Goal: Task Accomplishment & Management: Manage account settings

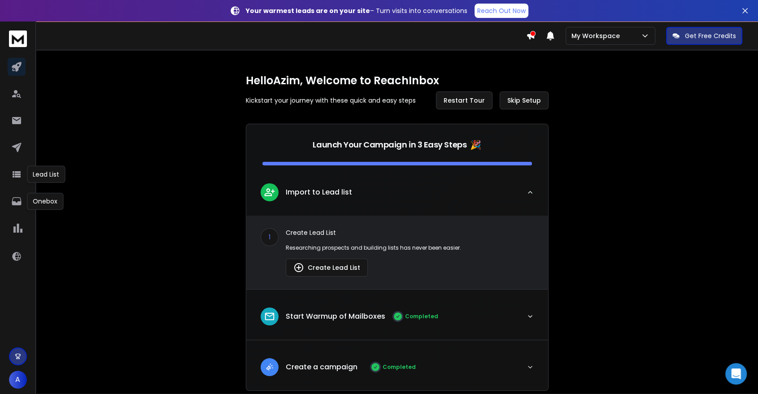
click at [13, 211] on div at bounding box center [18, 203] width 21 height 22
click at [18, 203] on icon at bounding box center [16, 201] width 9 height 8
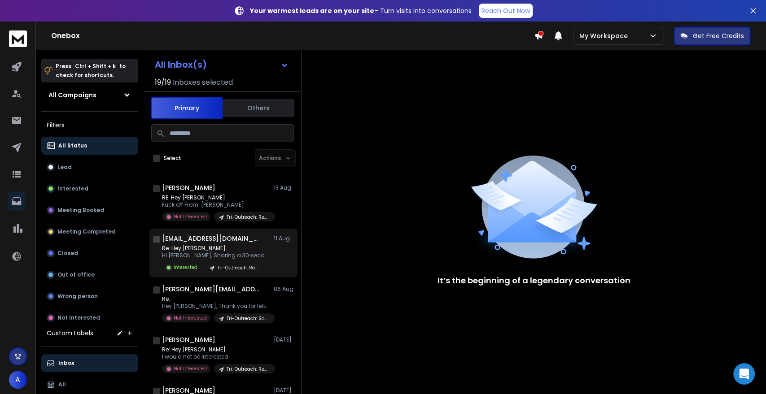
click at [197, 248] on p "Re: Hey Monica" at bounding box center [216, 248] width 108 height 7
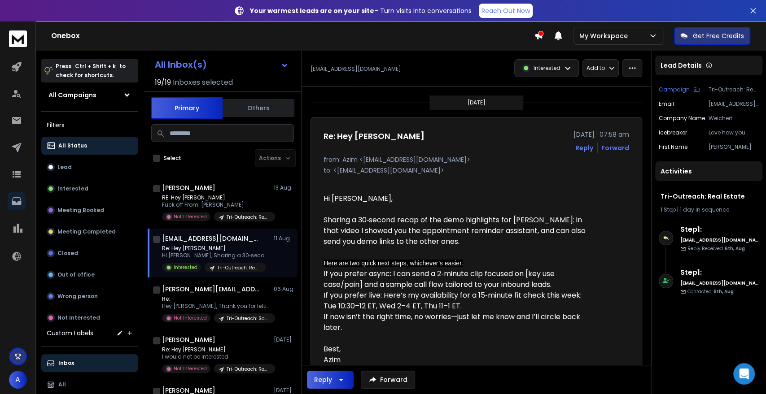
click at [319, 376] on div "Reply" at bounding box center [323, 379] width 18 height 9
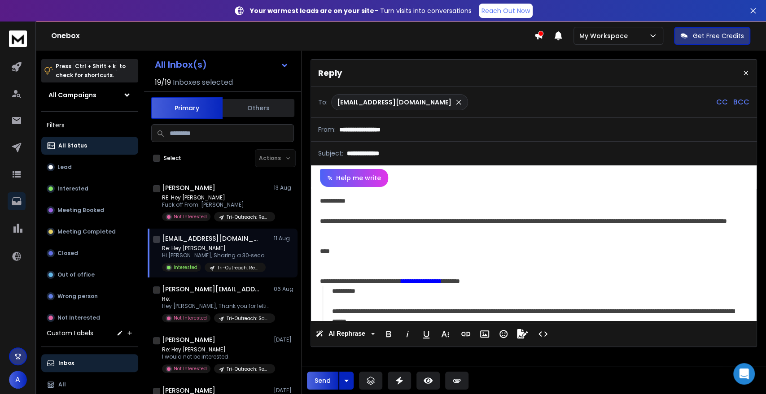
click at [332, 199] on div "**********" at bounding box center [529, 201] width 418 height 10
click at [318, 384] on button "Send" at bounding box center [322, 381] width 31 height 18
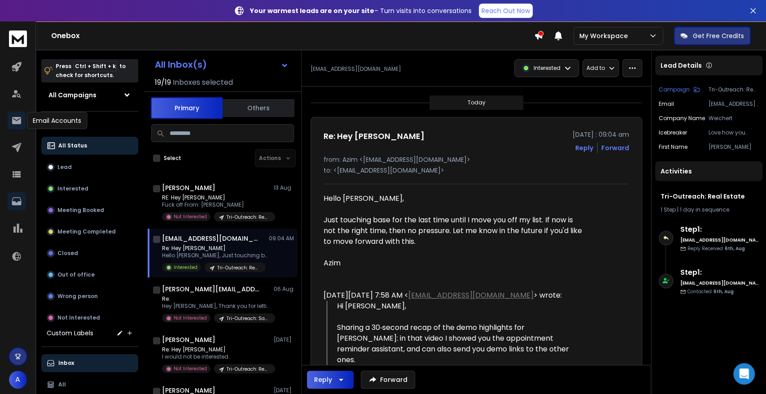
click at [17, 127] on link at bounding box center [17, 121] width 18 height 18
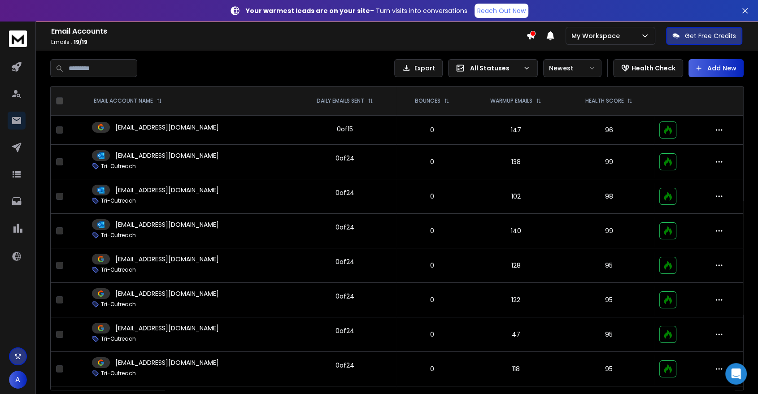
click at [17, 160] on div at bounding box center [18, 163] width 21 height 211
click at [17, 145] on icon at bounding box center [16, 147] width 9 height 9
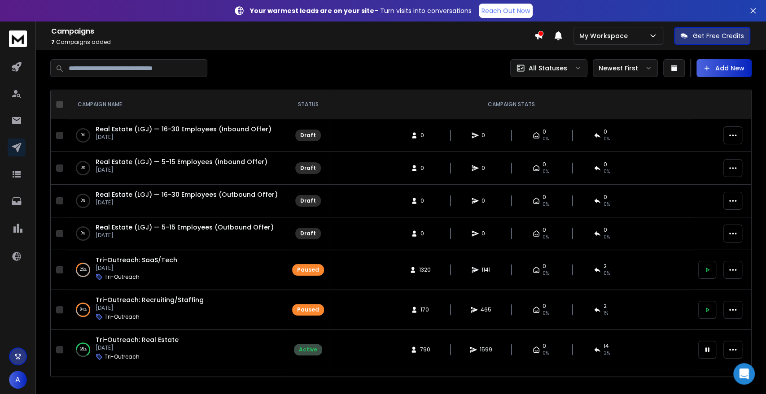
click at [400, 338] on td "790 1599 0 0% 14 2 %" at bounding box center [510, 350] width 363 height 40
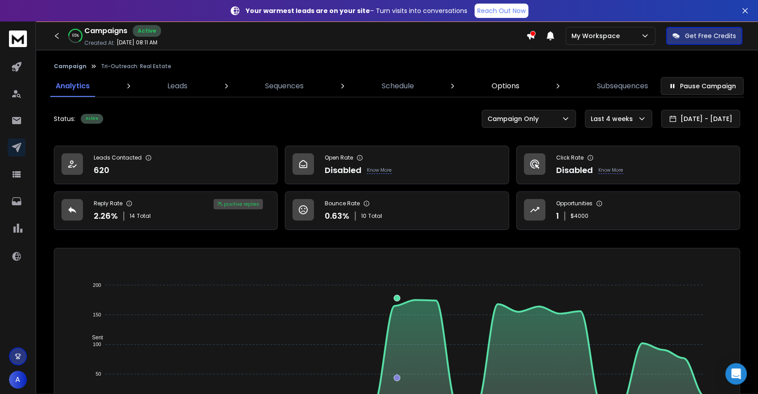
click at [512, 76] on link "Options" at bounding box center [505, 86] width 39 height 22
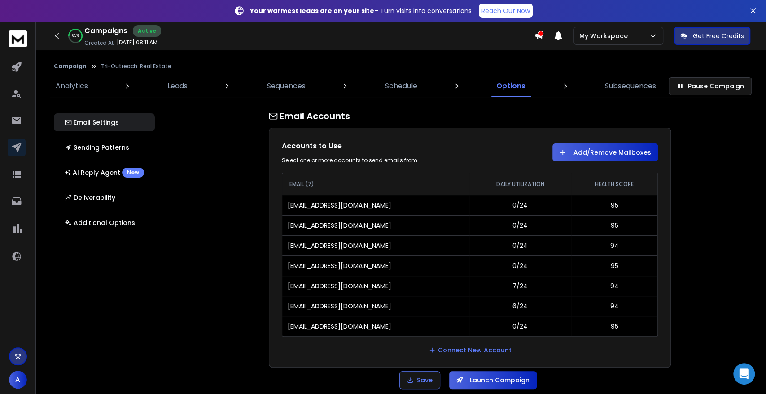
click at [598, 152] on button "Add/Remove Mailboxes" at bounding box center [604, 153] width 105 height 18
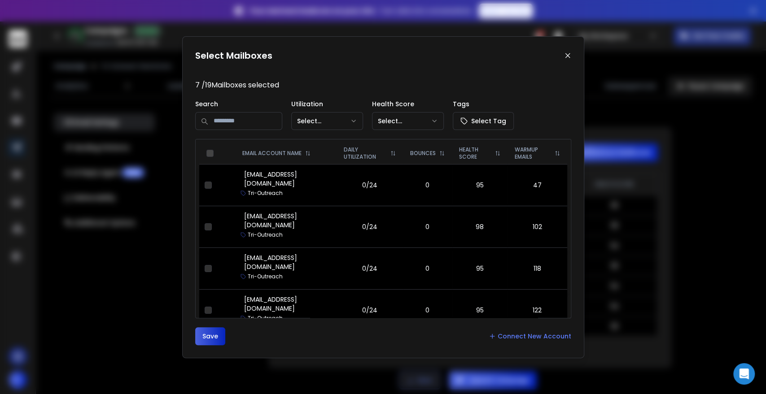
click at [109, 188] on div "Select Mailboxes 7 / 19 Mailboxes selected Search Utilization Select... Health …" at bounding box center [383, 197] width 766 height 340
click at [567, 50] on div "Select Mailboxes" at bounding box center [383, 55] width 376 height 13
click at [567, 52] on icon at bounding box center [567, 55] width 7 height 7
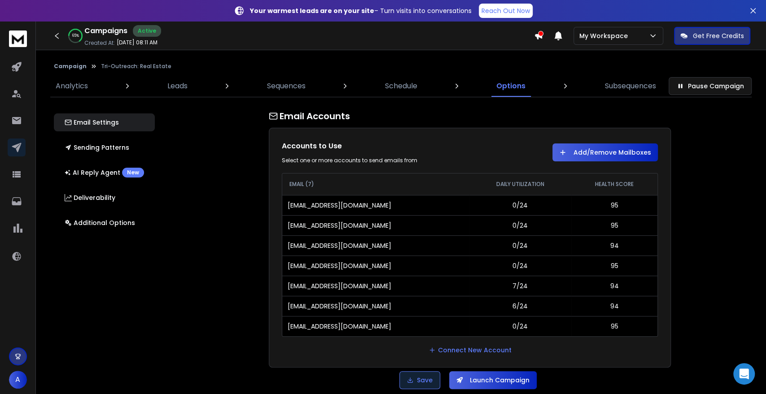
click at [419, 384] on button "Save" at bounding box center [419, 380] width 41 height 18
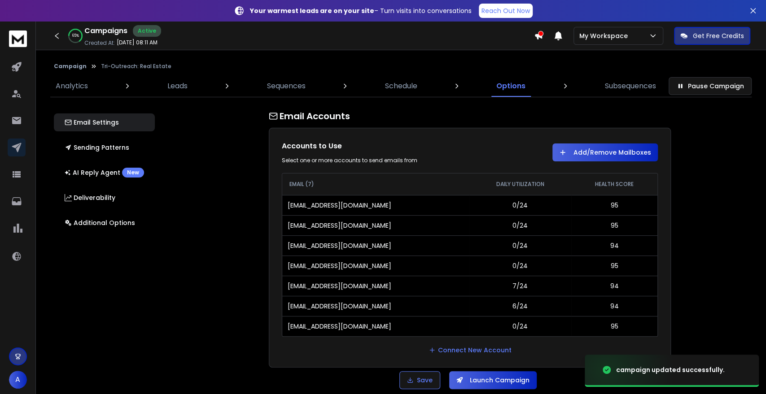
click at [609, 151] on button "Add/Remove Mailboxes" at bounding box center [604, 153] width 105 height 18
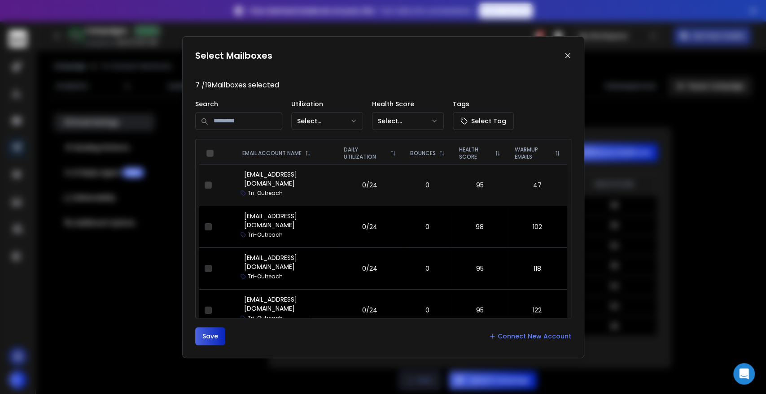
click at [211, 182] on div at bounding box center [220, 185] width 31 height 7
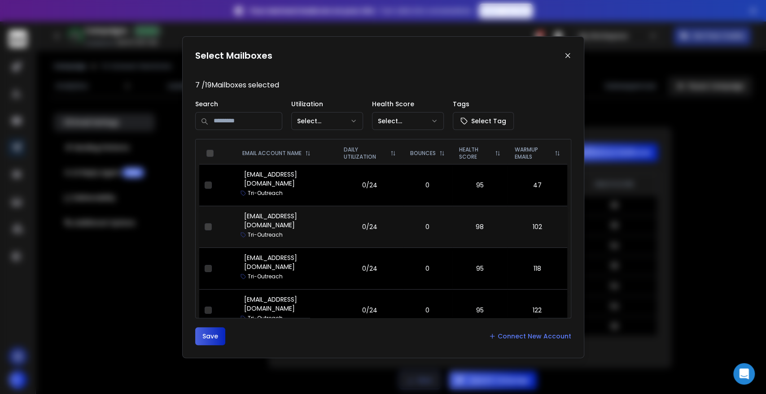
click at [207, 223] on button "button" at bounding box center [208, 226] width 7 height 7
click at [205, 223] on button "button" at bounding box center [208, 226] width 7 height 7
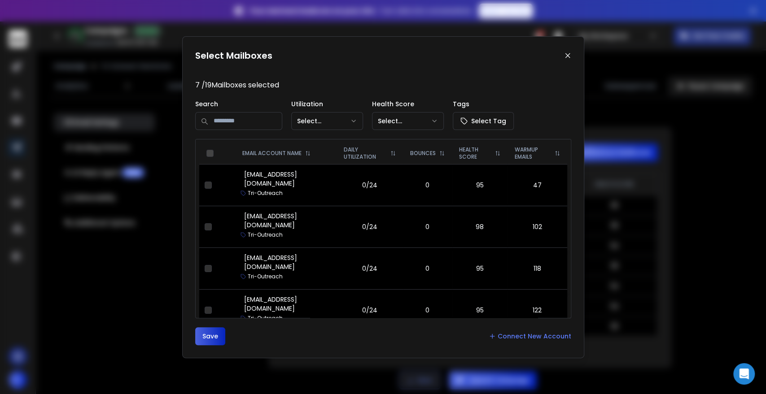
click at [565, 52] on icon at bounding box center [567, 55] width 7 height 7
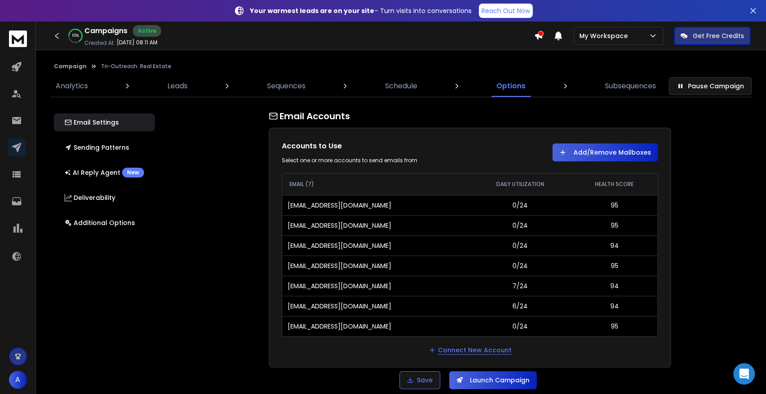
click at [452, 350] on link "Connect New Account" at bounding box center [469, 350] width 83 height 9
click at [610, 157] on button "Add/Remove Mailboxes" at bounding box center [604, 153] width 105 height 18
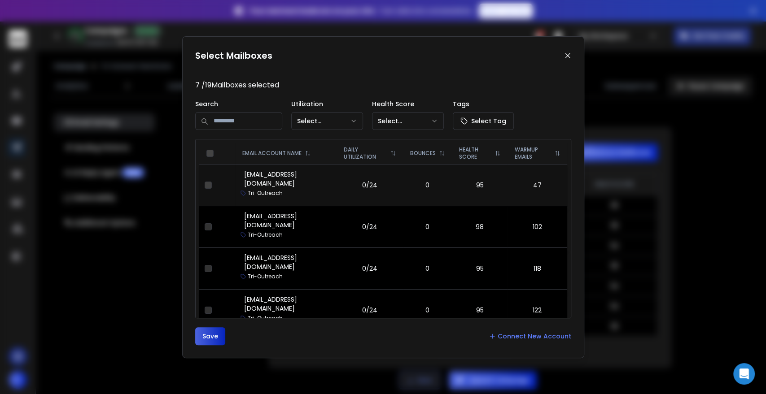
click at [211, 184] on td at bounding box center [217, 186] width 36 height 42
click at [208, 182] on button "button" at bounding box center [208, 185] width 7 height 7
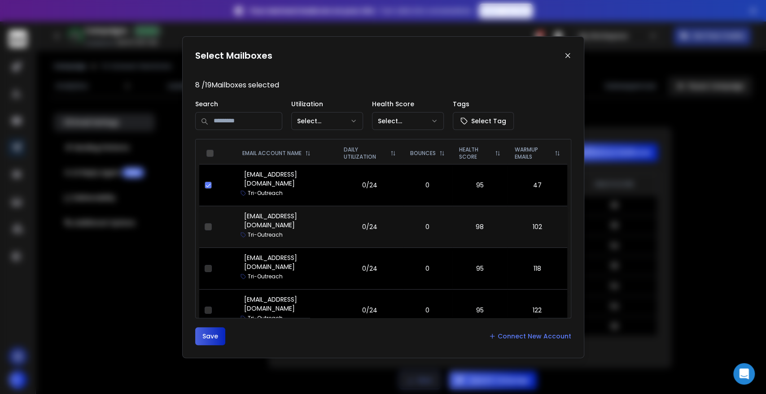
click at [205, 223] on button "button" at bounding box center [208, 226] width 7 height 7
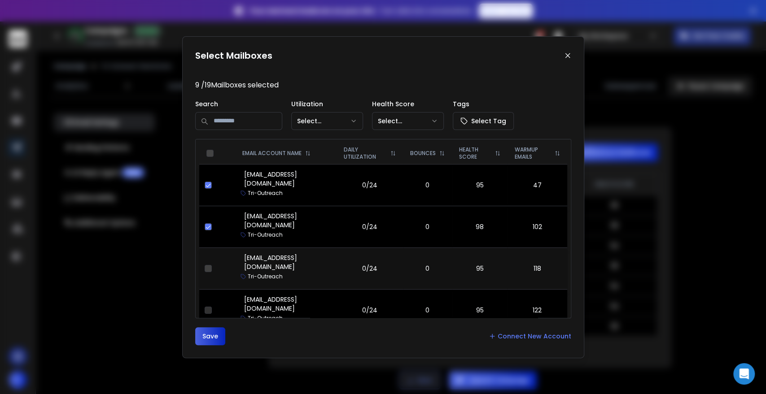
click at [209, 265] on button "button" at bounding box center [208, 268] width 7 height 7
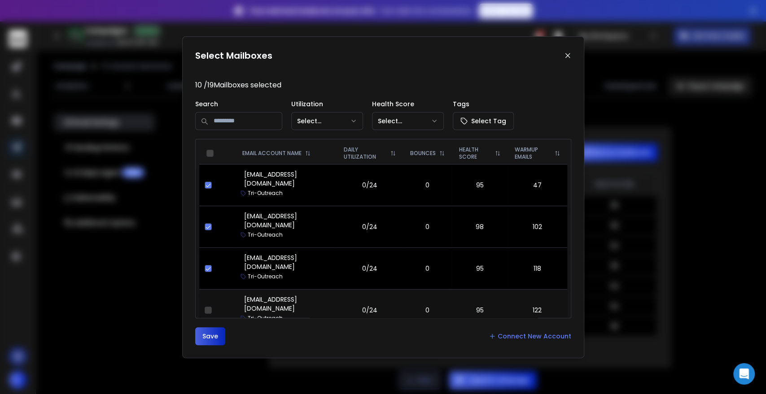
click at [208, 307] on button "button" at bounding box center [208, 310] width 7 height 7
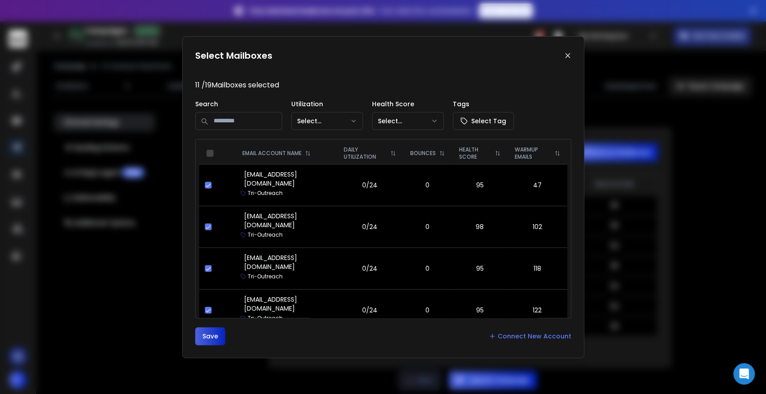
click at [209, 349] on button "button" at bounding box center [208, 352] width 7 height 7
click at [210, 152] on button "button" at bounding box center [209, 153] width 7 height 7
click at [207, 194] on label "Select all 19" at bounding box center [220, 197] width 32 height 7
click at [197, 196] on button "Select this Page" at bounding box center [196, 197] width 7 height 7
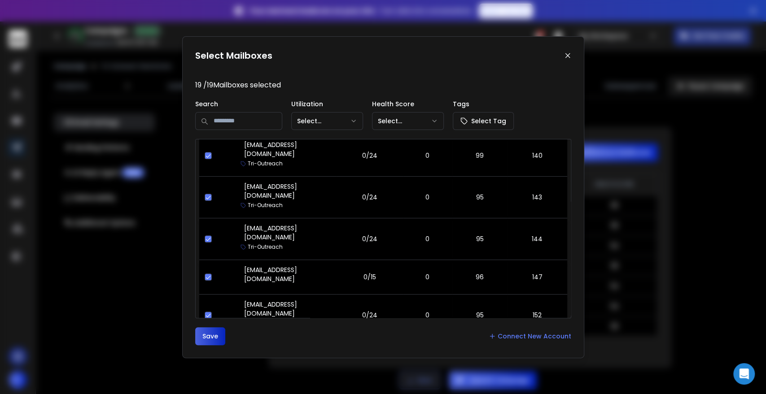
scroll to position [279, 0]
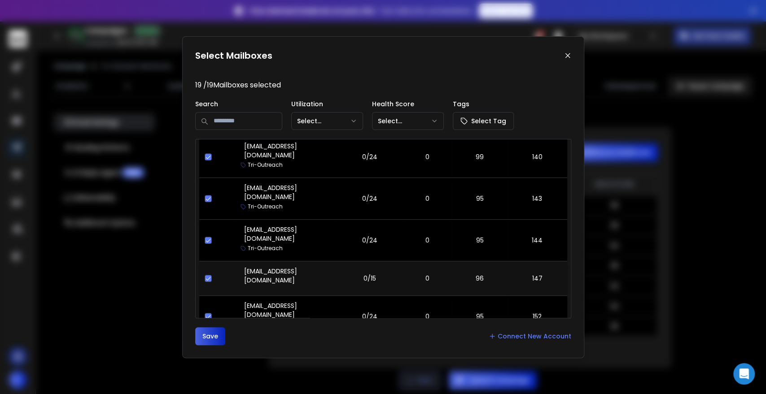
click at [206, 275] on button "button" at bounding box center [208, 278] width 7 height 7
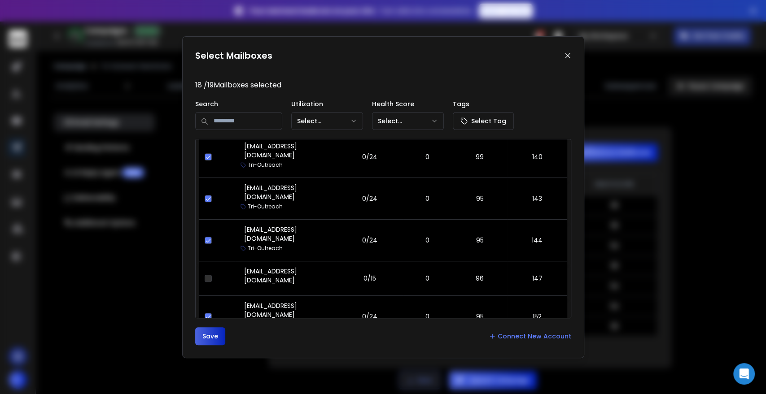
click at [215, 338] on button "Save" at bounding box center [210, 336] width 30 height 18
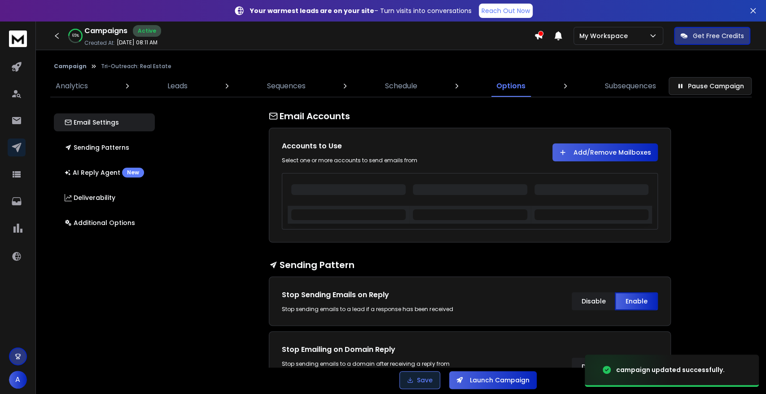
click at [425, 384] on button "Save" at bounding box center [419, 380] width 41 height 18
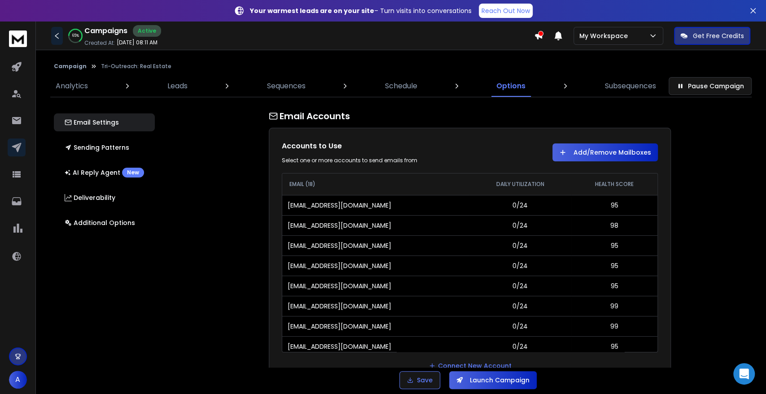
click at [60, 31] on button at bounding box center [57, 36] width 12 height 18
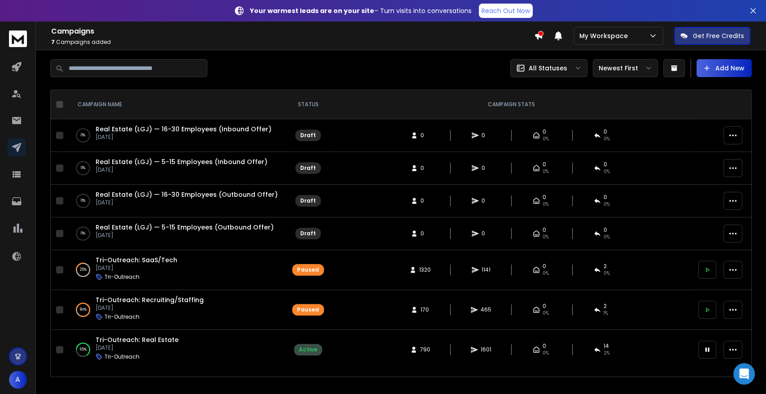
click at [149, 133] on span "Real Estate (LGJ) — 16-30 Employees (Inbound Offer)" at bounding box center [184, 129] width 176 height 9
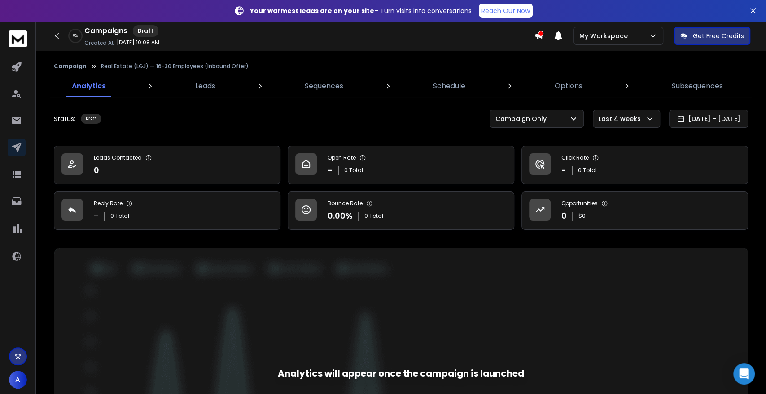
click at [49, 31] on div "0 % Campaigns Draft Created At: Aug 10, 2025, 10:08 AM My Workspace Get Free Cr…" at bounding box center [383, 36] width 766 height 29
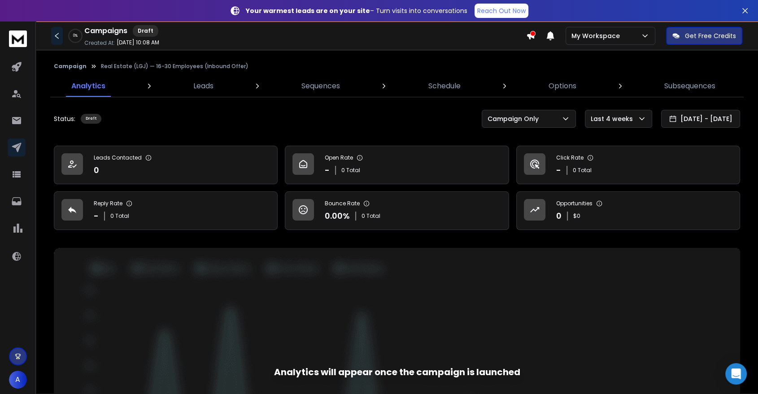
click at [57, 34] on icon at bounding box center [57, 36] width 8 height 8
click at [198, 93] on link "Leads" at bounding box center [203, 86] width 31 height 22
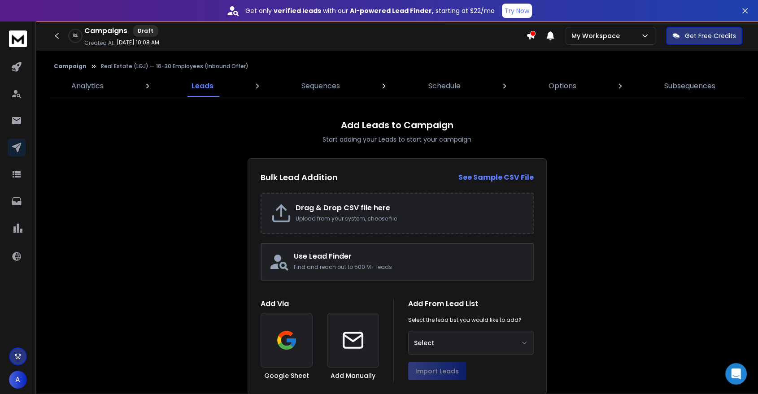
click at [363, 218] on p "Upload from your system, choose file" at bounding box center [410, 218] width 228 height 7
click at [392, 218] on p "Upload from your system, choose file" at bounding box center [410, 218] width 228 height 7
type input "**********"
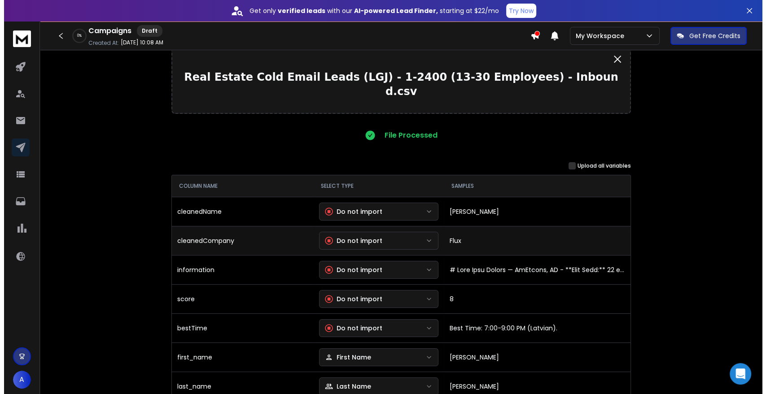
scroll to position [32, 0]
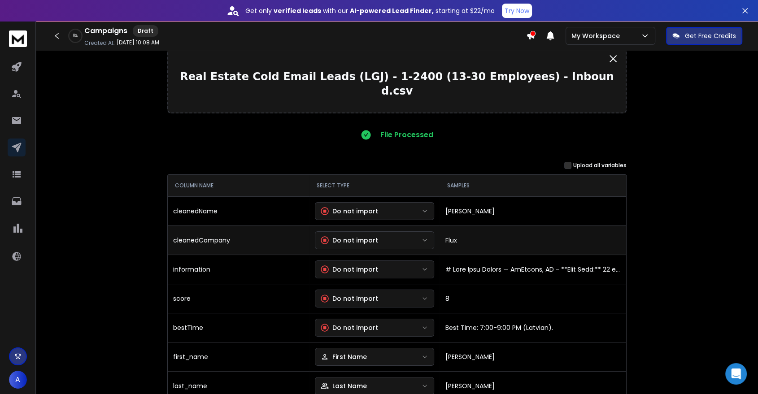
click at [370, 226] on td "Do not import" at bounding box center [375, 240] width 131 height 29
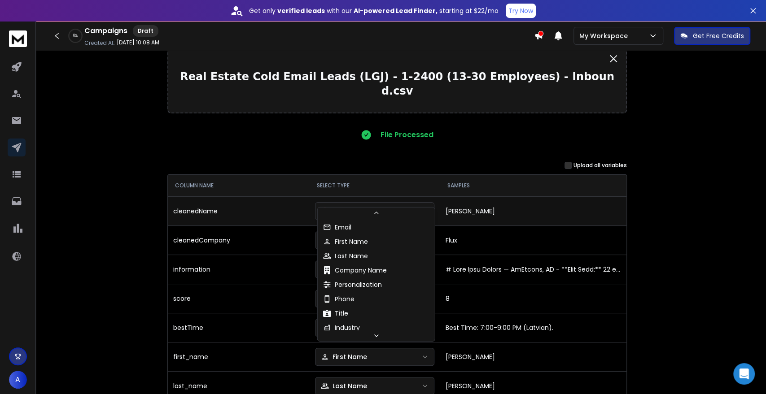
click at [366, 202] on button "Do not import" at bounding box center [375, 211] width 120 height 18
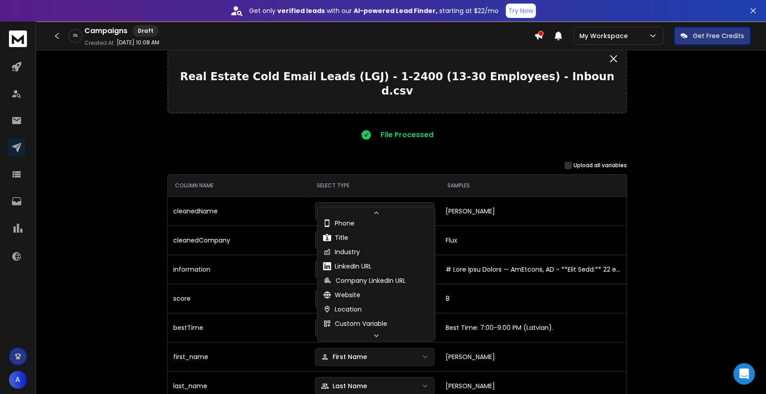
scroll to position [0, 0]
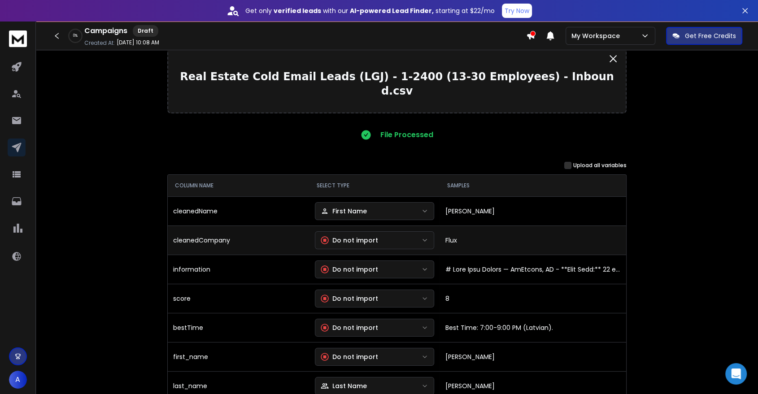
click at [368, 236] on div "Do not import" at bounding box center [349, 240] width 57 height 9
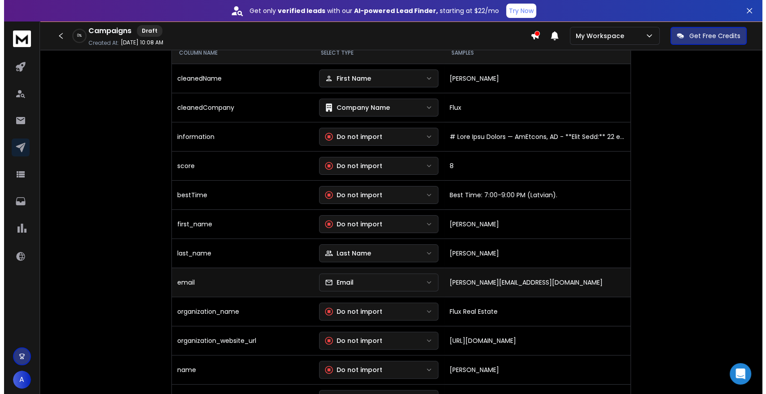
scroll to position [165, 0]
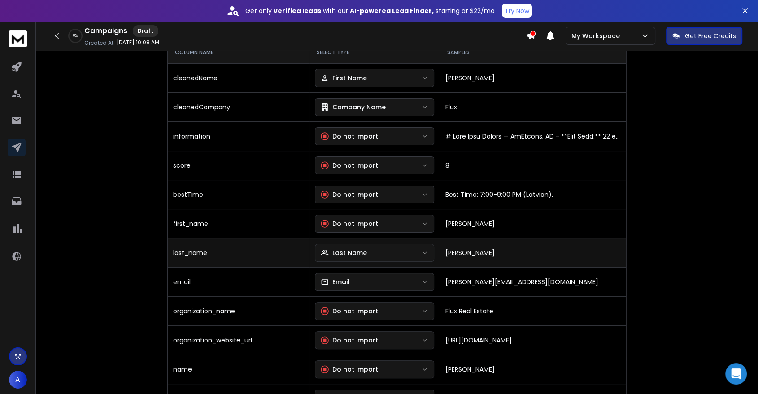
click at [376, 244] on button "Last Name" at bounding box center [375, 253] width 120 height 18
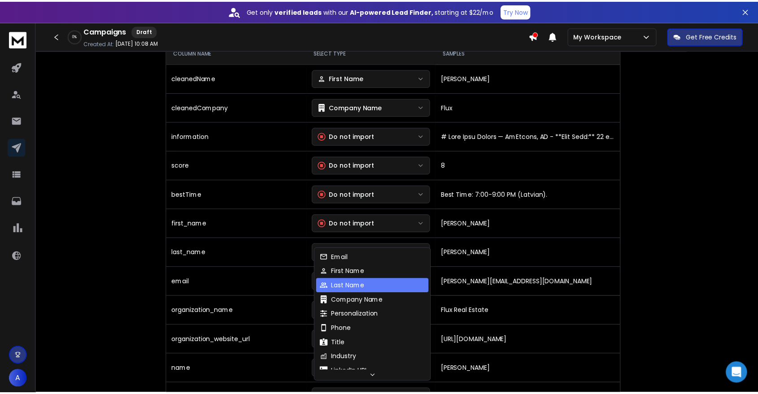
scroll to position [81, 0]
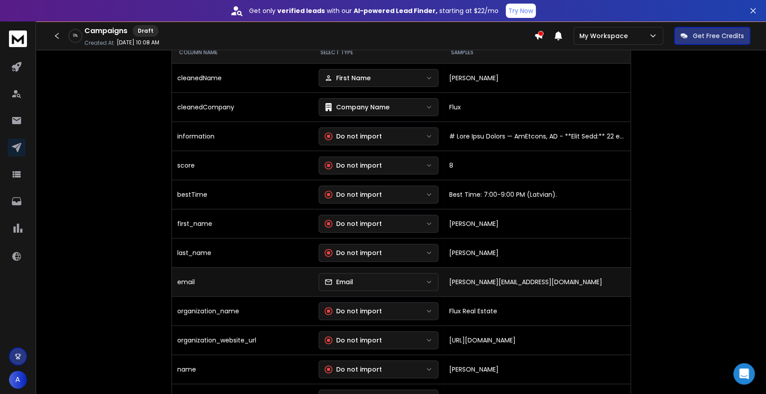
click at [362, 274] on button "Email" at bounding box center [378, 282] width 120 height 18
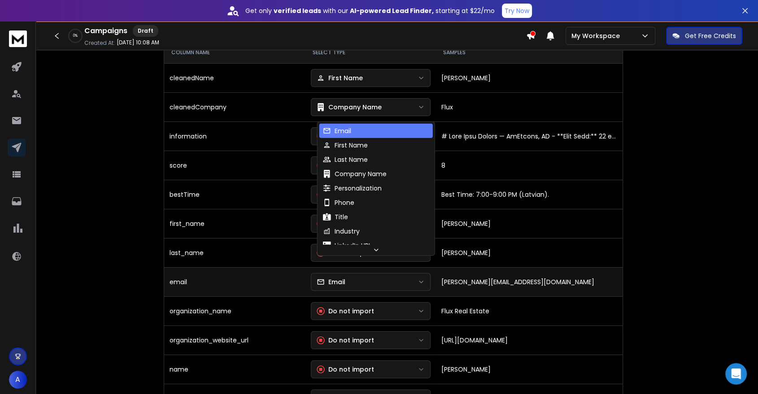
click at [361, 274] on button "Email" at bounding box center [371, 282] width 120 height 18
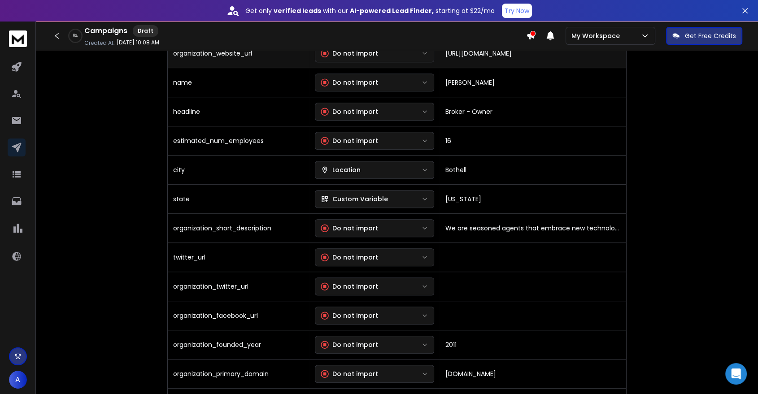
scroll to position [599, 0]
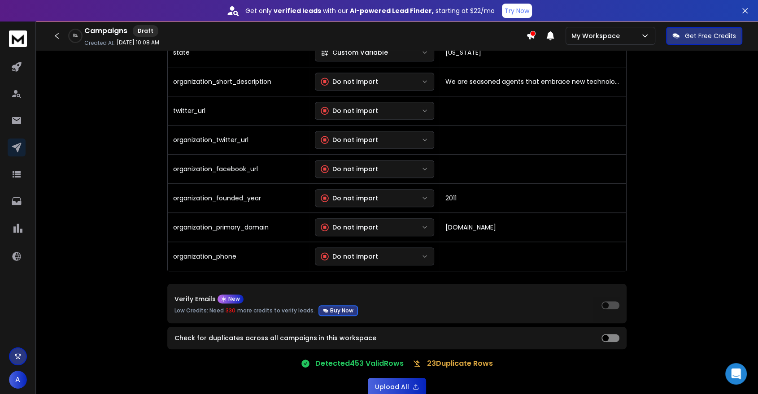
click at [388, 378] on button "Upload All" at bounding box center [397, 387] width 58 height 18
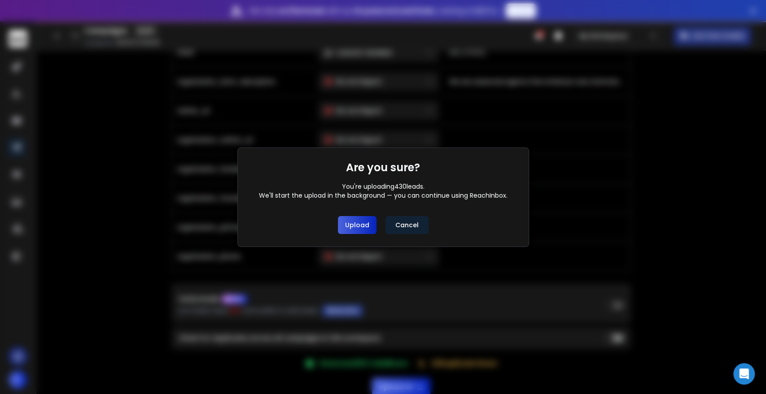
click at [368, 221] on button "Upload" at bounding box center [357, 225] width 39 height 18
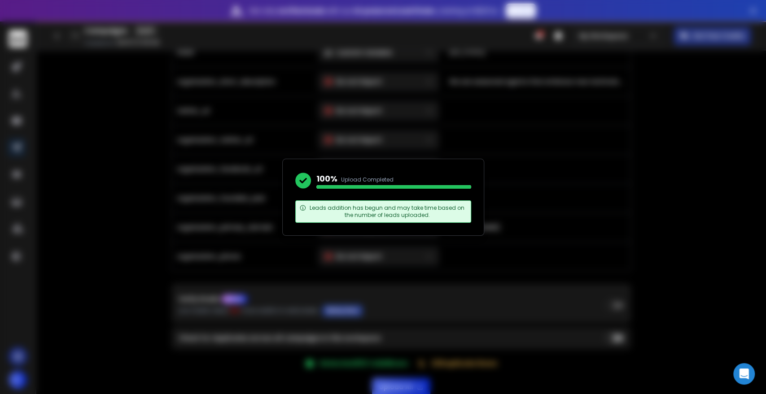
click at [411, 271] on div "100 % Upload Completed Leads addition has begun and may take time based on the …" at bounding box center [383, 197] width 766 height 394
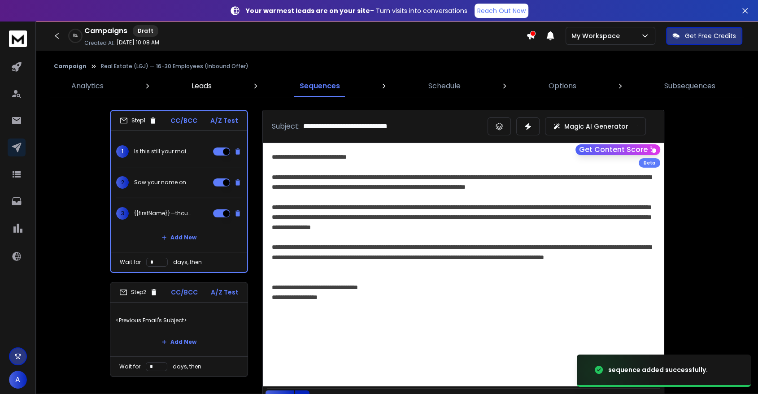
click at [203, 85] on p "Leads" at bounding box center [202, 86] width 20 height 11
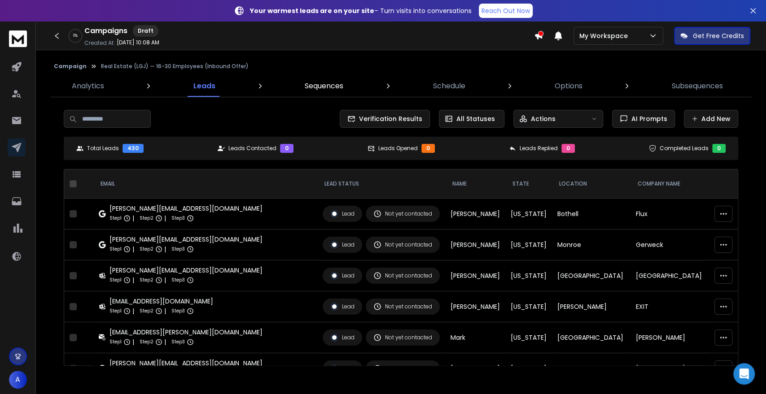
click at [309, 82] on p "Sequences" at bounding box center [324, 86] width 39 height 11
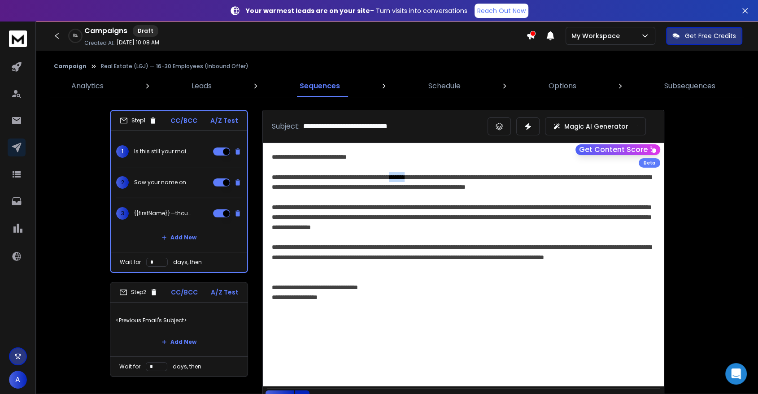
drag, startPoint x: 434, startPoint y: 177, endPoint x: 409, endPoint y: 177, distance: 24.7
click at [409, 177] on div "**********" at bounding box center [463, 182] width 383 height 20
click at [398, 176] on div "**********" at bounding box center [463, 182] width 383 height 20
drag, startPoint x: 502, startPoint y: 205, endPoint x: 481, endPoint y: 205, distance: 21.1
click at [481, 205] on span "**********" at bounding box center [462, 217] width 380 height 26
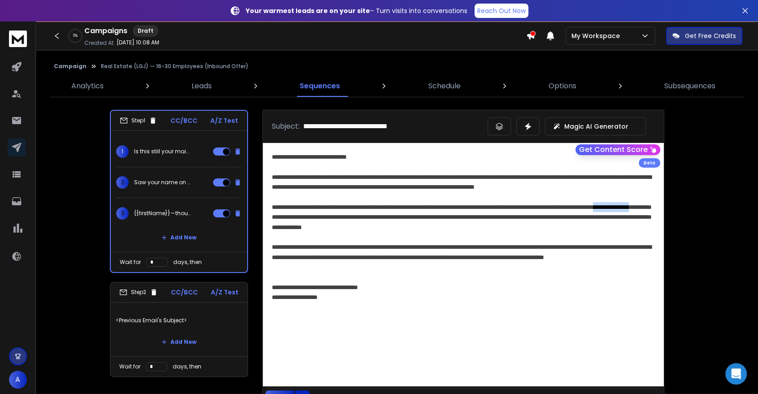
drag, startPoint x: 335, startPoint y: 217, endPoint x: 293, endPoint y: 218, distance: 41.3
click at [293, 218] on span "**********" at bounding box center [462, 217] width 380 height 26
click at [337, 215] on span "**********" at bounding box center [462, 217] width 380 height 26
drag, startPoint x: 336, startPoint y: 216, endPoint x: 280, endPoint y: 216, distance: 55.6
click at [280, 216] on span "**********" at bounding box center [462, 217] width 380 height 26
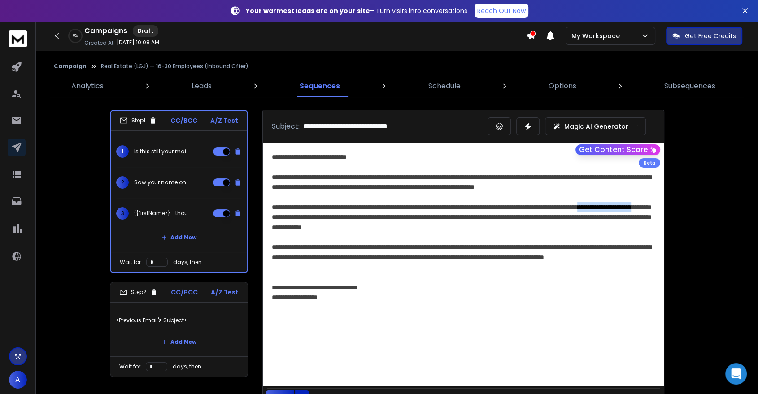
drag, startPoint x: 338, startPoint y: 218, endPoint x: 271, endPoint y: 216, distance: 66.9
click at [271, 216] on div "**********" at bounding box center [463, 261] width 401 height 236
click at [456, 216] on span "**********" at bounding box center [460, 212] width 376 height 16
drag, startPoint x: 513, startPoint y: 218, endPoint x: 488, endPoint y: 217, distance: 24.2
click at [488, 217] on span "**********" at bounding box center [460, 212] width 376 height 16
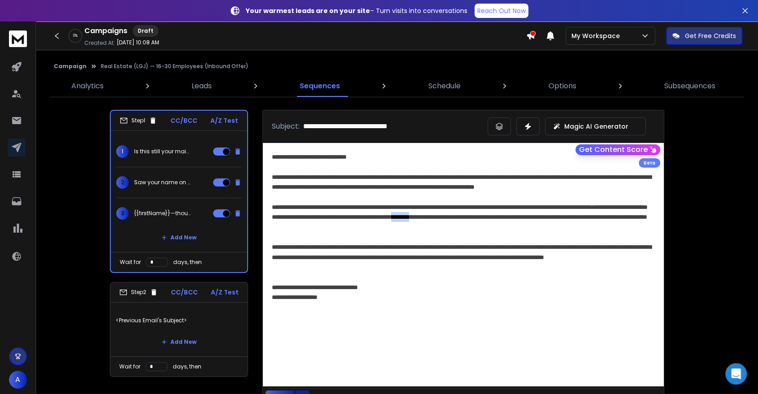
click at [488, 217] on span "**********" at bounding box center [460, 212] width 376 height 16
drag, startPoint x: 551, startPoint y: 215, endPoint x: 544, endPoint y: 215, distance: 7.6
click at [544, 215] on span "**********" at bounding box center [460, 212] width 376 height 16
drag, startPoint x: 512, startPoint y: 216, endPoint x: 487, endPoint y: 217, distance: 25.1
click at [487, 217] on span "**********" at bounding box center [460, 212] width 376 height 16
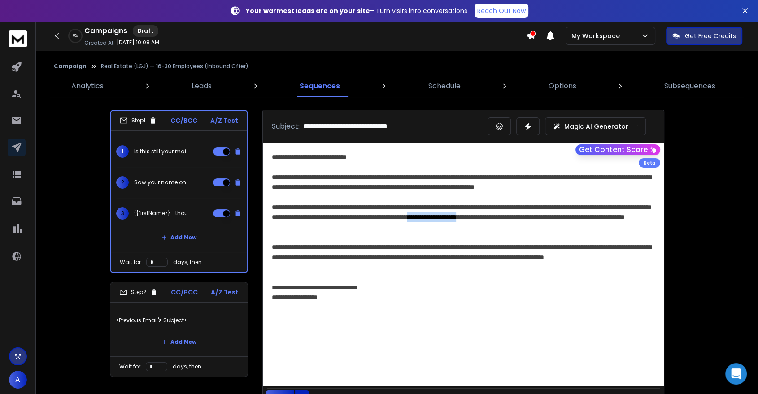
drag, startPoint x: 578, startPoint y: 216, endPoint x: 512, endPoint y: 218, distance: 66.0
click at [512, 218] on span "**********" at bounding box center [462, 212] width 380 height 16
click at [599, 211] on div "**********" at bounding box center [463, 217] width 383 height 30
drag, startPoint x: 358, startPoint y: 223, endPoint x: 337, endPoint y: 225, distance: 20.7
click at [337, 225] on div "**********" at bounding box center [463, 217] width 383 height 30
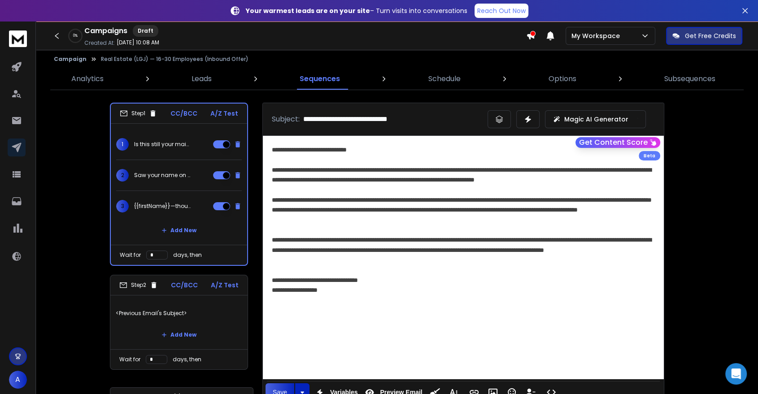
scroll to position [31, 0]
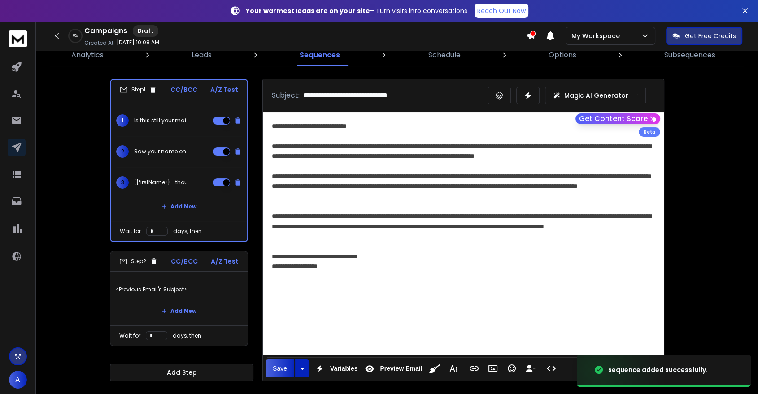
click at [178, 149] on p "Saw your name on a {{state}} list" at bounding box center [162, 151] width 57 height 7
click at [164, 118] on p "Is this still your main number?" at bounding box center [162, 120] width 57 height 7
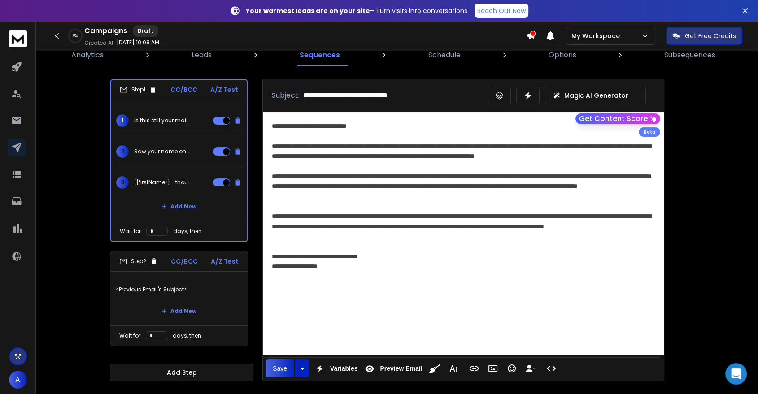
click at [166, 153] on p "Saw your name on a {{state}} list" at bounding box center [162, 151] width 57 height 7
click at [163, 103] on div "1 Is this still your main number? 2 Saw your name on a {{state}} list 3 {{first…" at bounding box center [179, 160] width 136 height 121
click at [167, 139] on div "2 Saw your name on a {{state}} list" at bounding box center [179, 151] width 126 height 31
click at [161, 111] on div "1 Is this still your main number?" at bounding box center [179, 120] width 126 height 31
click at [171, 183] on p "{{firstName}}—thoughts?" at bounding box center [162, 182] width 57 height 7
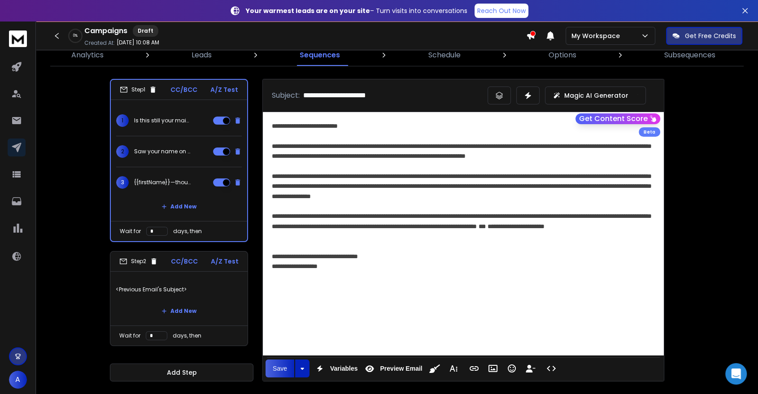
click at [169, 168] on div "3 {{firstName}}—thoughts?" at bounding box center [179, 182] width 126 height 31
click at [158, 121] on p "Is this still your main number?" at bounding box center [162, 120] width 57 height 7
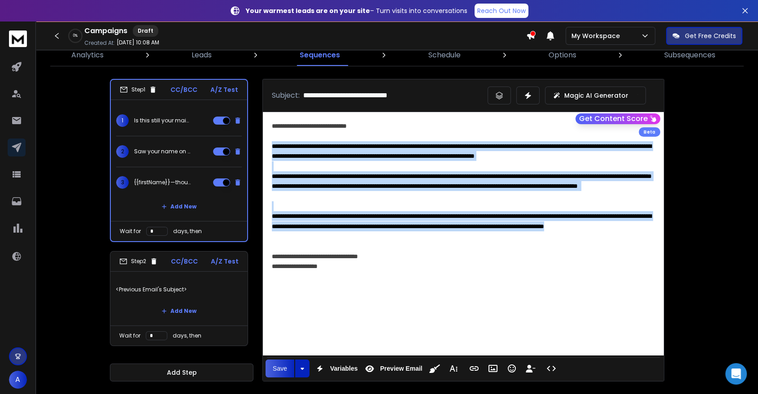
drag, startPoint x: 332, startPoint y: 236, endPoint x: 270, endPoint y: 149, distance: 107.2
click at [270, 149] on div "**********" at bounding box center [463, 230] width 401 height 236
copy div "**********"
click at [165, 156] on div "2 Saw your name on a {{state}} list" at bounding box center [153, 151] width 75 height 13
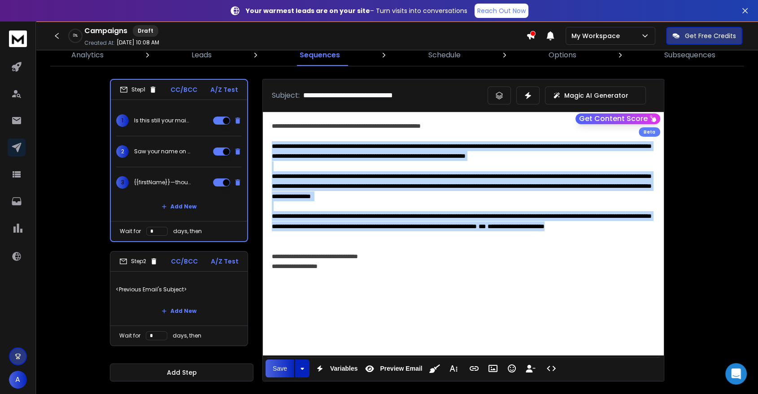
drag, startPoint x: 336, startPoint y: 235, endPoint x: 270, endPoint y: 148, distance: 108.9
click at [270, 148] on div "**********" at bounding box center [463, 230] width 401 height 236
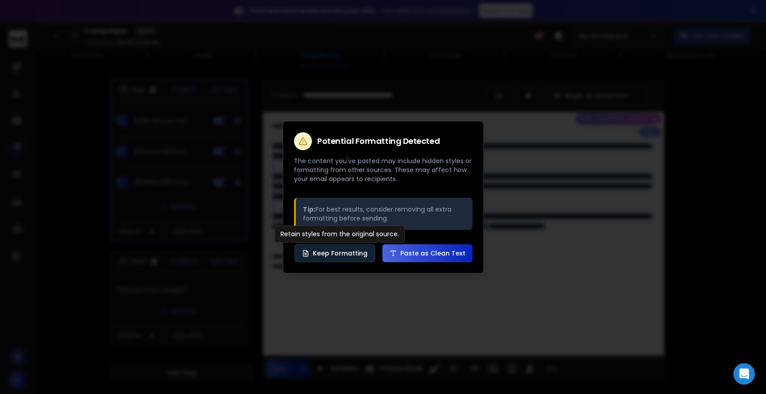
click at [353, 249] on button "Keep Formatting" at bounding box center [334, 253] width 81 height 18
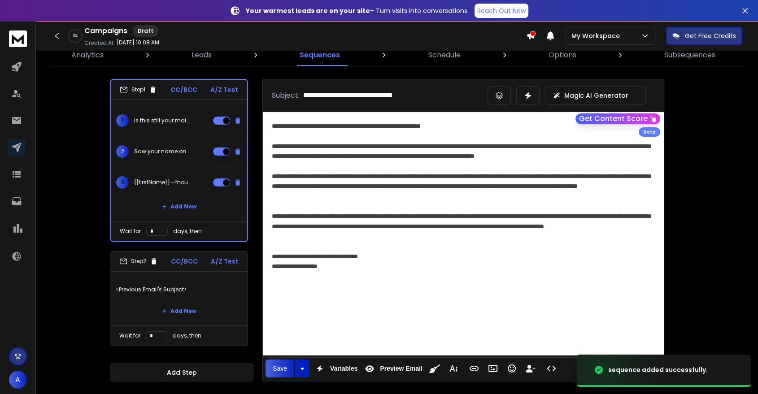
click at [158, 181] on p "{{firstName}}—thoughts?" at bounding box center [162, 182] width 57 height 7
type input "**********"
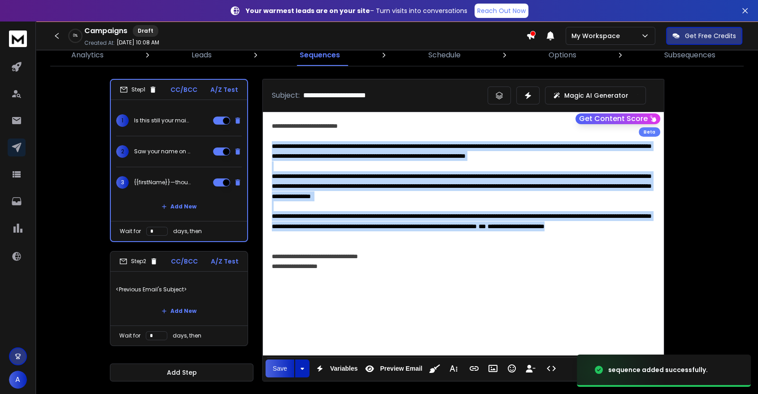
drag, startPoint x: 342, startPoint y: 234, endPoint x: 259, endPoint y: 146, distance: 121.2
click at [259, 146] on div "**********" at bounding box center [397, 230] width 574 height 303
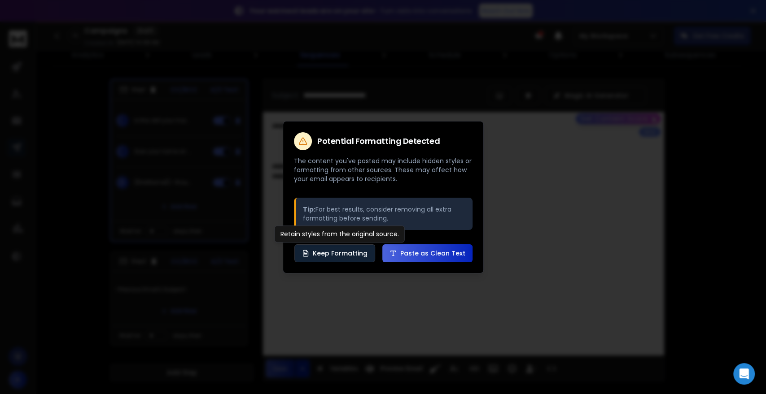
click at [363, 251] on button "Keep Formatting" at bounding box center [334, 253] width 81 height 18
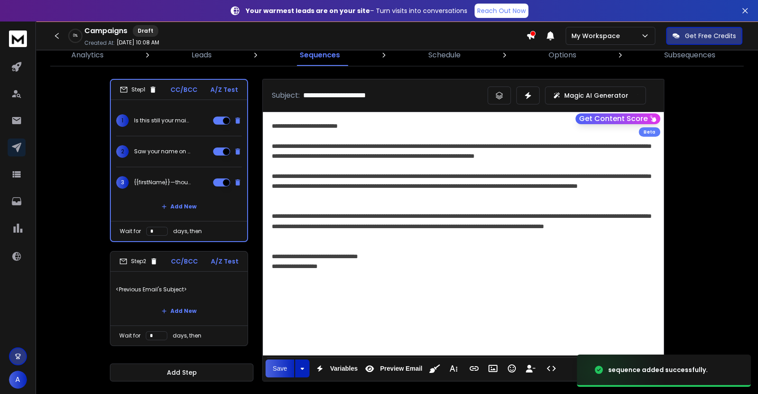
click at [181, 147] on div "2 Saw your name on a {{state}} list" at bounding box center [153, 151] width 75 height 13
click at [175, 114] on div "1 Is this still your main number?" at bounding box center [153, 120] width 75 height 13
type input "**********"
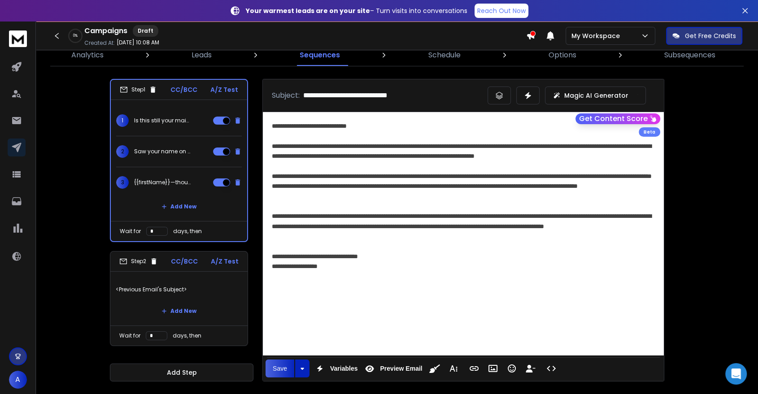
click at [175, 295] on p "<Previous Email's Subject>" at bounding box center [179, 289] width 126 height 25
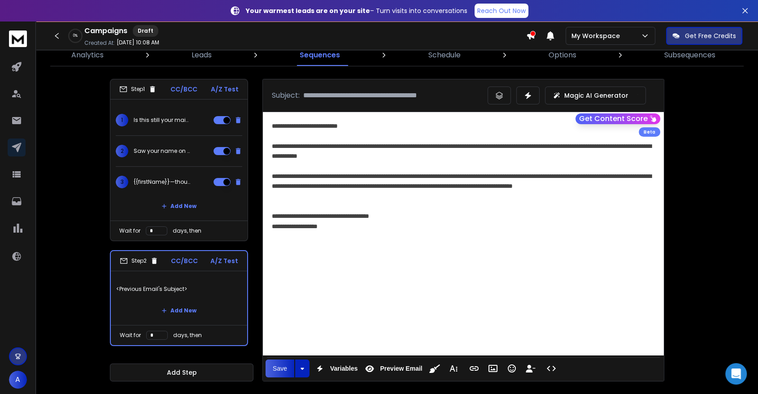
click at [305, 152] on div "**********" at bounding box center [463, 151] width 383 height 20
click at [272, 158] on div "**********" at bounding box center [463, 151] width 383 height 20
click at [309, 153] on div "**********" at bounding box center [463, 151] width 383 height 20
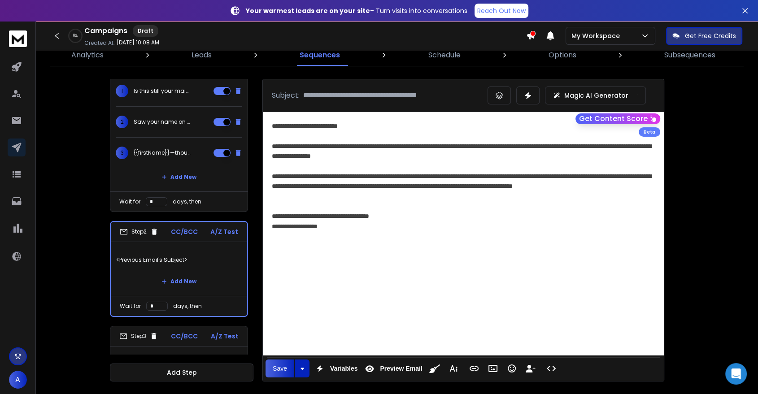
scroll to position [74, 0]
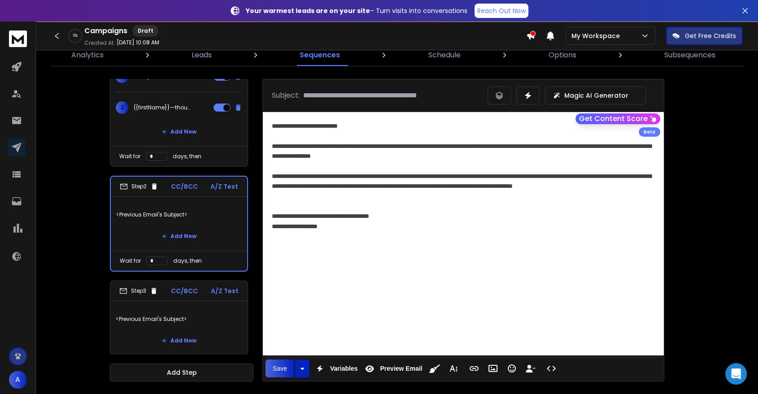
click at [151, 318] on p "<Previous Email's Subject>" at bounding box center [179, 319] width 126 height 25
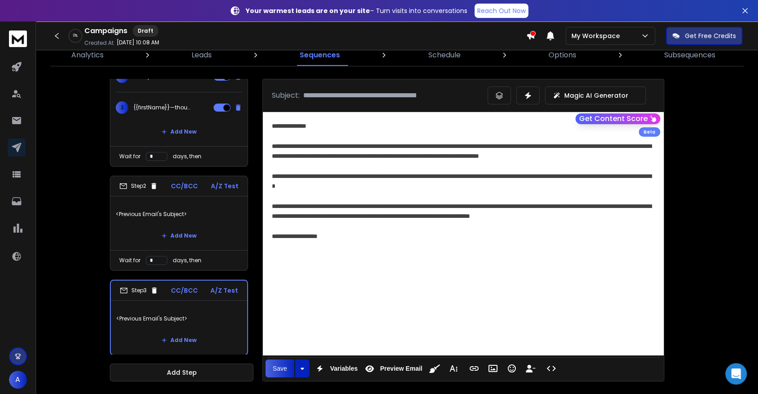
click at [273, 121] on div "**********" at bounding box center [463, 126] width 383 height 10
drag, startPoint x: 542, startPoint y: 155, endPoint x: 486, endPoint y: 157, distance: 56.5
click at [486, 157] on div "**********" at bounding box center [463, 151] width 383 height 20
click at [333, 215] on div "**********" at bounding box center [463, 211] width 383 height 20
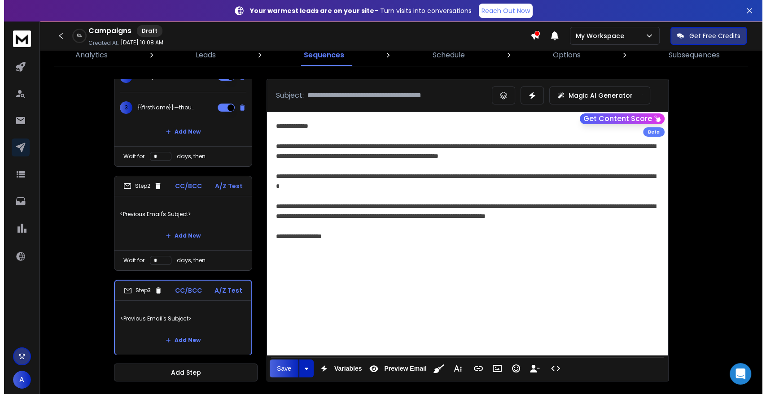
scroll to position [0, 0]
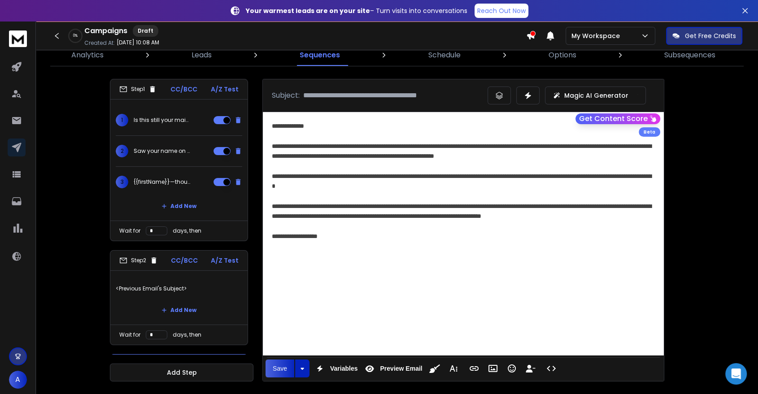
click at [161, 114] on div "1 Is this still your main number?" at bounding box center [153, 120] width 75 height 13
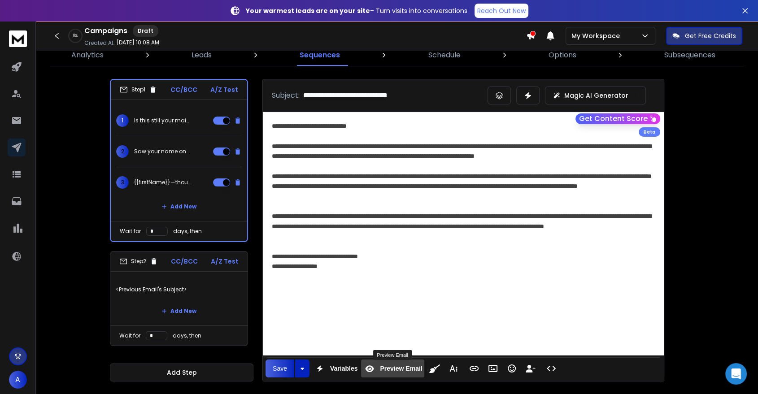
click at [412, 373] on div "Preview Email" at bounding box center [392, 369] width 63 height 15
click at [422, 252] on div "**********" at bounding box center [463, 257] width 383 height 10
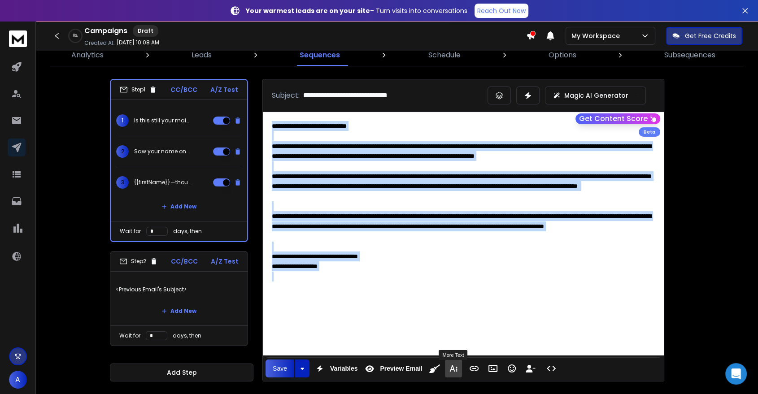
click at [453, 366] on icon "button" at bounding box center [453, 368] width 11 height 11
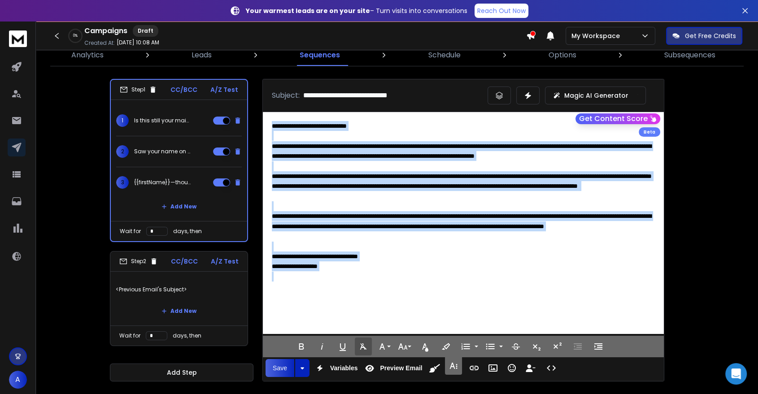
click at [361, 344] on icon "button" at bounding box center [363, 347] width 7 height 6
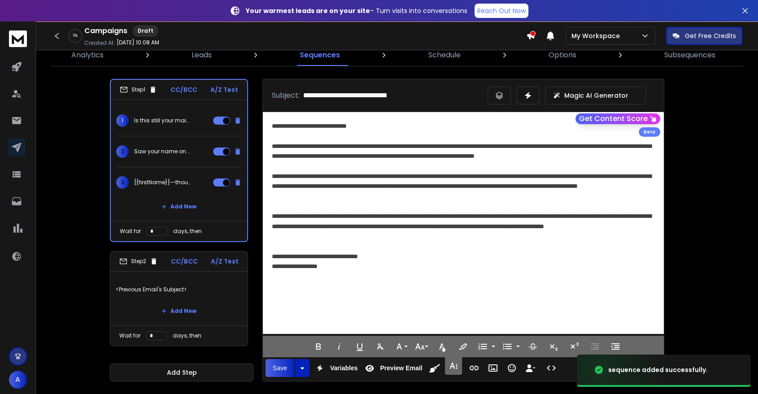
click at [177, 150] on p "Saw your name on a {{state}} list" at bounding box center [162, 151] width 57 height 7
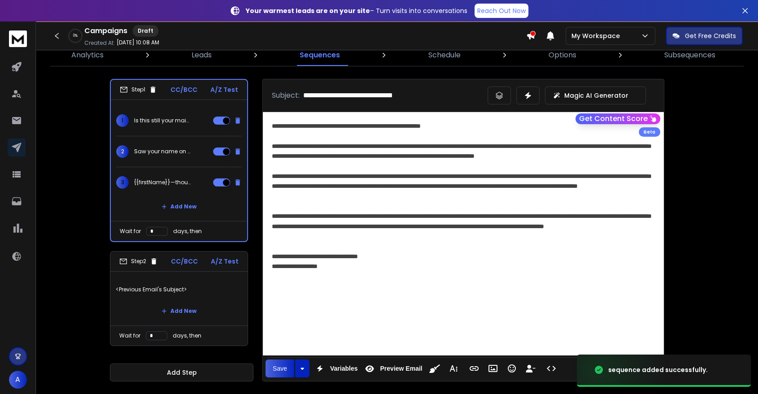
click at [338, 206] on div at bounding box center [463, 206] width 383 height 10
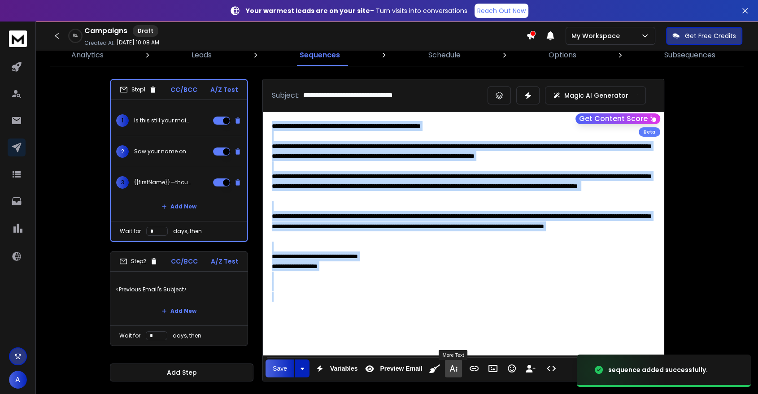
click at [452, 366] on icon "button" at bounding box center [453, 369] width 8 height 6
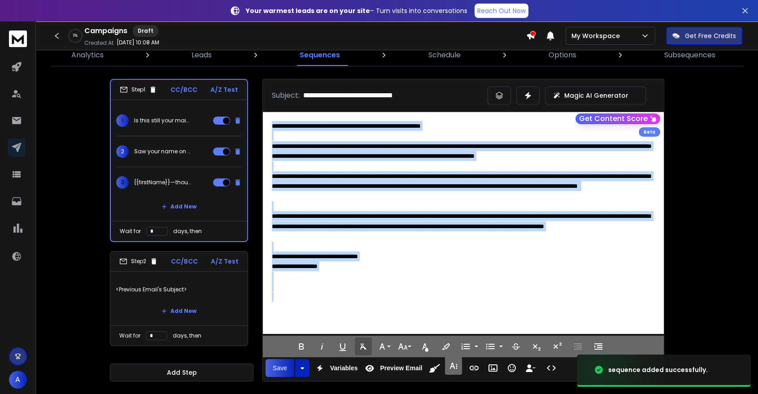
click at [359, 341] on icon "button" at bounding box center [363, 346] width 11 height 11
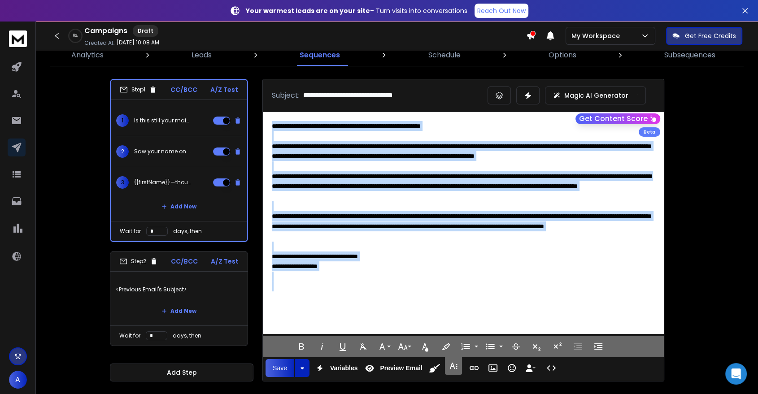
click at [271, 381] on div "Bold Italic Underline Clear Formatting Font Family Arial Georgia Impact Tahoma …" at bounding box center [463, 357] width 401 height 47
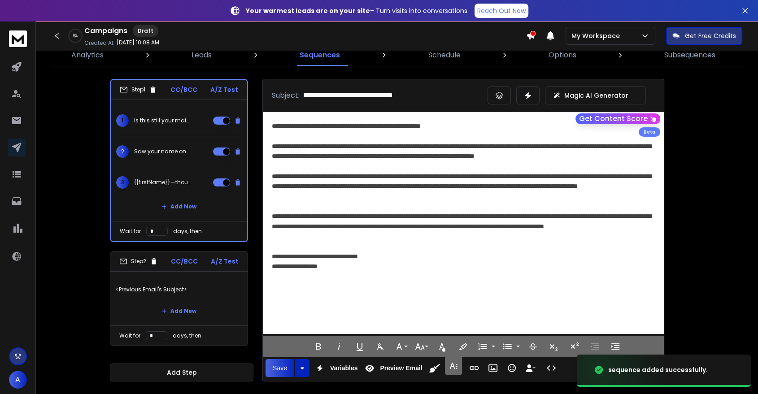
click at [134, 181] on p "{{firstName}}—thoughts?" at bounding box center [162, 182] width 57 height 7
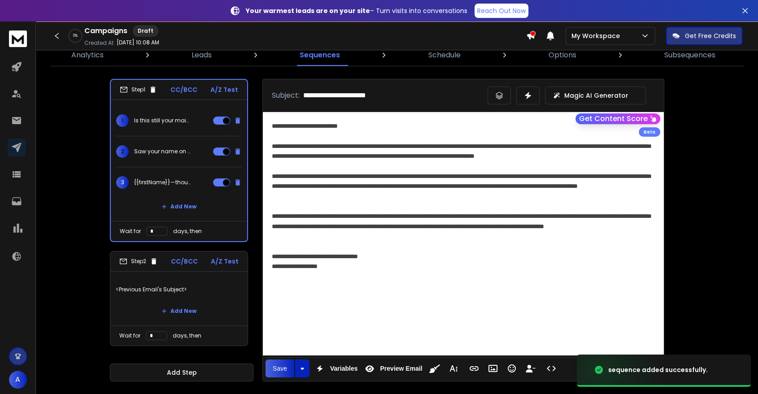
click at [353, 215] on div "**********" at bounding box center [463, 226] width 383 height 30
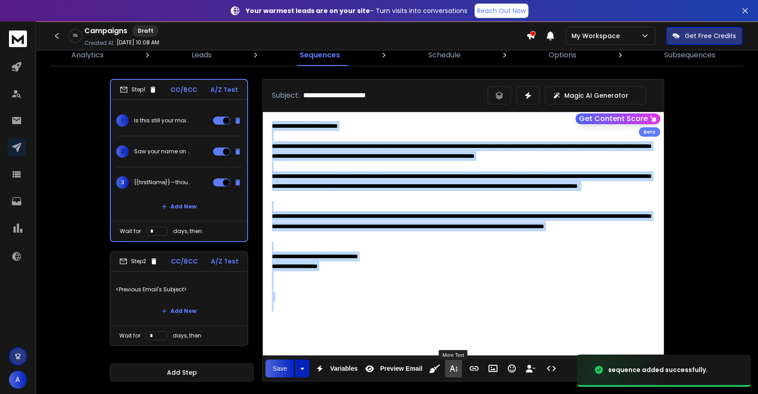
click at [453, 367] on icon "button" at bounding box center [453, 369] width 8 height 6
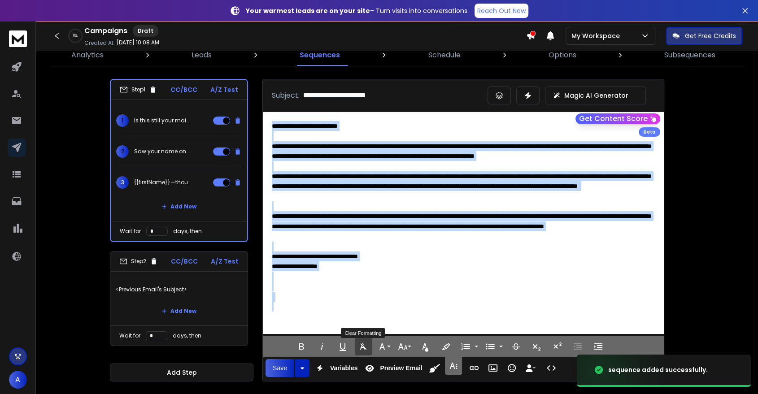
click at [366, 345] on icon "button" at bounding box center [363, 346] width 11 height 11
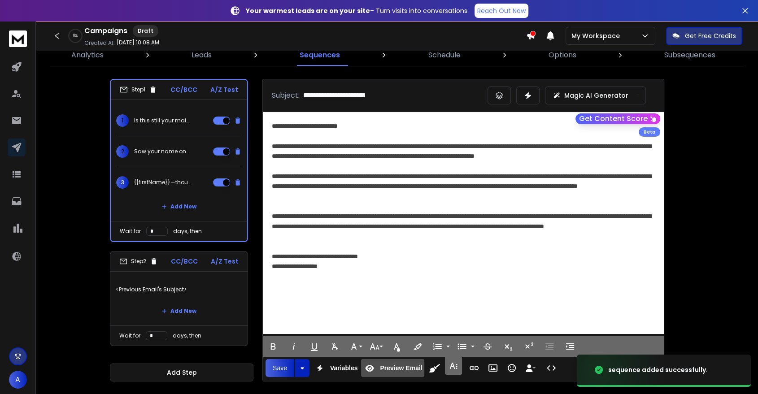
click at [400, 366] on span "Preview Email" at bounding box center [401, 369] width 46 height 8
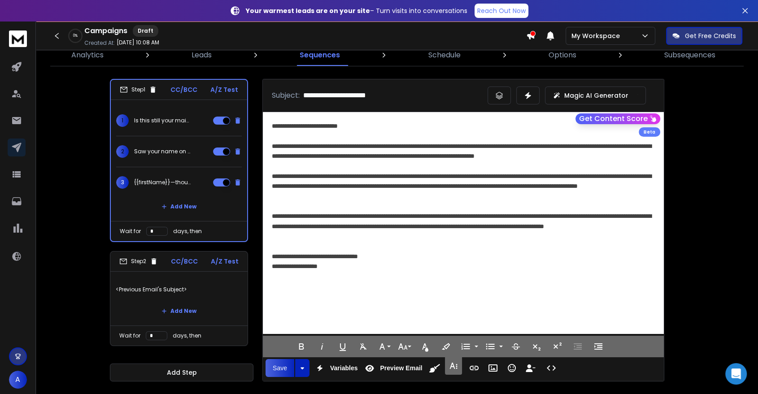
click at [165, 183] on p "{{firstName}}—thoughts?" at bounding box center [162, 182] width 57 height 7
click at [162, 146] on div "2 Saw your name on a {{state}} list" at bounding box center [153, 151] width 75 height 13
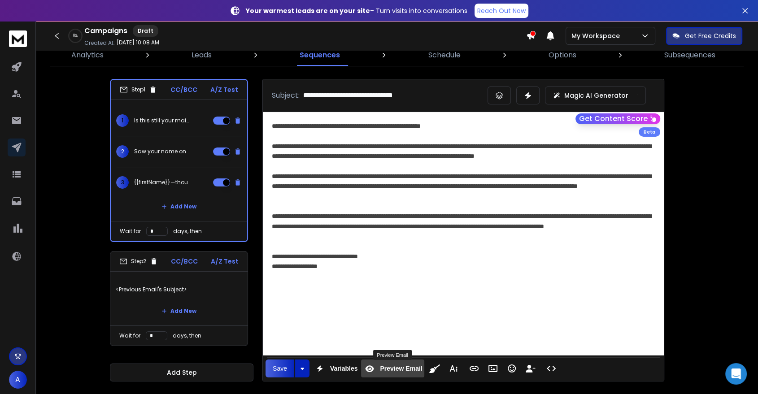
click at [389, 369] on span "Preview Email" at bounding box center [401, 369] width 46 height 8
click at [147, 121] on p "Is this still your main number?" at bounding box center [162, 120] width 57 height 7
type input "**********"
click at [385, 367] on span "Preview Email" at bounding box center [401, 369] width 46 height 8
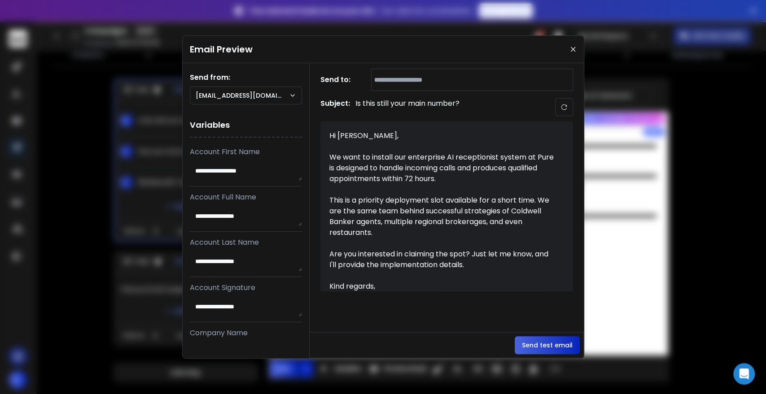
scroll to position [22, 0]
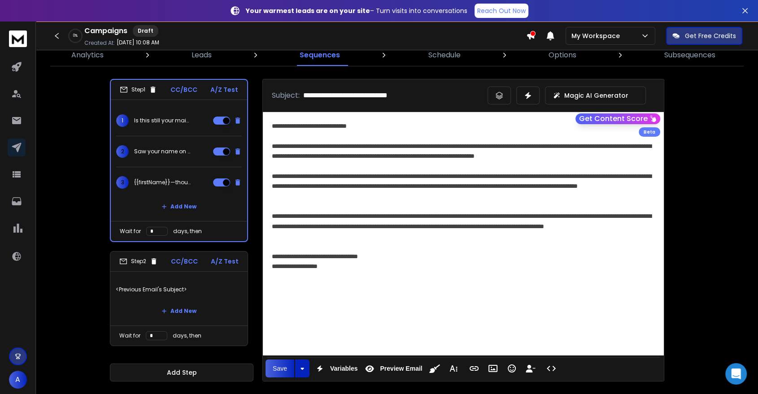
click at [331, 194] on div "**********" at bounding box center [463, 186] width 383 height 30
click at [329, 194] on div "**********" at bounding box center [463, 186] width 383 height 30
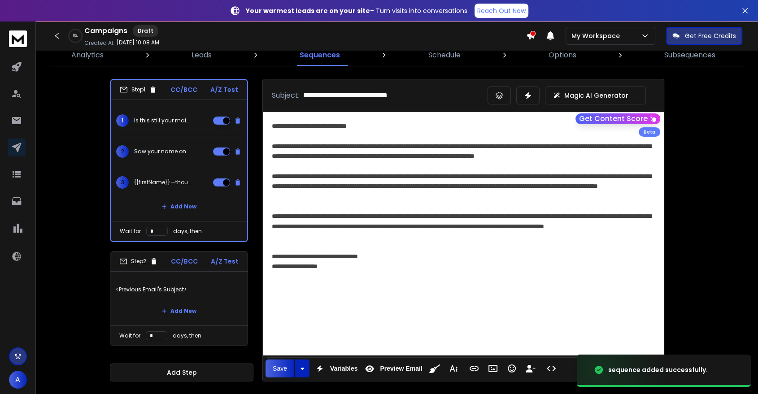
click at [329, 196] on div "**********" at bounding box center [463, 186] width 383 height 30
click at [401, 200] on div "**********" at bounding box center [463, 186] width 383 height 30
click at [404, 368] on span "Preview Email" at bounding box center [401, 369] width 46 height 8
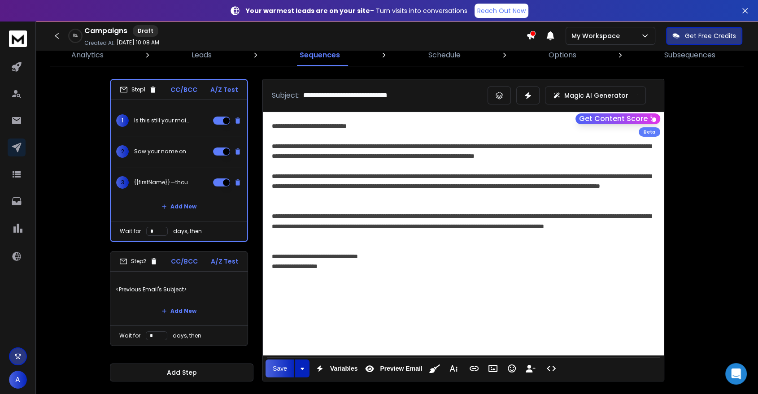
click at [160, 145] on div "2 Saw your name on a {{state}} list" at bounding box center [153, 151] width 75 height 13
type input "**********"
click at [403, 372] on div "Preview Email" at bounding box center [392, 369] width 63 height 15
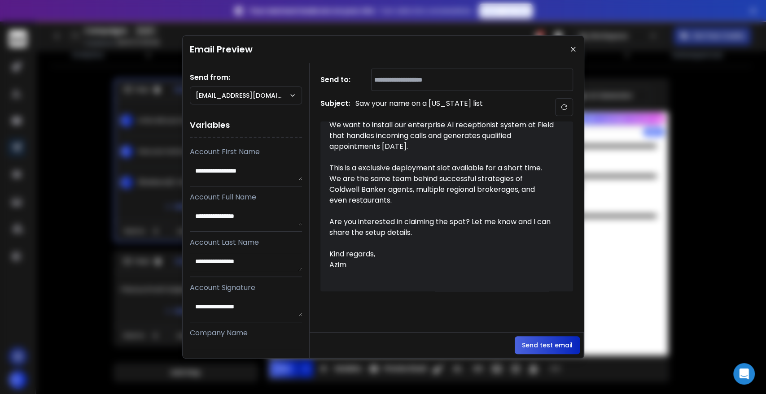
scroll to position [0, 0]
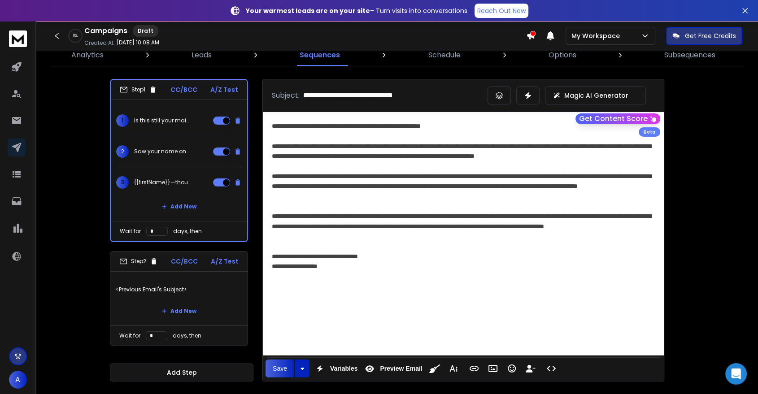
click at [473, 126] on div "**********" at bounding box center [463, 126] width 383 height 10
drag, startPoint x: 314, startPoint y: 124, endPoint x: 273, endPoint y: 126, distance: 41.8
click at [273, 126] on div "**********" at bounding box center [463, 126] width 383 height 10
click at [353, 127] on div "**********" at bounding box center [463, 126] width 383 height 10
click at [399, 366] on span "Preview Email" at bounding box center [401, 369] width 46 height 8
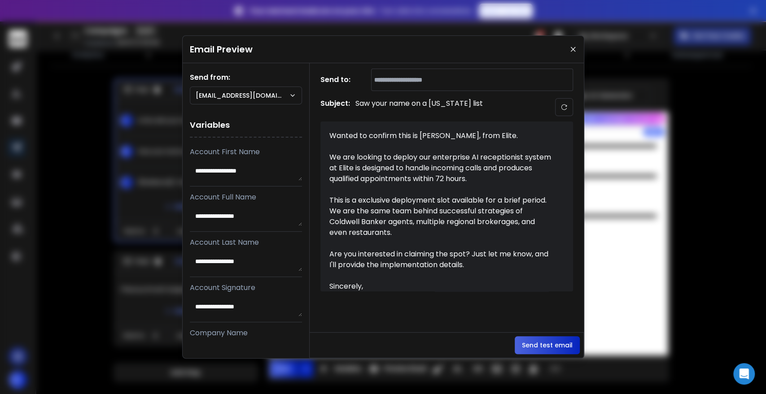
scroll to position [32, 0]
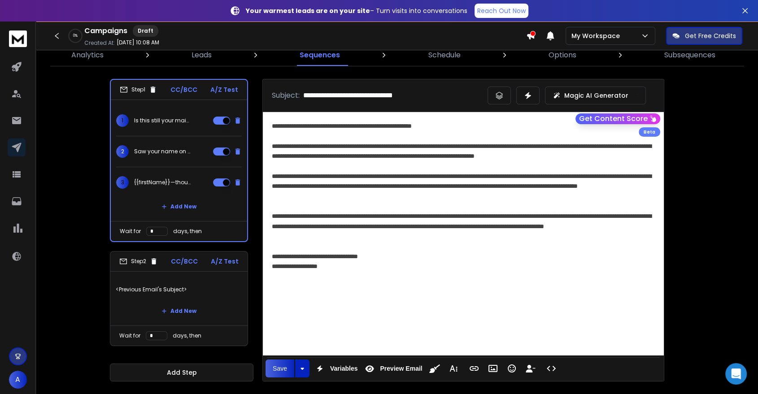
click at [151, 173] on div "3 {{firstName}}—thoughts?" at bounding box center [179, 182] width 126 height 31
click at [395, 365] on span "Preview Email" at bounding box center [401, 369] width 46 height 8
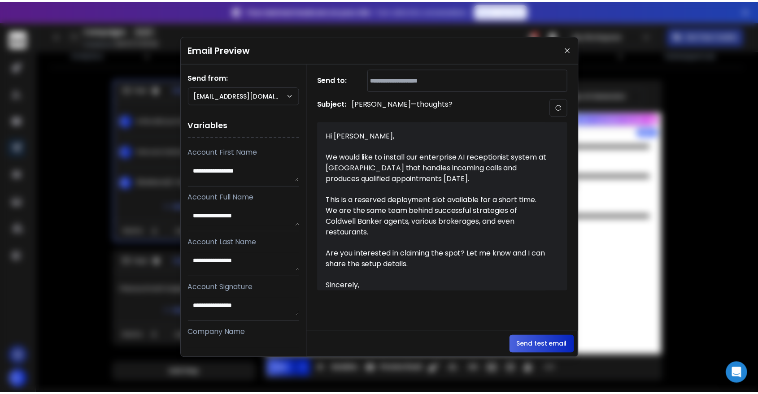
scroll to position [54, 0]
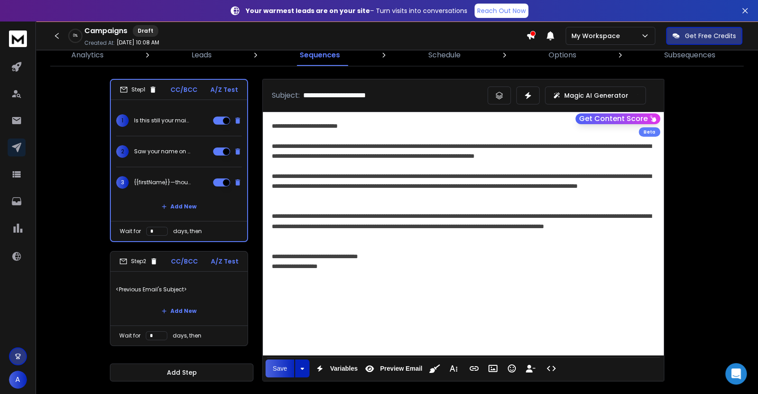
click at [176, 115] on div "1 Is this still your main number?" at bounding box center [153, 120] width 75 height 13
click at [160, 150] on p "Saw your name on a {{state}} list" at bounding box center [162, 151] width 57 height 7
click at [156, 177] on div "3 {{firstName}}—thoughts?" at bounding box center [153, 182] width 75 height 13
click at [171, 121] on p "Is this still your main number?" at bounding box center [162, 120] width 57 height 7
drag, startPoint x: 377, startPoint y: 96, endPoint x: 340, endPoint y: 102, distance: 37.2
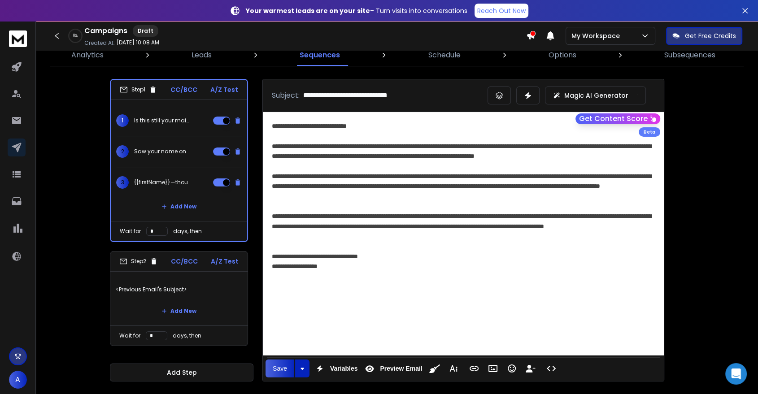
click at [340, 102] on div "**********" at bounding box center [463, 95] width 401 height 33
type input "**********"
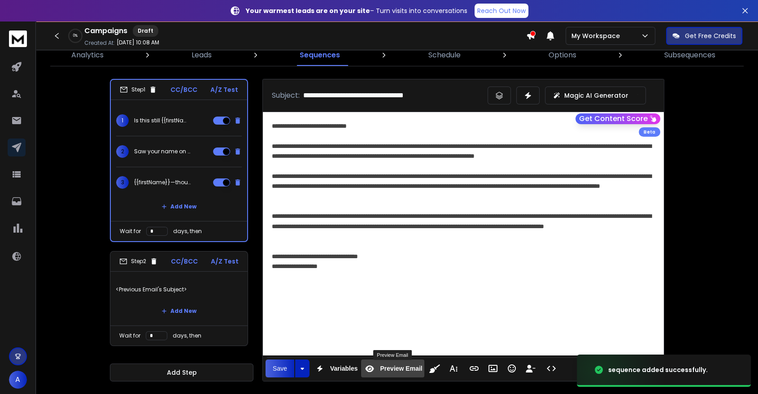
click at [406, 367] on span "Preview Email" at bounding box center [401, 369] width 46 height 8
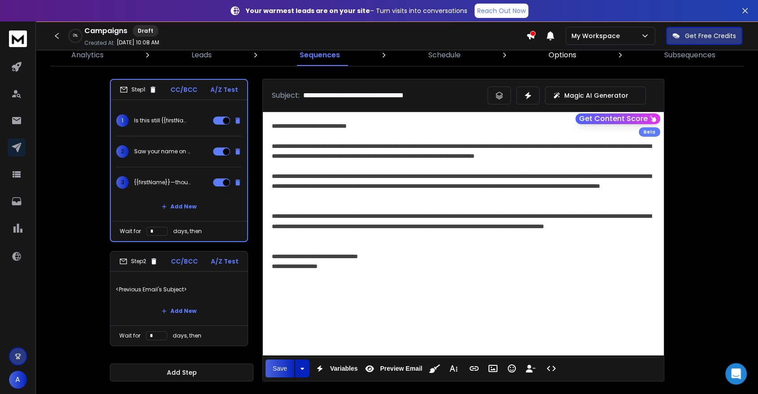
click at [560, 52] on p "Options" at bounding box center [563, 55] width 28 height 11
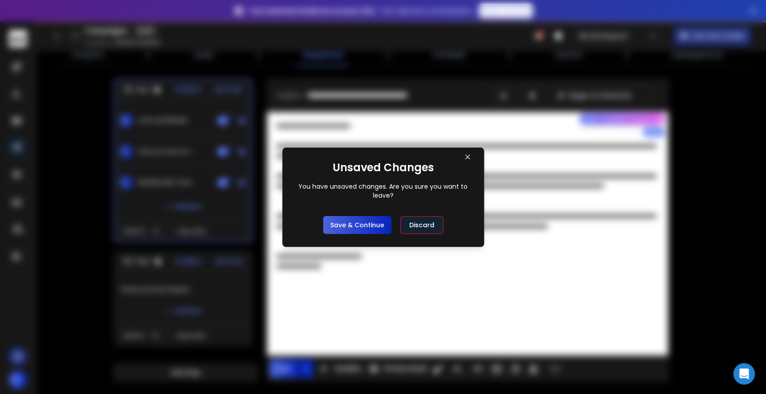
click at [351, 229] on button "Save & Continue" at bounding box center [357, 225] width 68 height 18
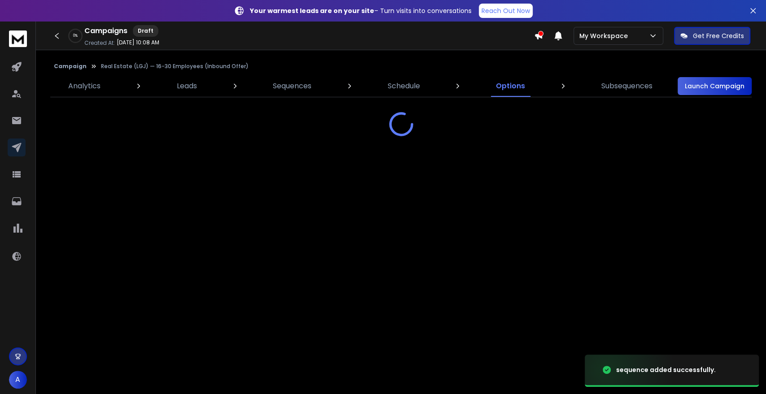
select select "*"
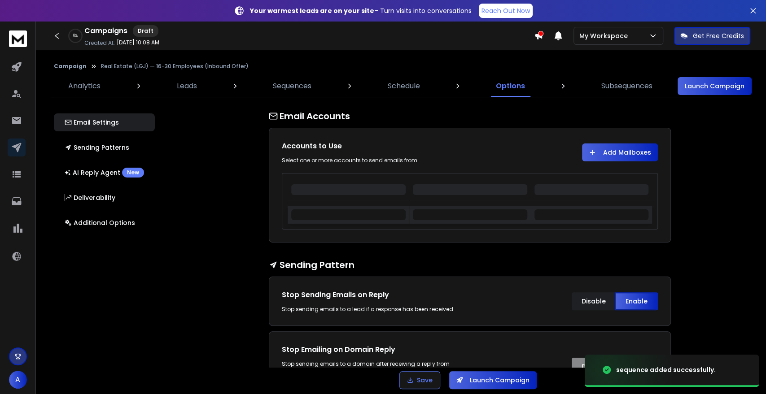
scroll to position [37, 0]
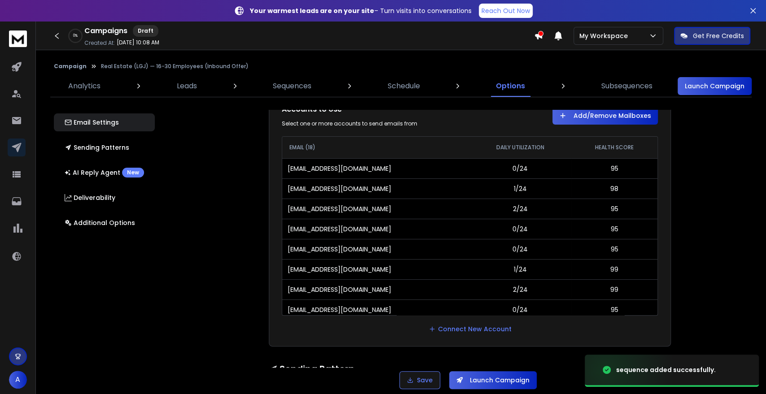
click at [624, 114] on button "Add/Remove Mailboxes" at bounding box center [604, 116] width 105 height 18
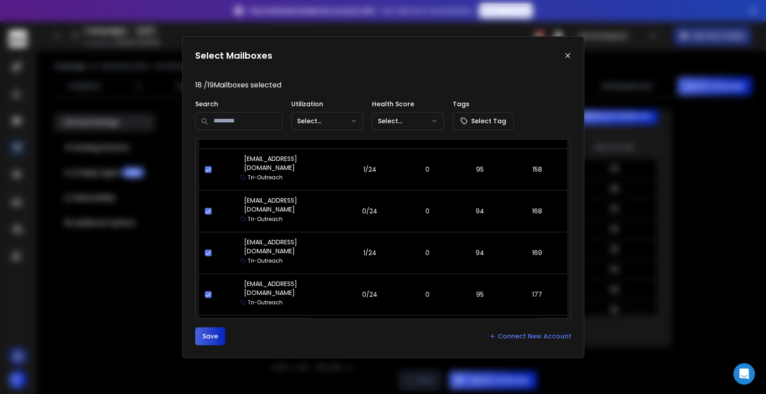
scroll to position [0, 0]
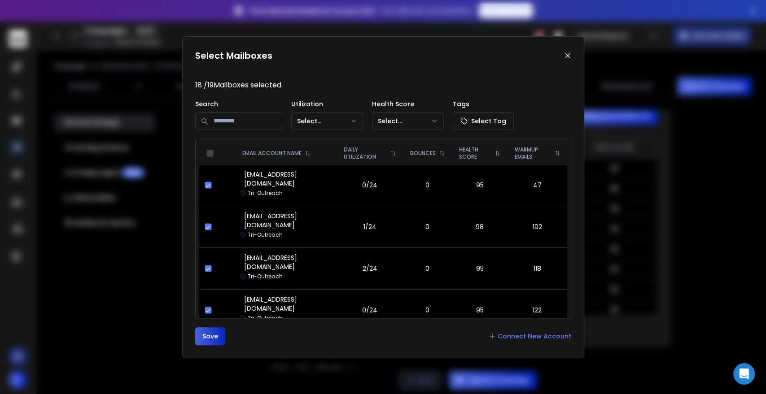
click at [569, 52] on icon at bounding box center [567, 55] width 7 height 7
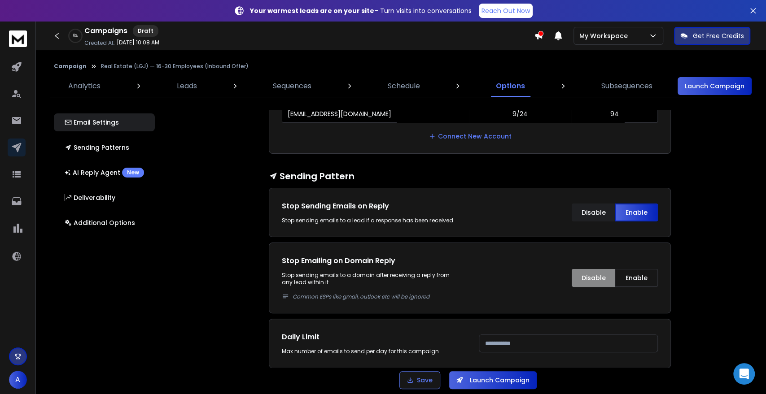
scroll to position [231, 0]
click at [629, 279] on button "Enable" at bounding box center [636, 277] width 43 height 18
click at [581, 279] on button "Disable" at bounding box center [592, 277] width 43 height 18
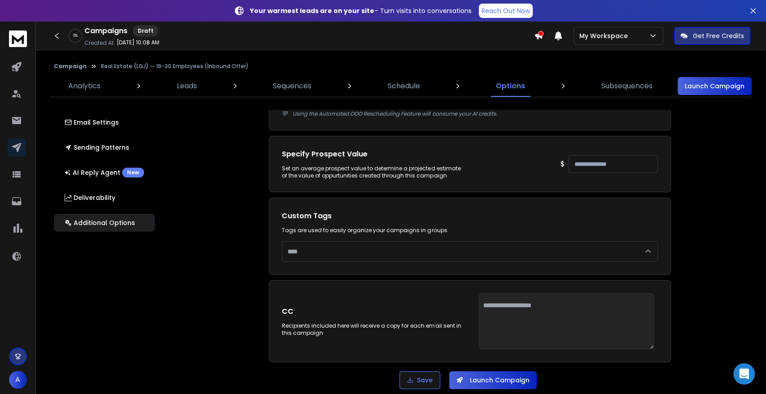
scroll to position [1923, 0]
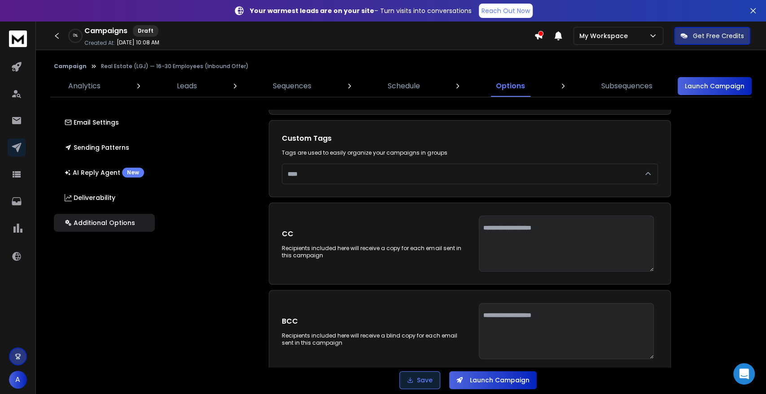
click at [416, 376] on button "Save" at bounding box center [419, 380] width 41 height 18
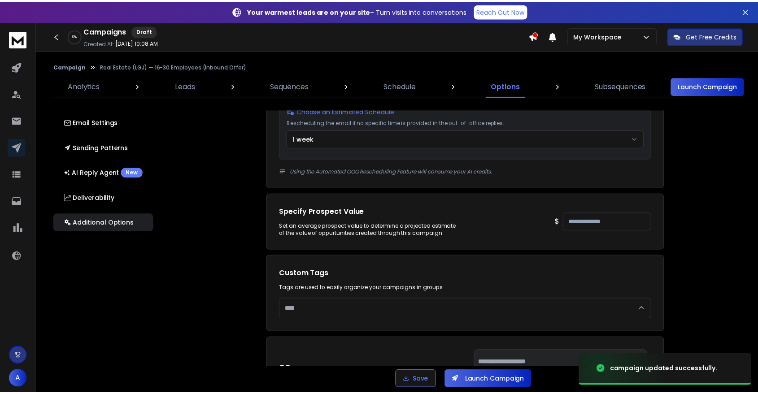
scroll to position [1769, 0]
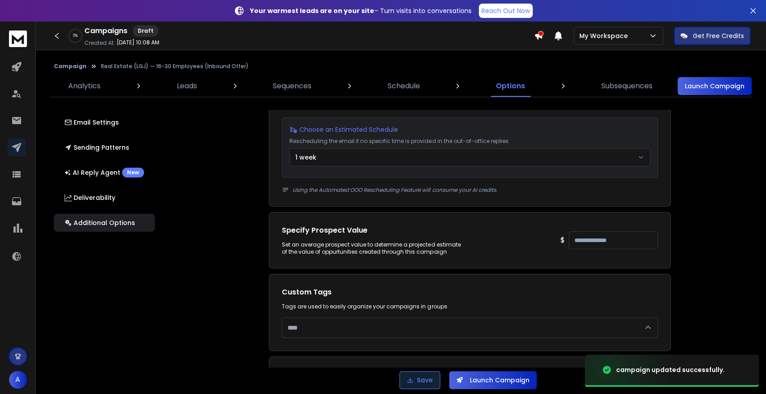
click at [402, 384] on button "Save" at bounding box center [419, 380] width 41 height 18
click at [287, 87] on p "Sequences" at bounding box center [292, 86] width 39 height 11
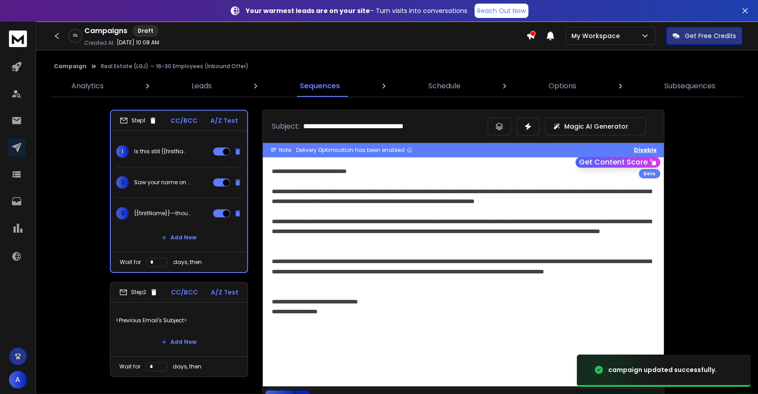
scroll to position [31, 0]
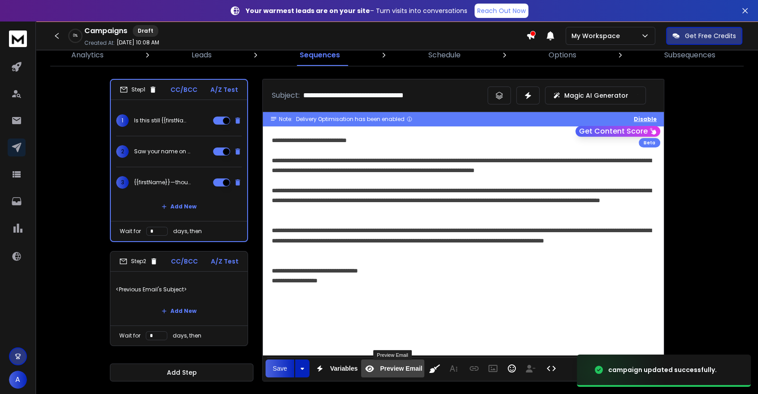
click at [387, 366] on span "Preview Email" at bounding box center [401, 369] width 46 height 8
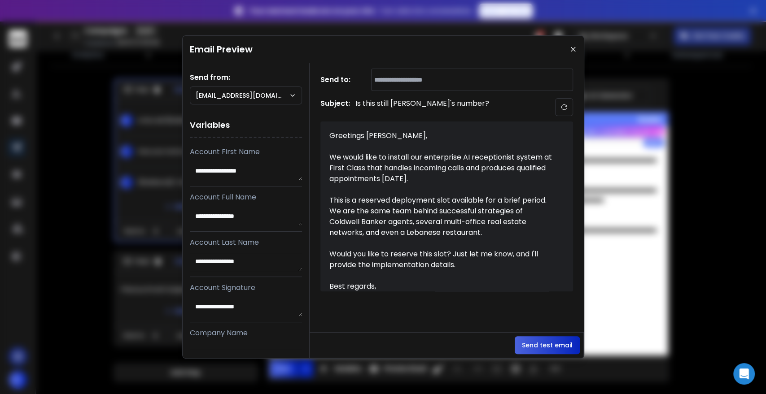
click at [55, 96] on div "**********" at bounding box center [383, 196] width 766 height 341
click at [34, 143] on div "**********" at bounding box center [383, 196] width 766 height 341
click at [571, 43] on div "Email Preview" at bounding box center [383, 49] width 401 height 27
click at [576, 46] on icon at bounding box center [572, 49] width 7 height 7
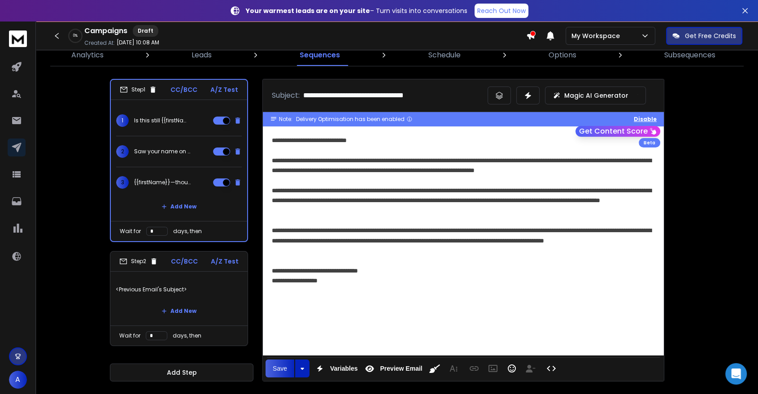
click at [166, 148] on p "Saw your name on a {{state}} list" at bounding box center [162, 151] width 57 height 7
click at [166, 118] on p "Is this still {{firstName}}'s number?" at bounding box center [162, 120] width 57 height 7
click at [163, 179] on p "{{firstName}}—thoughts?" at bounding box center [162, 182] width 57 height 7
click at [170, 118] on p "Is this still {{firstName}}'s number?" at bounding box center [162, 120] width 57 height 7
type input "**********"
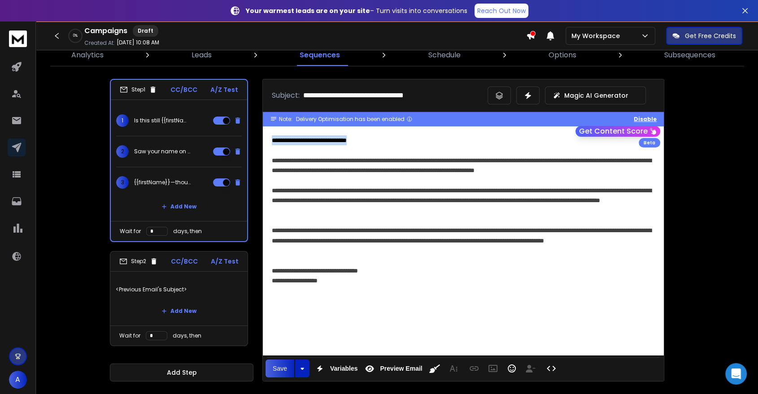
drag, startPoint x: 377, startPoint y: 133, endPoint x: 239, endPoint y: 132, distance: 138.2
click at [239, 132] on div "**********" at bounding box center [397, 230] width 574 height 303
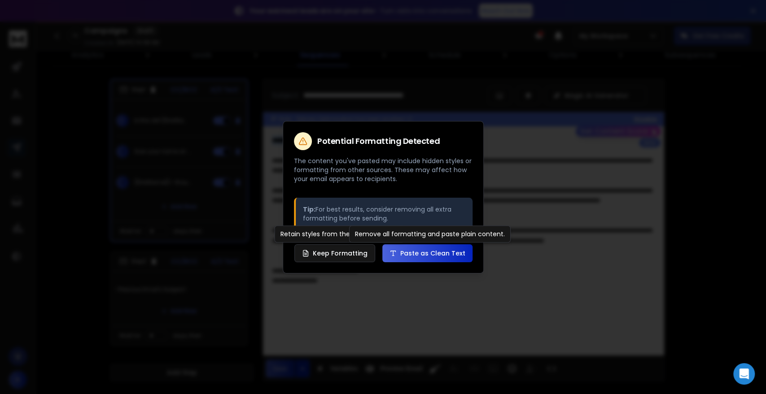
click at [401, 259] on button "Paste as Clean Text" at bounding box center [427, 253] width 90 height 18
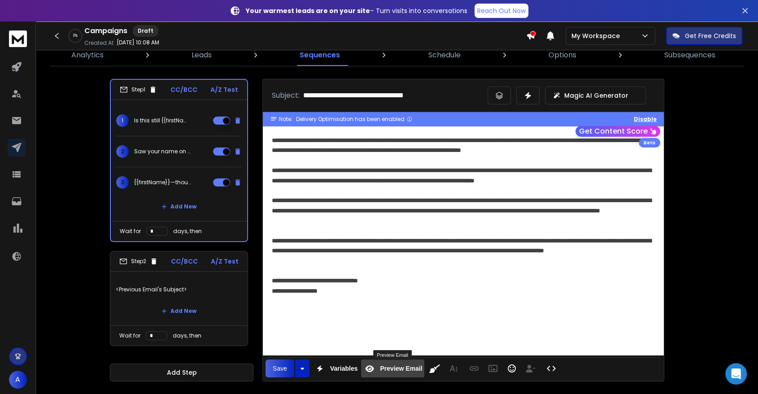
click at [397, 371] on span "Preview Email" at bounding box center [401, 369] width 46 height 8
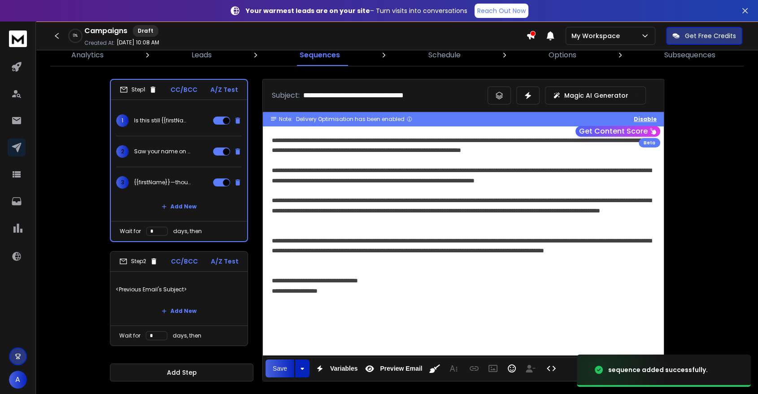
click at [402, 379] on div "Save Save as Template Variables Insert Variable Preview Email Preview Email Cle…" at bounding box center [364, 369] width 198 height 22
click at [402, 375] on div "Preview Email" at bounding box center [392, 369] width 63 height 15
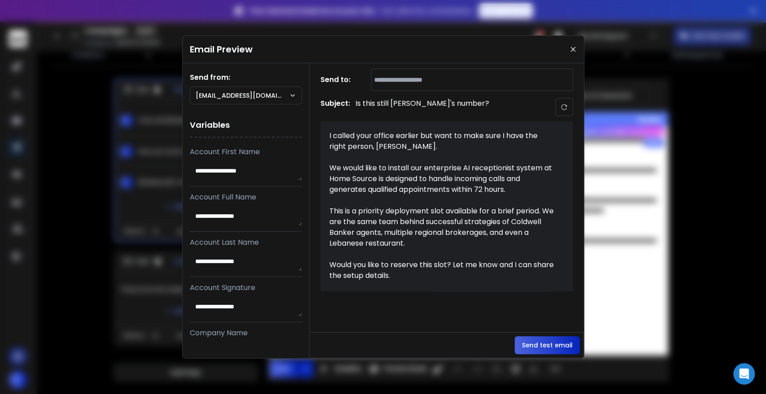
click at [606, 226] on div "**********" at bounding box center [383, 196] width 766 height 341
click at [573, 46] on icon at bounding box center [572, 49] width 7 height 7
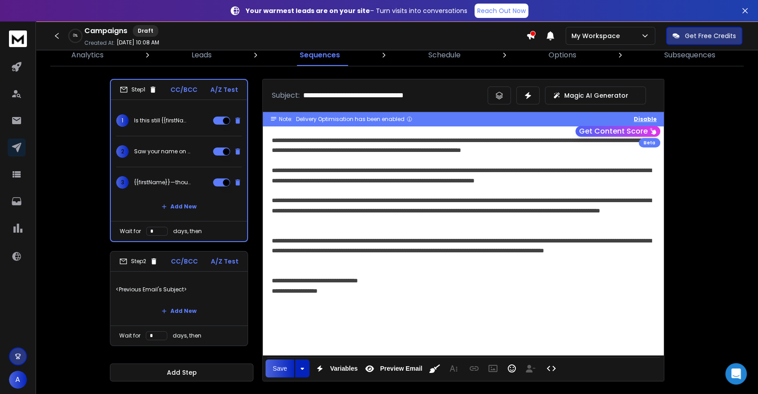
click at [641, 172] on div "**********" at bounding box center [463, 176] width 383 height 20
click at [171, 148] on p "Saw your name on a {{state}} list" at bounding box center [162, 151] width 57 height 7
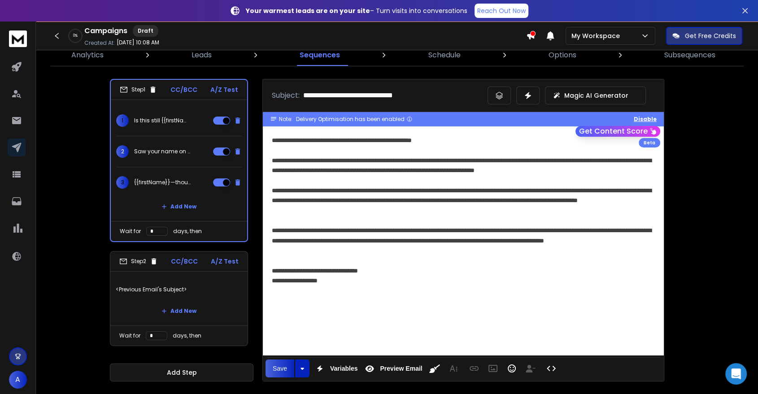
click at [156, 111] on div "1 Is this still {{firstName}}'s number?" at bounding box center [179, 120] width 126 height 31
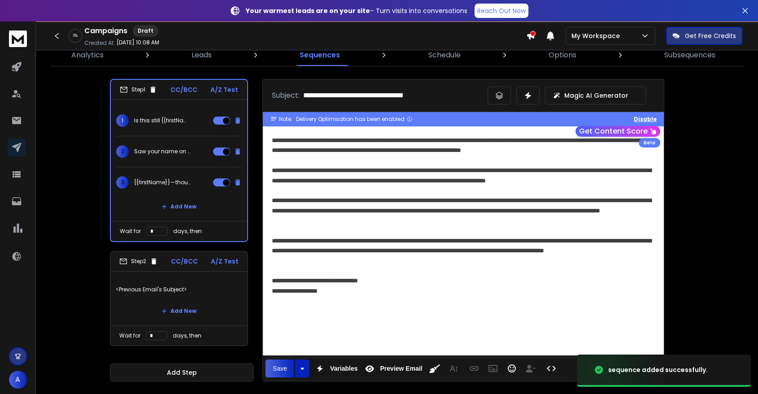
click at [165, 141] on div "2 Saw your name on a {{state}} list" at bounding box center [179, 151] width 126 height 31
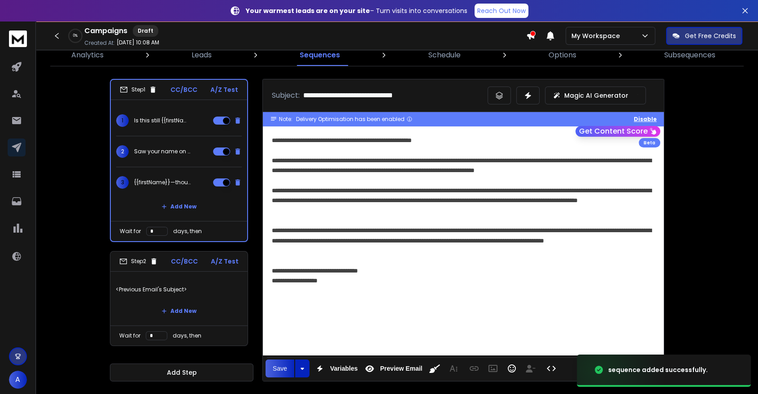
click at [170, 176] on div "3 {{firstName}}—thoughts?" at bounding box center [153, 182] width 75 height 13
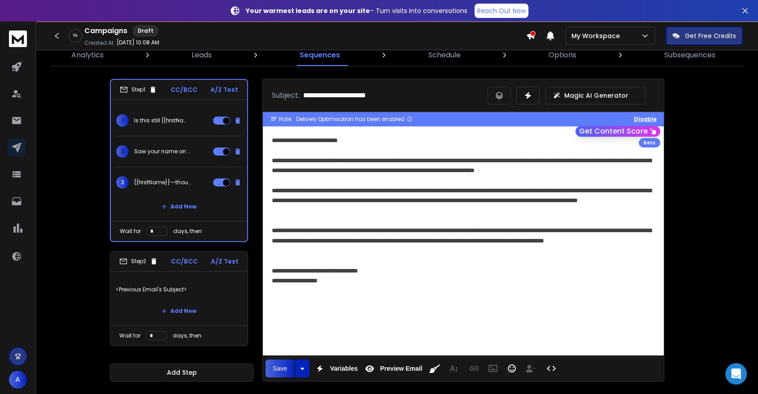
click at [172, 120] on p "Is this still {{firstName}}'s number?" at bounding box center [162, 120] width 57 height 7
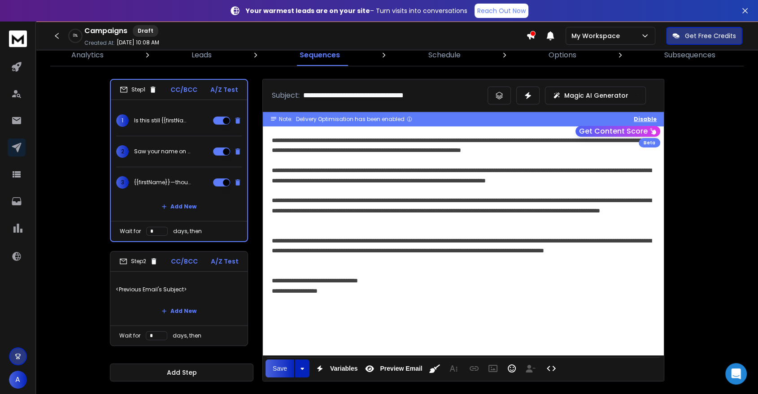
click at [160, 150] on p "Saw your name on a {{state}} list" at bounding box center [162, 151] width 57 height 7
type input "**********"
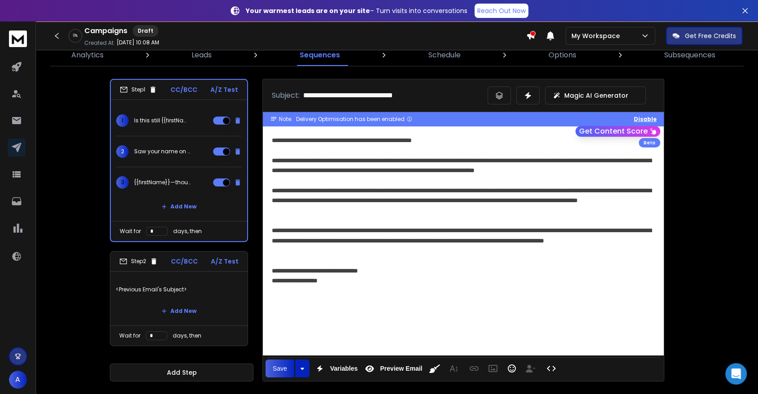
click at [639, 159] on div "**********" at bounding box center [463, 166] width 383 height 20
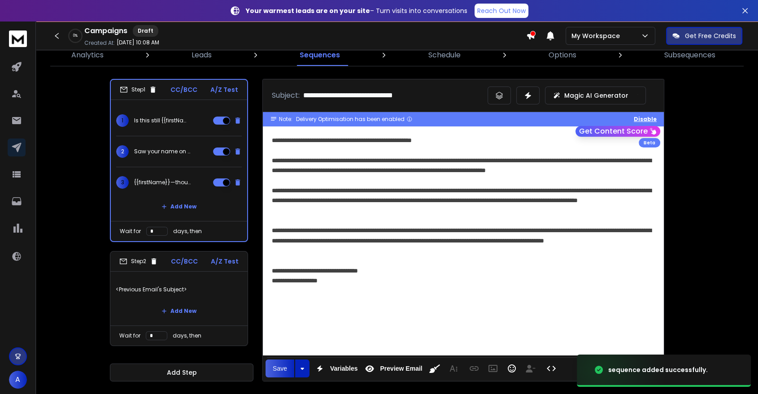
click at [153, 183] on p "{{firstName}}—thoughts?" at bounding box center [162, 182] width 57 height 7
type input "**********"
click at [641, 157] on div "**********" at bounding box center [463, 166] width 383 height 20
click at [401, 364] on div "Preview Email" at bounding box center [392, 369] width 63 height 15
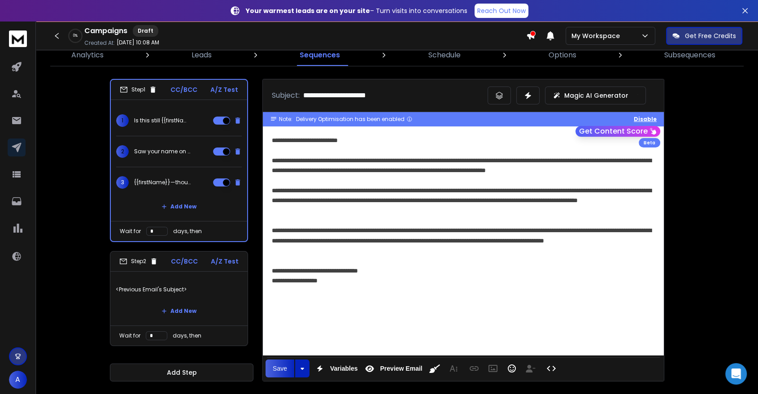
click at [174, 120] on p "Is this still {{firstName}}'s number?" at bounding box center [162, 120] width 57 height 7
type input "**********"
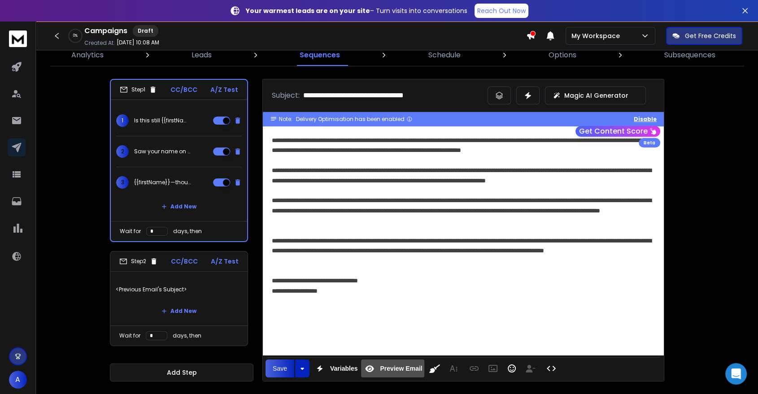
click at [405, 371] on span "Preview Email" at bounding box center [401, 369] width 46 height 8
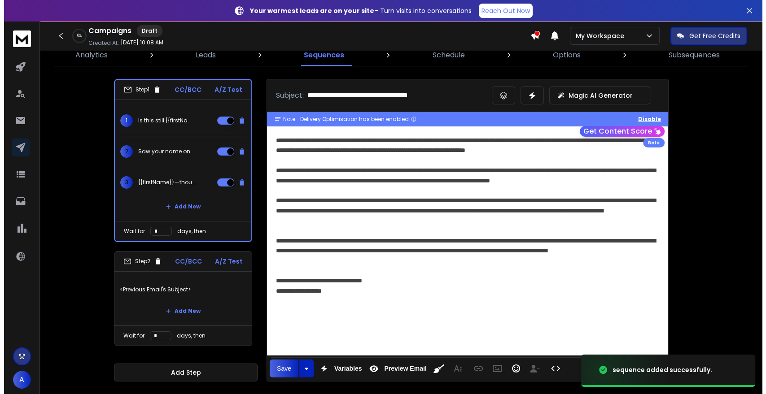
scroll to position [0, 0]
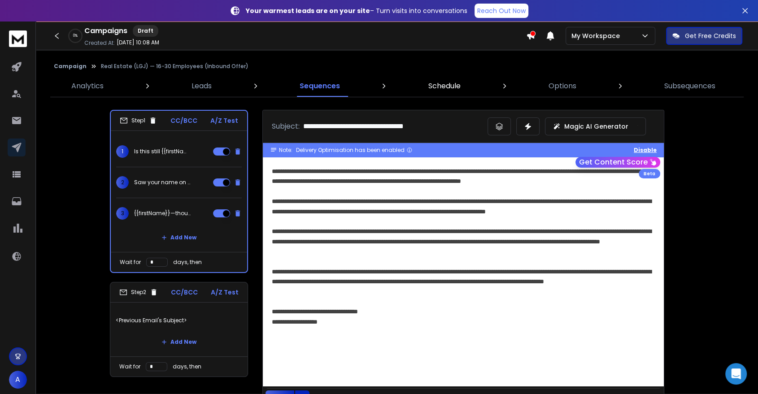
click at [440, 90] on p "Schedule" at bounding box center [444, 86] width 32 height 11
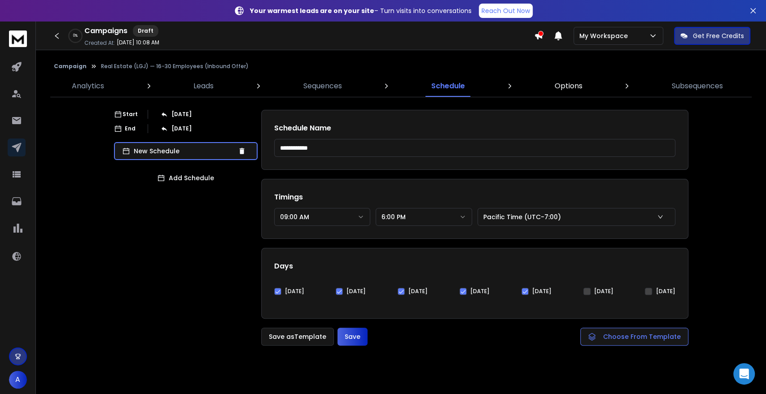
click at [555, 83] on p "Options" at bounding box center [568, 86] width 28 height 11
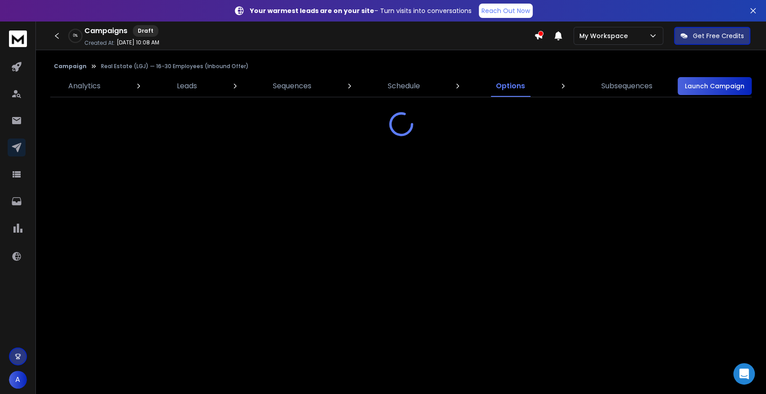
select select "*"
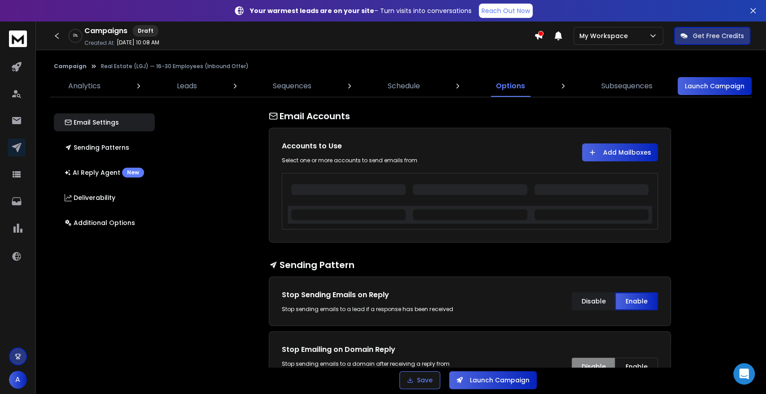
click at [433, 86] on div "Analytics Leads Sequences Schedule Options Subsequences" at bounding box center [360, 86] width 620 height 22
click at [419, 86] on p "Schedule" at bounding box center [404, 86] width 32 height 11
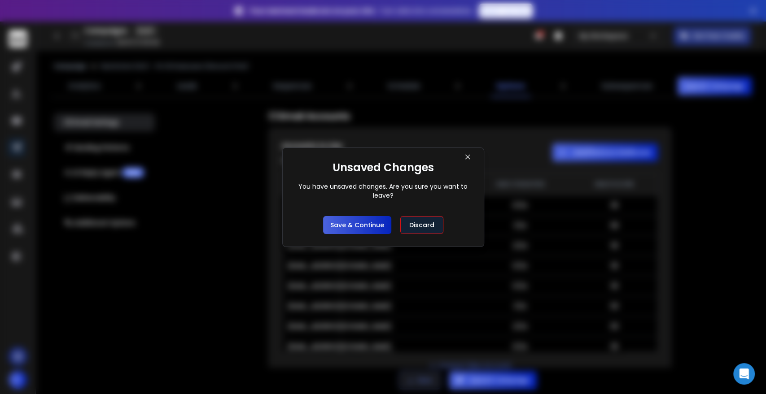
click at [344, 227] on button "Save & Continue" at bounding box center [357, 225] width 68 height 18
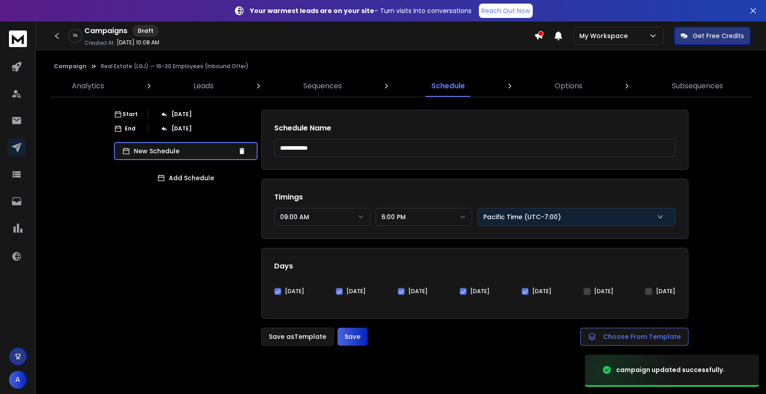
click at [502, 215] on p "Pacific Time (UTC-7:00)" at bounding box center [523, 217] width 81 height 9
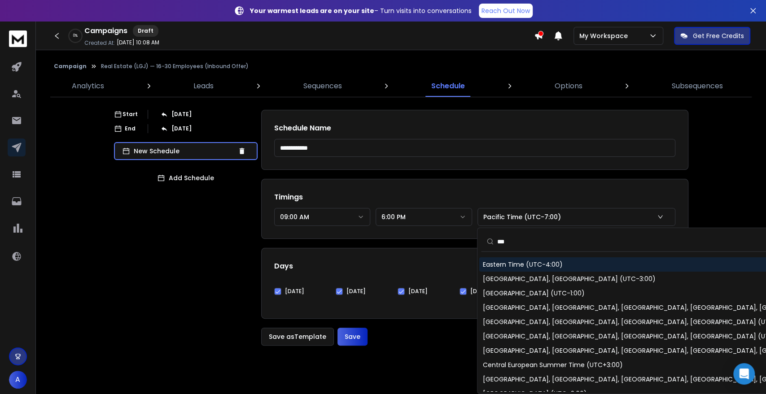
type input "***"
click at [536, 265] on div "Eastern Time (UTC-4:00)" at bounding box center [523, 264] width 80 height 9
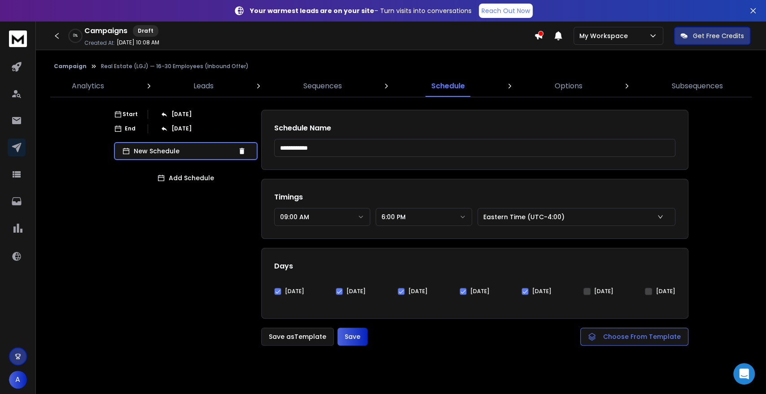
click at [337, 222] on button "09:00 AM" at bounding box center [322, 217] width 96 height 18
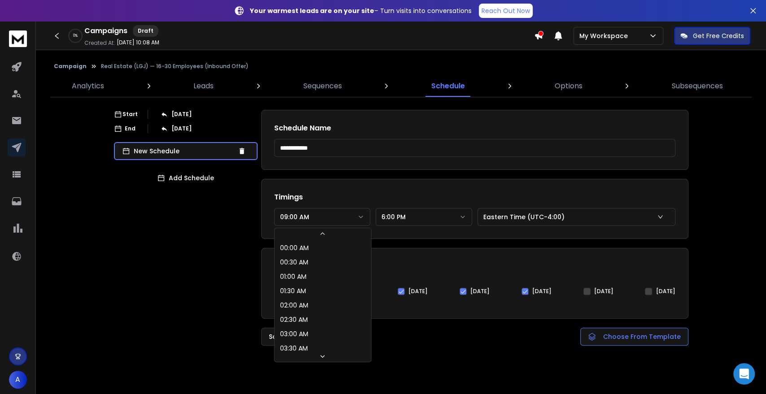
scroll to position [162, 0]
select select "********"
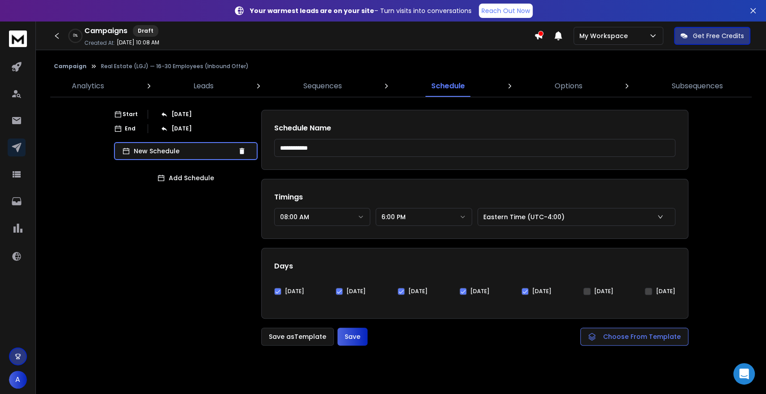
click at [350, 333] on button "Save" at bounding box center [352, 337] width 30 height 18
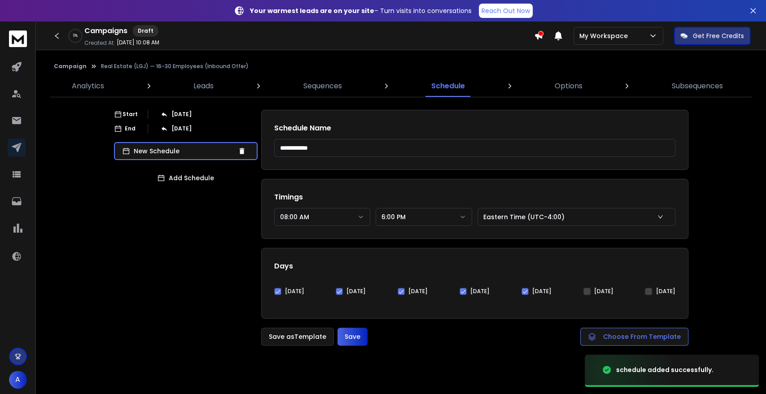
click at [350, 338] on button "Save" at bounding box center [352, 337] width 30 height 18
click at [335, 211] on button "08:00 AM" at bounding box center [322, 217] width 96 height 18
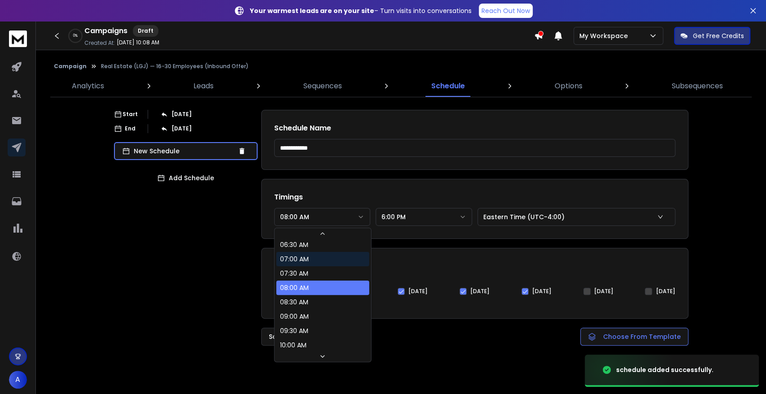
scroll to position [191, 0]
click at [404, 347] on div "**********" at bounding box center [400, 227] width 701 height 243
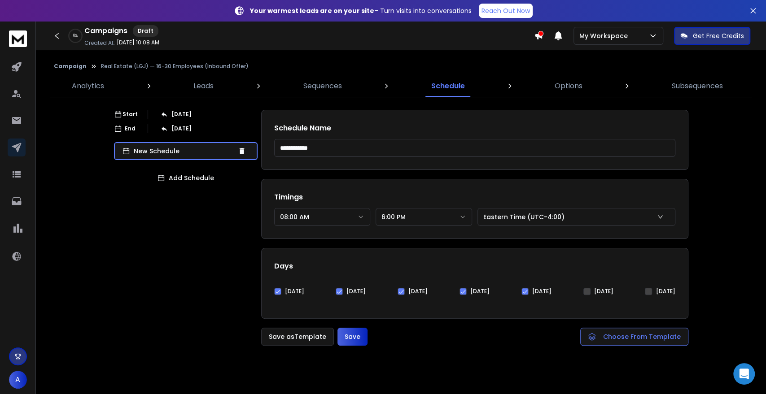
click at [345, 340] on button "Save" at bounding box center [352, 337] width 30 height 18
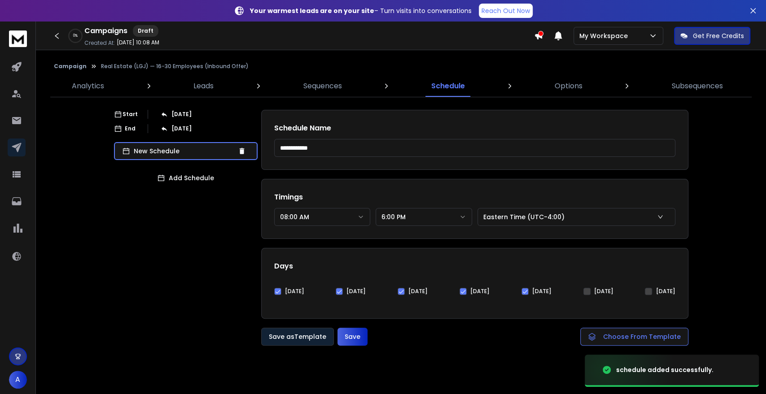
click at [300, 336] on button "Save as Template" at bounding box center [297, 337] width 73 height 18
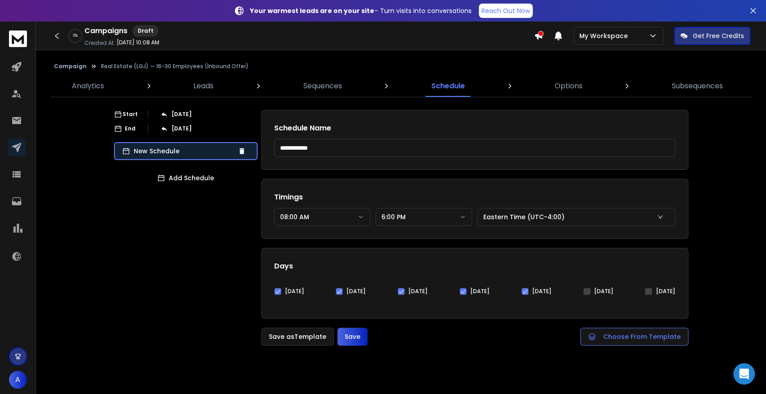
drag, startPoint x: 325, startPoint y: 149, endPoint x: 204, endPoint y: 147, distance: 120.7
click at [204, 147] on div "**********" at bounding box center [401, 228] width 574 height 236
type input "**********"
click at [309, 334] on button "Save as Template" at bounding box center [297, 337] width 73 height 18
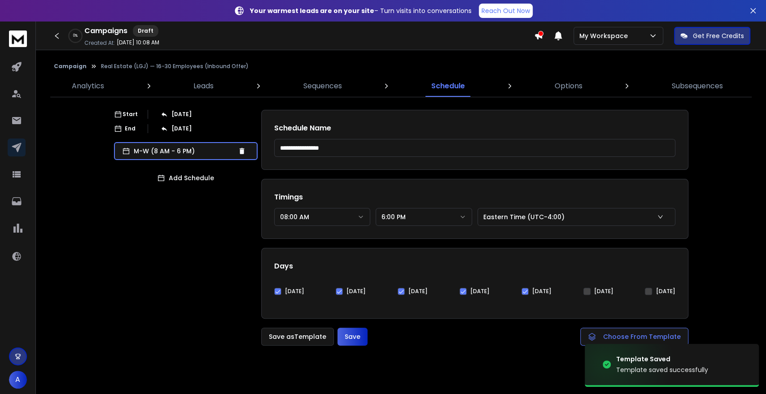
click at [349, 334] on button "Save" at bounding box center [352, 337] width 30 height 18
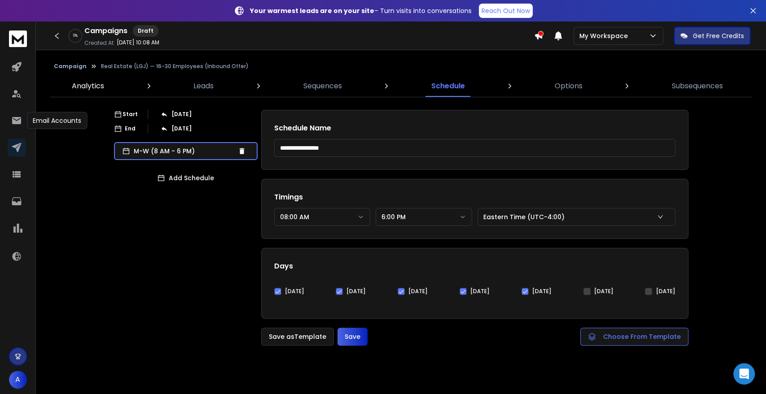
click at [99, 79] on link "Analytics" at bounding box center [87, 86] width 43 height 22
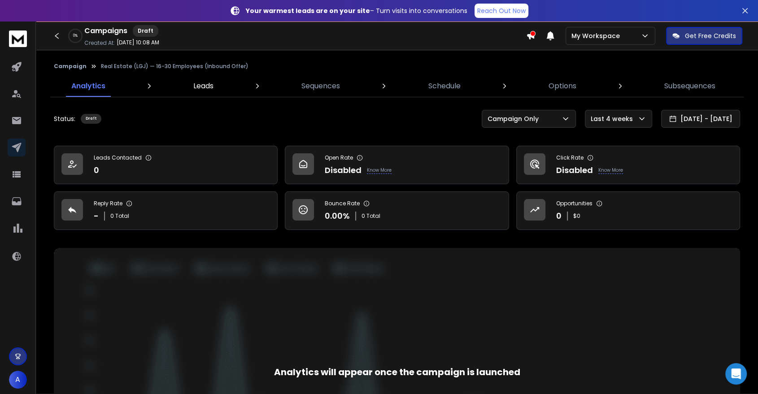
click at [193, 89] on p "Leads" at bounding box center [203, 86] width 20 height 11
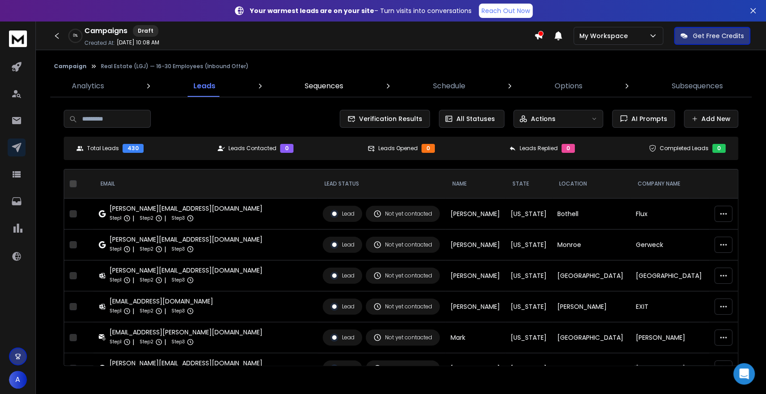
click at [325, 82] on p "Sequences" at bounding box center [324, 86] width 39 height 11
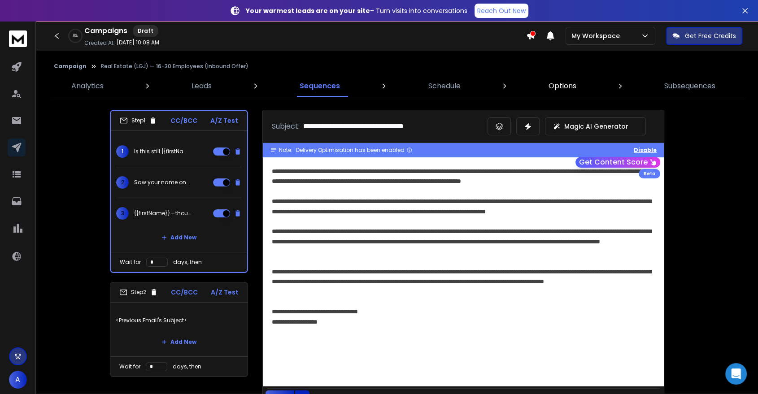
click at [580, 87] on link "Options" at bounding box center [562, 86] width 39 height 22
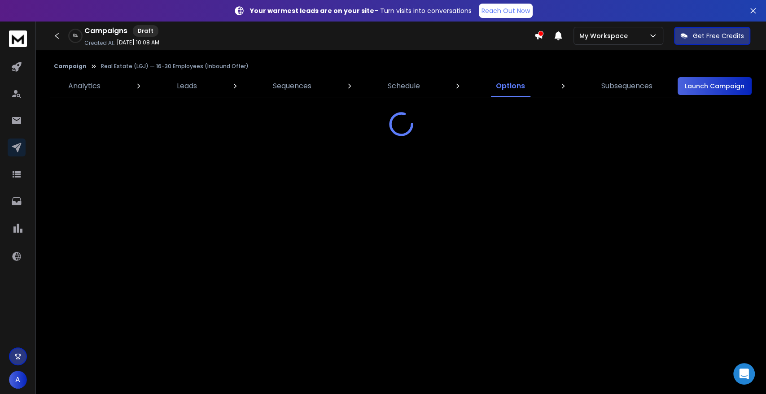
select select "*"
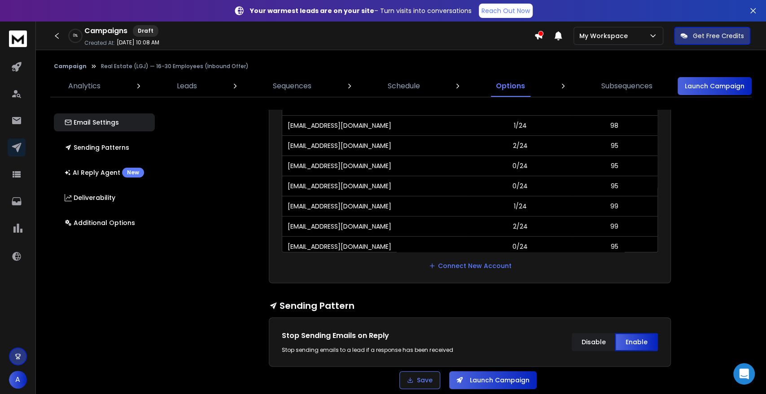
scroll to position [115, 0]
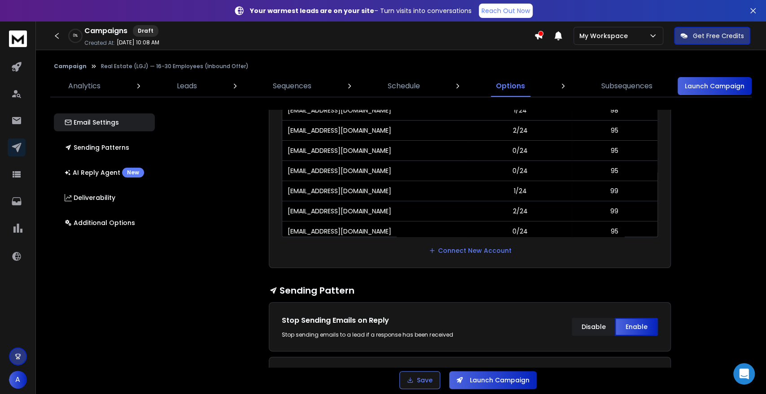
click at [477, 386] on button "Launch Campaign" at bounding box center [492, 380] width 87 height 18
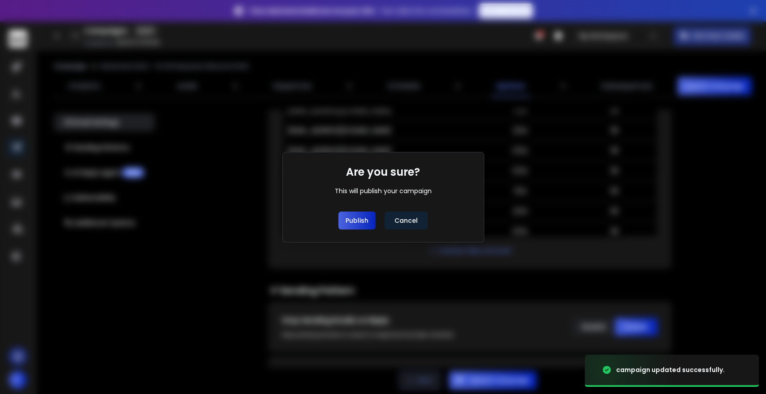
click at [345, 221] on button "Publish" at bounding box center [356, 221] width 37 height 18
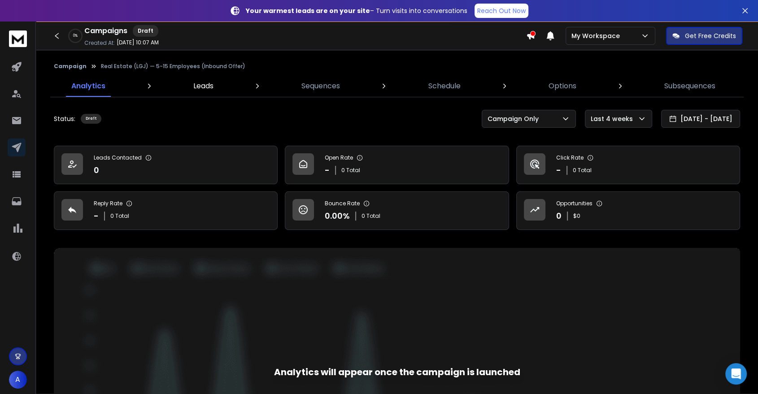
click at [200, 92] on link "Leads" at bounding box center [203, 86] width 31 height 22
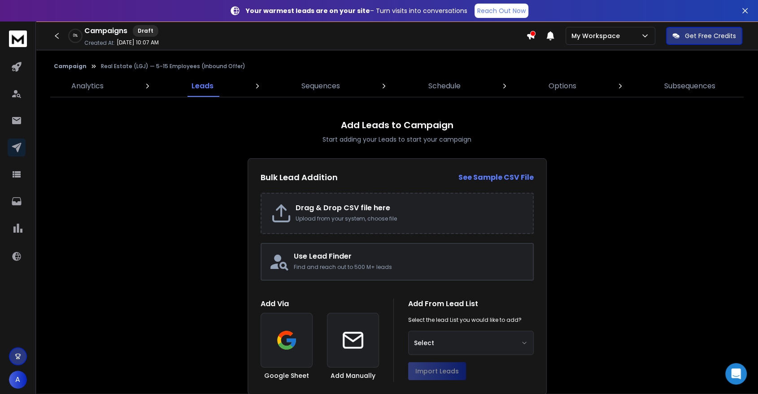
click at [316, 212] on h2 "Drag & Drop CSV file here" at bounding box center [410, 208] width 228 height 11
type input "**********"
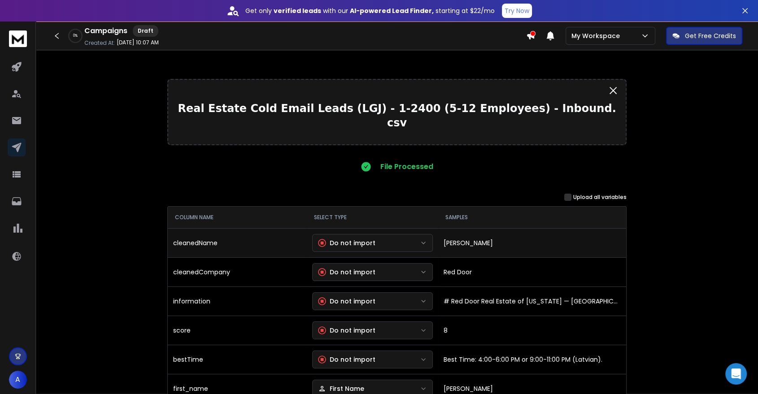
click at [357, 237] on td "Do not import" at bounding box center [372, 242] width 131 height 29
click at [349, 234] on button "Do not import" at bounding box center [372, 243] width 121 height 18
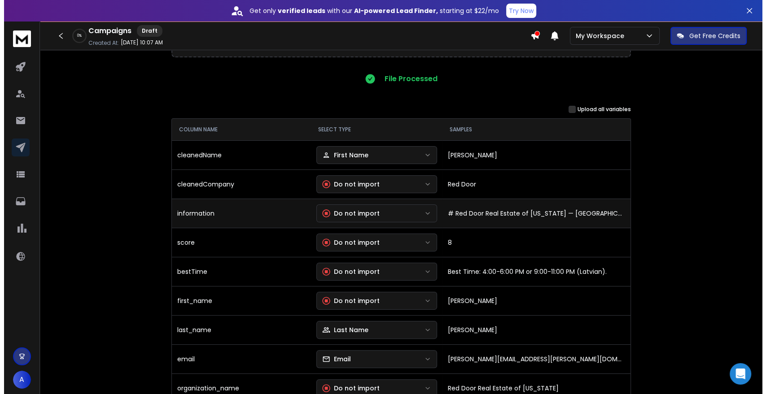
scroll to position [87, 0]
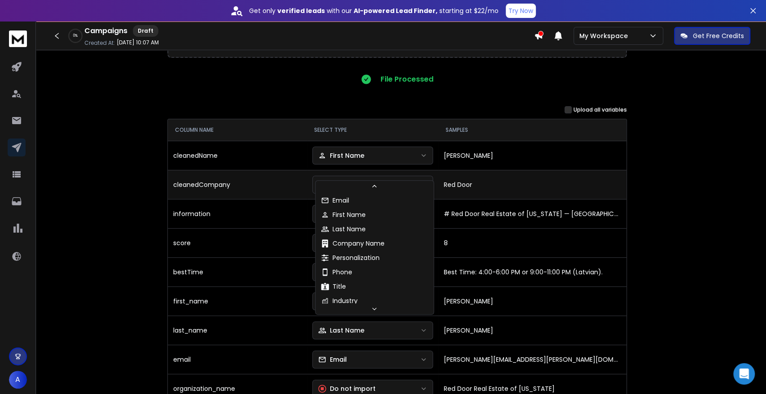
click at [353, 180] on div "Do not import" at bounding box center [346, 184] width 57 height 9
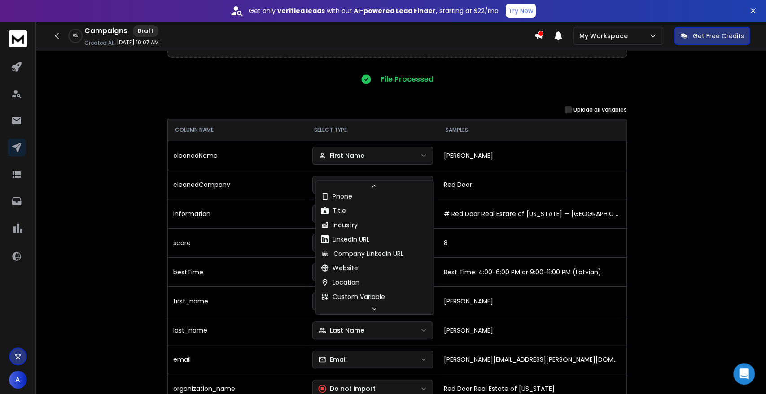
scroll to position [0, 0]
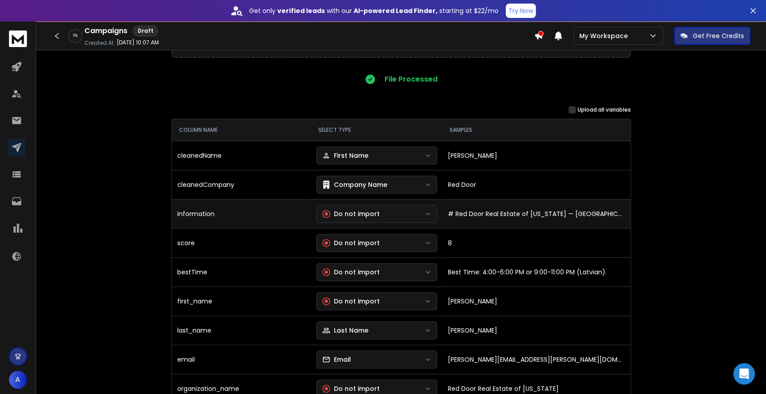
click at [376, 205] on button "Do not import" at bounding box center [376, 214] width 121 height 18
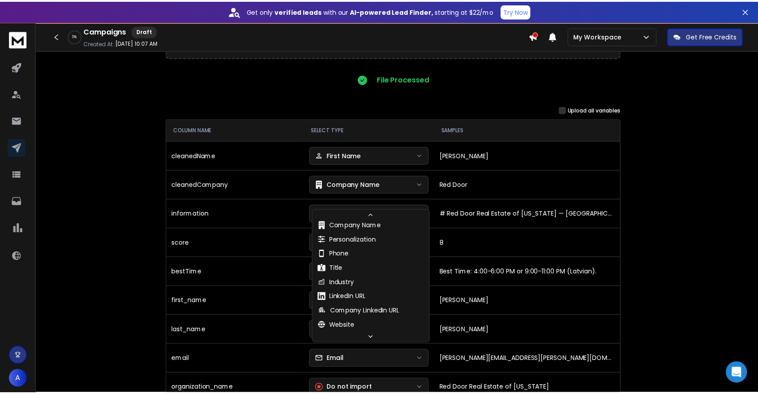
scroll to position [33, 0]
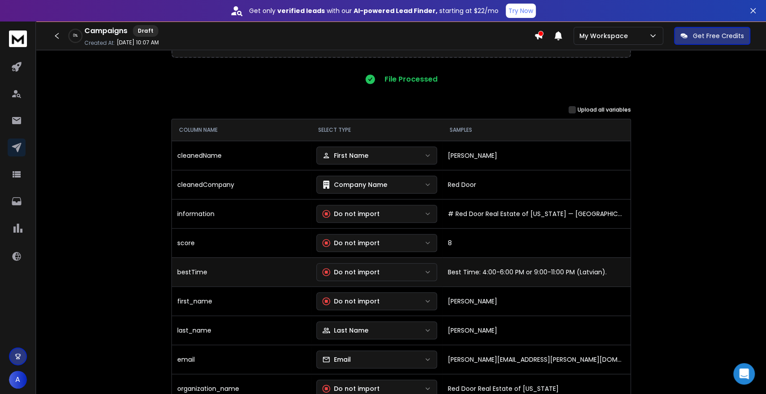
click at [251, 265] on td "bestTime" at bounding box center [241, 271] width 139 height 29
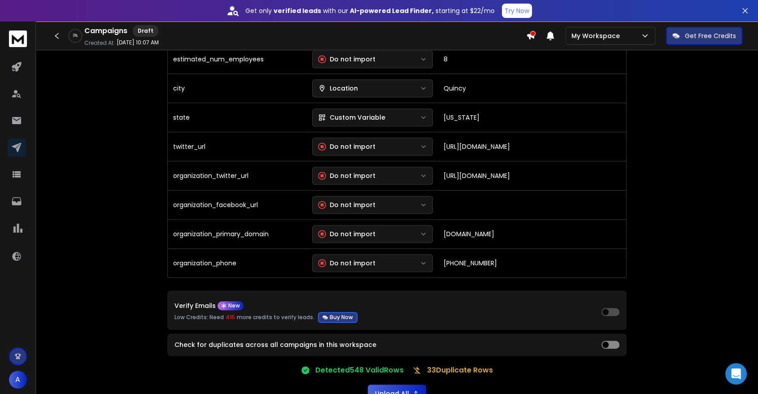
scroll to position [541, 0]
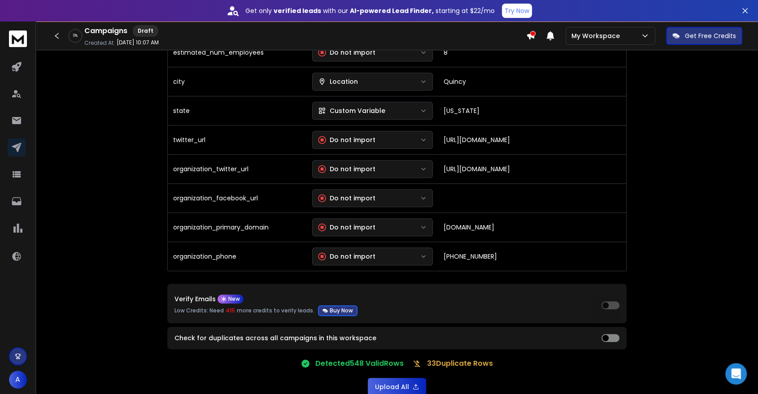
click at [388, 378] on button "Upload All" at bounding box center [397, 387] width 58 height 18
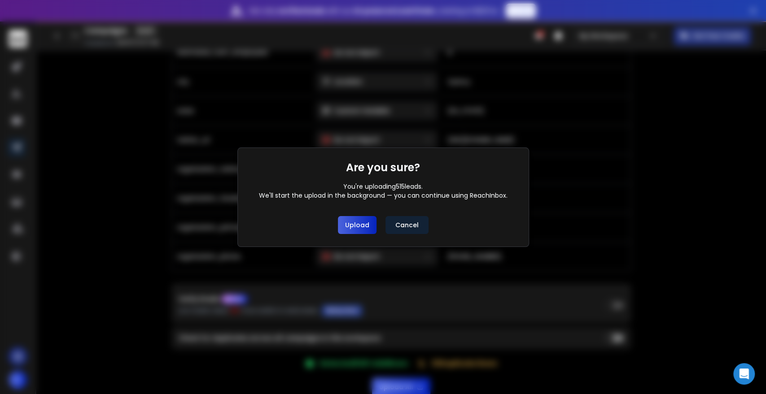
click at [355, 222] on button "Upload" at bounding box center [357, 225] width 39 height 18
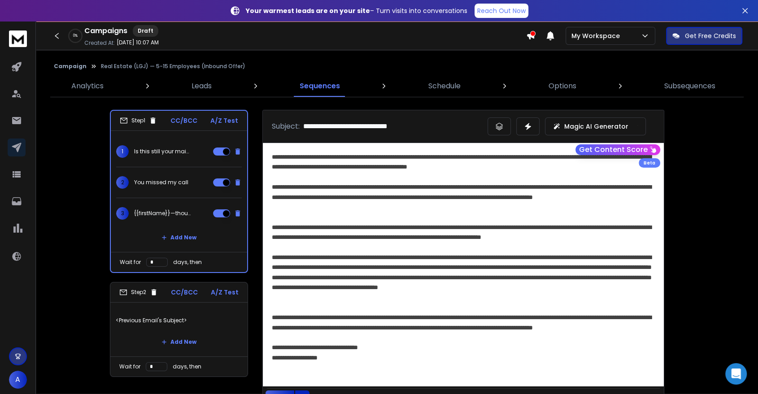
click at [305, 154] on div "**********" at bounding box center [463, 162] width 383 height 20
click at [306, 157] on div "**********" at bounding box center [463, 162] width 383 height 20
click at [379, 161] on div "**********" at bounding box center [463, 162] width 383 height 20
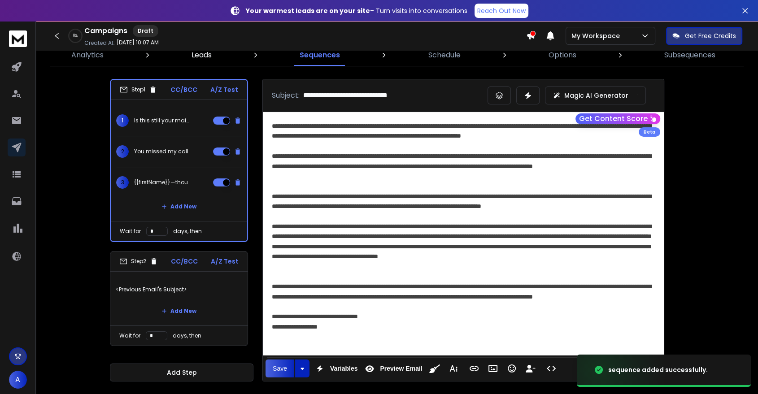
click at [204, 60] on p "Leads" at bounding box center [202, 55] width 20 height 11
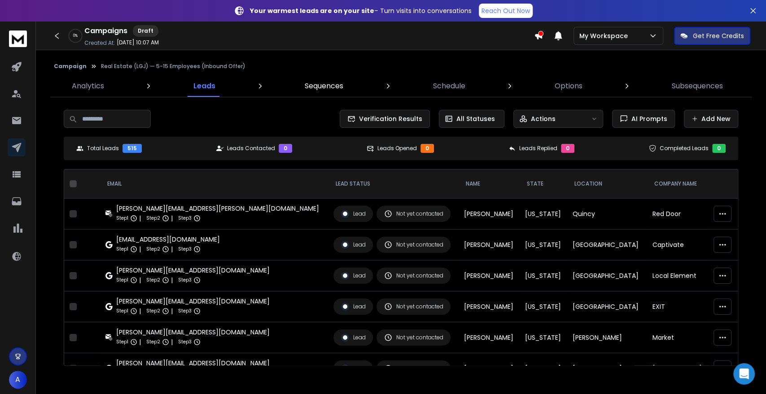
click at [327, 96] on link "Sequences" at bounding box center [323, 86] width 49 height 22
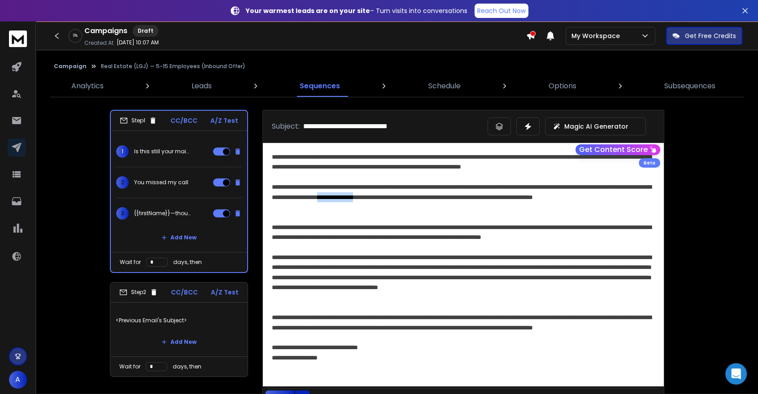
drag, startPoint x: 458, startPoint y: 196, endPoint x: 412, endPoint y: 195, distance: 46.2
click at [412, 195] on div "**********" at bounding box center [463, 197] width 383 height 30
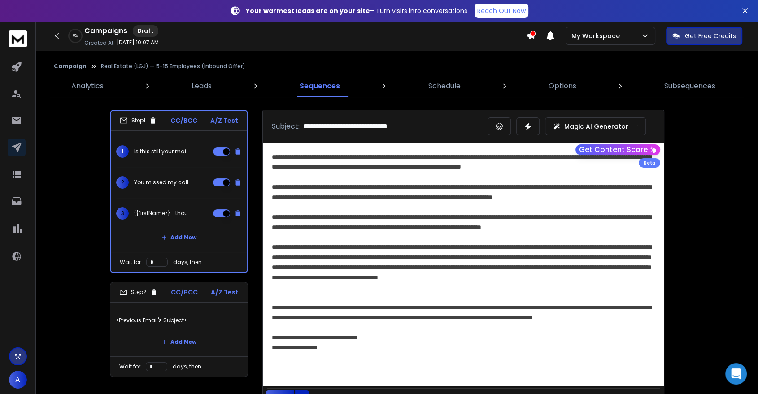
click at [432, 225] on div "**********" at bounding box center [463, 222] width 383 height 20
click at [459, 196] on div "**********" at bounding box center [463, 192] width 383 height 20
drag, startPoint x: 637, startPoint y: 196, endPoint x: 582, endPoint y: 198, distance: 55.2
click at [582, 198] on div "**********" at bounding box center [463, 192] width 383 height 20
click at [335, 246] on div "**********" at bounding box center [463, 267] width 383 height 50
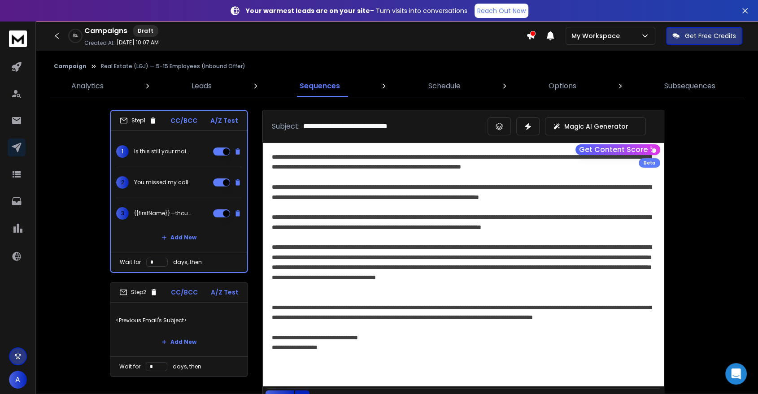
click at [356, 246] on div "**********" at bounding box center [463, 267] width 383 height 50
click at [581, 259] on div "**********" at bounding box center [463, 267] width 383 height 50
drag, startPoint x: 497, startPoint y: 264, endPoint x: 465, endPoint y: 265, distance: 32.3
click at [465, 265] on div "**********" at bounding box center [463, 267] width 383 height 50
drag, startPoint x: 605, startPoint y: 266, endPoint x: 585, endPoint y: 268, distance: 20.3
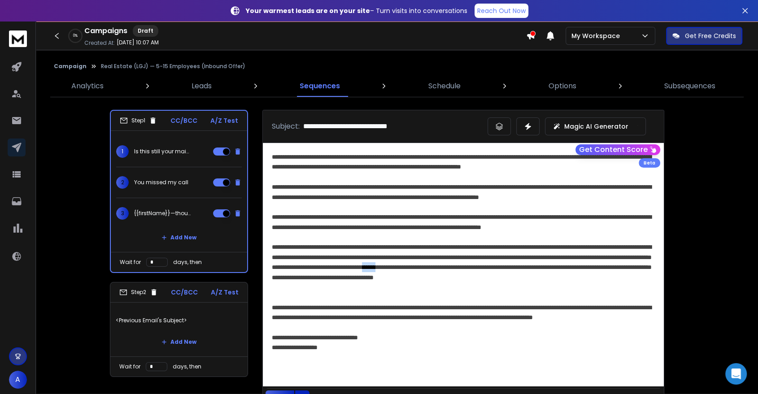
click at [585, 268] on div "**********" at bounding box center [463, 267] width 383 height 50
drag, startPoint x: 380, startPoint y: 275, endPoint x: 345, endPoint y: 276, distance: 35.0
click at [345, 276] on div "**********" at bounding box center [463, 267] width 383 height 50
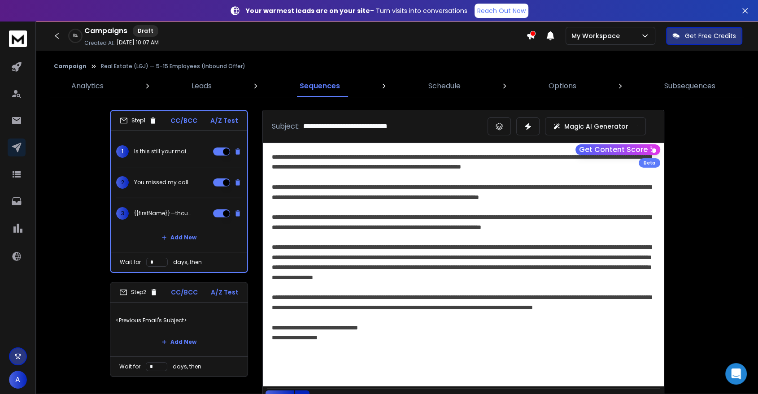
click at [475, 281] on div "**********" at bounding box center [463, 262] width 383 height 40
click at [545, 278] on div "**********" at bounding box center [463, 262] width 383 height 40
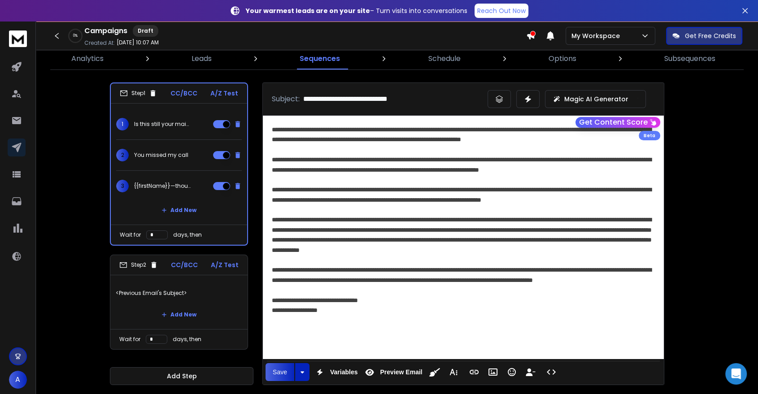
scroll to position [31, 0]
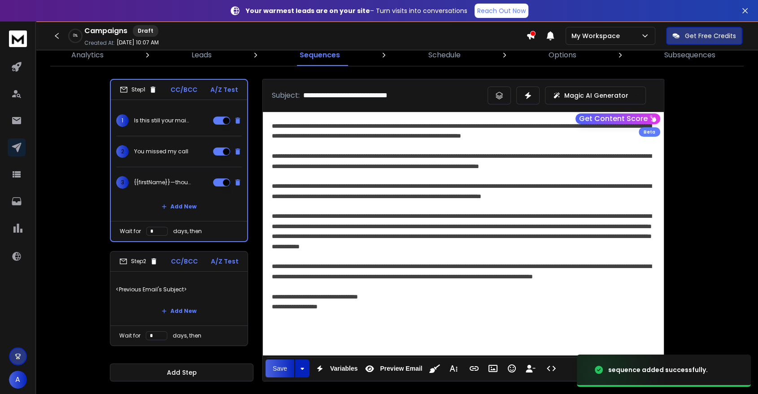
click at [160, 157] on div "2 You missed my call" at bounding box center [152, 151] width 72 height 13
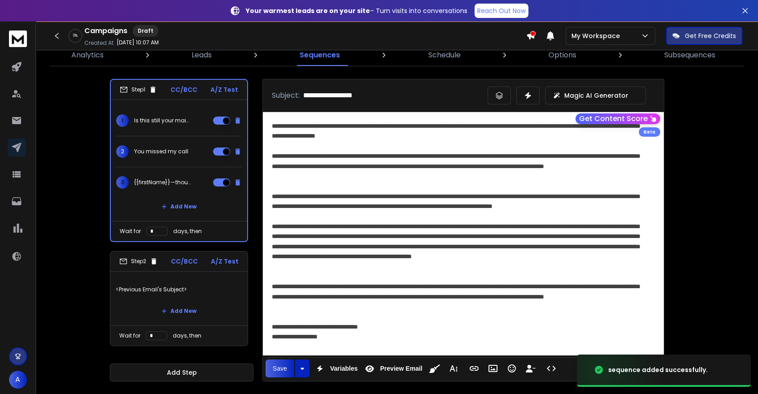
click at [154, 118] on p "Is this still your main number?" at bounding box center [162, 120] width 57 height 7
type input "**********"
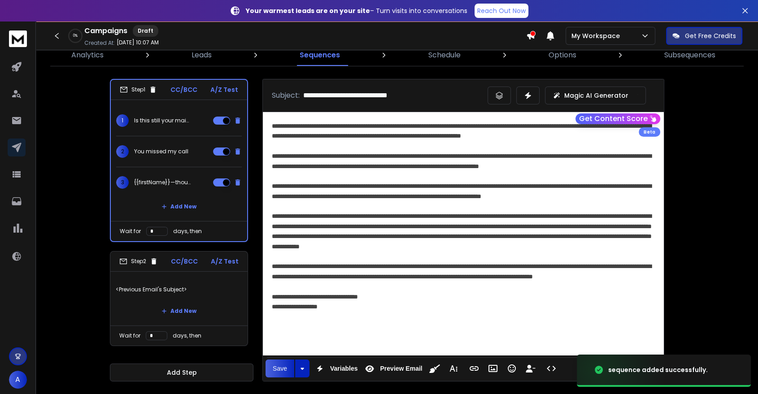
click at [153, 135] on div "1 Is this still your main number?" at bounding box center [179, 120] width 126 height 31
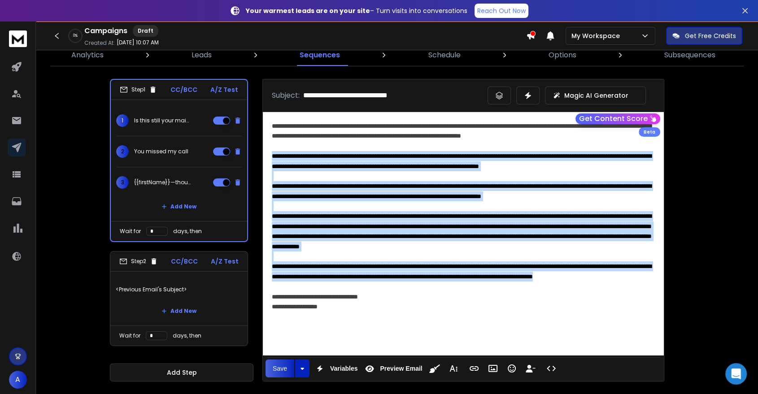
drag, startPoint x: 659, startPoint y: 275, endPoint x: 266, endPoint y: 159, distance: 409.5
click at [266, 159] on div "**********" at bounding box center [463, 230] width 401 height 236
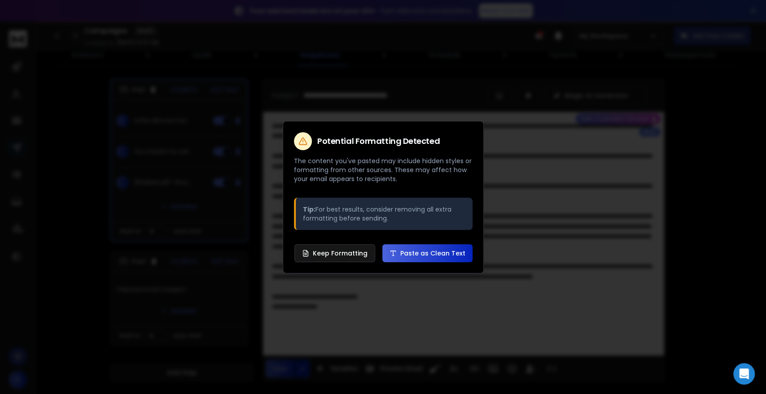
click at [428, 305] on div at bounding box center [383, 197] width 766 height 394
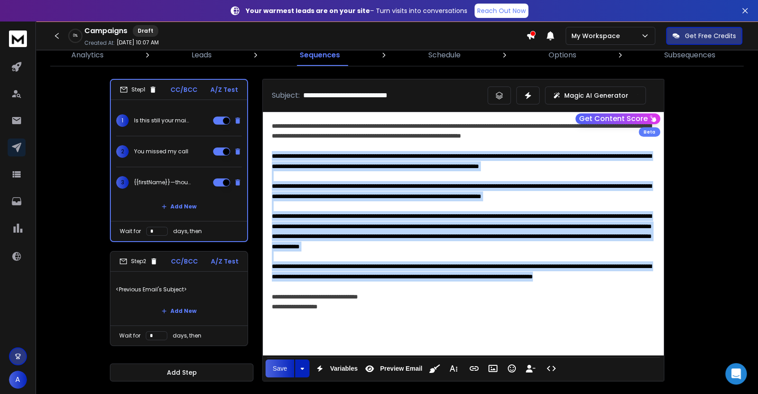
drag, startPoint x: 658, startPoint y: 279, endPoint x: 260, endPoint y: 154, distance: 417.3
click at [260, 154] on div "**********" at bounding box center [397, 230] width 574 height 303
copy div "**********"
click at [166, 149] on p "You missed my call" at bounding box center [161, 151] width 54 height 7
type input "**********"
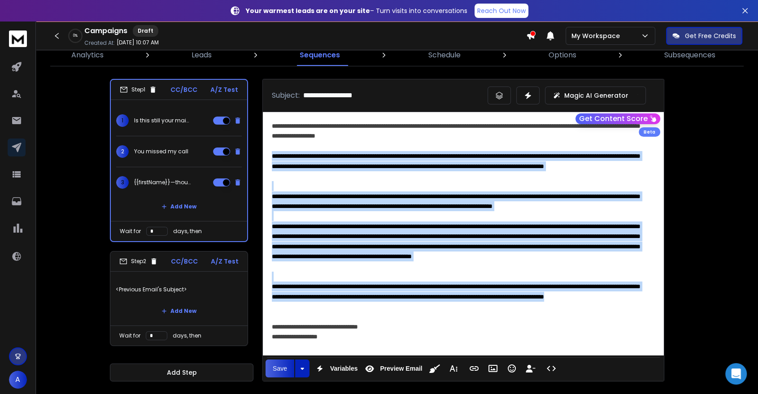
drag, startPoint x: 299, startPoint y: 302, endPoint x: 272, endPoint y: 154, distance: 151.0
click at [272, 154] on div "**********" at bounding box center [463, 230] width 401 height 236
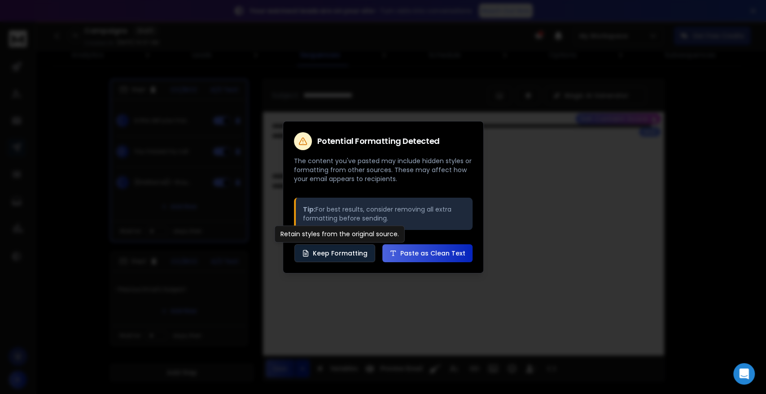
click at [362, 251] on button "Keep Formatting" at bounding box center [334, 253] width 81 height 18
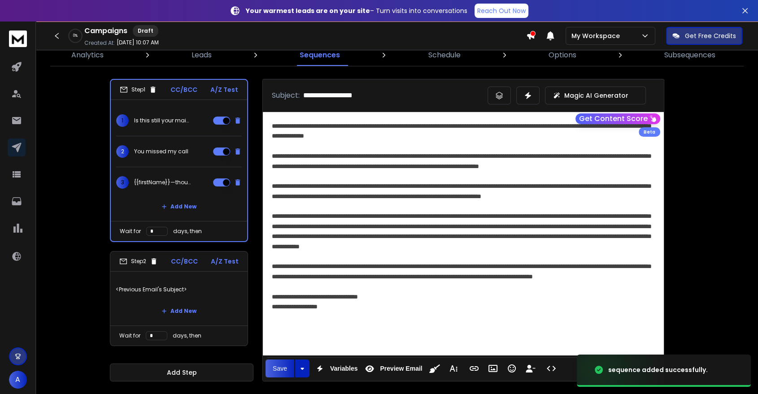
click at [170, 174] on div "3 {{firstName}}—thoughts?" at bounding box center [179, 182] width 126 height 31
type input "**********"
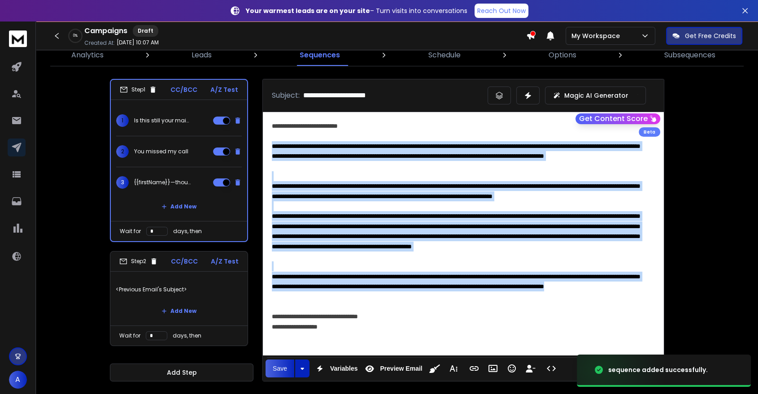
drag, startPoint x: 305, startPoint y: 281, endPoint x: 269, endPoint y: 150, distance: 135.8
click at [269, 150] on div "**********" at bounding box center [463, 230] width 401 height 236
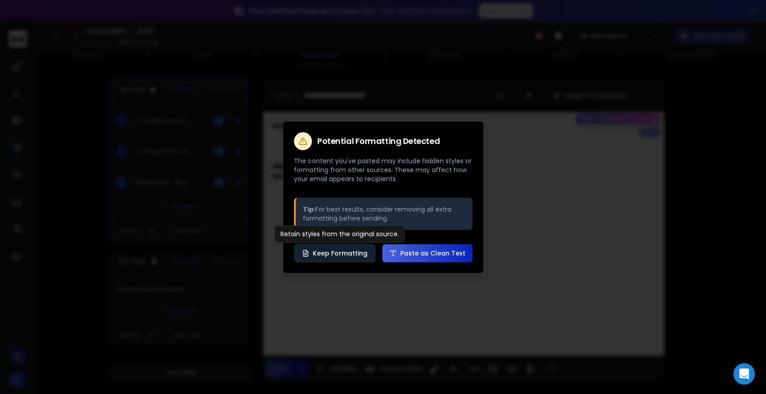
click at [342, 260] on button "Keep Formatting" at bounding box center [334, 253] width 81 height 18
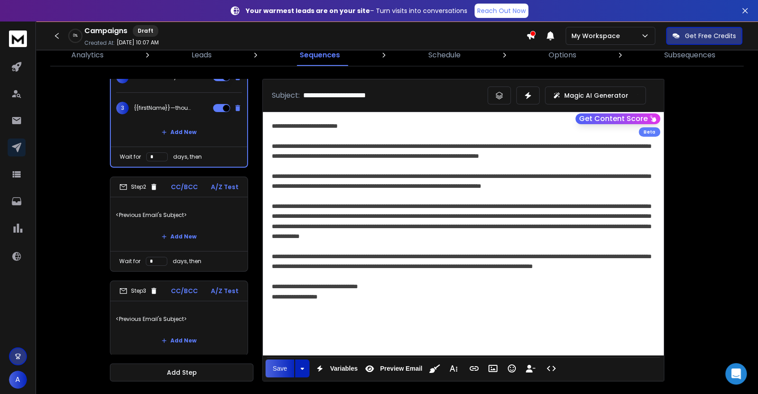
scroll to position [0, 0]
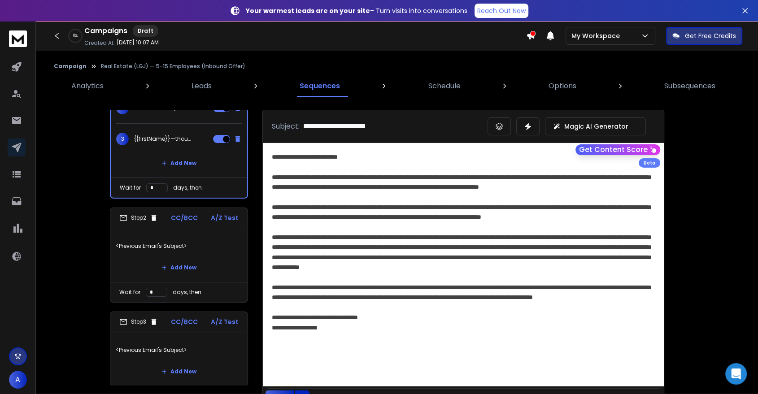
click at [355, 237] on div "**********" at bounding box center [463, 252] width 383 height 40
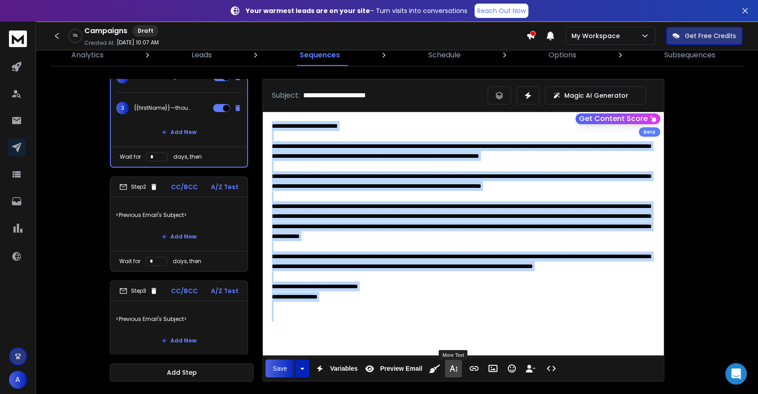
click at [455, 365] on icon "button" at bounding box center [453, 368] width 11 height 11
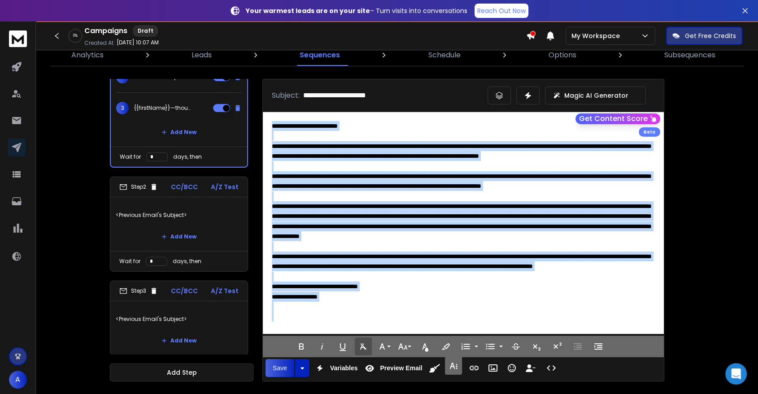
click at [362, 347] on icon "button" at bounding box center [363, 346] width 11 height 11
click at [371, 347] on button "Clear Formatting" at bounding box center [363, 347] width 17 height 18
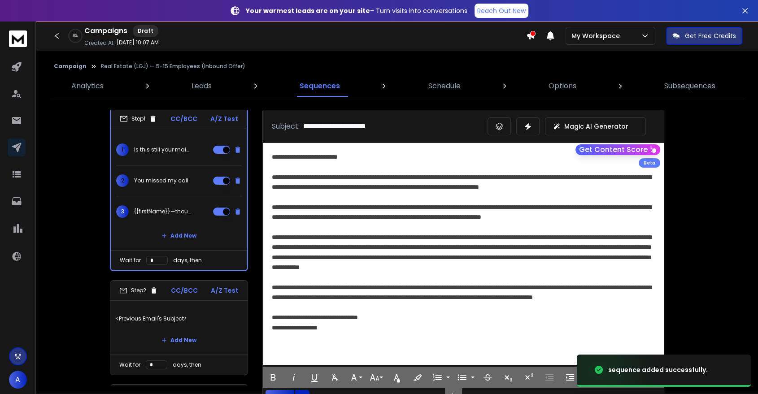
scroll to position [0, 0]
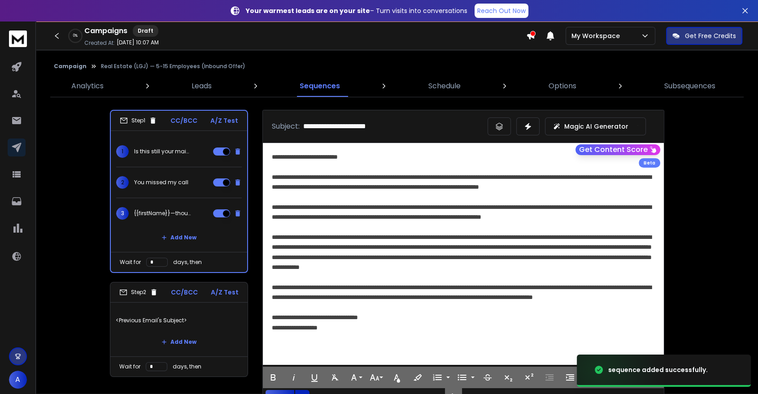
click at [156, 183] on p "You missed my call" at bounding box center [161, 182] width 54 height 7
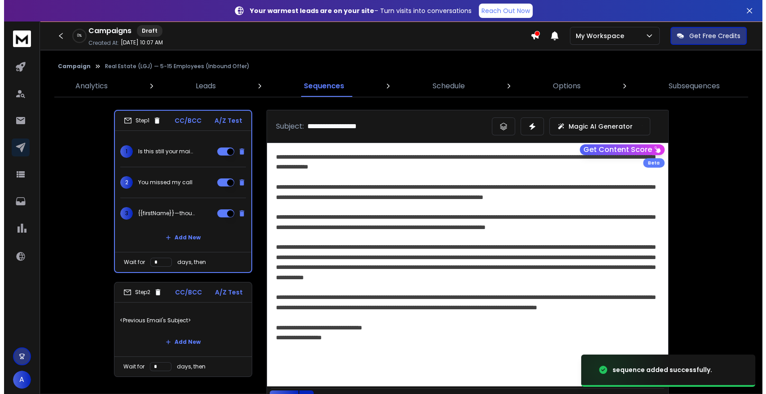
scroll to position [31, 0]
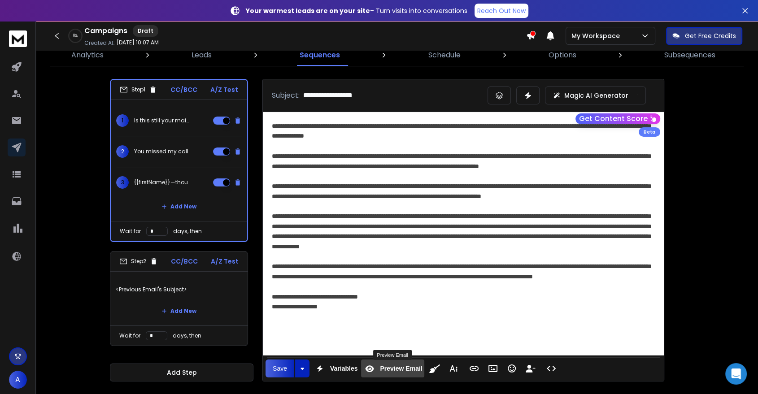
click at [402, 372] on div "Preview Email" at bounding box center [392, 369] width 63 height 15
click at [392, 302] on div "**********" at bounding box center [463, 307] width 383 height 10
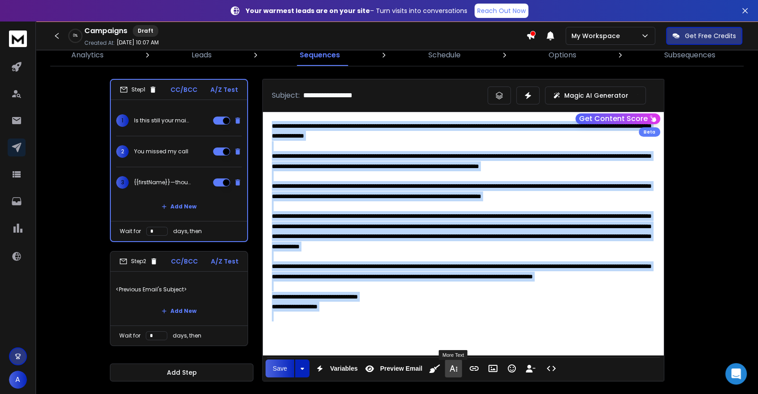
click at [456, 365] on icon "button" at bounding box center [453, 368] width 11 height 11
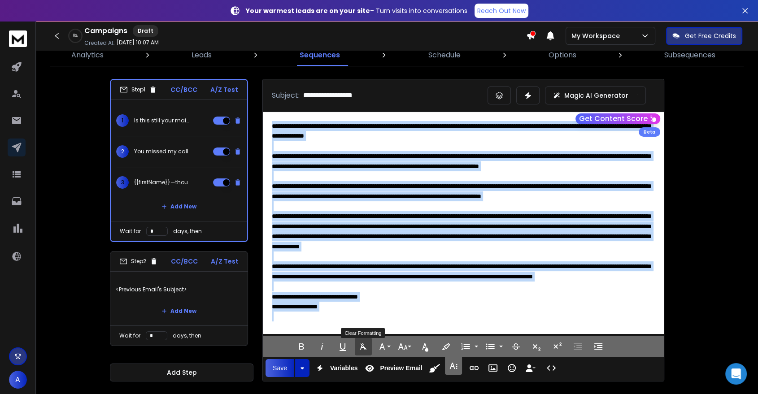
click at [364, 347] on icon "button" at bounding box center [363, 347] width 7 height 6
click at [360, 345] on icon "button" at bounding box center [363, 346] width 11 height 11
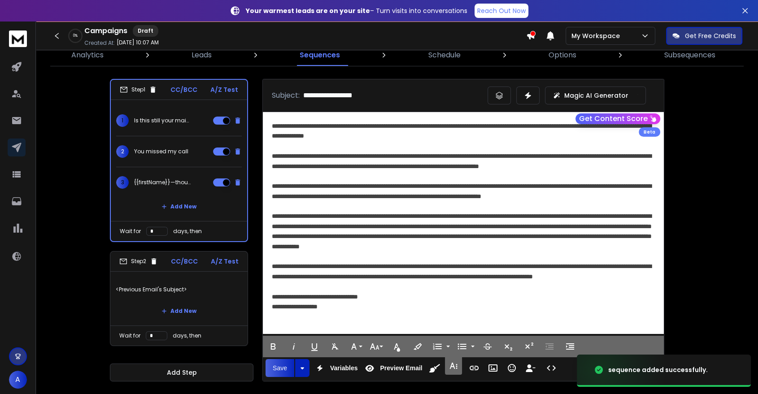
click at [166, 117] on p "Is this still your main number?" at bounding box center [162, 120] width 57 height 7
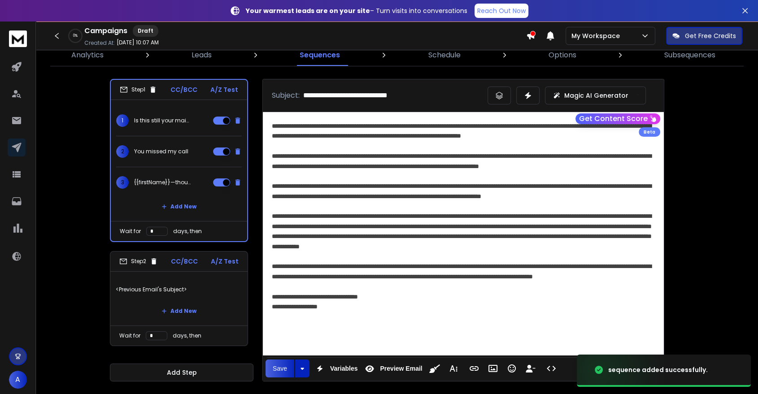
click at [419, 272] on div "**********" at bounding box center [463, 272] width 383 height 20
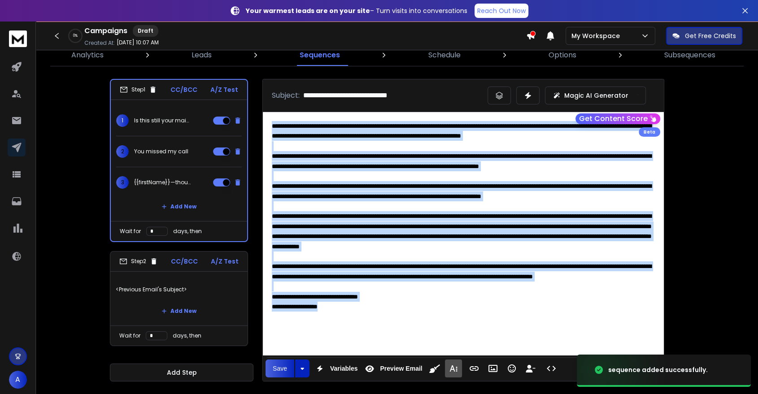
click at [453, 369] on icon "button" at bounding box center [453, 369] width 8 height 6
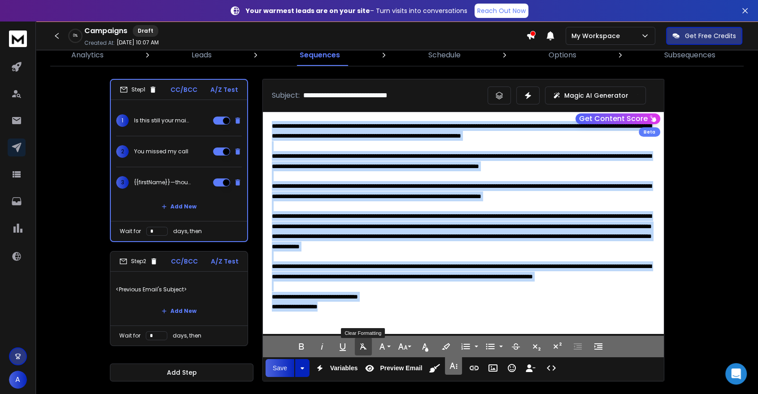
click at [361, 345] on icon "button" at bounding box center [363, 346] width 11 height 11
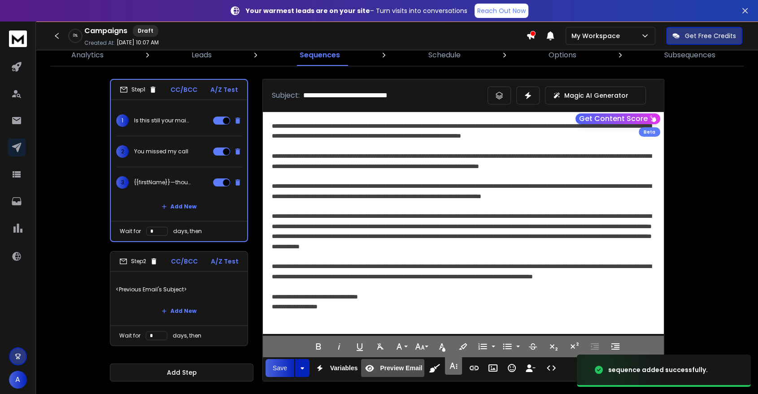
click at [417, 365] on span "Preview Email" at bounding box center [401, 369] width 46 height 8
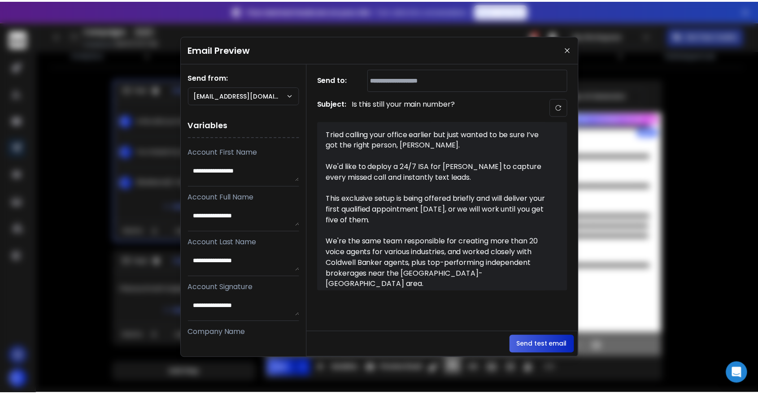
scroll to position [2, 0]
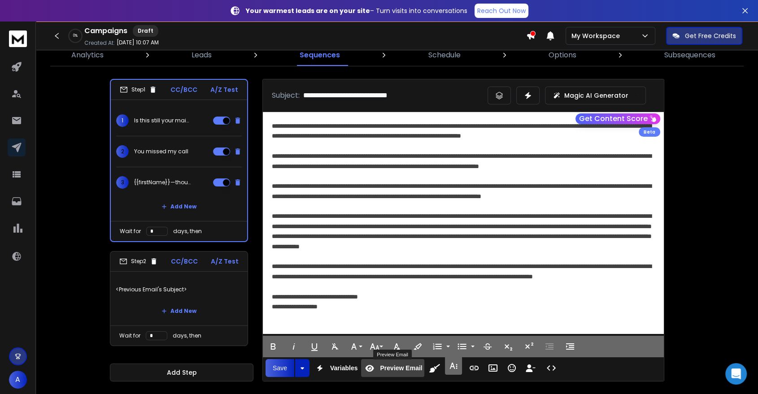
click at [411, 361] on div "Preview Email" at bounding box center [392, 368] width 63 height 15
click at [168, 183] on p "{{firstName}}—thoughts?" at bounding box center [162, 182] width 57 height 7
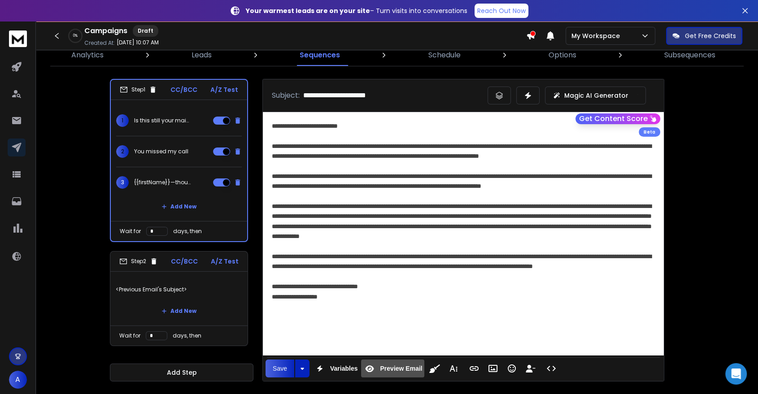
click at [402, 374] on div "Preview Email" at bounding box center [392, 369] width 63 height 15
click at [161, 149] on p "You missed my call" at bounding box center [161, 151] width 54 height 7
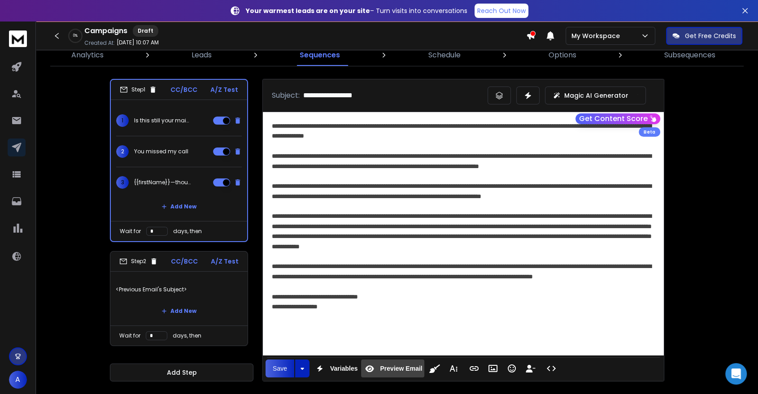
click at [396, 370] on span "Preview Email" at bounding box center [401, 369] width 46 height 8
click at [152, 118] on p "Is this still your main number?" at bounding box center [162, 120] width 57 height 7
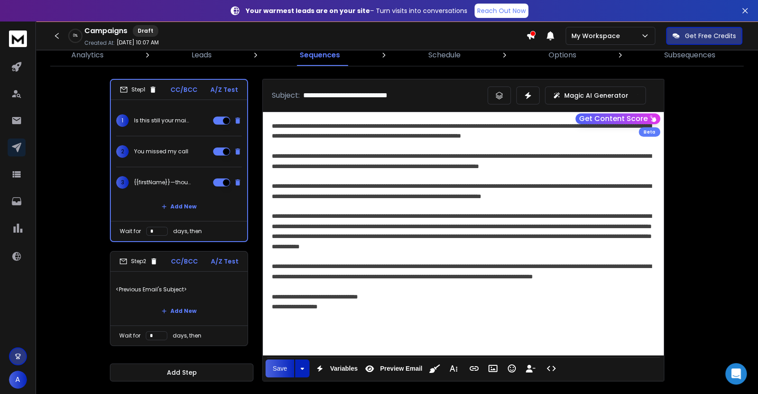
drag, startPoint x: 376, startPoint y: 95, endPoint x: 340, endPoint y: 94, distance: 36.3
click at [340, 94] on input "**********" at bounding box center [390, 95] width 175 height 11
type input "**********"
click at [573, 54] on p "Options" at bounding box center [563, 55] width 28 height 11
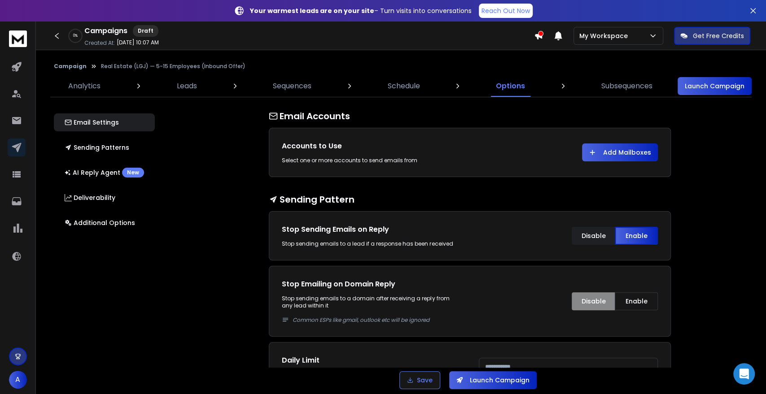
click at [588, 145] on button "Add Mailboxes" at bounding box center [620, 153] width 76 height 18
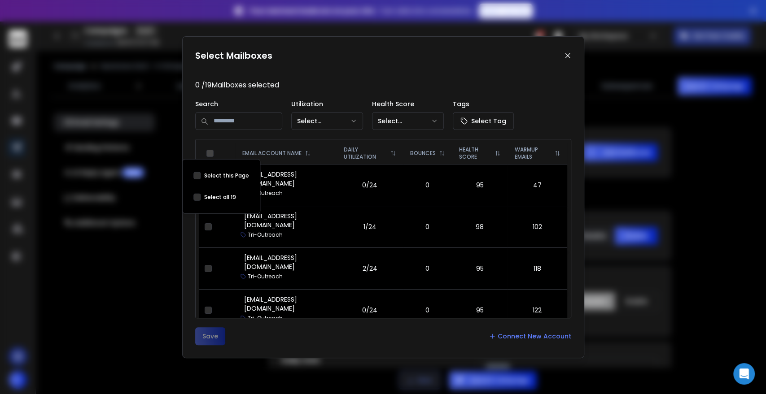
click at [211, 153] on button "Select this Page" at bounding box center [209, 153] width 7 height 7
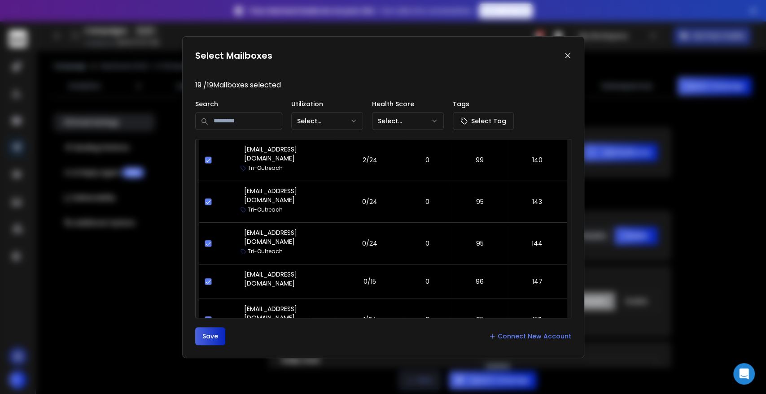
scroll to position [273, 0]
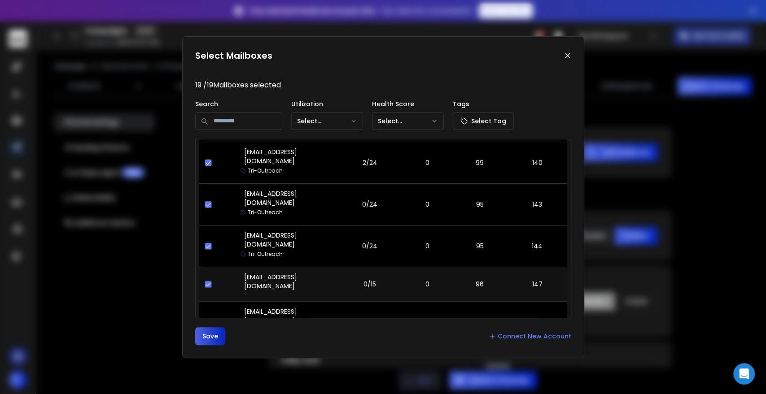
click at [207, 267] on td at bounding box center [217, 284] width 36 height 35
click at [208, 281] on button "button" at bounding box center [208, 284] width 7 height 7
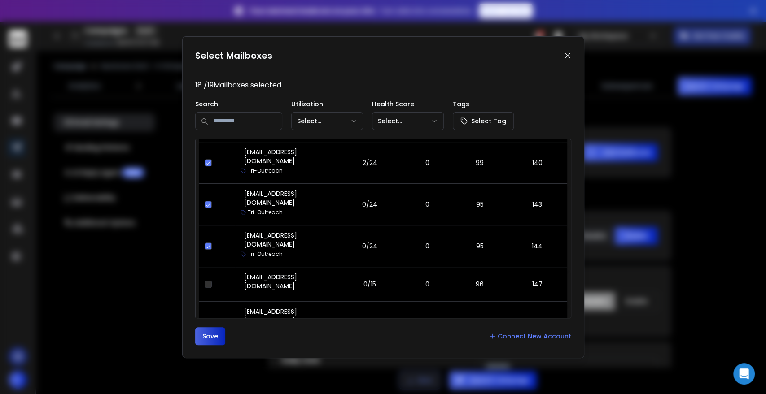
click at [208, 329] on button "Save" at bounding box center [210, 336] width 30 height 18
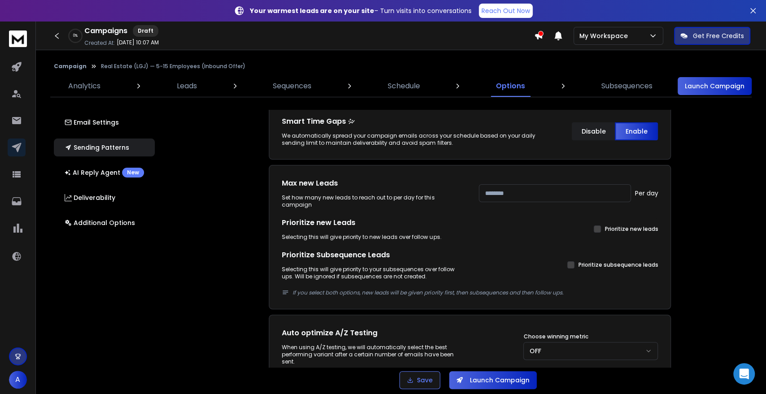
scroll to position [500, 0]
click at [593, 129] on button "Disable" at bounding box center [592, 131] width 43 height 18
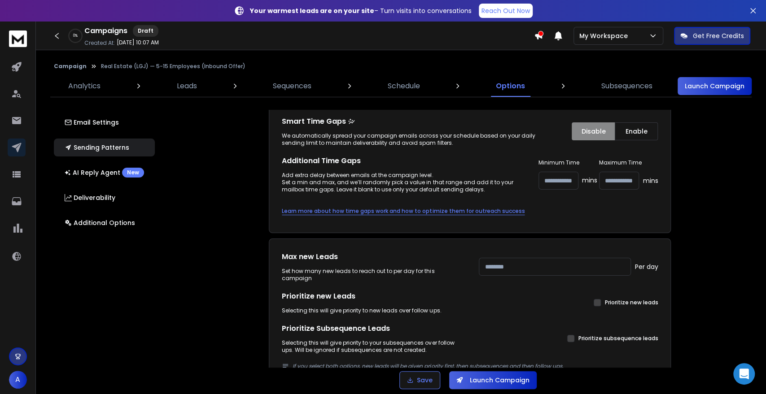
click at [601, 175] on input "*" at bounding box center [619, 181] width 40 height 18
click at [599, 176] on input "*" at bounding box center [619, 181] width 40 height 18
click at [599, 181] on input "*" at bounding box center [619, 181] width 40 height 18
type input "**"
drag, startPoint x: 529, startPoint y: 179, endPoint x: 522, endPoint y: 180, distance: 6.9
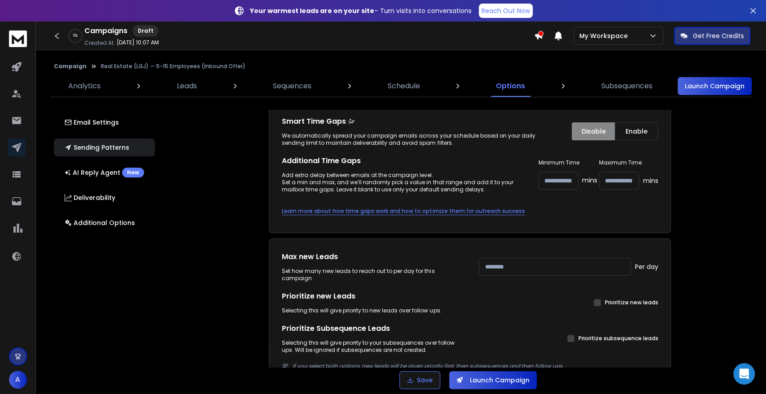
click at [538, 180] on input "*" at bounding box center [558, 181] width 40 height 18
type input "*"
click at [500, 275] on div "Max new Leads Set how many new leads to reach out to per day for this campaign …" at bounding box center [470, 267] width 376 height 31
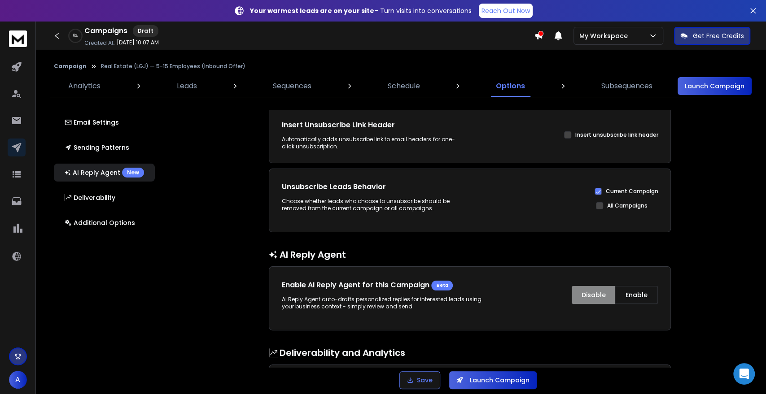
scroll to position [863, 0]
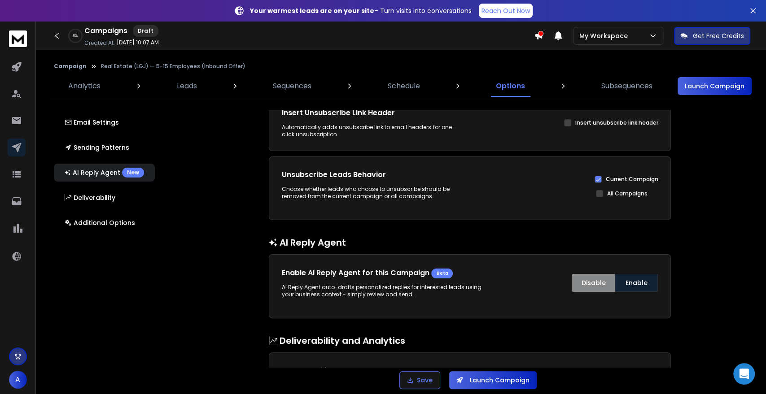
click at [624, 280] on button "Enable" at bounding box center [636, 283] width 43 height 18
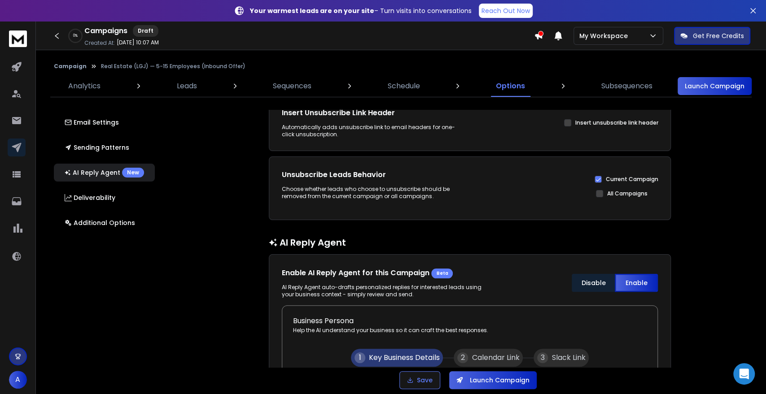
click at [609, 280] on button "Disable" at bounding box center [592, 283] width 43 height 18
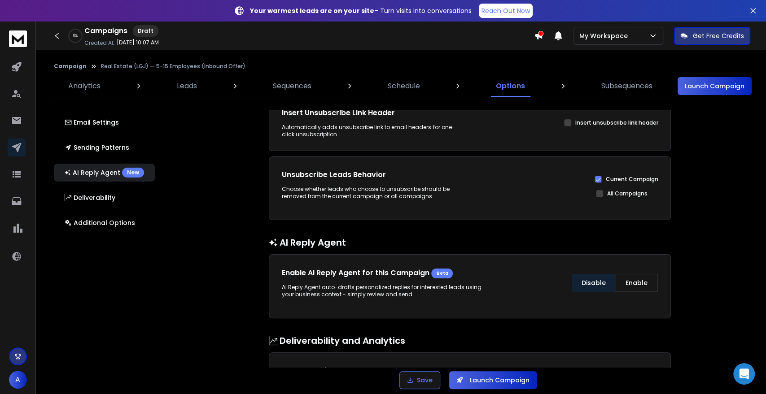
click at [598, 280] on button "Disable" at bounding box center [592, 283] width 43 height 18
drag, startPoint x: 598, startPoint y: 280, endPoint x: 582, endPoint y: 280, distance: 16.6
click at [588, 282] on button "Disable" at bounding box center [592, 283] width 43 height 18
click at [583, 275] on button "Disable" at bounding box center [592, 283] width 43 height 18
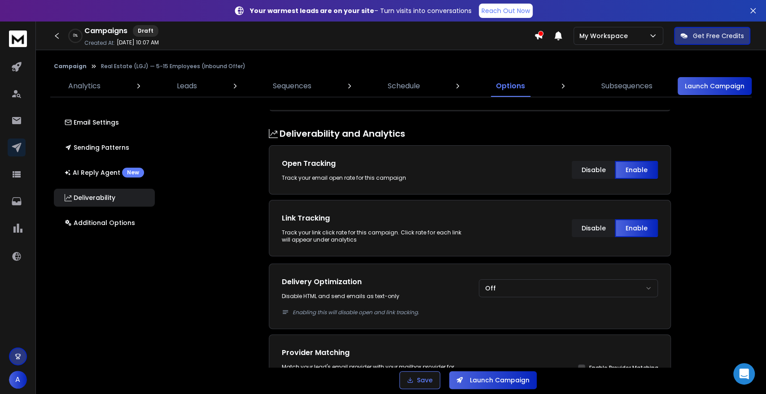
scroll to position [1077, 0]
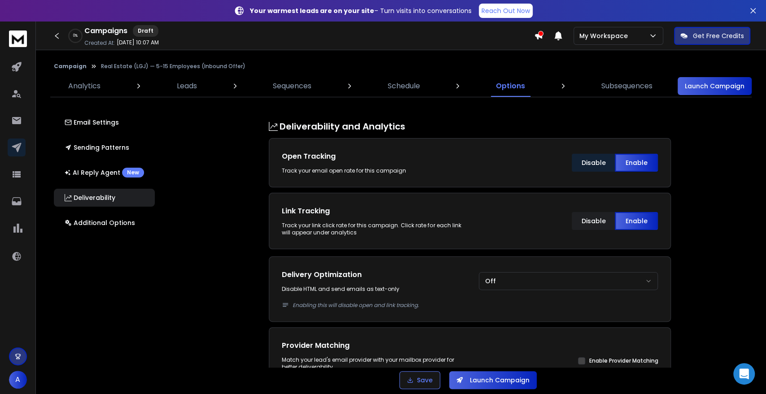
click at [591, 161] on button "Disable" at bounding box center [592, 163] width 43 height 18
click at [583, 218] on button "Disable" at bounding box center [592, 221] width 43 height 18
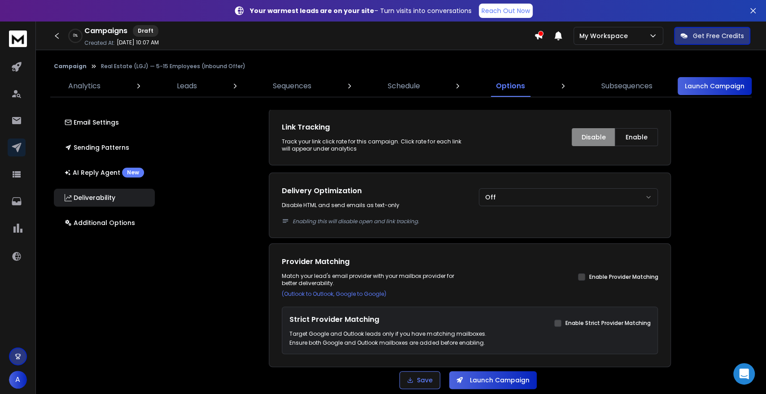
scroll to position [1162, 0]
click at [506, 189] on button "Off" at bounding box center [568, 197] width 179 height 18
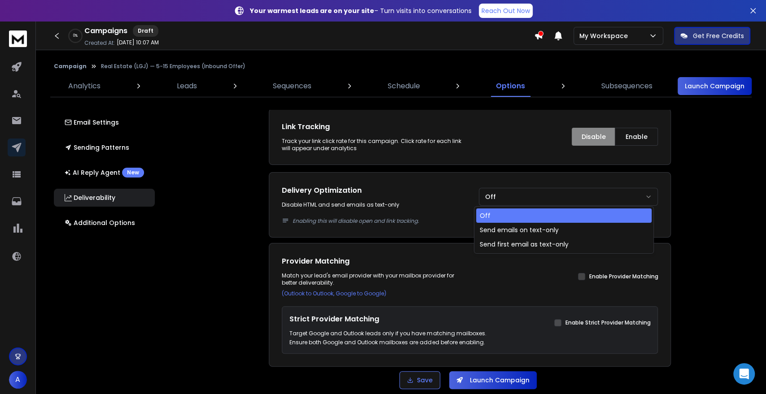
select select "*"
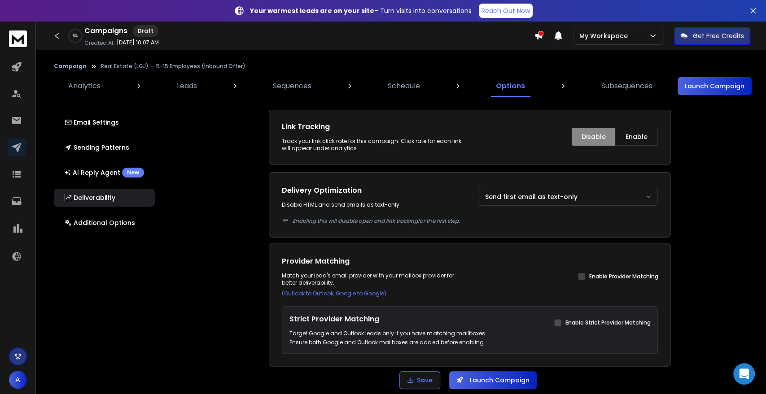
scroll to position [1203, 0]
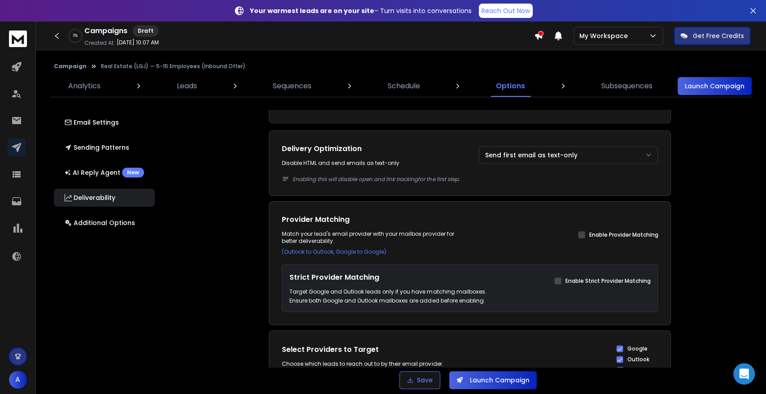
click at [579, 232] on button "Enable Provider Matching" at bounding box center [581, 234] width 7 height 7
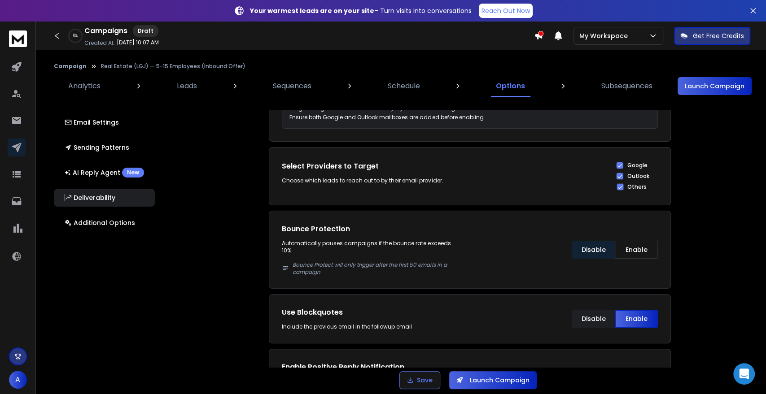
scroll to position [1391, 0]
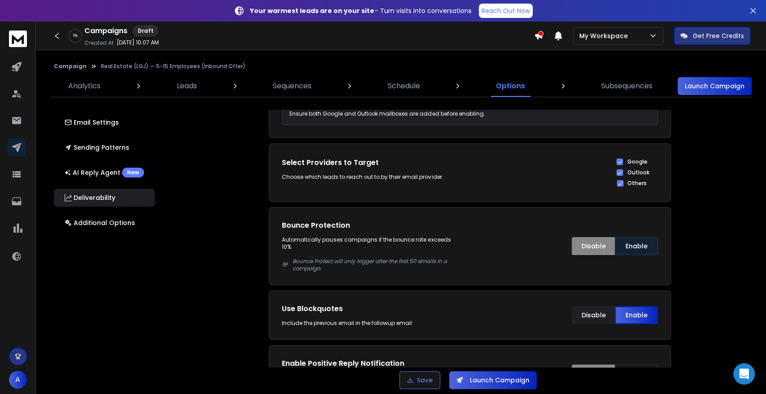
click at [631, 237] on button "Enable" at bounding box center [636, 246] width 43 height 18
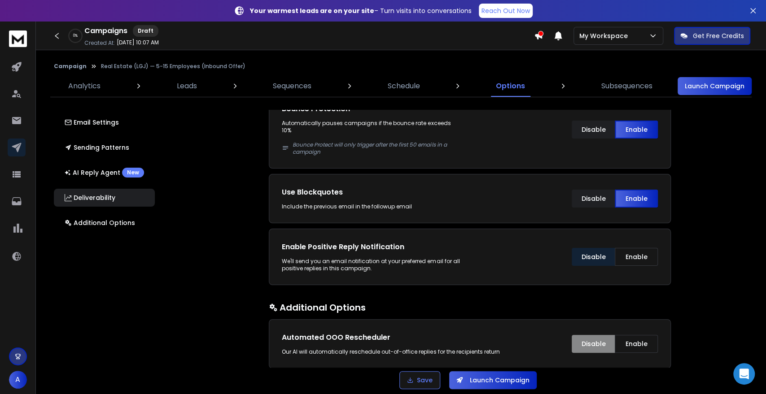
scroll to position [1507, 0]
click at [642, 248] on button "Enable" at bounding box center [636, 257] width 43 height 18
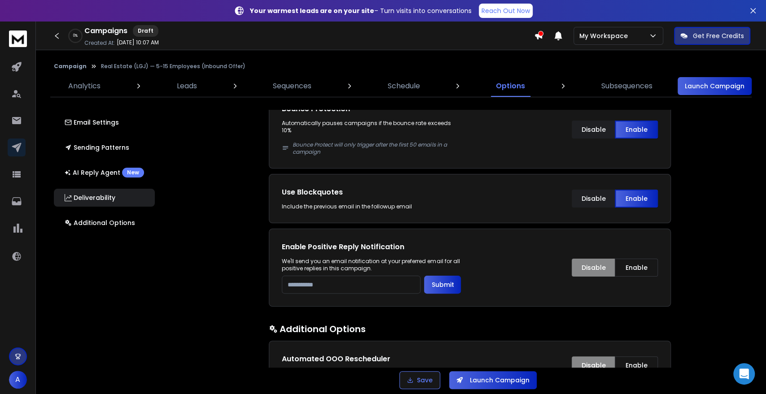
click at [392, 276] on input "email" at bounding box center [351, 285] width 139 height 18
type input "**********"
click at [436, 276] on button "Submit" at bounding box center [442, 285] width 37 height 18
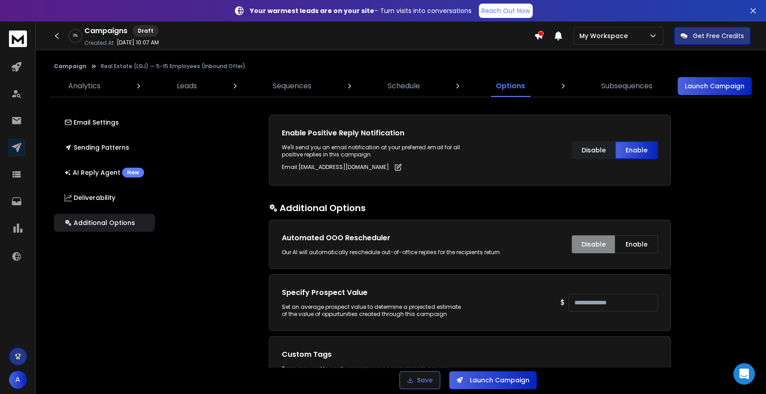
scroll to position [1624, 0]
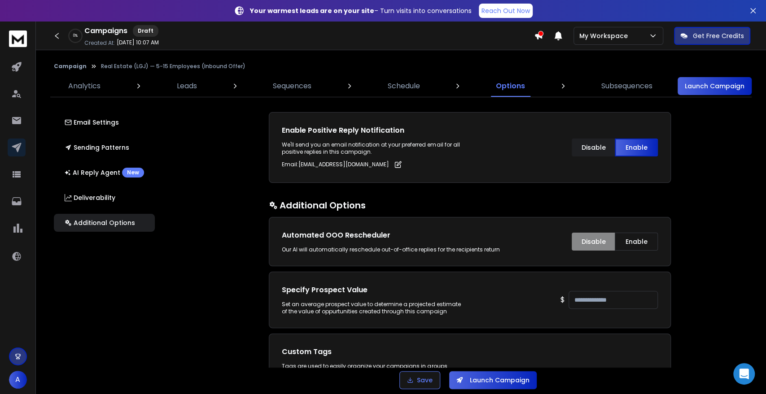
click at [619, 233] on div "Disable Enable" at bounding box center [614, 242] width 86 height 18
click at [619, 233] on button "Enable" at bounding box center [636, 242] width 43 height 18
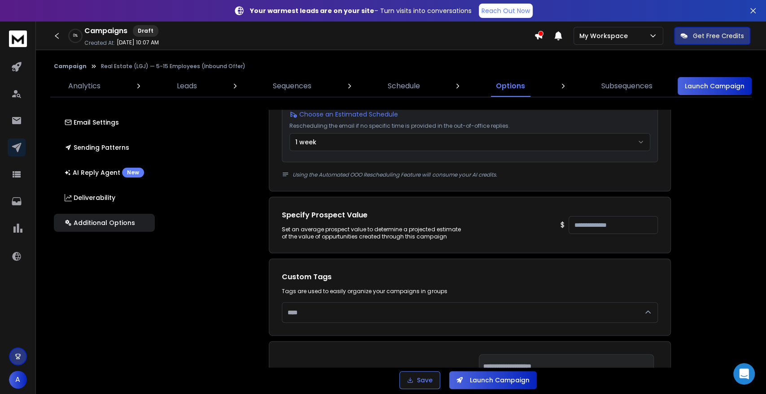
scroll to position [1794, 0]
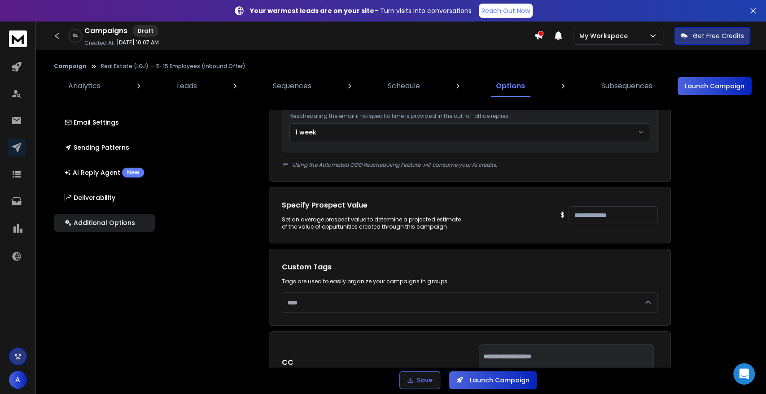
drag, startPoint x: 592, startPoint y: 200, endPoint x: 515, endPoint y: 208, distance: 77.5
click at [515, 208] on div "$ ***" at bounding box center [568, 215] width 179 height 18
drag, startPoint x: 599, startPoint y: 208, endPoint x: 523, endPoint y: 214, distance: 76.0
click at [523, 214] on div "$ ***" at bounding box center [568, 215] width 179 height 18
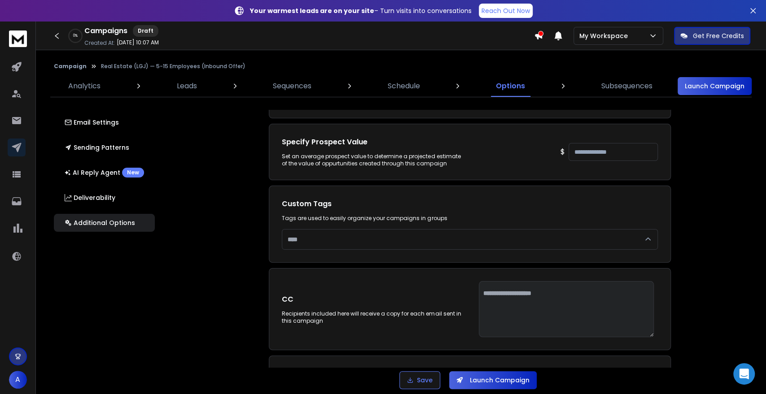
scroll to position [1923, 0]
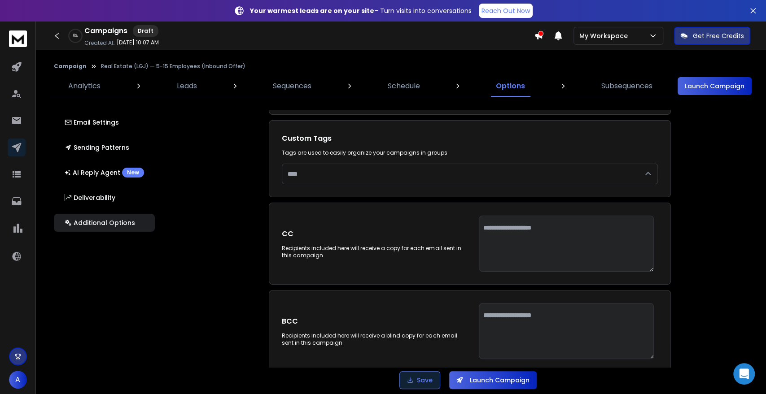
type input "****"
click at [427, 375] on button "Save" at bounding box center [419, 380] width 41 height 18
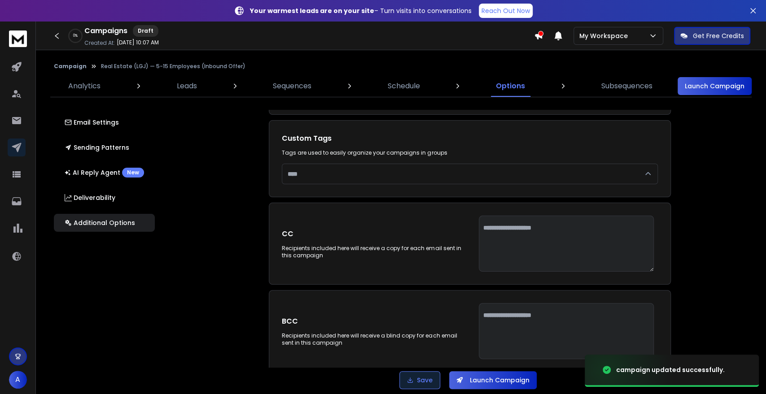
click at [419, 379] on button "Save" at bounding box center [419, 380] width 41 height 18
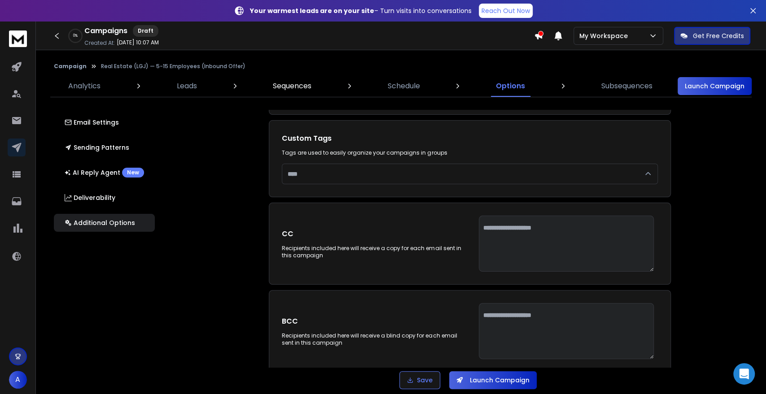
click at [292, 87] on p "Sequences" at bounding box center [292, 86] width 39 height 11
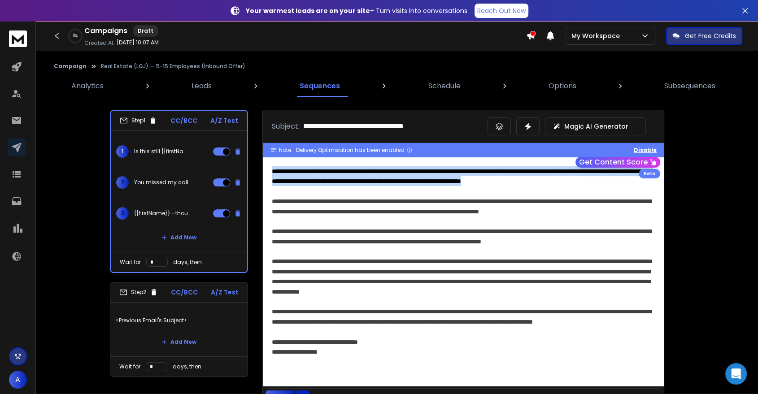
drag, startPoint x: 591, startPoint y: 184, endPoint x: 267, endPoint y: 170, distance: 323.8
click at [267, 170] on div "**********" at bounding box center [463, 271] width 401 height 229
copy div
click at [436, 79] on link "Schedule" at bounding box center [444, 86] width 43 height 22
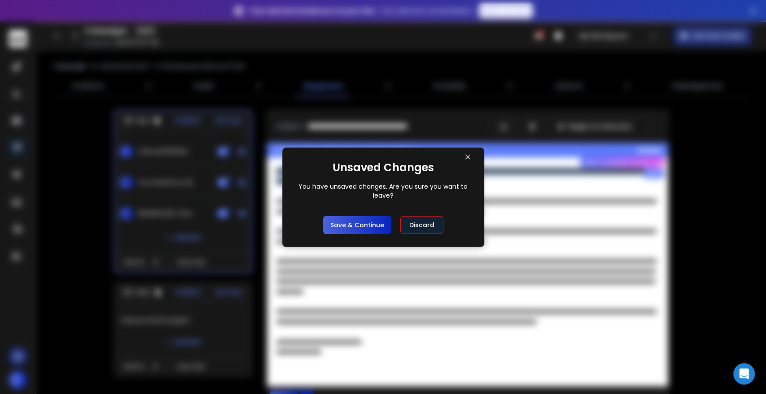
click at [346, 226] on button "Save & Continue" at bounding box center [357, 225] width 68 height 18
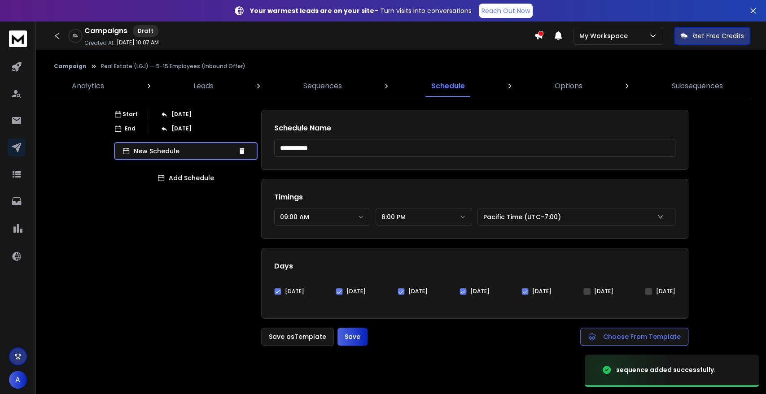
click at [366, 154] on input "**********" at bounding box center [474, 148] width 401 height 18
click at [619, 330] on button "Choose From Template" at bounding box center [634, 337] width 108 height 18
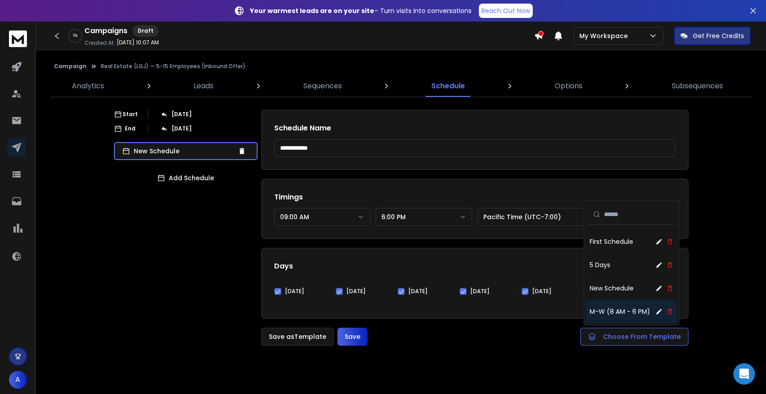
click at [624, 310] on p "M-W (8 AM - 6 PM)" at bounding box center [619, 311] width 61 height 9
select select "********"
type input "**********"
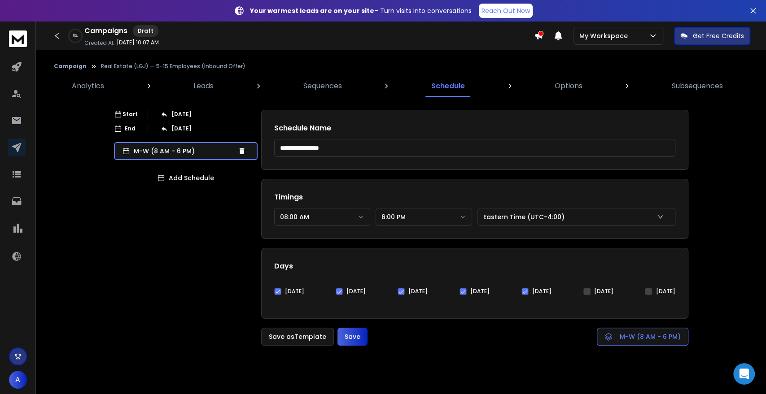
click at [357, 335] on button "Save" at bounding box center [352, 337] width 30 height 18
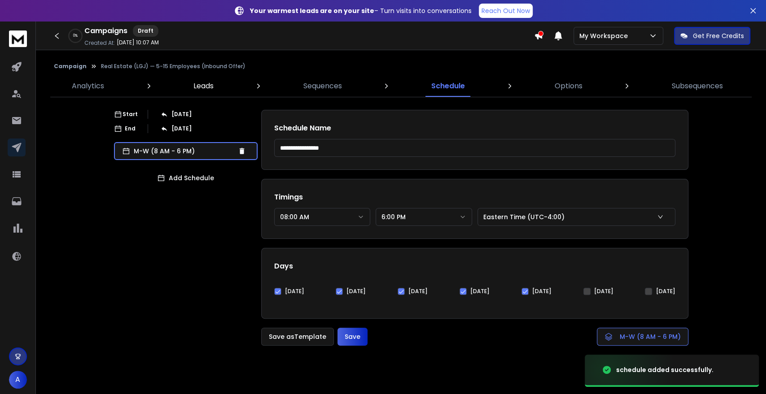
click at [214, 90] on p "Leads" at bounding box center [203, 86] width 20 height 11
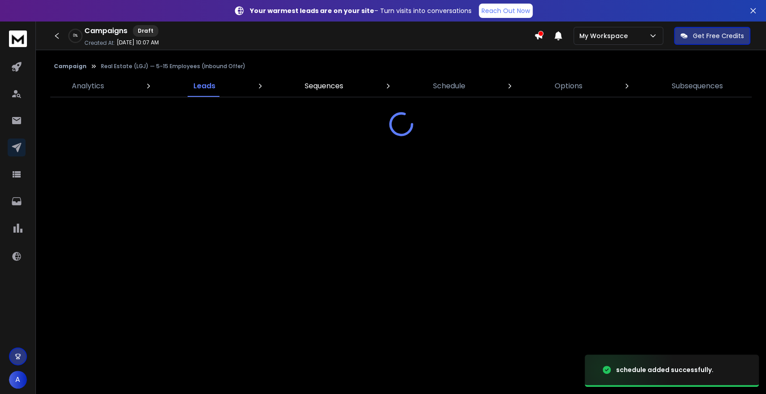
click at [331, 83] on p "Sequences" at bounding box center [324, 86] width 39 height 11
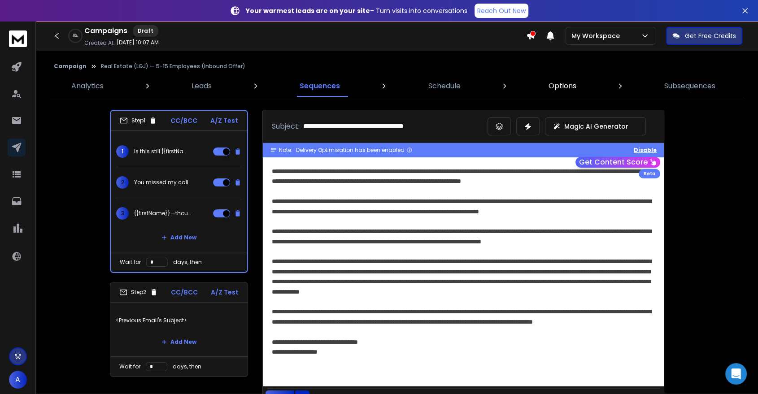
click at [567, 84] on p "Options" at bounding box center [563, 86] width 28 height 11
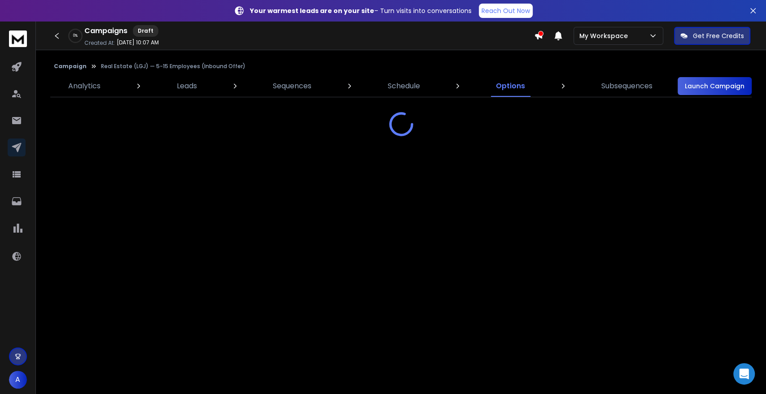
select select "*"
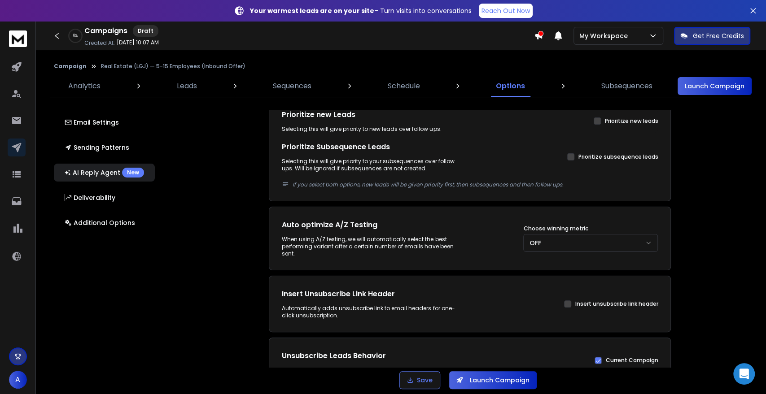
scroll to position [823, 0]
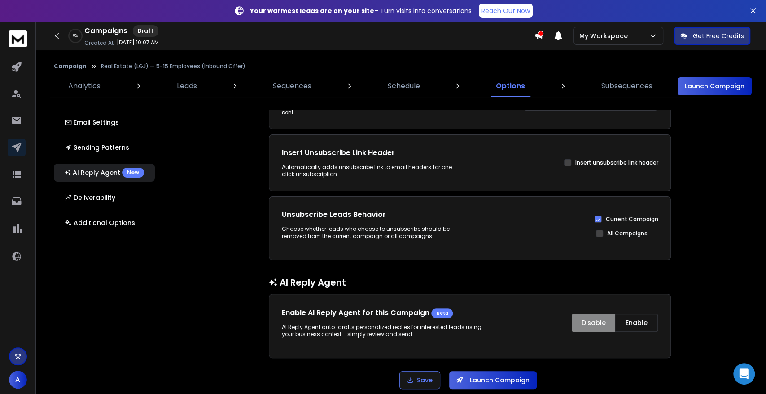
click at [701, 102] on div "Campaign Real Estate (LGJ) — 5-15 Employees (Inbound Offer) Analytics Leads Seq…" at bounding box center [400, 86] width 701 height 54
click at [708, 92] on button "Launch Campaign" at bounding box center [714, 86] width 74 height 18
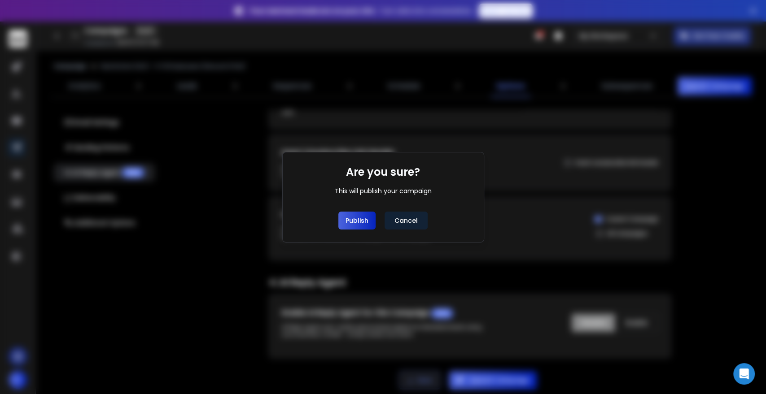
click at [359, 218] on button "Publish" at bounding box center [356, 221] width 37 height 18
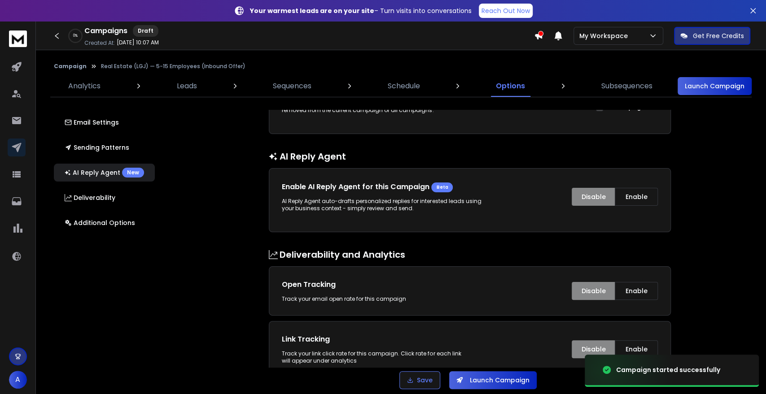
scroll to position [981, 0]
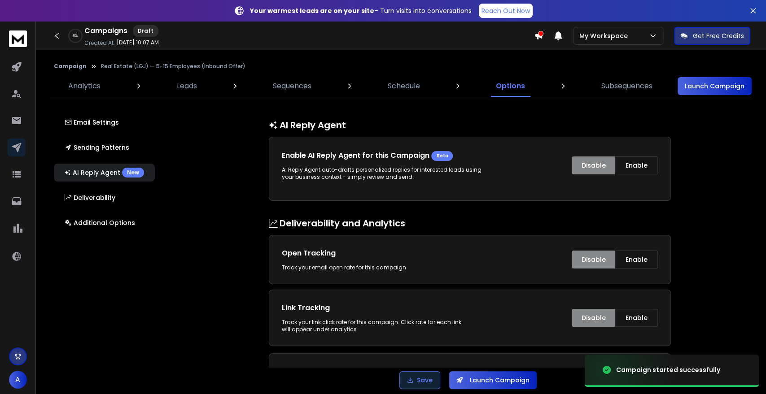
click at [415, 375] on button "Save" at bounding box center [419, 380] width 41 height 18
click at [495, 377] on button "Launch Campaign" at bounding box center [492, 380] width 87 height 18
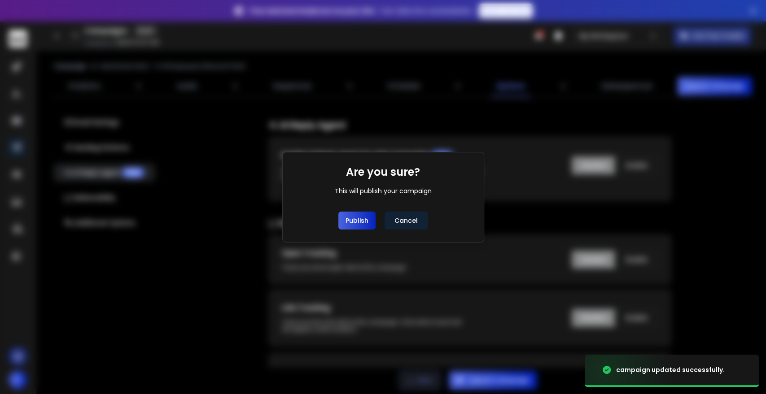
click at [362, 215] on button "Publish" at bounding box center [356, 221] width 37 height 18
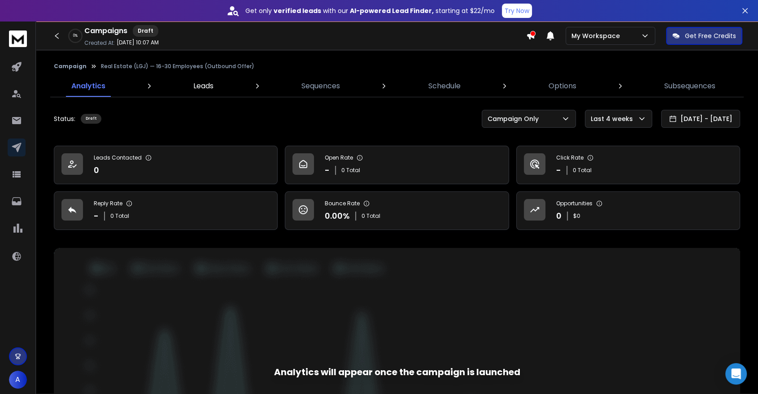
click at [207, 91] on p "Leads" at bounding box center [203, 86] width 20 height 11
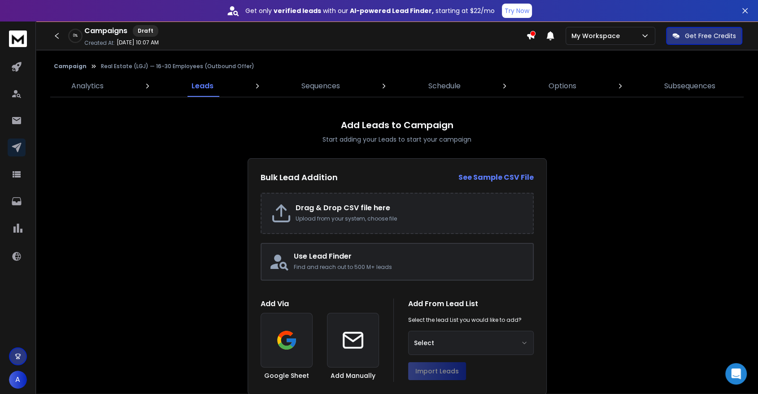
click at [327, 216] on p "Upload from your system, choose file" at bounding box center [410, 218] width 228 height 7
type input "**********"
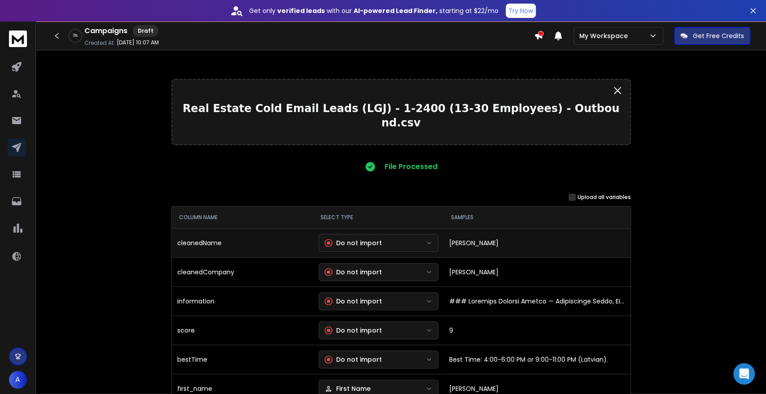
click at [365, 234] on button "Do not import" at bounding box center [378, 243] width 120 height 18
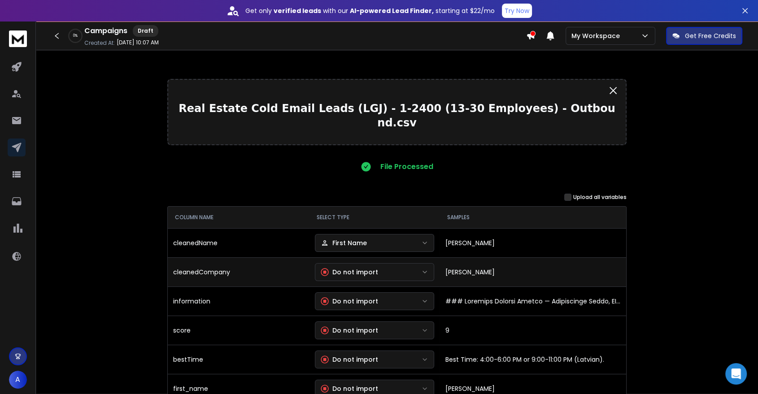
click at [374, 268] on div "Do not import" at bounding box center [349, 272] width 57 height 9
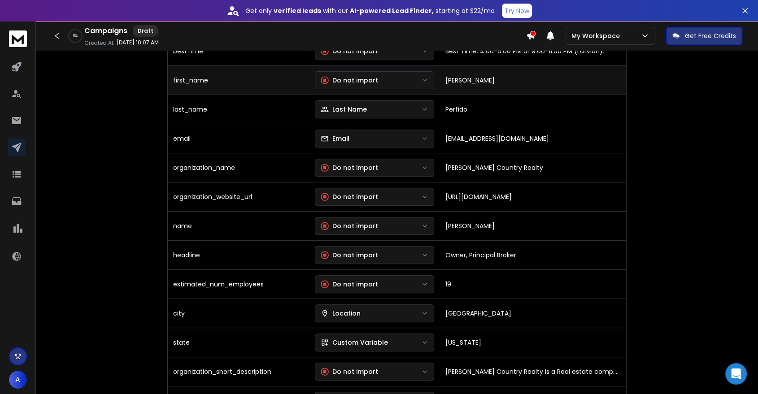
scroll to position [599, 0]
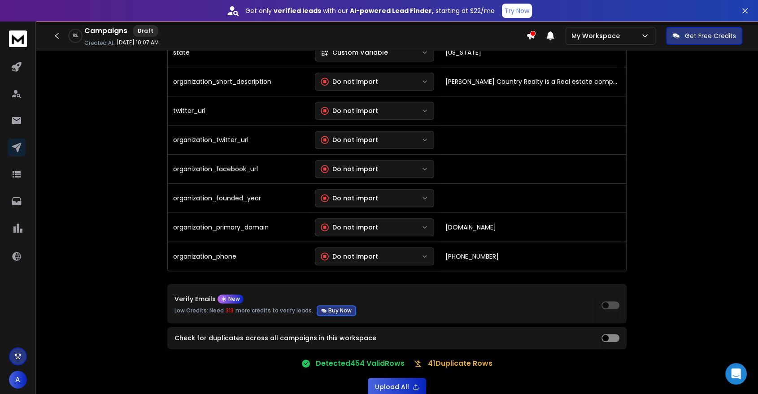
click at [396, 378] on button "Upload All" at bounding box center [397, 387] width 58 height 18
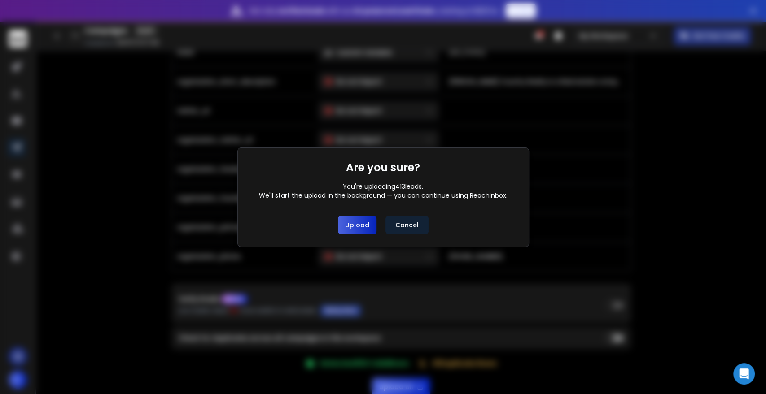
click at [365, 218] on button "Upload" at bounding box center [357, 225] width 39 height 18
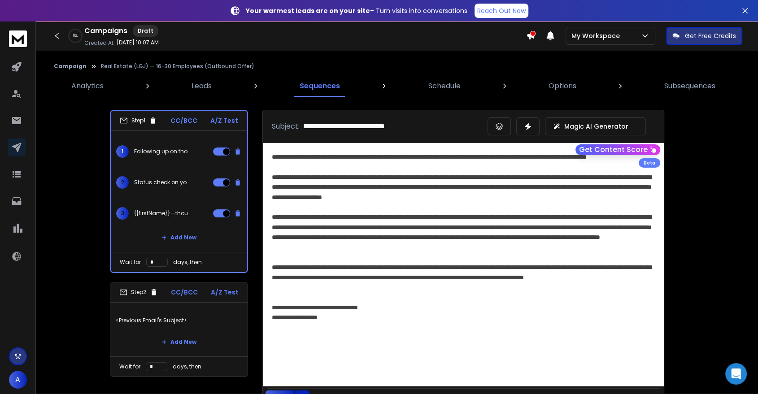
drag, startPoint x: 384, startPoint y: 128, endPoint x: 375, endPoint y: 126, distance: 9.1
click at [375, 126] on input "**********" at bounding box center [390, 126] width 175 height 11
drag, startPoint x: 426, startPoint y: 127, endPoint x: 380, endPoint y: 130, distance: 45.4
click at [380, 130] on input "**********" at bounding box center [390, 126] width 175 height 11
drag, startPoint x: 350, startPoint y: 156, endPoint x: 319, endPoint y: 155, distance: 31.4
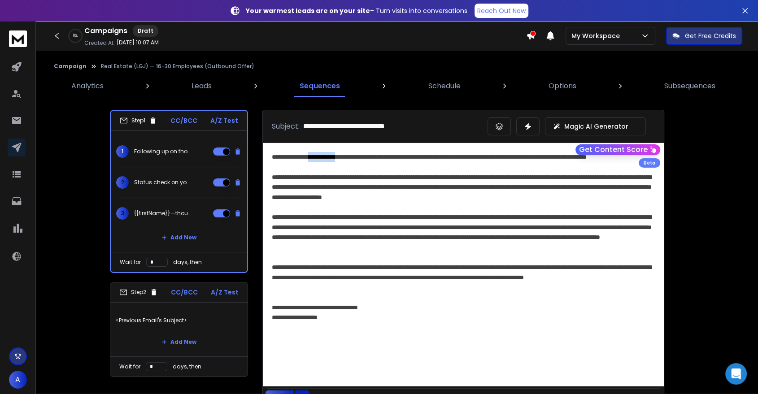
click at [319, 155] on div "**********" at bounding box center [463, 157] width 383 height 10
drag, startPoint x: 653, startPoint y: 178, endPoint x: 616, endPoint y: 176, distance: 37.3
click at [616, 176] on div "**********" at bounding box center [463, 187] width 383 height 30
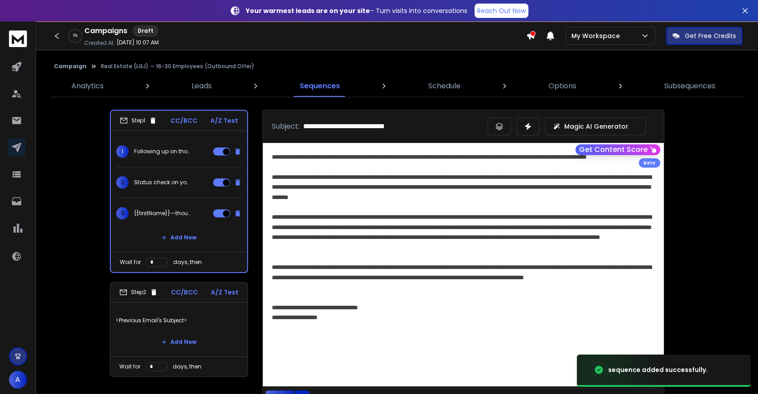
click at [205, 101] on div "**********" at bounding box center [396, 237] width 693 height 357
click at [201, 96] on link "Leads" at bounding box center [201, 86] width 31 height 22
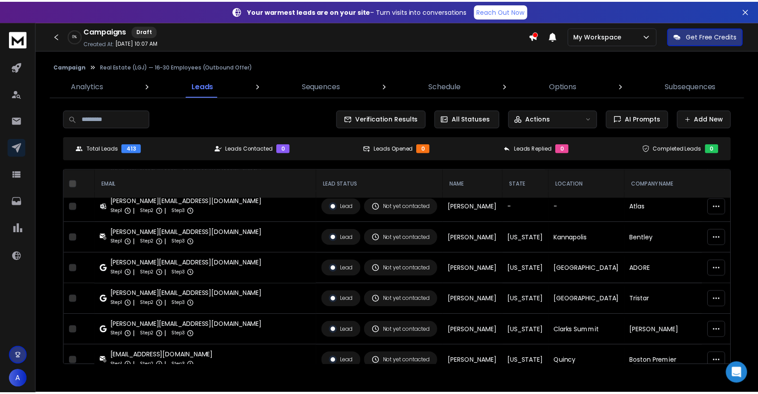
scroll to position [418, 0]
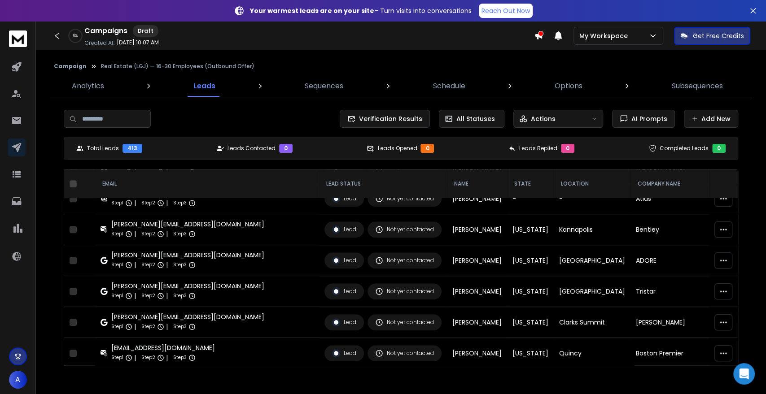
click at [330, 99] on div "Campaign Real Estate (LGJ) — 16-30 Employees (Outbound Offer) Analytics Leads S…" at bounding box center [400, 209] width 701 height 301
click at [325, 92] on link "Sequences" at bounding box center [323, 86] width 49 height 22
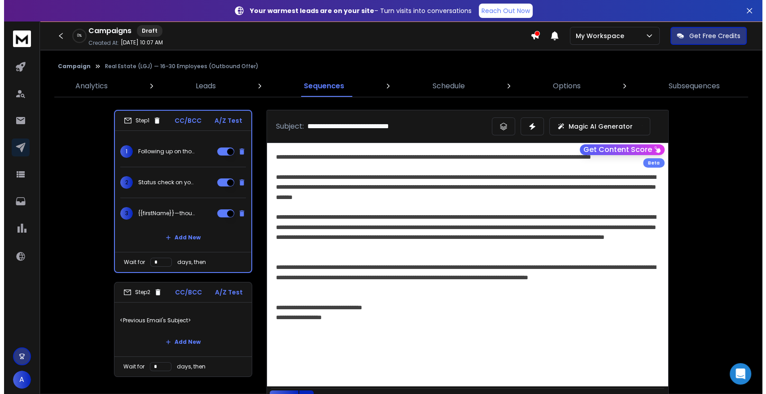
scroll to position [31, 0]
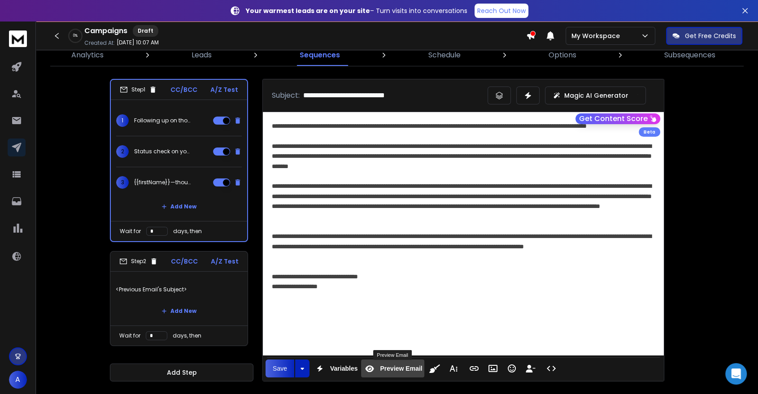
click at [388, 368] on span "Preview Email" at bounding box center [401, 369] width 46 height 8
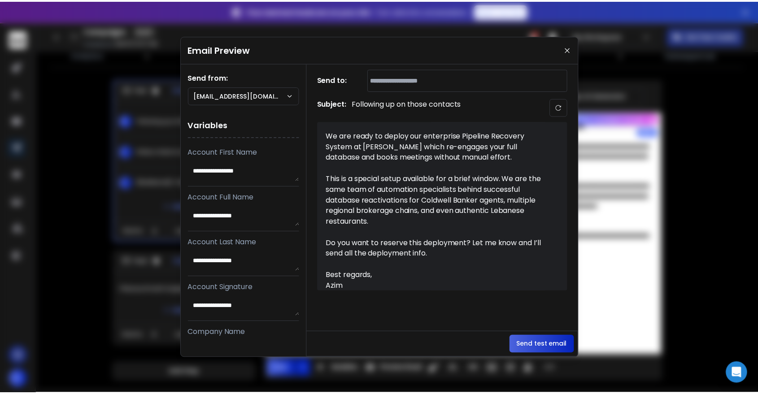
scroll to position [0, 0]
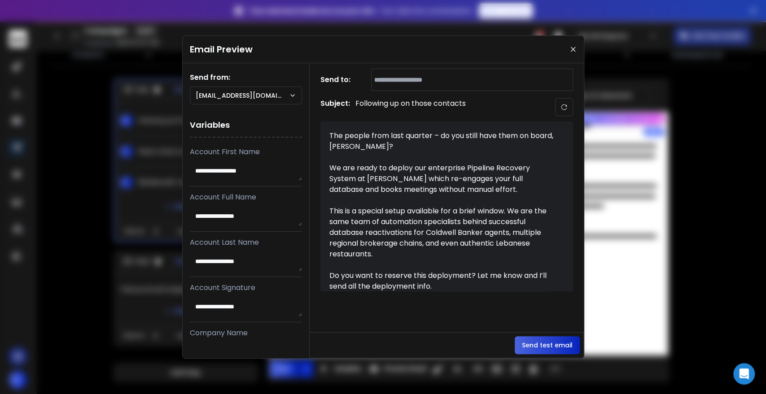
click at [574, 49] on icon at bounding box center [572, 49] width 7 height 7
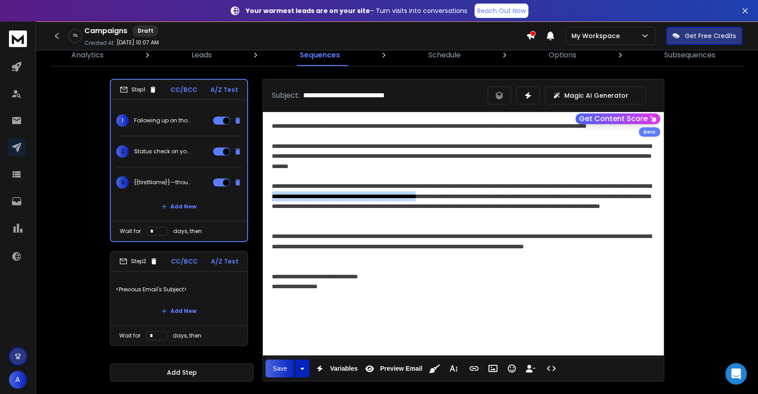
drag, startPoint x: 531, startPoint y: 196, endPoint x: 348, endPoint y: 197, distance: 183.5
click at [348, 197] on div "**********" at bounding box center [463, 201] width 383 height 40
click at [458, 196] on div "**********" at bounding box center [463, 201] width 383 height 40
drag, startPoint x: 483, startPoint y: 195, endPoint x: 397, endPoint y: 195, distance: 86.1
click at [397, 195] on div "**********" at bounding box center [463, 201] width 383 height 40
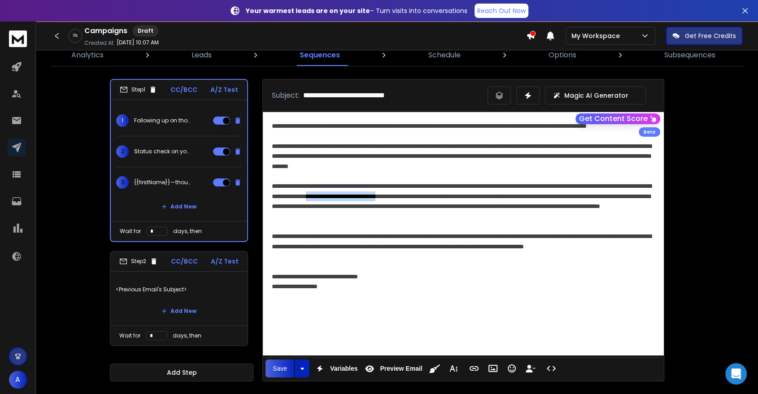
click at [397, 195] on div "**********" at bounding box center [463, 201] width 383 height 40
drag, startPoint x: 482, startPoint y: 194, endPoint x: 405, endPoint y: 195, distance: 76.7
click at [405, 195] on div "**********" at bounding box center [463, 201] width 383 height 40
drag, startPoint x: 568, startPoint y: 195, endPoint x: 541, endPoint y: 194, distance: 26.9
click at [541, 194] on div "**********" at bounding box center [463, 201] width 383 height 40
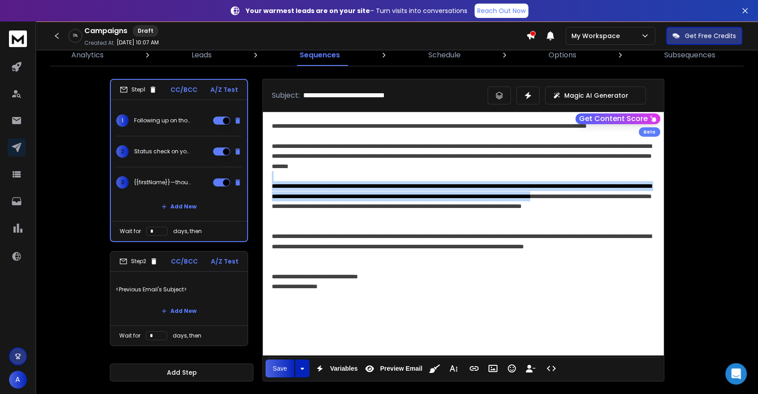
drag, startPoint x: 312, startPoint y: 206, endPoint x: 635, endPoint y: 177, distance: 323.8
click at [635, 177] on div "**********" at bounding box center [463, 230] width 401 height 236
click at [612, 193] on div "**********" at bounding box center [463, 201] width 383 height 40
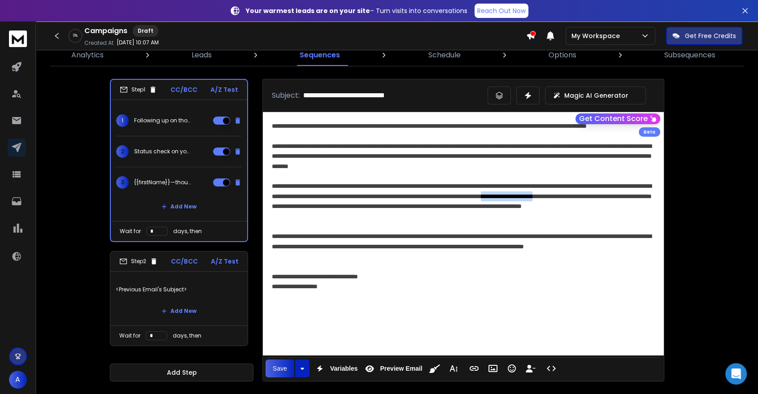
drag, startPoint x: 313, startPoint y: 205, endPoint x: 610, endPoint y: 196, distance: 297.1
click at [610, 196] on div "**********" at bounding box center [463, 201] width 383 height 40
drag, startPoint x: 428, startPoint y: 217, endPoint x: 309, endPoint y: 214, distance: 118.9
click at [309, 214] on div "**********" at bounding box center [463, 201] width 383 height 40
drag, startPoint x: 656, startPoint y: 245, endPoint x: 622, endPoint y: 244, distance: 33.6
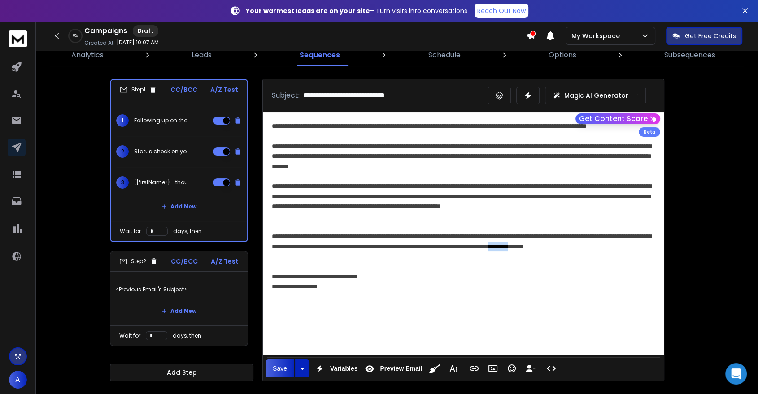
click at [622, 244] on div "**********" at bounding box center [463, 230] width 401 height 236
drag, startPoint x: 510, startPoint y: 246, endPoint x: 496, endPoint y: 246, distance: 13.9
click at [496, 246] on div "**********" at bounding box center [463, 241] width 383 height 20
click at [295, 246] on div "**********" at bounding box center [463, 241] width 383 height 20
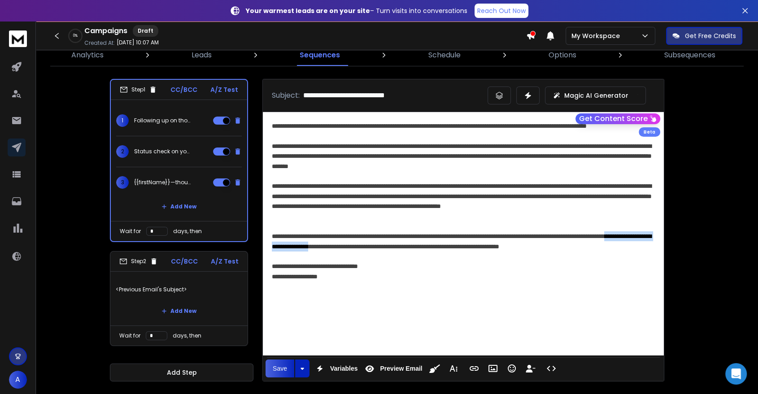
drag, startPoint x: 412, startPoint y: 246, endPoint x: 312, endPoint y: 245, distance: 99.6
click at [312, 245] on div "**********" at bounding box center [463, 241] width 383 height 20
drag, startPoint x: 526, startPoint y: 244, endPoint x: 478, endPoint y: 244, distance: 47.5
click at [478, 244] on div "**********" at bounding box center [463, 241] width 383 height 20
click at [296, 248] on div "**********" at bounding box center [463, 241] width 383 height 20
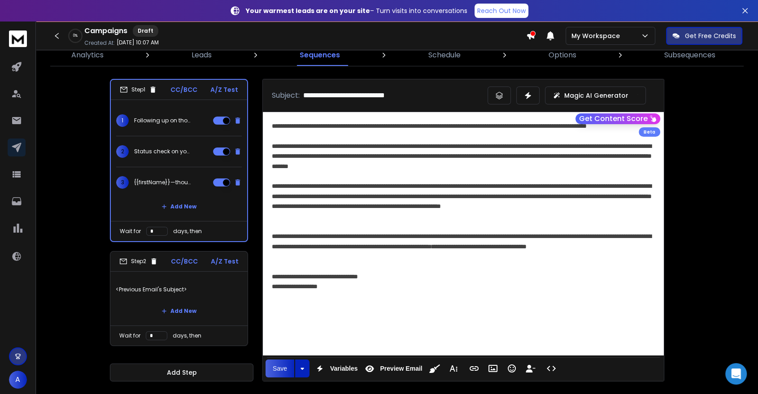
click at [466, 246] on div "**********" at bounding box center [463, 246] width 383 height 30
click at [316, 255] on div "**********" at bounding box center [463, 246] width 383 height 30
click at [626, 244] on div "**********" at bounding box center [463, 246] width 383 height 30
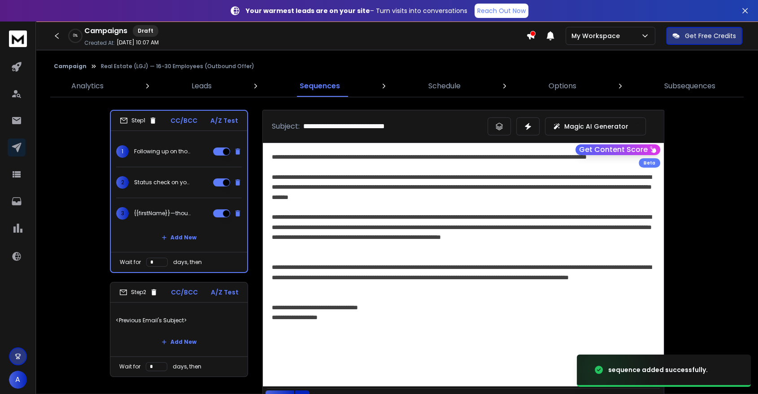
scroll to position [31, 0]
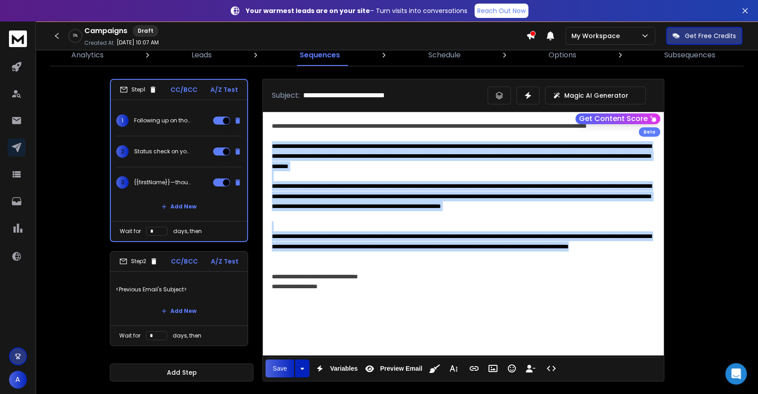
drag, startPoint x: 313, startPoint y: 221, endPoint x: 266, endPoint y: 145, distance: 89.0
click at [266, 145] on div "**********" at bounding box center [463, 230] width 401 height 236
copy div "**********"
click at [160, 146] on div "2 Status check on your list" at bounding box center [153, 151] width 75 height 13
type input "**********"
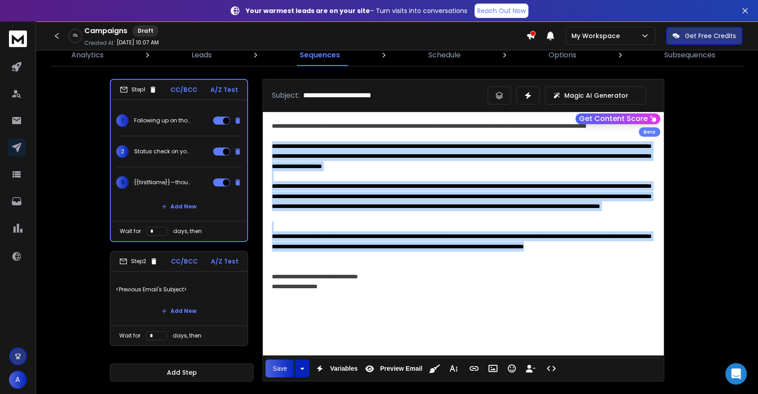
drag, startPoint x: 294, startPoint y: 253, endPoint x: 266, endPoint y: 144, distance: 112.3
click at [266, 144] on div "**********" at bounding box center [463, 230] width 401 height 236
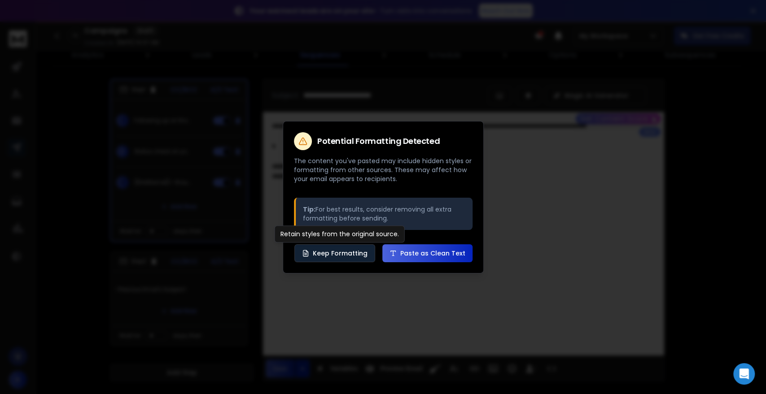
click at [331, 249] on button "Keep Formatting" at bounding box center [334, 253] width 81 height 18
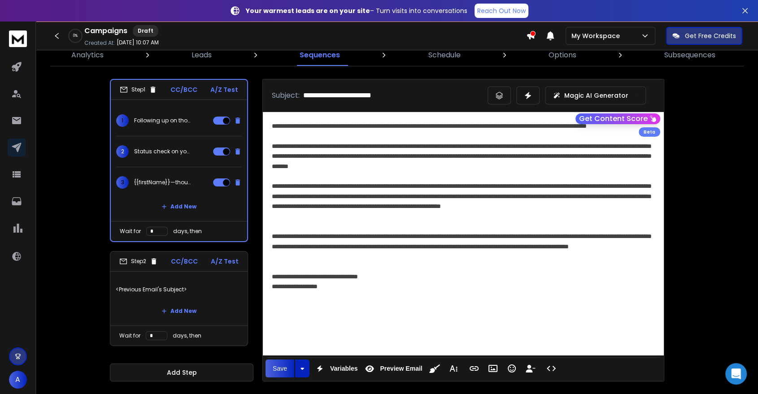
click at [278, 360] on body "**********" at bounding box center [379, 166] width 758 height 394
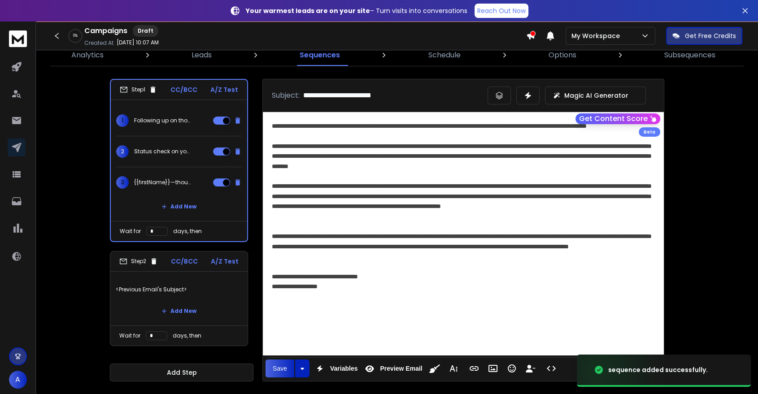
click at [157, 182] on p "{{firstName}}—thoughts?" at bounding box center [162, 182] width 57 height 7
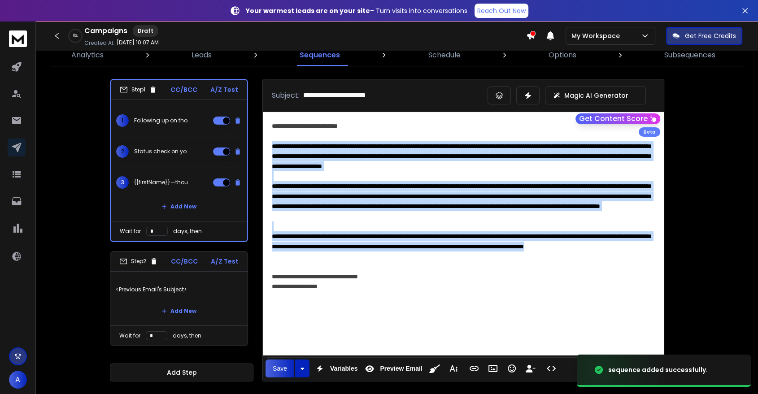
drag, startPoint x: 280, startPoint y: 230, endPoint x: 272, endPoint y: 144, distance: 86.1
click at [272, 144] on div "**********" at bounding box center [463, 230] width 401 height 236
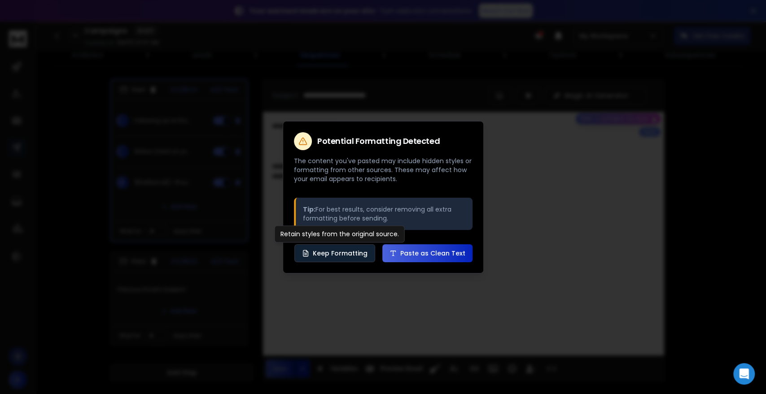
click at [340, 254] on button "Keep Formatting" at bounding box center [334, 253] width 81 height 18
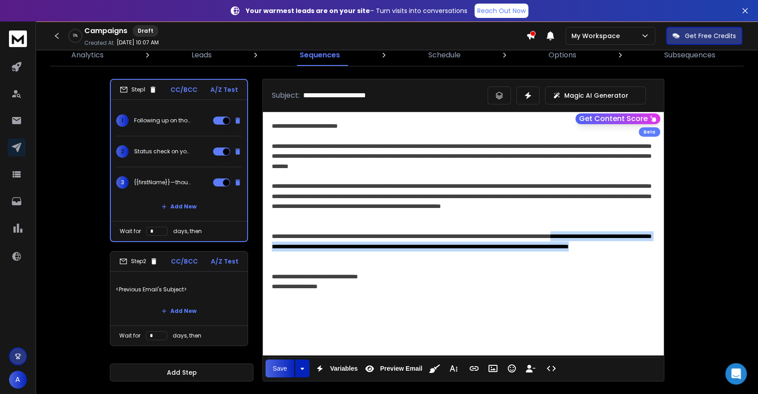
drag, startPoint x: 362, startPoint y: 258, endPoint x: 624, endPoint y: 235, distance: 262.0
click at [624, 235] on div "**********" at bounding box center [463, 246] width 383 height 30
copy div "**********"
click at [399, 369] on span "Preview Email" at bounding box center [401, 369] width 46 height 8
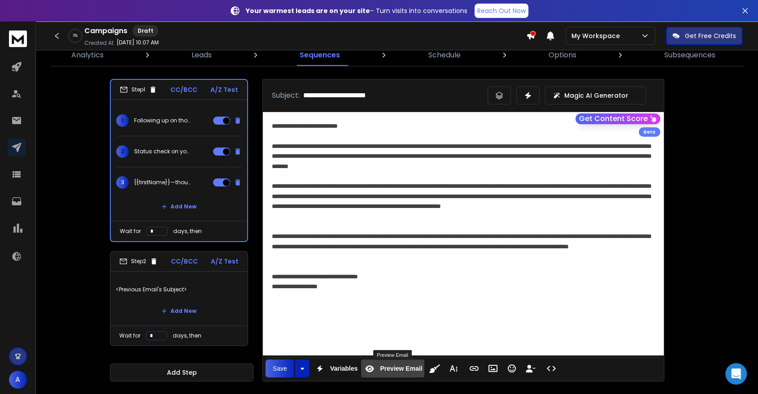
click at [384, 372] on span "Preview Email" at bounding box center [401, 369] width 46 height 8
click at [392, 372] on span "Preview Email" at bounding box center [401, 369] width 46 height 8
click at [407, 259] on div "**********" at bounding box center [463, 246] width 383 height 30
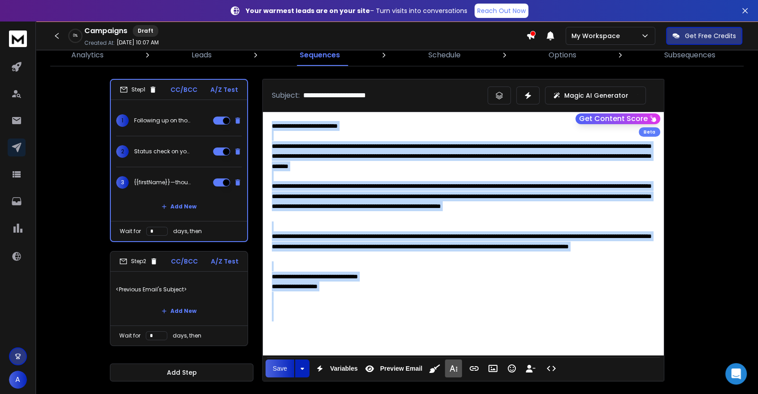
click at [452, 368] on icon "button" at bounding box center [453, 368] width 11 height 11
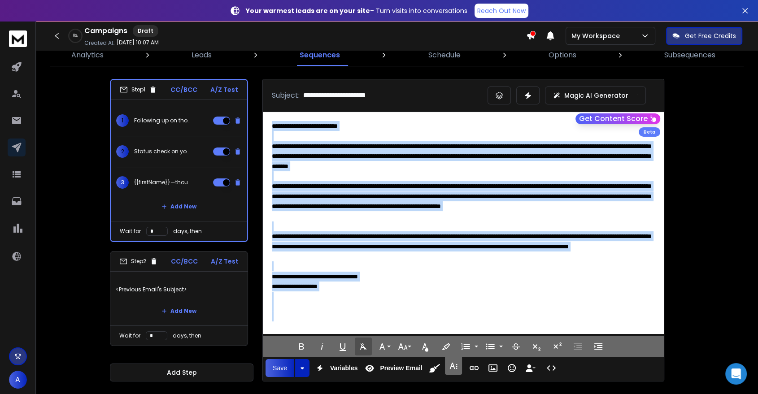
click at [367, 347] on icon "button" at bounding box center [363, 346] width 11 height 11
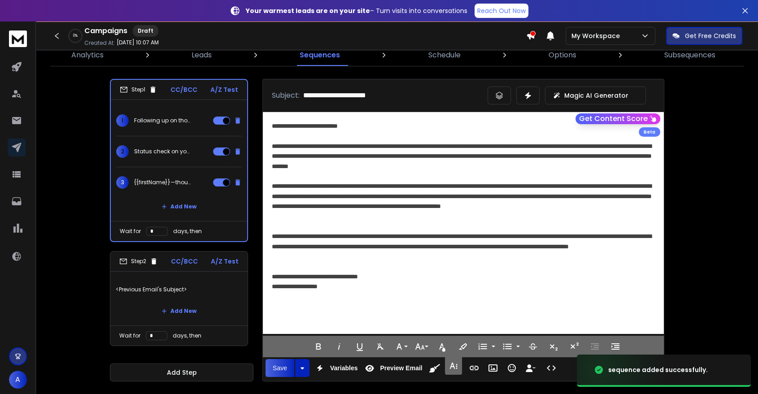
click at [180, 152] on p "Status check on your list" at bounding box center [162, 151] width 57 height 7
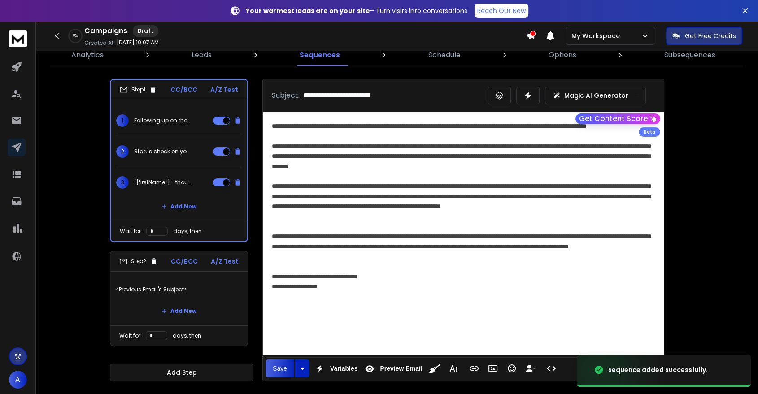
click at [436, 278] on div "**********" at bounding box center [463, 277] width 383 height 10
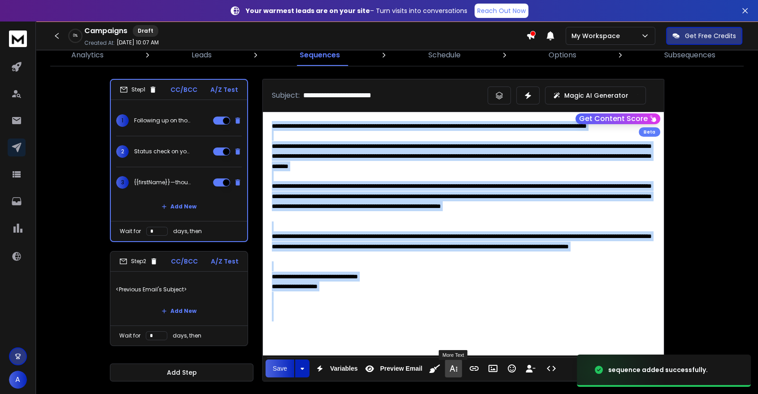
click at [458, 368] on icon "button" at bounding box center [453, 368] width 11 height 11
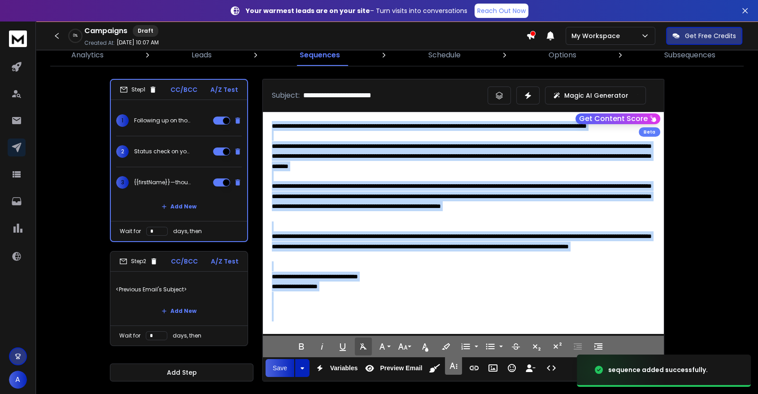
click at [362, 344] on icon "button" at bounding box center [363, 346] width 11 height 11
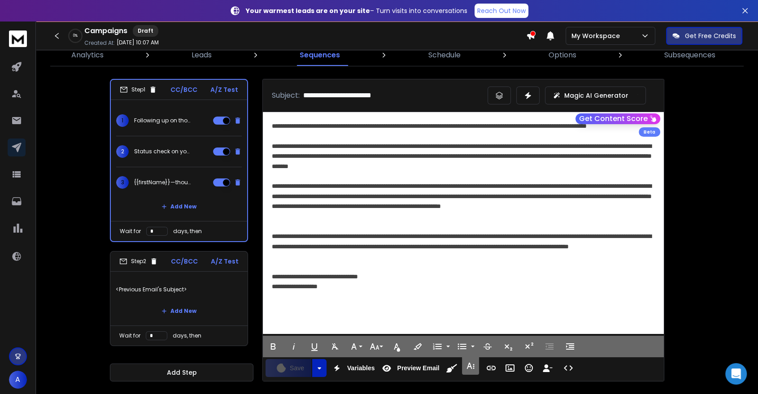
click at [162, 125] on div "1 Following up on those contacts" at bounding box center [153, 120] width 75 height 13
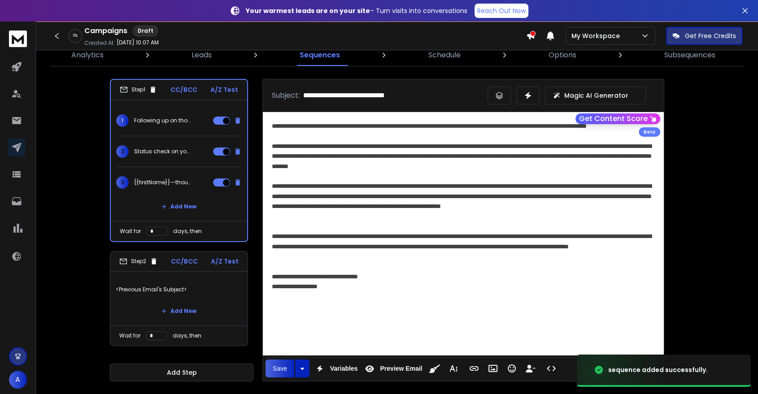
click at [410, 315] on div "**********" at bounding box center [463, 230] width 401 height 236
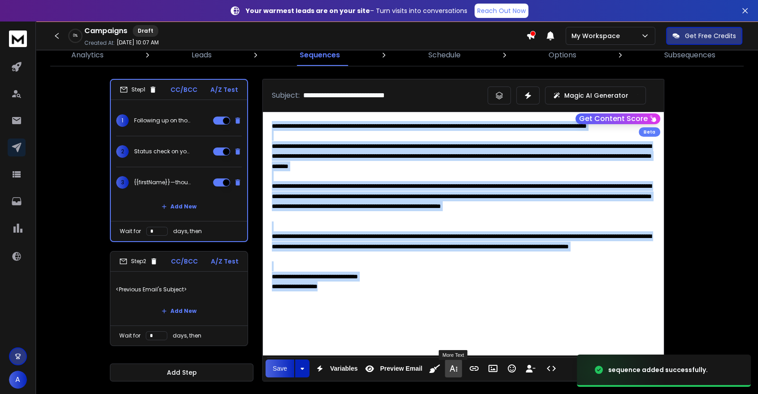
click at [456, 365] on icon "button" at bounding box center [453, 368] width 11 height 11
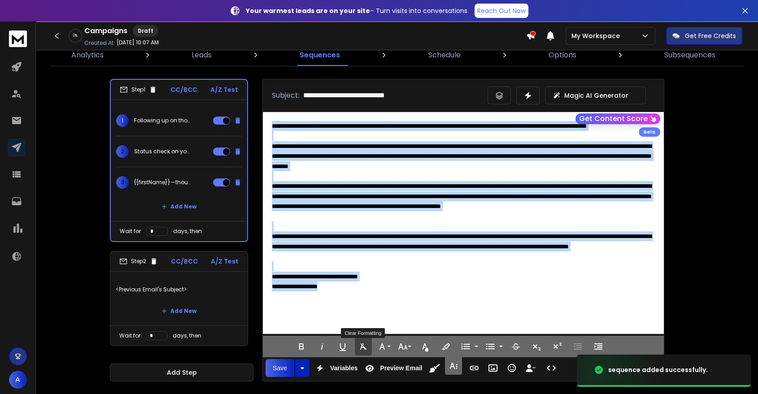
click at [360, 346] on icon "button" at bounding box center [363, 346] width 11 height 11
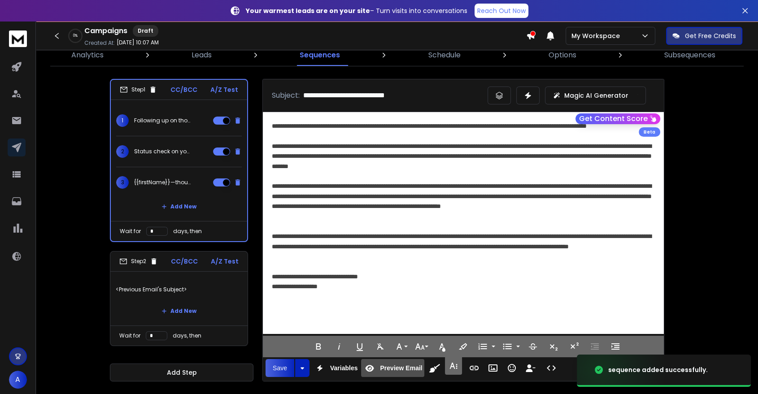
click at [398, 362] on div "Preview Email" at bounding box center [392, 368] width 63 height 15
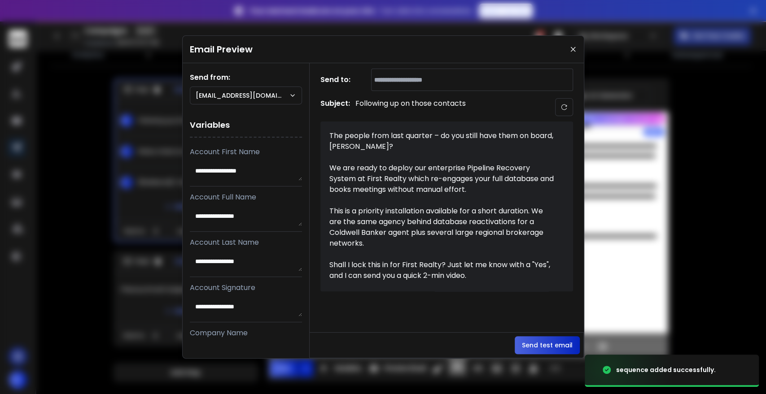
click at [707, 176] on div "**********" at bounding box center [383, 196] width 766 height 341
click at [693, 186] on div "**********" at bounding box center [383, 196] width 766 height 341
click at [569, 43] on div "Email Preview" at bounding box center [383, 49] width 401 height 27
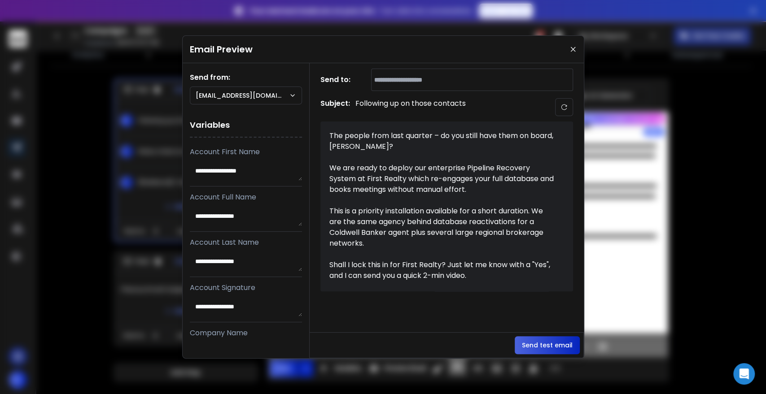
click at [570, 46] on icon at bounding box center [572, 49] width 7 height 7
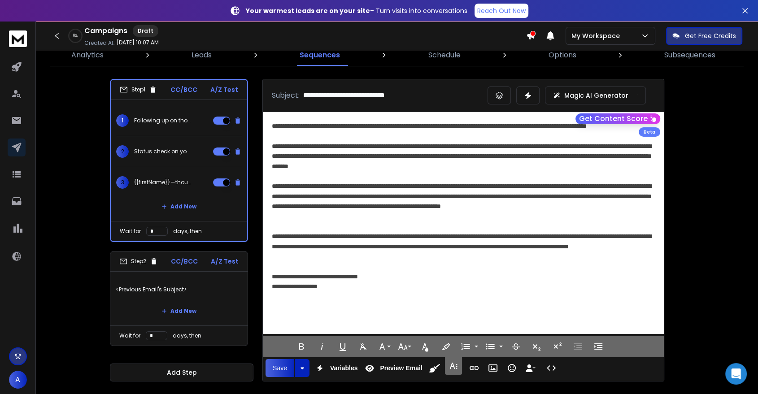
click at [161, 176] on div "3 {{firstName}}—thoughts?" at bounding box center [153, 182] width 75 height 13
type input "**********"
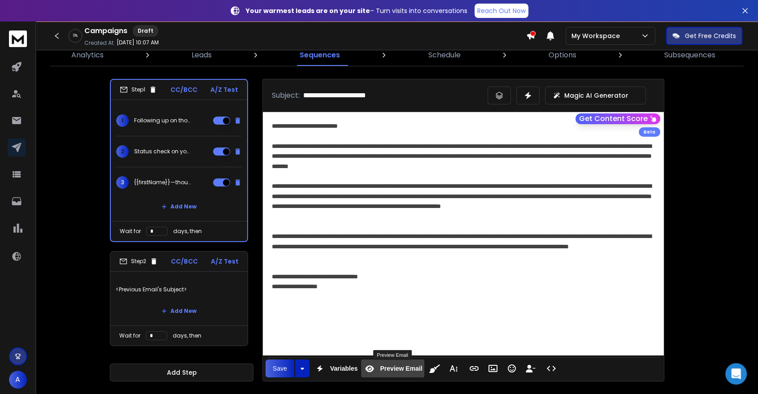
click at [395, 369] on span "Preview Email" at bounding box center [401, 369] width 46 height 8
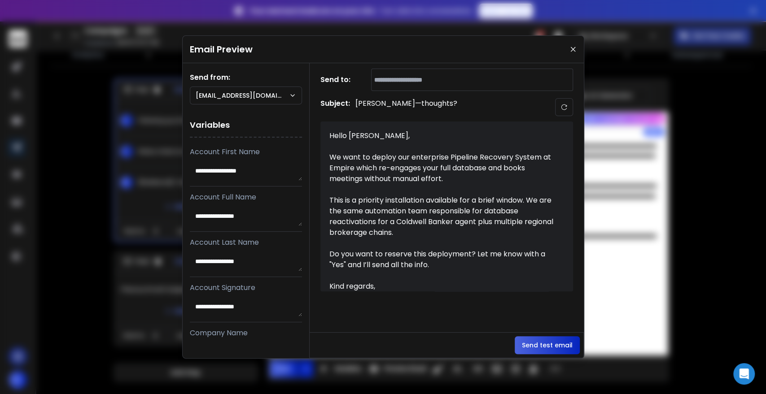
click at [632, 179] on div "**********" at bounding box center [383, 196] width 766 height 341
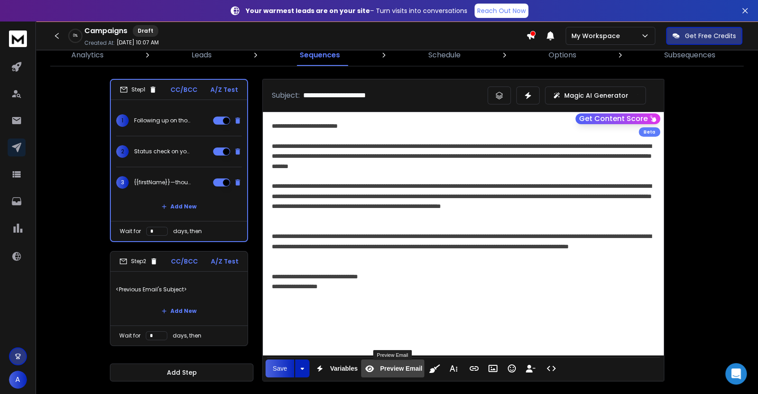
click at [402, 365] on span "Preview Email" at bounding box center [401, 369] width 46 height 8
click at [555, 56] on p "Options" at bounding box center [563, 55] width 28 height 11
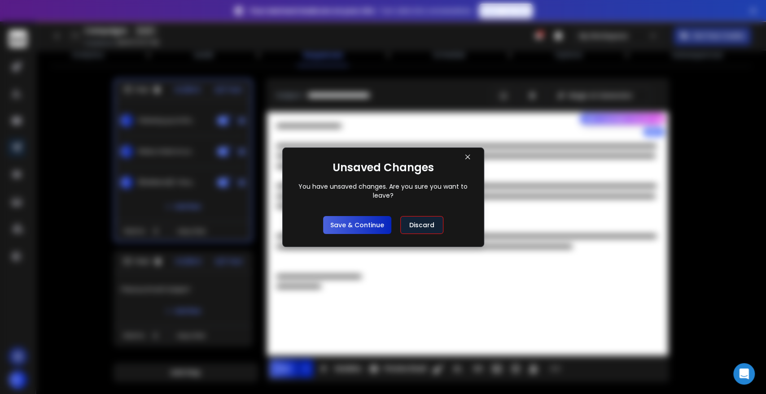
click at [371, 222] on button "Save & Continue" at bounding box center [357, 225] width 68 height 18
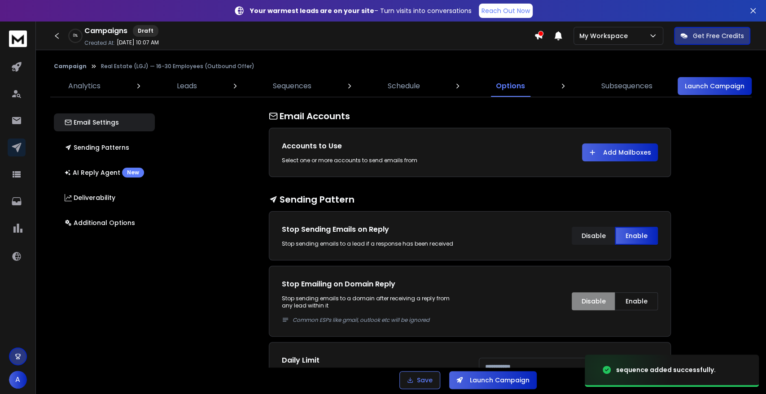
click at [620, 154] on button "Add Mailboxes" at bounding box center [620, 153] width 76 height 18
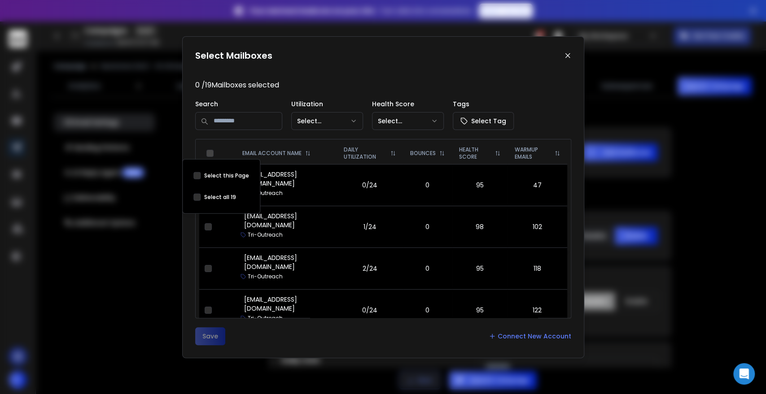
click at [208, 153] on button "Select this Page" at bounding box center [209, 153] width 7 height 7
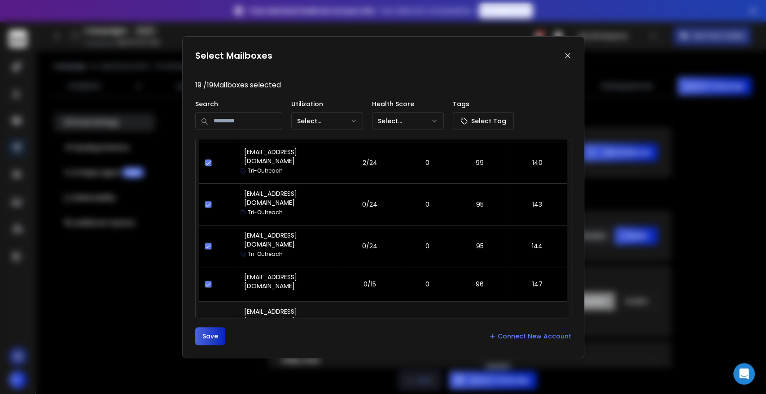
scroll to position [272, 0]
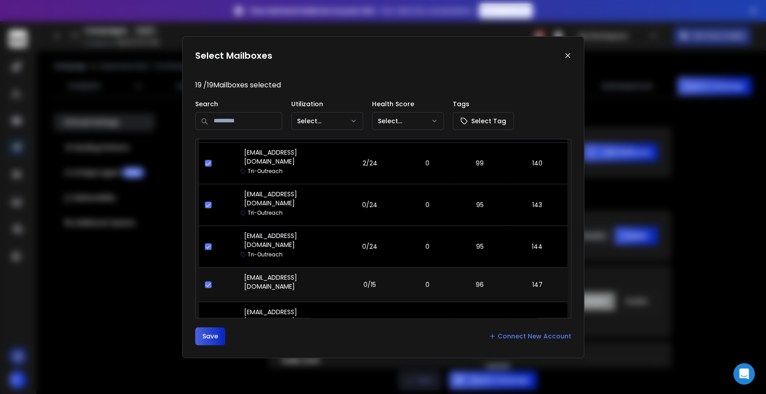
click at [208, 281] on button "button" at bounding box center [208, 284] width 7 height 7
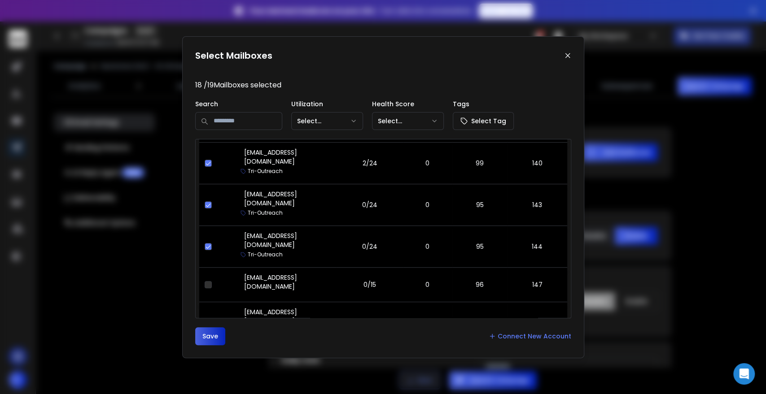
click at [206, 329] on button "Save" at bounding box center [210, 336] width 30 height 18
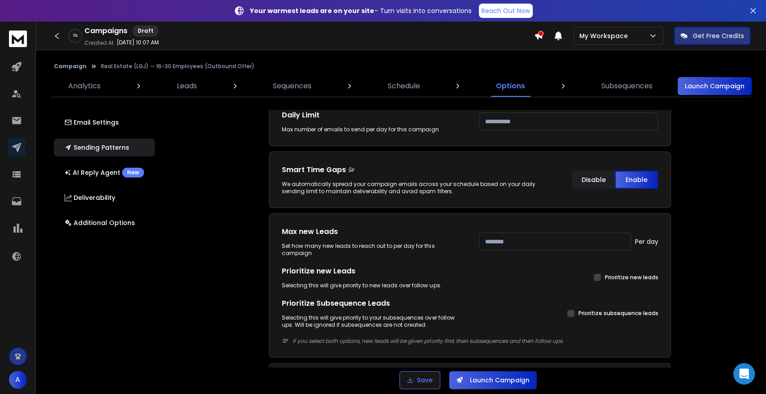
scroll to position [471, 0]
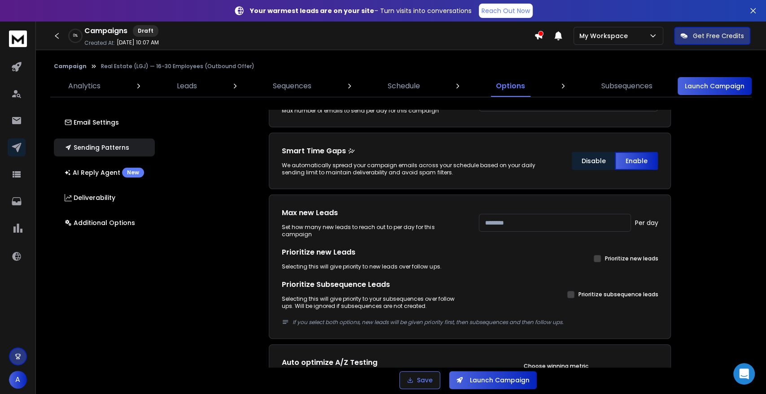
click at [582, 153] on button "Disable" at bounding box center [592, 161] width 43 height 18
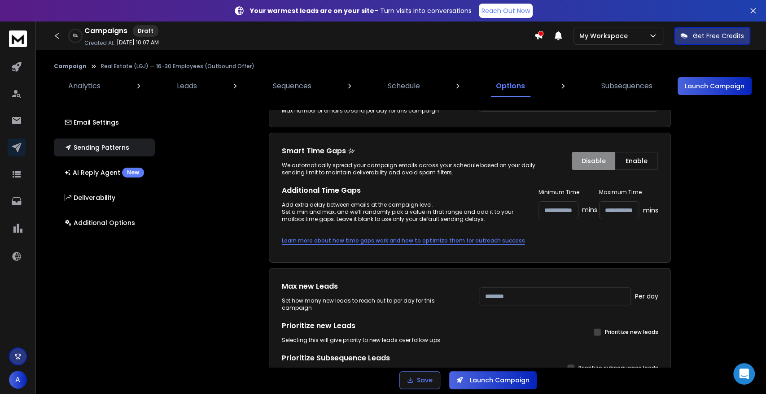
drag, startPoint x: 547, startPoint y: 207, endPoint x: 498, endPoint y: 212, distance: 49.6
click at [498, 212] on div "Additional Time Gaps Add extra delay between emails at the campaign level. Set …" at bounding box center [470, 204] width 376 height 38
type input "*"
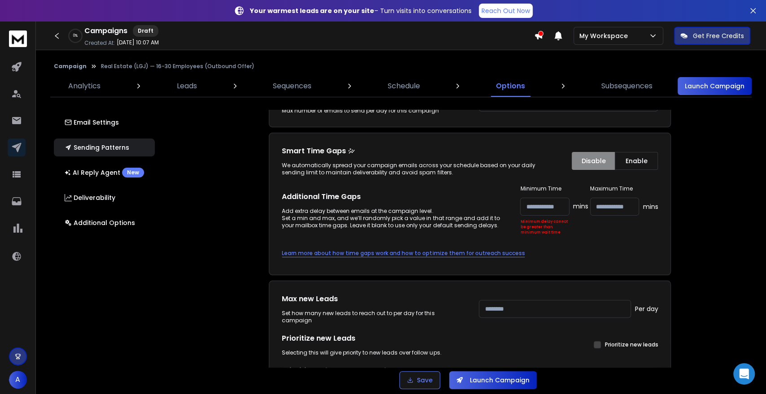
drag, startPoint x: 597, startPoint y: 210, endPoint x: 581, endPoint y: 209, distance: 16.2
click at [581, 209] on div "Minimum Time * Minimum delay cannot be greater than minimum wait time mins Maxi…" at bounding box center [589, 210] width 138 height 50
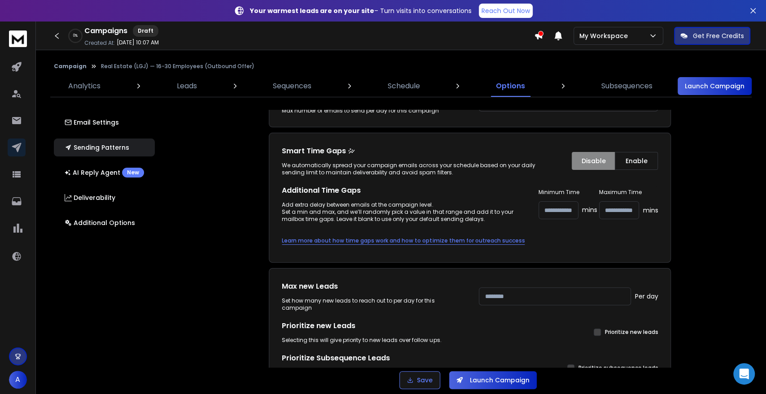
type input "**"
drag, startPoint x: 545, startPoint y: 207, endPoint x: 507, endPoint y: 214, distance: 38.6
click at [507, 214] on div "Additional Time Gaps Add extra delay between emails at the campaign level. Set …" at bounding box center [470, 204] width 376 height 38
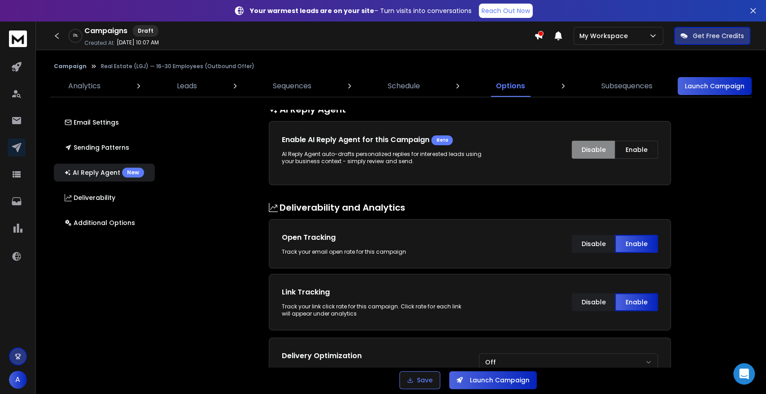
scroll to position [997, 0]
type input "*"
click at [581, 238] on button "Disable" at bounding box center [592, 243] width 43 height 18
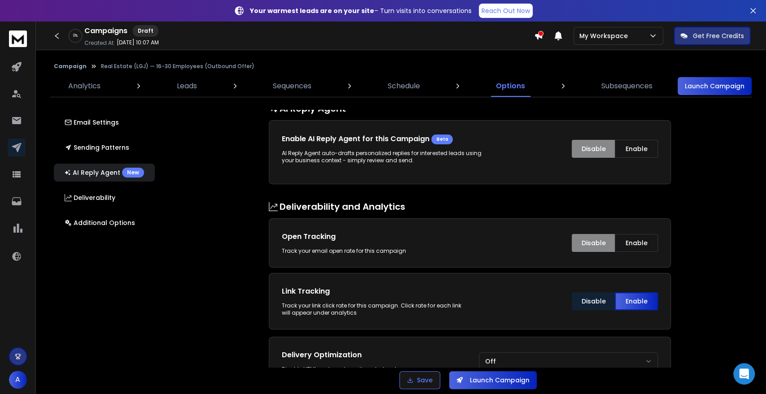
click at [582, 298] on button "Disable" at bounding box center [592, 301] width 43 height 18
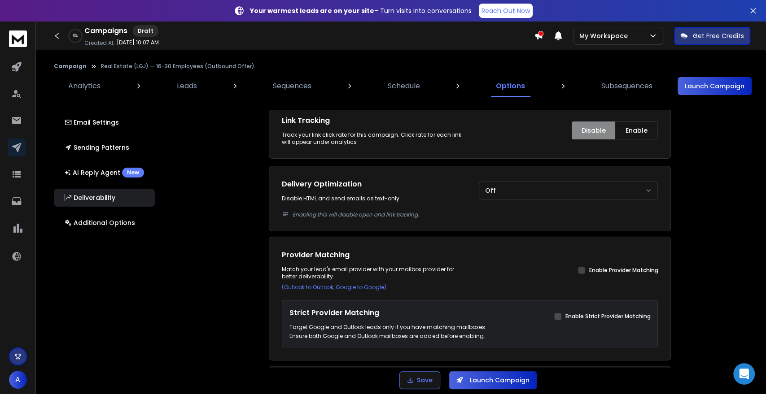
scroll to position [1171, 0]
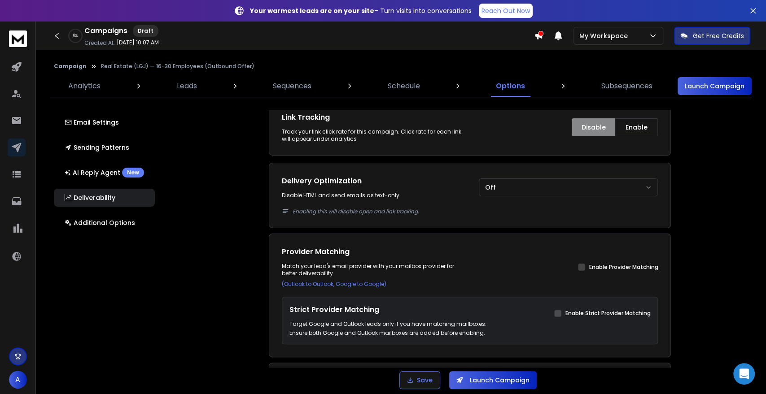
click at [506, 198] on div "**********" at bounding box center [470, 195] width 376 height 39
click at [495, 189] on button "Off" at bounding box center [568, 188] width 179 height 18
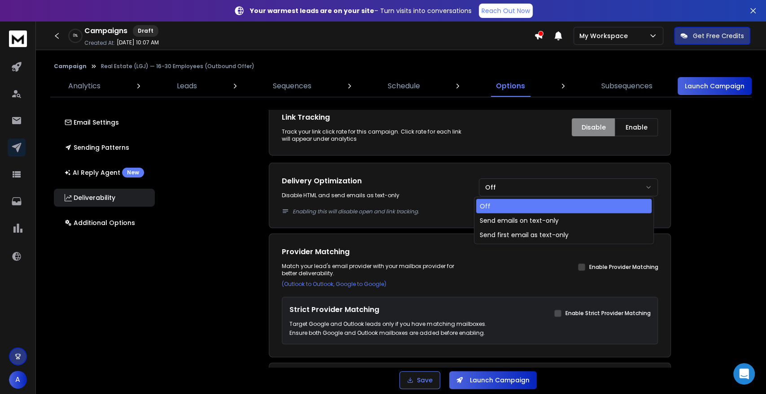
select select "*"
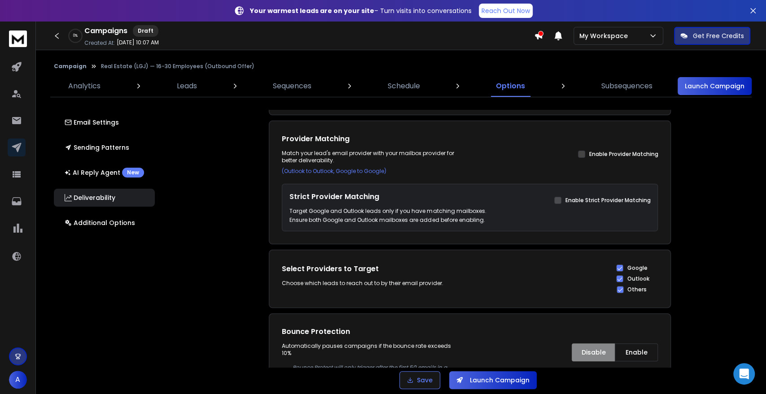
scroll to position [1307, 0]
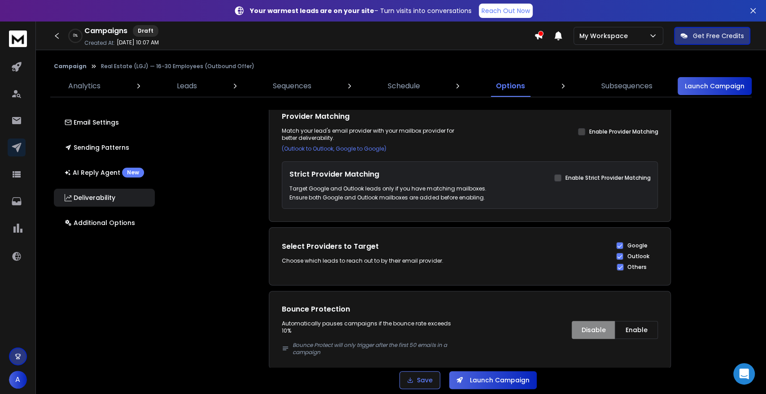
click at [579, 132] on button "Enable Provider Matching" at bounding box center [581, 131] width 7 height 7
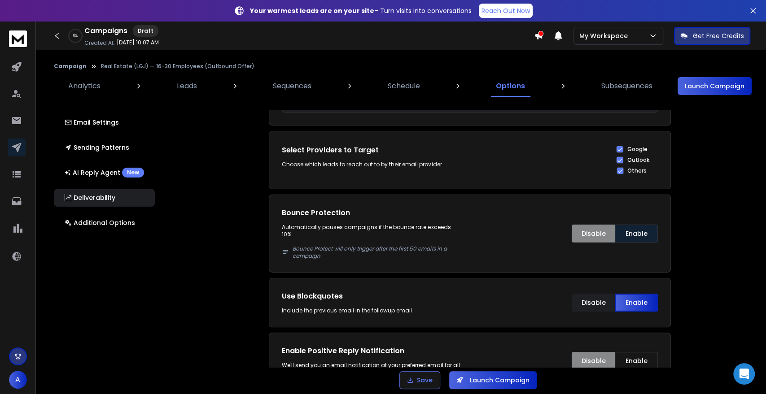
click at [637, 225] on button "Enable" at bounding box center [636, 234] width 43 height 18
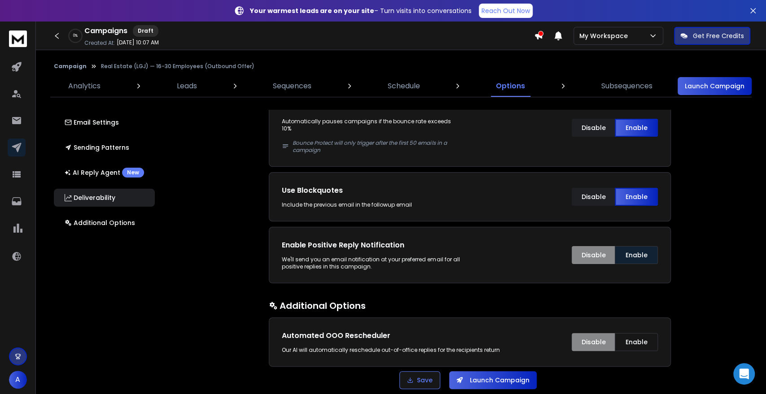
click at [617, 246] on div "Disable Enable" at bounding box center [614, 255] width 86 height 18
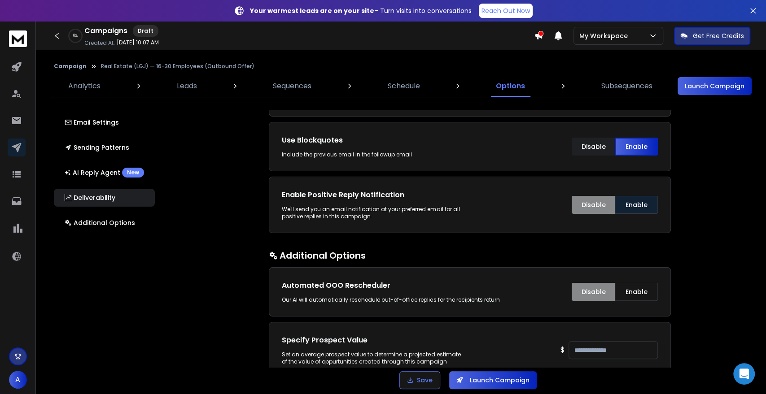
scroll to position [1560, 0]
click at [638, 195] on button "Enable" at bounding box center [636, 204] width 43 height 18
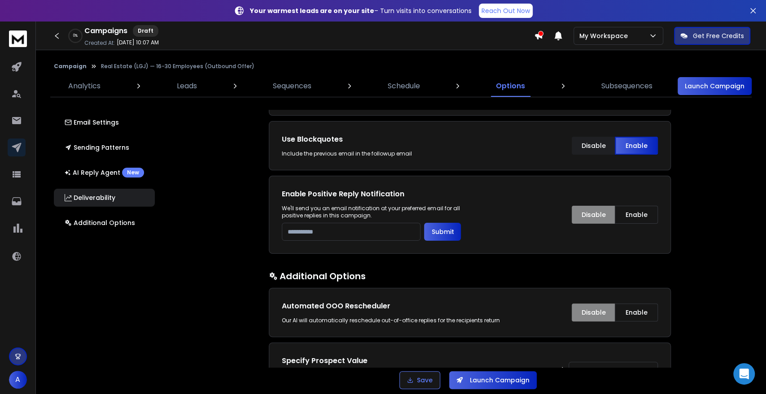
click at [373, 213] on div "We'll send you an email notification at your preferred email for all positive r…" at bounding box center [371, 223] width 179 height 36
click at [374, 235] on div "Enable Positive Reply Notification We'll send you an email notification at your…" at bounding box center [470, 215] width 402 height 78
click at [375, 228] on input "email" at bounding box center [351, 232] width 139 height 18
type input "**********"
click at [434, 223] on button "Submit" at bounding box center [442, 232] width 37 height 18
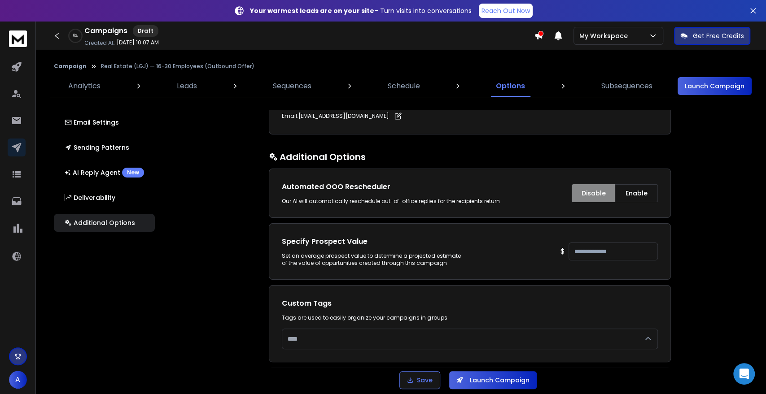
scroll to position [1674, 0]
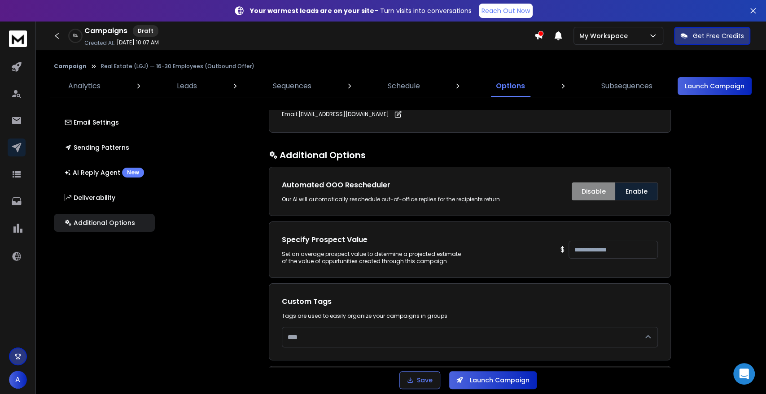
click at [630, 183] on button "Enable" at bounding box center [636, 192] width 43 height 18
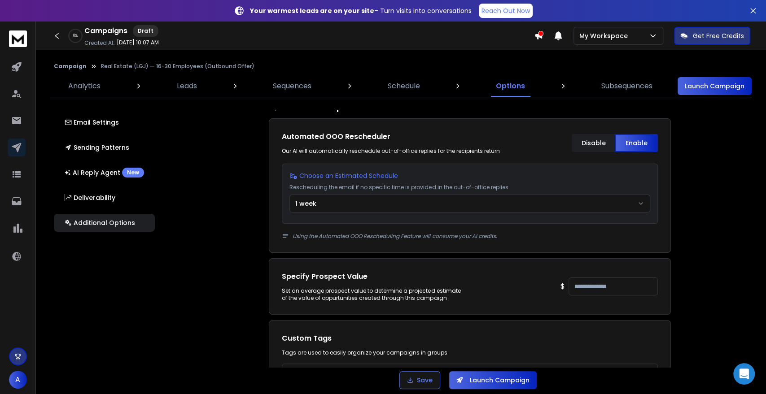
scroll to position [1736, 0]
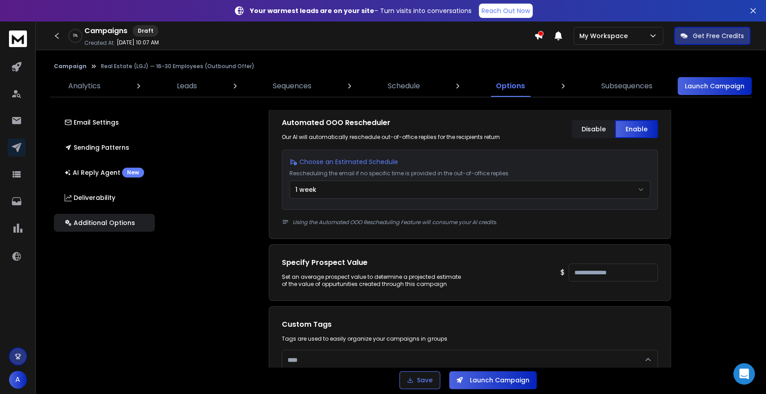
drag, startPoint x: 584, startPoint y: 264, endPoint x: 540, endPoint y: 267, distance: 44.0
click at [540, 267] on div "$ ***" at bounding box center [568, 273] width 179 height 18
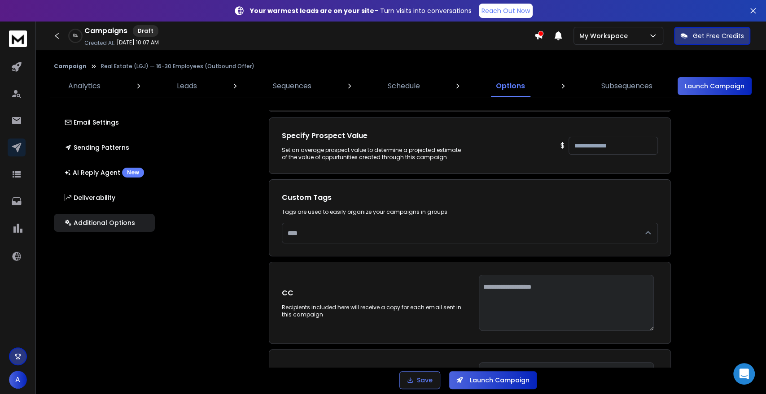
scroll to position [1923, 0]
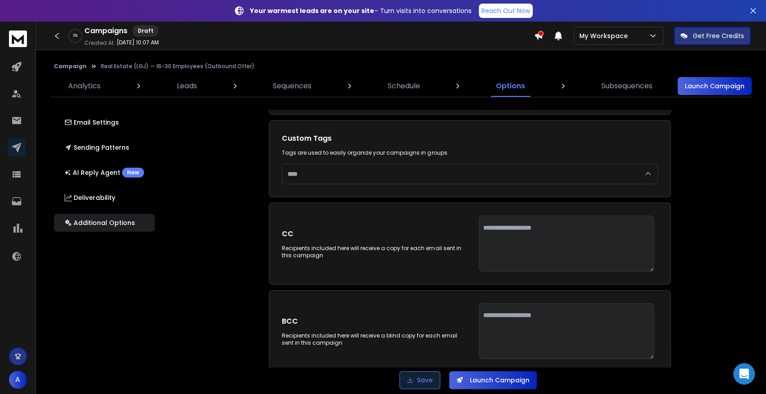
type input "****"
click at [421, 372] on button "Save" at bounding box center [419, 380] width 41 height 18
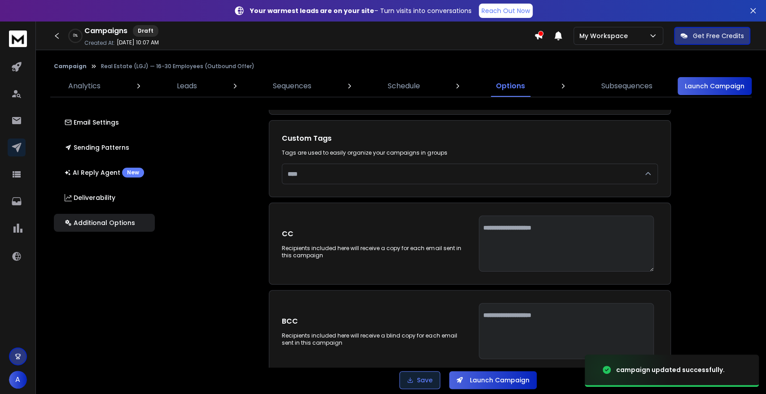
click at [413, 376] on button "Save" at bounding box center [419, 380] width 41 height 18
click at [415, 379] on button "Save" at bounding box center [419, 380] width 41 height 18
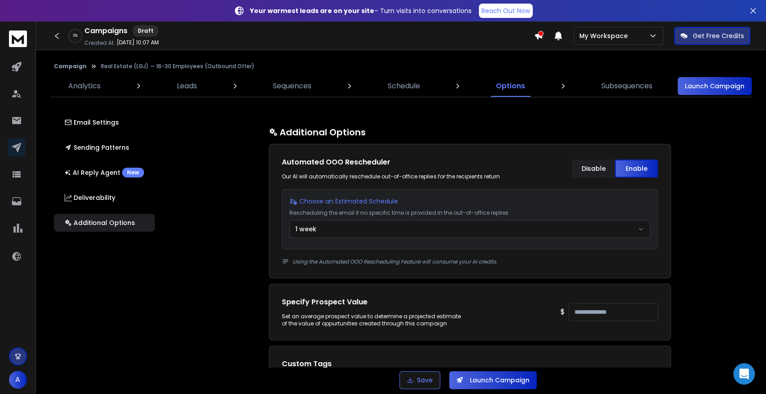
scroll to position [1721, 0]
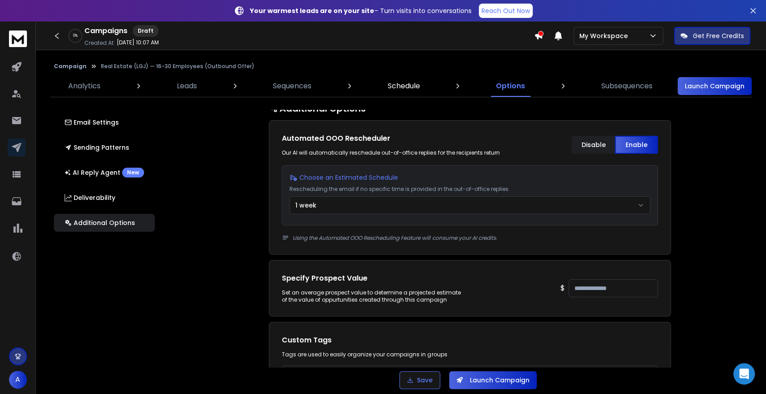
click at [394, 87] on p "Schedule" at bounding box center [404, 86] width 32 height 11
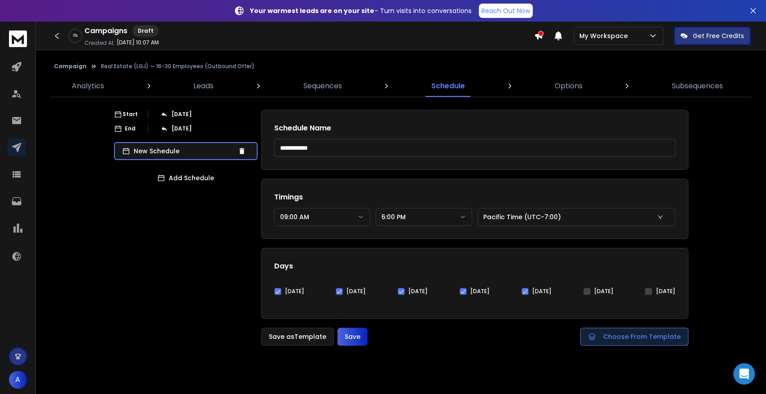
click at [603, 339] on button "Choose From Template" at bounding box center [634, 337] width 108 height 18
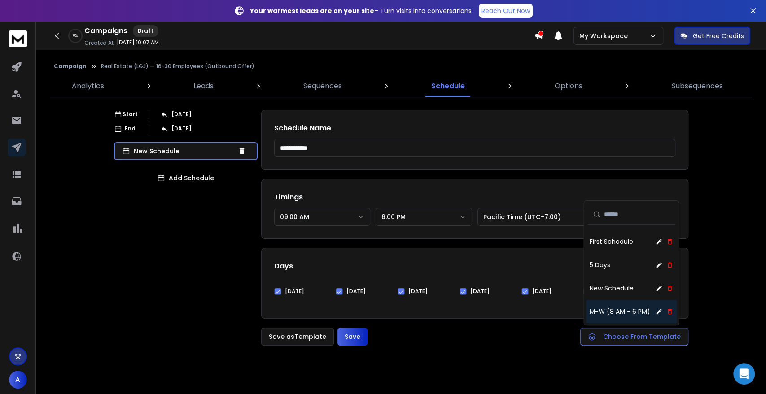
click at [617, 321] on div "M-W (8 AM - 6 PM)" at bounding box center [630, 311] width 91 height 23
select select "********"
type input "**********"
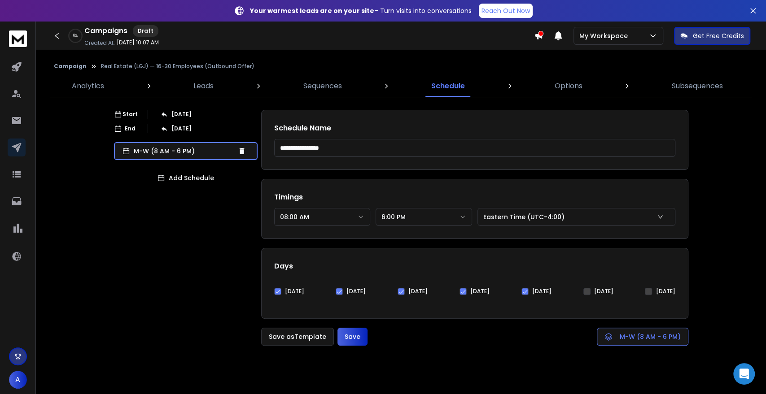
click at [352, 336] on button "Save" at bounding box center [352, 337] width 30 height 18
click at [327, 89] on p "Sequences" at bounding box center [322, 86] width 39 height 11
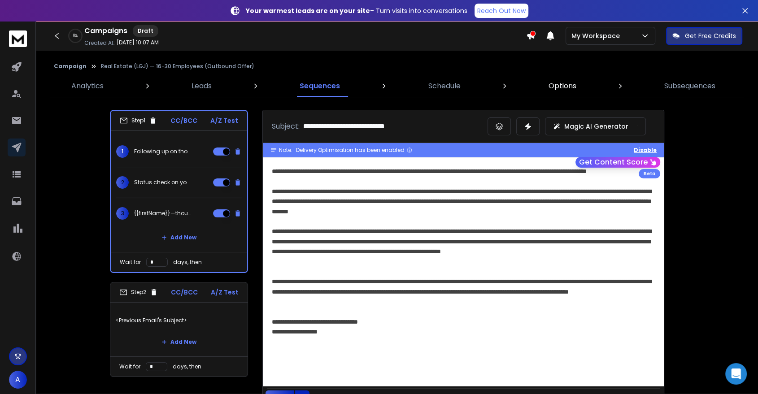
click at [565, 96] on link "Options" at bounding box center [562, 86] width 39 height 22
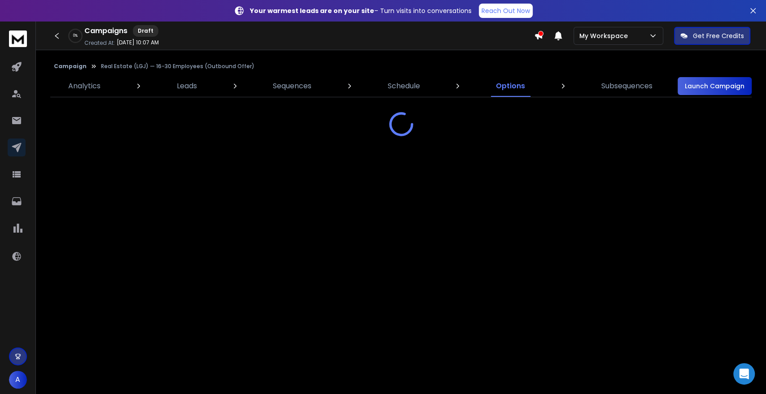
select select "*"
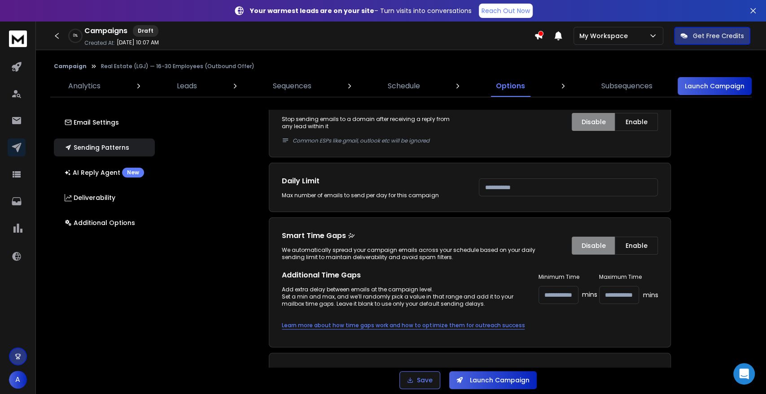
click at [730, 78] on button "Launch Campaign" at bounding box center [714, 86] width 74 height 18
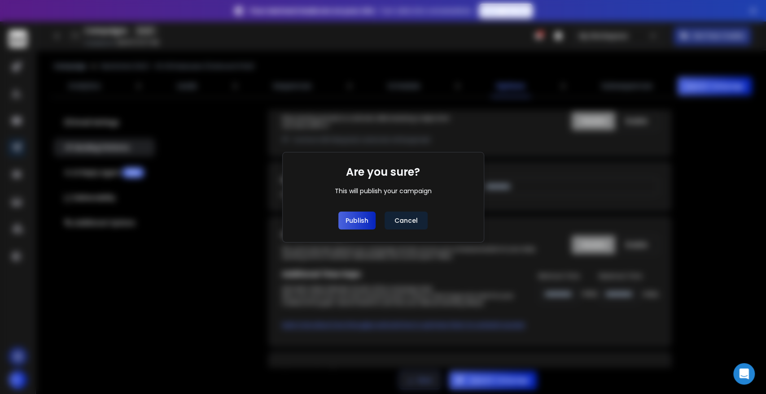
click at [357, 218] on button "Publish" at bounding box center [356, 221] width 37 height 18
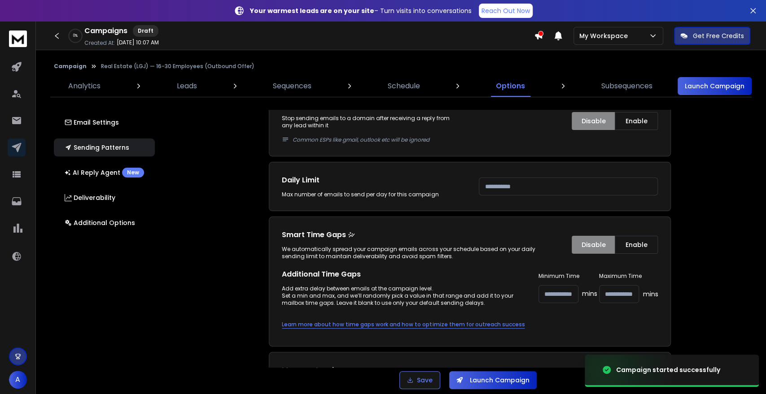
scroll to position [652, 0]
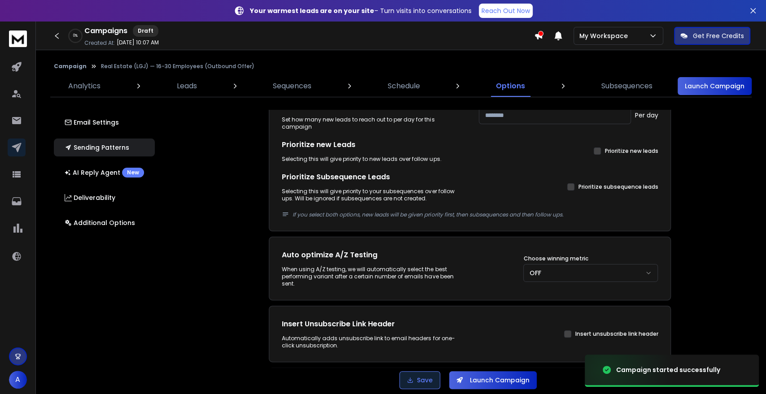
click at [430, 382] on button "Save" at bounding box center [419, 380] width 41 height 18
click at [489, 377] on button "Launch Campaign" at bounding box center [492, 380] width 87 height 18
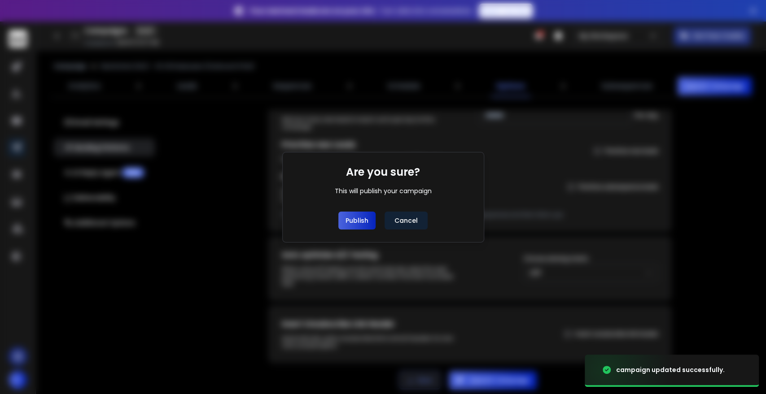
click at [369, 231] on div "Are you sure? This will publish your campaign Publish Cancel" at bounding box center [383, 197] width 202 height 91
click at [355, 212] on div "Publish Cancel" at bounding box center [382, 221] width 89 height 18
click at [356, 214] on button "Publish" at bounding box center [356, 221] width 37 height 18
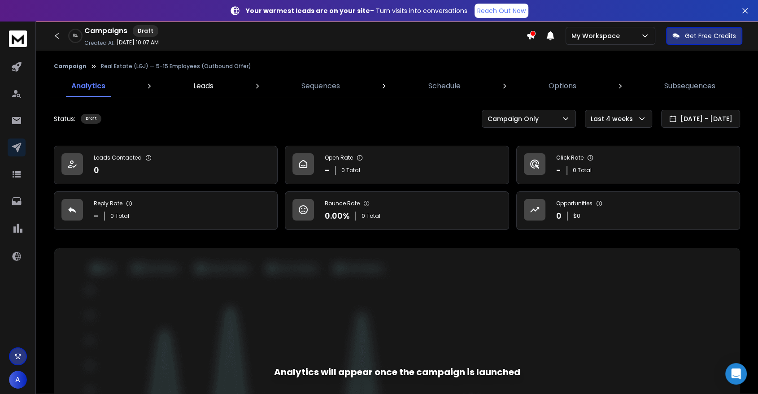
click at [201, 84] on p "Leads" at bounding box center [203, 86] width 20 height 11
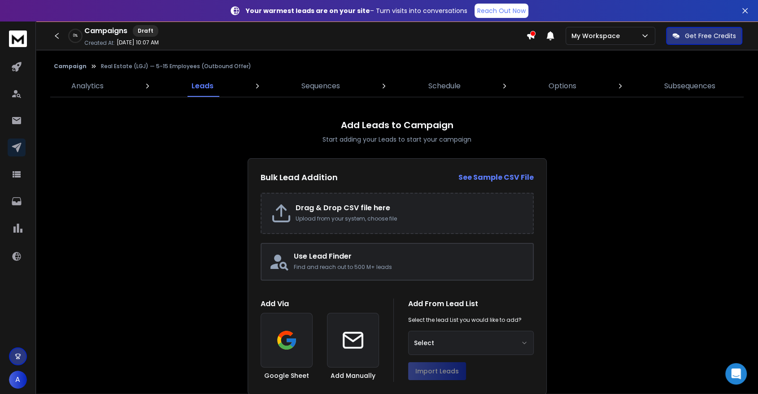
click at [330, 222] on p "Upload from your system, choose file" at bounding box center [410, 218] width 228 height 7
click at [355, 197] on div "Drag & Drop CSV file here Upload from your system, choose file" at bounding box center [397, 213] width 273 height 41
type input "**********"
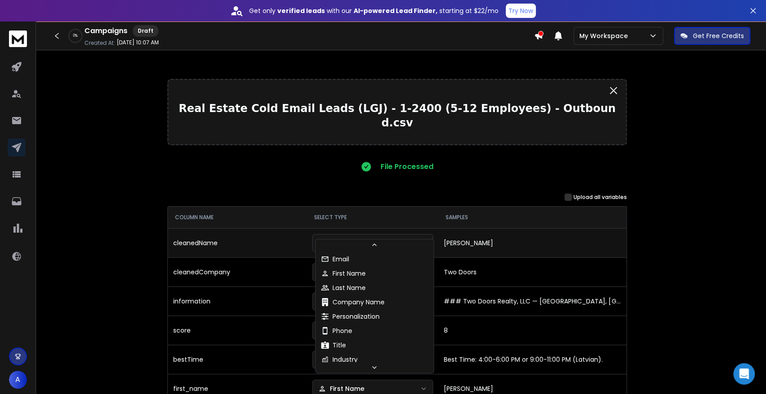
click at [340, 235] on button "Do not import" at bounding box center [372, 243] width 121 height 18
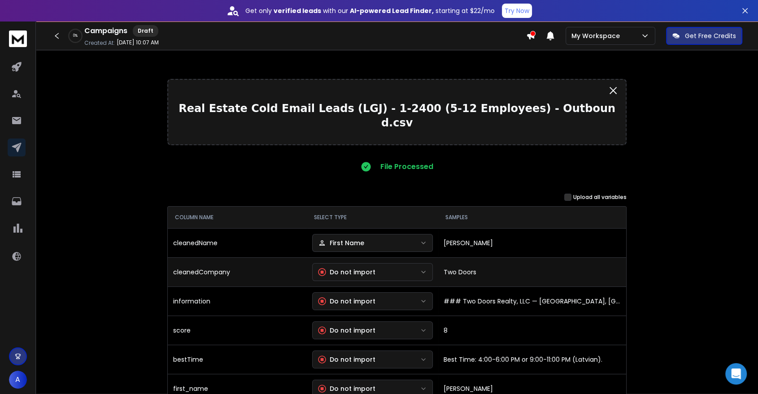
click at [366, 263] on button "Do not import" at bounding box center [372, 272] width 121 height 18
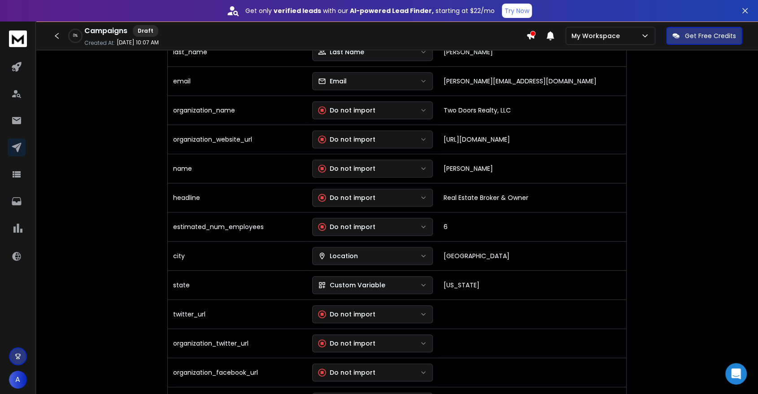
scroll to position [541, 0]
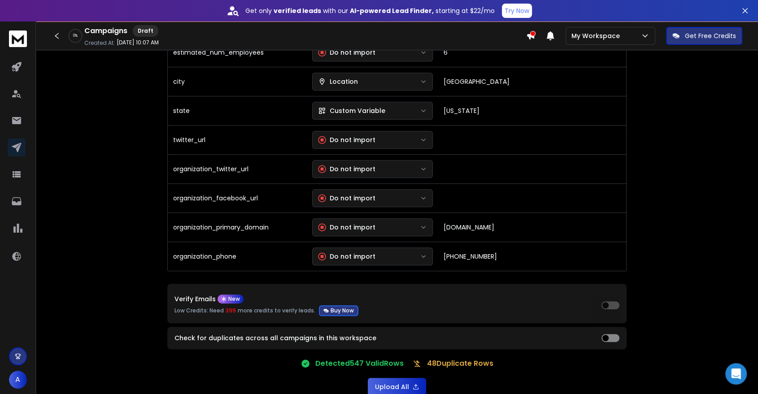
click at [387, 378] on button "Upload All" at bounding box center [397, 387] width 58 height 18
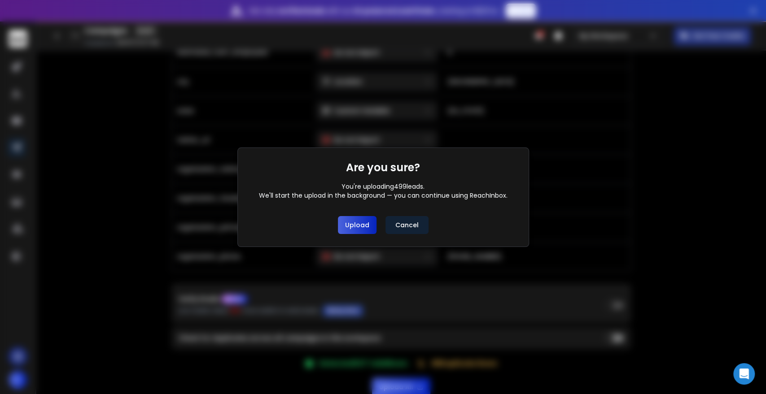
click at [361, 220] on button "Upload" at bounding box center [357, 225] width 39 height 18
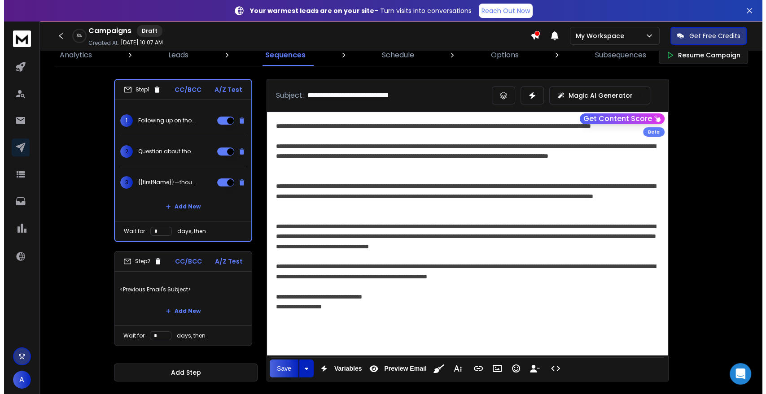
scroll to position [31, 0]
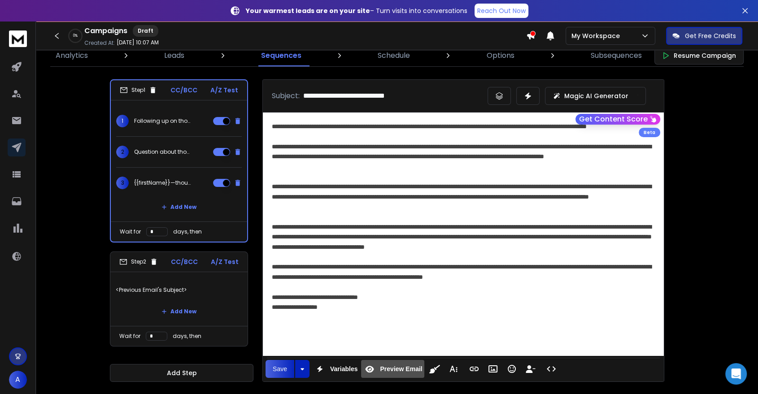
click at [406, 371] on span "Preview Email" at bounding box center [401, 370] width 46 height 8
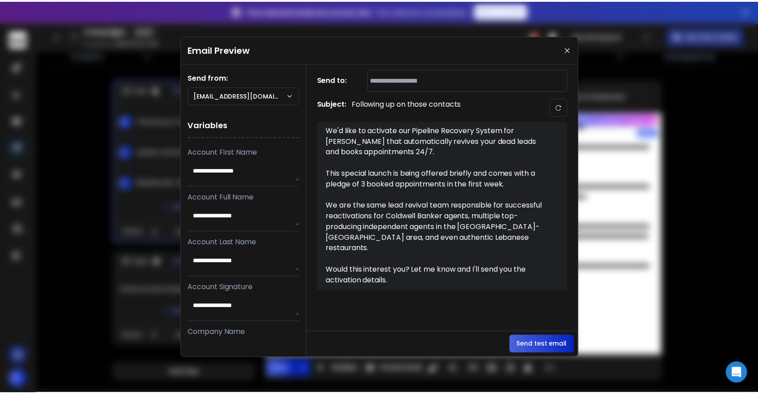
scroll to position [52, 0]
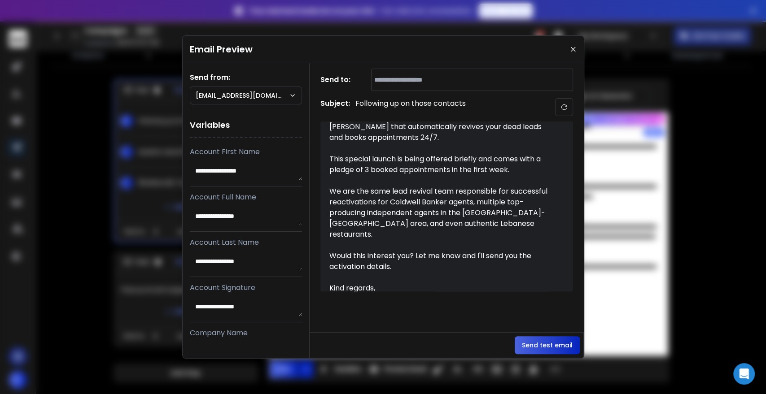
click at [589, 213] on div "**********" at bounding box center [383, 196] width 766 height 341
click at [576, 44] on div "Email Preview" at bounding box center [383, 49] width 401 height 27
click at [572, 49] on icon at bounding box center [572, 49] width 5 height 5
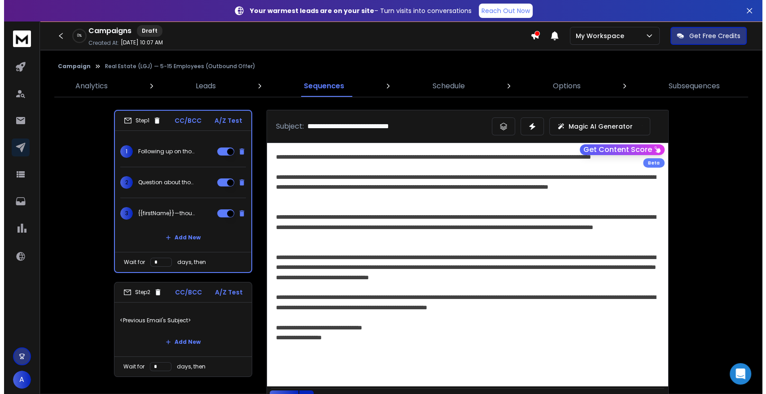
scroll to position [31, 0]
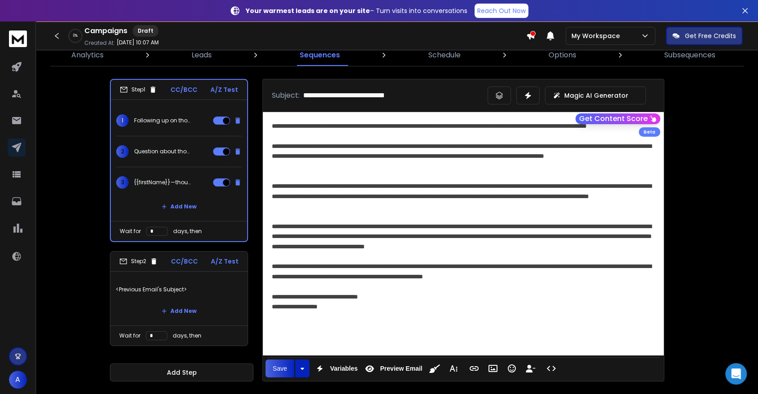
click at [274, 378] on div "Save Save Save as Template Variables Insert Variable Preview Email Preview Emai…" at bounding box center [364, 369] width 198 height 22
drag, startPoint x: 620, startPoint y: 146, endPoint x: 532, endPoint y: 146, distance: 87.9
click at [532, 146] on div "**********" at bounding box center [463, 156] width 383 height 30
click at [591, 155] on div "**********" at bounding box center [463, 156] width 383 height 30
drag, startPoint x: 622, startPoint y: 146, endPoint x: 608, endPoint y: 146, distance: 13.9
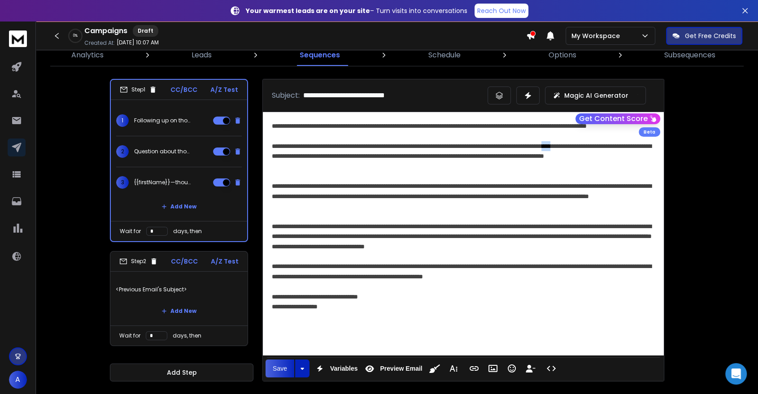
click at [608, 146] on div "**********" at bounding box center [463, 156] width 383 height 30
drag, startPoint x: 517, startPoint y: 227, endPoint x: 323, endPoint y: 223, distance: 193.8
click at [323, 223] on div "**********" at bounding box center [463, 237] width 383 height 30
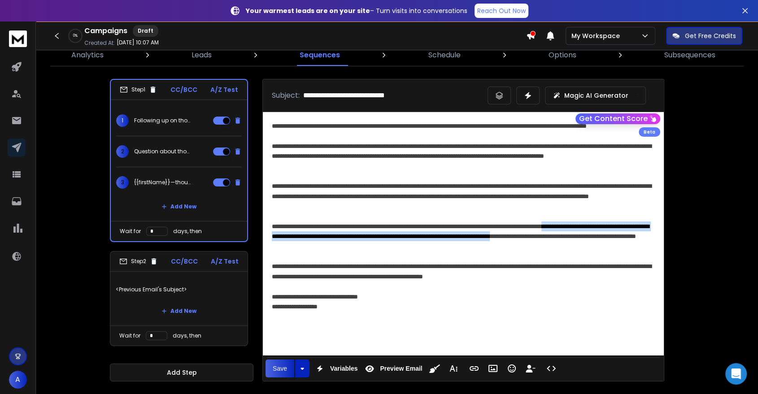
drag, startPoint x: 653, startPoint y: 237, endPoint x: 613, endPoint y: 226, distance: 41.3
click at [613, 226] on div "**********" at bounding box center [463, 237] width 383 height 30
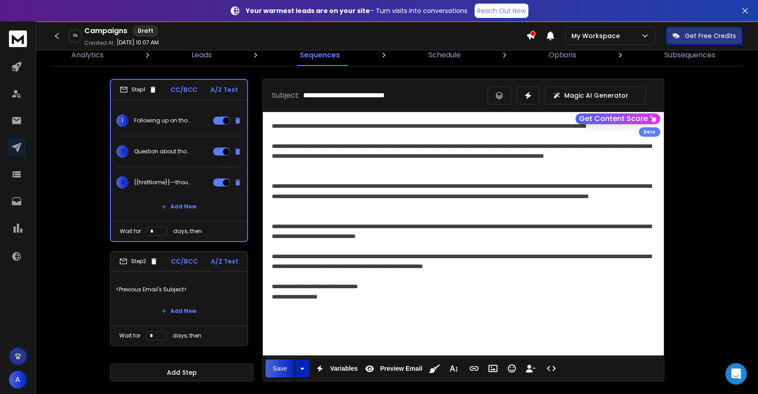
click at [653, 228] on div "**********" at bounding box center [463, 232] width 383 height 20
click at [427, 235] on div "**********" at bounding box center [463, 232] width 383 height 20
click at [537, 256] on div "**********" at bounding box center [463, 262] width 383 height 20
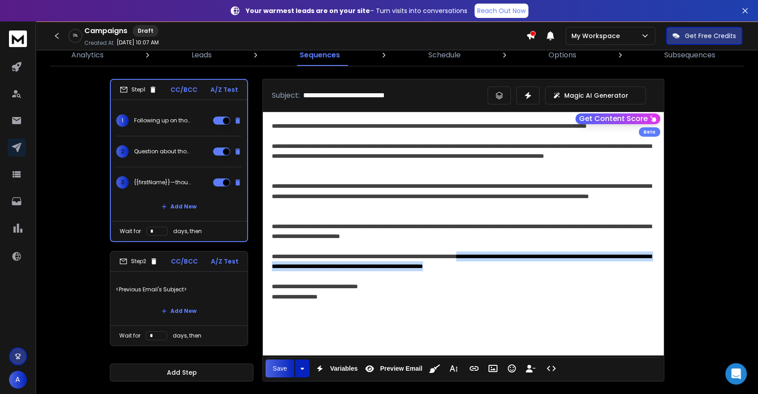
drag, startPoint x: 558, startPoint y: 265, endPoint x: 498, endPoint y: 259, distance: 59.9
click at [498, 259] on div "**********" at bounding box center [463, 262] width 383 height 20
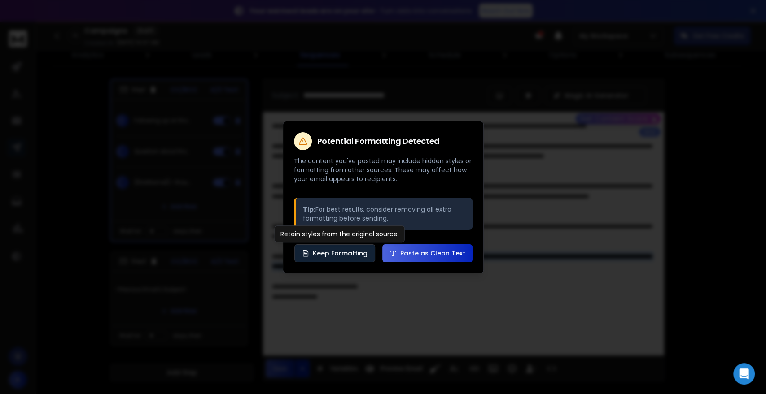
click at [356, 251] on button "Keep Formatting" at bounding box center [334, 253] width 81 height 18
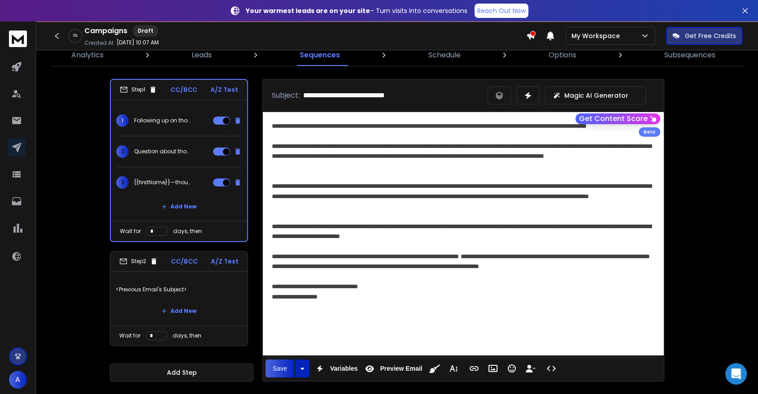
click at [461, 257] on span at bounding box center [460, 256] width 2 height 6
click at [407, 368] on span "Preview Email" at bounding box center [401, 369] width 46 height 8
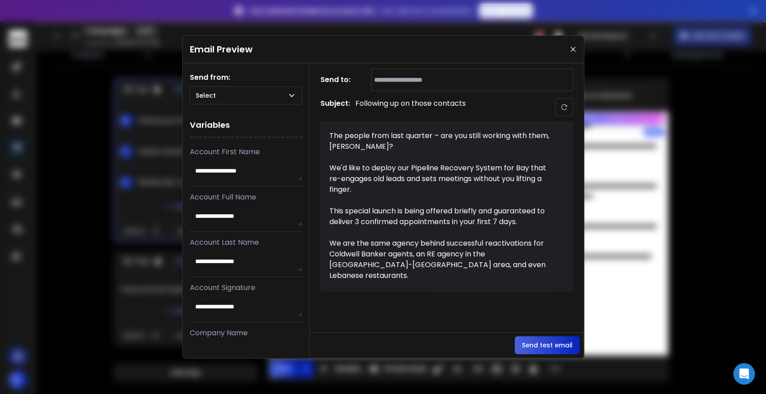
scroll to position [54, 0]
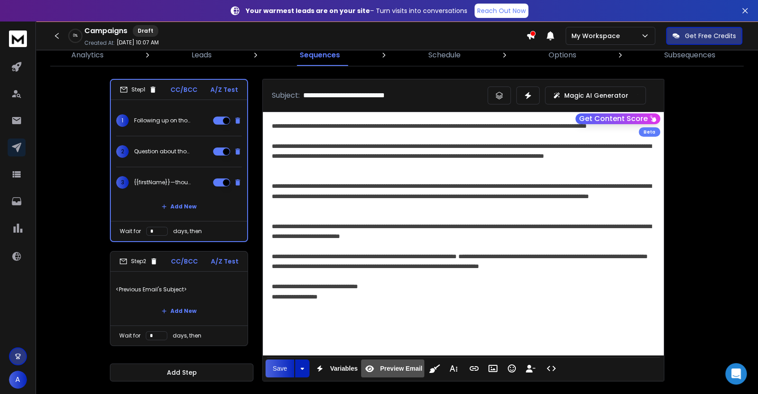
click at [410, 362] on div "Preview Email" at bounding box center [392, 369] width 63 height 15
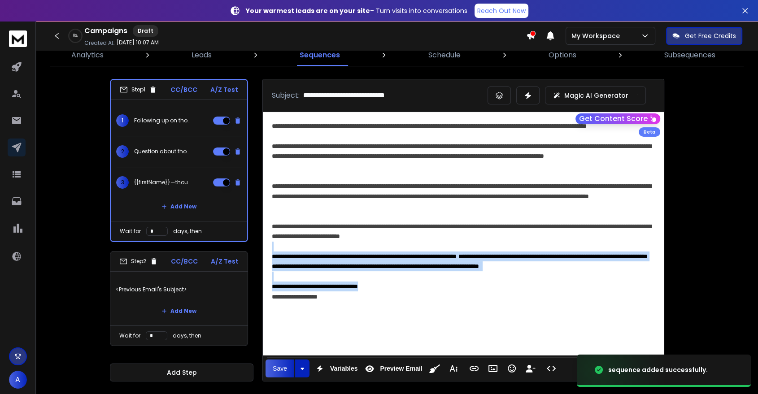
drag, startPoint x: 382, startPoint y: 286, endPoint x: 330, endPoint y: 250, distance: 63.1
click at [330, 250] on div "**********" at bounding box center [463, 230] width 401 height 236
click at [336, 253] on div "**********" at bounding box center [463, 262] width 383 height 20
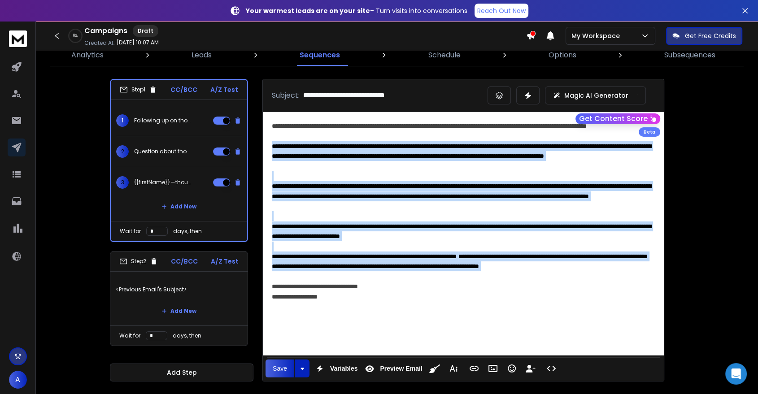
drag, startPoint x: 608, startPoint y: 265, endPoint x: 272, endPoint y: 144, distance: 357.1
click at [272, 144] on div "**********" at bounding box center [463, 230] width 401 height 236
copy div "**********"
click at [172, 150] on p "Question about those old leads" at bounding box center [162, 151] width 57 height 7
type input "**********"
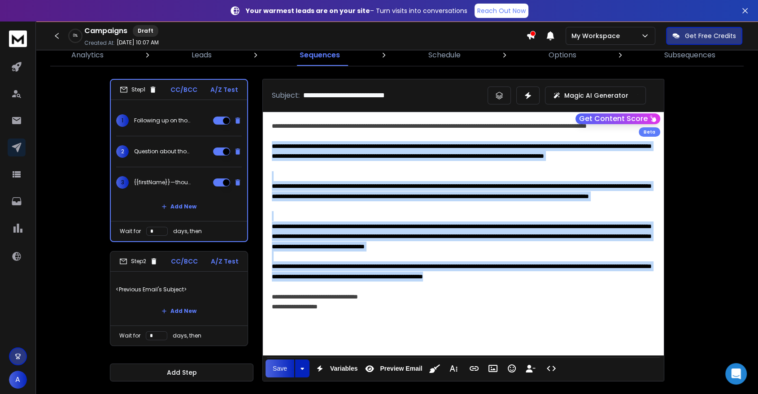
drag, startPoint x: 556, startPoint y: 277, endPoint x: 270, endPoint y: 148, distance: 314.4
click at [270, 148] on div "**********" at bounding box center [463, 230] width 401 height 236
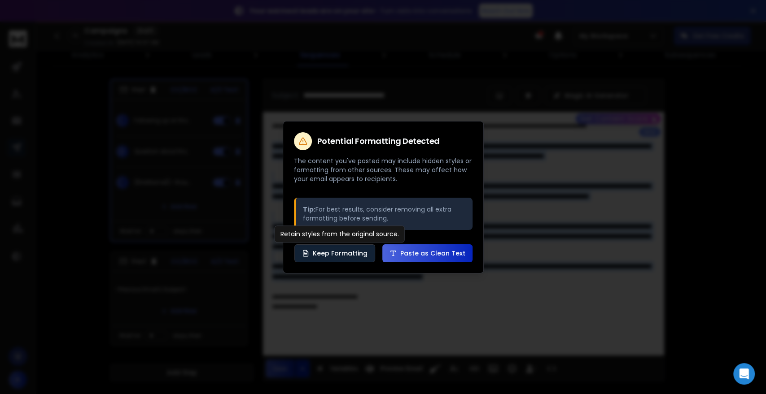
click at [365, 250] on button "Keep Formatting" at bounding box center [334, 253] width 81 height 18
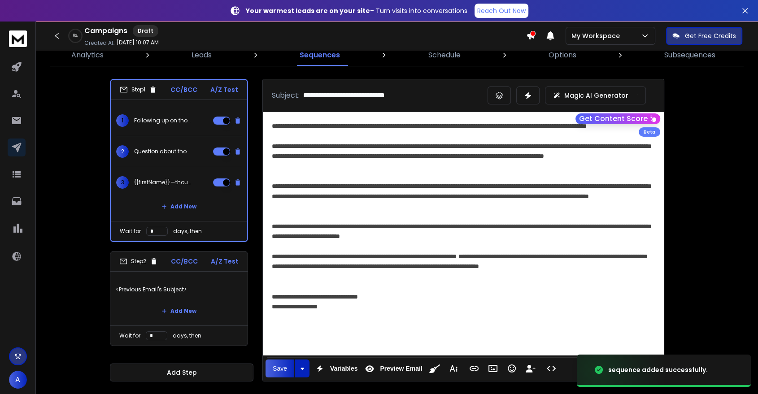
click at [287, 281] on div at bounding box center [463, 277] width 383 height 10
click at [287, 285] on div at bounding box center [463, 287] width 383 height 10
click at [283, 360] on div "Save" at bounding box center [279, 355] width 18 height 10
click at [156, 173] on div "3 {{firstName}}—thoughts?" at bounding box center [179, 182] width 126 height 31
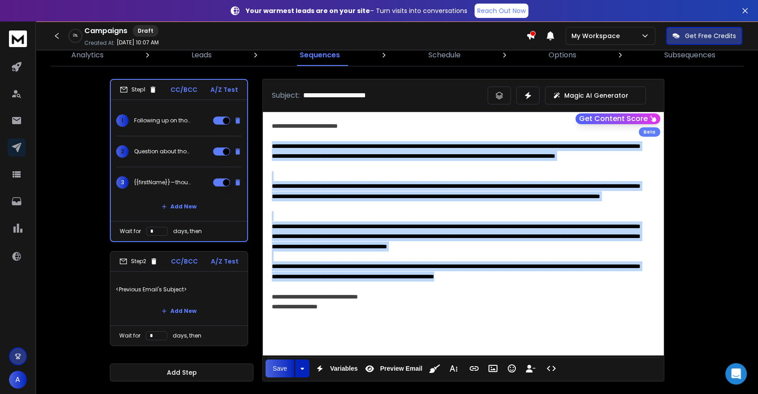
drag, startPoint x: 562, startPoint y: 276, endPoint x: 274, endPoint y: 146, distance: 316.0
click at [274, 146] on div "**********" at bounding box center [463, 230] width 401 height 236
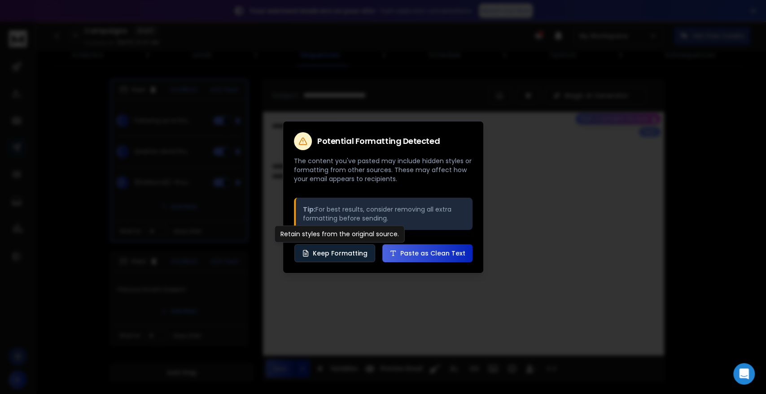
click at [341, 251] on button "Keep Formatting" at bounding box center [334, 253] width 81 height 18
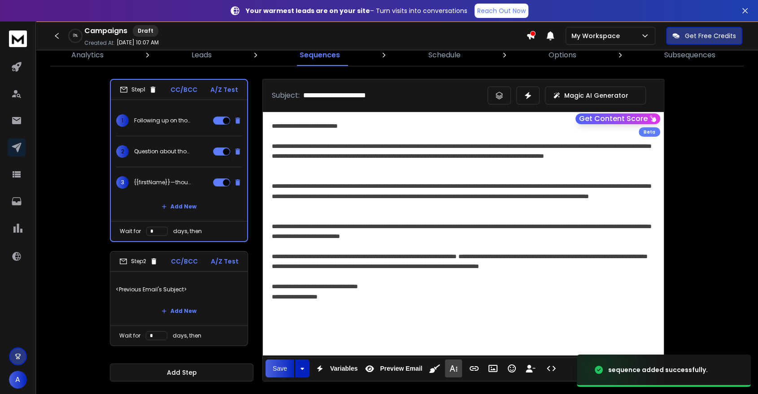
click at [455, 369] on icon "button" at bounding box center [453, 368] width 11 height 11
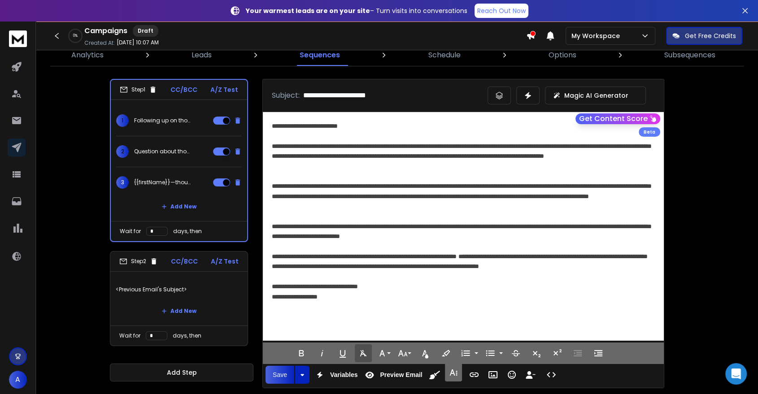
click at [363, 350] on icon "button" at bounding box center [363, 353] width 11 height 11
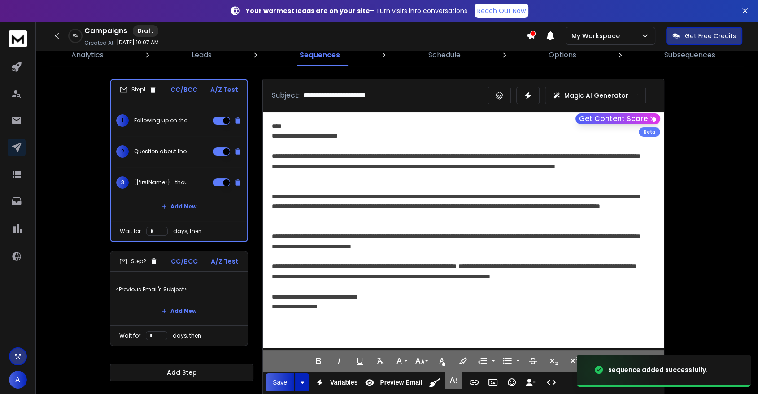
click at [172, 157] on div "2 Question about those old leads" at bounding box center [153, 151] width 75 height 13
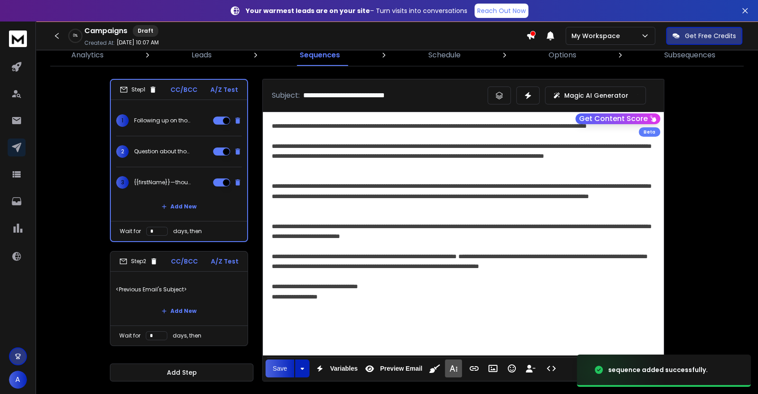
click at [447, 366] on button "More Text" at bounding box center [453, 369] width 17 height 18
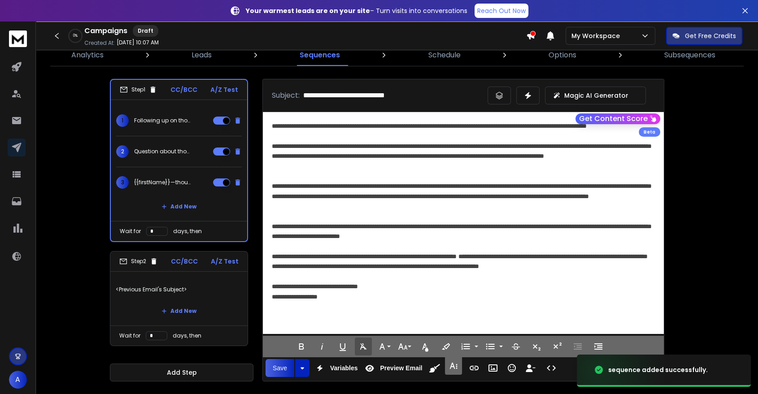
click at [366, 344] on icon "button" at bounding box center [363, 346] width 11 height 11
click at [166, 126] on div "1 Following up on those contacts" at bounding box center [153, 120] width 75 height 13
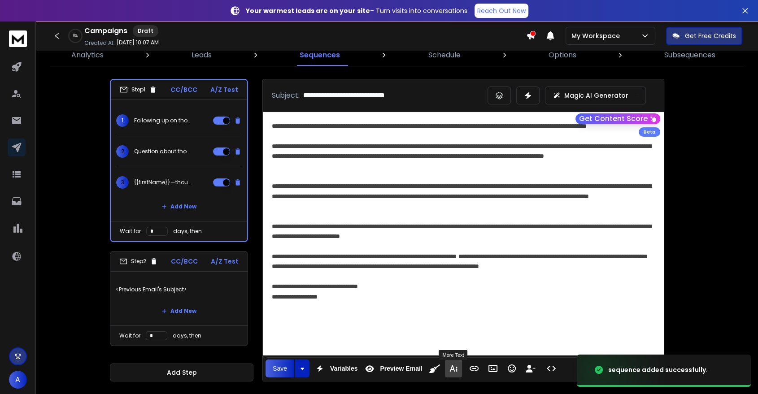
click at [453, 362] on button "More Text" at bounding box center [453, 369] width 17 height 18
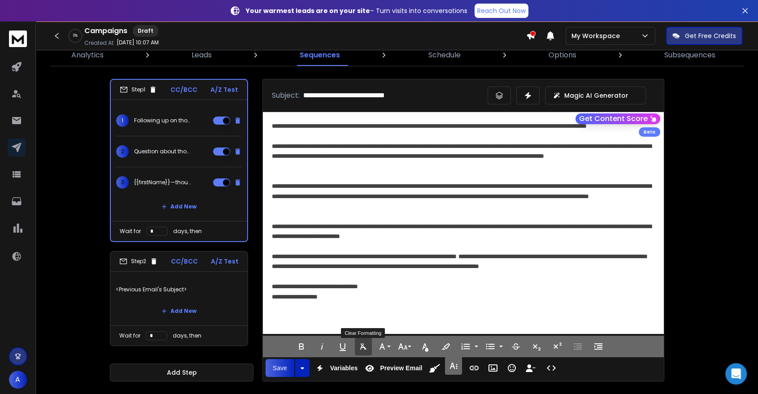
click at [362, 345] on icon "button" at bounding box center [363, 346] width 11 height 11
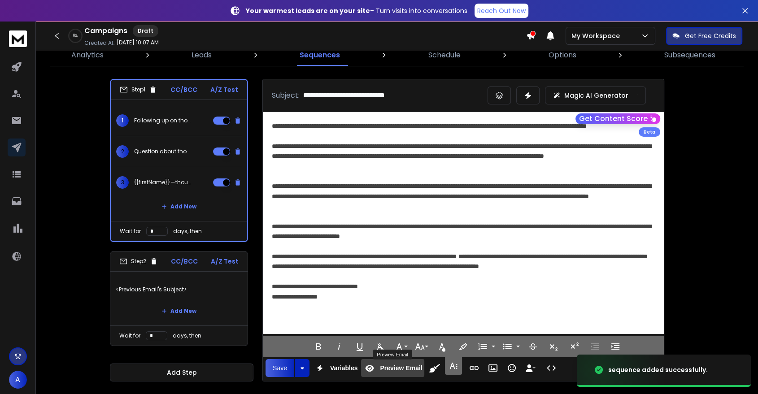
click at [396, 370] on span "Preview Email" at bounding box center [401, 369] width 46 height 8
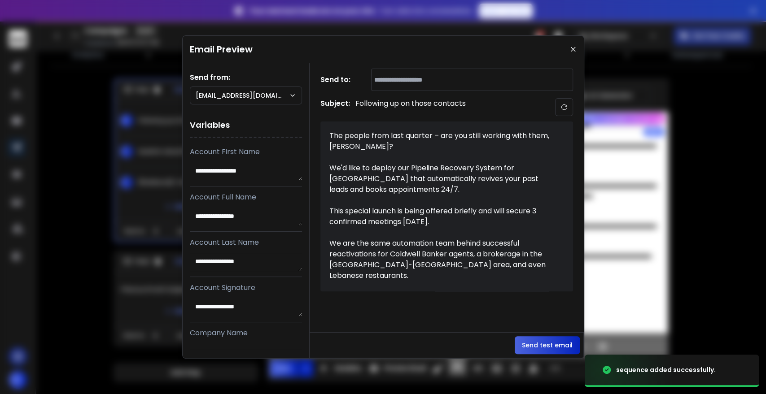
scroll to position [43, 0]
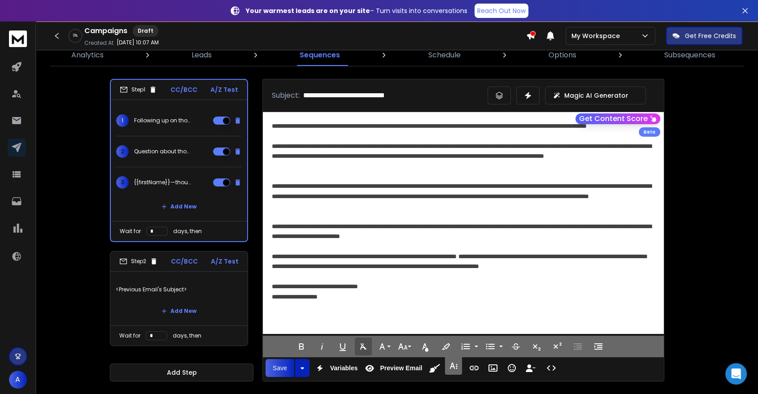
click at [358, 347] on icon "button" at bounding box center [363, 346] width 11 height 11
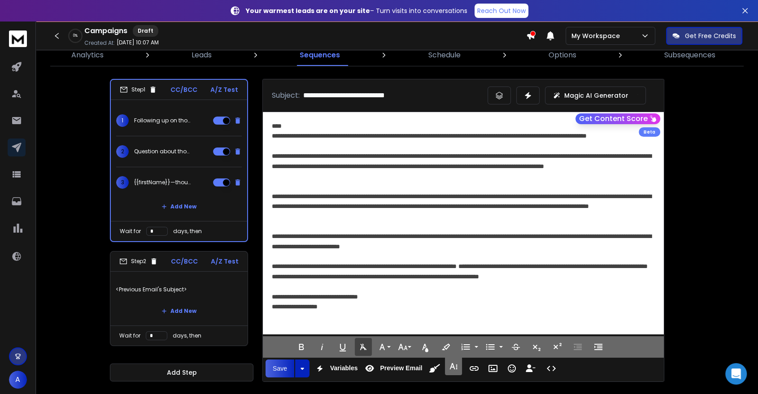
click at [358, 346] on icon "button" at bounding box center [363, 347] width 11 height 11
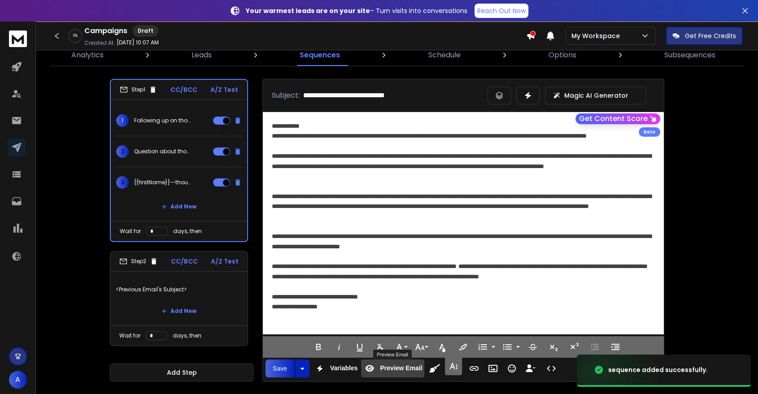
click at [414, 371] on span "Preview Email" at bounding box center [401, 369] width 46 height 8
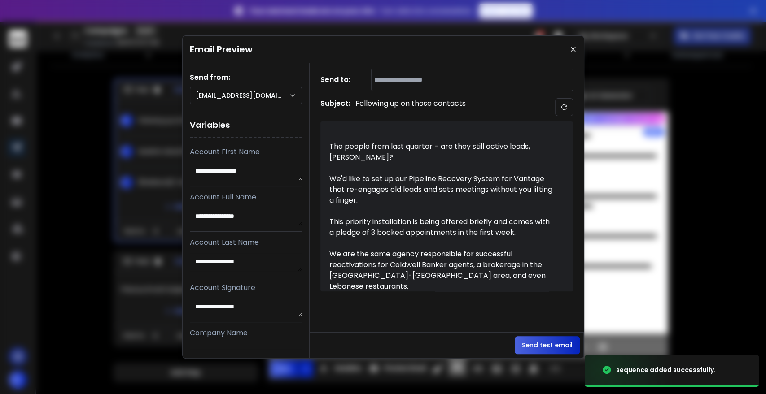
scroll to position [54, 0]
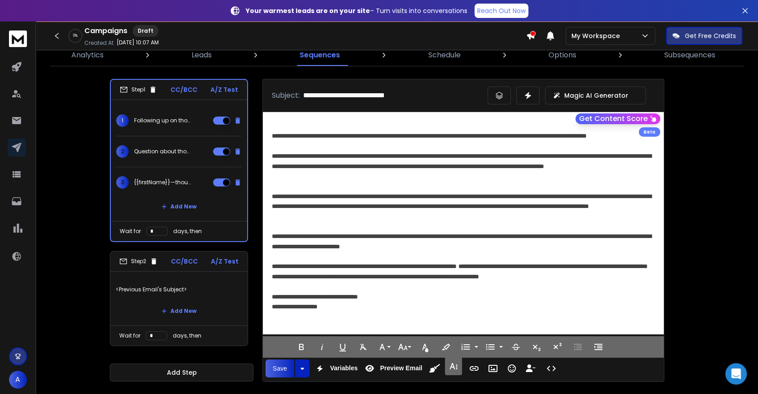
click at [421, 286] on div at bounding box center [463, 287] width 383 height 10
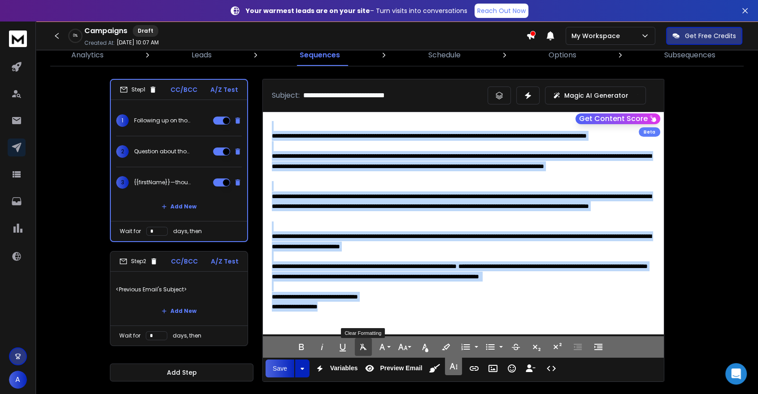
click at [360, 345] on icon "button" at bounding box center [363, 347] width 11 height 11
click at [361, 345] on icon "button" at bounding box center [363, 347] width 11 height 11
click at [389, 312] on div "**********" at bounding box center [463, 223] width 401 height 222
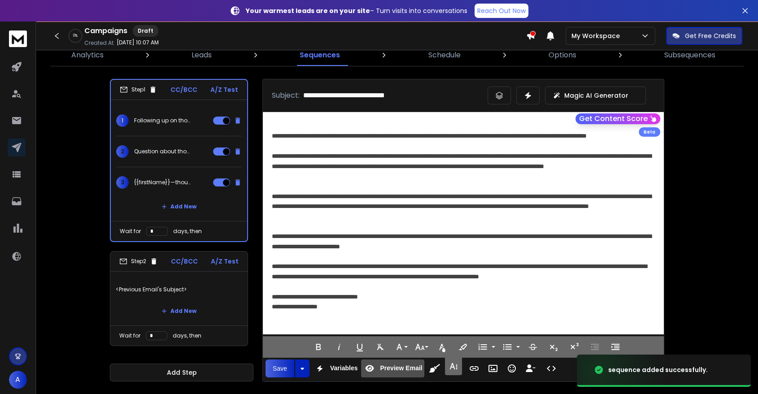
click at [403, 368] on span "Preview Email" at bounding box center [401, 369] width 46 height 8
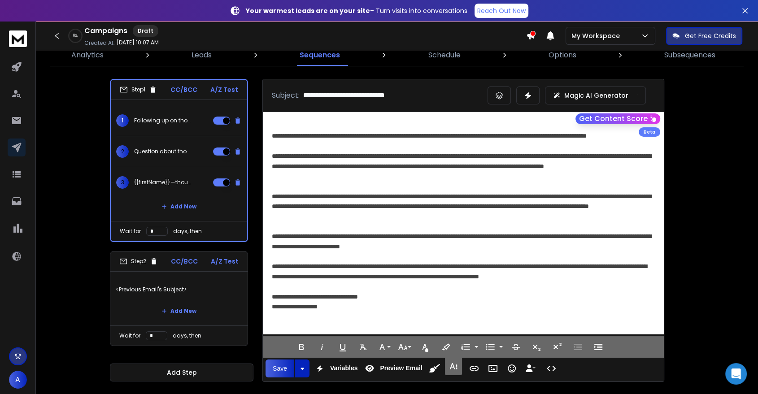
click at [149, 148] on p "Question about those old leads" at bounding box center [162, 151] width 57 height 7
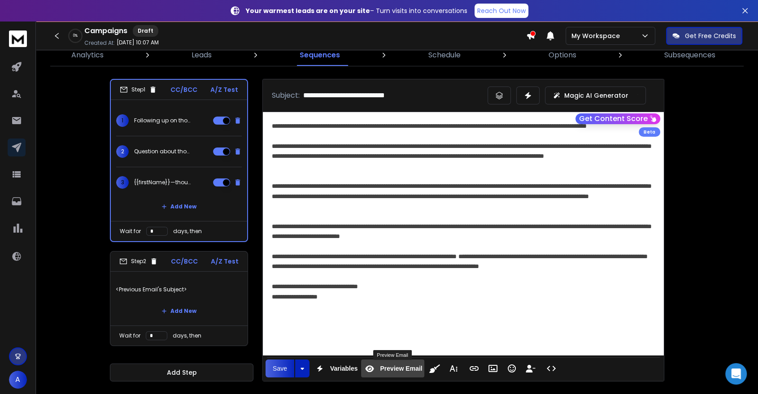
click at [391, 375] on div "Preview Email" at bounding box center [392, 369] width 63 height 15
click at [371, 350] on div "**********" at bounding box center [463, 234] width 401 height 244
click at [387, 308] on div at bounding box center [463, 307] width 383 height 10
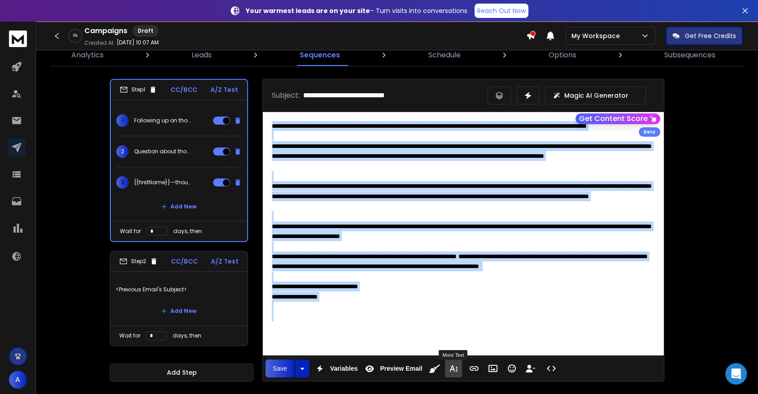
click at [452, 366] on icon "button" at bounding box center [453, 369] width 8 height 6
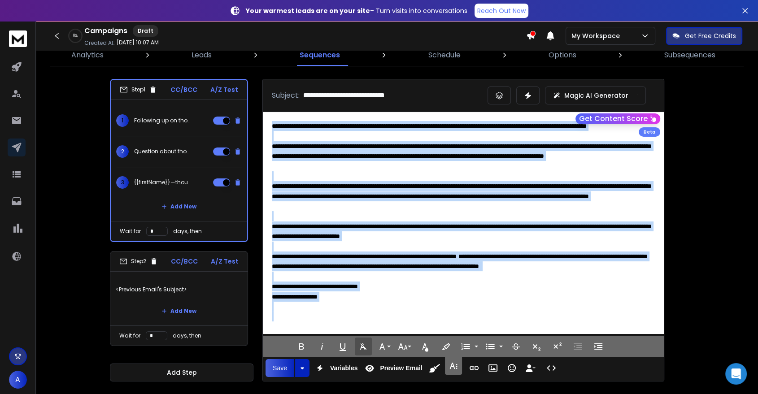
click at [357, 340] on button "Clear Formatting" at bounding box center [363, 347] width 17 height 18
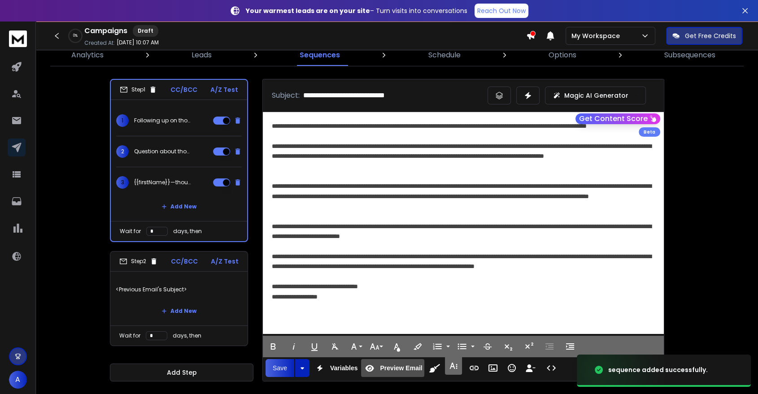
click at [420, 362] on div "Preview Email" at bounding box center [392, 368] width 63 height 15
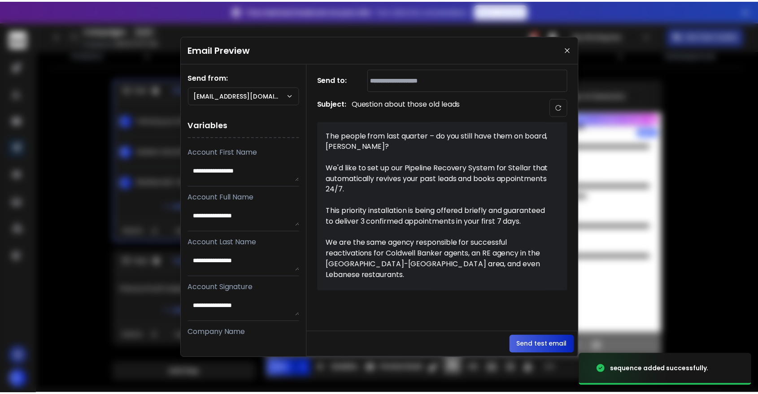
scroll to position [75, 0]
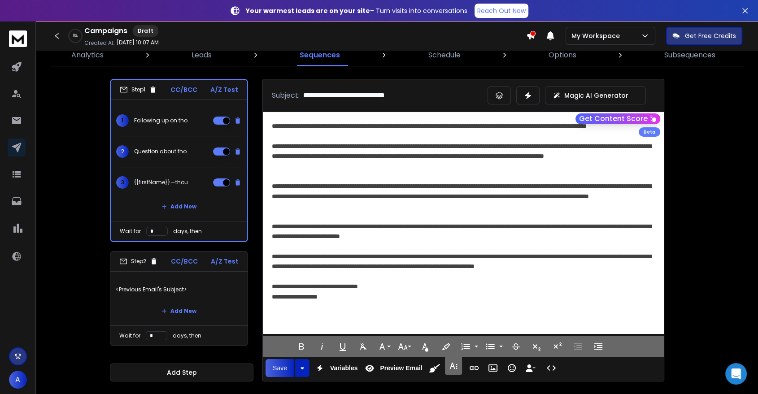
click at [143, 172] on div "3 {{firstName}}—thoughts?" at bounding box center [179, 182] width 126 height 31
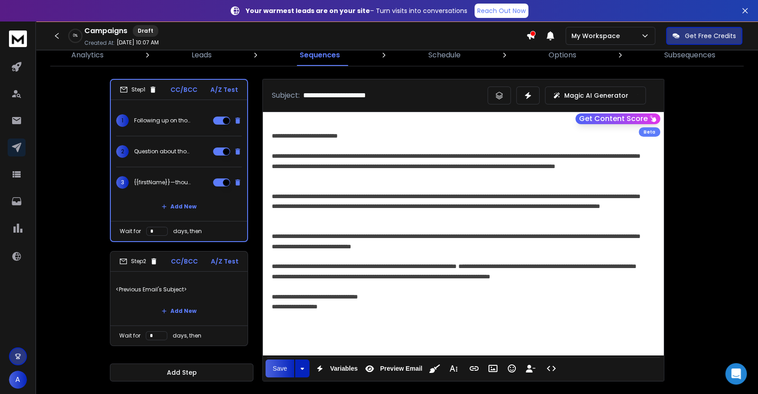
click at [422, 247] on div "**********" at bounding box center [459, 241] width 375 height 20
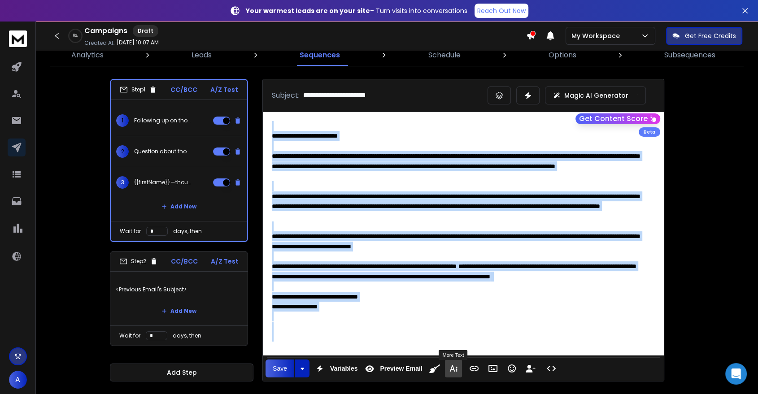
click at [451, 368] on icon "button" at bounding box center [453, 369] width 8 height 6
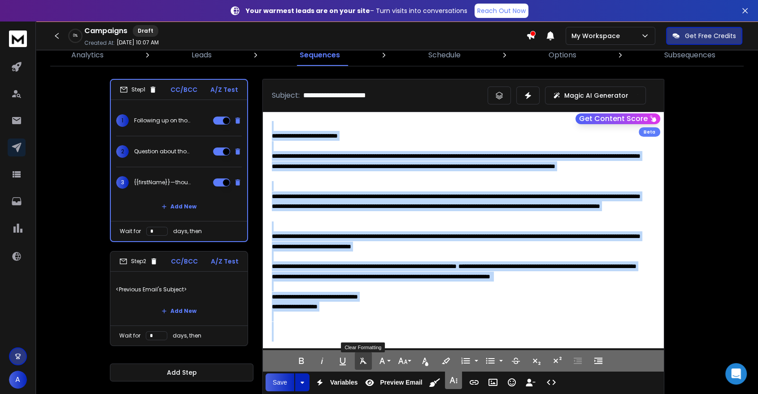
click at [363, 356] on icon "button" at bounding box center [363, 361] width 11 height 11
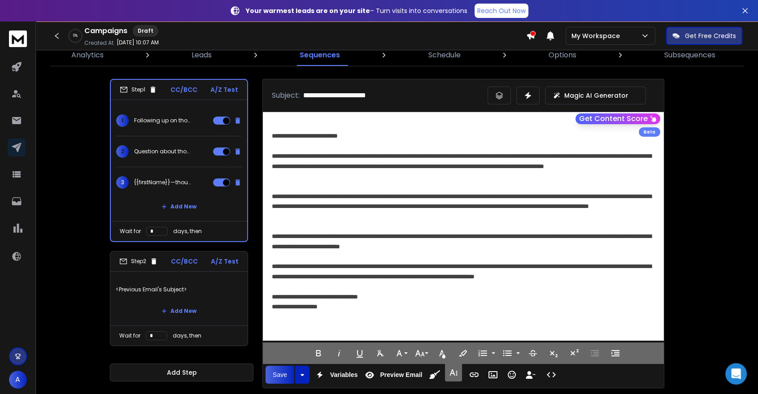
click at [178, 157] on div "2 Question about those old leads" at bounding box center [153, 151] width 75 height 13
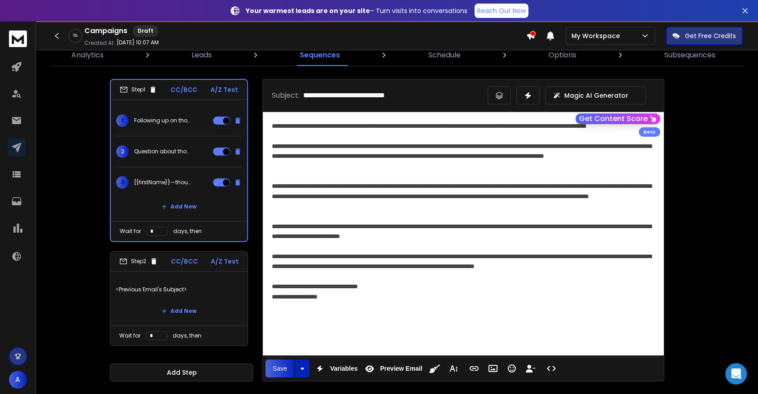
click at [164, 112] on div "1 Following up on those contacts" at bounding box center [179, 120] width 126 height 31
type input "**********"
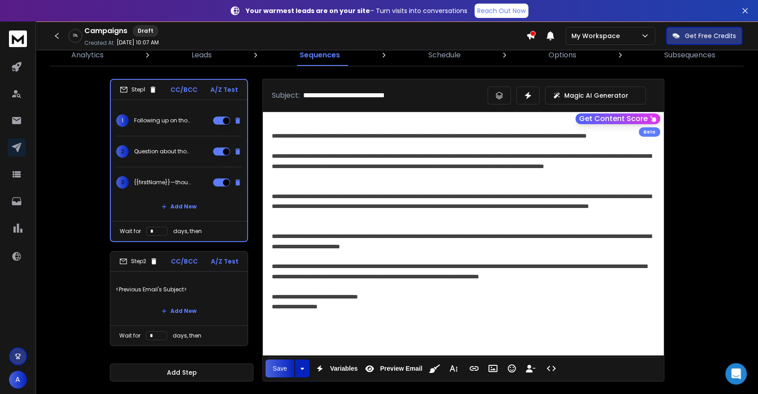
click at [301, 126] on div at bounding box center [463, 126] width 383 height 10
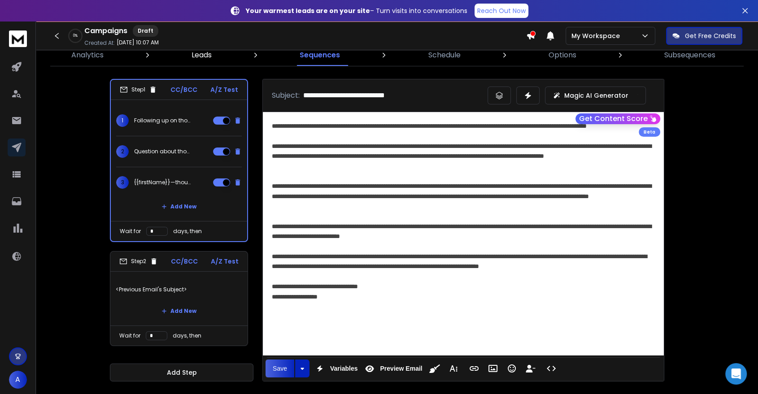
scroll to position [74, 0]
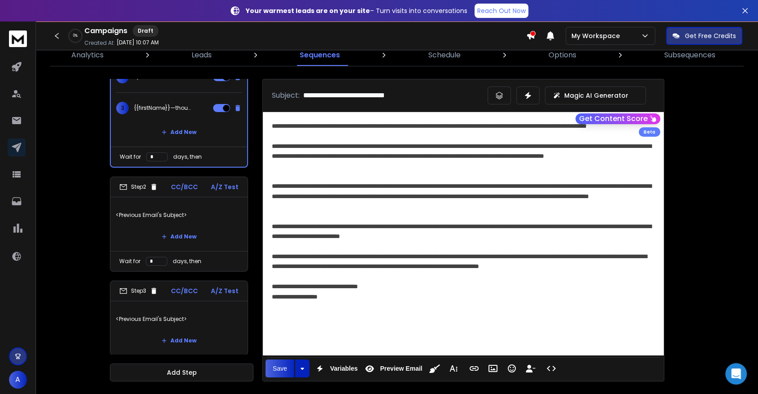
click at [160, 221] on p "<Previous Email's Subject>" at bounding box center [179, 215] width 126 height 25
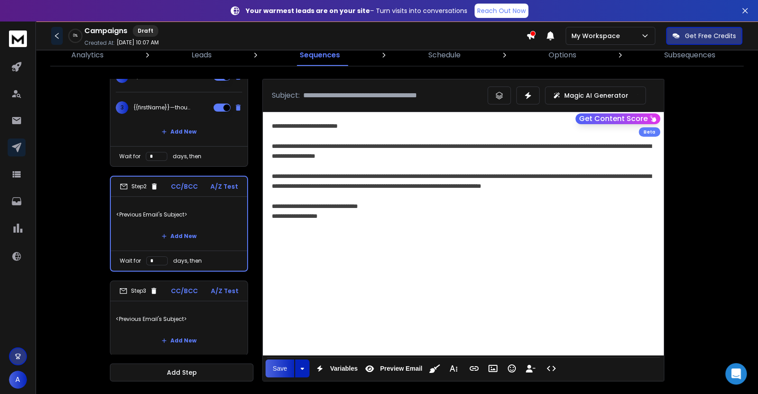
click at [56, 33] on icon at bounding box center [57, 36] width 8 height 8
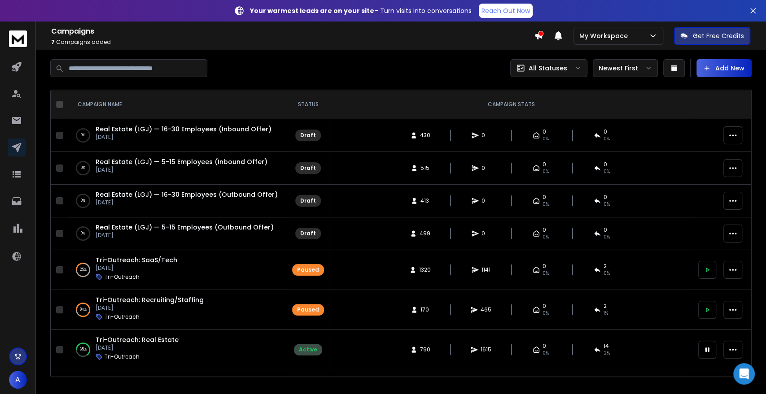
click at [329, 139] on td "430 0 0 0% 0 0%" at bounding box center [510, 135] width 363 height 33
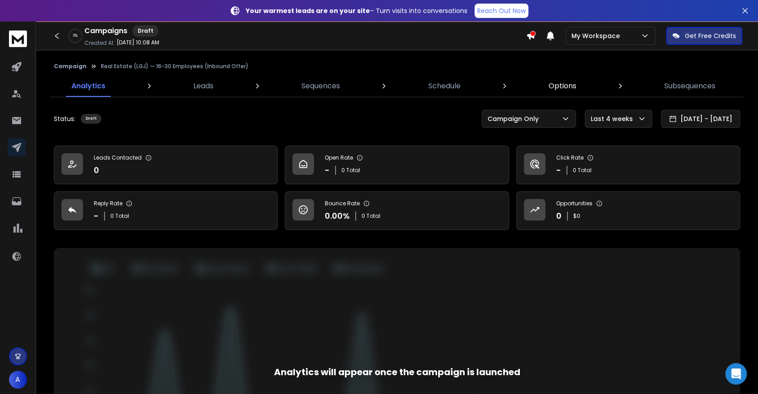
click at [554, 87] on p "Options" at bounding box center [563, 86] width 28 height 11
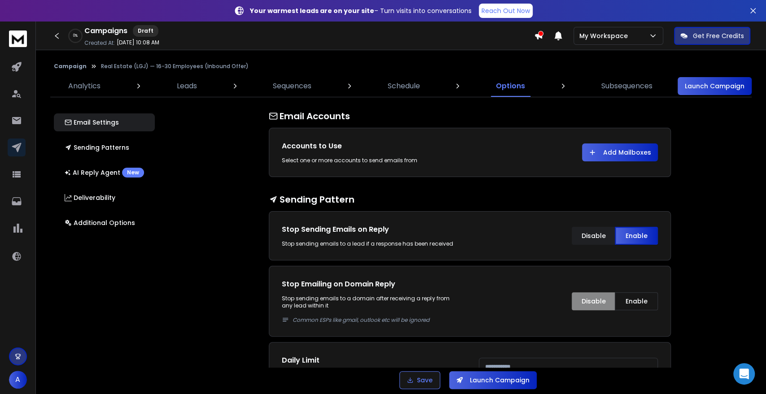
click at [621, 150] on button "Add Mailboxes" at bounding box center [620, 153] width 76 height 18
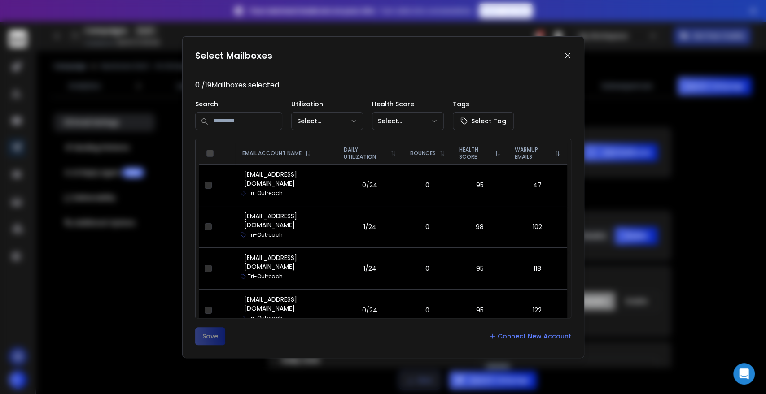
click at [208, 150] on button "button" at bounding box center [209, 153] width 7 height 7
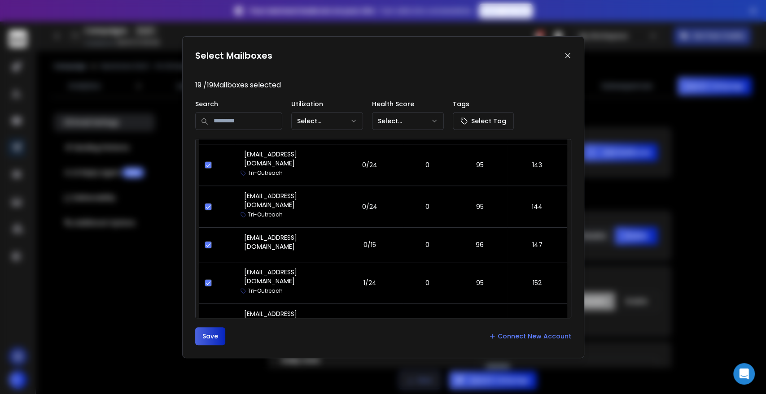
scroll to position [308, 0]
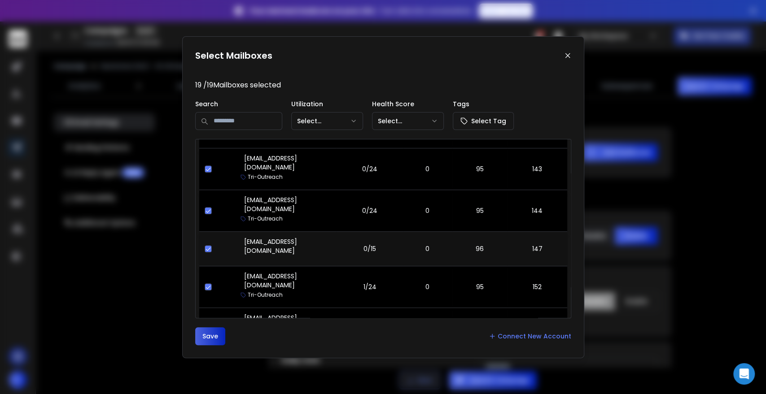
click at [207, 245] on button "button" at bounding box center [208, 248] width 7 height 7
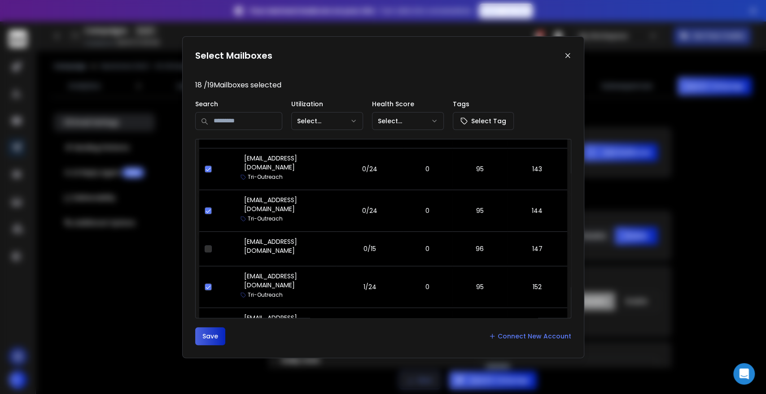
click at [218, 333] on button "Save" at bounding box center [210, 336] width 30 height 18
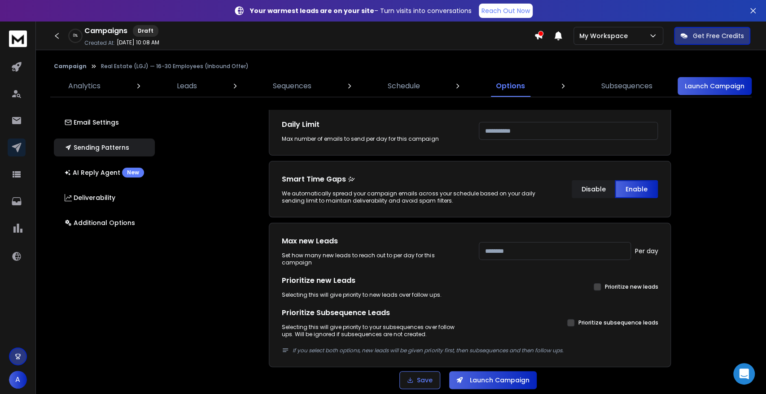
scroll to position [456, 0]
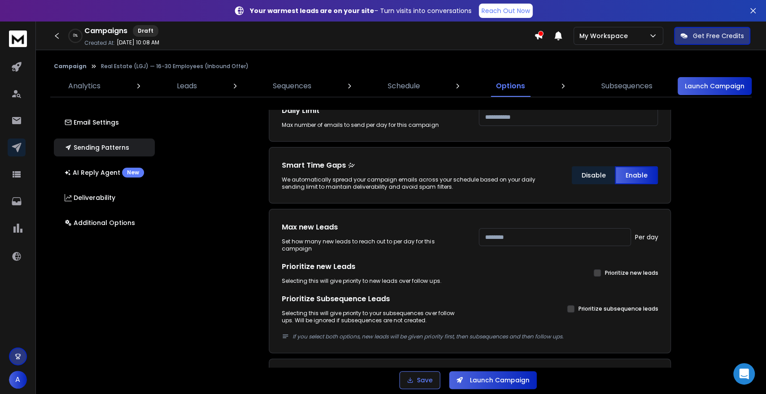
click at [591, 174] on button "Disable" at bounding box center [592, 175] width 43 height 18
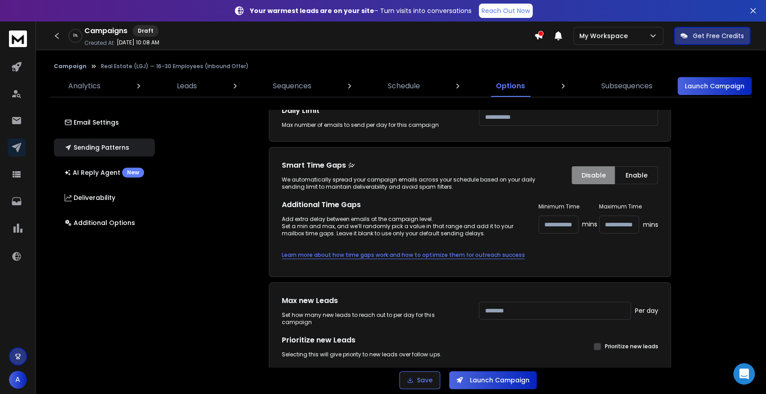
drag, startPoint x: 538, startPoint y: 222, endPoint x: 493, endPoint y: 222, distance: 44.9
click at [493, 222] on div "Additional Time Gaps Add extra delay between emails at the campaign level. Set …" at bounding box center [470, 219] width 376 height 38
type input "*"
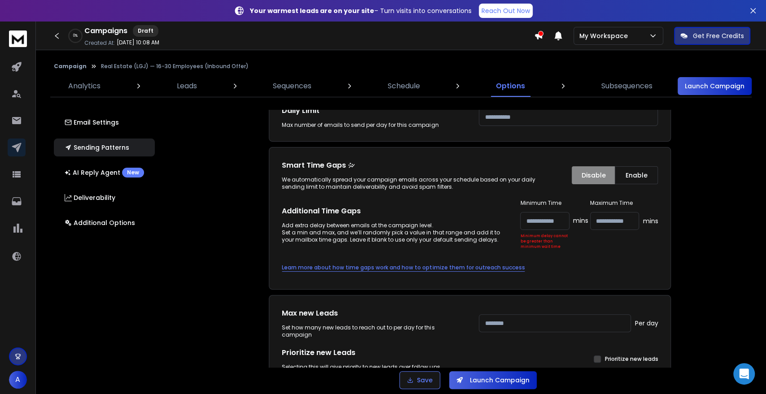
drag, startPoint x: 602, startPoint y: 222, endPoint x: 542, endPoint y: 229, distance: 60.0
click at [542, 229] on div "Minimum Time * Minimum delay cannot be greater than minimum wait time mins Maxi…" at bounding box center [589, 225] width 138 height 50
click at [537, 225] on input "*" at bounding box center [544, 221] width 49 height 18
drag, startPoint x: 598, startPoint y: 214, endPoint x: 589, endPoint y: 214, distance: 9.5
click at [590, 214] on input "*" at bounding box center [614, 221] width 49 height 18
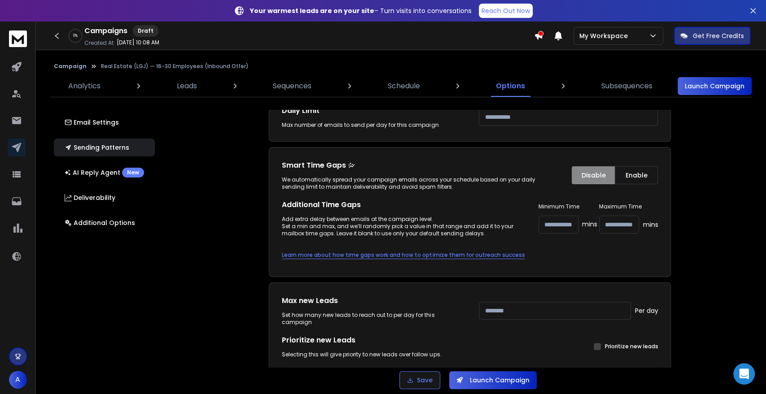
type input "**"
click at [538, 226] on input "*" at bounding box center [558, 225] width 40 height 18
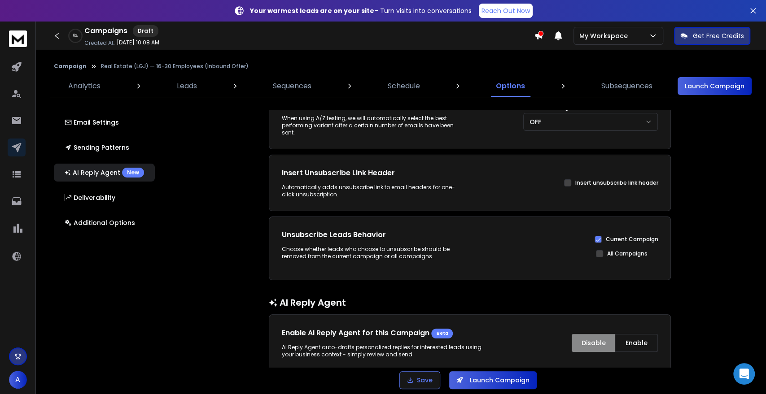
scroll to position [767, 0]
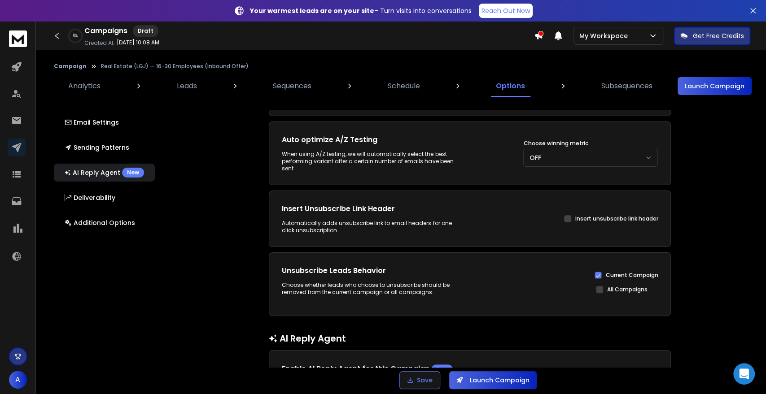
type input "*"
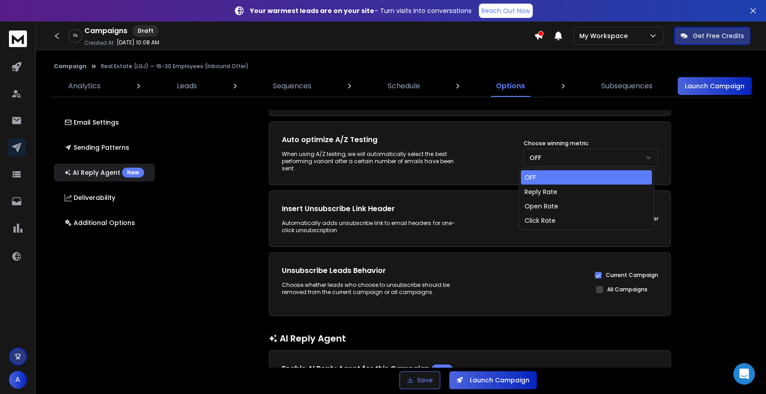
click at [556, 161] on button "OFF" at bounding box center [590, 158] width 135 height 18
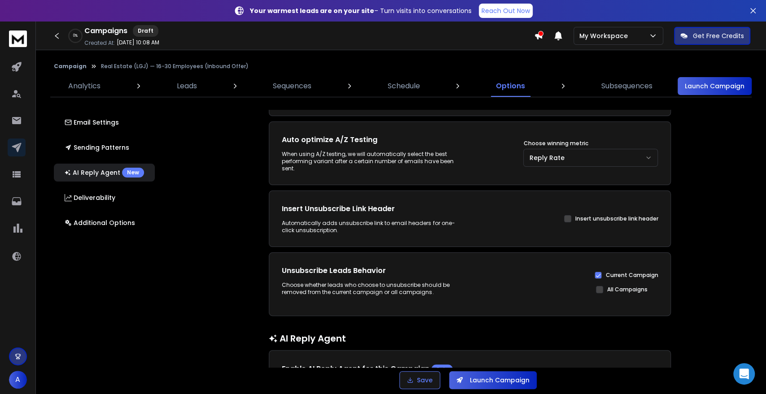
click at [538, 162] on button "Reply Rate" at bounding box center [590, 158] width 135 height 18
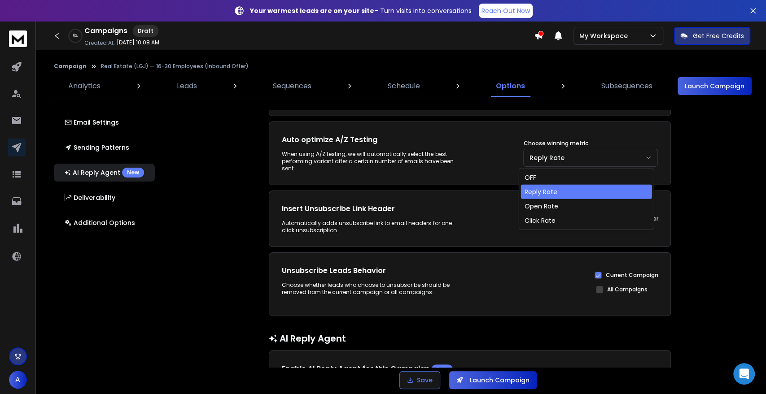
select select "***"
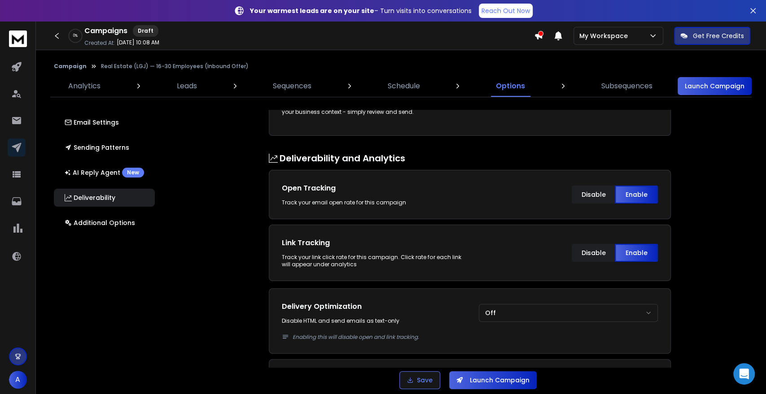
scroll to position [1054, 0]
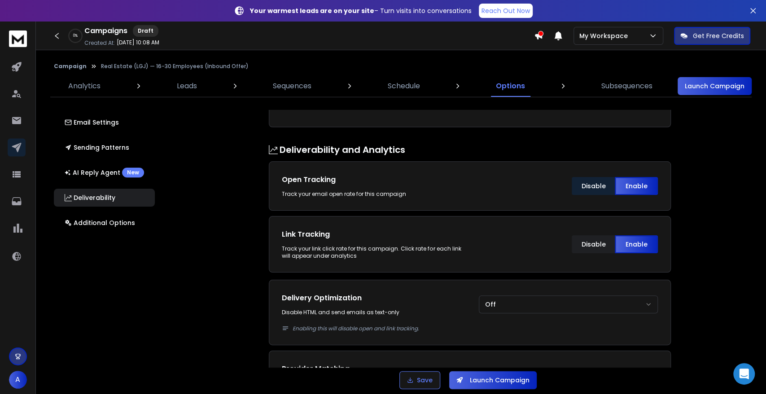
click at [578, 184] on button "Disable" at bounding box center [592, 186] width 43 height 18
click at [588, 258] on div "Link Tracking Track your link click rate for this campaign. Click rate for each…" at bounding box center [470, 244] width 402 height 57
click at [583, 247] on button "Disable" at bounding box center [592, 244] width 43 height 18
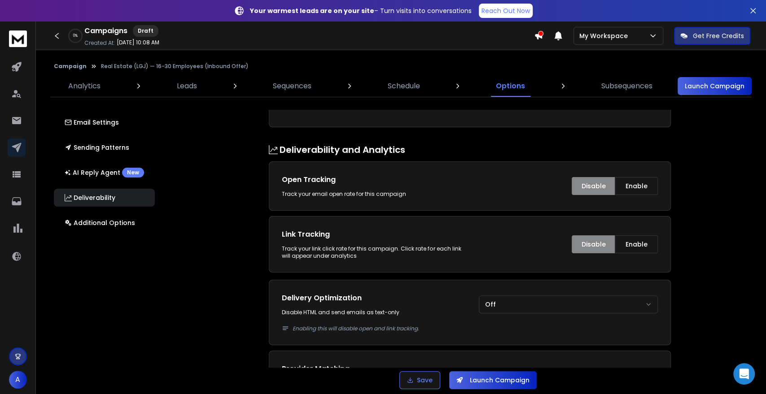
click at [518, 296] on button "Off" at bounding box center [568, 305] width 179 height 18
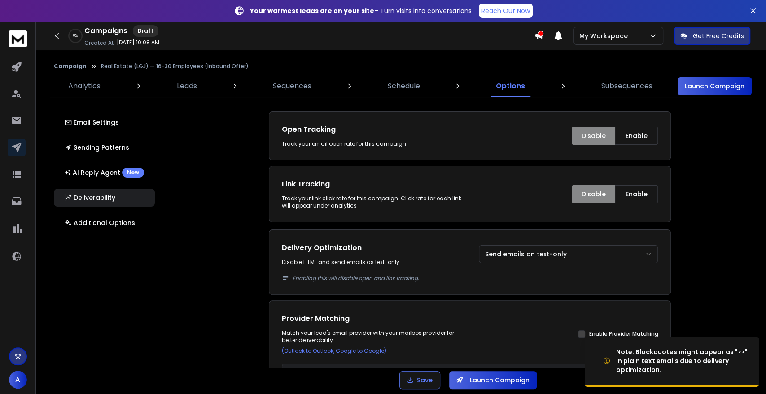
scroll to position [1112, 0]
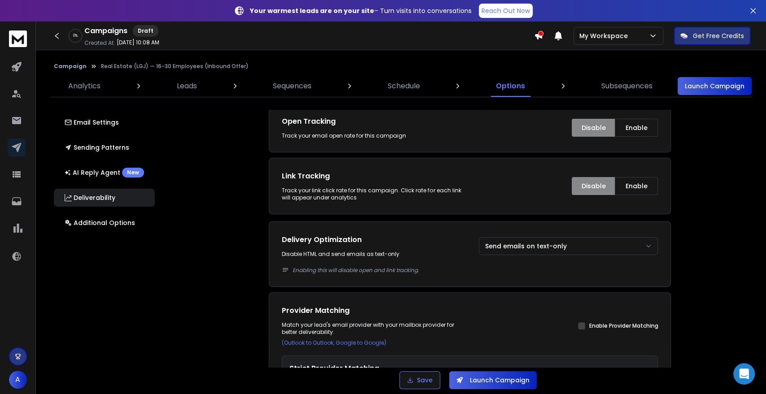
click at [546, 238] on button "Send emails on text-only" at bounding box center [568, 246] width 179 height 18
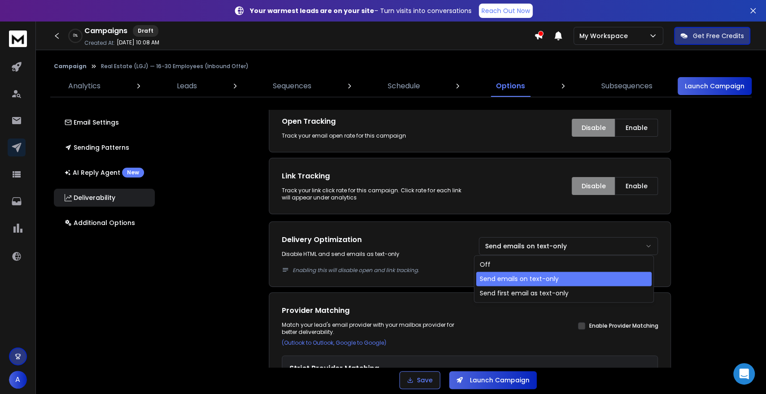
select select "*"
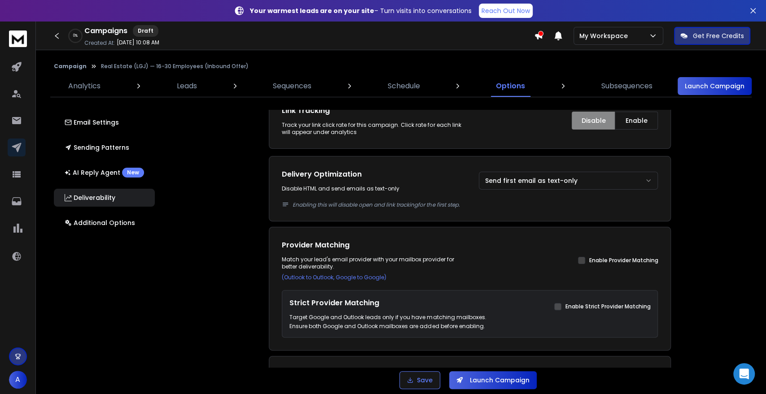
scroll to position [1178, 0]
click at [578, 262] on button "Enable Provider Matching" at bounding box center [581, 260] width 7 height 7
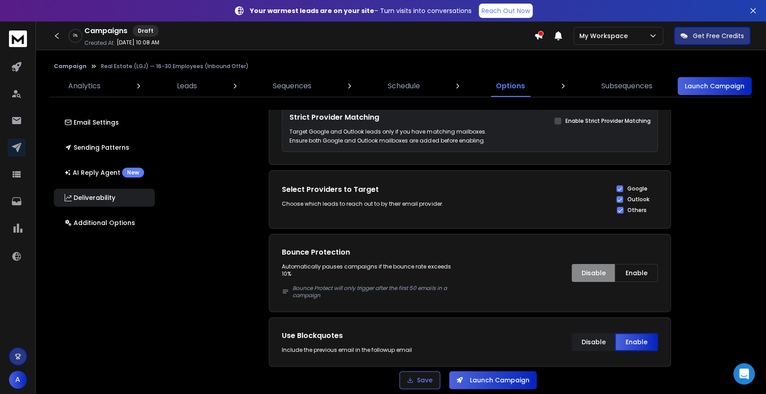
scroll to position [1365, 0]
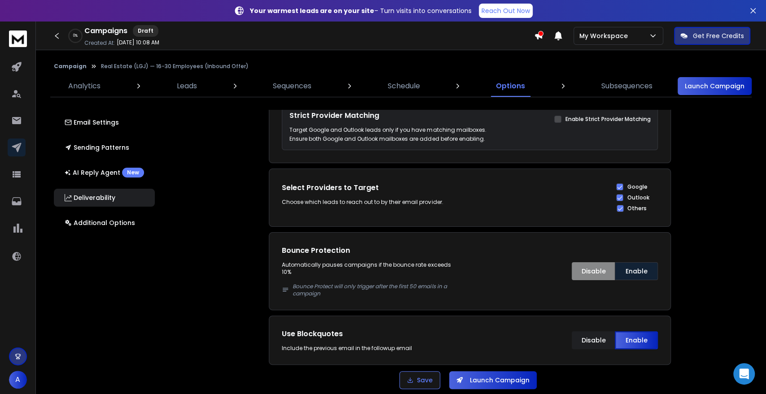
click at [630, 262] on button "Enable" at bounding box center [636, 271] width 43 height 18
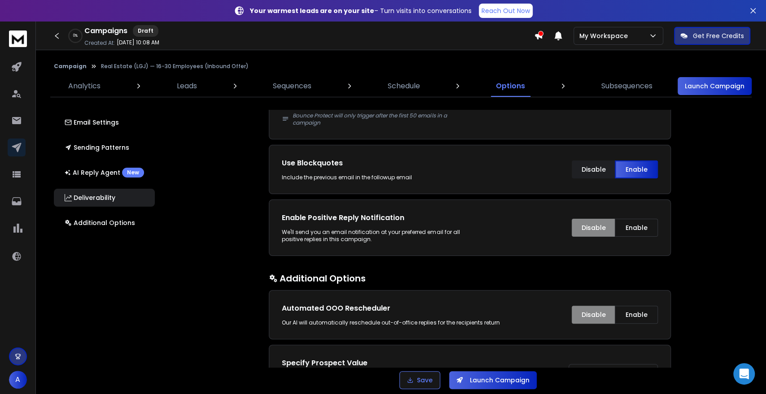
scroll to position [1541, 0]
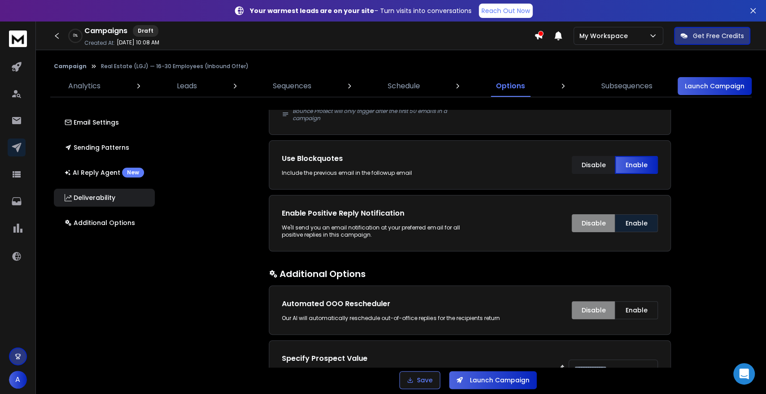
click at [643, 214] on button "Enable" at bounding box center [636, 223] width 43 height 18
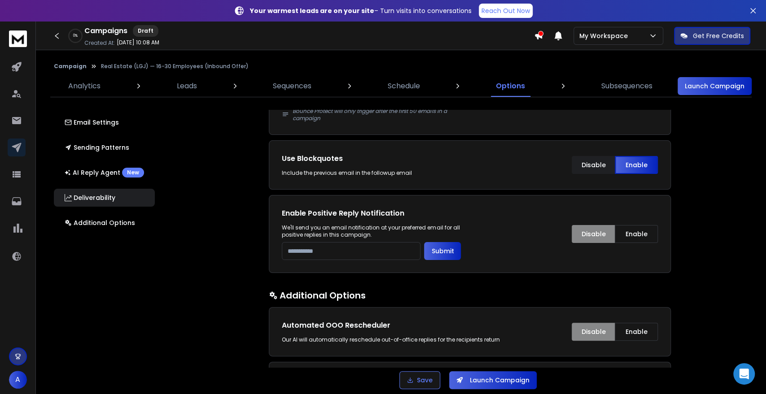
click at [344, 245] on input "email" at bounding box center [351, 251] width 139 height 18
type input "**********"
click at [434, 242] on button "Submit" at bounding box center [442, 251] width 37 height 18
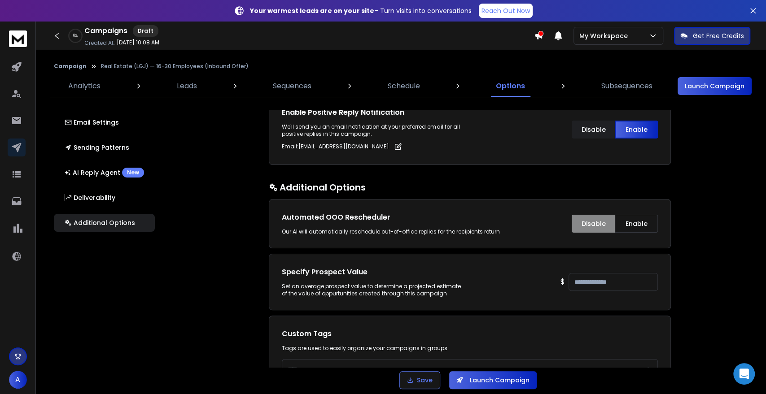
scroll to position [1650, 0]
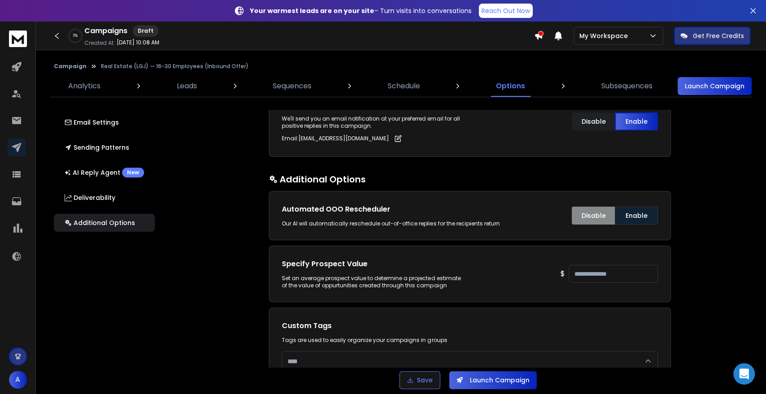
click at [622, 213] on button "Enable" at bounding box center [636, 216] width 43 height 18
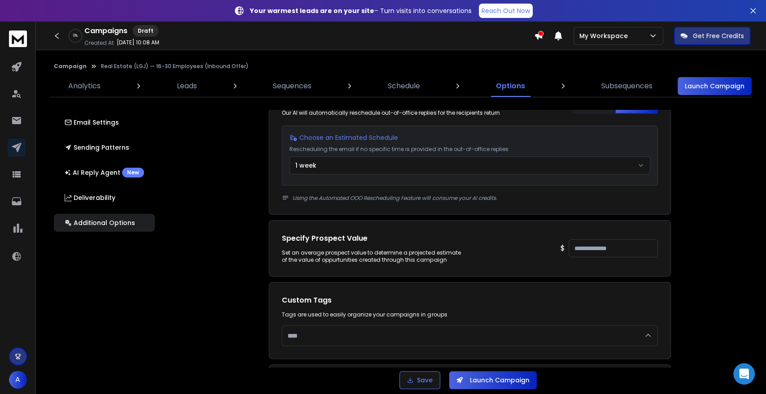
scroll to position [1762, 0]
drag, startPoint x: 594, startPoint y: 235, endPoint x: 510, endPoint y: 235, distance: 84.8
click at [510, 239] on div "$ ***" at bounding box center [568, 248] width 179 height 18
drag, startPoint x: 590, startPoint y: 244, endPoint x: 517, endPoint y: 246, distance: 73.6
click at [517, 246] on div "$ ****" at bounding box center [568, 248] width 179 height 18
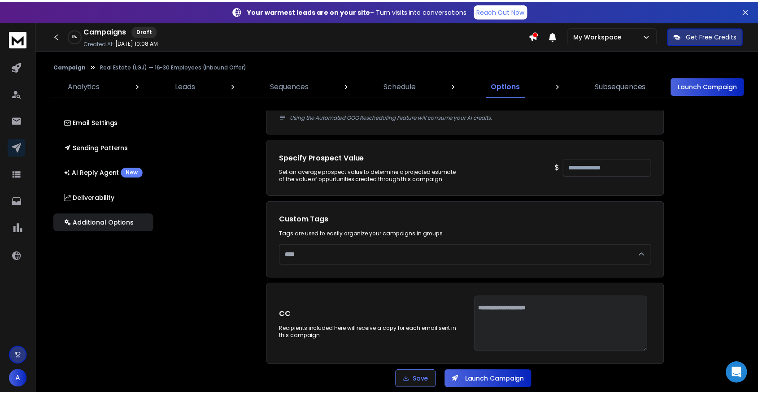
scroll to position [1923, 0]
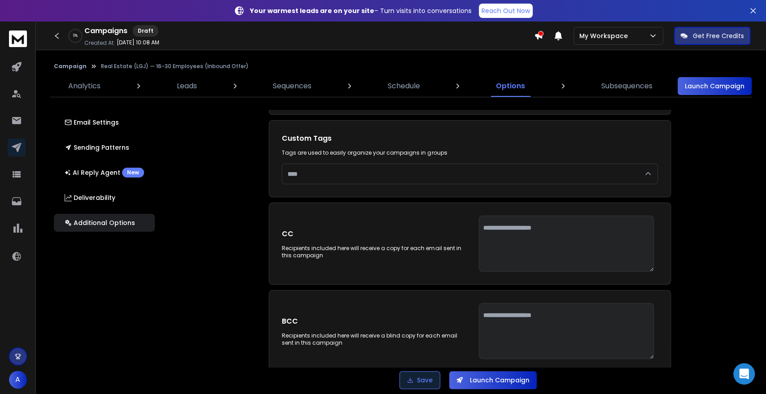
type input "****"
click at [414, 379] on button "Save" at bounding box center [419, 380] width 41 height 18
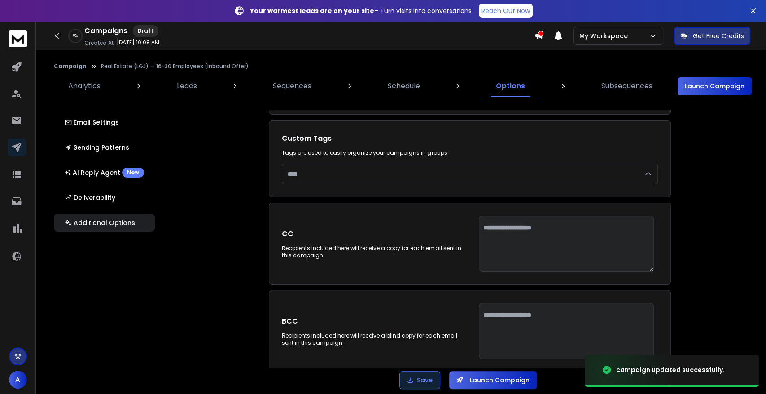
click at [414, 379] on button "Save" at bounding box center [419, 380] width 41 height 18
click at [287, 92] on link "Sequences" at bounding box center [291, 86] width 49 height 22
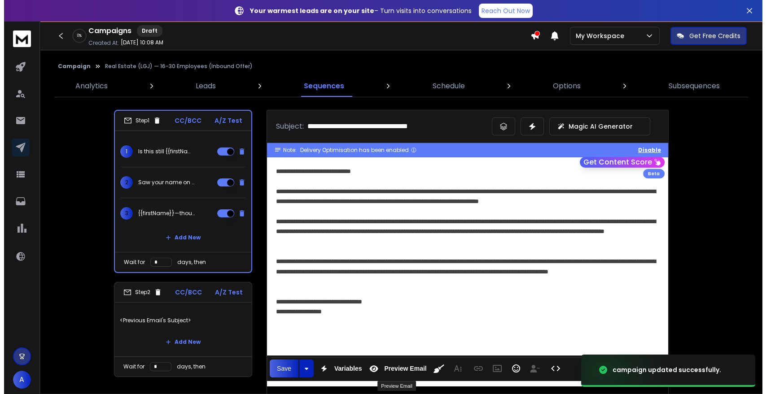
scroll to position [31, 0]
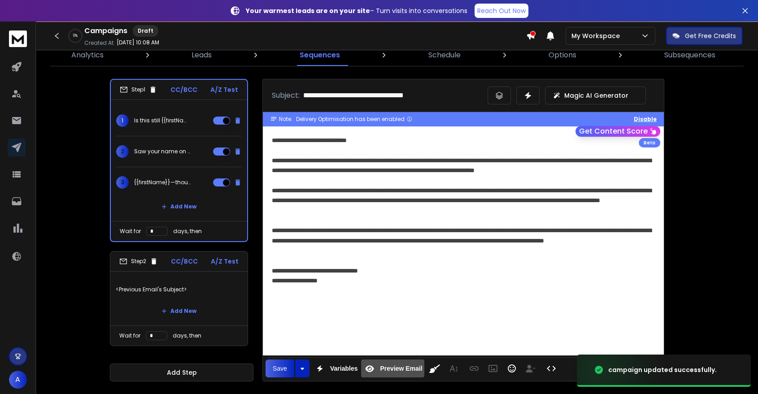
click at [382, 368] on span "Preview Email" at bounding box center [401, 369] width 46 height 8
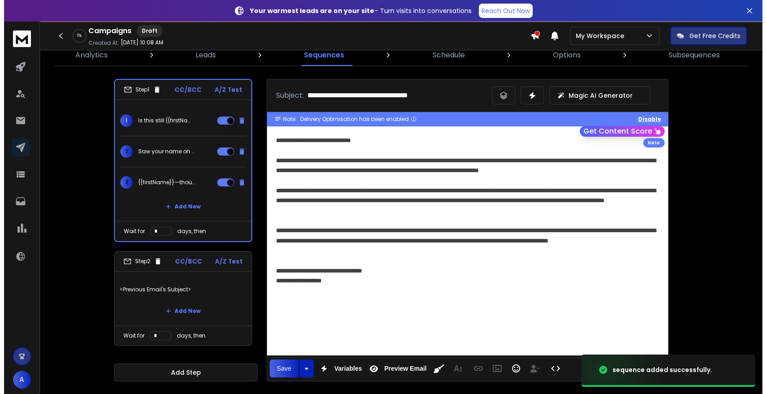
scroll to position [0, 0]
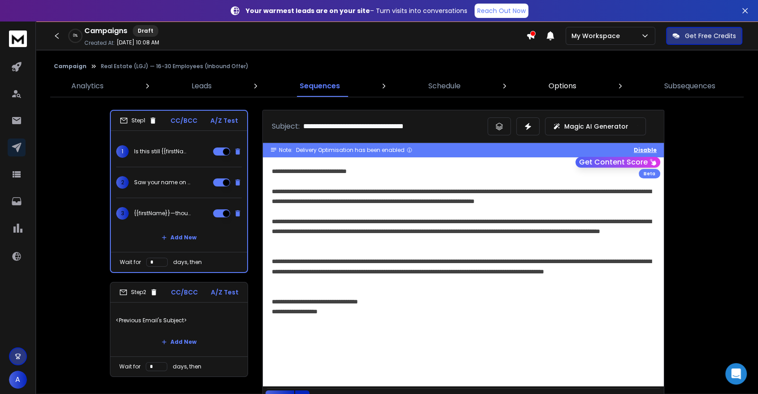
click at [552, 81] on p "Options" at bounding box center [563, 86] width 28 height 11
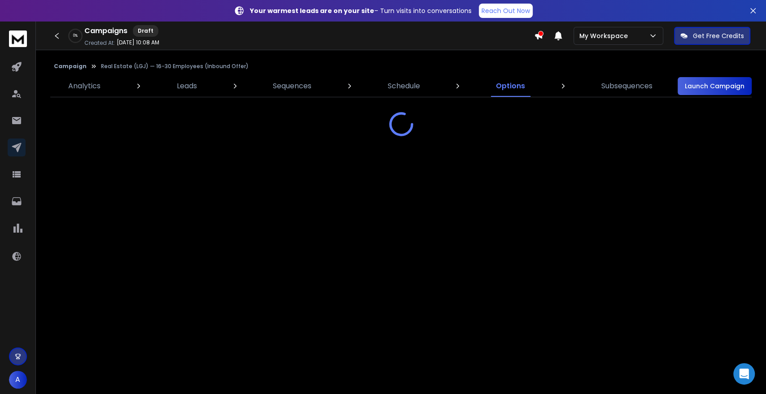
select select "*"
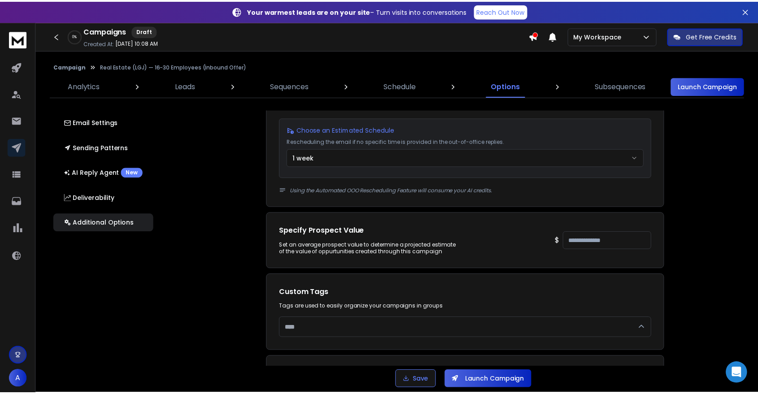
scroll to position [1800, 0]
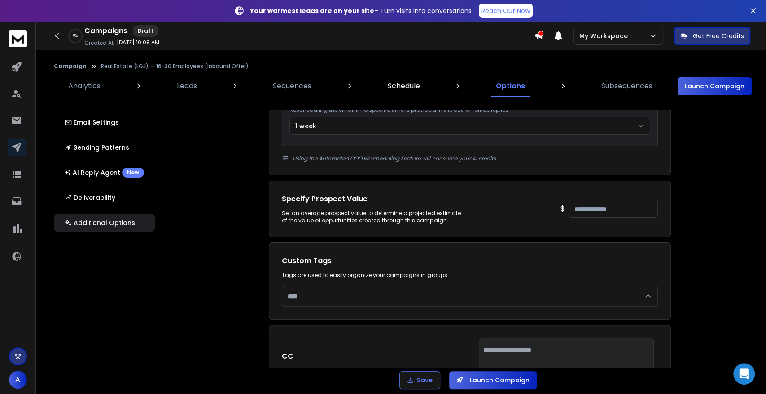
click at [393, 85] on p "Schedule" at bounding box center [404, 86] width 32 height 11
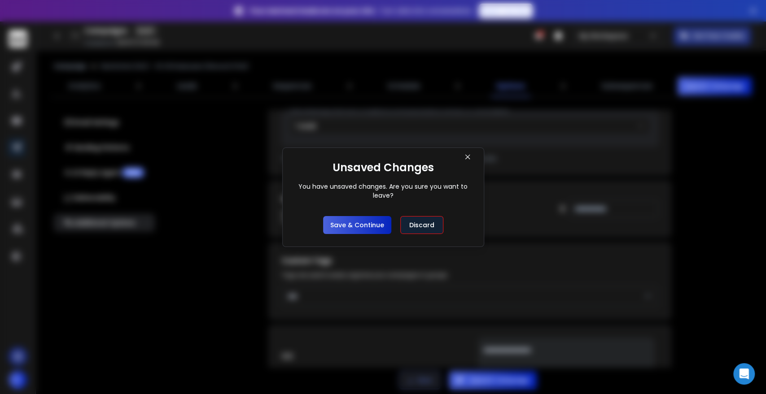
click at [370, 223] on button "Save & Continue" at bounding box center [357, 225] width 68 height 18
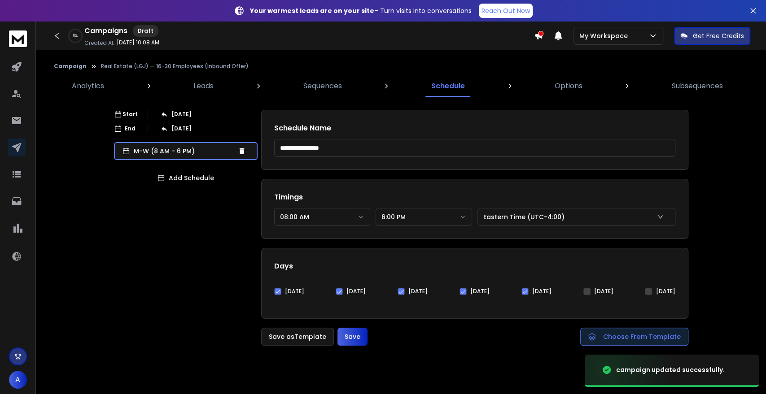
click at [614, 337] on span "Choose From Template" at bounding box center [642, 336] width 78 height 9
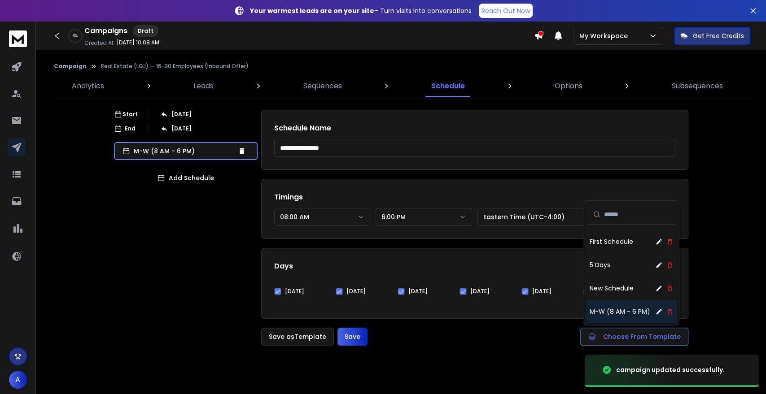
click at [610, 304] on div "M-W (8 AM - 6 PM)" at bounding box center [631, 312] width 84 height 18
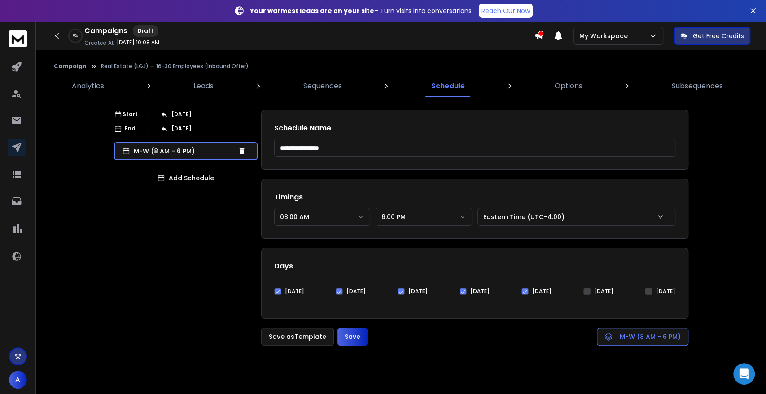
click at [350, 329] on button "Save" at bounding box center [352, 337] width 30 height 18
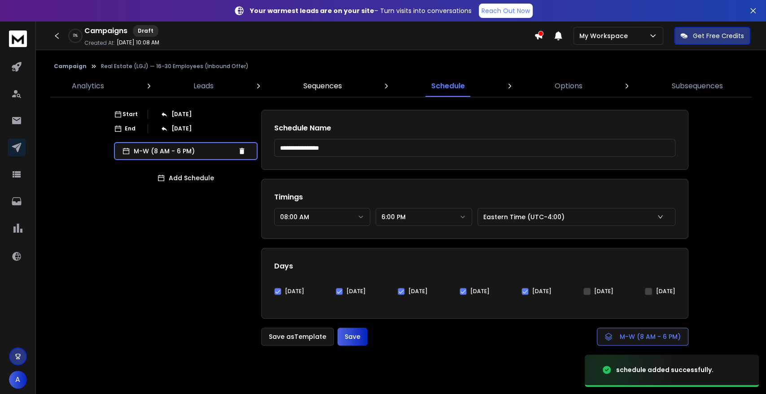
click at [310, 83] on p "Sequences" at bounding box center [322, 86] width 39 height 11
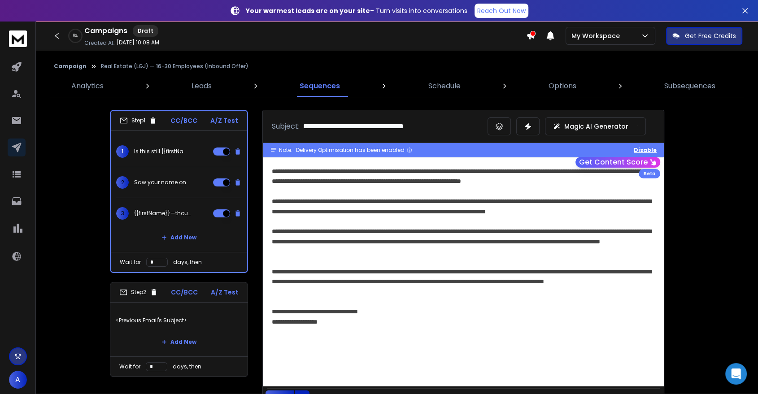
click at [155, 179] on p "Saw your name on a {{state}} list" at bounding box center [162, 182] width 57 height 7
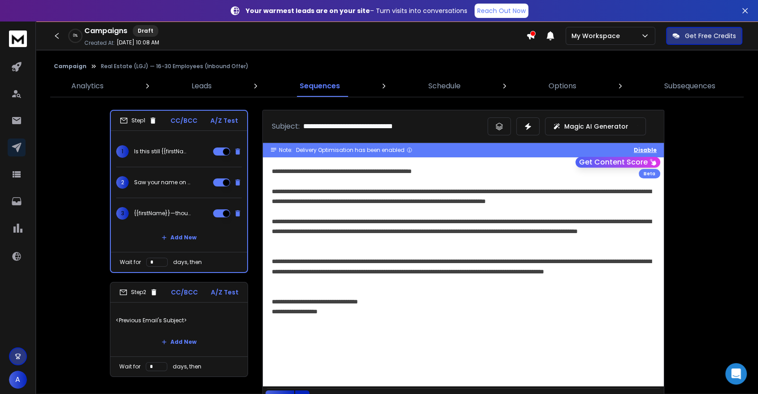
click at [158, 201] on div "3 {{firstName}}—thoughts?" at bounding box center [179, 213] width 126 height 31
type input "**********"
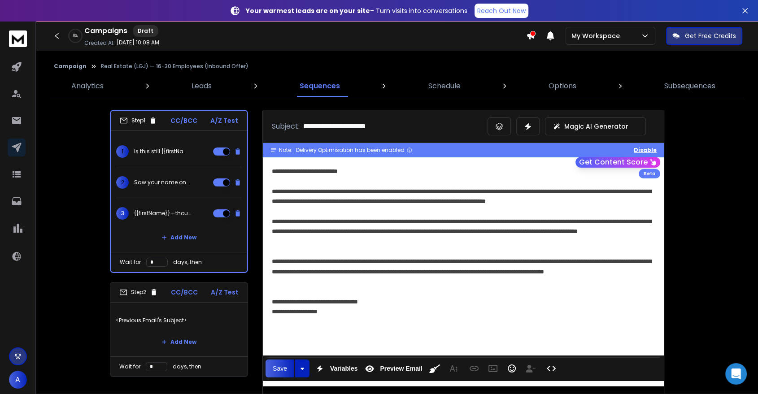
scroll to position [31, 0]
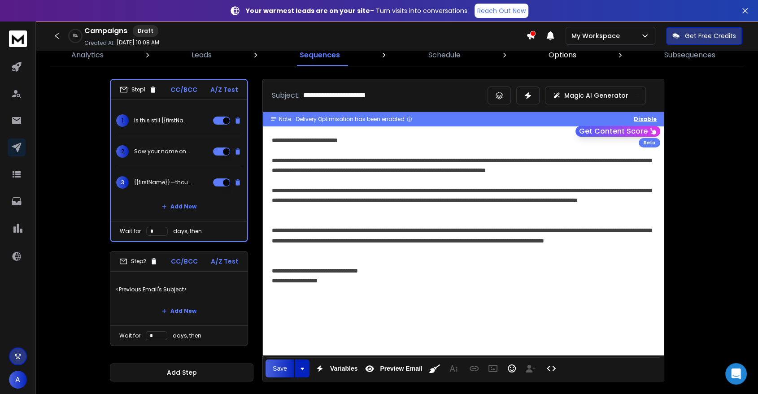
click at [565, 60] on p "Options" at bounding box center [563, 55] width 28 height 11
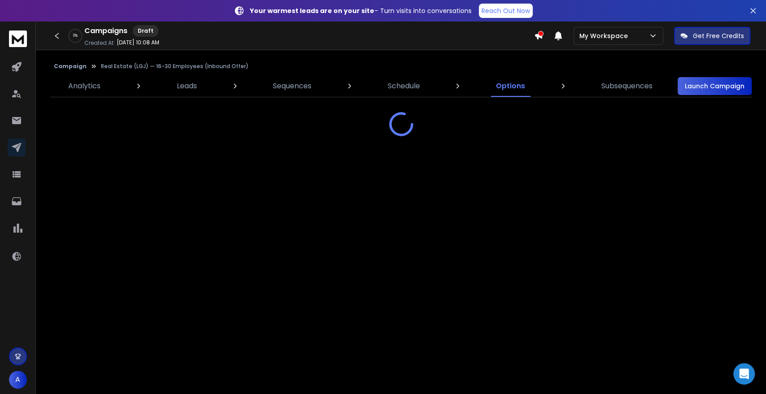
select select "*"
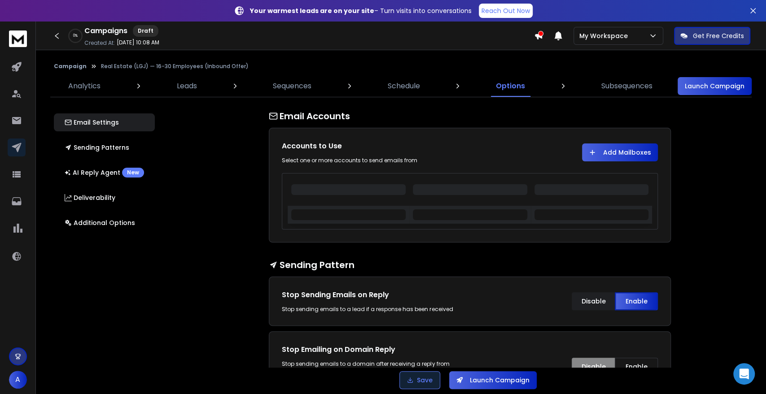
click at [416, 375] on button "Save" at bounding box center [419, 380] width 41 height 18
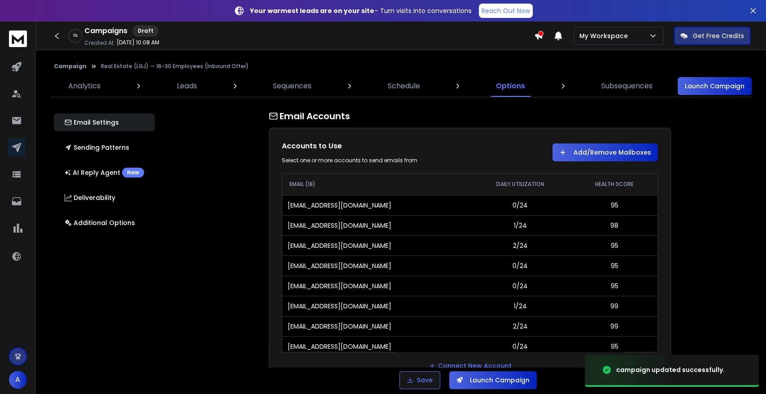
click at [483, 379] on button "Launch Campaign" at bounding box center [492, 380] width 87 height 18
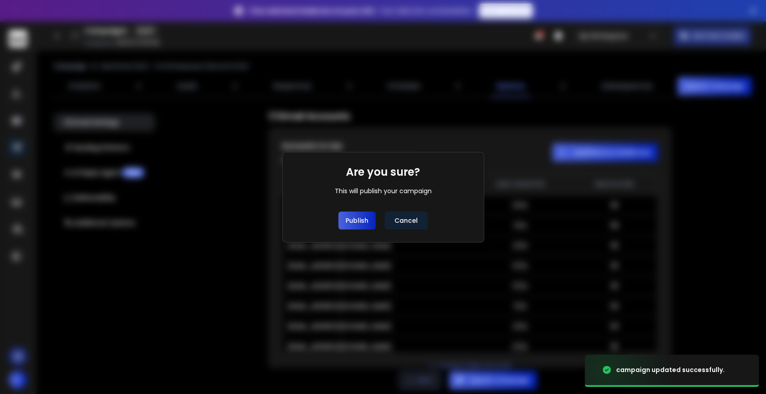
click at [359, 225] on button "Publish" at bounding box center [356, 221] width 37 height 18
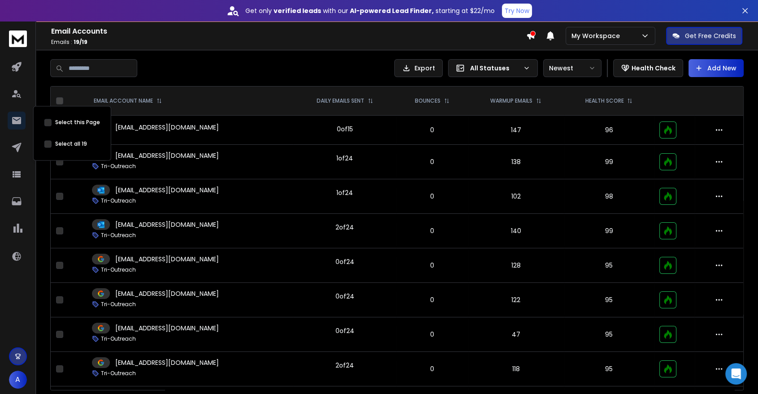
click at [59, 100] on button "Select this Page" at bounding box center [59, 100] width 7 height 7
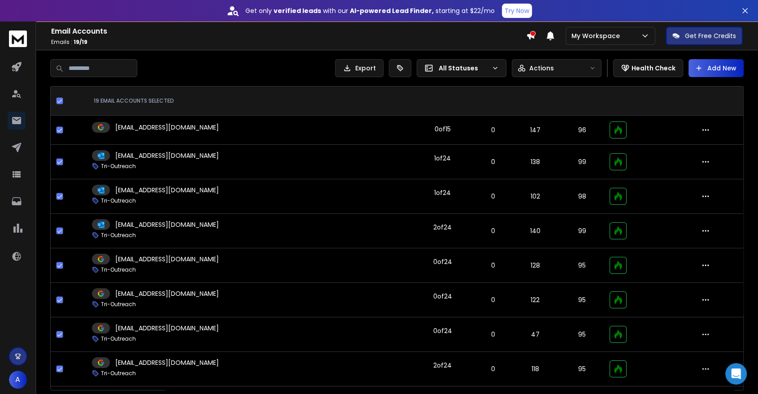
click at [61, 128] on button "button" at bounding box center [59, 129] width 7 height 7
click at [537, 71] on p "Actions" at bounding box center [541, 68] width 25 height 9
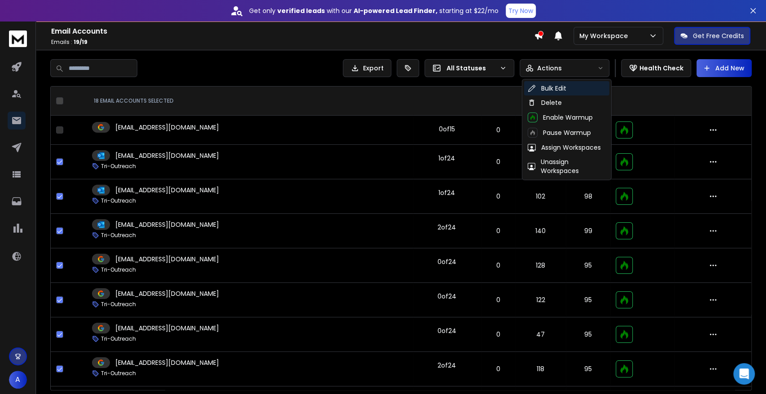
click at [549, 88] on div "Bulk Edit" at bounding box center [547, 88] width 39 height 9
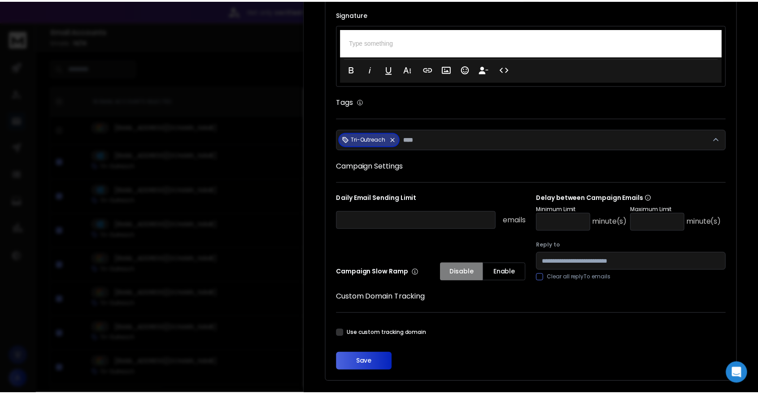
scroll to position [135, 0]
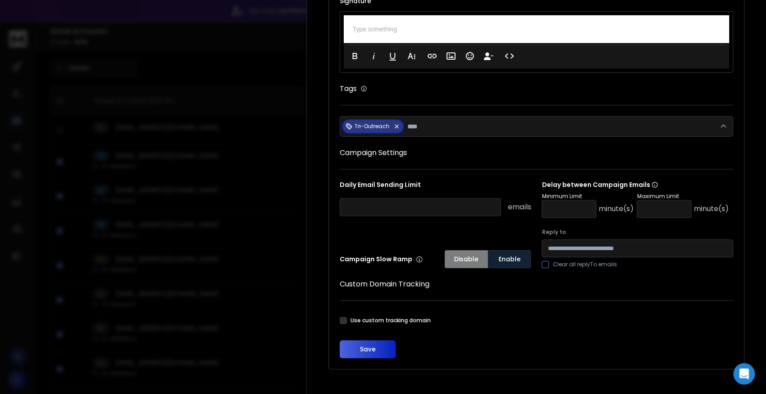
click at [506, 263] on button "Enable" at bounding box center [509, 259] width 43 height 18
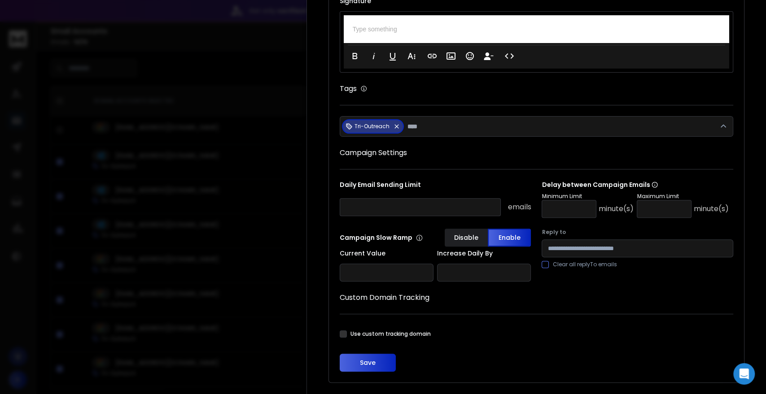
click at [452, 268] on input "Increase Daily By" at bounding box center [484, 273] width 94 height 18
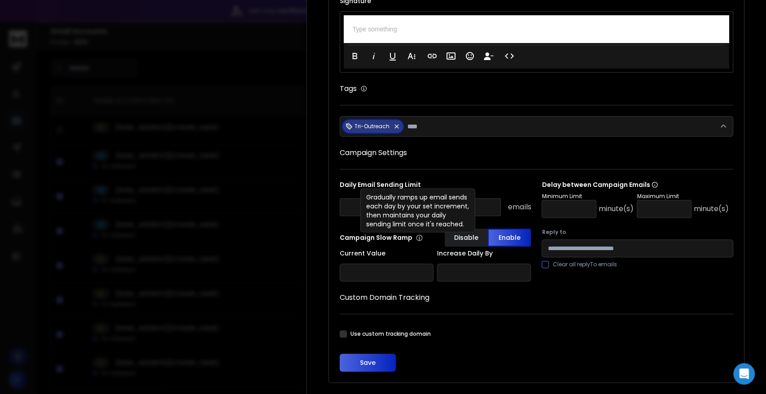
click at [397, 214] on div "Gradually ramps up email sends each day by your set increment, then maintains y…" at bounding box center [417, 210] width 115 height 44
click at [344, 209] on input "number" at bounding box center [420, 207] width 161 height 18
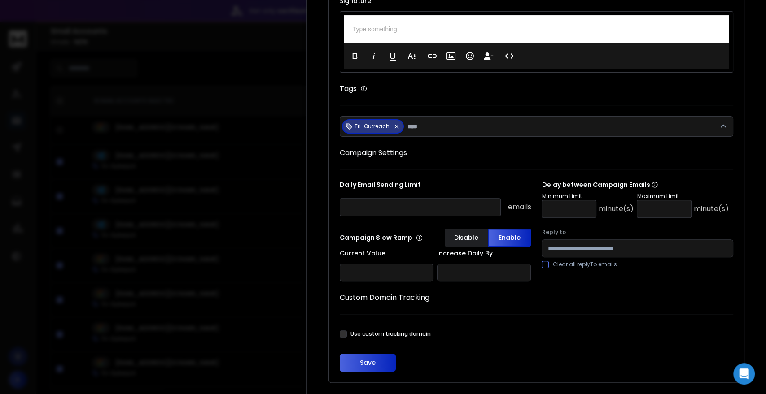
type input "**"
click at [472, 265] on input "Increase Daily By" at bounding box center [484, 273] width 94 height 18
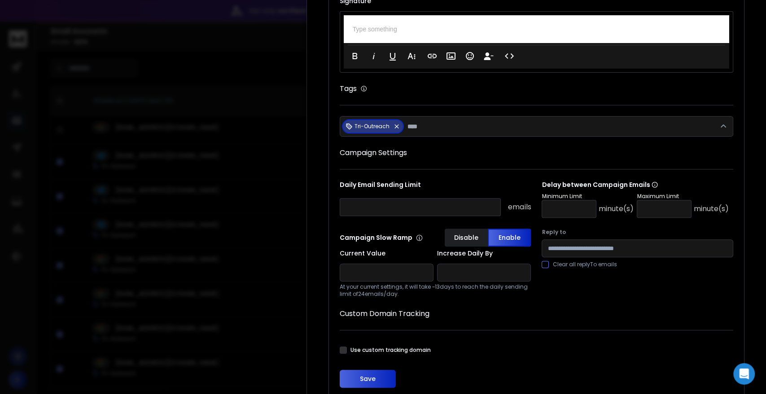
type input "*"
click at [462, 310] on h1 "Custom Domain Tracking" at bounding box center [536, 314] width 393 height 11
click at [370, 384] on button "Save" at bounding box center [368, 379] width 56 height 18
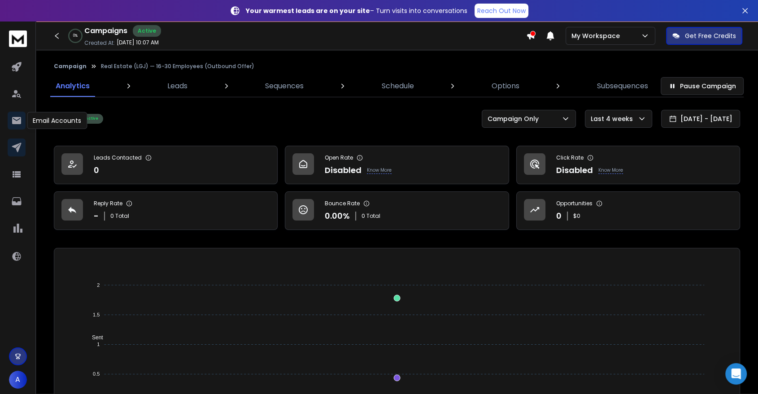
click at [14, 127] on link at bounding box center [17, 121] width 18 height 18
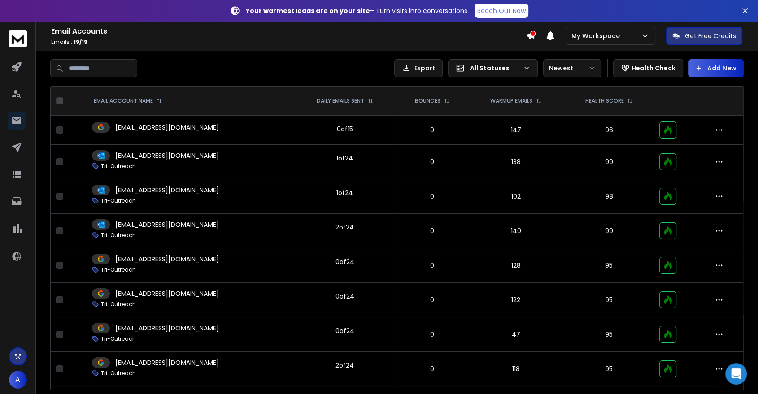
click at [212, 338] on div "Tri-Outreach" at bounding box center [190, 339] width 196 height 7
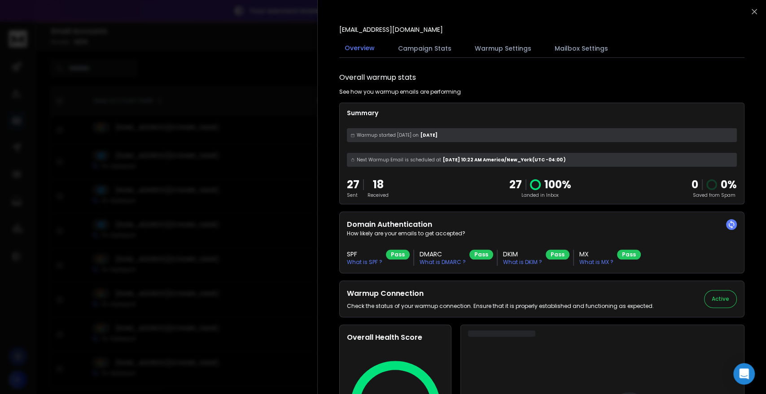
click at [506, 47] on button "Warmup Settings" at bounding box center [502, 49] width 67 height 20
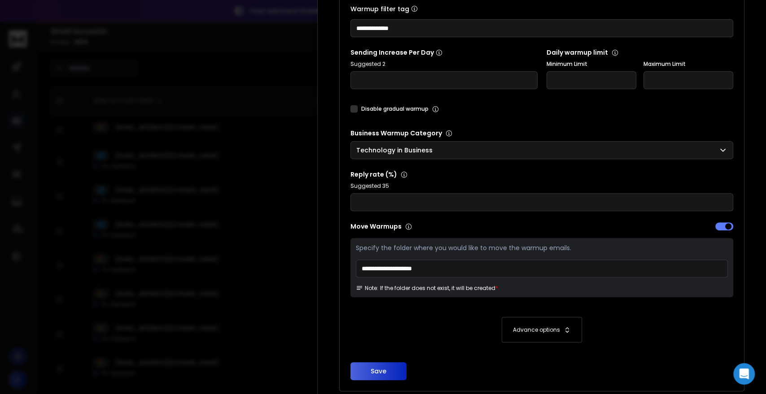
scroll to position [161, 0]
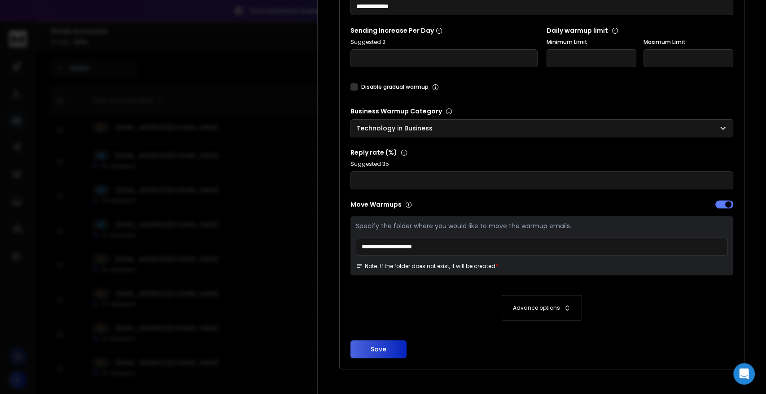
click at [545, 314] on div "Advance options" at bounding box center [541, 308] width 80 height 26
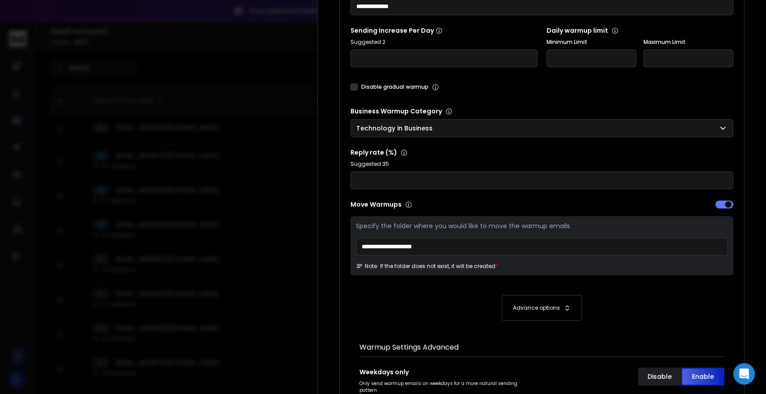
scroll to position [301, 0]
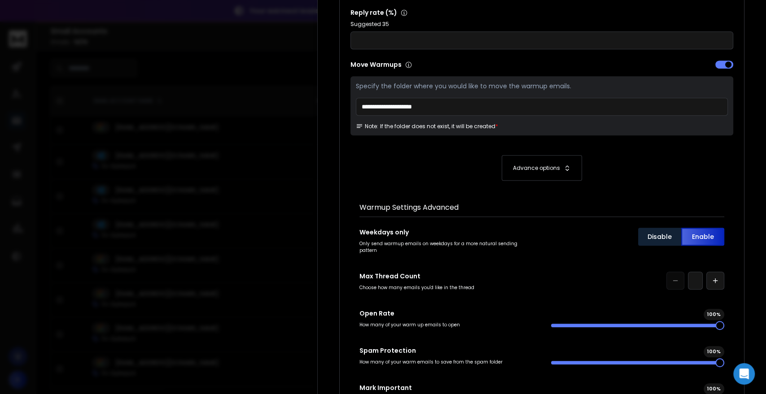
click at [657, 238] on button "Disable" at bounding box center [659, 237] width 43 height 18
click at [231, 263] on div at bounding box center [383, 197] width 766 height 394
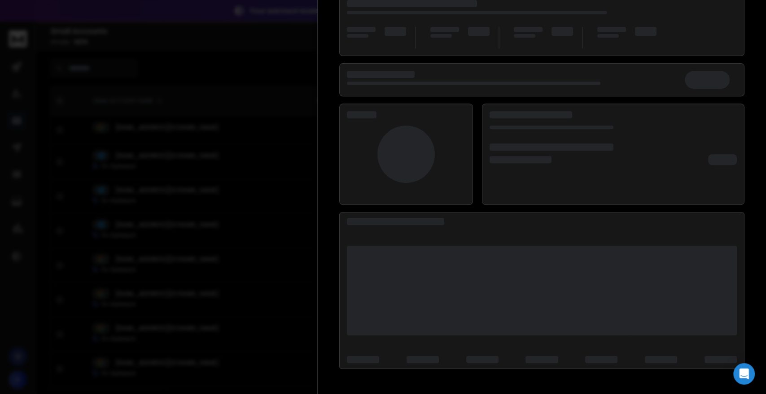
scroll to position [197, 0]
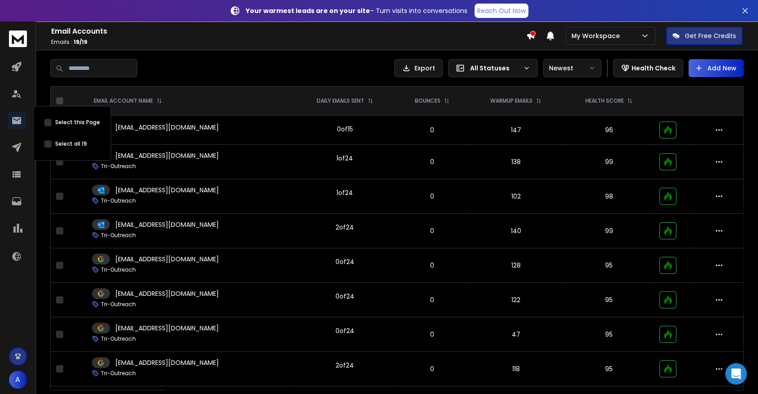
click at [60, 100] on button "Select this Page" at bounding box center [59, 100] width 7 height 7
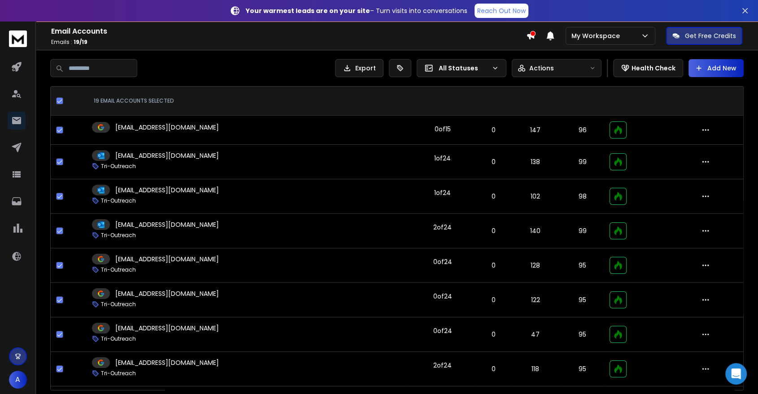
click at [61, 126] on button "button" at bounding box center [59, 129] width 7 height 7
click at [550, 71] on p "Actions" at bounding box center [541, 68] width 25 height 9
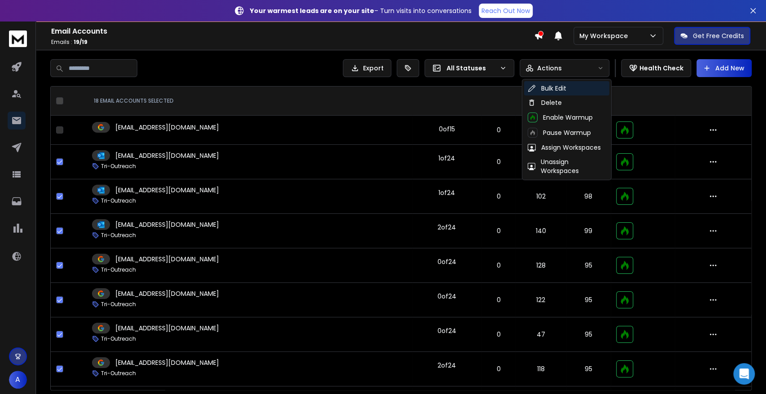
click at [549, 91] on div "Bulk Edit" at bounding box center [547, 88] width 39 height 9
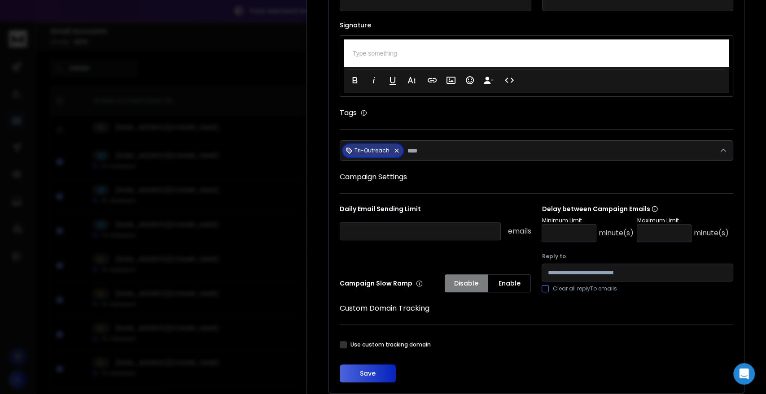
scroll to position [135, 0]
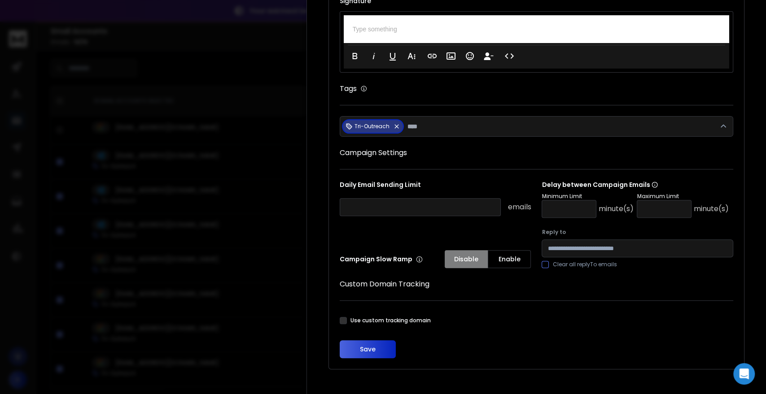
click at [436, 207] on input "number" at bounding box center [420, 207] width 161 height 18
type input "**"
click at [505, 260] on button "Enable" at bounding box center [509, 259] width 43 height 18
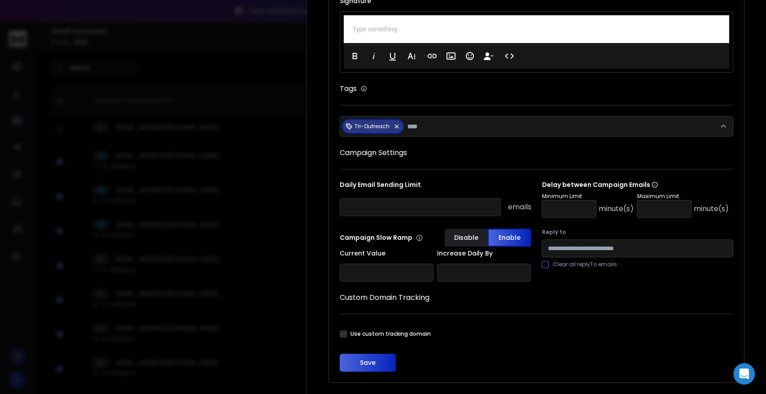
drag, startPoint x: 348, startPoint y: 278, endPoint x: 325, endPoint y: 281, distance: 23.1
click at [325, 281] on div "Mailbox Settings Warmup Settings Sender Name First Name Last Name Signature Typ…" at bounding box center [536, 137] width 437 height 522
type input "*"
click at [487, 278] on input "Increase Daily By" at bounding box center [484, 273] width 94 height 18
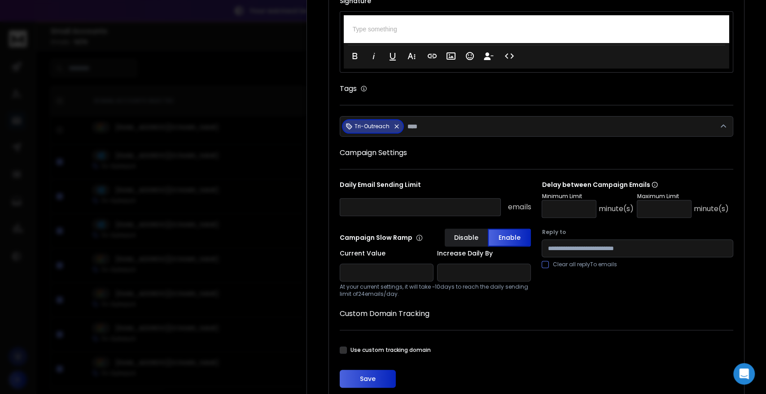
type input "*"
click at [322, 273] on div "Mailbox Settings Warmup Settings Sender Name First Name Last Name Signature Typ…" at bounding box center [536, 145] width 437 height 538
type input "*"
click at [482, 275] on input "*" at bounding box center [484, 273] width 94 height 18
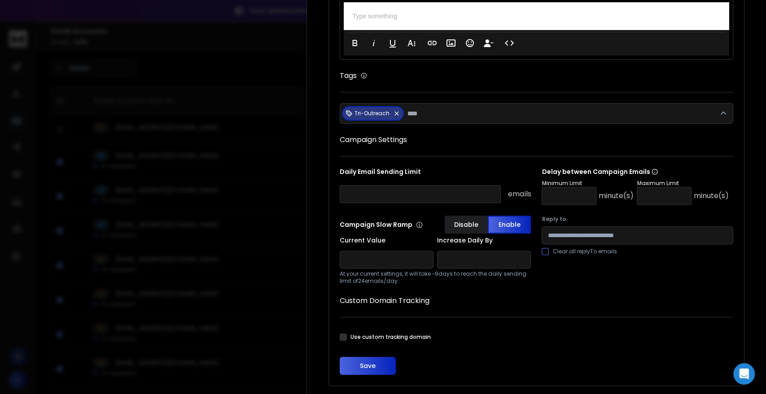
click at [558, 198] on input "number" at bounding box center [568, 196] width 55 height 18
click at [671, 198] on input "number" at bounding box center [664, 196] width 55 height 18
type input "*"
type input "**"
drag, startPoint x: 568, startPoint y: 193, endPoint x: 524, endPoint y: 201, distance: 44.2
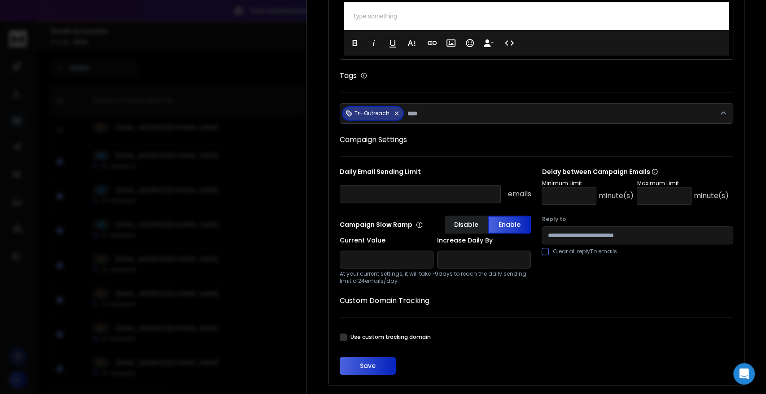
click at [524, 201] on div "Daily Email Sending Limit ** emails Delay between Campaign Emails Minimum Limit…" at bounding box center [536, 226] width 393 height 118
drag, startPoint x: 665, startPoint y: 194, endPoint x: 575, endPoint y: 204, distance: 90.2
click at [575, 204] on div "Minimum Limit * minute(s) Maximum Limit ** minute(s)" at bounding box center [634, 192] width 187 height 25
drag, startPoint x: 576, startPoint y: 204, endPoint x: 544, endPoint y: 202, distance: 31.4
click at [544, 202] on input "*" at bounding box center [568, 196] width 55 height 18
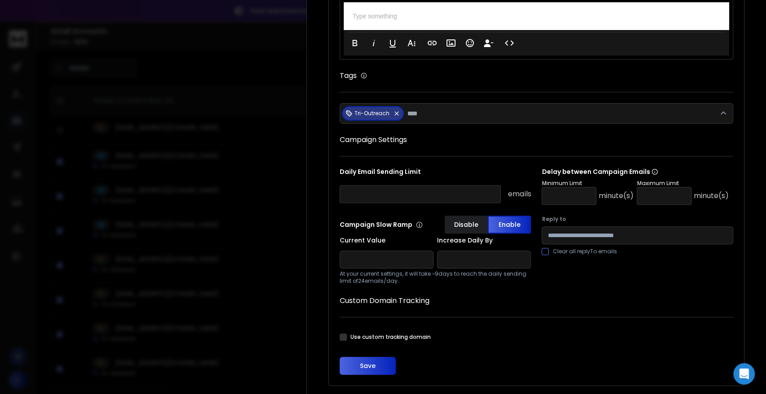
type input "**"
click at [560, 241] on input "text" at bounding box center [637, 236] width 192 height 18
click at [554, 259] on div "Daily Email Sending Limit ** emails Delay between Campaign Emails Minimum Limit…" at bounding box center [536, 226] width 393 height 118
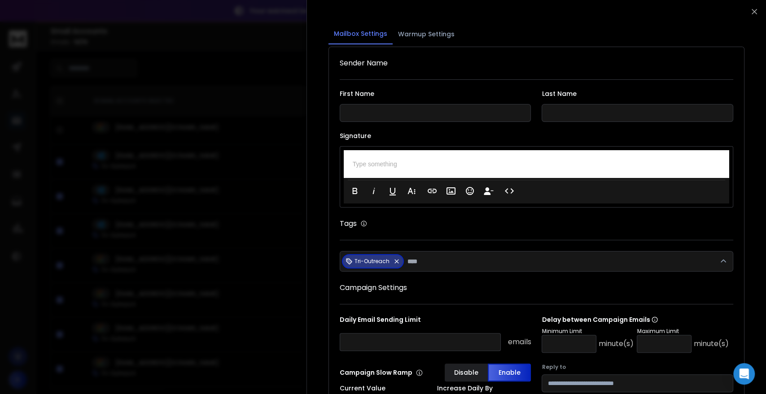
scroll to position [165, 0]
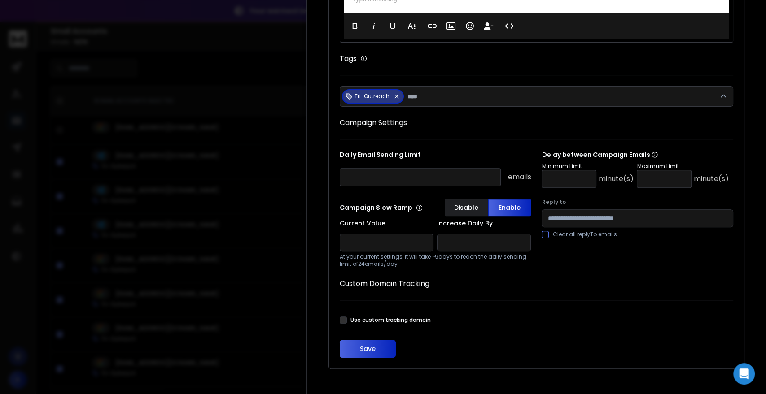
click at [357, 348] on button "Save" at bounding box center [368, 349] width 56 height 18
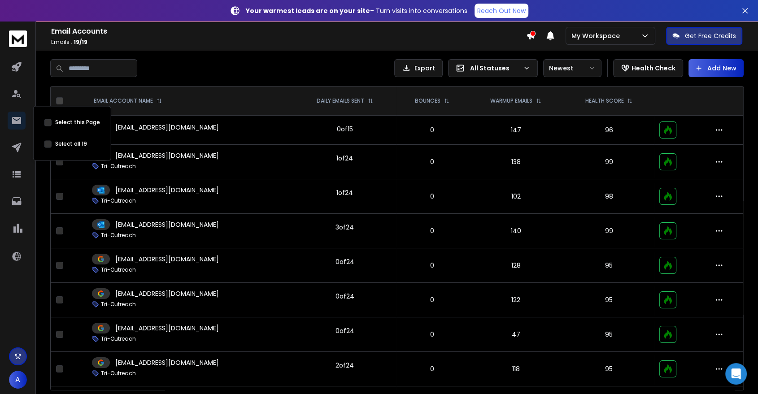
click at [58, 96] on th at bounding box center [69, 101] width 36 height 29
click at [59, 99] on button "button" at bounding box center [59, 100] width 7 height 7
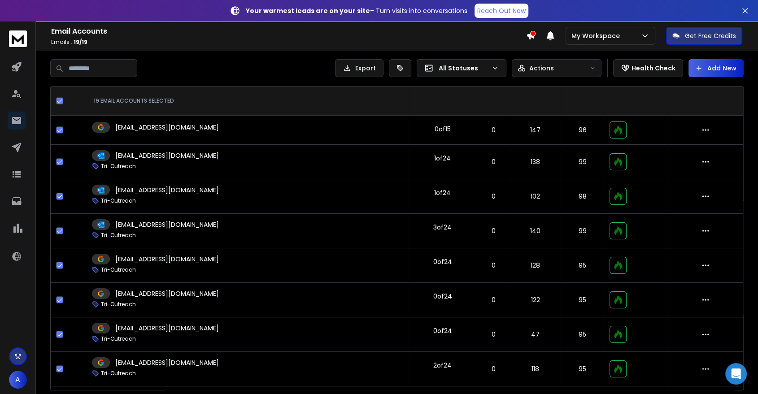
click at [59, 128] on button "button" at bounding box center [59, 129] width 7 height 7
click at [562, 65] on div "Actions" at bounding box center [552, 68] width 68 height 9
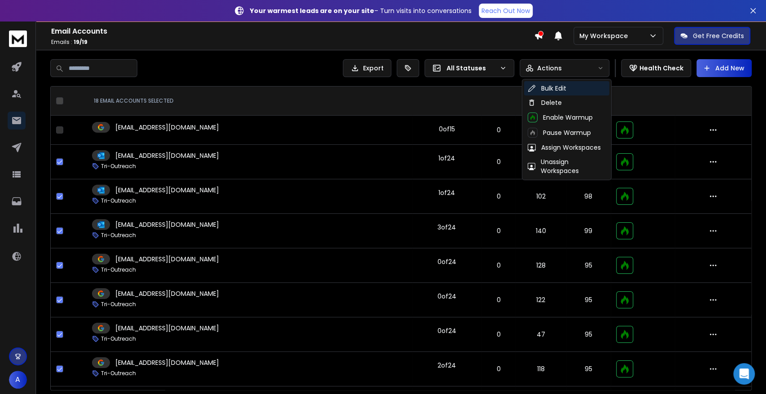
click at [557, 92] on div "Bulk Edit" at bounding box center [547, 88] width 39 height 9
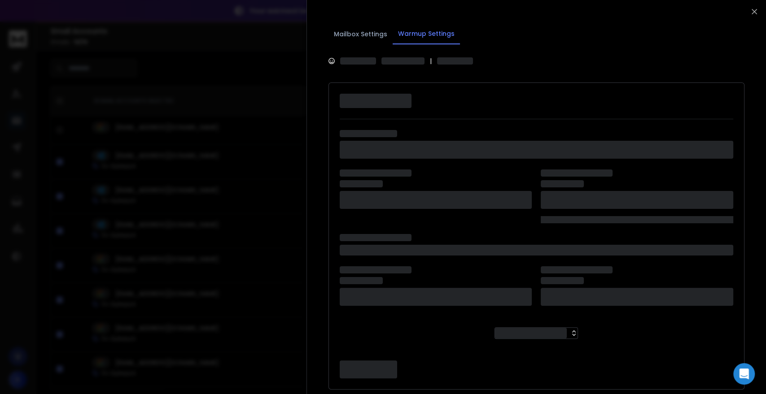
click at [426, 38] on button "Warmup Settings" at bounding box center [425, 34] width 67 height 21
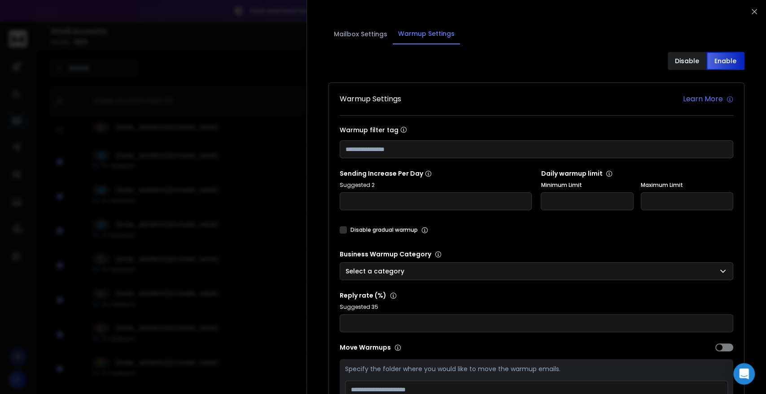
scroll to position [144, 0]
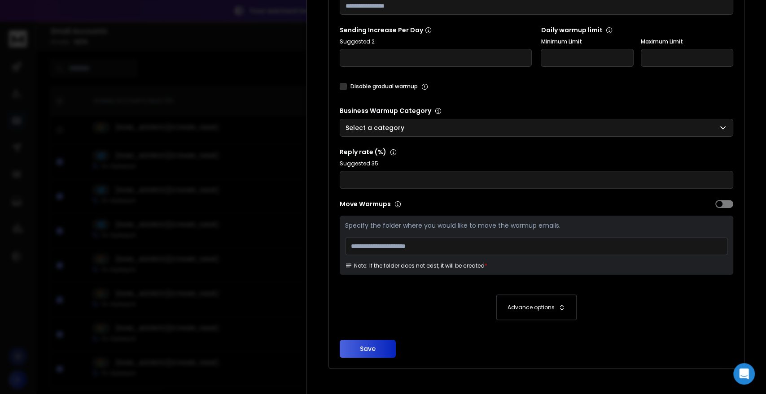
click at [523, 305] on p "Advance options" at bounding box center [530, 307] width 47 height 7
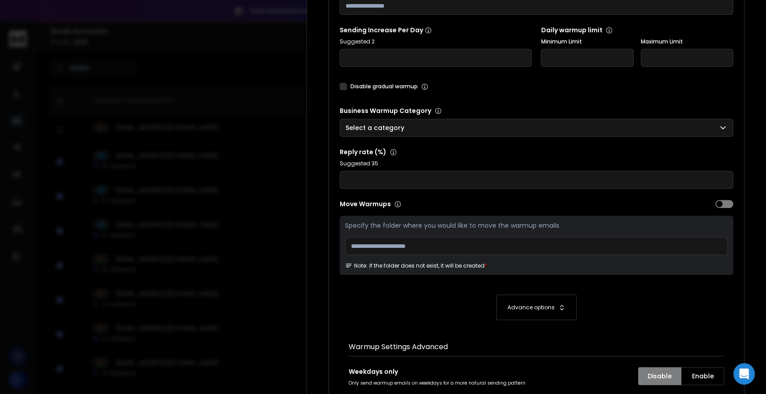
scroll to position [406, 0]
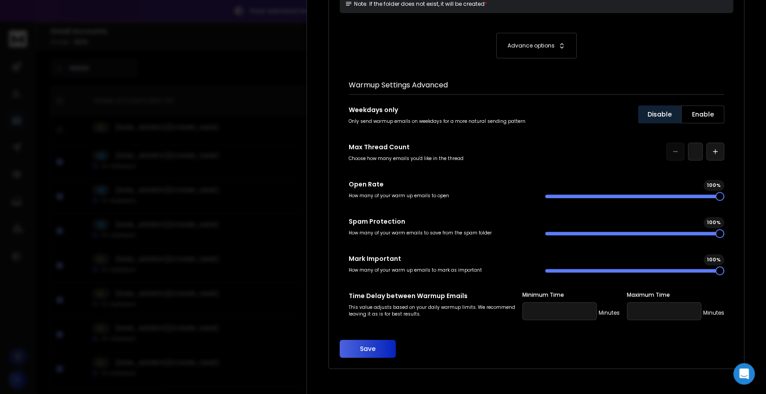
click at [656, 118] on button "Disable" at bounding box center [659, 114] width 43 height 18
click at [383, 345] on button "Save" at bounding box center [368, 349] width 56 height 18
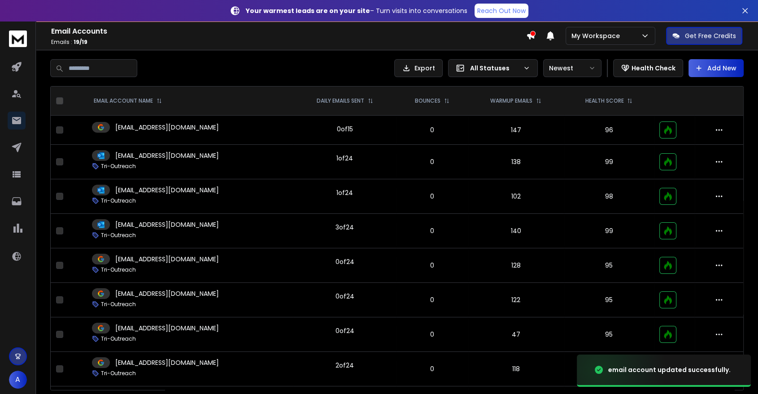
click at [368, 220] on td "3 of 24" at bounding box center [345, 225] width 104 height 23
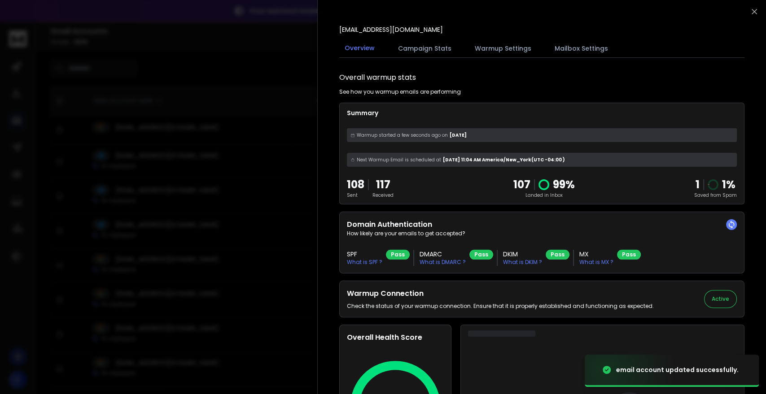
click at [520, 39] on div "azim@getinspera.co Overview Campaign Stats Warmup Settings Mailbox Settings Ove…" at bounding box center [541, 366] width 427 height 710
click at [508, 45] on button "Warmup Settings" at bounding box center [502, 49] width 67 height 20
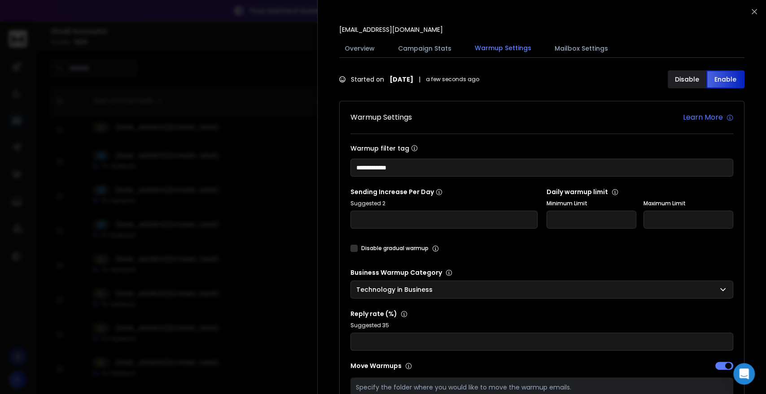
scroll to position [161, 0]
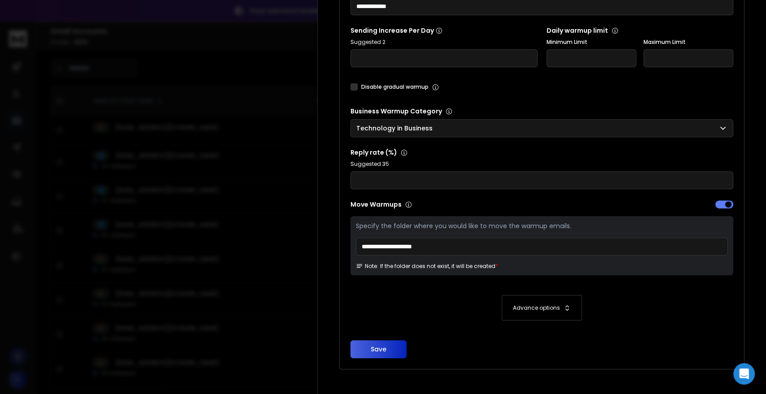
click at [536, 317] on div "Advance options" at bounding box center [541, 308] width 80 height 26
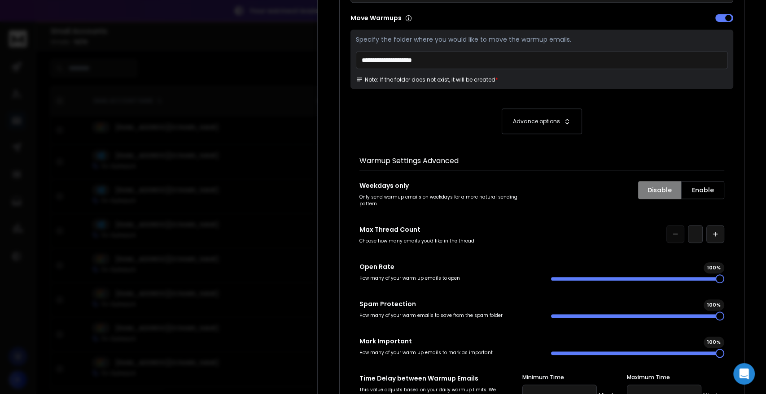
scroll to position [349, 0]
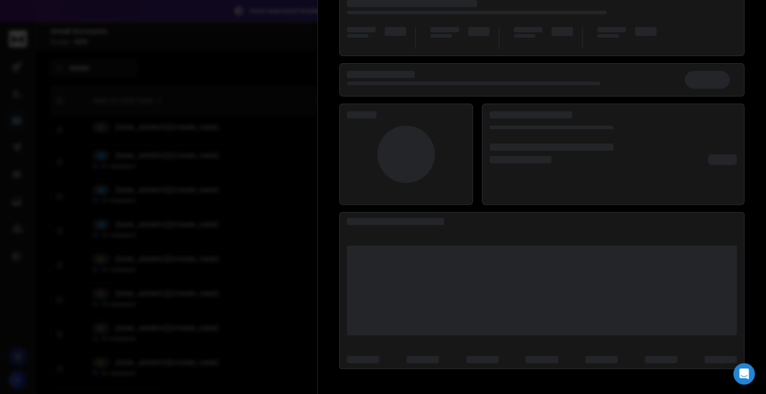
click at [207, 351] on div at bounding box center [383, 197] width 766 height 394
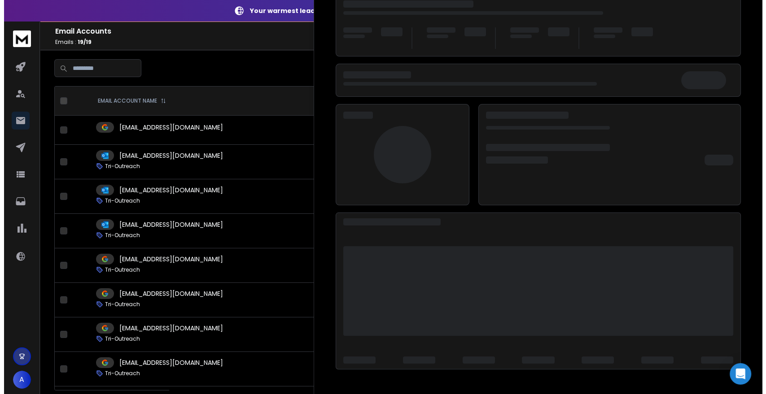
scroll to position [0, 0]
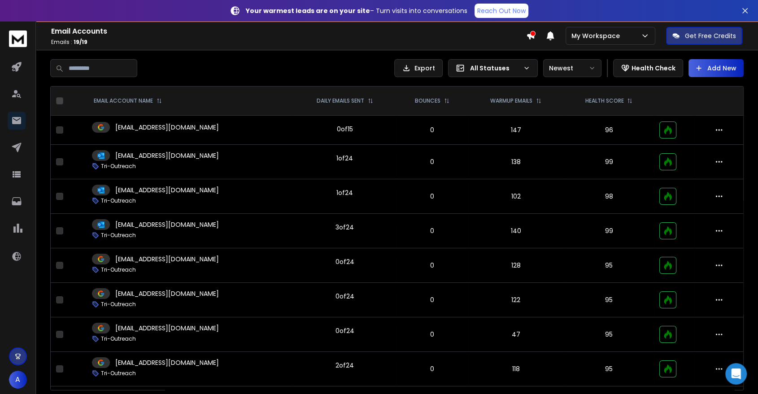
click at [293, 306] on tr "ak@tryinspera.agency Tri-Outreach 0 of 24 0 122 95" at bounding box center [397, 300] width 693 height 35
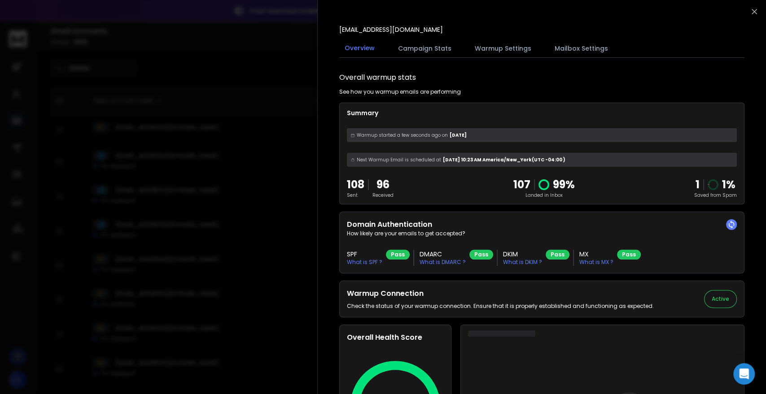
click at [570, 42] on button "Mailbox Settings" at bounding box center [581, 49] width 64 height 20
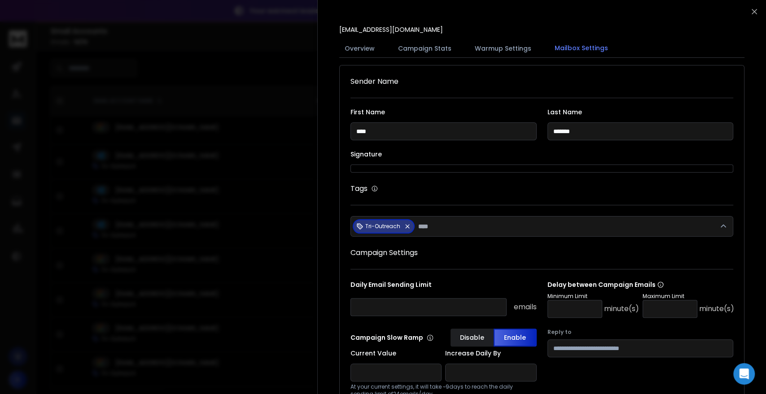
click at [524, 46] on button "Warmup Settings" at bounding box center [502, 49] width 67 height 20
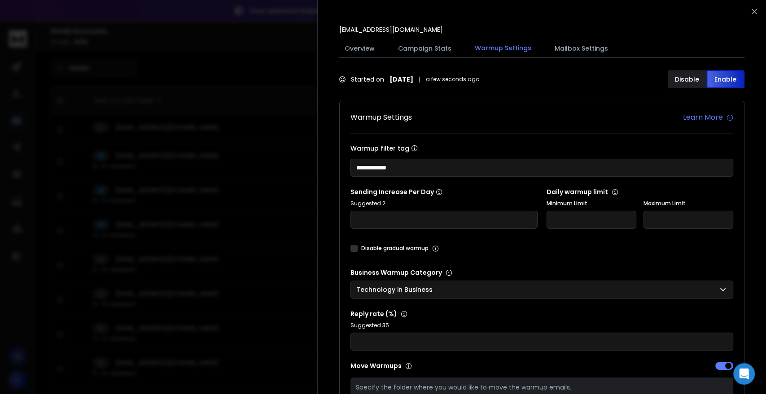
scroll to position [161, 0]
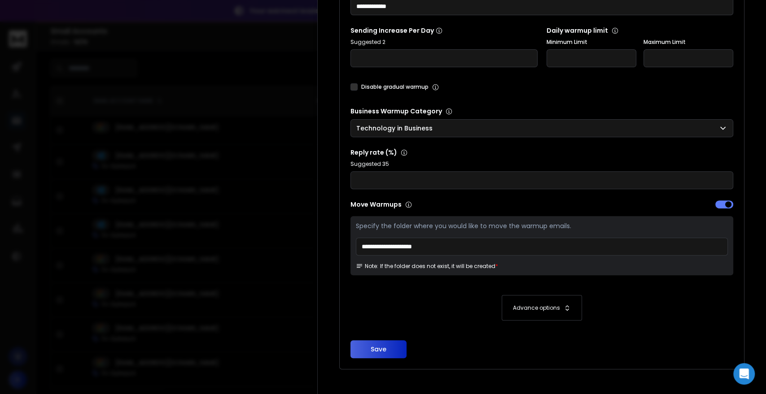
click at [539, 315] on div "Advance options" at bounding box center [541, 308] width 80 height 26
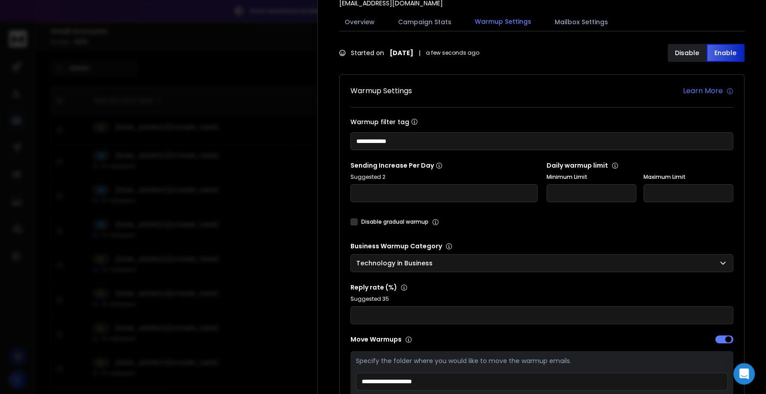
scroll to position [0, 0]
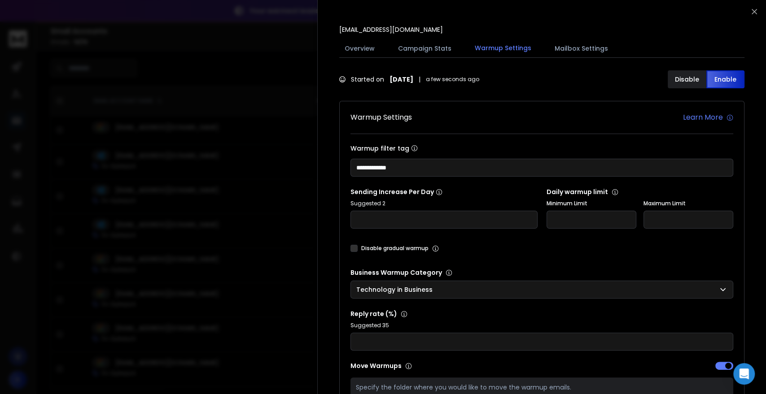
click at [584, 45] on button "Mailbox Settings" at bounding box center [581, 49] width 64 height 20
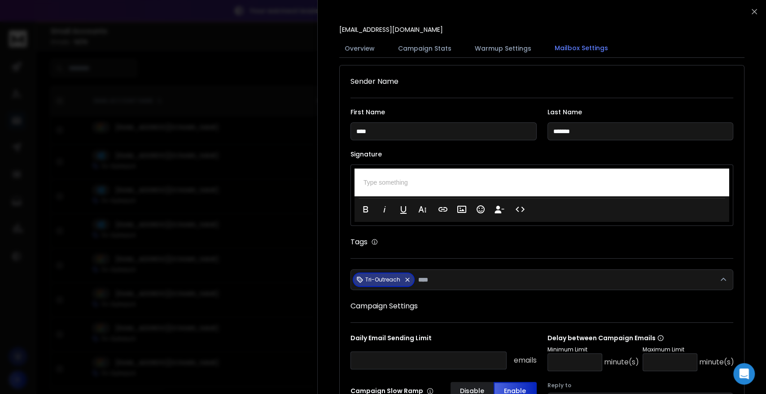
click at [305, 205] on div at bounding box center [383, 197] width 766 height 394
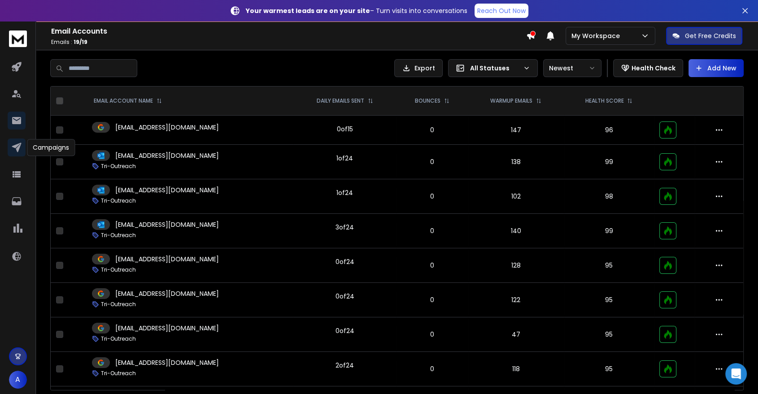
click at [19, 146] on icon at bounding box center [16, 147] width 9 height 9
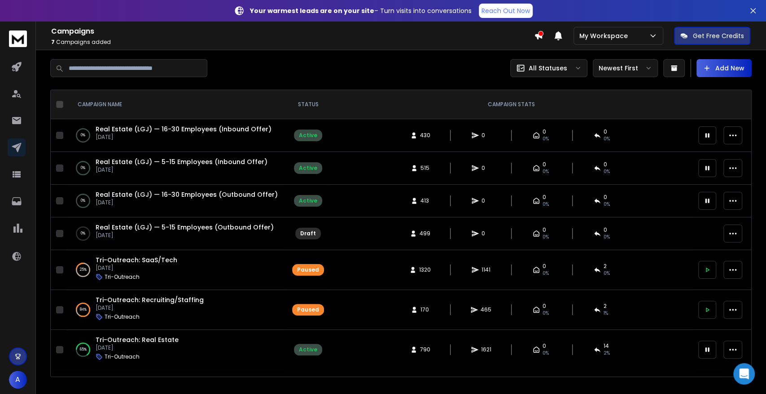
click at [349, 356] on div "790 1621 0 0% 14 2 %" at bounding box center [511, 350] width 353 height 14
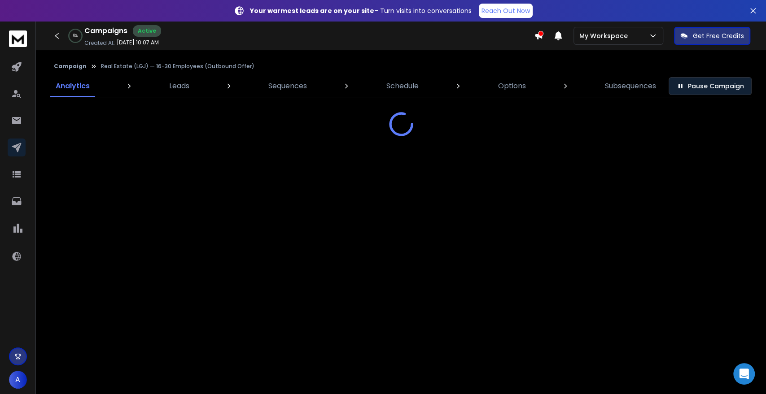
click at [718, 91] on button "Pause Campaign" at bounding box center [709, 86] width 83 height 18
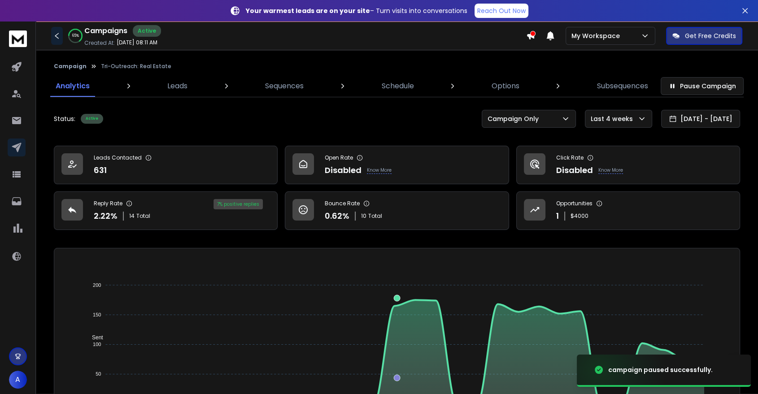
click at [61, 35] on button at bounding box center [57, 36] width 12 height 18
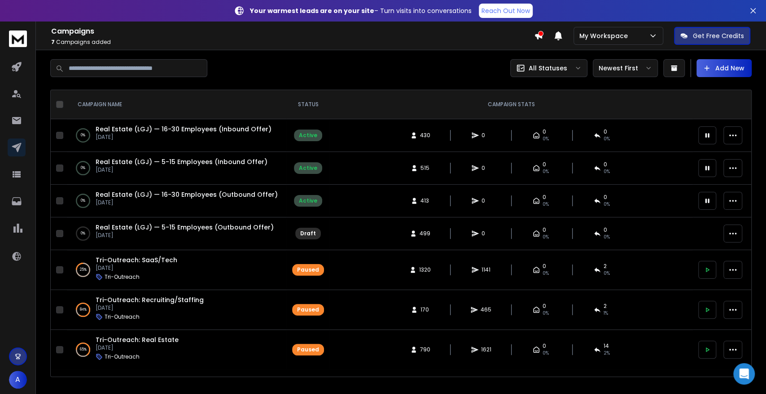
click at [237, 237] on p "4 days ago" at bounding box center [185, 235] width 178 height 7
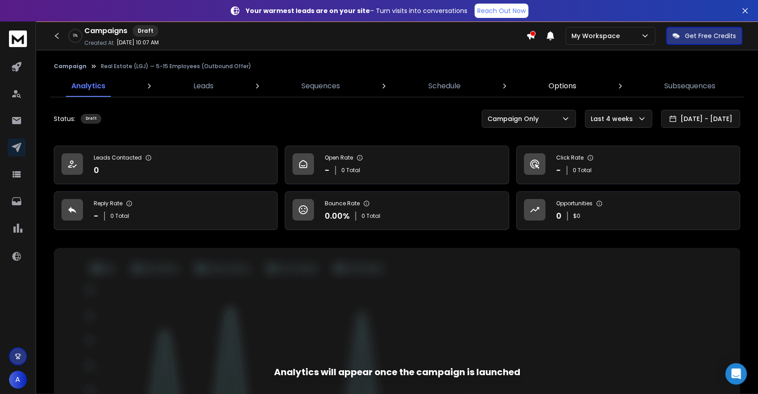
click at [570, 87] on p "Options" at bounding box center [563, 86] width 28 height 11
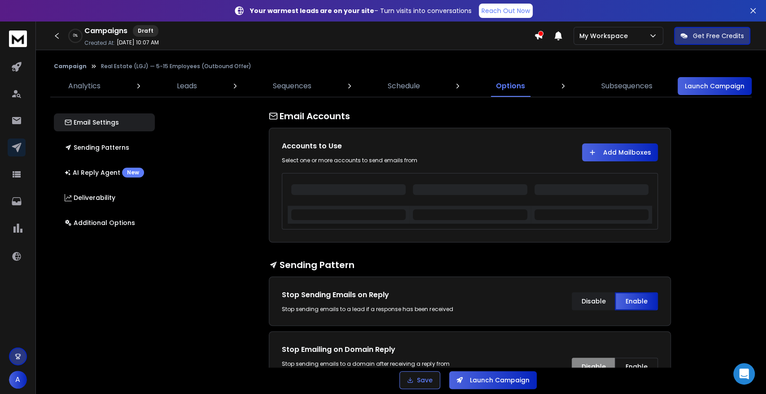
click at [728, 83] on button "Launch Campaign" at bounding box center [714, 86] width 74 height 18
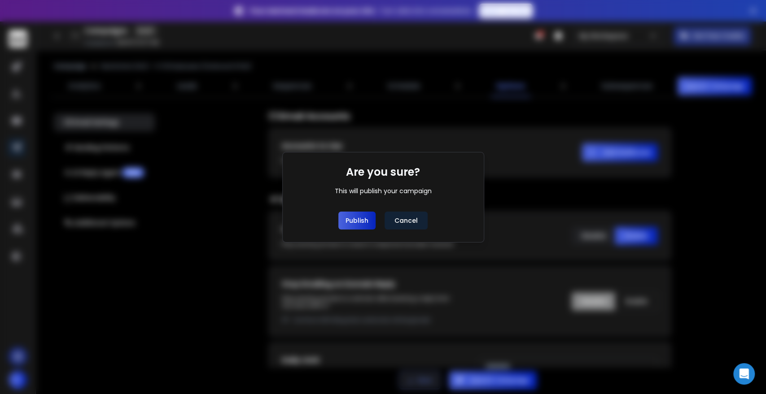
click at [351, 228] on button "Publish" at bounding box center [356, 221] width 37 height 18
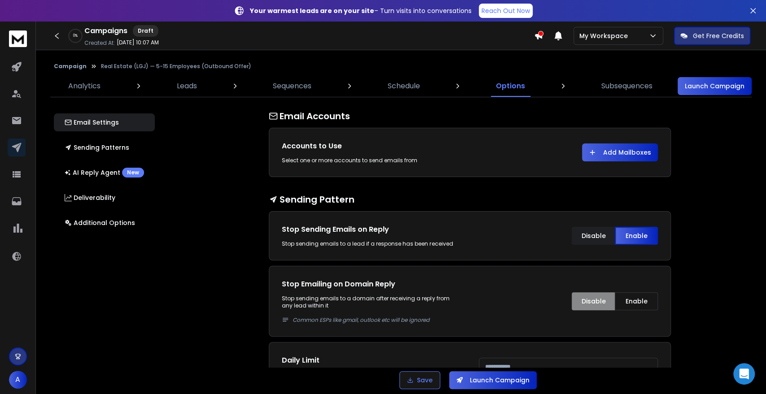
click at [597, 156] on button "Add Mailboxes" at bounding box center [620, 153] width 76 height 18
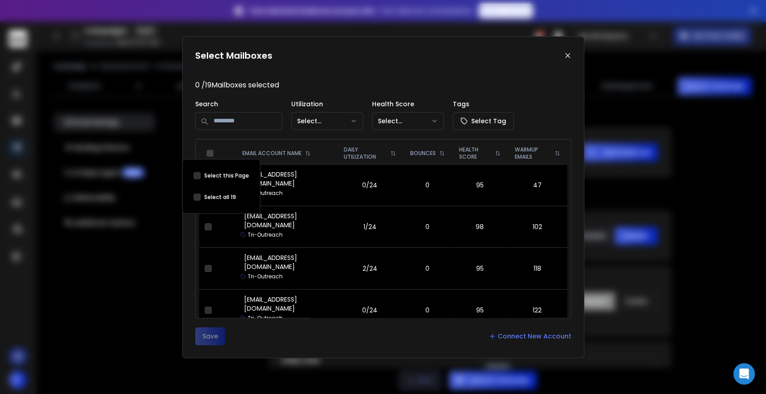
click at [208, 153] on button "Select this Page" at bounding box center [209, 153] width 7 height 7
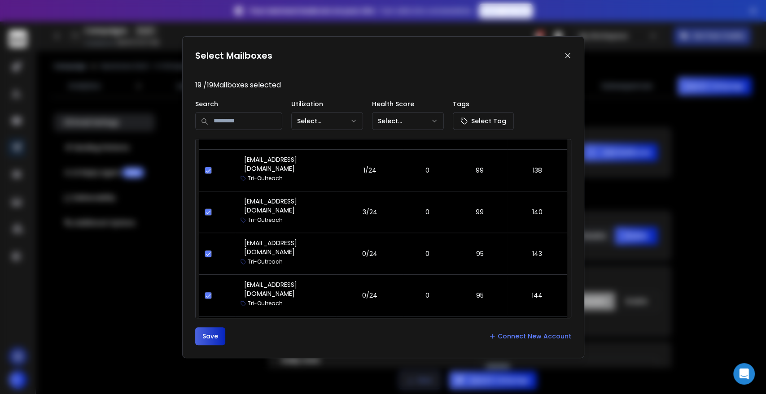
scroll to position [238, 0]
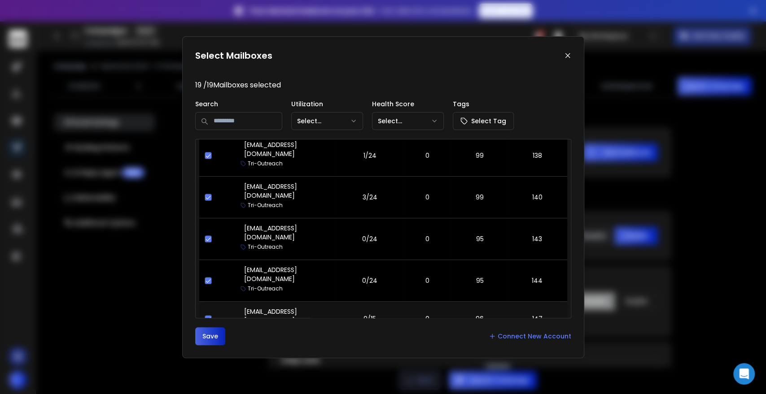
click at [208, 315] on button "button" at bounding box center [208, 318] width 7 height 7
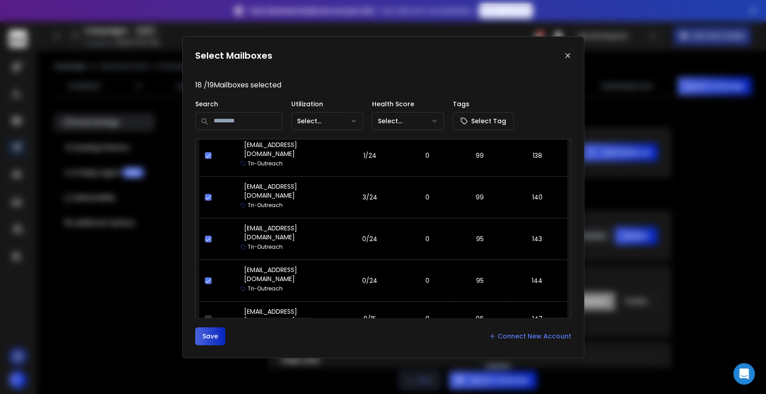
click at [207, 333] on button "Save" at bounding box center [210, 336] width 30 height 18
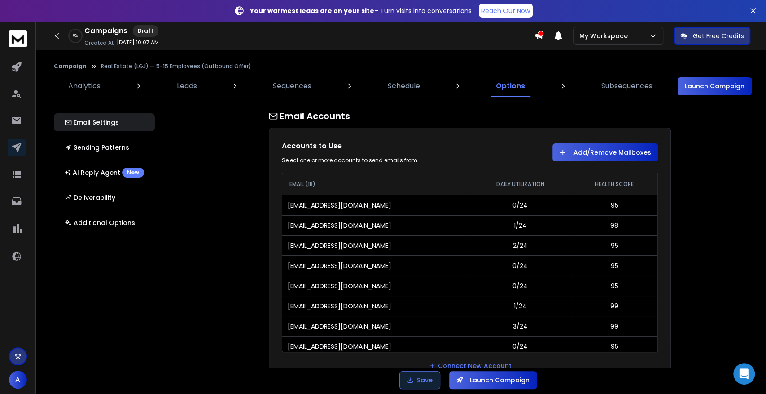
click at [428, 387] on button "Save" at bounding box center [419, 380] width 41 height 18
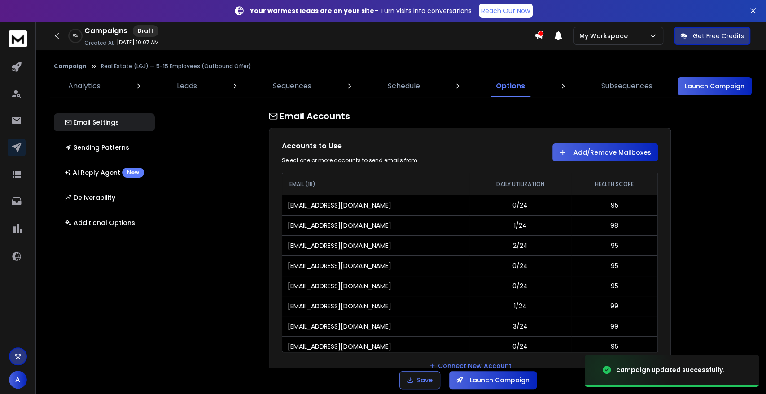
click at [488, 379] on button "Launch Campaign" at bounding box center [492, 380] width 87 height 18
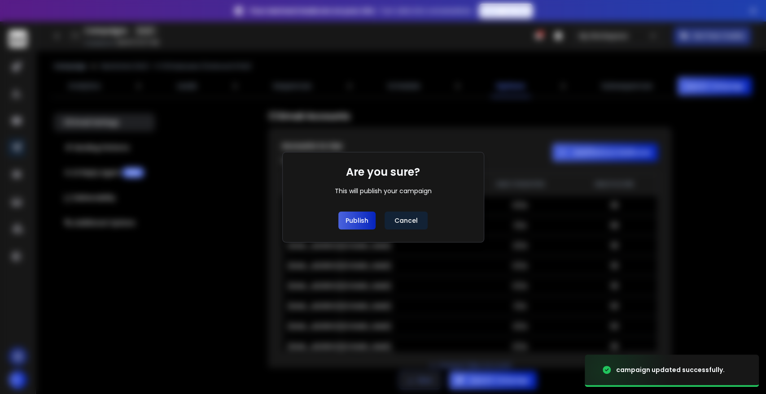
click at [344, 222] on button "Publish" at bounding box center [356, 221] width 37 height 18
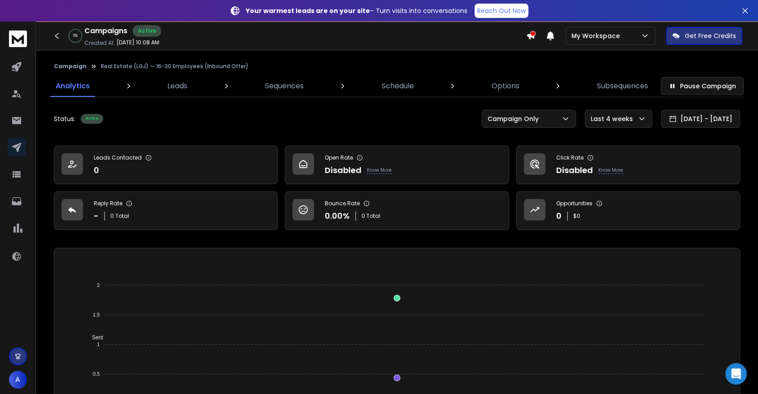
click at [499, 72] on div "Campaign Real Estate (LGJ) — 16-30 Employees (Inbound Offer)" at bounding box center [396, 66] width 693 height 14
click at [504, 83] on p "Options" at bounding box center [506, 86] width 28 height 11
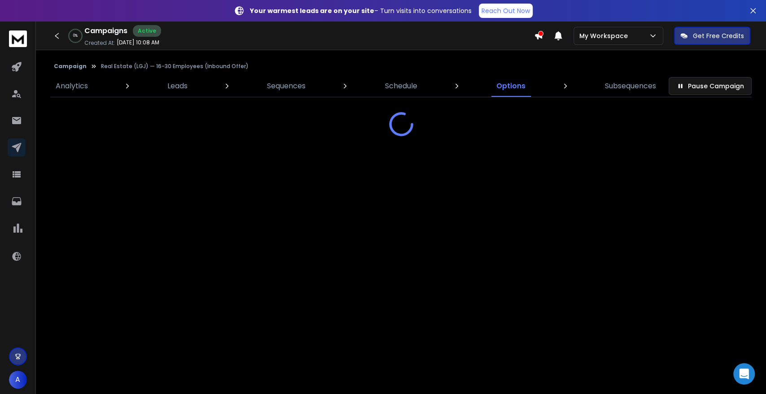
select select "*"
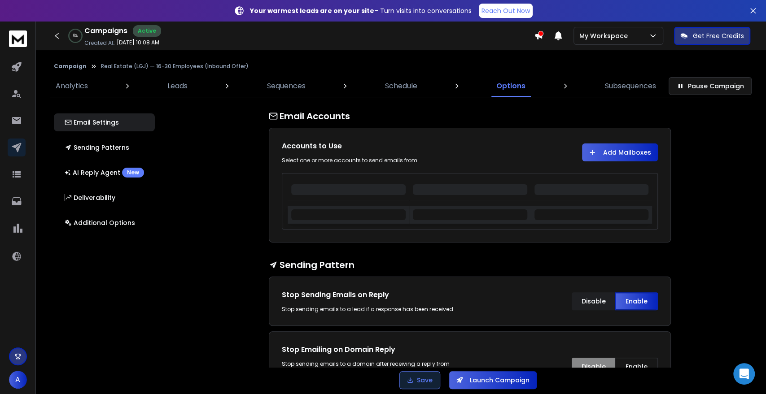
click at [430, 383] on button "Save" at bounding box center [419, 380] width 41 height 18
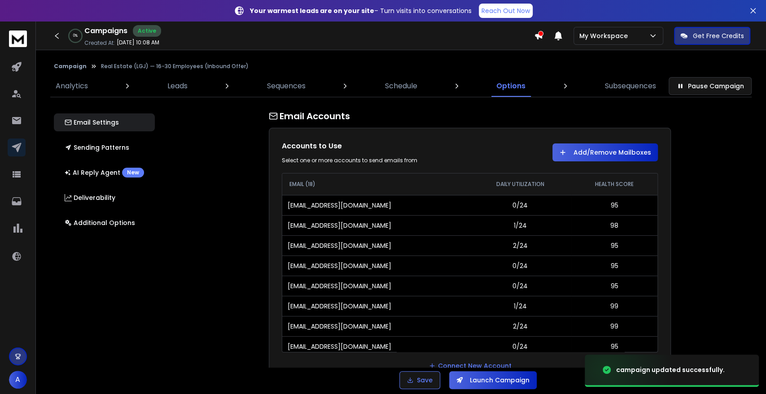
click at [487, 376] on button "Launch Campaign" at bounding box center [492, 380] width 87 height 18
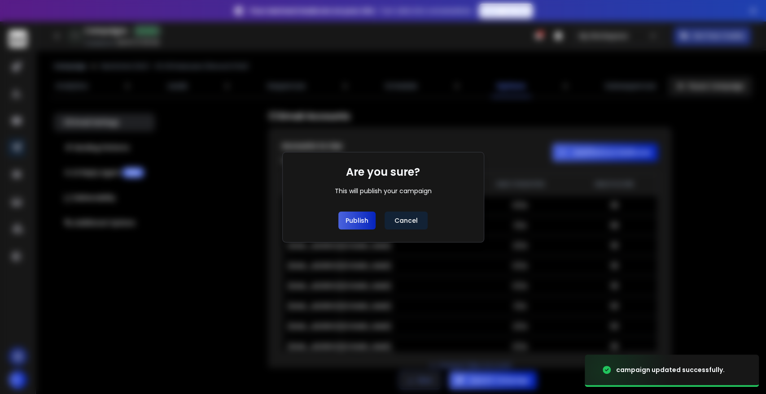
click at [358, 220] on button "Publish" at bounding box center [356, 221] width 37 height 18
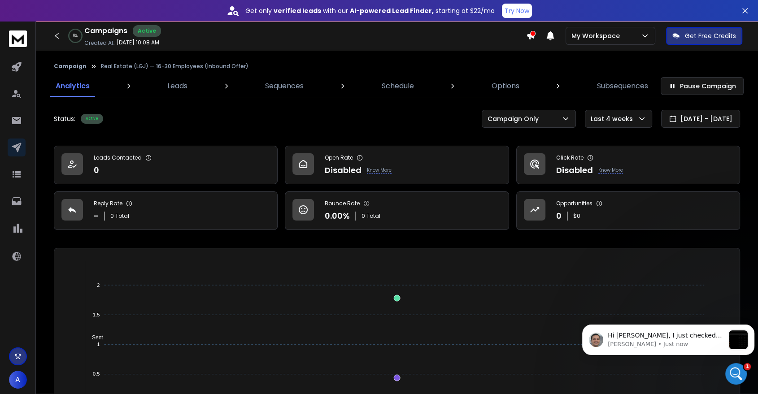
click at [740, 368] on div "Open Intercom Messenger" at bounding box center [736, 374] width 30 height 30
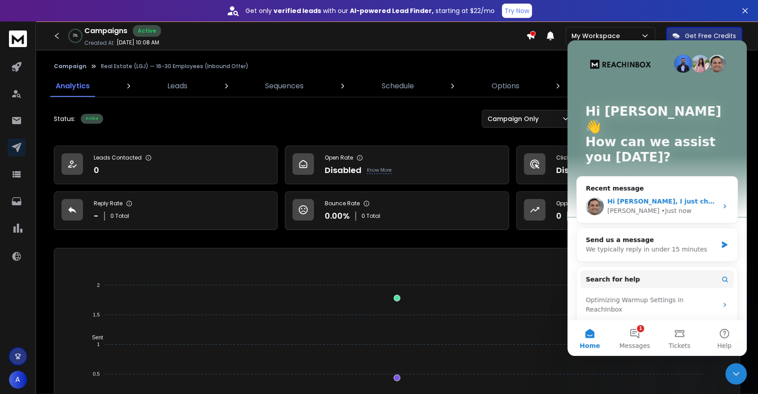
click at [661, 206] on div "• Just now" at bounding box center [676, 210] width 30 height 9
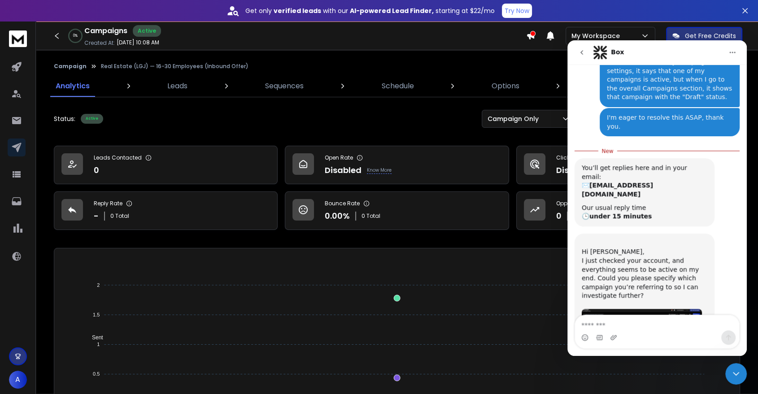
scroll to position [73, 0]
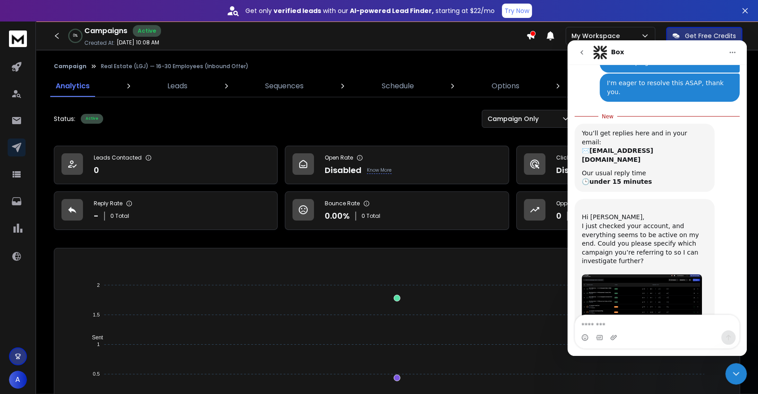
click at [653, 275] on img "Raj says…" at bounding box center [642, 300] width 120 height 51
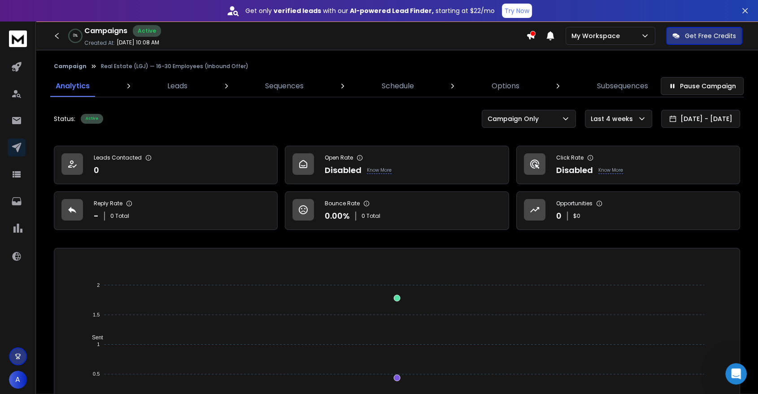
scroll to position [58, 0]
click at [739, 377] on icon "Open Intercom Messenger" at bounding box center [736, 374] width 15 height 15
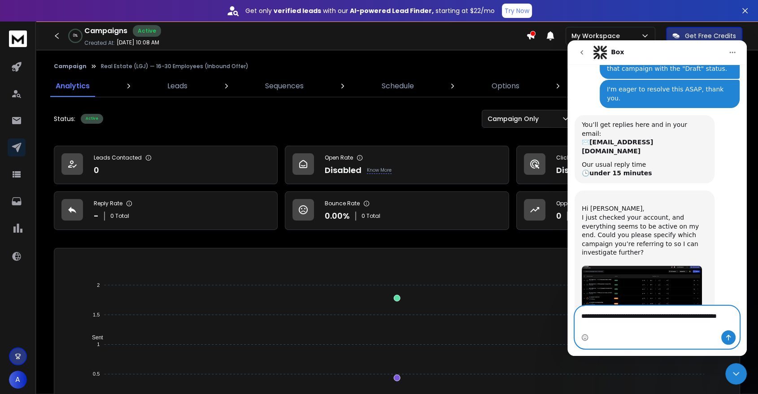
type textarea "**********"
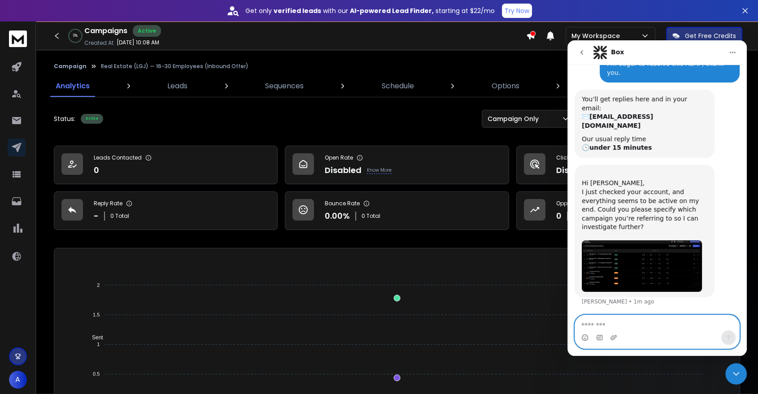
scroll to position [94, 0]
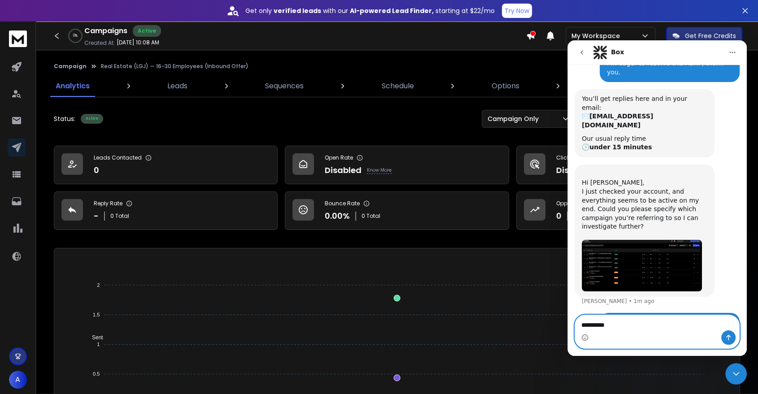
type textarea "**********"
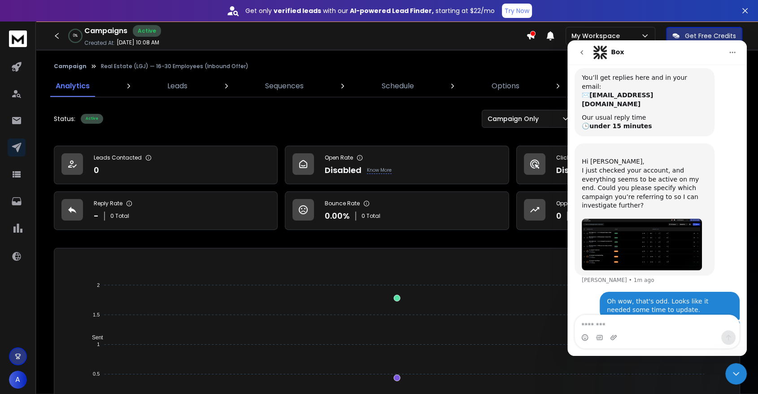
click at [733, 375] on icon "Close Intercom Messenger" at bounding box center [736, 374] width 11 height 11
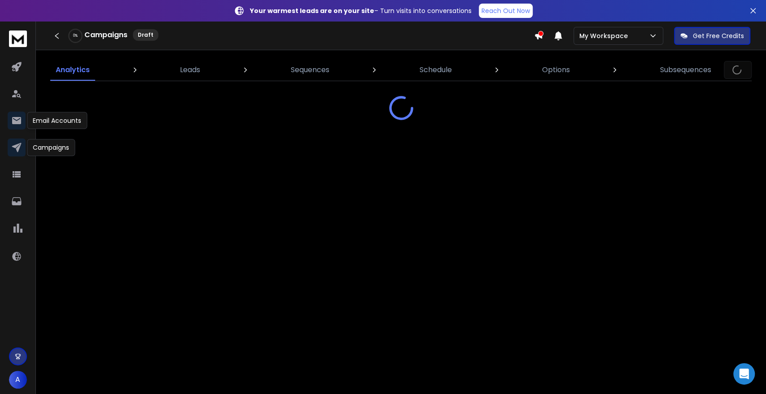
click at [17, 124] on icon at bounding box center [16, 120] width 9 height 7
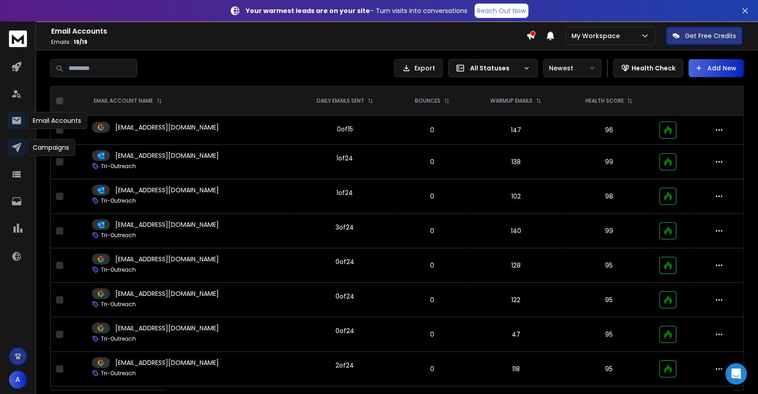
click at [13, 148] on icon at bounding box center [16, 147] width 11 height 11
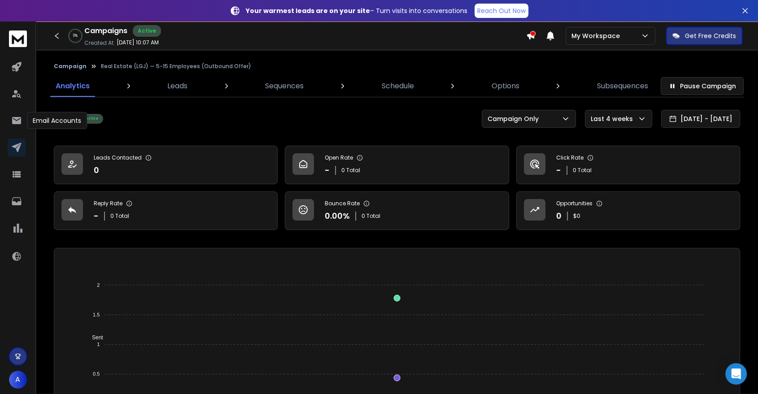
click at [18, 140] on link at bounding box center [17, 148] width 18 height 18
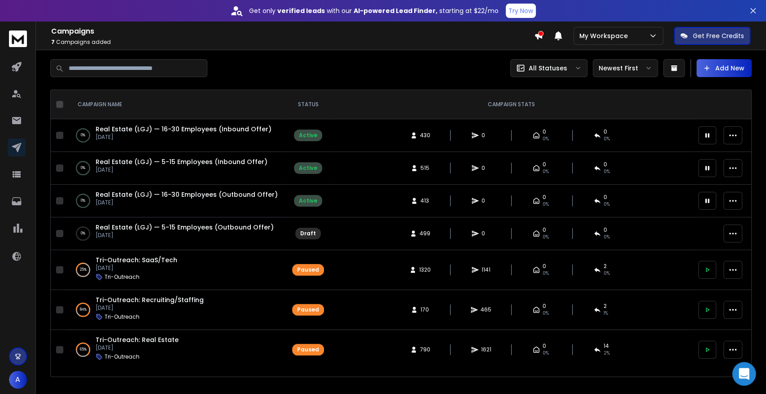
click at [738, 371] on icon "Open Intercom Messenger" at bounding box center [744, 374] width 12 height 12
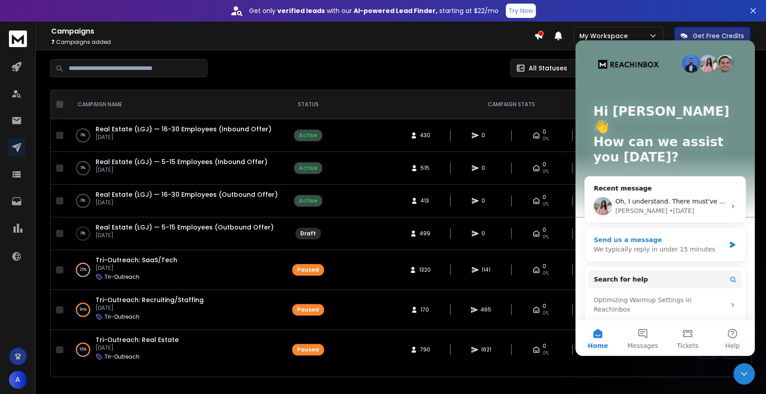
click at [681, 235] on div "Send us a message" at bounding box center [658, 239] width 131 height 9
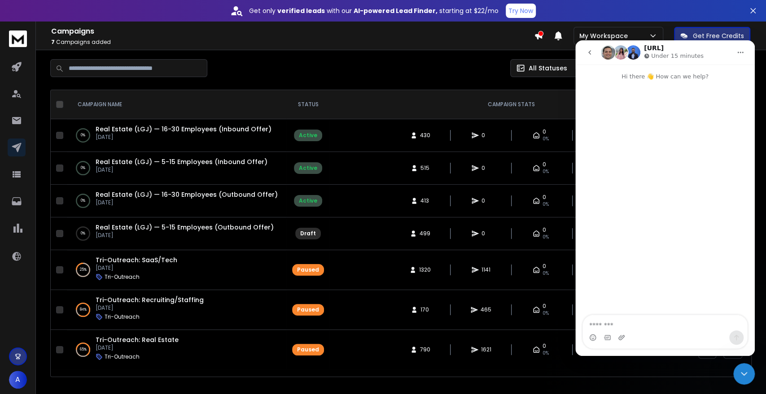
type textarea "*"
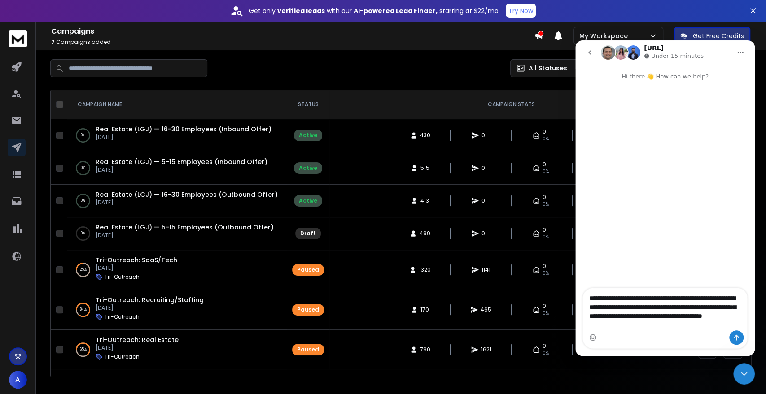
type textarea "**********"
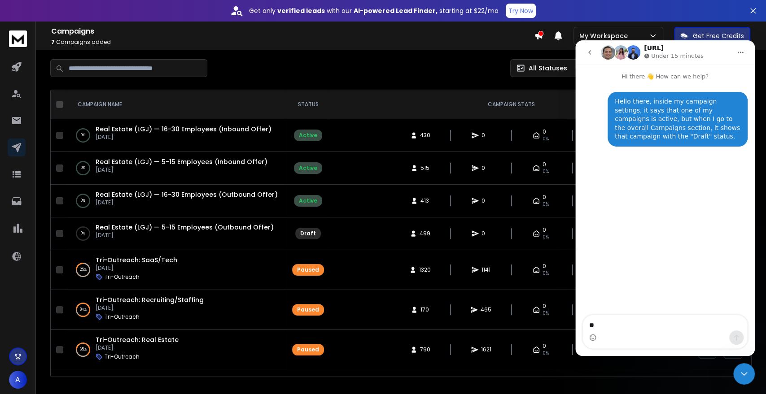
type textarea "***"
type textarea "**********"
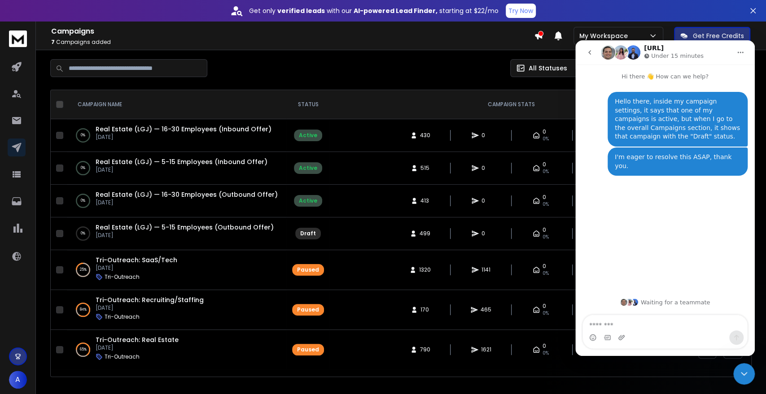
click at [738, 369] on icon "Close Intercom Messenger" at bounding box center [743, 374] width 11 height 11
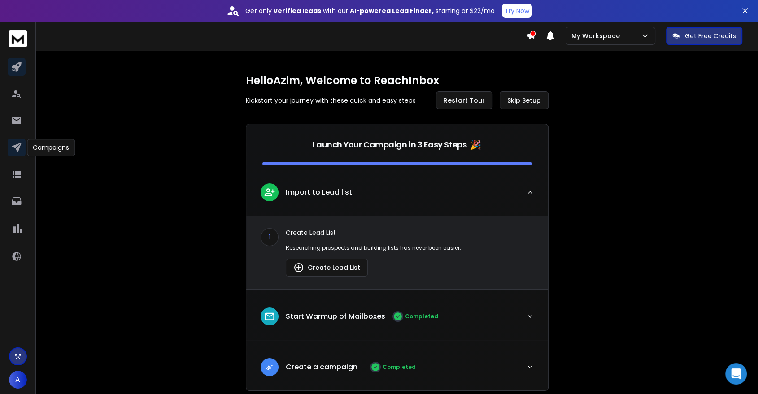
click at [24, 147] on link at bounding box center [17, 148] width 18 height 18
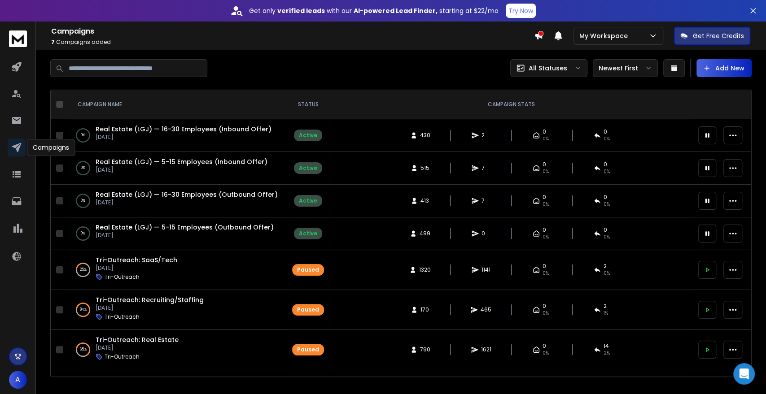
click at [175, 139] on p "4 days ago" at bounding box center [184, 137] width 176 height 7
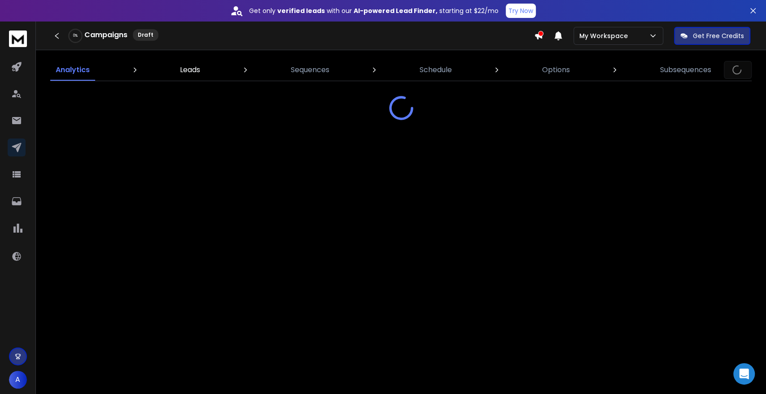
click at [188, 74] on p "Leads" at bounding box center [190, 70] width 20 height 11
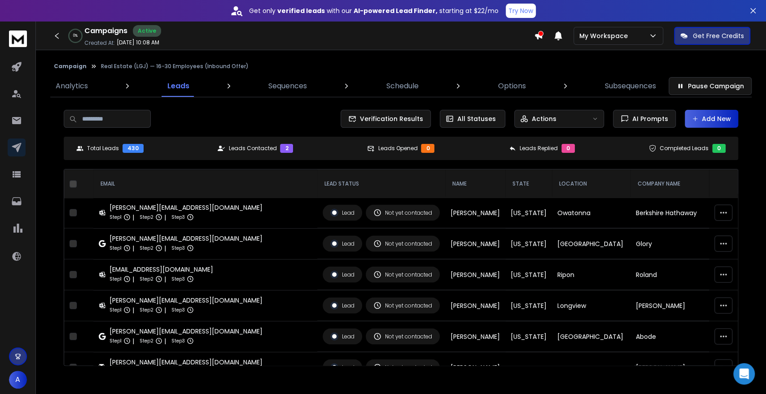
scroll to position [1385, 0]
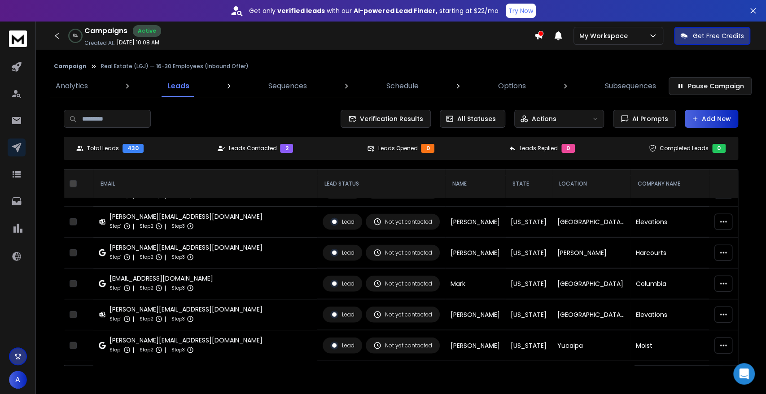
click at [719, 222] on icon "button" at bounding box center [723, 222] width 8 height 8
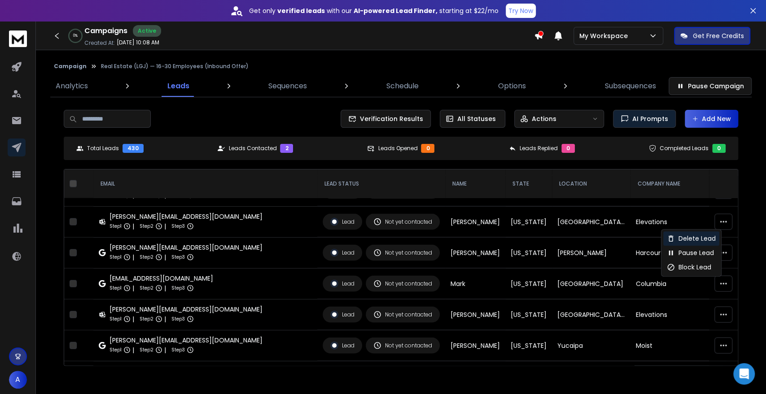
click at [628, 118] on icon "button" at bounding box center [624, 119] width 7 height 7
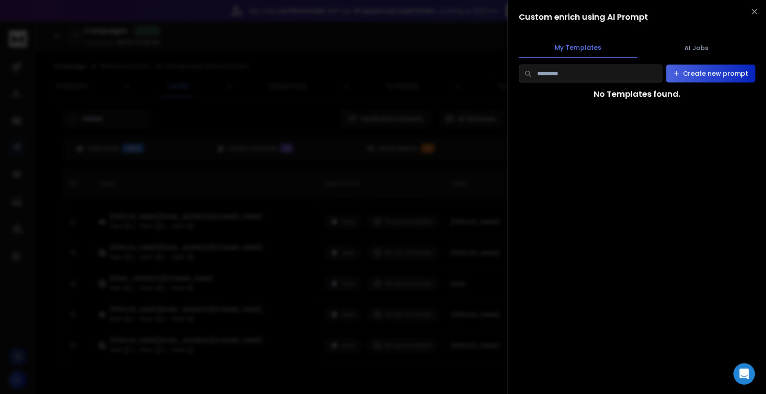
click at [646, 69] on input at bounding box center [591, 74] width 144 height 18
click at [705, 49] on button "AI Jobs" at bounding box center [696, 48] width 118 height 20
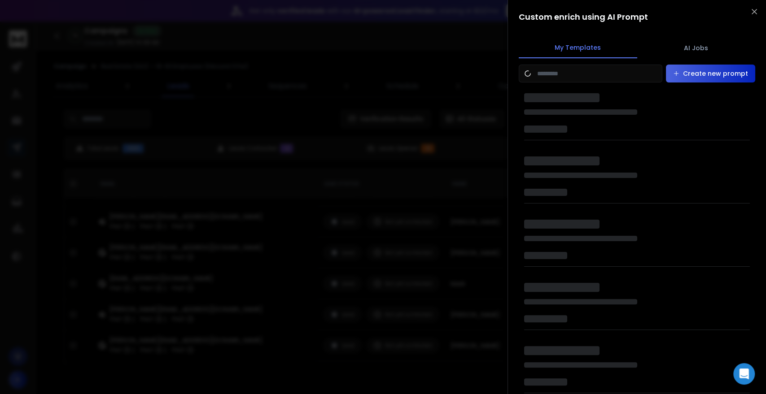
click at [597, 53] on button "My Templates" at bounding box center [578, 48] width 118 height 21
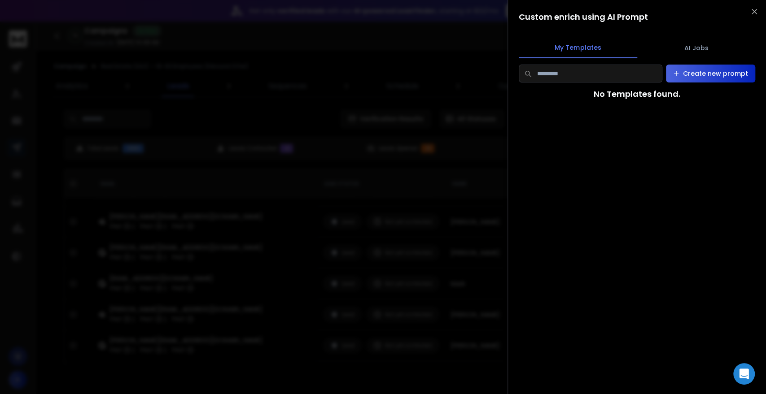
click at [615, 73] on input at bounding box center [591, 74] width 144 height 18
click at [452, 95] on div at bounding box center [383, 197] width 766 height 394
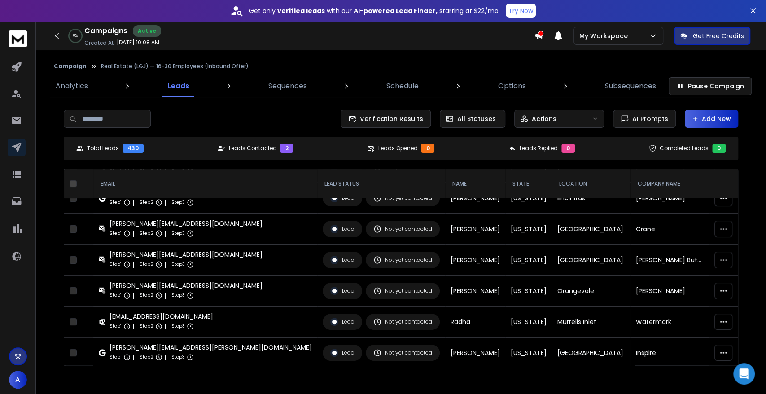
scroll to position [0, 0]
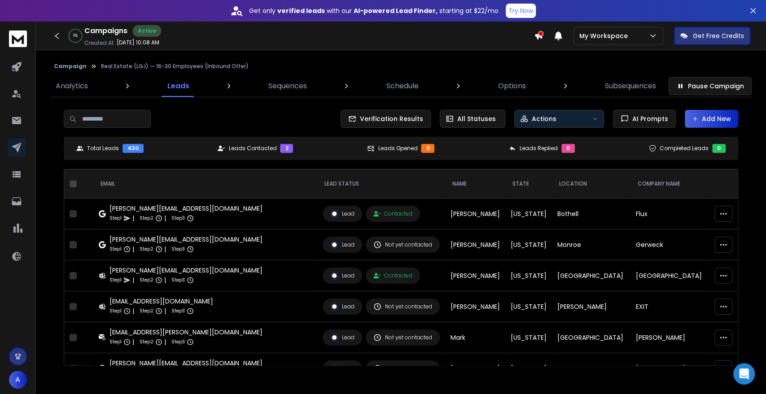
click at [546, 121] on p "Actions" at bounding box center [544, 118] width 25 height 9
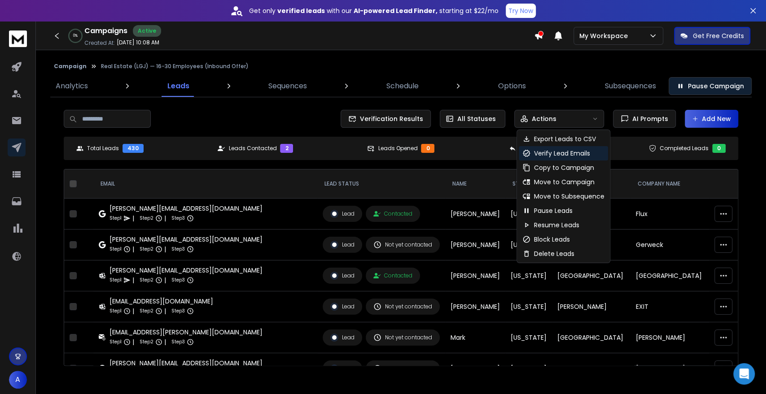
click at [702, 84] on button "Pause Campaign" at bounding box center [709, 86] width 83 height 18
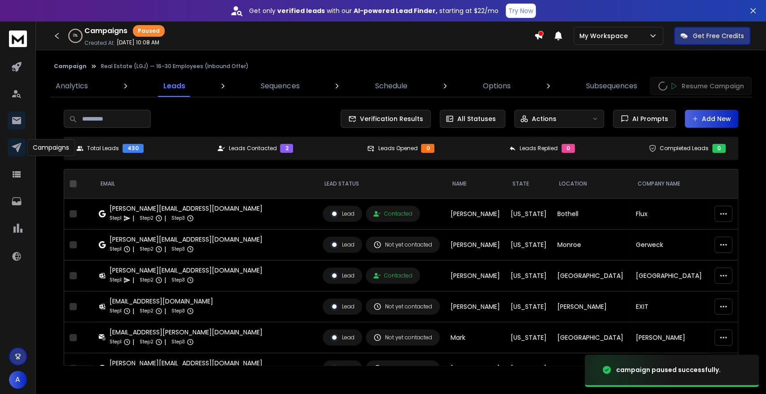
click at [17, 126] on link at bounding box center [17, 121] width 18 height 18
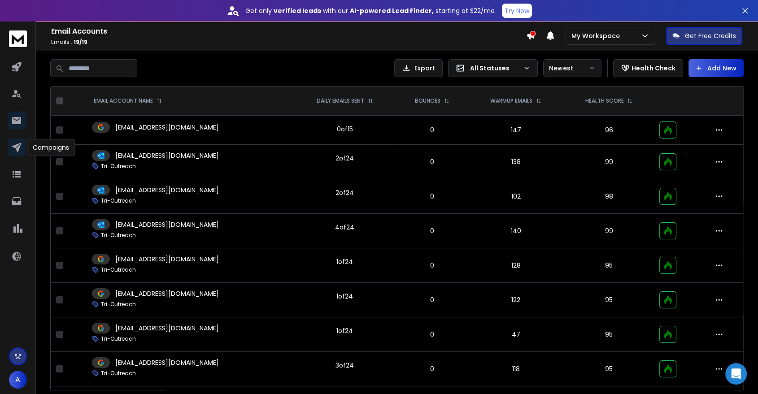
click at [20, 143] on icon at bounding box center [16, 147] width 11 height 11
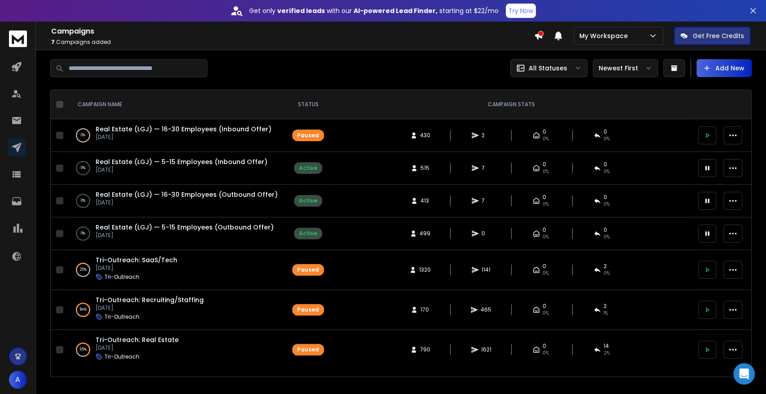
click at [707, 169] on icon at bounding box center [707, 168] width 8 height 8
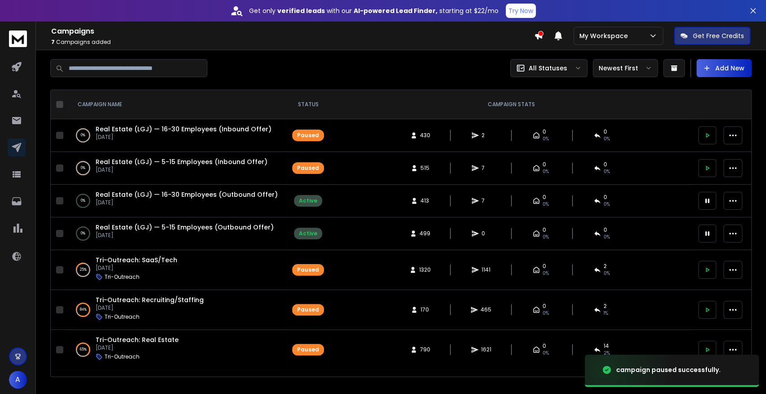
click at [710, 201] on icon at bounding box center [707, 201] width 8 height 8
click at [708, 228] on button at bounding box center [707, 234] width 18 height 18
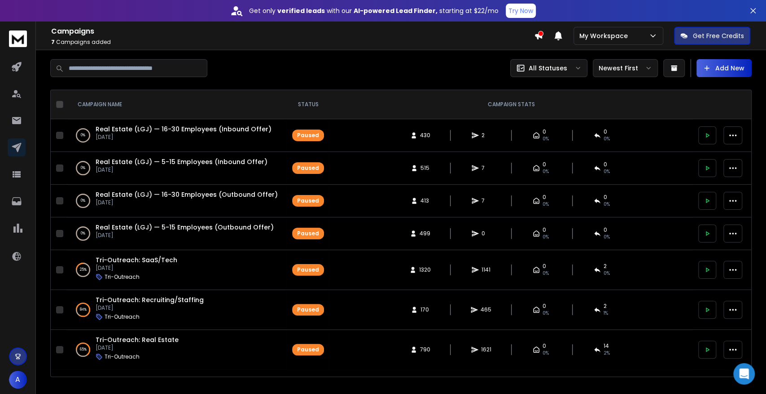
click at [340, 200] on div "413 7 0 0% 0 0 %" at bounding box center [511, 201] width 353 height 14
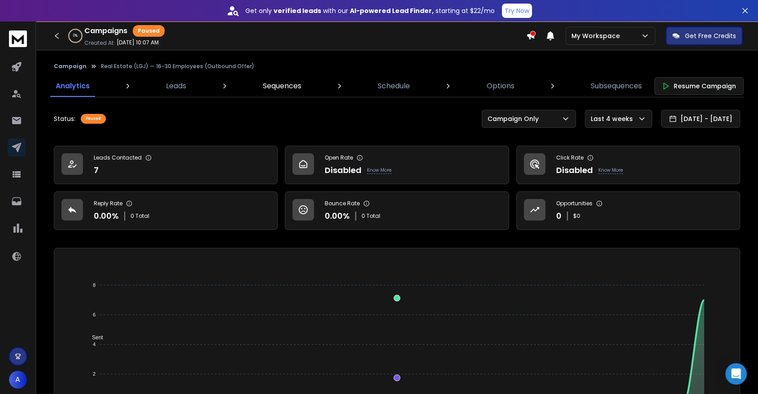
click at [292, 92] on link "Sequences" at bounding box center [281, 86] width 49 height 22
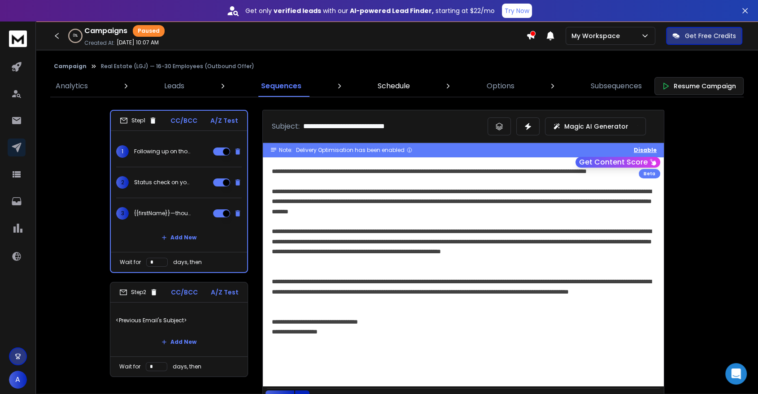
click at [384, 96] on link "Schedule" at bounding box center [393, 86] width 43 height 22
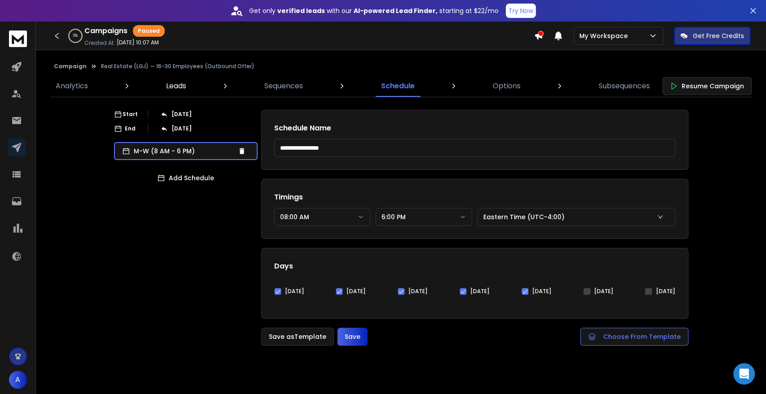
click at [183, 85] on p "Leads" at bounding box center [176, 86] width 20 height 11
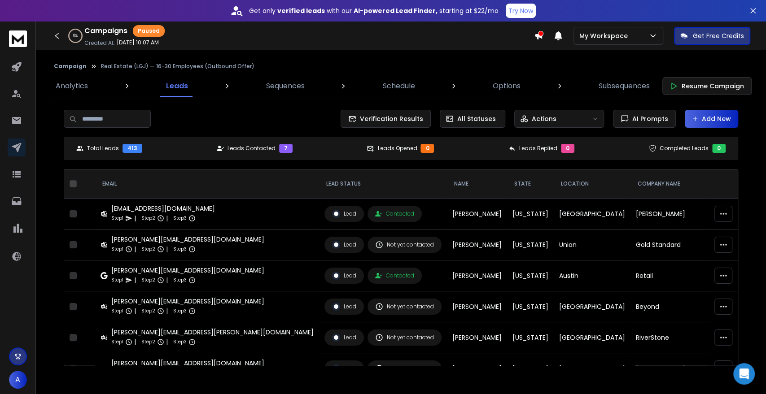
click at [719, 214] on icon "button" at bounding box center [723, 214] width 8 height 8
click at [71, 210] on button "button" at bounding box center [73, 213] width 7 height 7
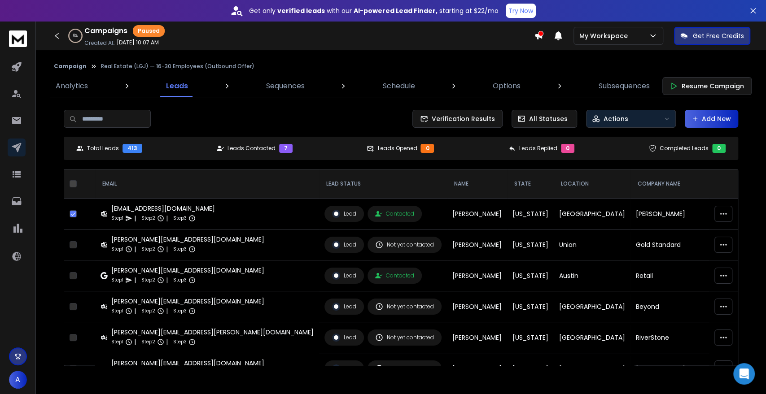
click at [623, 113] on button "Actions" at bounding box center [631, 119] width 90 height 18
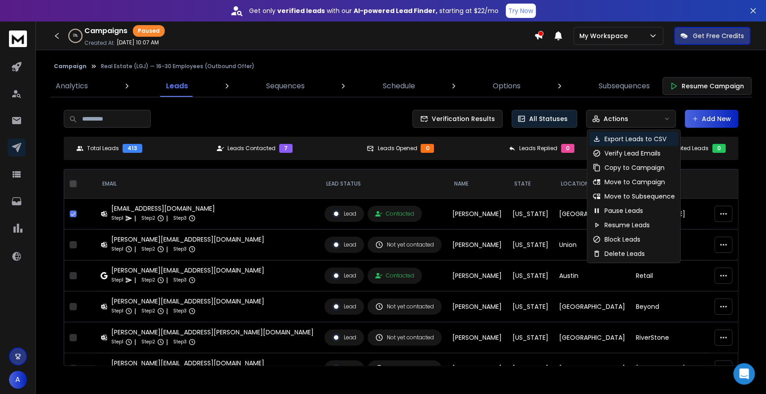
click at [574, 113] on button "All Statuses" at bounding box center [543, 119] width 65 height 18
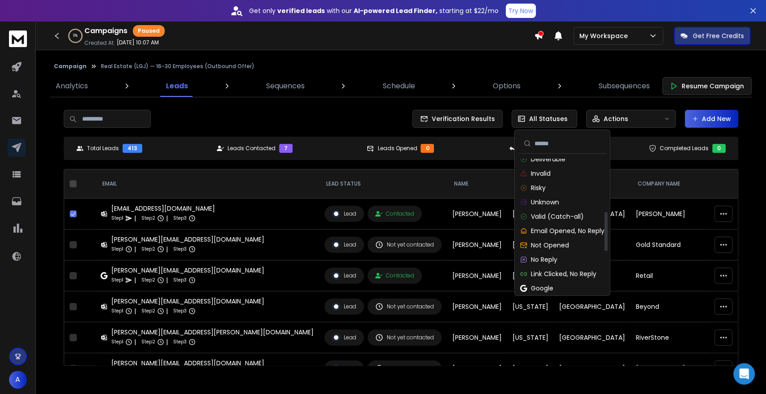
scroll to position [324, 0]
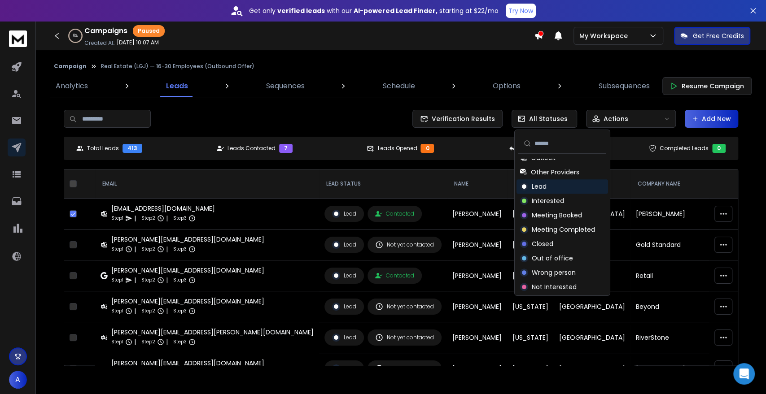
click at [314, 125] on div "Verification Results All Statuses Actions Add New" at bounding box center [401, 119] width 674 height 18
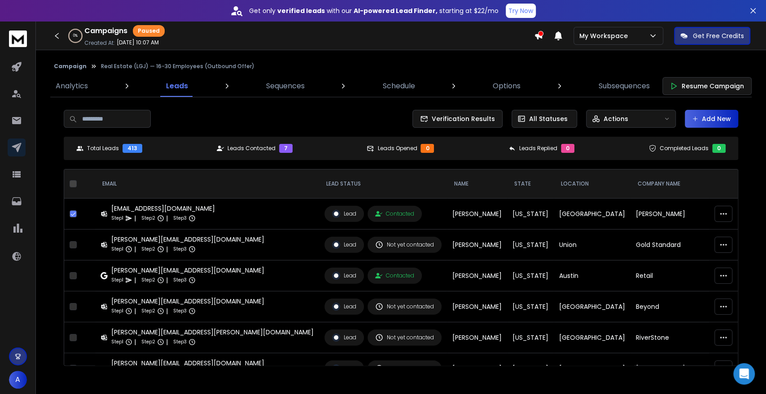
click at [74, 210] on button "button" at bounding box center [73, 213] width 7 height 7
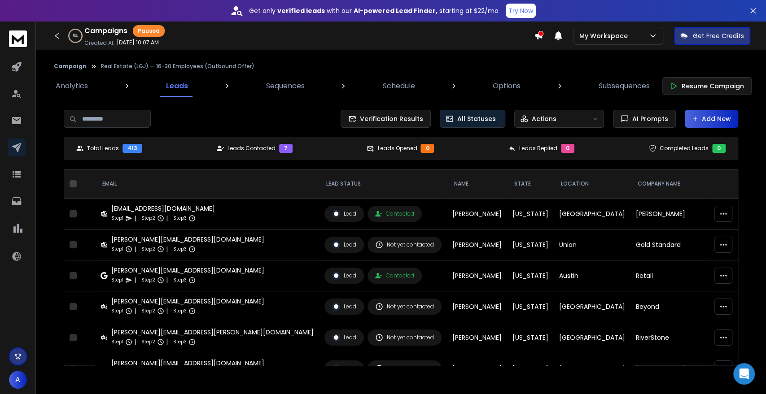
click at [491, 115] on p "All Statuses" at bounding box center [476, 118] width 39 height 9
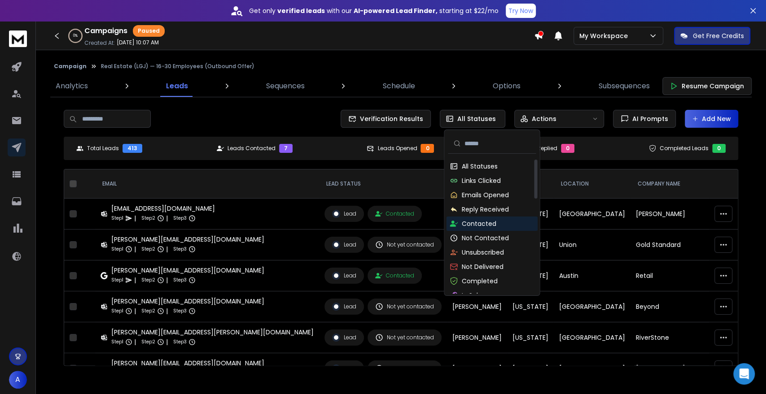
click at [477, 220] on p "Contacted" at bounding box center [478, 223] width 35 height 9
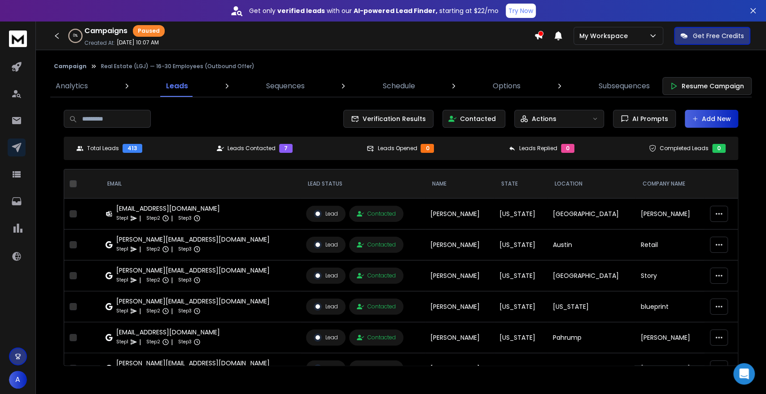
scroll to position [56, 0]
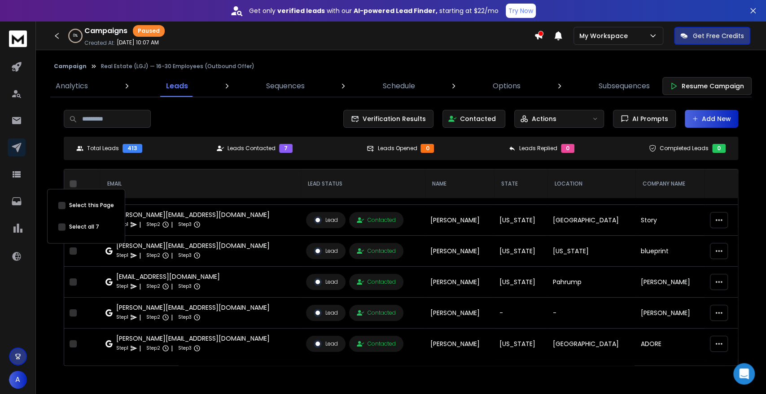
click at [72, 182] on button "Select this Page" at bounding box center [73, 183] width 7 height 7
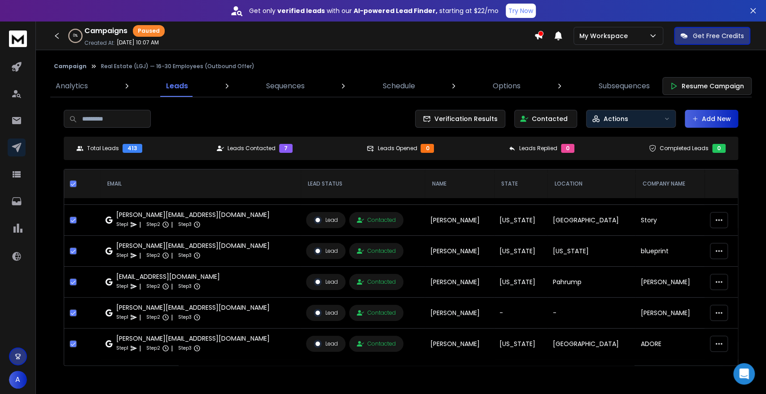
click at [612, 115] on p "Actions" at bounding box center [615, 118] width 25 height 9
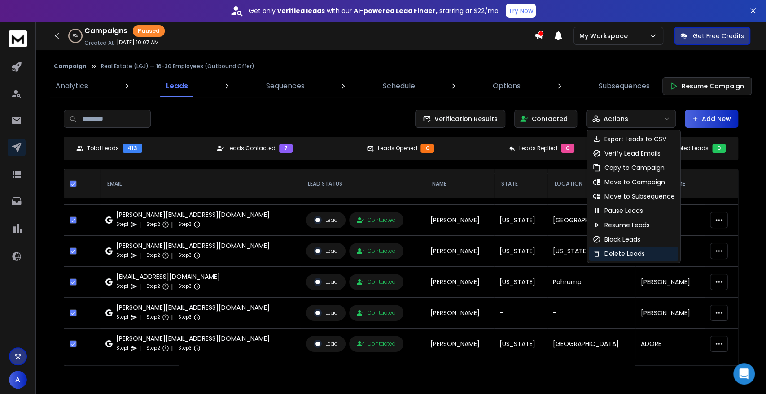
click at [617, 251] on p "Delete Leads" at bounding box center [624, 253] width 40 height 9
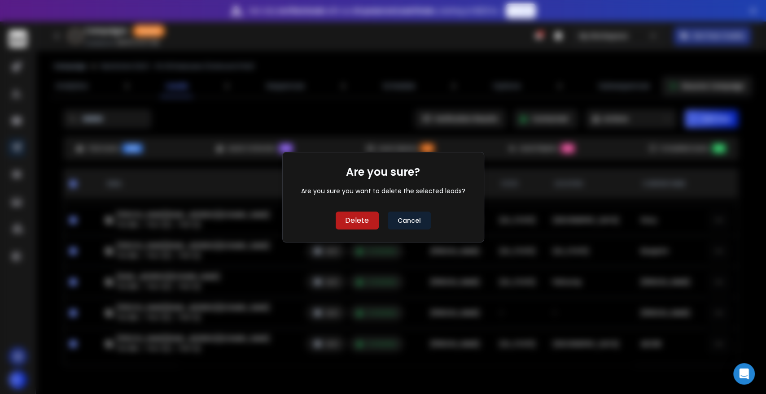
click at [366, 221] on button "Delete" at bounding box center [357, 221] width 43 height 18
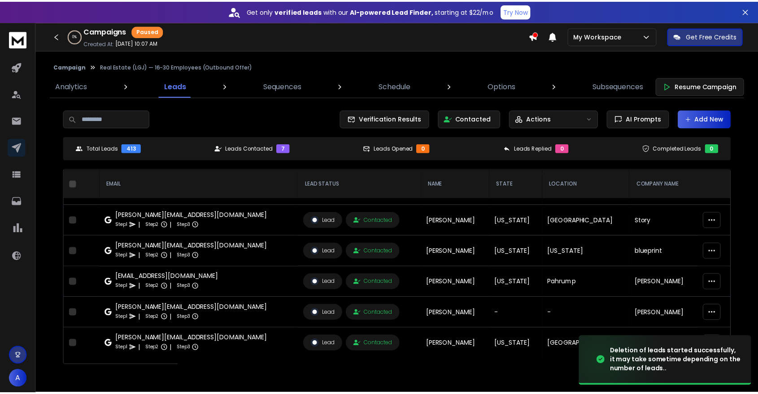
scroll to position [0, 0]
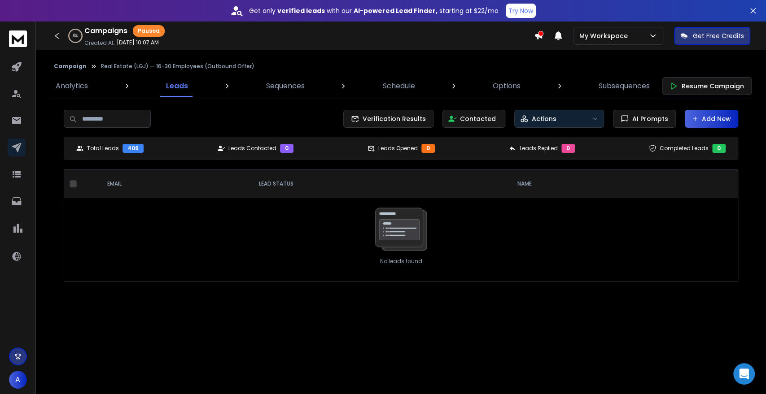
click at [587, 118] on div "Actions" at bounding box center [554, 118] width 68 height 9
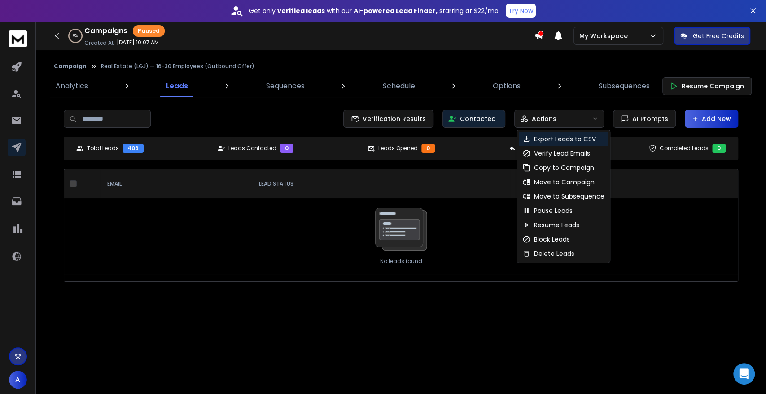
click at [473, 110] on button "Contacted" at bounding box center [473, 119] width 63 height 18
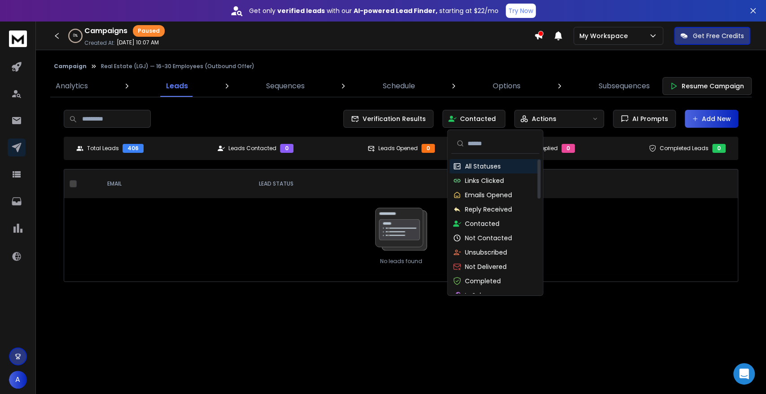
click at [474, 164] on p "All Statuses" at bounding box center [482, 166] width 36 height 9
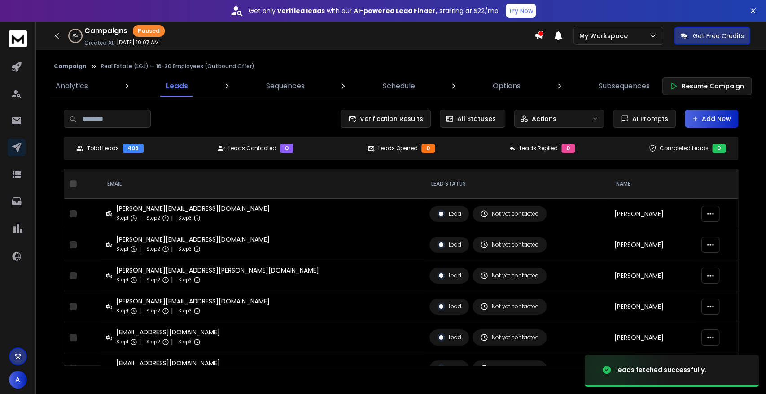
click at [74, 179] on th at bounding box center [82, 184] width 36 height 29
click at [74, 185] on button "Select this Page" at bounding box center [73, 183] width 7 height 7
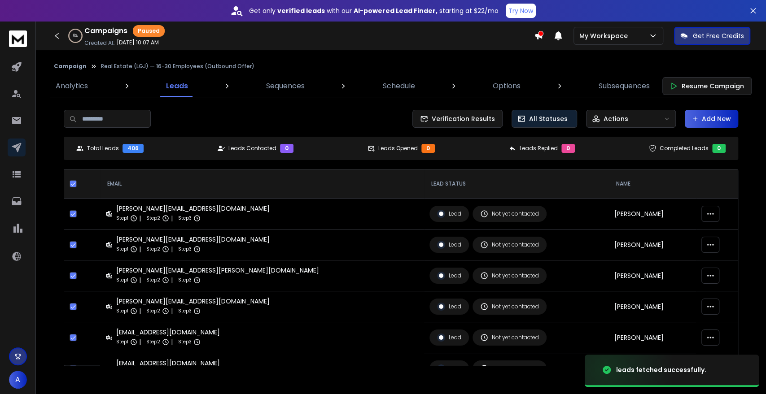
click at [563, 119] on p "All Statuses" at bounding box center [548, 118] width 39 height 9
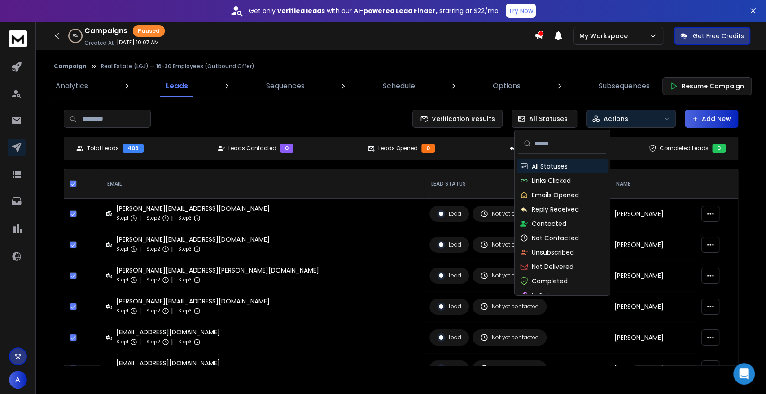
click at [619, 117] on p "Actions" at bounding box center [615, 118] width 25 height 9
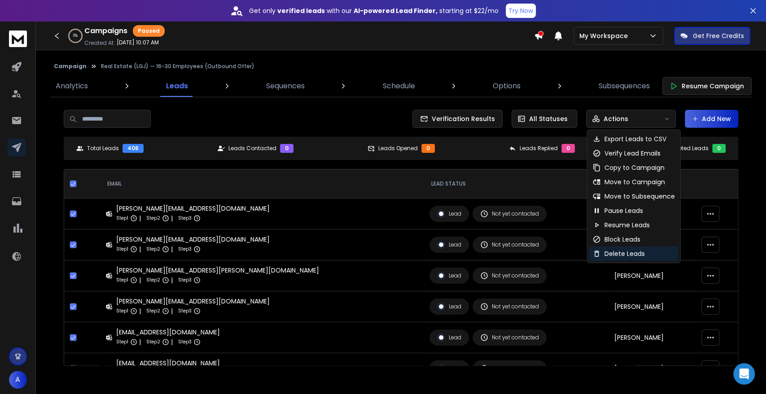
click at [619, 247] on div "Delete Leads" at bounding box center [633, 254] width 89 height 14
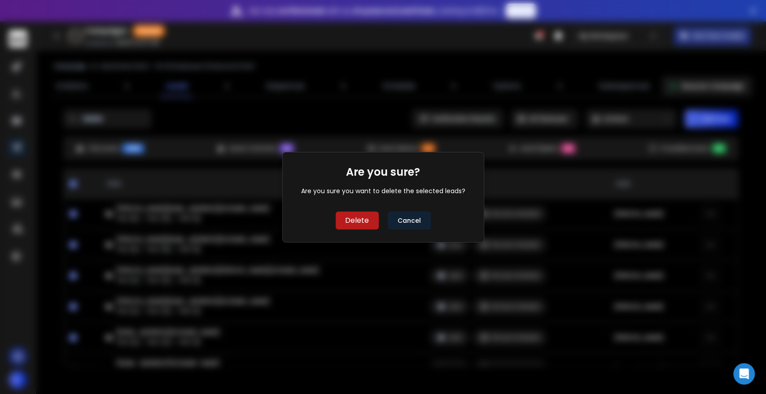
click at [356, 222] on button "Delete" at bounding box center [357, 221] width 43 height 18
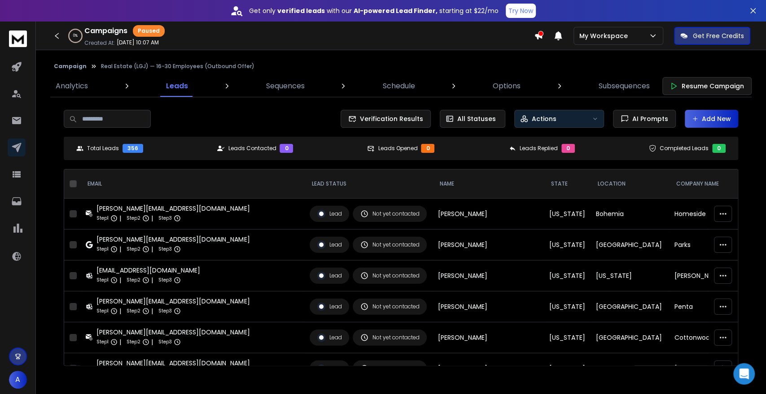
click at [603, 121] on button "Actions" at bounding box center [559, 119] width 90 height 18
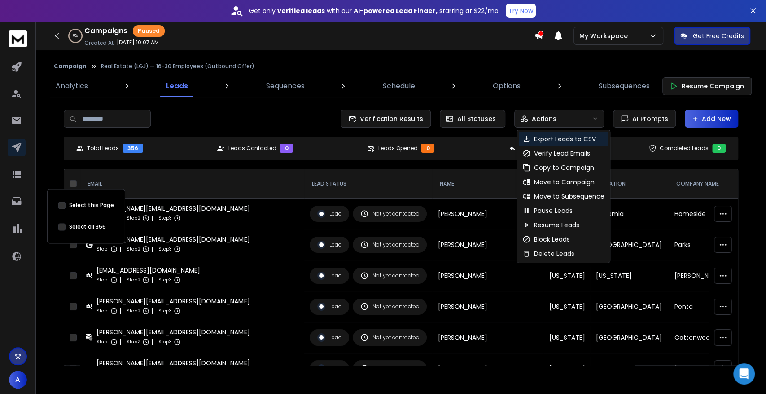
click at [74, 183] on button "Select this Page" at bounding box center [73, 183] width 7 height 7
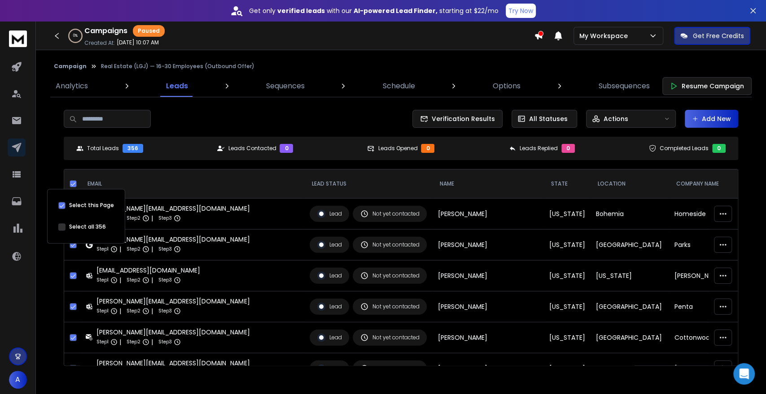
click at [70, 234] on div "Select all 356" at bounding box center [86, 227] width 56 height 18
click at [62, 227] on button "Select this Page" at bounding box center [61, 226] width 7 height 7
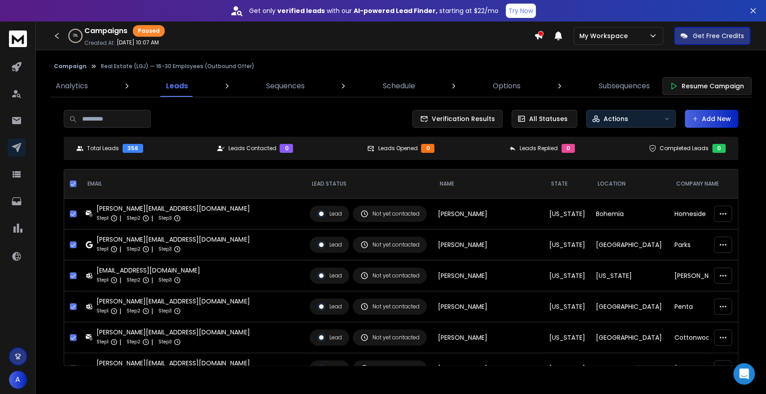
click at [620, 116] on p "Actions" at bounding box center [615, 118] width 25 height 9
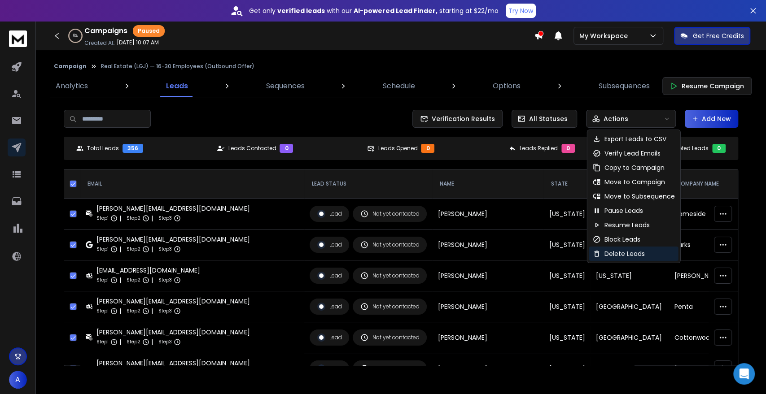
click at [615, 249] on p "Delete Leads" at bounding box center [624, 253] width 40 height 9
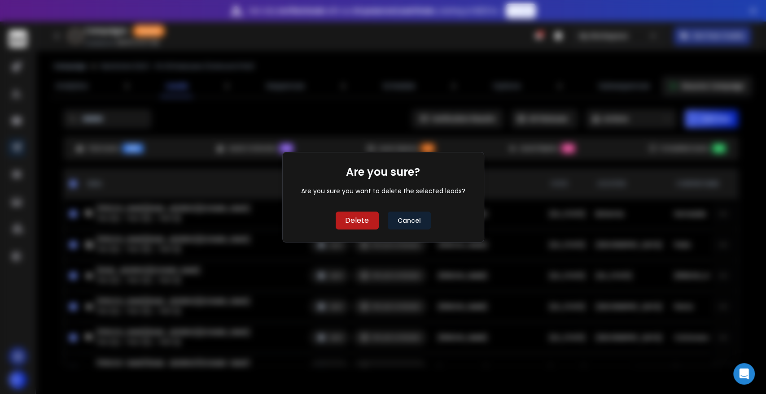
click at [357, 225] on button "Delete" at bounding box center [357, 221] width 43 height 18
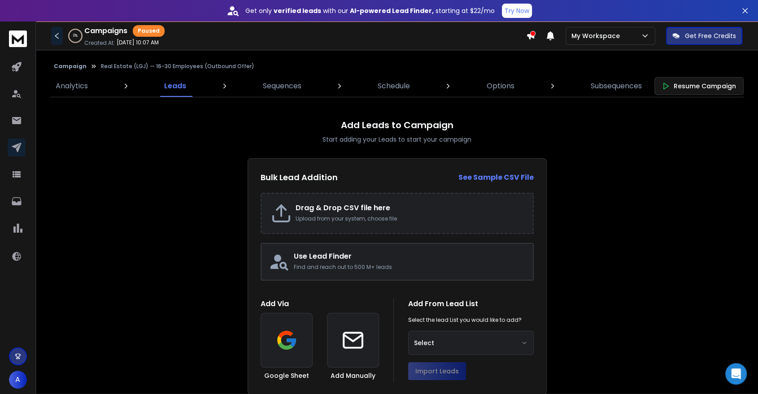
click at [61, 38] on icon at bounding box center [57, 36] width 8 height 8
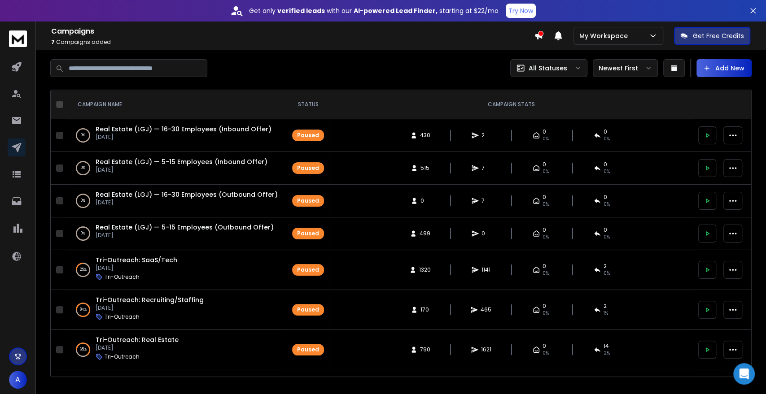
drag, startPoint x: 205, startPoint y: 235, endPoint x: 148, endPoint y: 225, distance: 57.7
click at [255, 202] on p "[DATE]" at bounding box center [187, 202] width 182 height 7
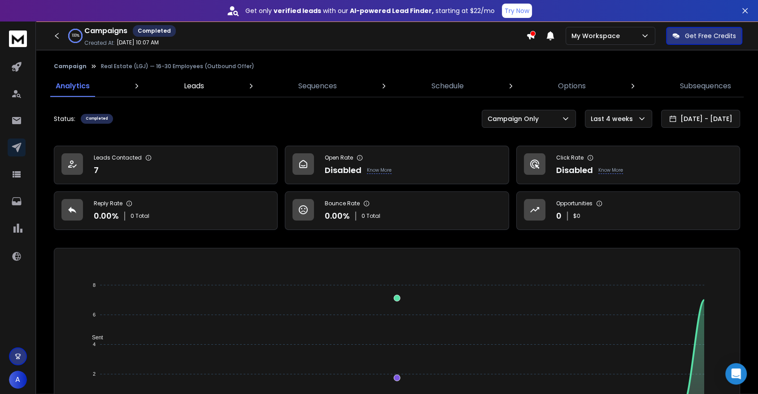
click at [193, 82] on p "Leads" at bounding box center [194, 86] width 20 height 11
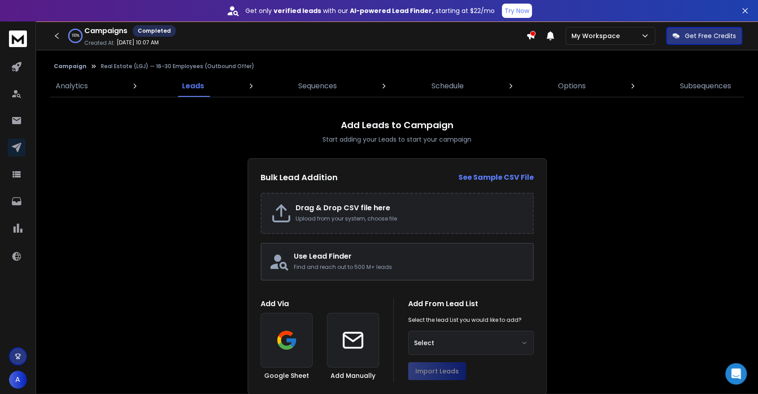
scroll to position [13, 0]
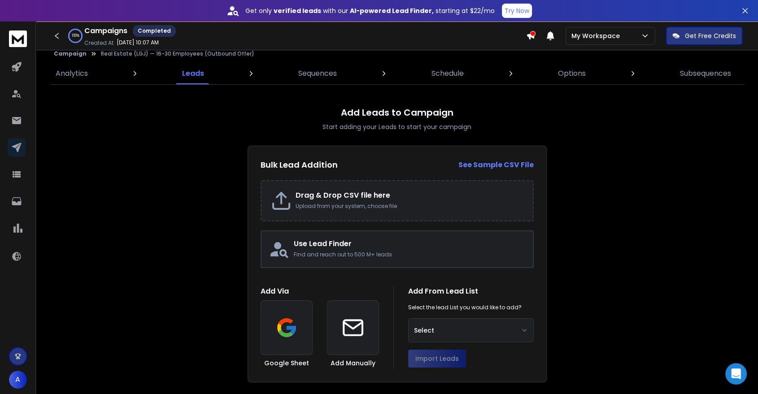
click at [327, 204] on p "Upload from your system, choose file" at bounding box center [410, 206] width 228 height 7
type input "**********"
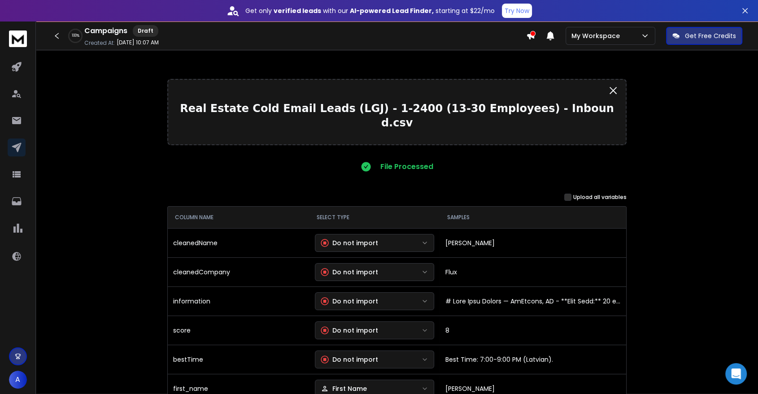
click at [615, 94] on icon at bounding box center [613, 90] width 11 height 11
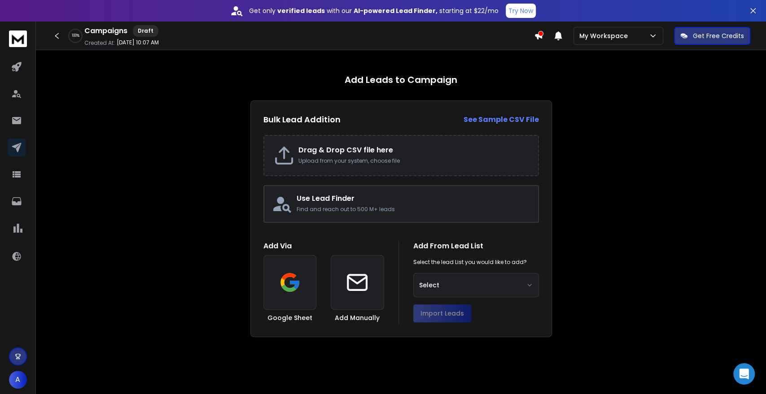
click at [348, 157] on p "Upload from your system, choose file" at bounding box center [413, 160] width 231 height 7
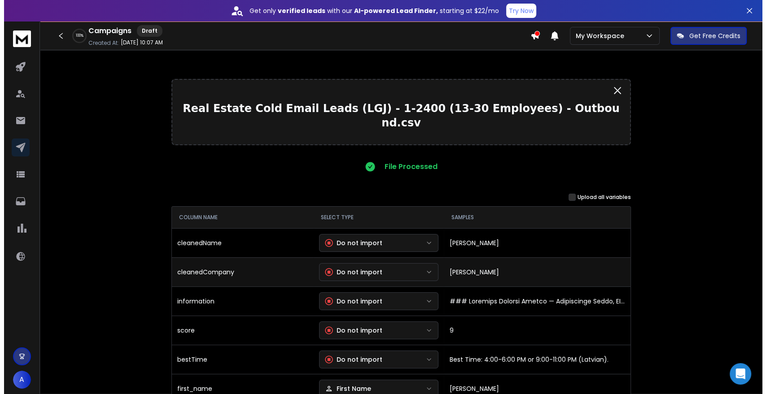
scroll to position [44, 0]
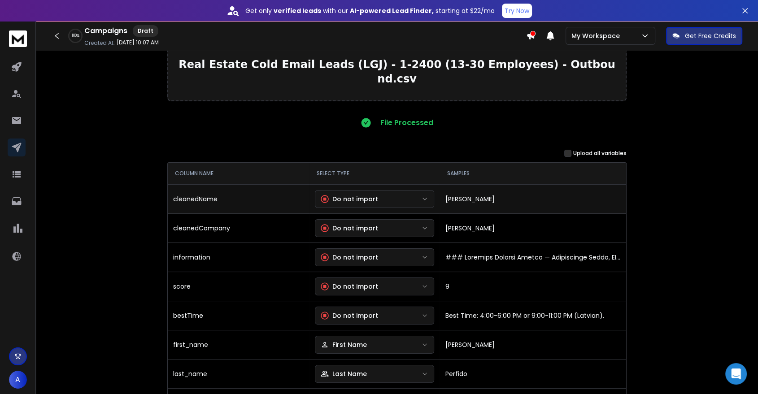
click at [369, 195] on div "Do not import" at bounding box center [349, 199] width 57 height 9
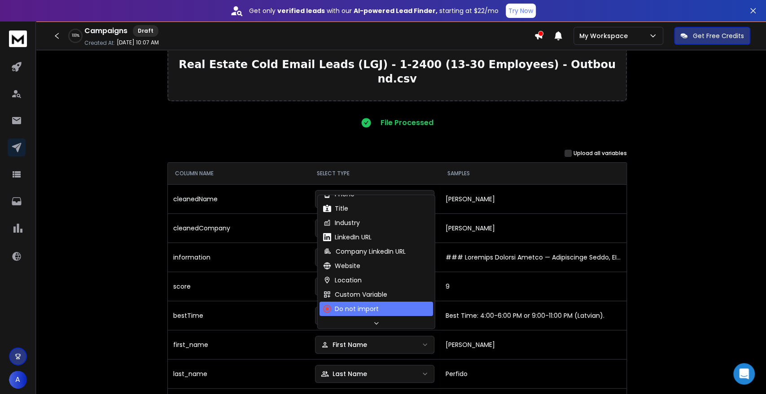
scroll to position [0, 0]
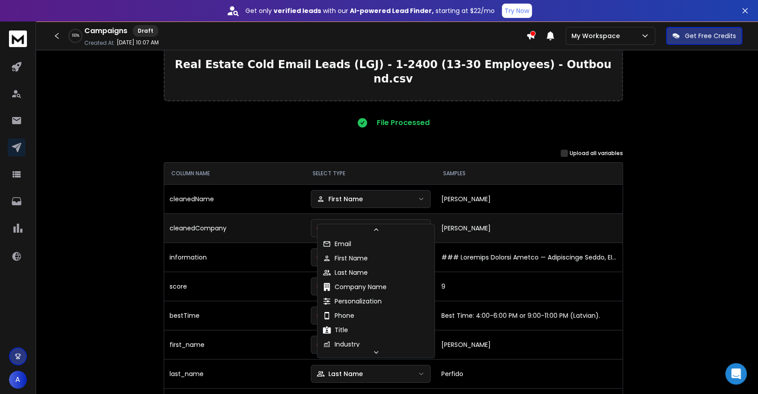
click at [363, 219] on button "Do not import" at bounding box center [371, 228] width 120 height 18
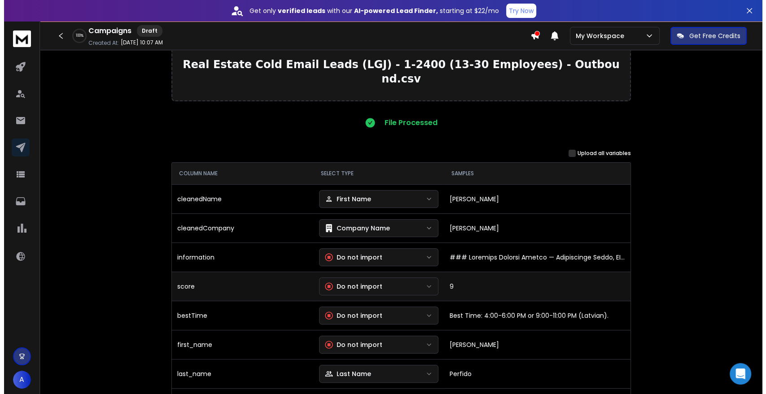
scroll to position [88, 0]
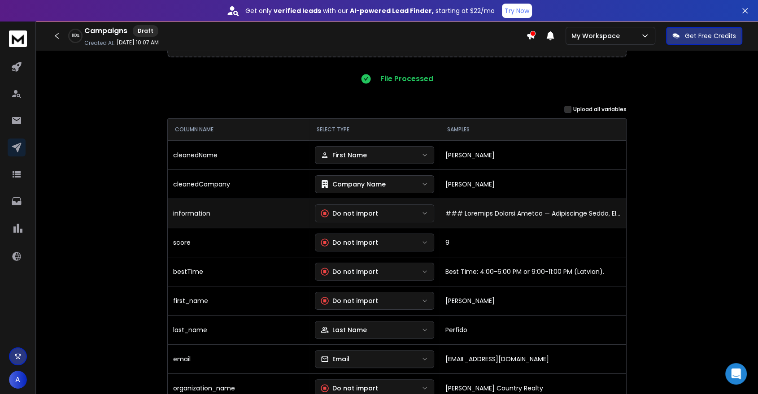
click at [384, 205] on button "Do not import" at bounding box center [375, 214] width 120 height 18
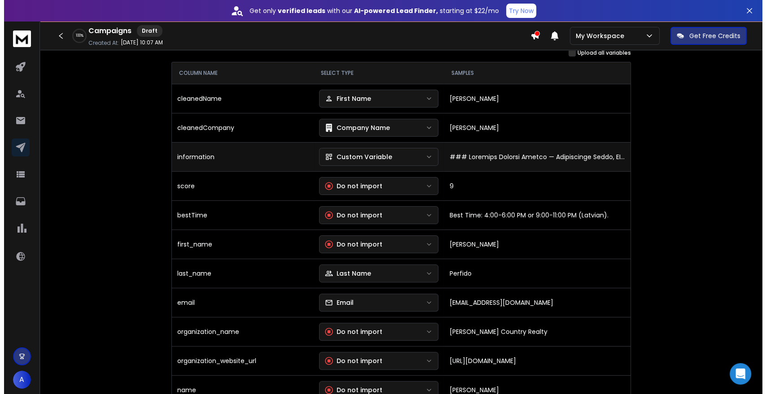
scroll to position [145, 0]
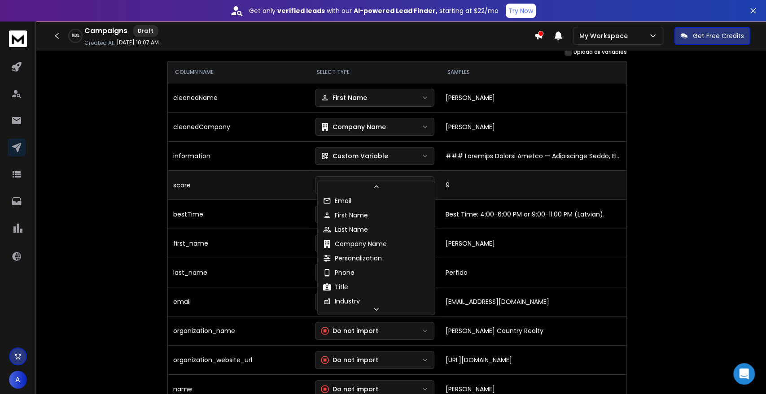
click at [360, 181] on div "Do not import" at bounding box center [349, 185] width 57 height 9
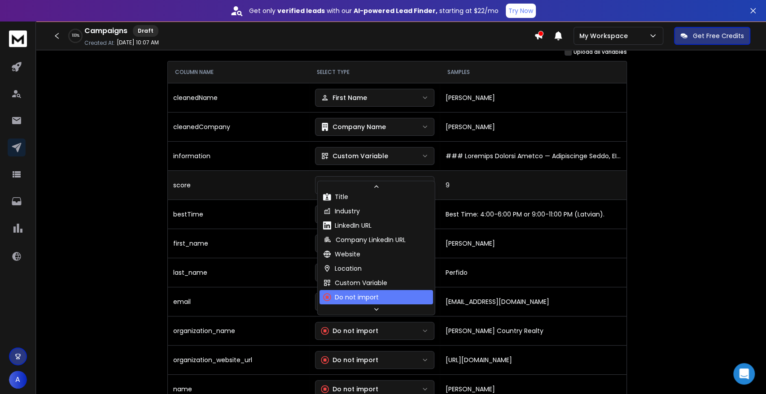
click at [362, 181] on div "Do not import" at bounding box center [349, 185] width 57 height 9
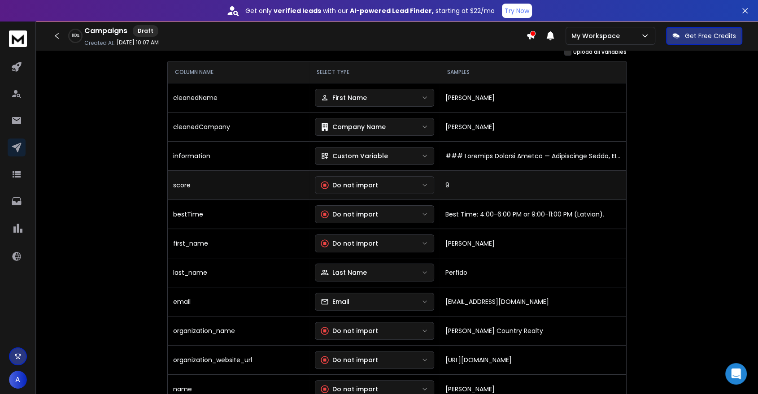
click at [362, 181] on div "Do not import" at bounding box center [349, 185] width 57 height 9
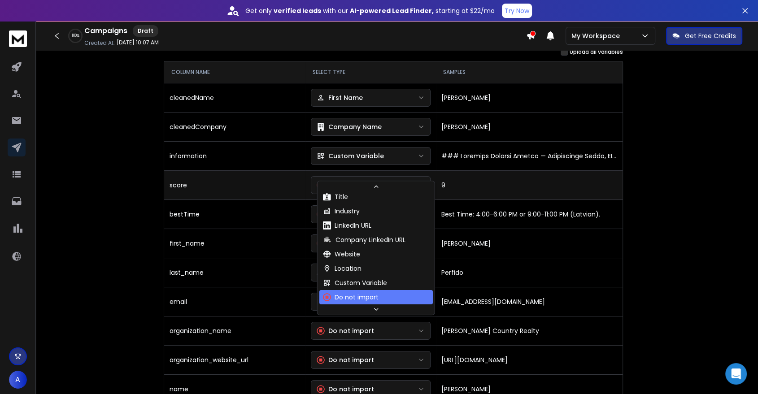
click at [362, 181] on div "Do not import" at bounding box center [345, 185] width 57 height 9
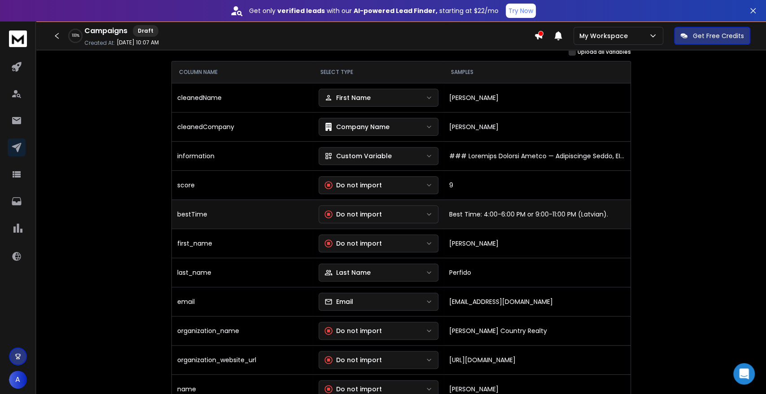
click at [368, 210] on div "Do not import" at bounding box center [352, 214] width 57 height 9
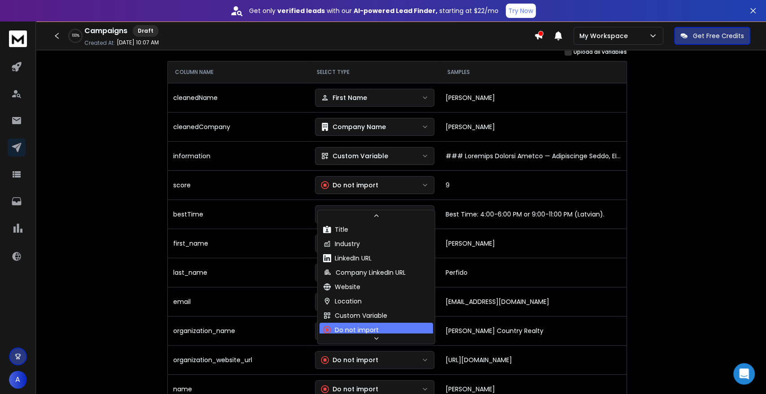
scroll to position [81, 0]
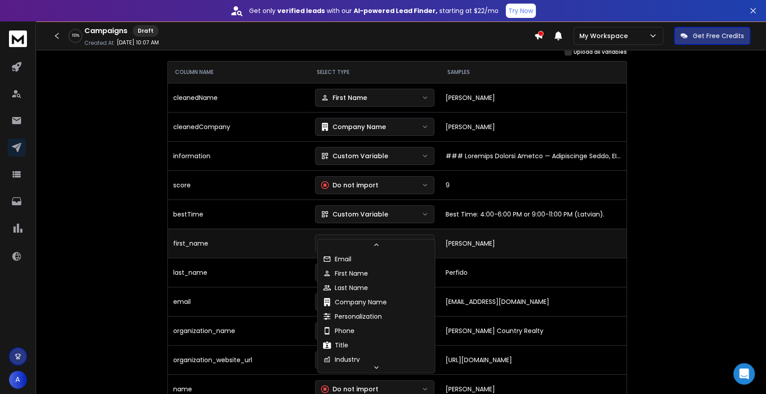
click at [379, 235] on button "Do not import" at bounding box center [375, 244] width 120 height 18
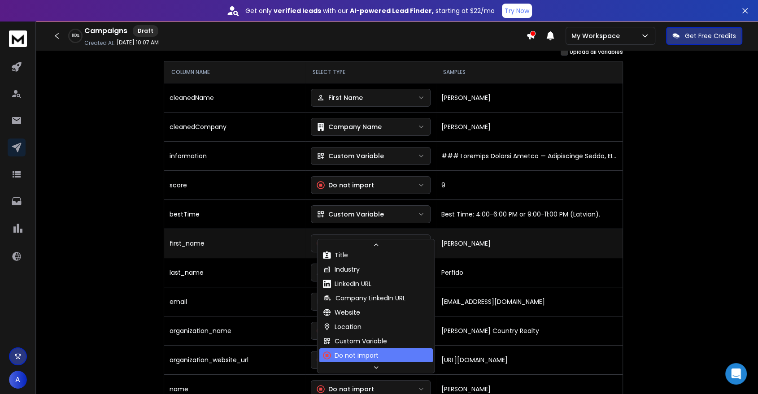
click at [379, 235] on button "Do not import" at bounding box center [371, 244] width 120 height 18
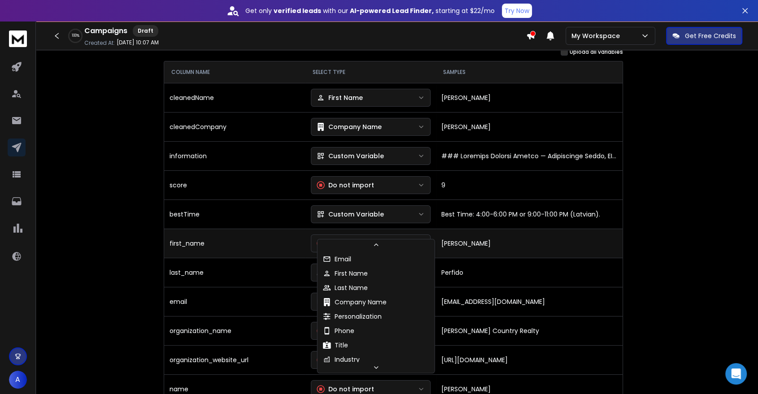
click at [379, 235] on button "Do not import" at bounding box center [371, 244] width 120 height 18
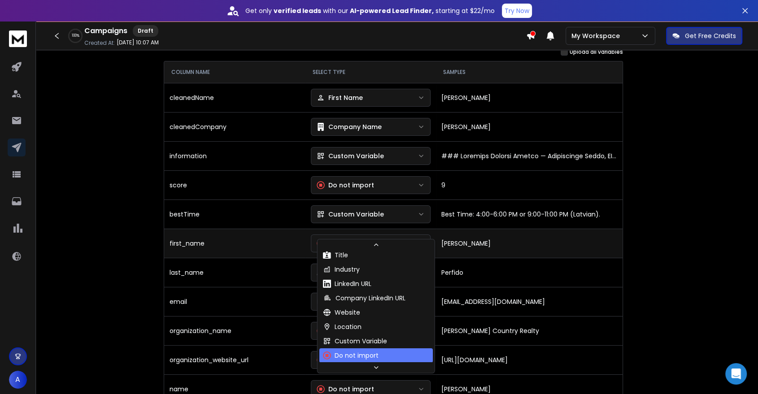
click at [379, 235] on button "Do not import" at bounding box center [371, 244] width 120 height 18
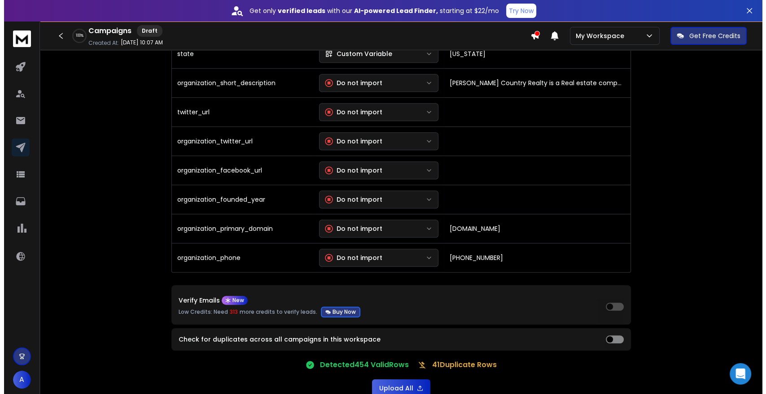
scroll to position [599, 0]
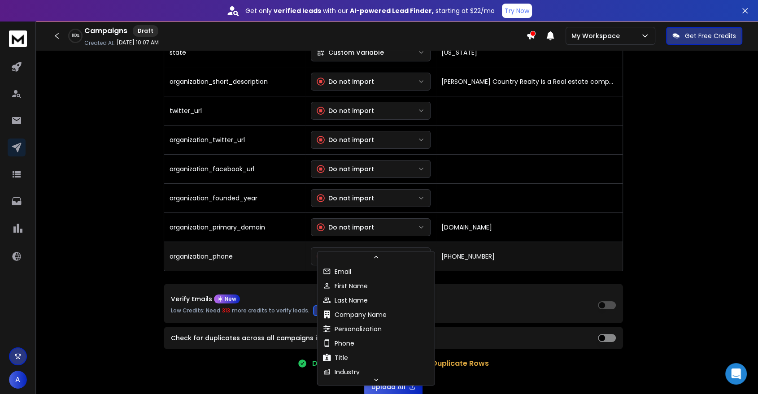
click at [382, 248] on button "Do not import" at bounding box center [371, 257] width 120 height 18
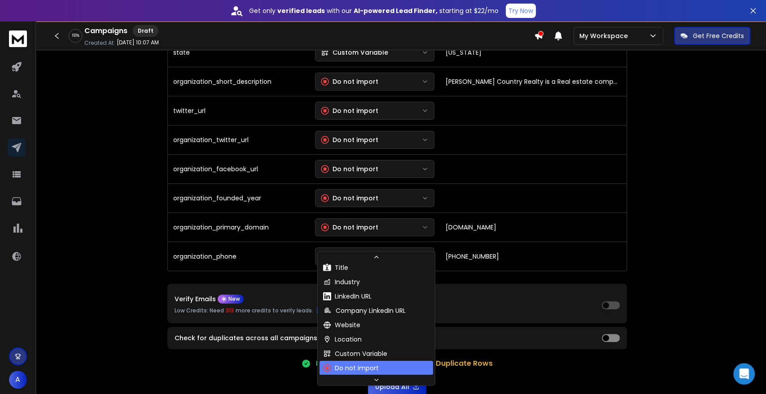
scroll to position [0, 0]
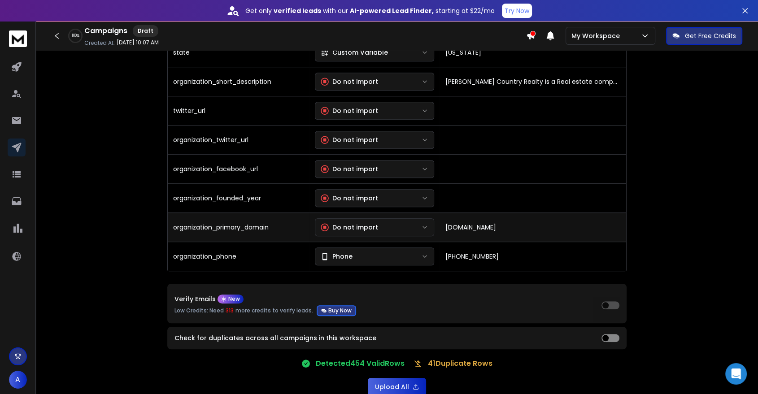
click at [383, 221] on td "Do not import" at bounding box center [375, 227] width 131 height 29
click at [375, 223] on div "Do not import" at bounding box center [349, 227] width 57 height 9
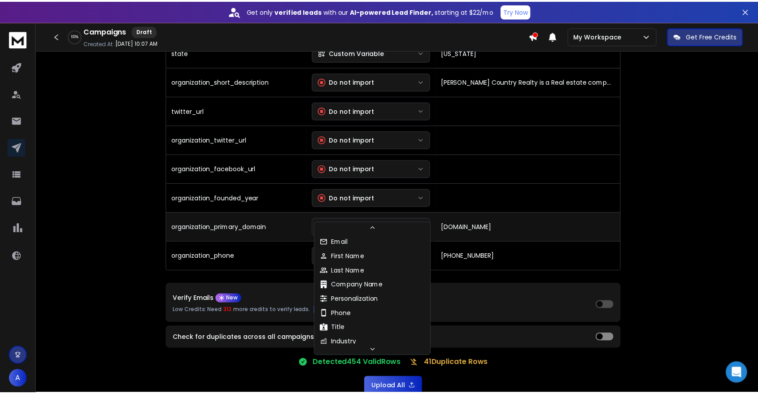
scroll to position [90, 0]
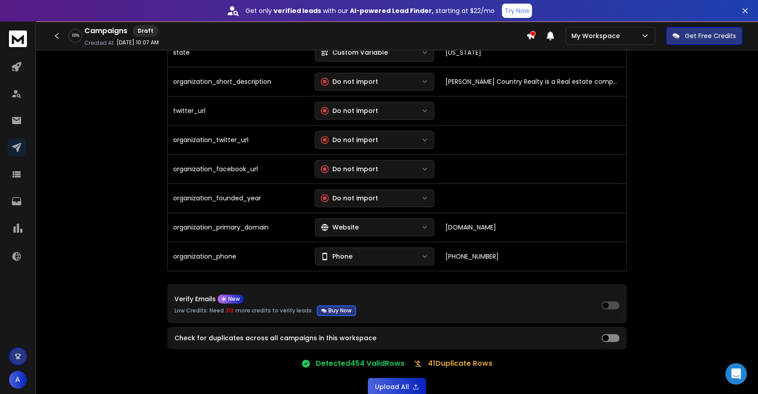
click at [613, 334] on button "Check for duplicates across all campaigns in this workspace" at bounding box center [611, 338] width 18 height 8
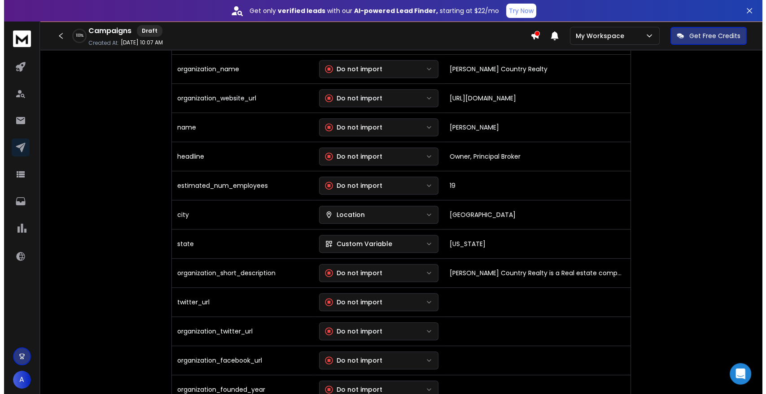
scroll to position [375, 0]
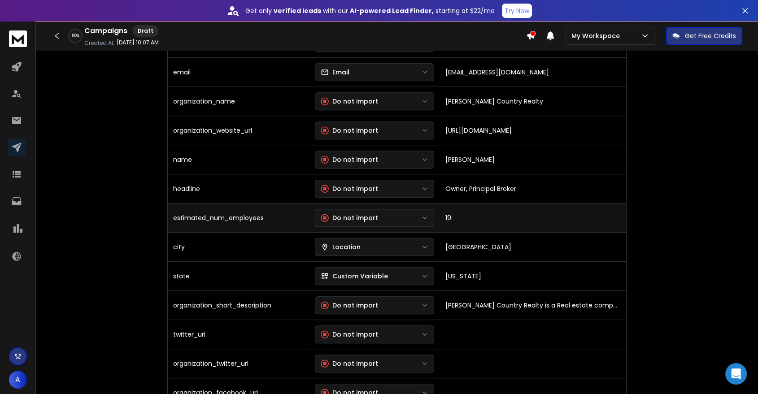
click at [381, 209] on button "Do not import" at bounding box center [375, 218] width 120 height 18
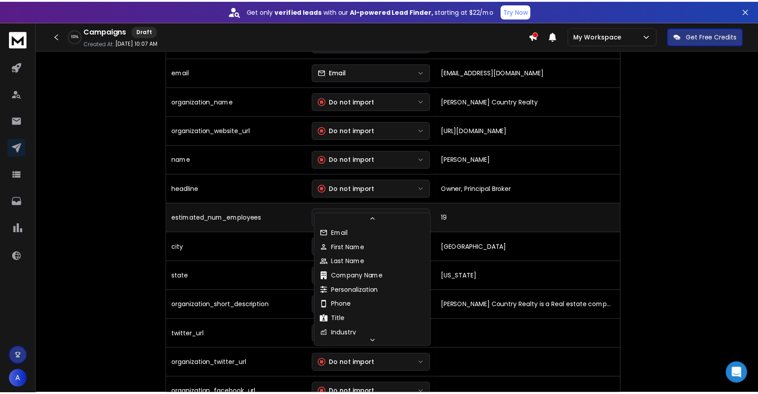
scroll to position [90, 0]
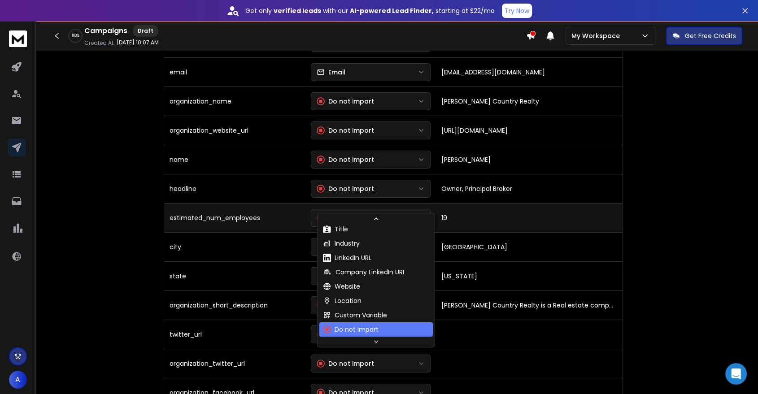
click at [381, 209] on button "Do not import" at bounding box center [371, 218] width 120 height 18
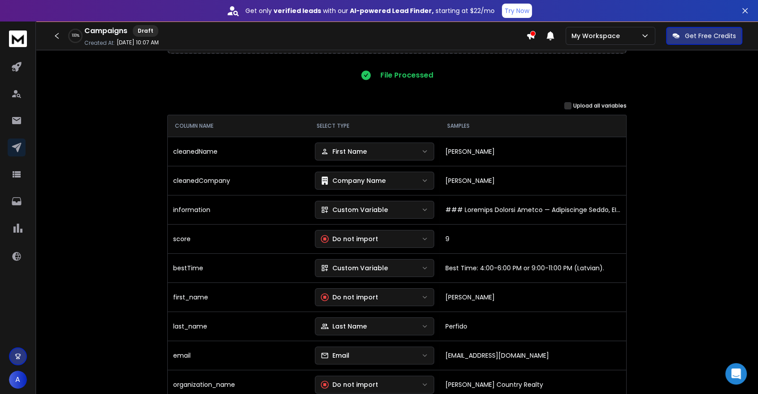
scroll to position [88, 0]
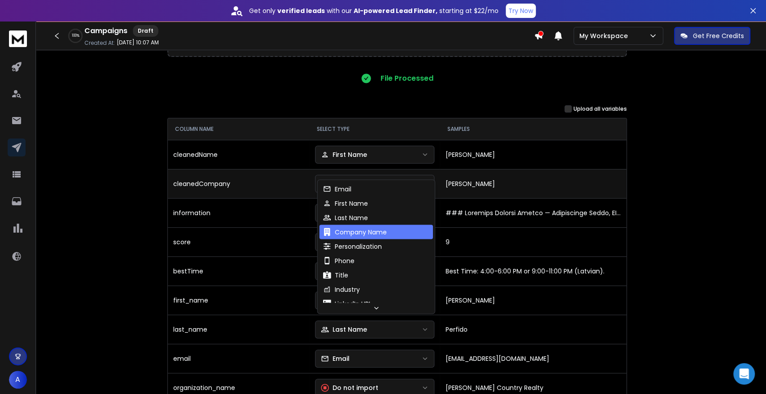
click at [380, 179] on div "Company Name" at bounding box center [353, 183] width 65 height 9
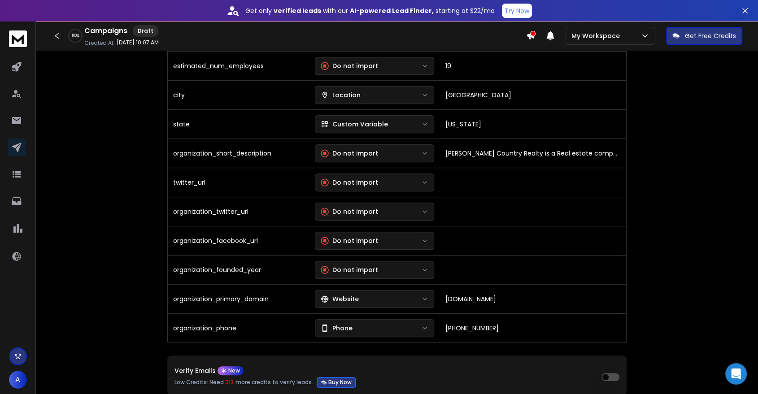
scroll to position [599, 0]
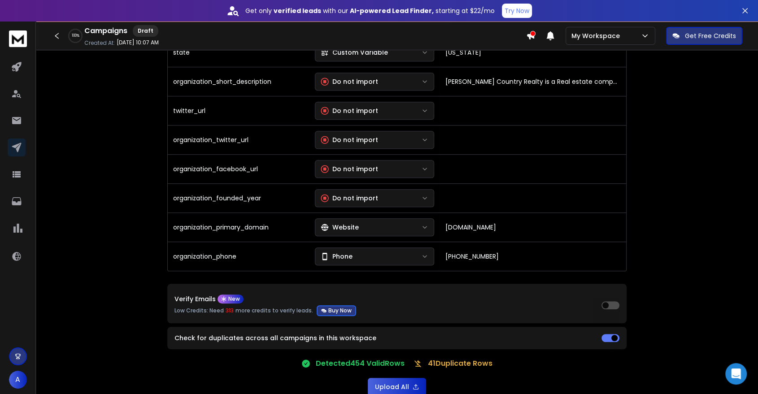
click at [386, 378] on button "Upload All" at bounding box center [397, 387] width 58 height 18
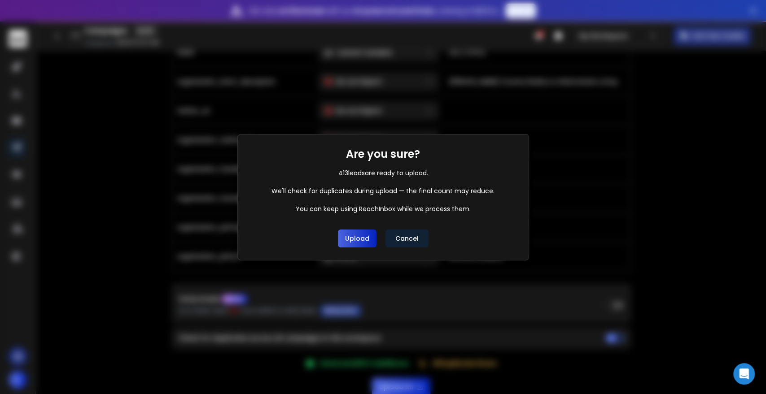
click at [357, 239] on button "Upload" at bounding box center [357, 239] width 39 height 18
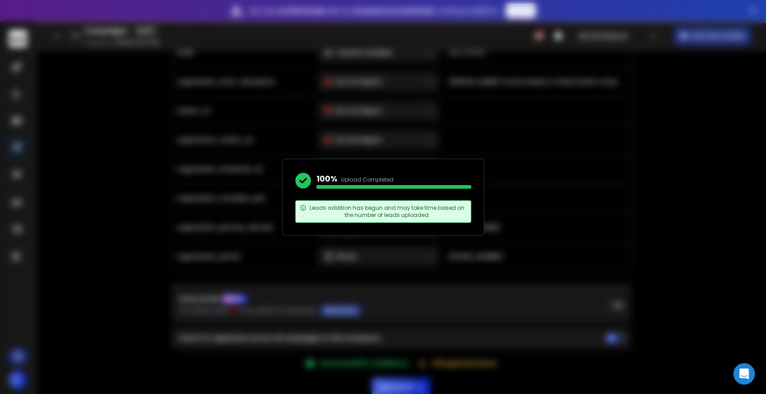
click at [416, 270] on div "100 % Upload Completed Leads addition has begun and may take time based on the …" at bounding box center [383, 197] width 766 height 394
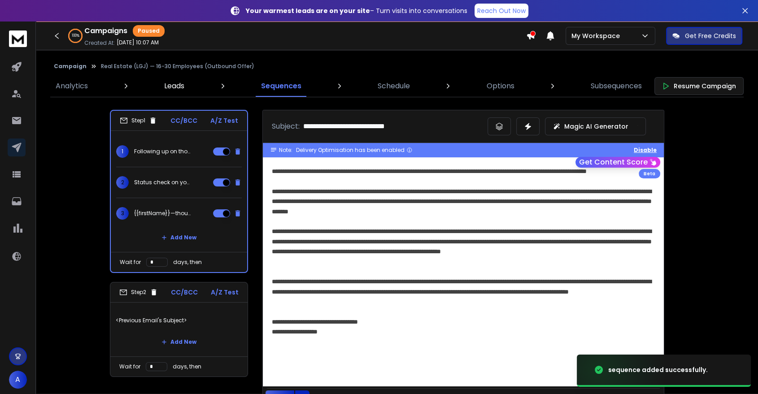
click at [182, 83] on p "Leads" at bounding box center [174, 86] width 20 height 11
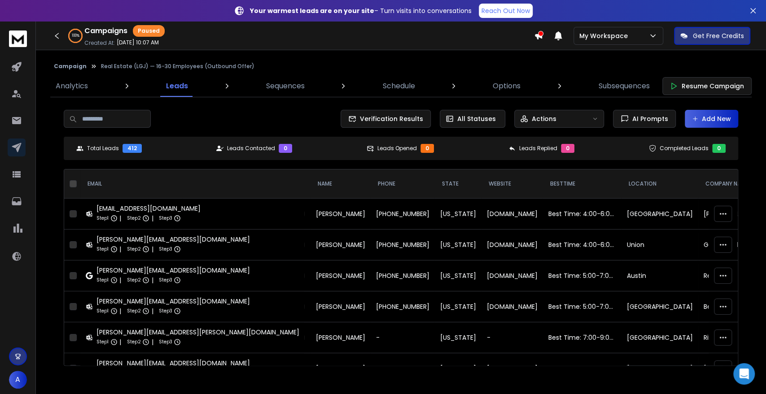
scroll to position [0, 122]
click at [554, 212] on td "Best Time: 4:00-6:00 PM or 9:00-11:00 PM (Latvian)." at bounding box center [581, 214] width 78 height 31
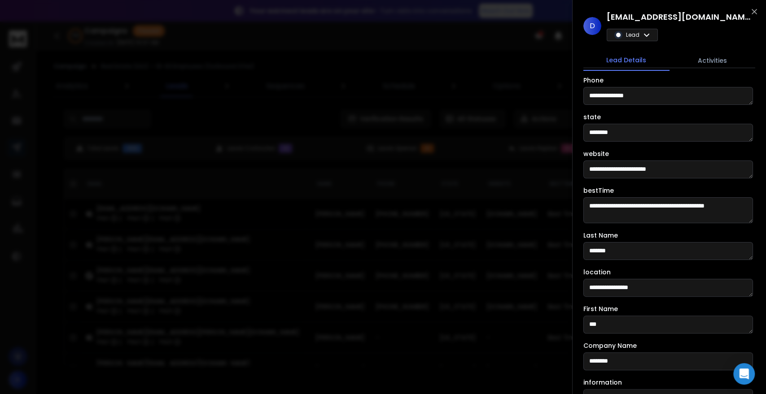
scroll to position [94, 0]
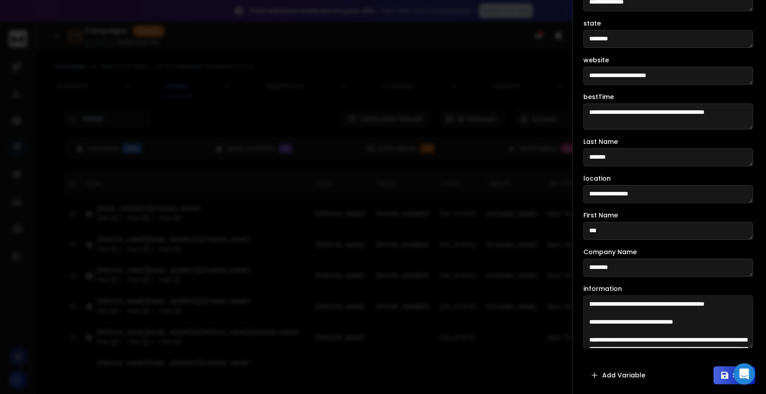
click at [517, 205] on div at bounding box center [383, 197] width 766 height 394
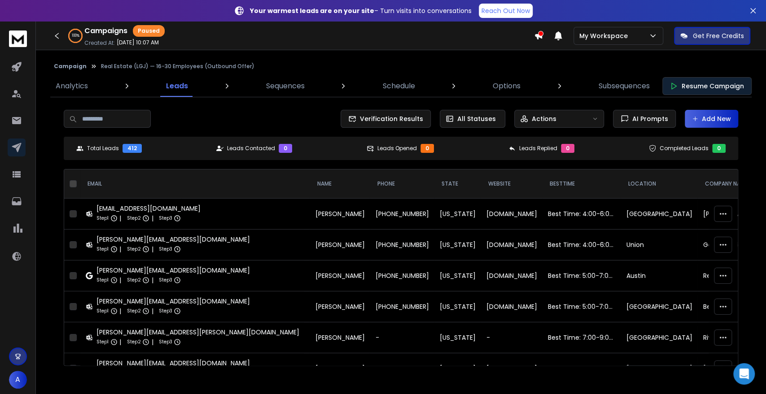
click at [693, 92] on button "Resume Campaign" at bounding box center [706, 86] width 89 height 18
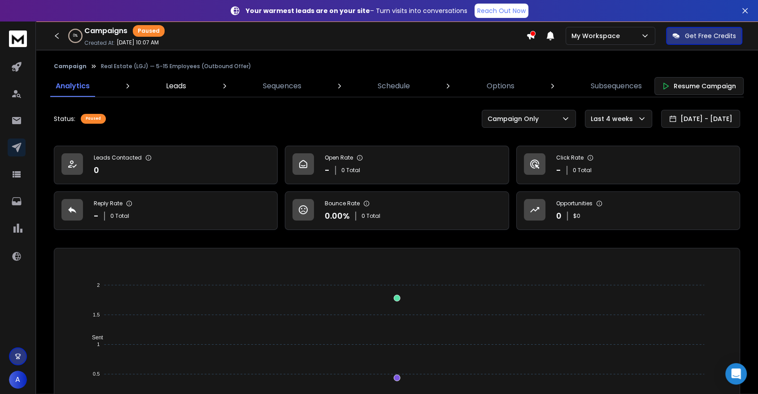
click at [179, 90] on p "Leads" at bounding box center [176, 86] width 20 height 11
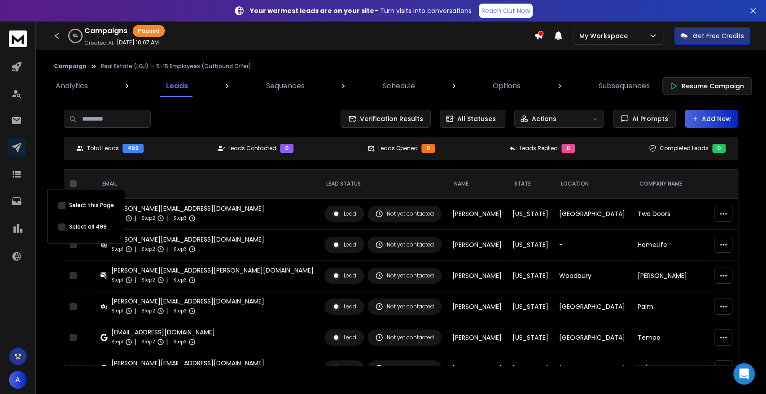
click at [67, 227] on div "Select all 499" at bounding box center [86, 226] width 56 height 7
click at [61, 227] on button "Select this Page" at bounding box center [61, 226] width 7 height 7
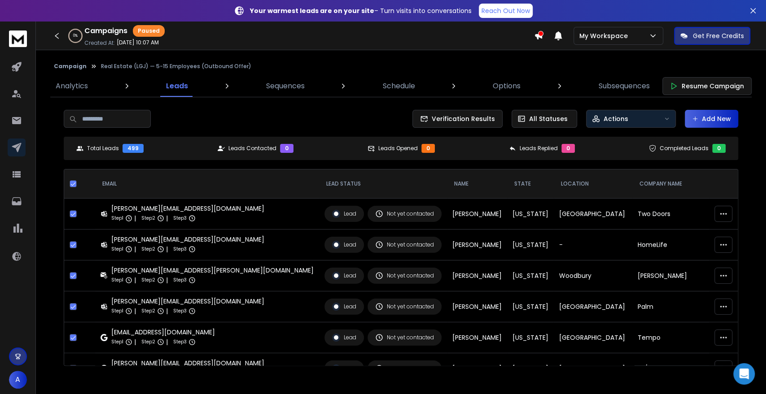
click at [610, 115] on p "Actions" at bounding box center [615, 118] width 25 height 9
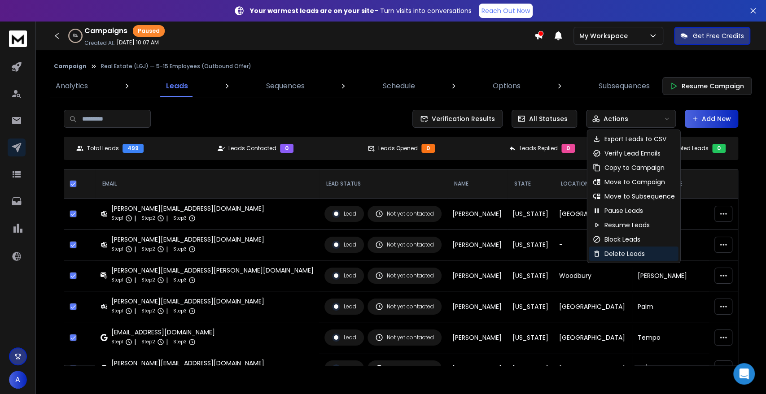
click at [620, 260] on div "Delete Leads" at bounding box center [633, 254] width 89 height 14
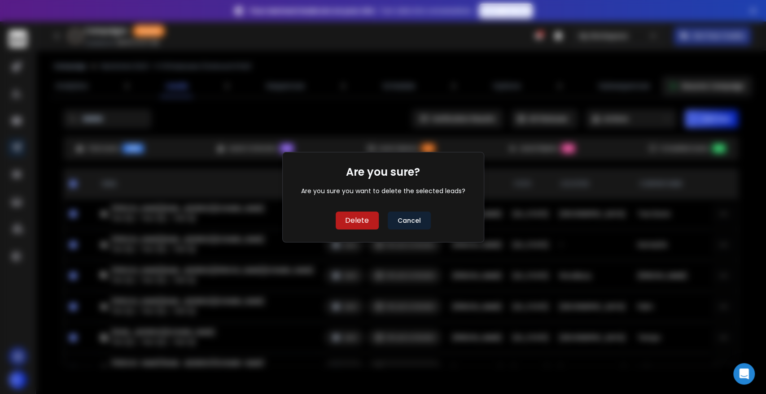
click at [368, 221] on button "Delete" at bounding box center [357, 221] width 43 height 18
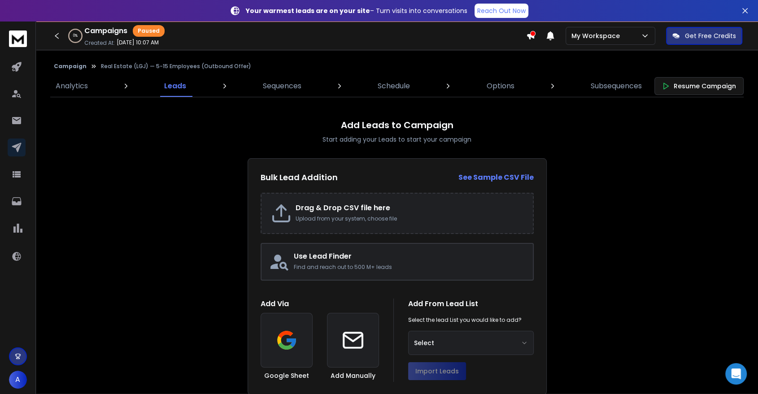
click at [317, 219] on p "Upload from your system, choose file" at bounding box center [410, 218] width 228 height 7
type input "**********"
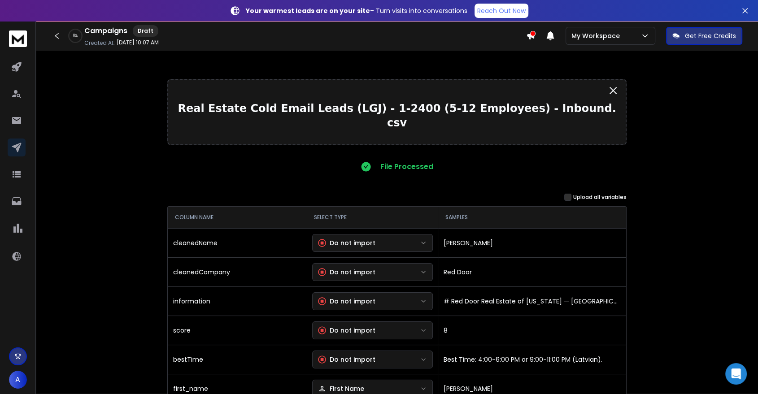
click at [615, 86] on icon at bounding box center [613, 90] width 11 height 11
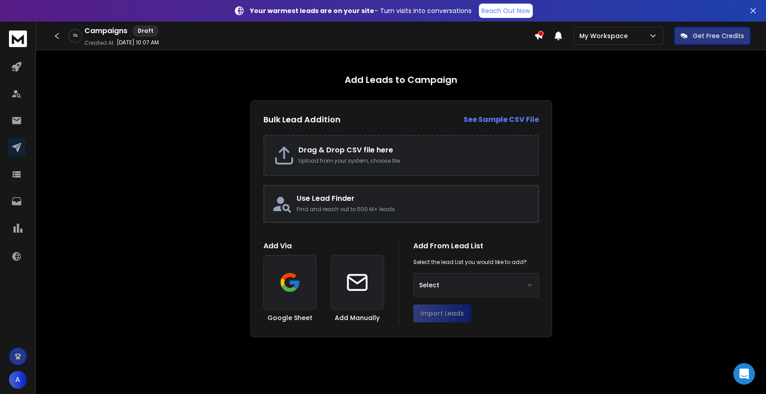
click at [367, 151] on h2 "Drag & Drop CSV file here" at bounding box center [413, 150] width 231 height 11
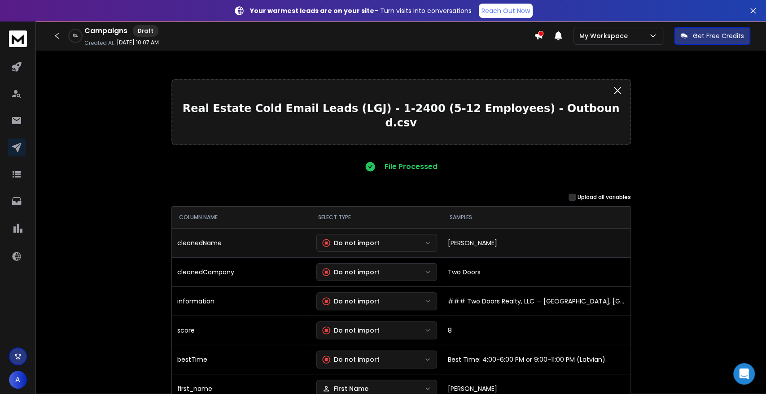
click at [346, 236] on button "Do not import" at bounding box center [376, 243] width 121 height 18
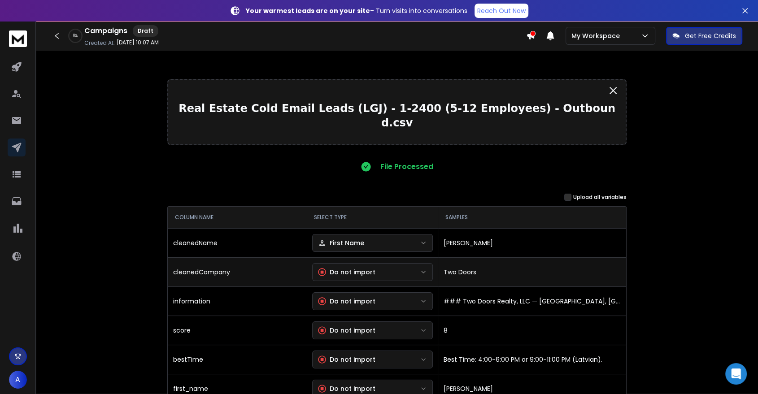
click at [370, 268] on div "Do not import" at bounding box center [346, 272] width 57 height 9
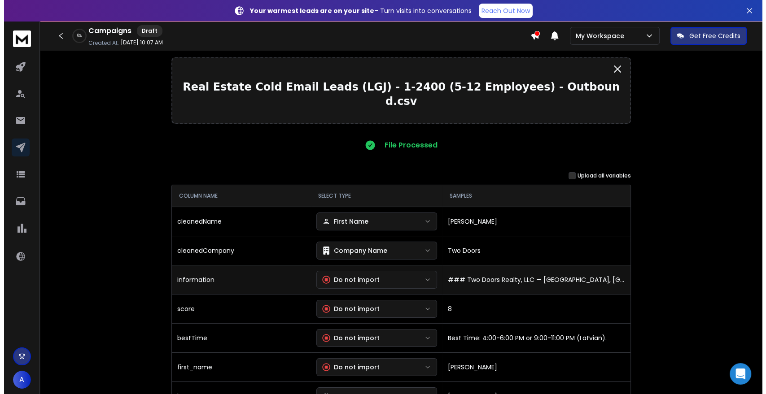
scroll to position [28, 0]
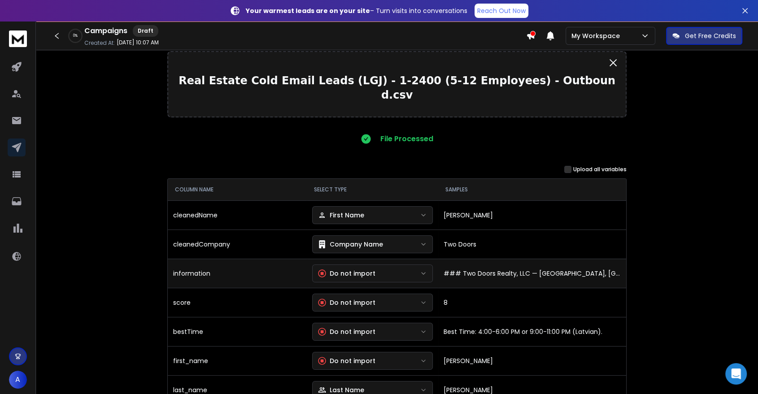
click at [363, 269] on div "Do not import" at bounding box center [346, 273] width 57 height 9
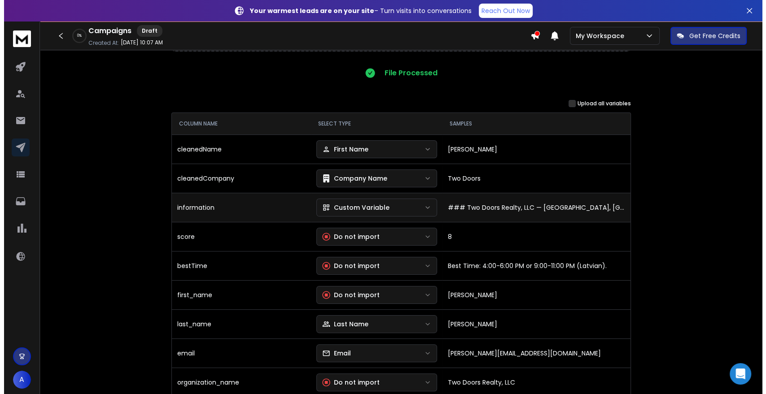
scroll to position [97, 0]
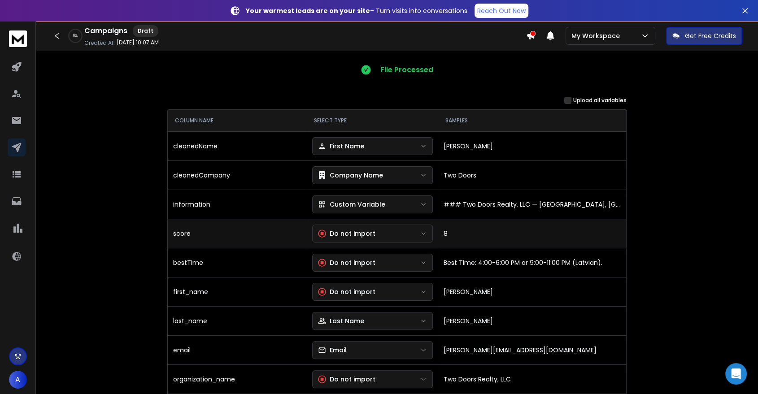
click at [368, 225] on button "Do not import" at bounding box center [372, 234] width 121 height 18
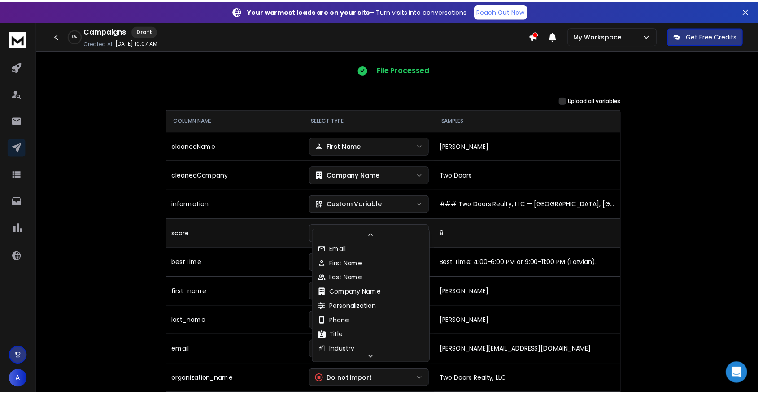
scroll to position [90, 0]
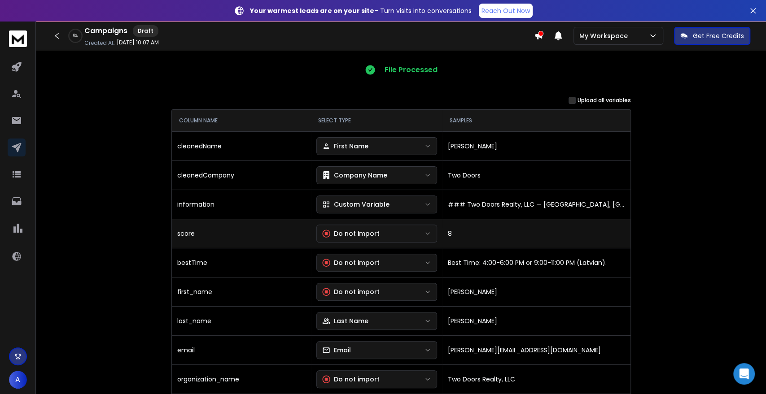
click at [368, 229] on div "Do not import" at bounding box center [350, 233] width 57 height 9
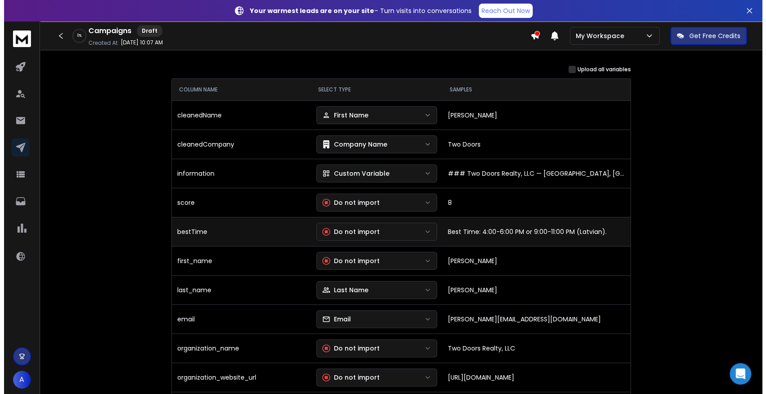
scroll to position [131, 0]
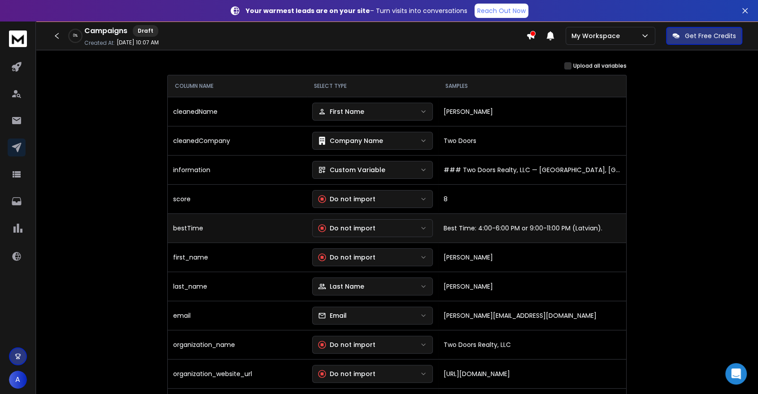
click at [372, 224] on div "Do not import" at bounding box center [346, 228] width 57 height 9
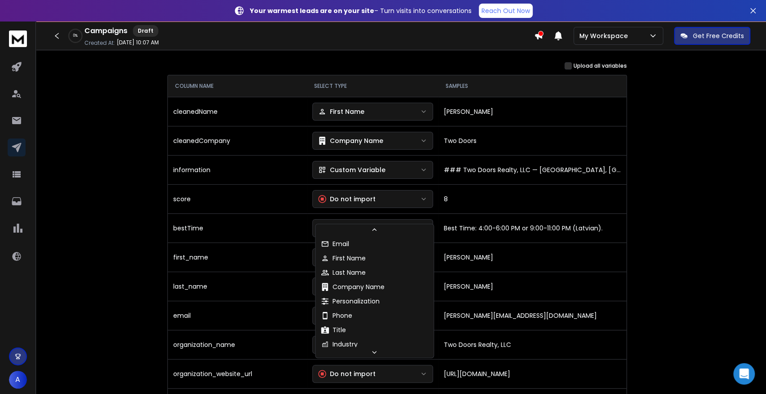
scroll to position [90, 0]
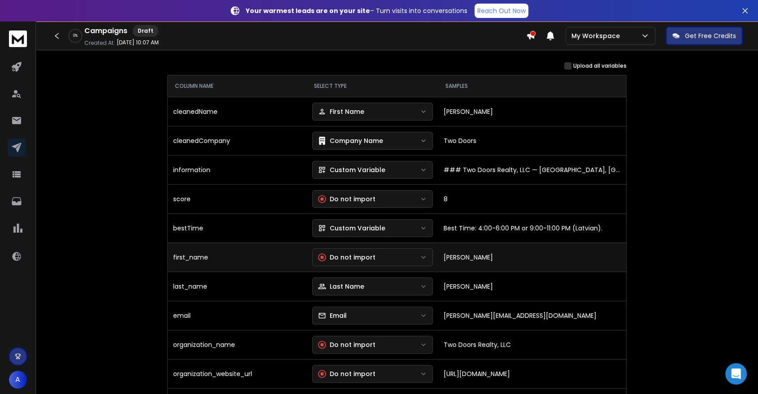
click at [366, 253] on div "Do not import" at bounding box center [346, 257] width 57 height 9
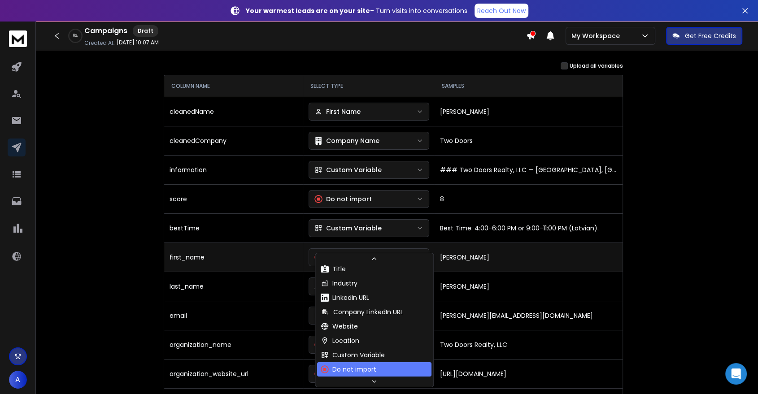
click at [371, 249] on button "Do not import" at bounding box center [369, 258] width 121 height 18
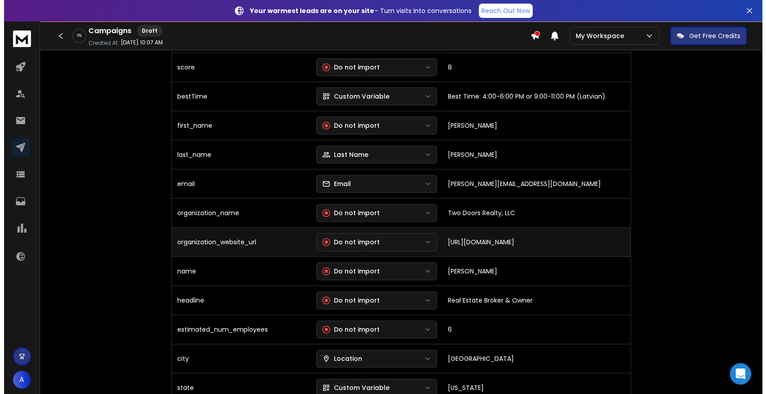
scroll to position [265, 0]
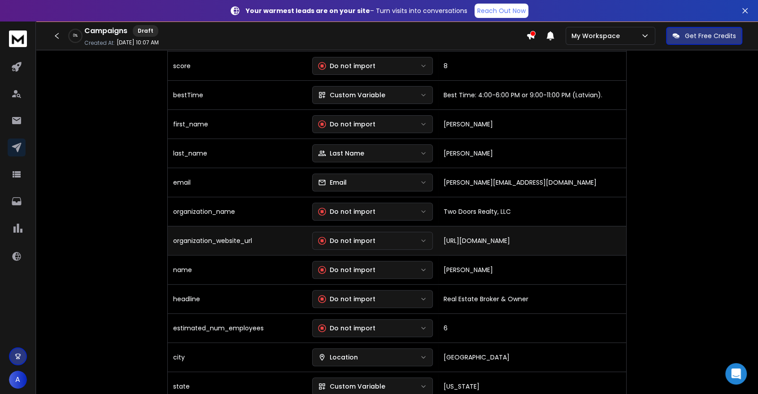
click at [389, 232] on button "Do not import" at bounding box center [372, 241] width 121 height 18
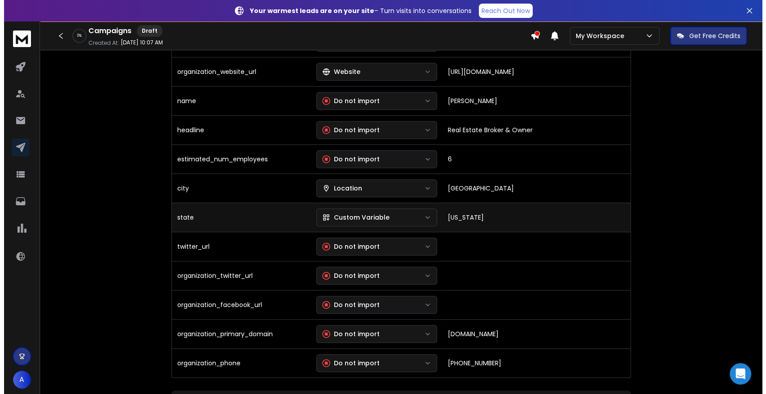
scroll to position [443, 0]
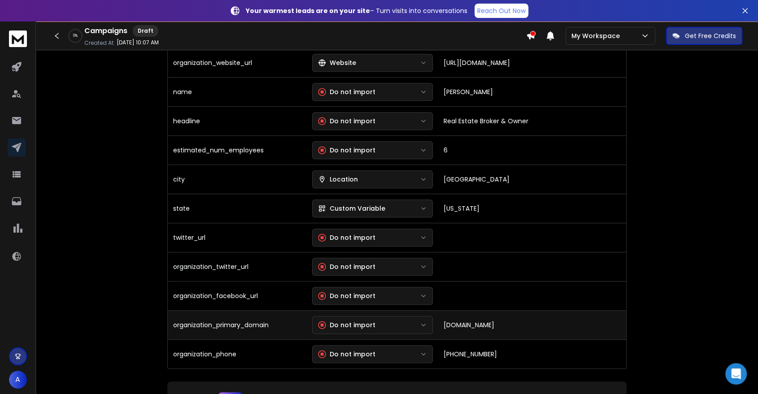
click at [349, 321] on div "Do not import" at bounding box center [346, 325] width 57 height 9
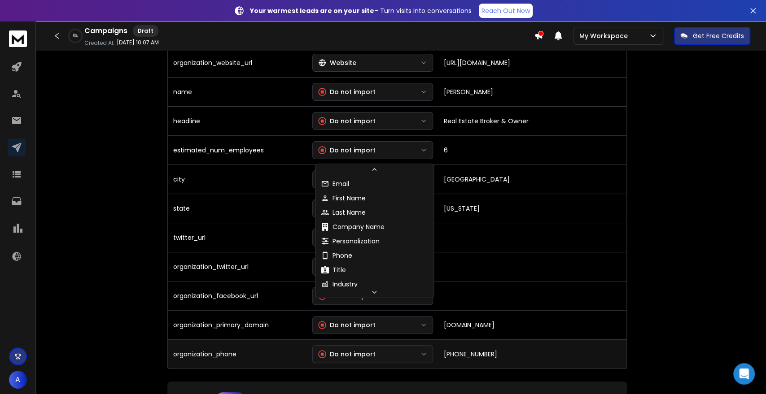
scroll to position [90, 0]
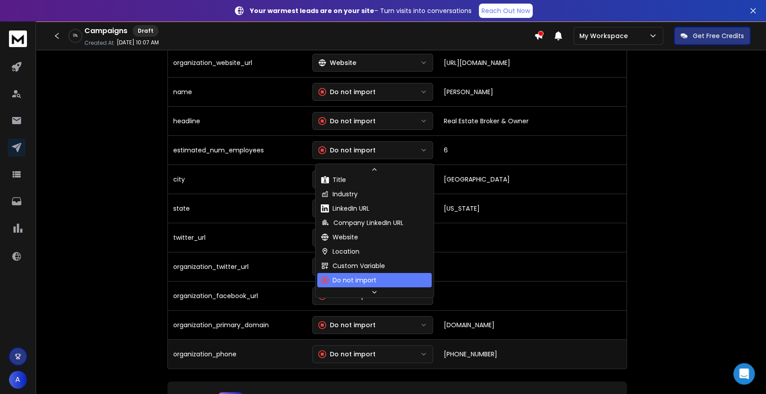
click at [333, 345] on button "Do not import" at bounding box center [372, 354] width 121 height 18
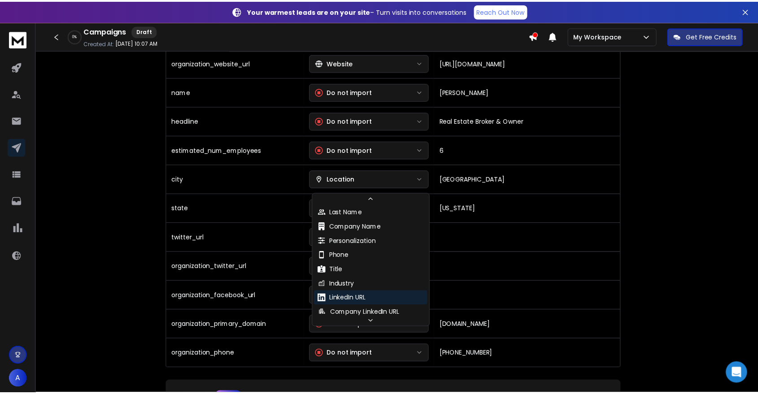
scroll to position [27, 0]
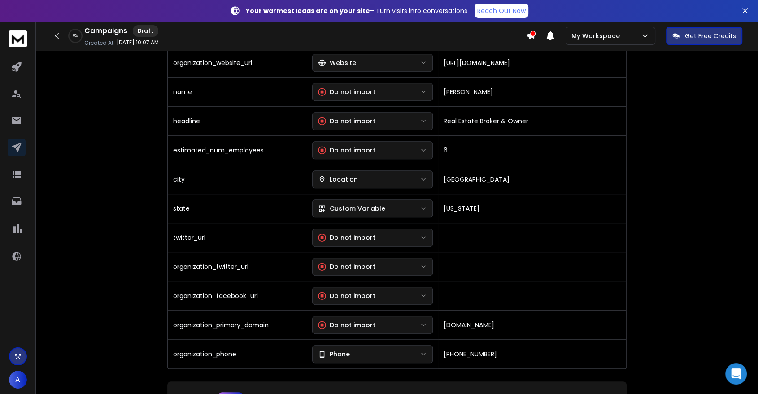
click at [650, 249] on div "Real Estate Cold Email Leads (LGJ) - 1-2400 (5-12 Employees) - Outbound.csv Fil…" at bounding box center [379, 43] width 758 height 929
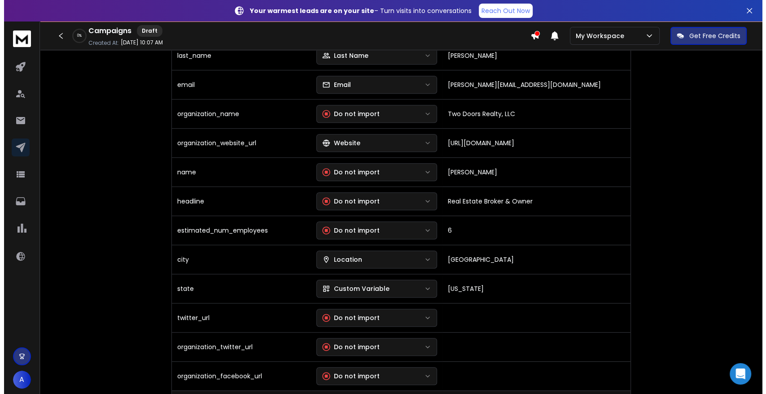
scroll to position [360, 0]
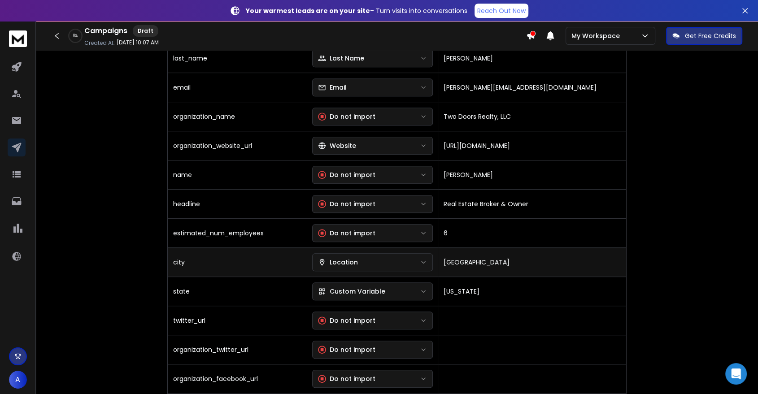
click at [370, 253] on button "Location" at bounding box center [372, 262] width 121 height 18
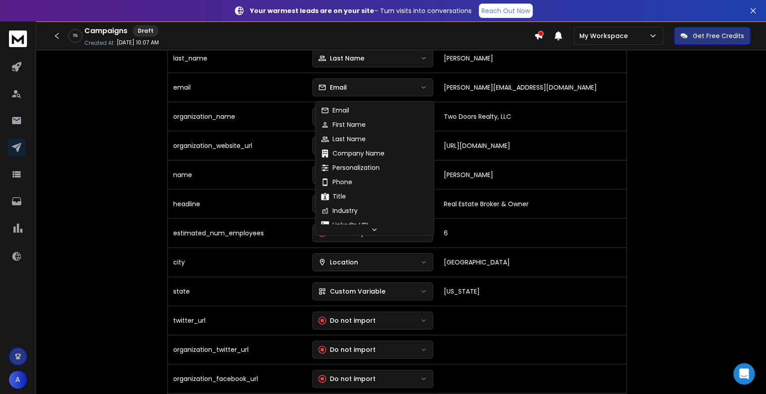
scroll to position [81, 0]
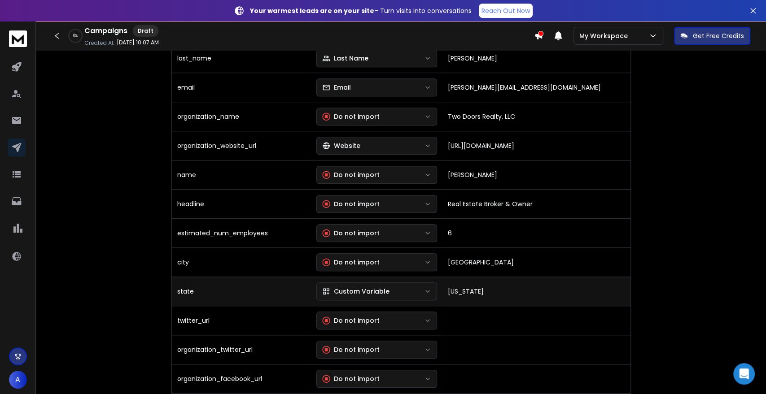
click at [338, 287] on div "Custom Variable" at bounding box center [355, 291] width 67 height 9
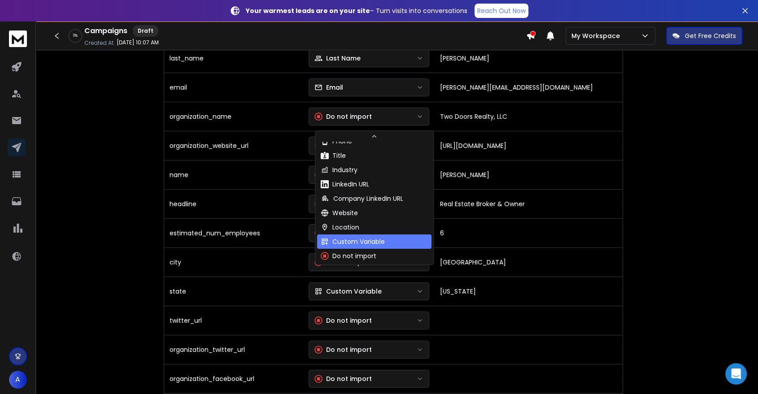
click at [161, 286] on div "Real Estate Cold Email Leads (LGJ) - 1-2400 (5-12 Employees) - Outbound.csv Fil…" at bounding box center [375, 126] width 750 height 929
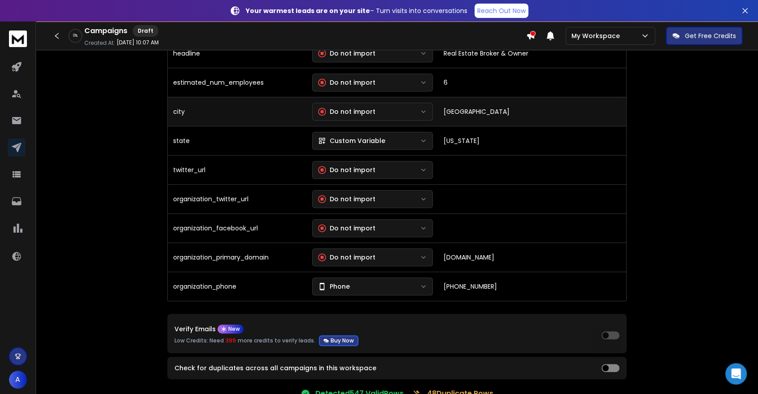
scroll to position [541, 0]
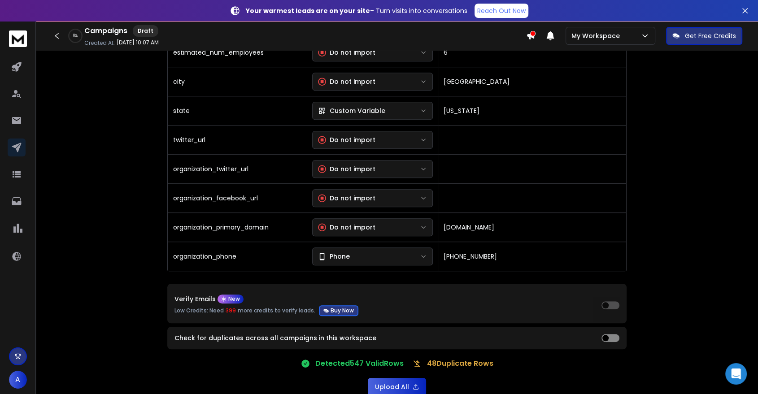
click at [382, 378] on button "Upload All" at bounding box center [397, 387] width 58 height 18
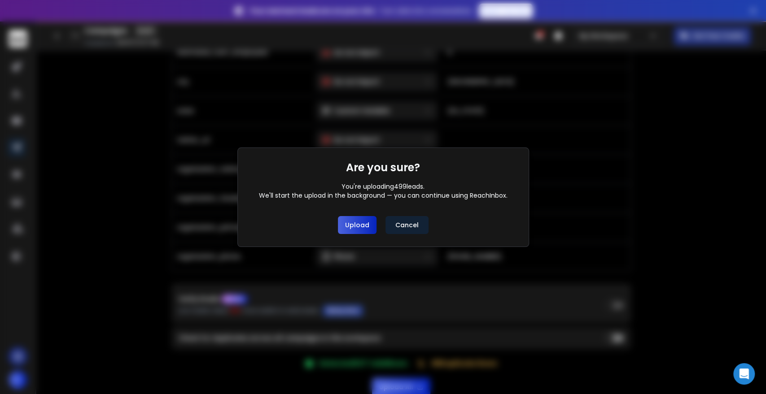
click at [354, 217] on button "Upload" at bounding box center [357, 225] width 39 height 18
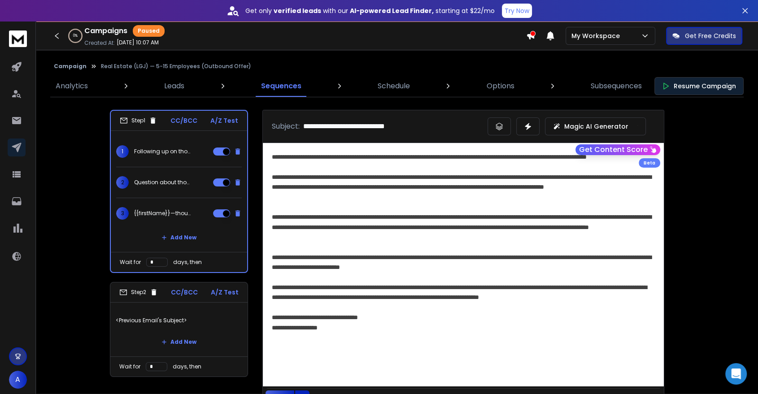
click at [687, 87] on button "Resume Campaign" at bounding box center [698, 86] width 89 height 18
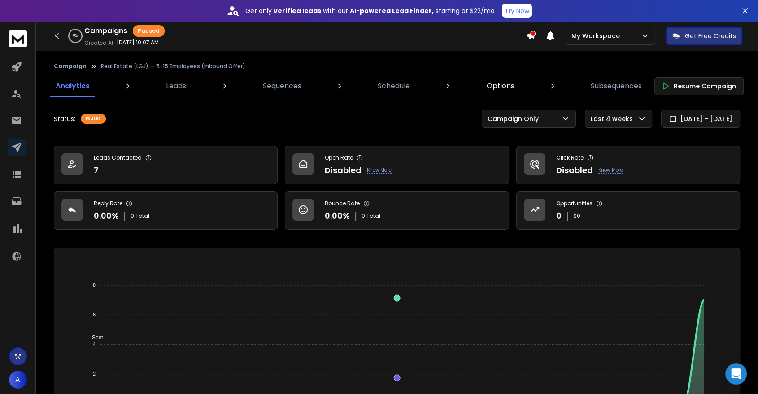
click at [497, 85] on p "Options" at bounding box center [501, 86] width 28 height 11
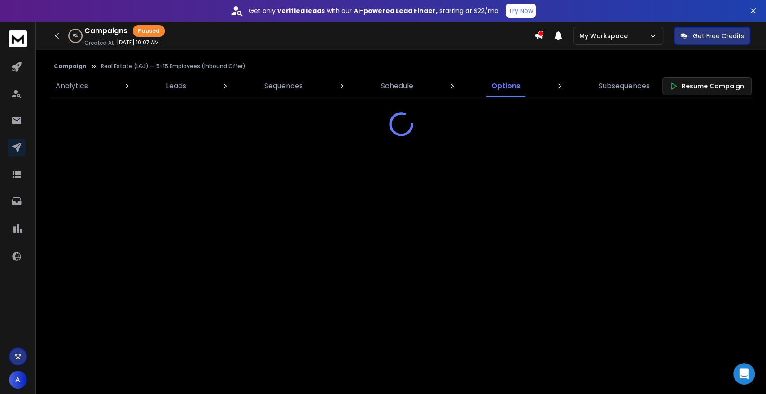
select select "*"
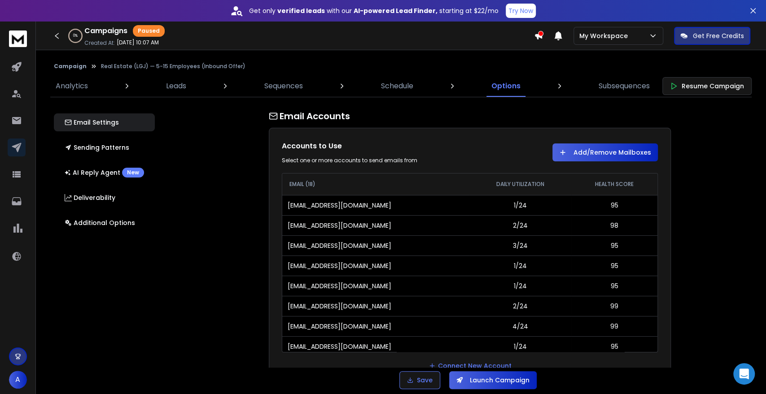
click at [432, 83] on div "Analytics Leads Sequences Schedule Options Subsequences" at bounding box center [352, 86] width 605 height 22
click at [401, 85] on p "Schedule" at bounding box center [397, 86] width 32 height 11
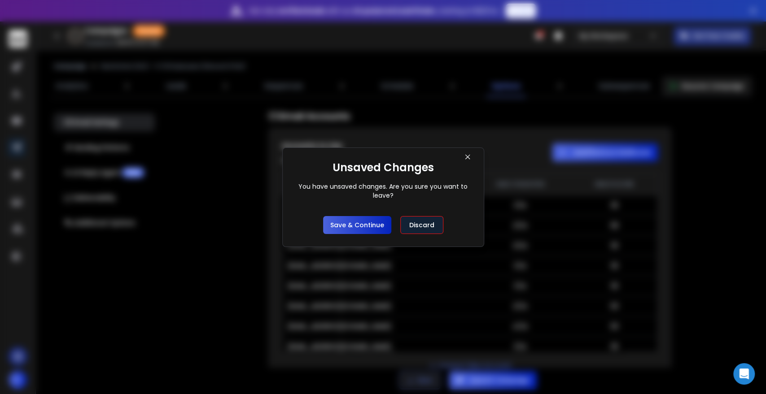
click at [376, 219] on button "Save & Continue" at bounding box center [357, 225] width 68 height 18
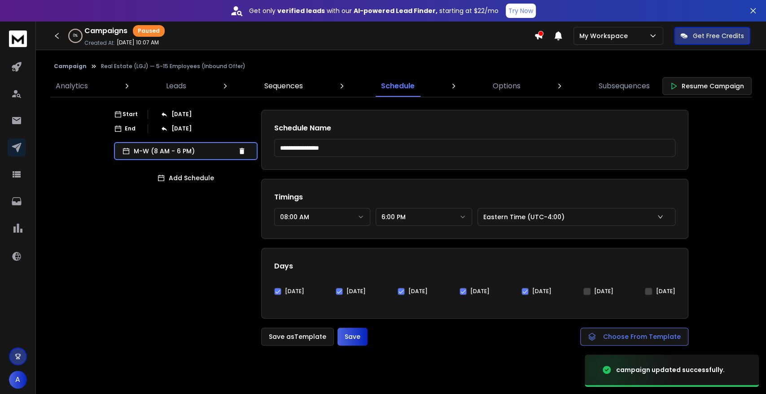
click at [288, 93] on link "Sequences" at bounding box center [283, 86] width 49 height 22
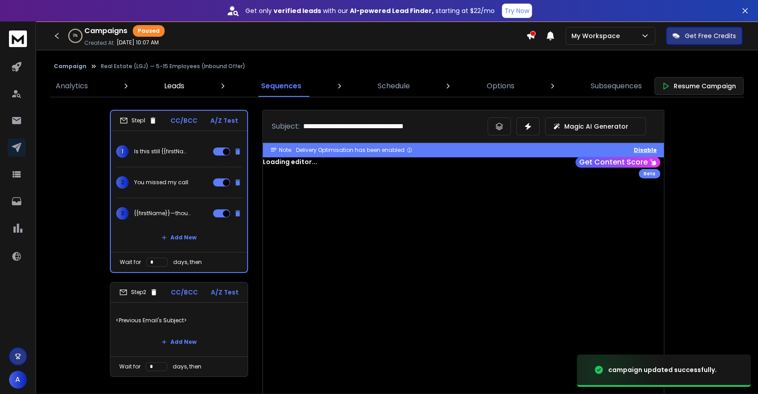
click at [187, 89] on link "Leads" at bounding box center [174, 86] width 31 height 22
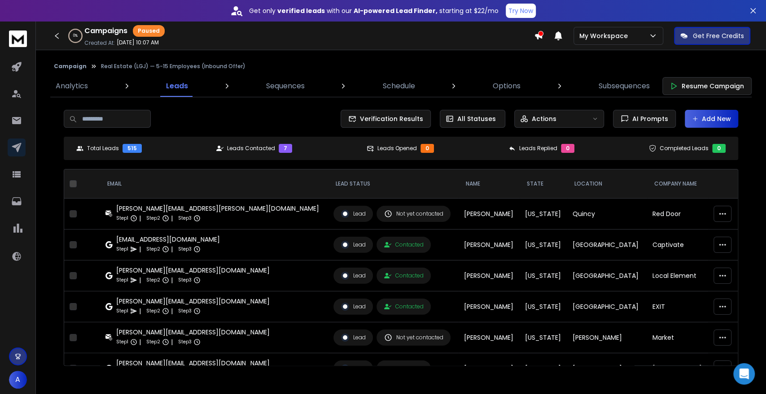
click at [74, 181] on button "button" at bounding box center [73, 183] width 7 height 7
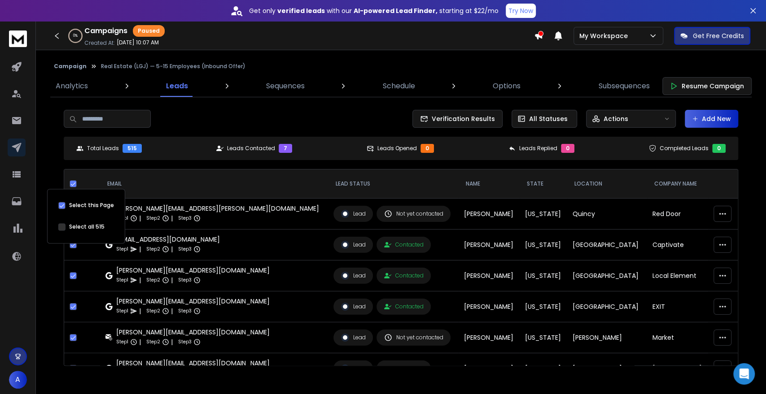
click at [74, 225] on label "Select all 515" at bounding box center [86, 226] width 35 height 7
click at [61, 225] on button "Select this Page" at bounding box center [61, 226] width 7 height 7
click at [615, 129] on div "Verification Results All Statuses Actions Add New Total Leads 515 Leads Contact…" at bounding box center [401, 233] width 674 height 247
click at [618, 106] on div "Verification Results All Statuses Actions Add New Total Leads 515 Leads Contact…" at bounding box center [400, 233] width 701 height 254
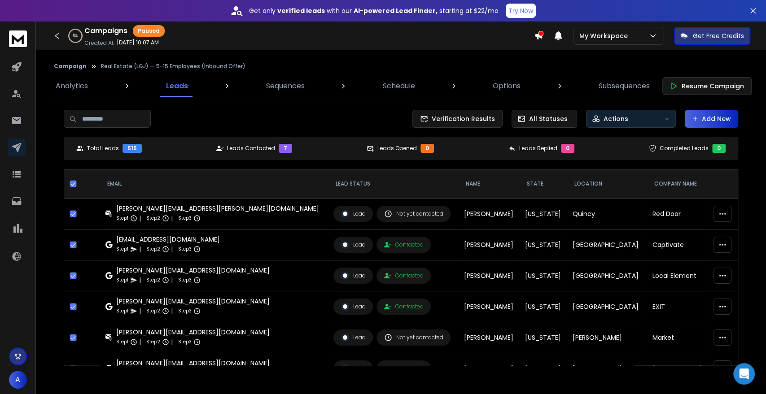
click at [616, 111] on button "Actions" at bounding box center [631, 119] width 90 height 18
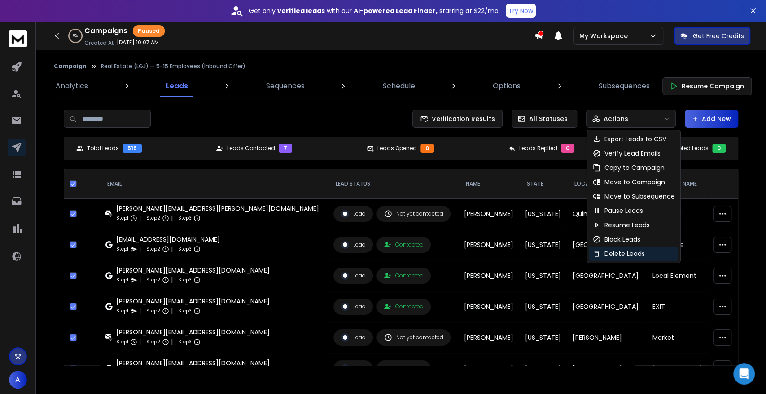
click at [619, 249] on p "Delete Leads" at bounding box center [624, 253] width 40 height 9
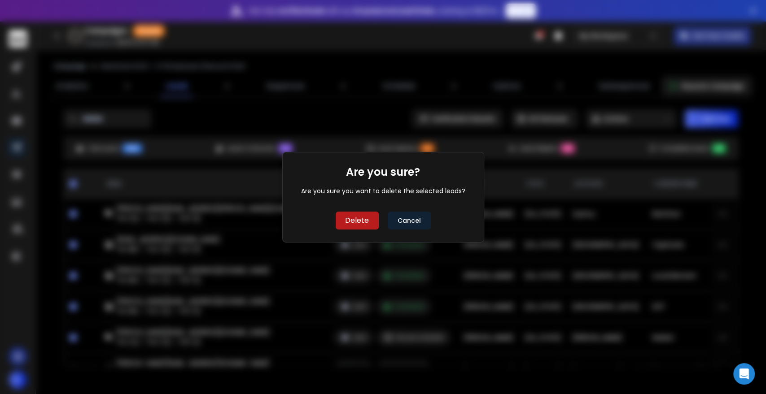
click at [355, 225] on button "Delete" at bounding box center [357, 221] width 43 height 18
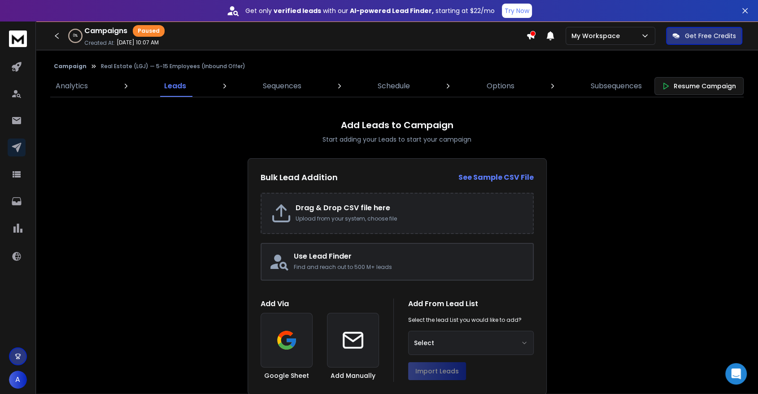
click at [342, 224] on div "Drag & Drop CSV file here Upload from your system, choose file" at bounding box center [397, 213] width 273 height 41
type input "**********"
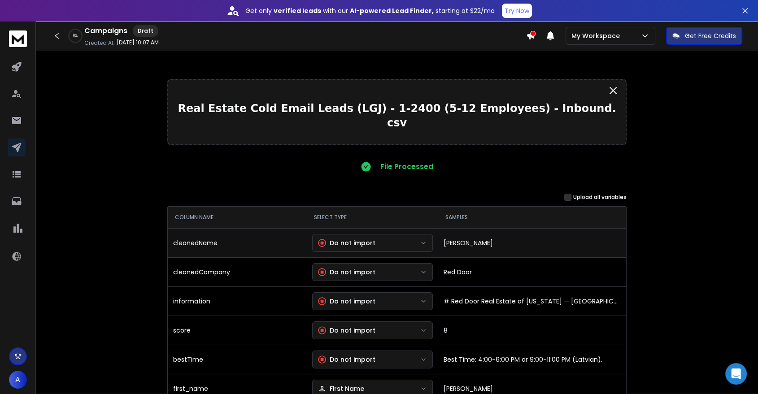
click at [359, 239] on div "Do not import" at bounding box center [346, 243] width 57 height 9
click at [346, 239] on div "Last Name" at bounding box center [341, 243] width 46 height 9
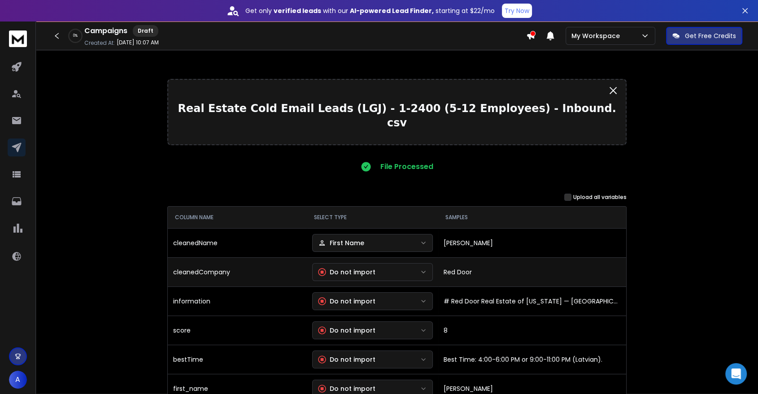
click at [338, 268] on div "Do not import" at bounding box center [346, 272] width 57 height 9
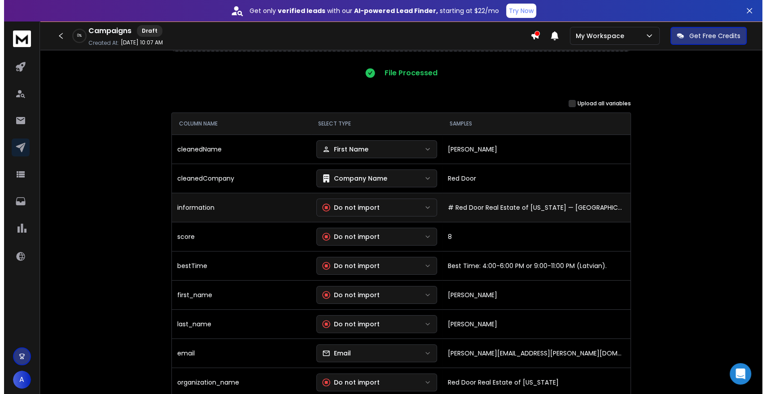
scroll to position [95, 0]
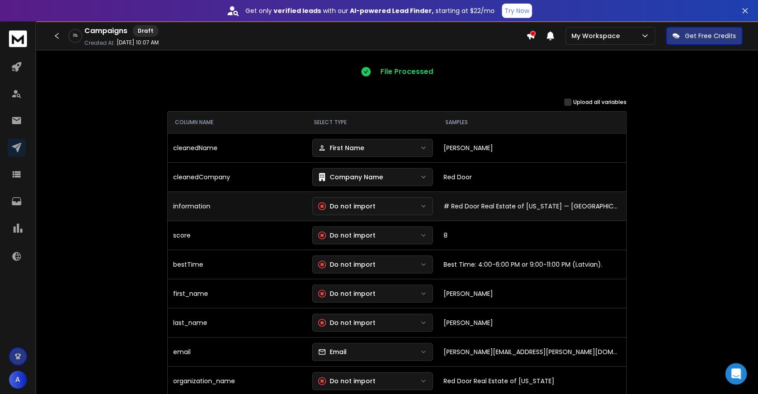
click at [362, 202] on div "Do not import" at bounding box center [346, 206] width 57 height 9
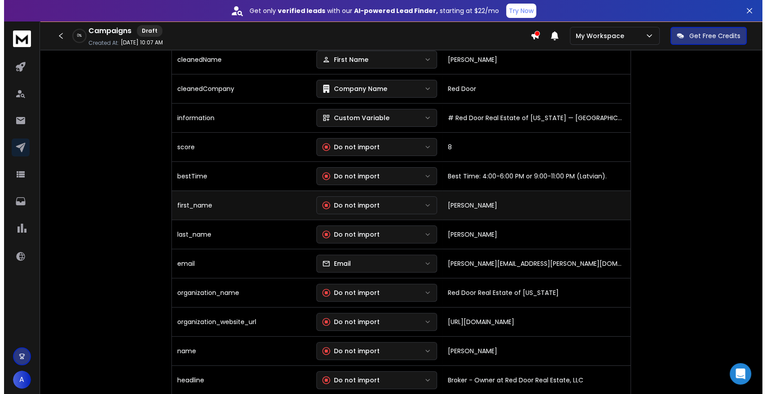
scroll to position [187, 0]
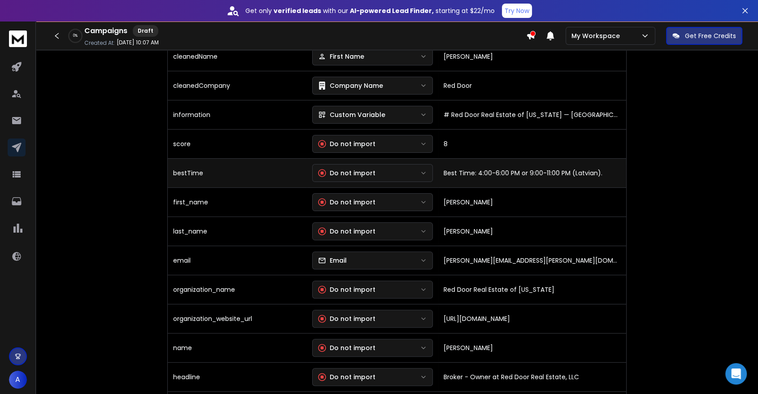
click at [380, 165] on button "Do not import" at bounding box center [372, 173] width 121 height 18
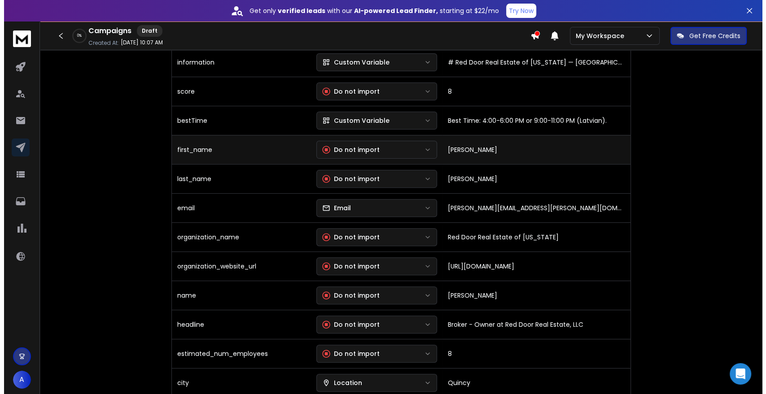
scroll to position [244, 0]
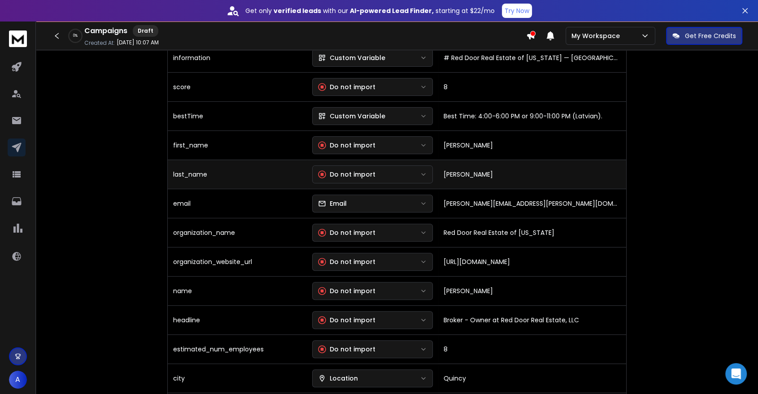
click at [387, 166] on button "Do not import" at bounding box center [372, 175] width 121 height 18
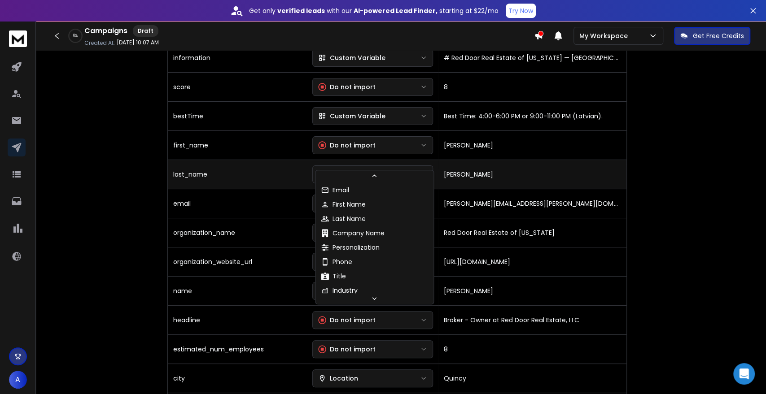
scroll to position [90, 0]
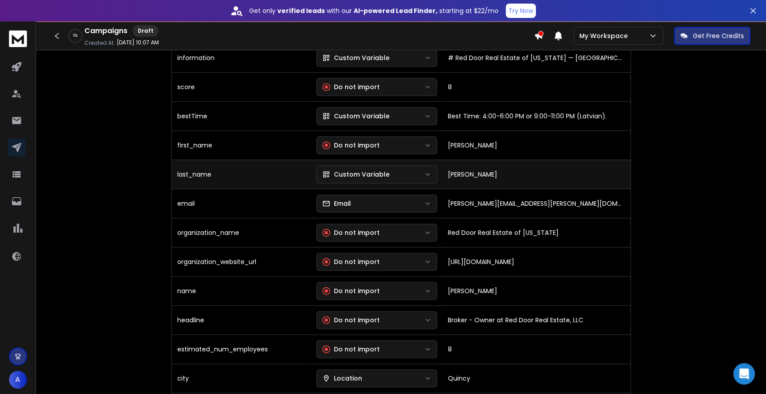
click at [372, 170] on div "Custom Variable" at bounding box center [355, 174] width 67 height 9
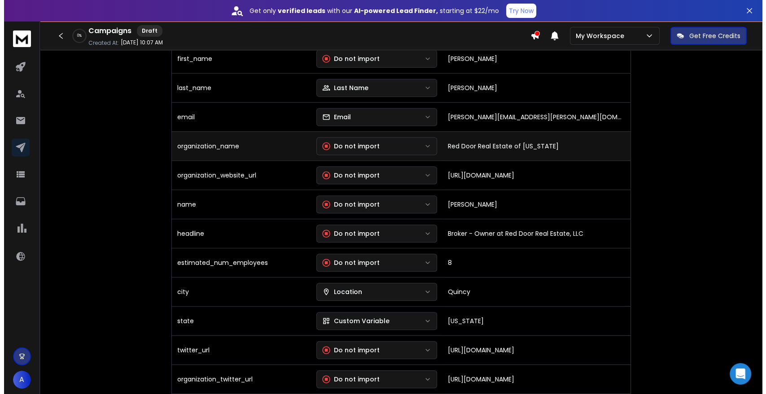
scroll to position [333, 0]
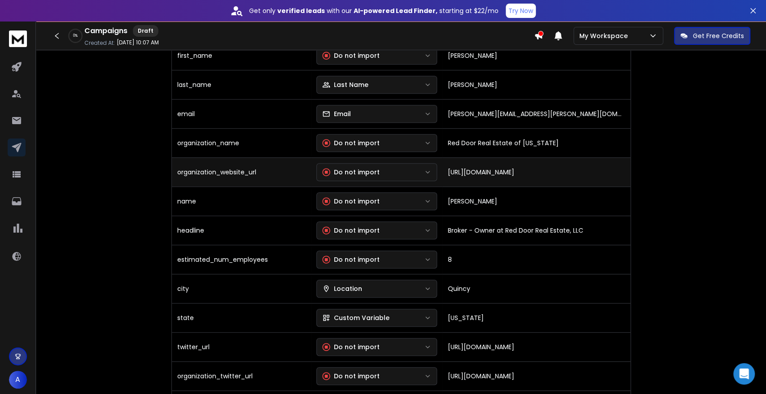
click at [391, 163] on button "Do not import" at bounding box center [376, 172] width 121 height 18
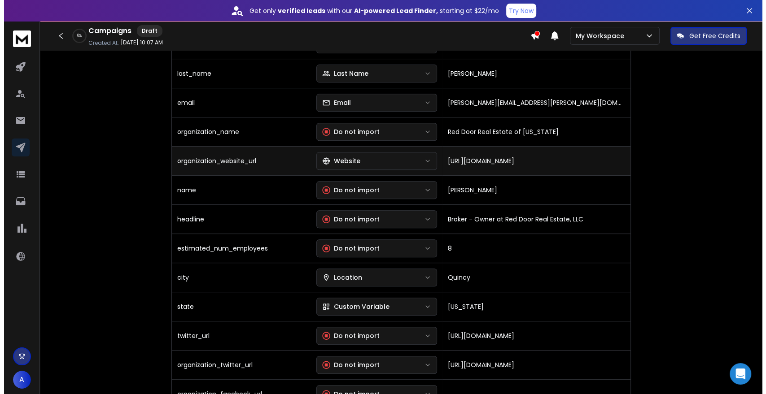
scroll to position [345, 0]
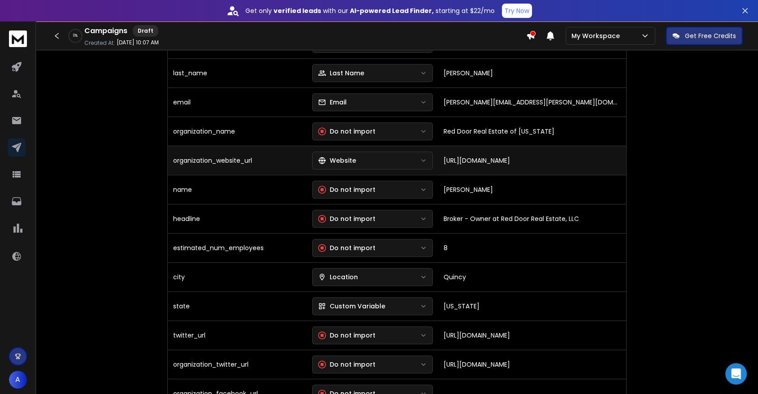
click at [379, 152] on button "Website" at bounding box center [372, 161] width 121 height 18
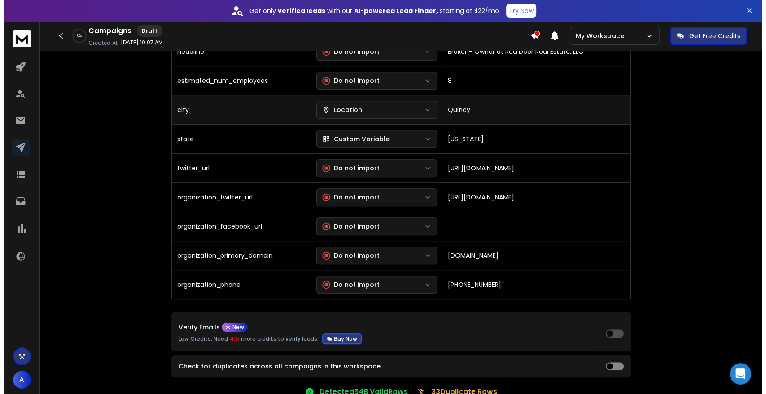
scroll to position [541, 0]
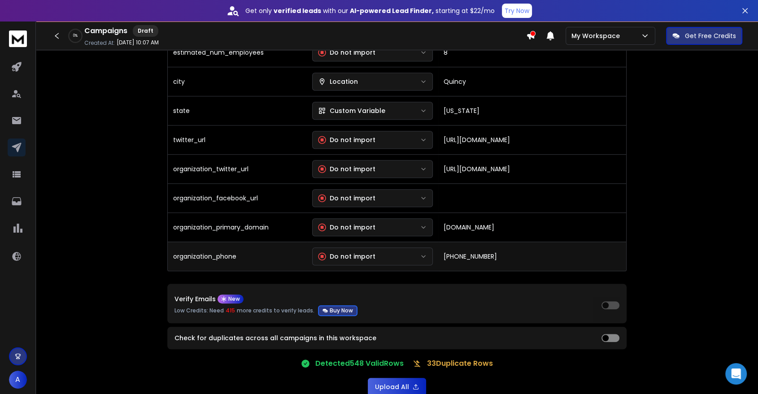
click at [355, 242] on td "Do not import" at bounding box center [372, 256] width 131 height 29
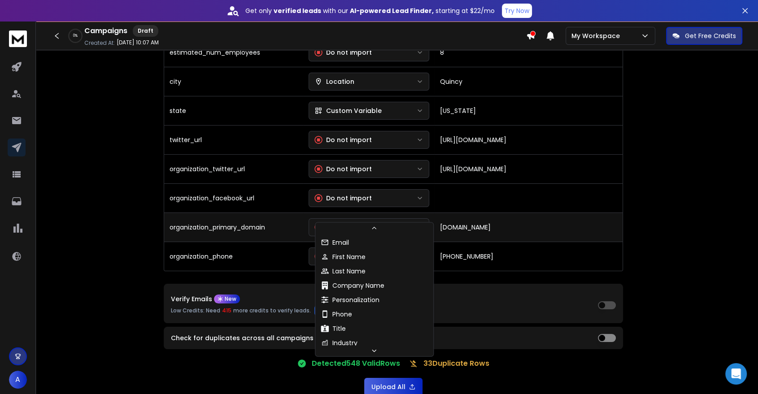
click at [366, 218] on button "Do not import" at bounding box center [369, 227] width 121 height 18
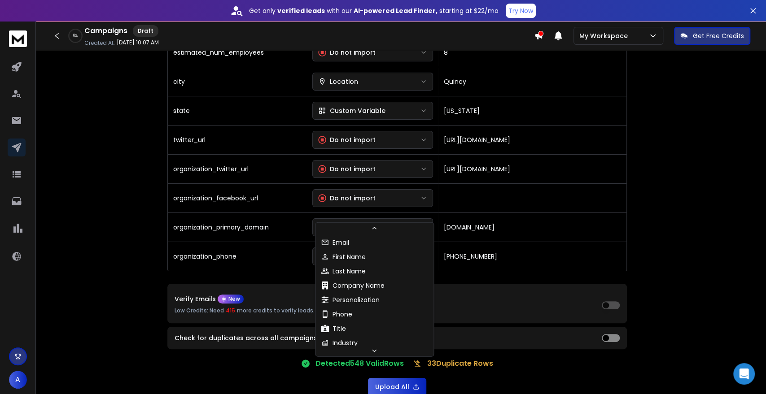
scroll to position [90, 0]
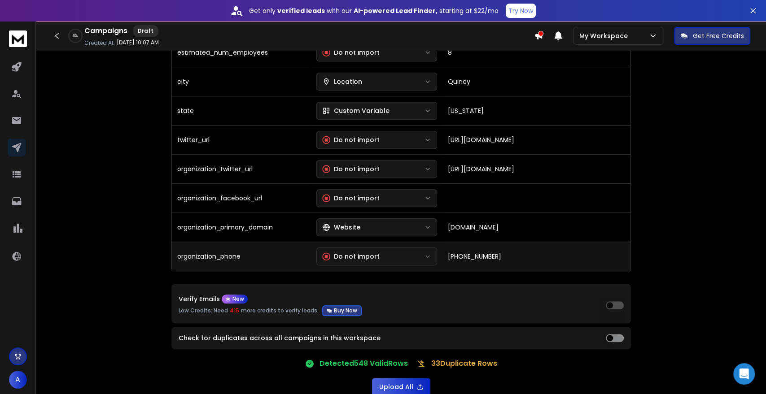
click at [353, 252] on div "Do not import" at bounding box center [350, 256] width 57 height 9
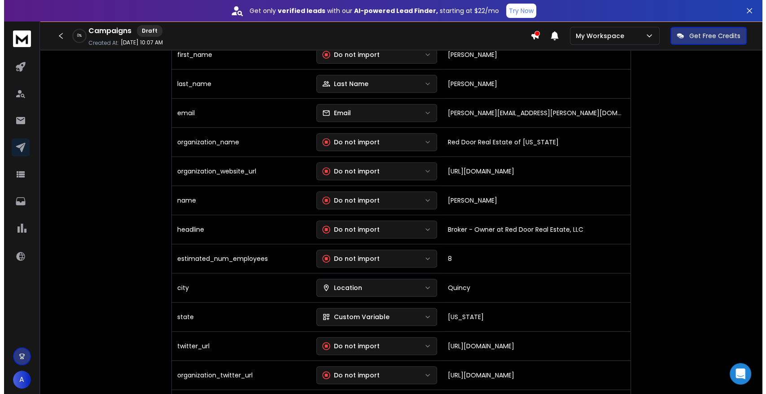
scroll to position [330, 0]
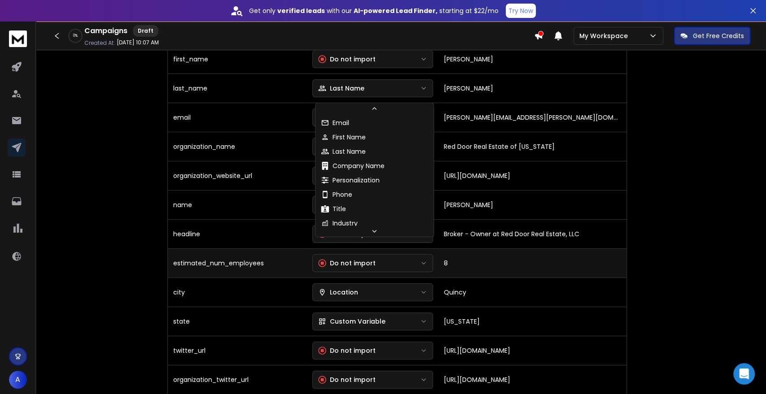
click at [398, 255] on button "Do not import" at bounding box center [372, 263] width 121 height 18
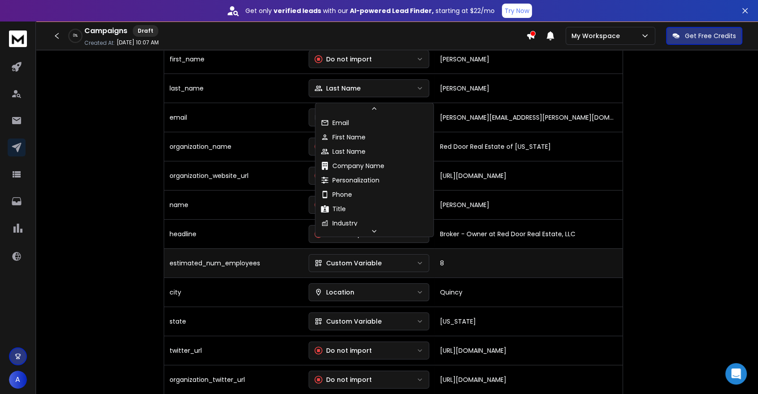
click at [401, 254] on button "Custom Variable" at bounding box center [369, 263] width 121 height 18
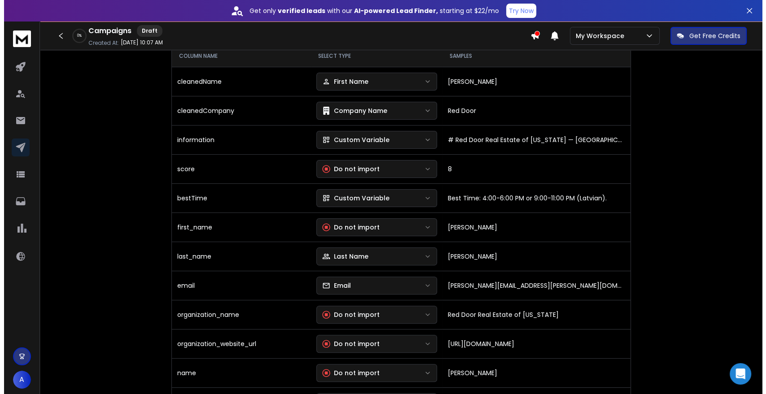
scroll to position [541, 0]
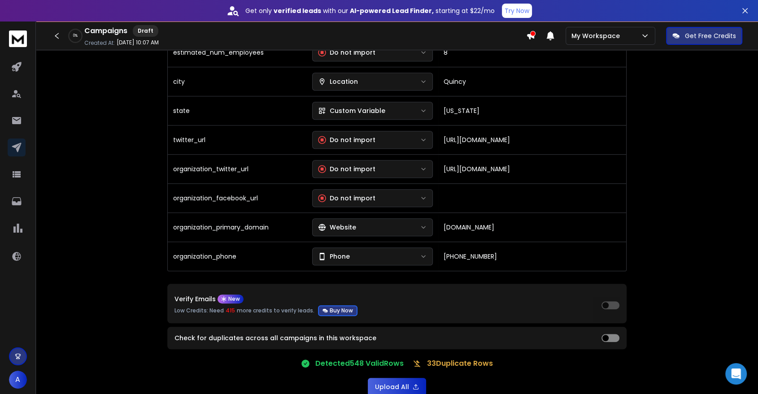
click at [398, 379] on button "Upload All" at bounding box center [397, 387] width 58 height 18
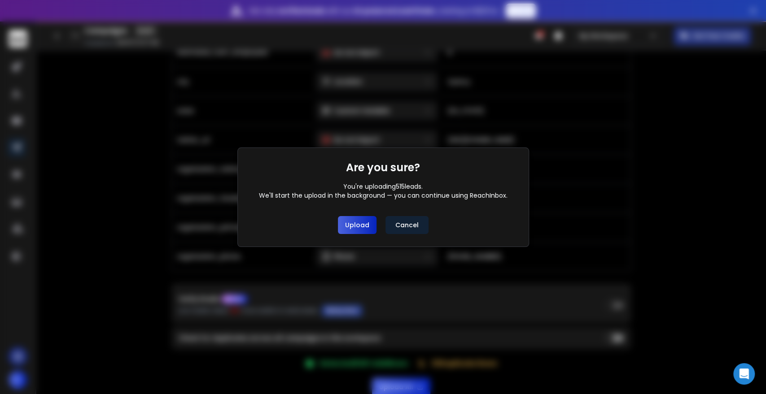
click at [355, 225] on button "Upload" at bounding box center [357, 225] width 39 height 18
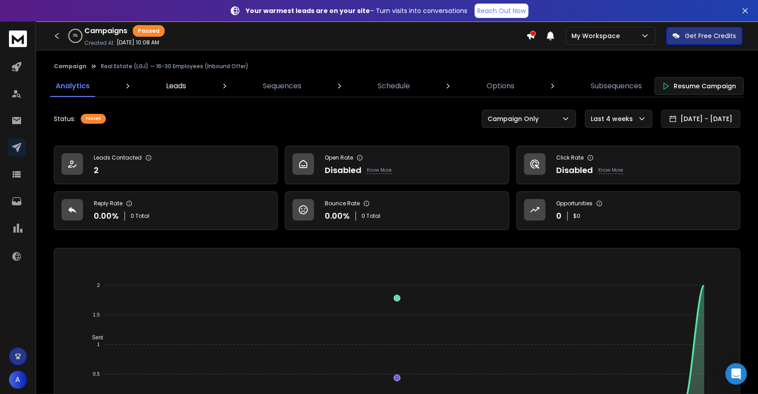
click at [175, 88] on p "Leads" at bounding box center [176, 86] width 20 height 11
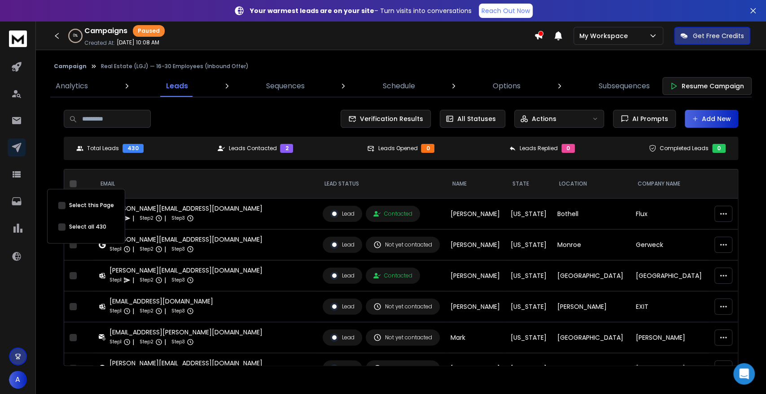
click at [74, 183] on button "Select this Page" at bounding box center [73, 183] width 7 height 7
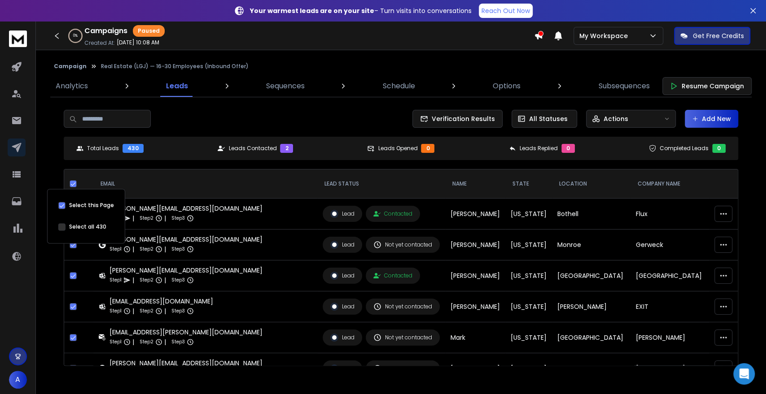
click at [61, 227] on button "Select this Page" at bounding box center [61, 226] width 7 height 7
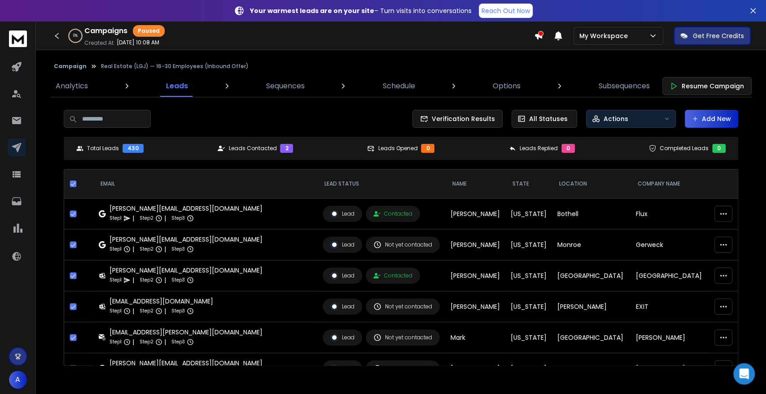
click at [632, 118] on div "Actions" at bounding box center [626, 118] width 68 height 9
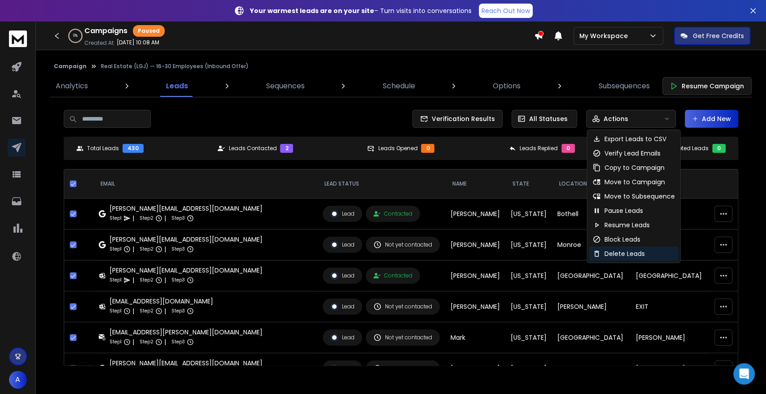
click at [611, 247] on div "Delete Leads" at bounding box center [633, 254] width 89 height 14
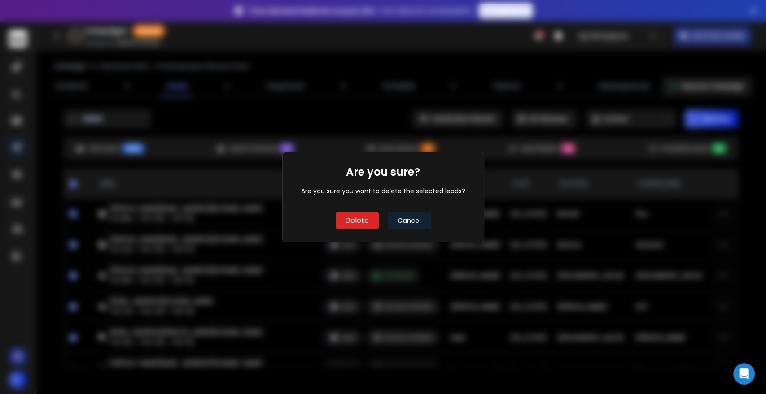
click at [352, 209] on div "Are you sure? Are you sure you want to delete the selected leads? Delete Cancel" at bounding box center [383, 197] width 176 height 65
click at [352, 214] on button "Delete" at bounding box center [357, 221] width 43 height 18
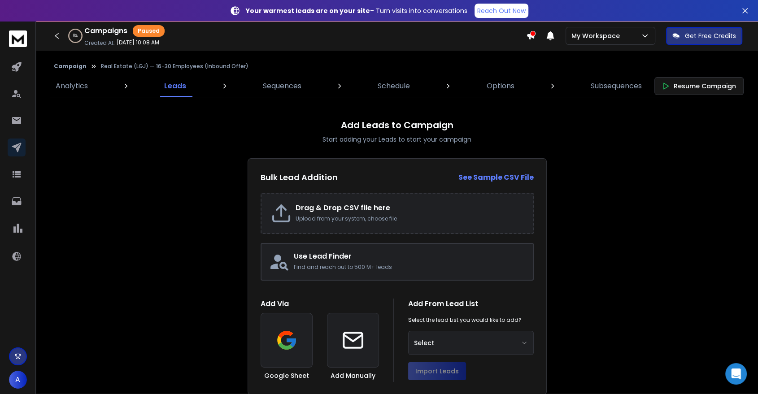
click at [366, 214] on div "Drag & Drop CSV file here Upload from your system, choose file" at bounding box center [410, 214] width 228 height 22
type input "**********"
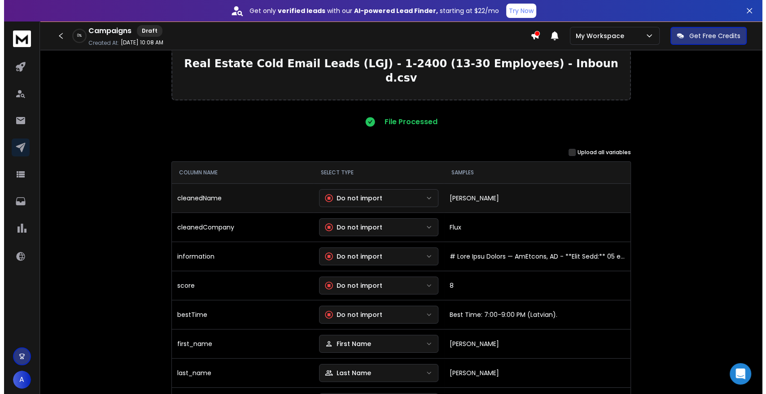
scroll to position [45, 0]
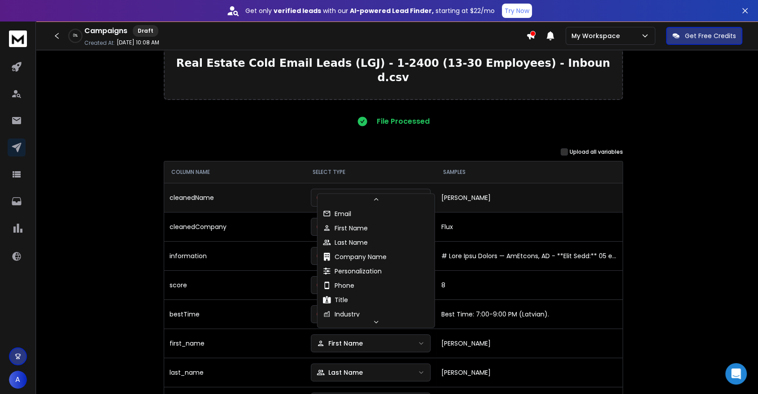
click at [359, 193] on div "Do not import" at bounding box center [345, 197] width 57 height 9
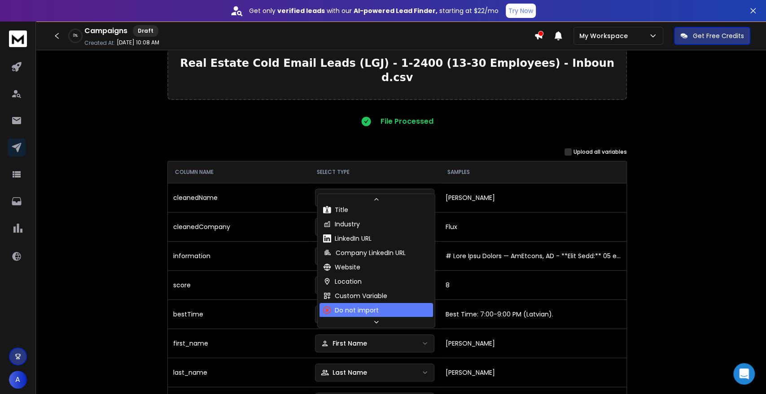
scroll to position [0, 0]
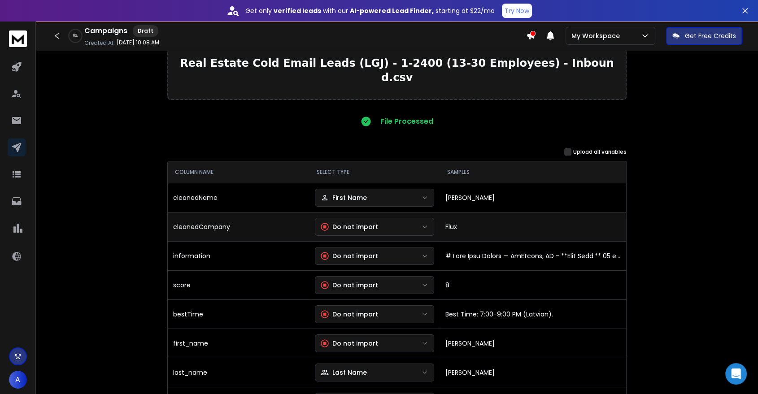
click at [377, 222] on div "Do not import" at bounding box center [349, 226] width 57 height 9
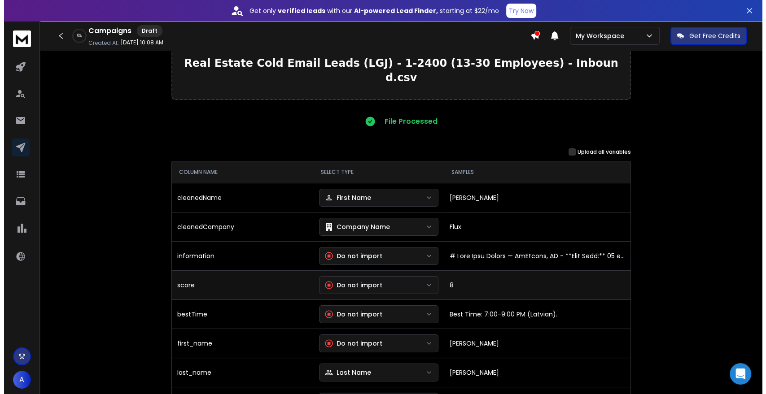
scroll to position [82, 0]
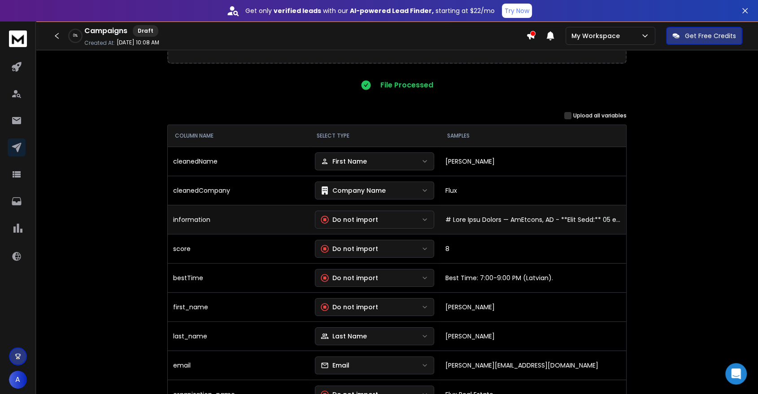
click at [360, 211] on button "Do not import" at bounding box center [375, 220] width 120 height 18
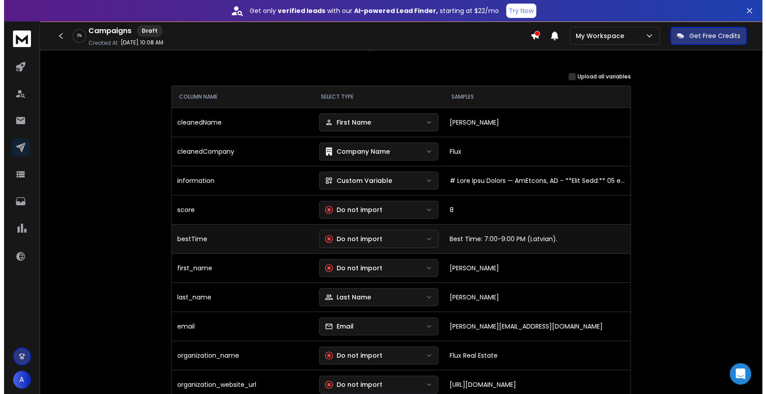
scroll to position [130, 0]
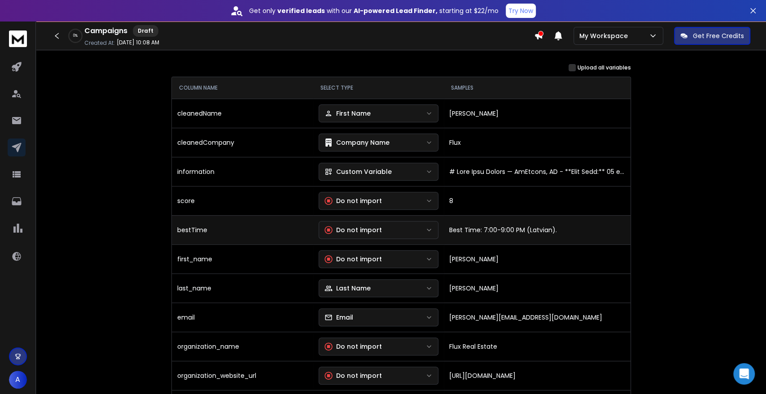
click at [390, 221] on button "Do not import" at bounding box center [378, 230] width 120 height 18
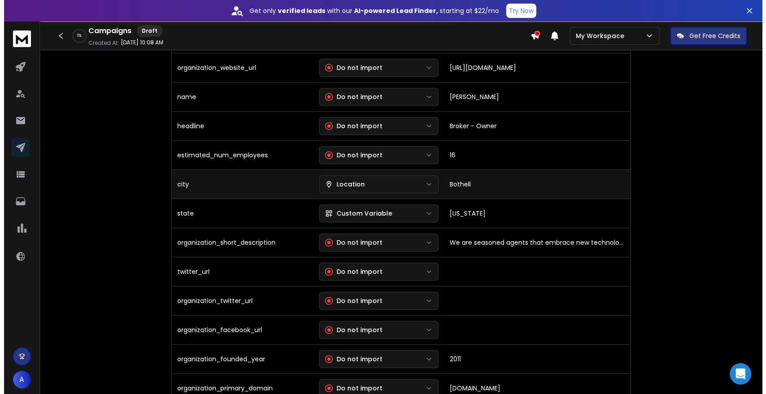
scroll to position [442, 0]
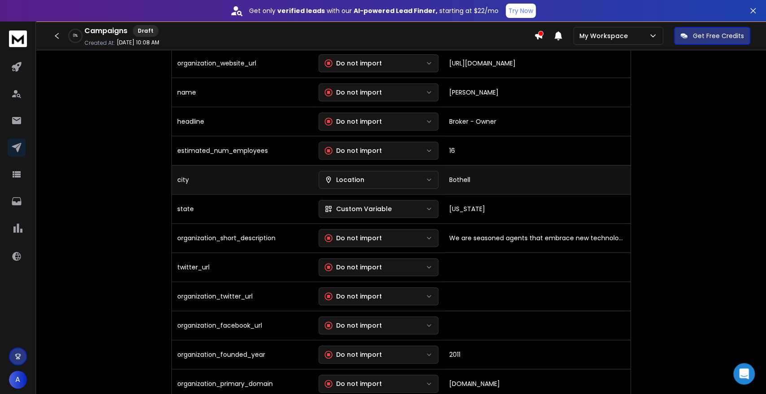
click at [384, 171] on button "Location" at bounding box center [378, 180] width 120 height 18
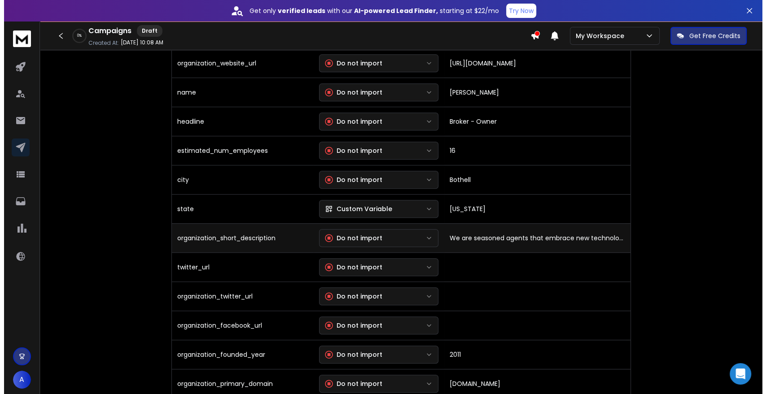
scroll to position [506, 0]
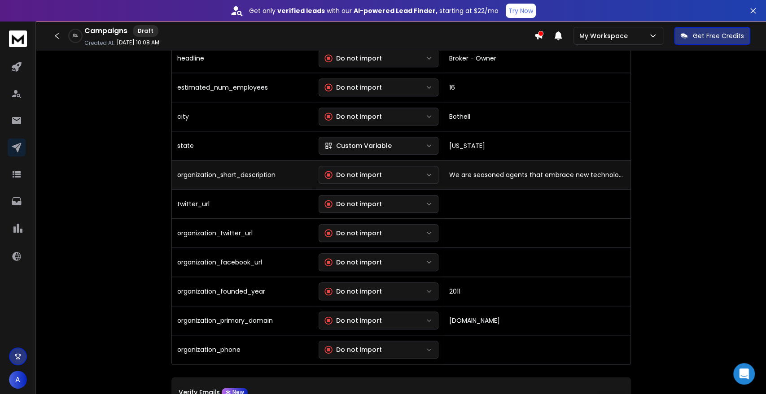
click at [370, 166] on button "Do not import" at bounding box center [378, 175] width 120 height 18
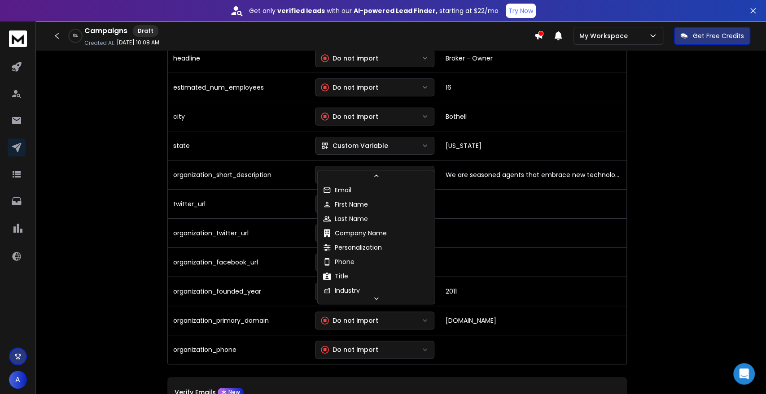
scroll to position [90, 0]
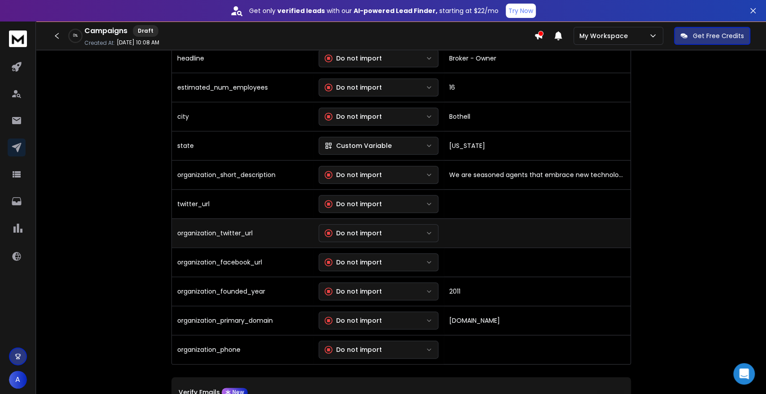
click at [562, 224] on td at bounding box center [537, 232] width 187 height 29
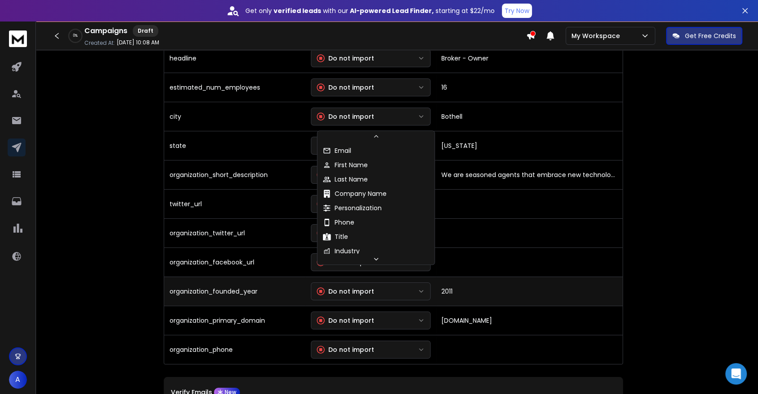
click at [381, 283] on button "Do not import" at bounding box center [371, 292] width 120 height 18
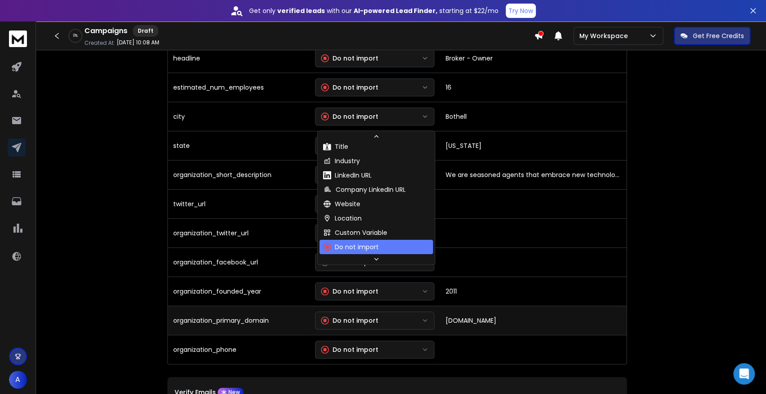
click at [371, 316] on div "Do not import" at bounding box center [349, 320] width 57 height 9
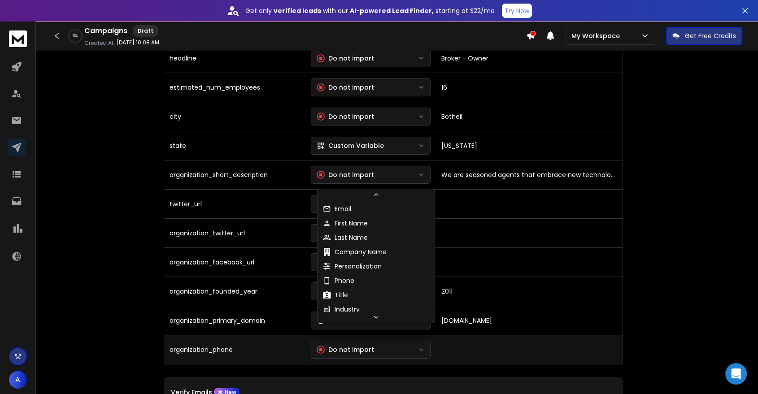
click at [348, 345] on div "Do not import" at bounding box center [345, 349] width 57 height 9
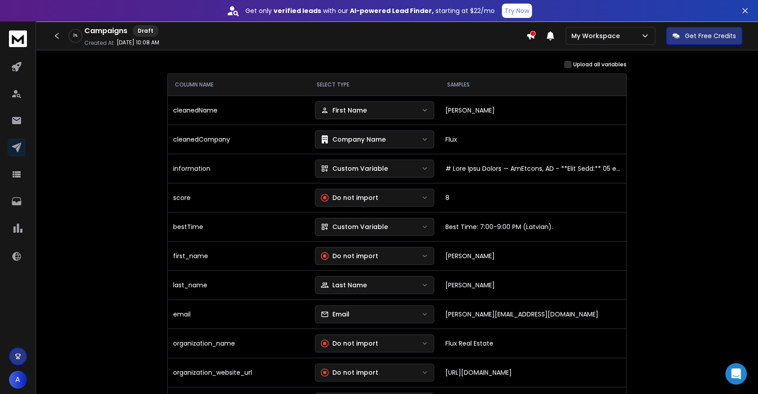
scroll to position [599, 0]
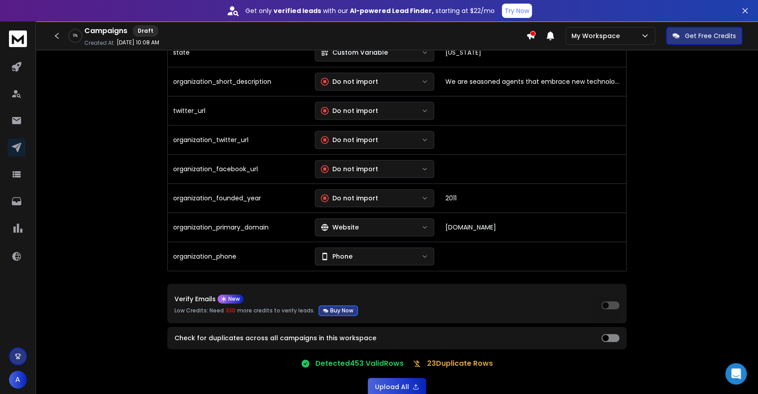
click at [380, 378] on button "Upload All" at bounding box center [397, 387] width 58 height 18
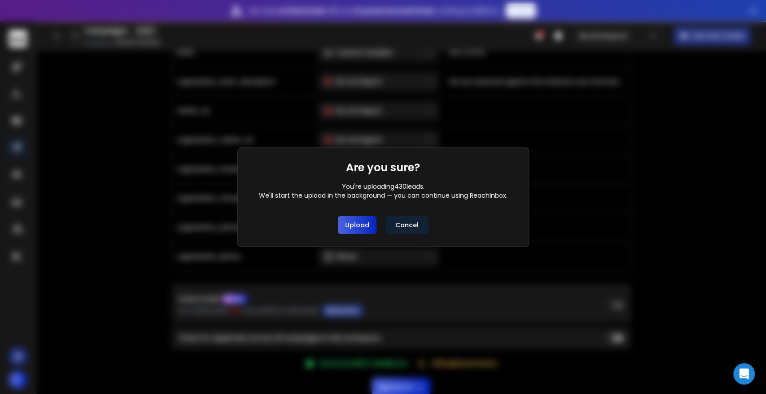
click at [352, 228] on button "Upload" at bounding box center [357, 225] width 39 height 18
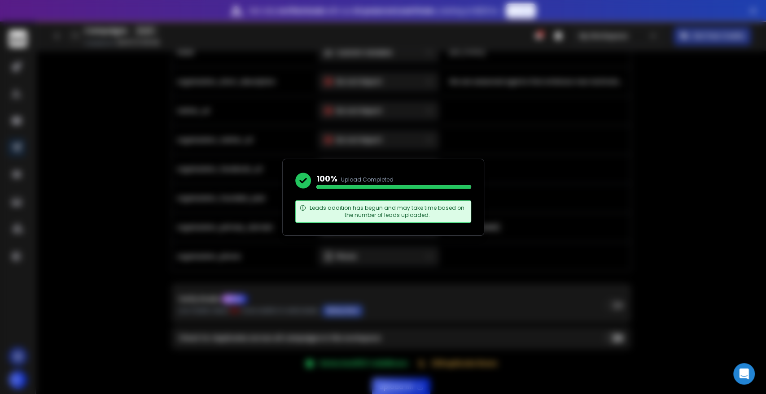
click at [395, 278] on div "100 % Upload Completed Leads addition has begun and may take time based on the …" at bounding box center [383, 197] width 766 height 394
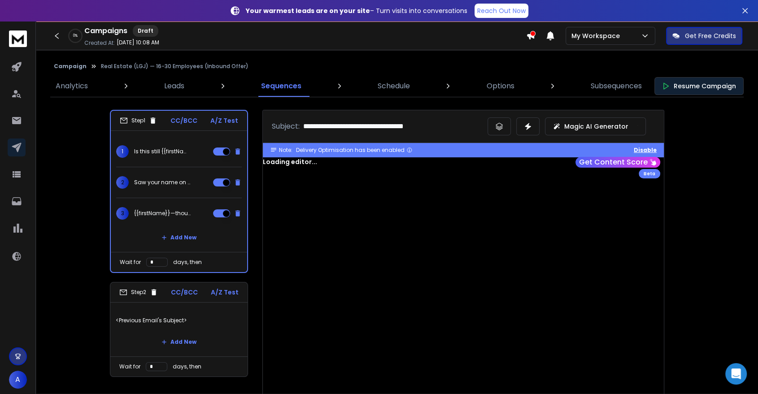
click at [679, 84] on button "Resume Campaign" at bounding box center [698, 86] width 89 height 18
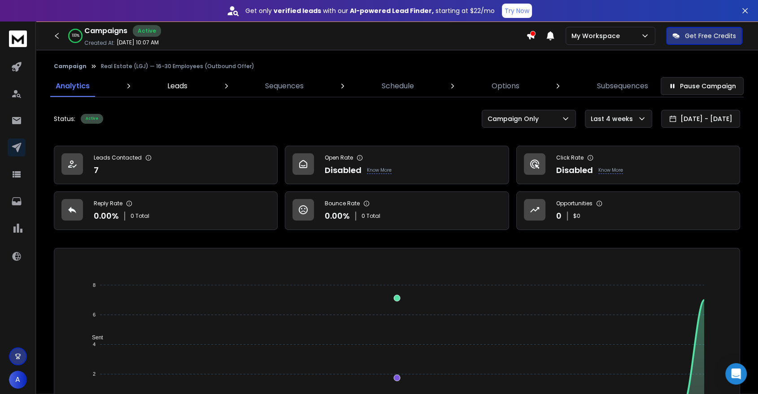
click at [167, 85] on p "Leads" at bounding box center [177, 86] width 20 height 11
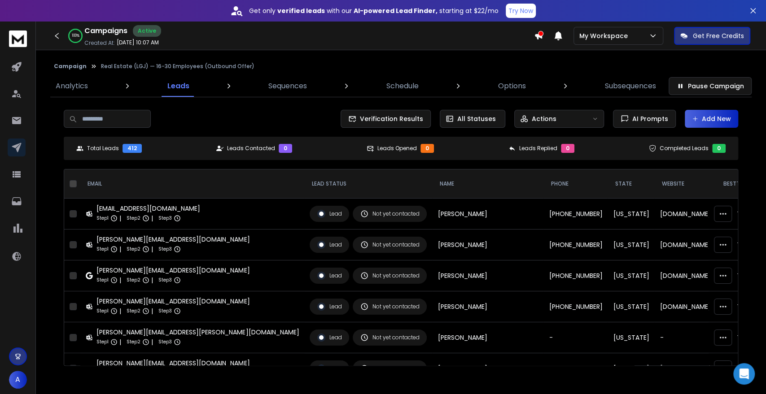
click at [706, 117] on button "Add New" at bounding box center [711, 119] width 53 height 18
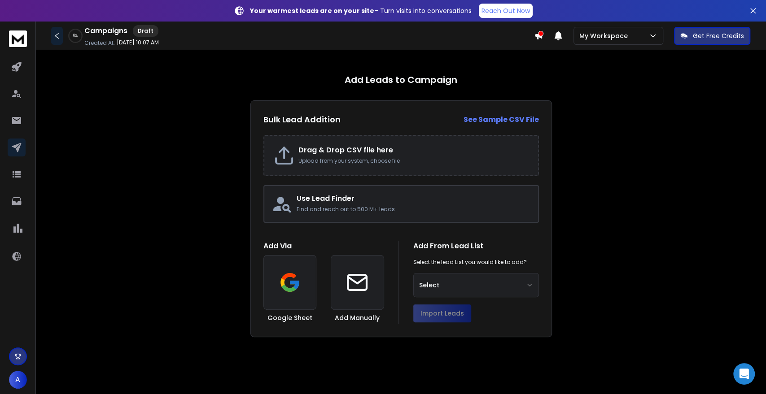
click at [58, 37] on icon at bounding box center [57, 36] width 8 height 8
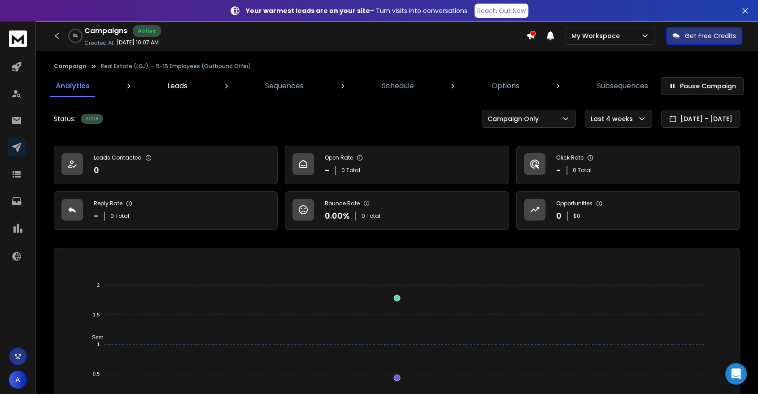
click at [165, 87] on link "Leads" at bounding box center [177, 86] width 31 height 22
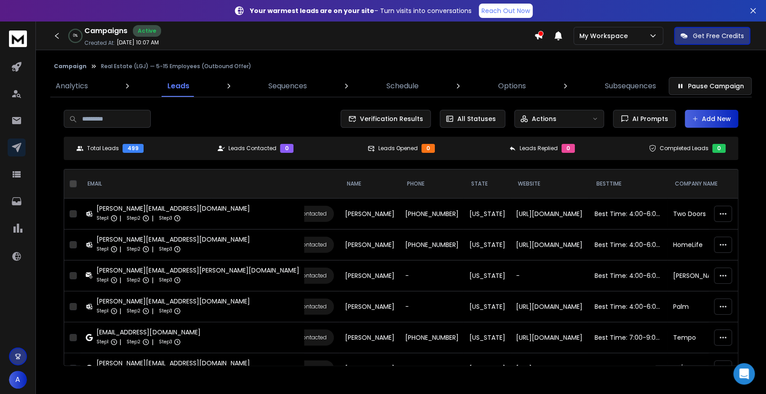
scroll to position [0, 101]
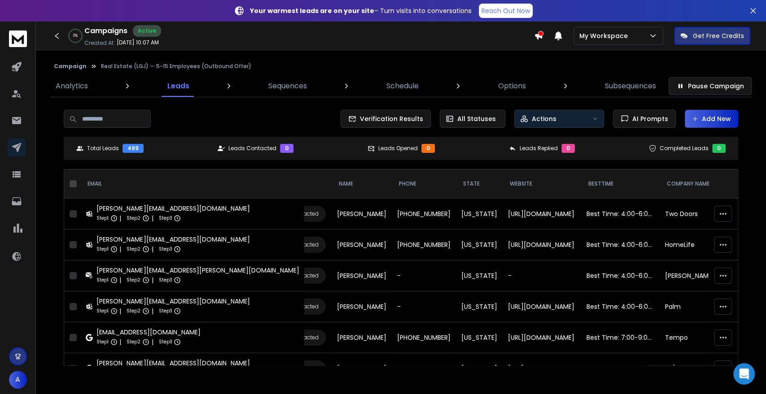
click at [554, 114] on p "Actions" at bounding box center [544, 118] width 25 height 9
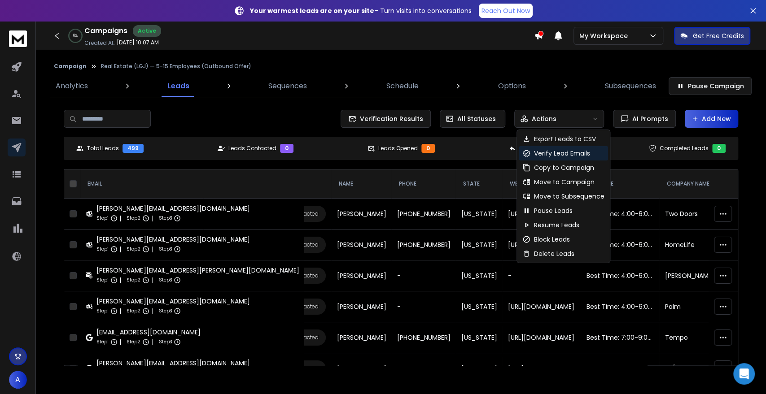
click at [401, 161] on div "Verification Results All Statuses Actions AI Prompts Add New Total Leads 499 Le…" at bounding box center [401, 233] width 674 height 247
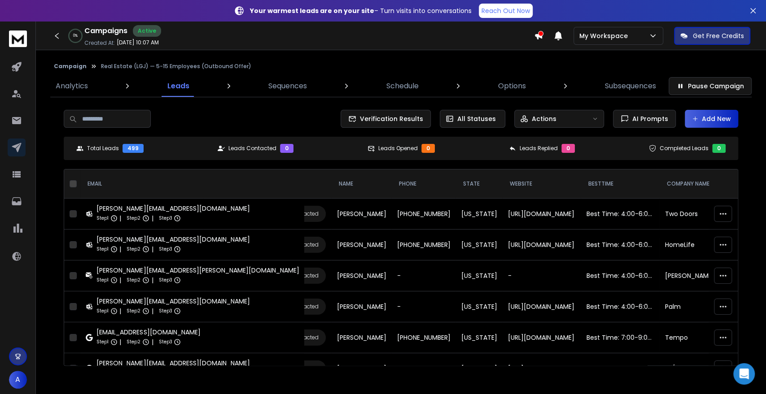
click at [391, 213] on td "[PHONE_NUMBER]" at bounding box center [423, 214] width 64 height 31
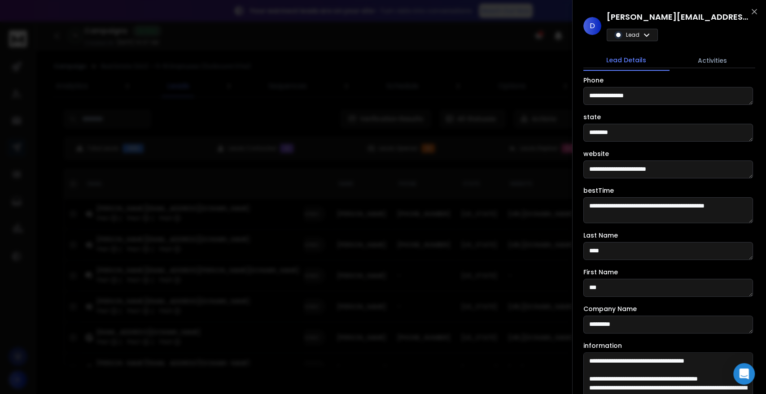
scroll to position [57, 0]
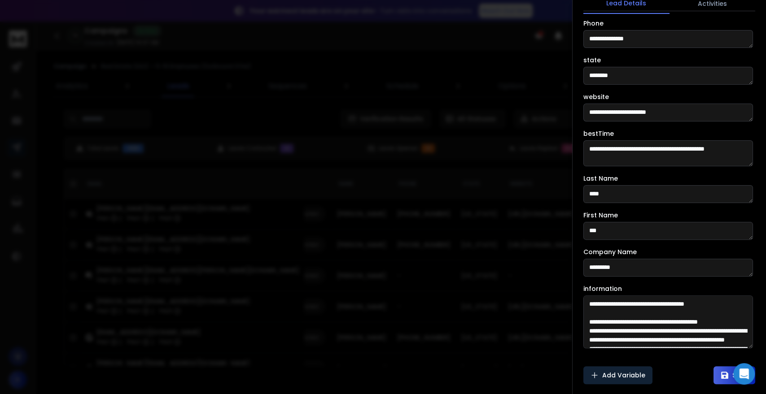
click at [610, 379] on button "Add Variable" at bounding box center [617, 375] width 69 height 18
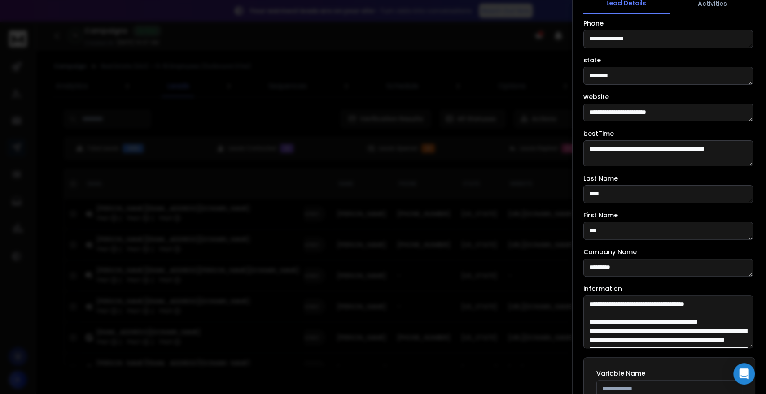
scroll to position [174, 0]
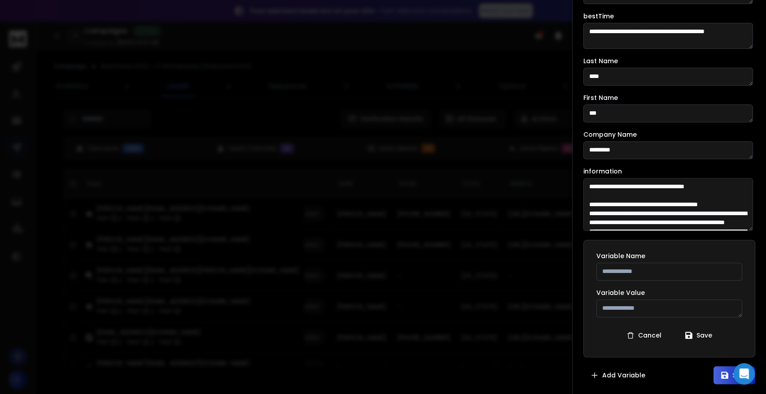
click at [639, 275] on input at bounding box center [669, 272] width 146 height 18
type input "*"
click at [638, 305] on textarea at bounding box center [669, 309] width 146 height 18
drag, startPoint x: 660, startPoint y: 311, endPoint x: 573, endPoint y: 310, distance: 87.5
click at [573, 310] on div "**********" at bounding box center [669, 197] width 194 height 394
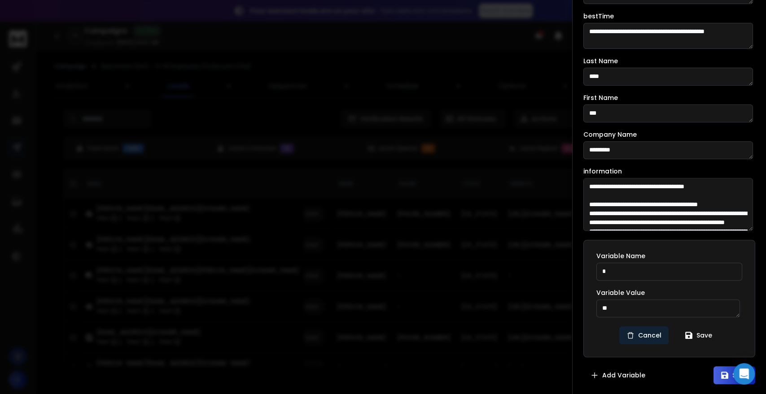
type textarea "***"
drag, startPoint x: 628, startPoint y: 300, endPoint x: 588, endPoint y: 303, distance: 40.0
click at [588, 303] on div "Variable Name * Variable Value *** Cancel Save" at bounding box center [669, 299] width 172 height 118
drag, startPoint x: 631, startPoint y: 262, endPoint x: 571, endPoint y: 275, distance: 61.9
click at [571, 275] on body "Your warmest leads are on your site – Turn visits into conversations Reach Out …" at bounding box center [383, 197] width 766 height 394
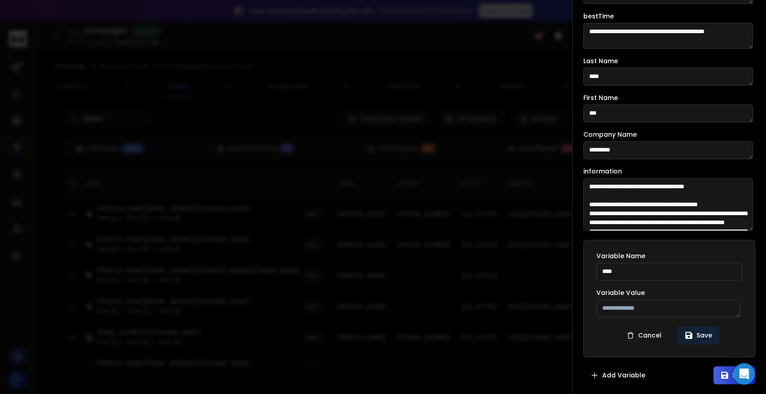
type input "****"
click at [690, 332] on icon "button" at bounding box center [689, 335] width 8 height 8
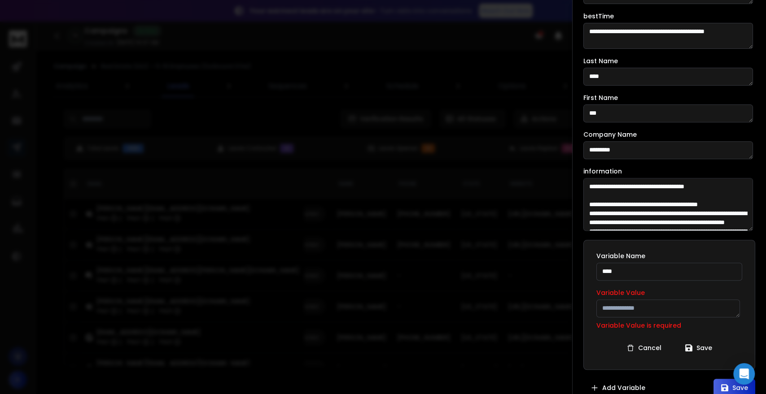
click at [649, 301] on textarea at bounding box center [668, 309] width 144 height 18
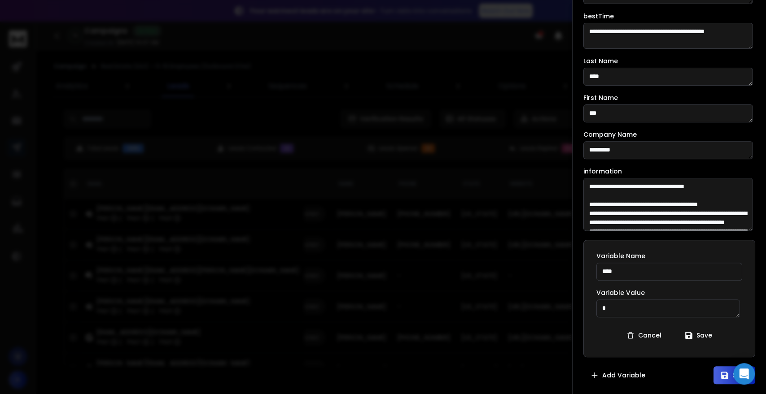
type textarea "*"
click at [713, 371] on button "Save" at bounding box center [734, 375] width 42 height 18
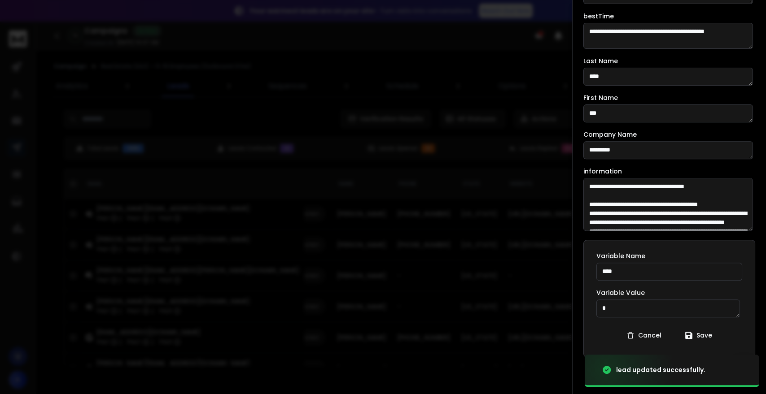
click at [529, 329] on div at bounding box center [383, 197] width 766 height 394
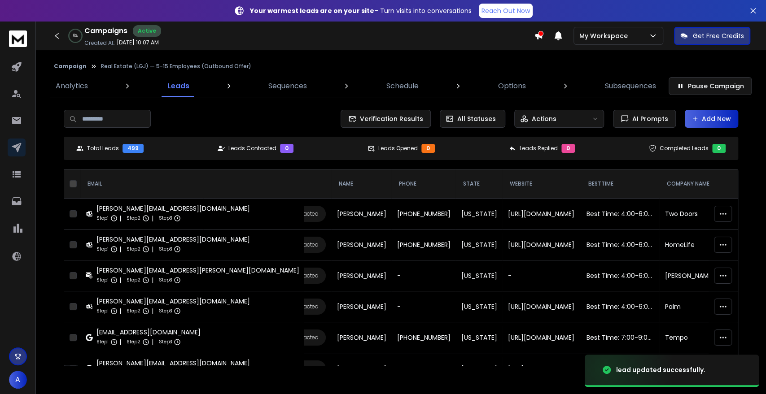
click at [455, 239] on td "Florida" at bounding box center [478, 245] width 47 height 31
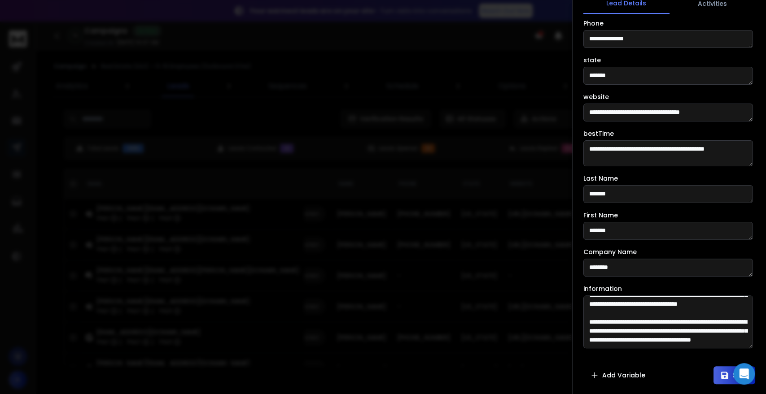
scroll to position [224, 0]
click at [525, 349] on div at bounding box center [383, 197] width 766 height 394
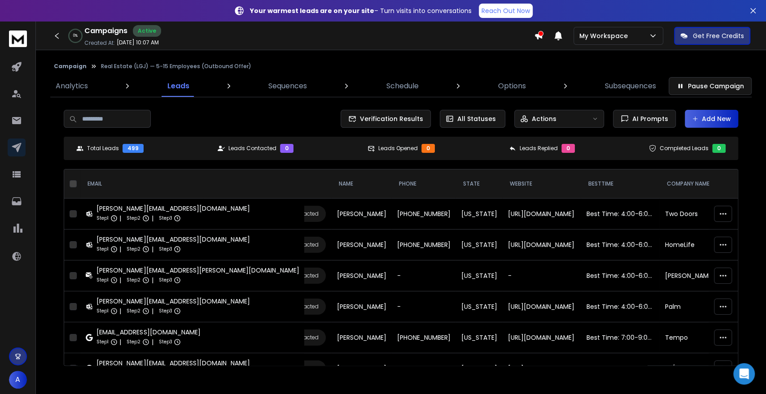
click at [526, 219] on td "http://www.mitwodoors.com" at bounding box center [541, 214] width 78 height 31
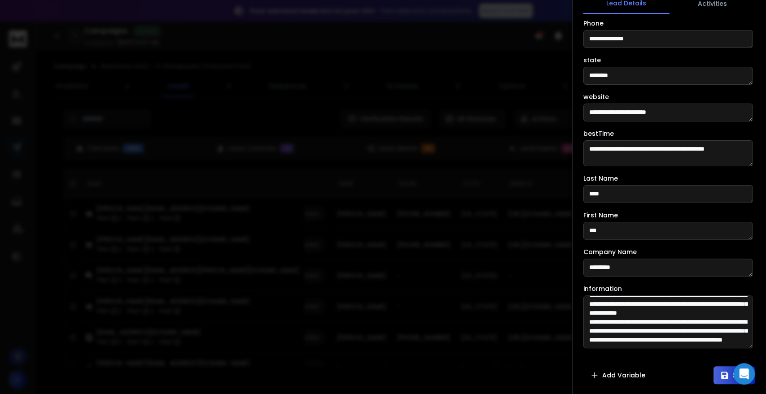
scroll to position [215, 0]
click at [549, 311] on div at bounding box center [383, 197] width 766 height 394
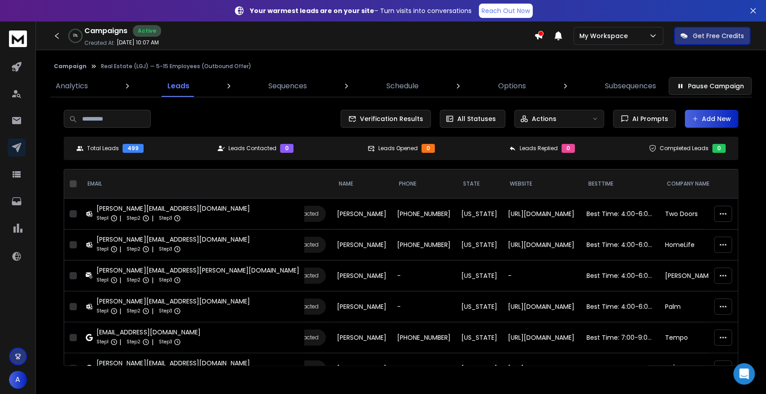
click at [580, 216] on td "Best Time: 4:00-6:00 PM or 9:00-11:00 PM (Latvian)." at bounding box center [619, 214] width 78 height 31
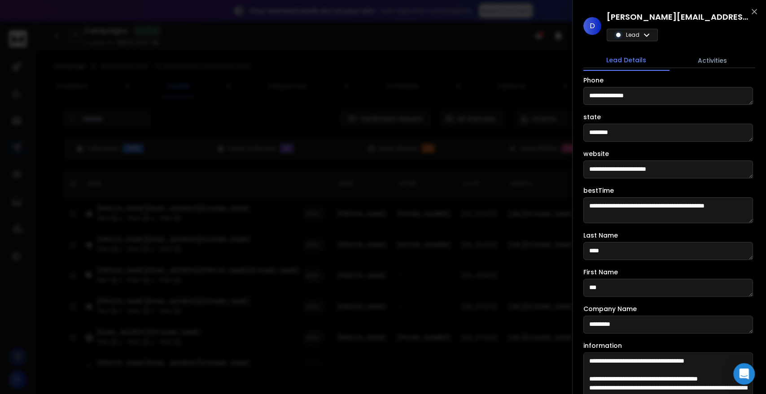
scroll to position [57, 0]
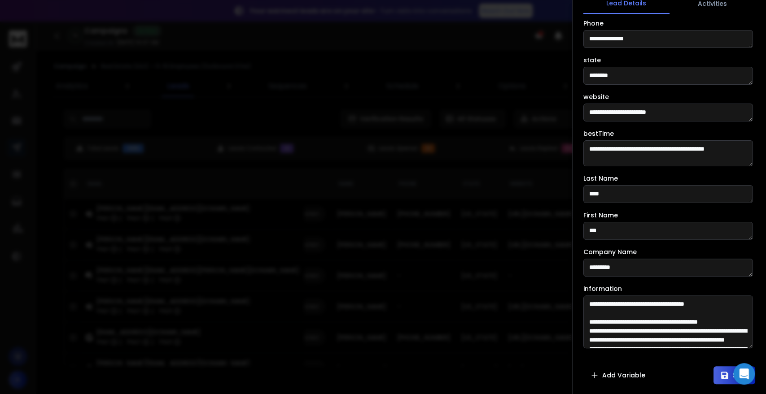
click at [485, 92] on div at bounding box center [383, 197] width 766 height 394
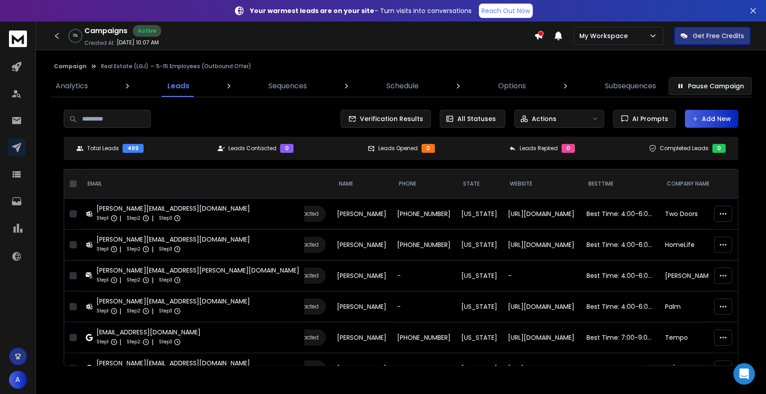
scroll to position [0, 0]
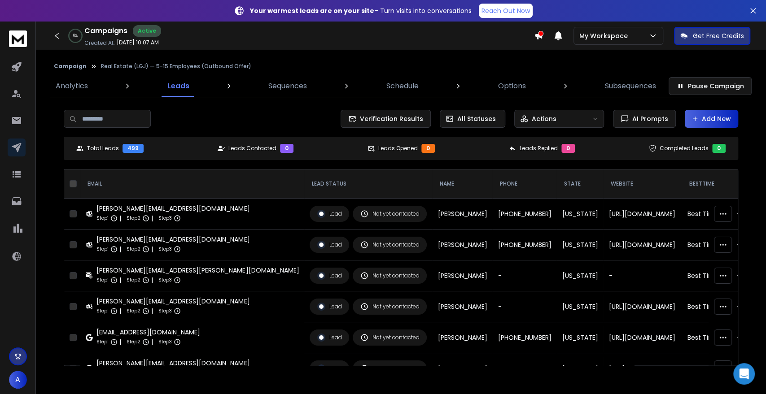
click at [72, 180] on button "button" at bounding box center [73, 183] width 7 height 7
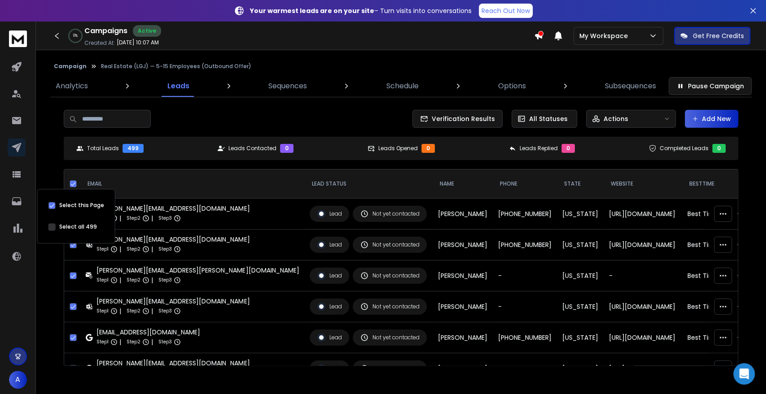
click at [47, 227] on div "Select this Page Select all 499" at bounding box center [76, 216] width 66 height 47
click at [49, 227] on button "Select this Page" at bounding box center [51, 226] width 7 height 7
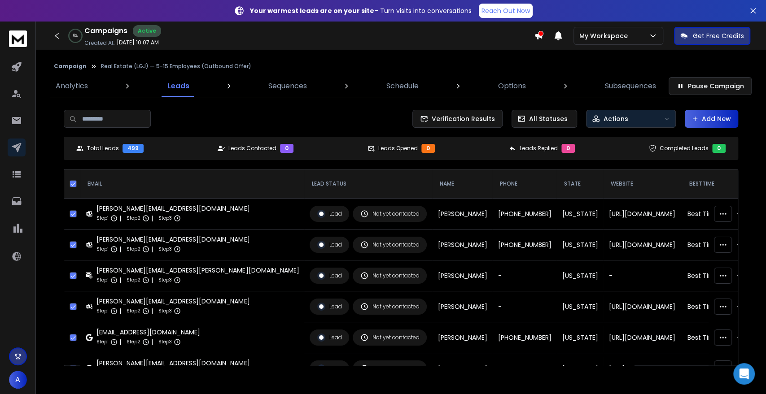
click at [600, 122] on icon "button" at bounding box center [596, 119] width 8 height 8
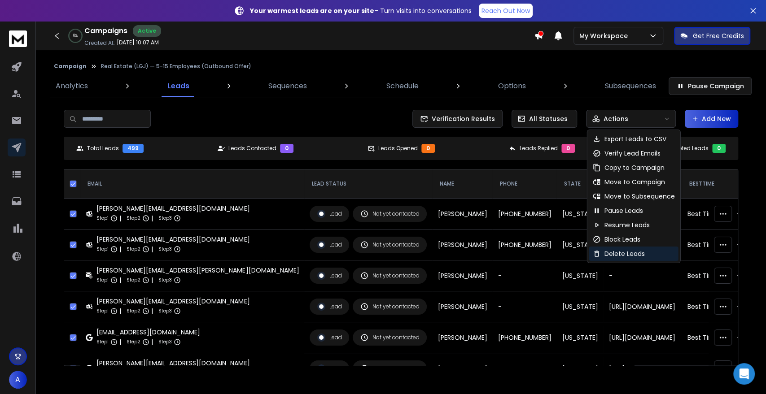
click at [605, 250] on p "Delete Leads" at bounding box center [624, 253] width 40 height 9
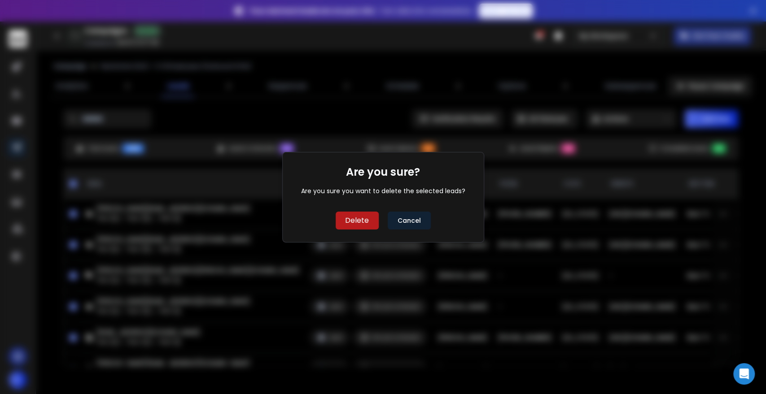
click at [354, 218] on button "Delete" at bounding box center [357, 221] width 43 height 18
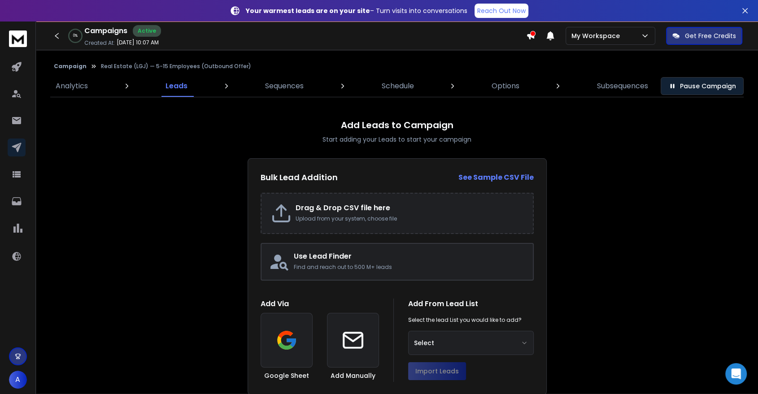
click at [688, 93] on button "Pause Campaign" at bounding box center [702, 86] width 83 height 18
click at [409, 218] on p "Upload from your system, choose file" at bounding box center [410, 218] width 228 height 7
click at [372, 208] on h2 "Drag & Drop CSV file here" at bounding box center [410, 208] width 228 height 11
type input "**********"
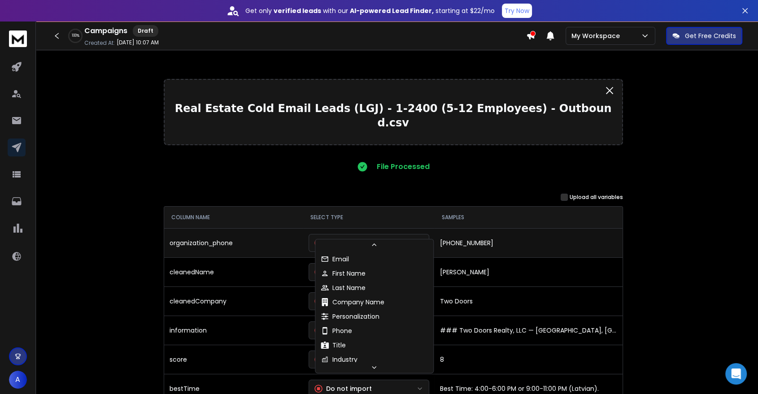
click at [348, 239] on div "Do not import" at bounding box center [342, 243] width 57 height 9
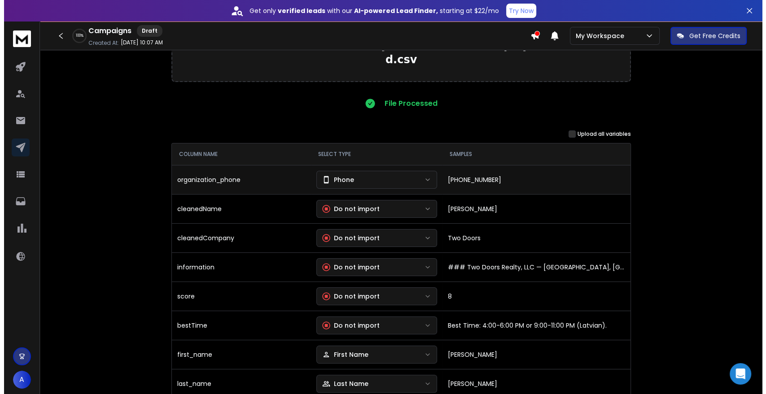
scroll to position [64, 0]
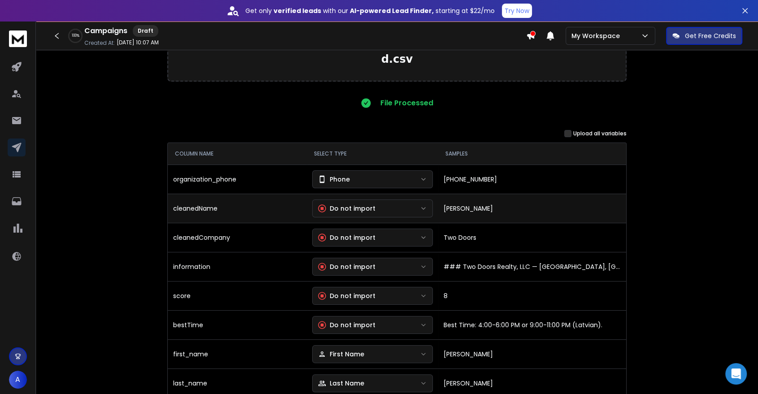
click at [387, 200] on button "Do not import" at bounding box center [372, 209] width 121 height 18
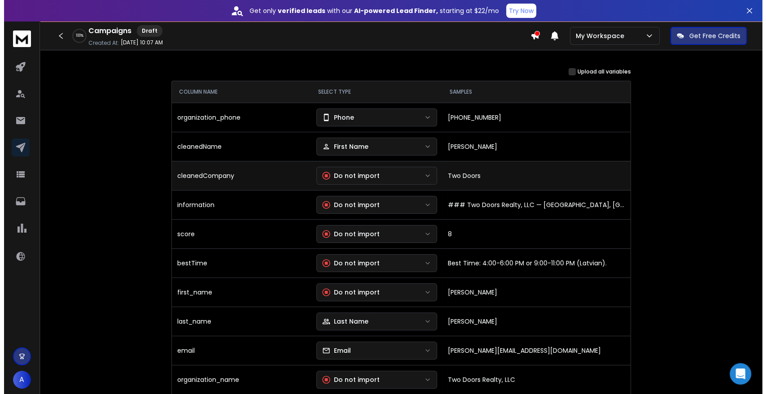
scroll to position [129, 0]
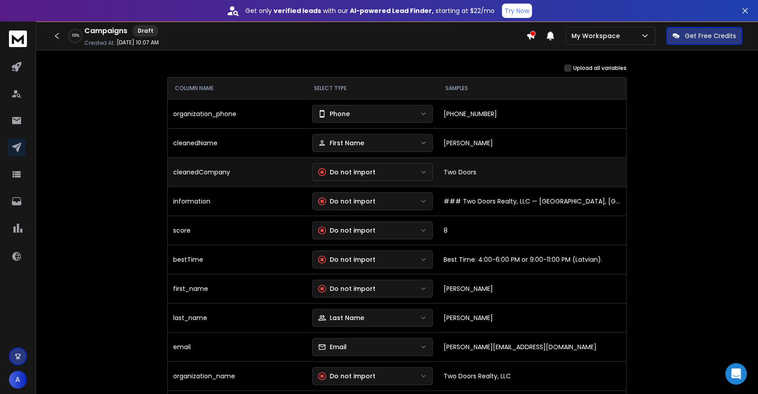
click at [362, 168] on div "Do not import" at bounding box center [346, 172] width 57 height 9
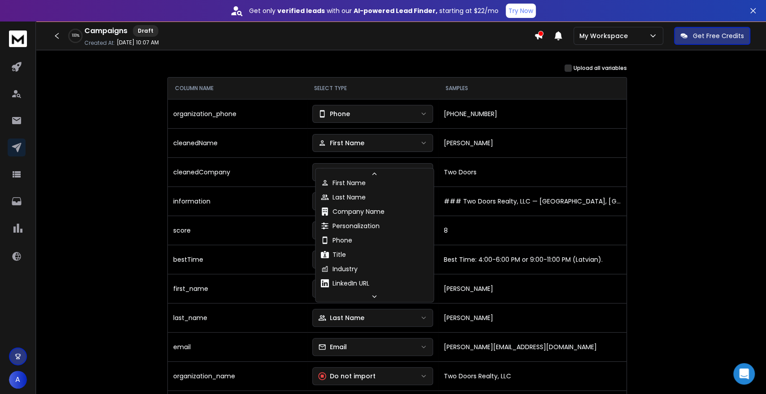
scroll to position [0, 0]
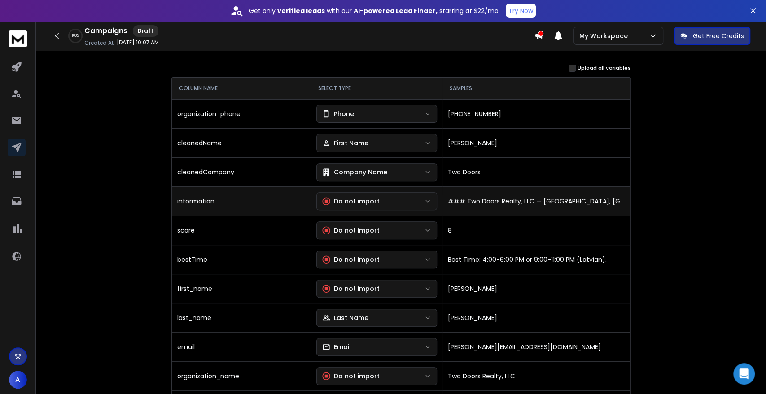
click at [362, 197] on div "Do not import" at bounding box center [350, 201] width 57 height 9
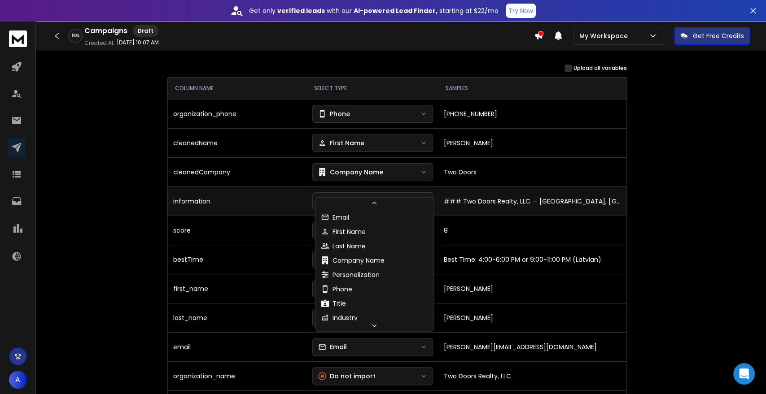
scroll to position [90, 0]
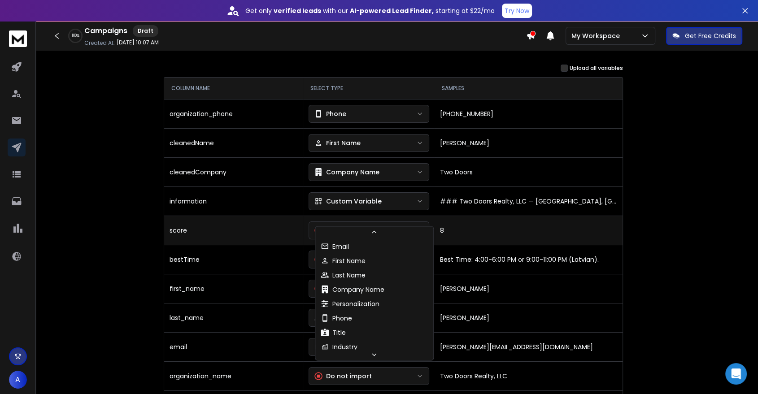
click at [358, 222] on button "Do not import" at bounding box center [369, 231] width 121 height 18
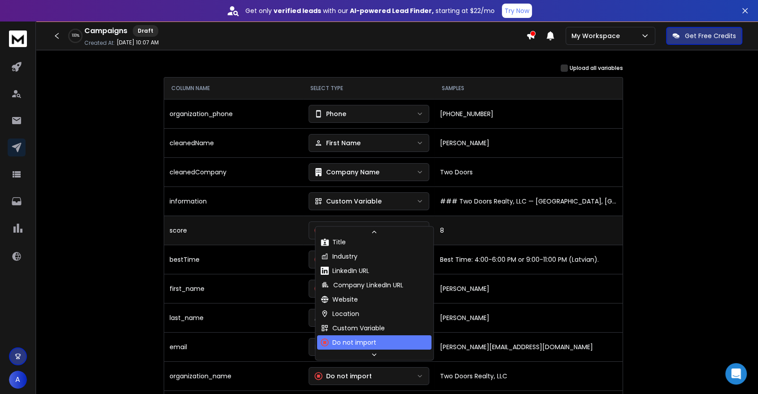
click at [355, 226] on div "Do not import" at bounding box center [342, 230] width 57 height 9
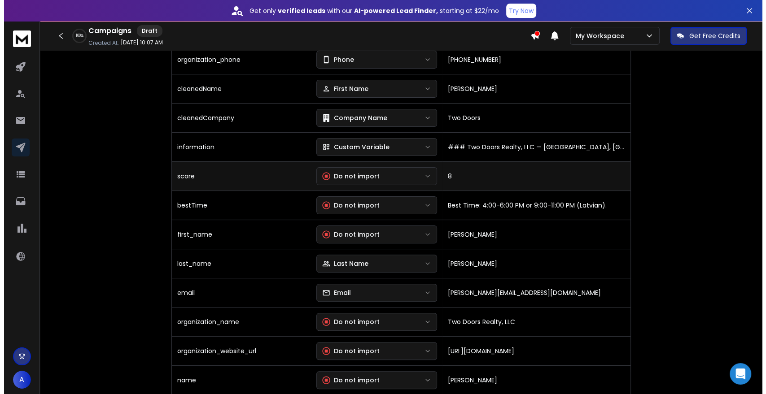
scroll to position [184, 0]
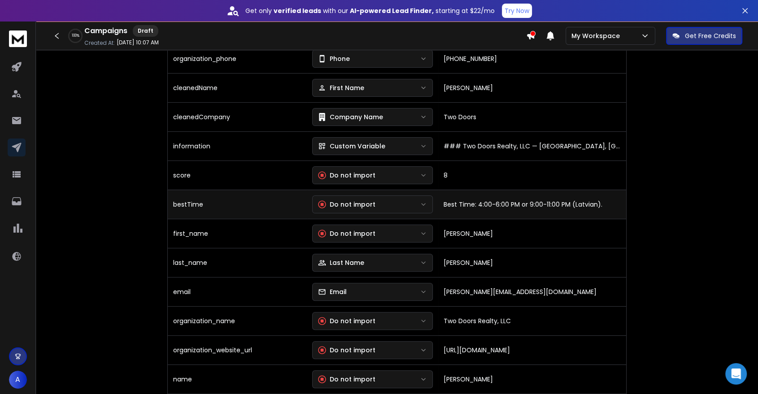
click at [346, 196] on button "Do not import" at bounding box center [372, 205] width 121 height 18
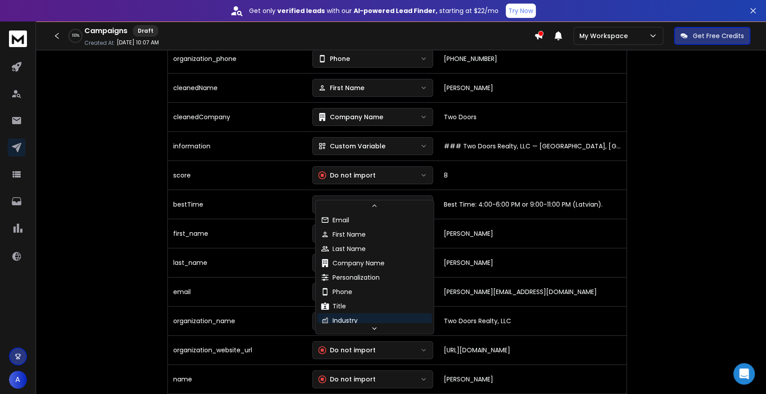
scroll to position [90, 0]
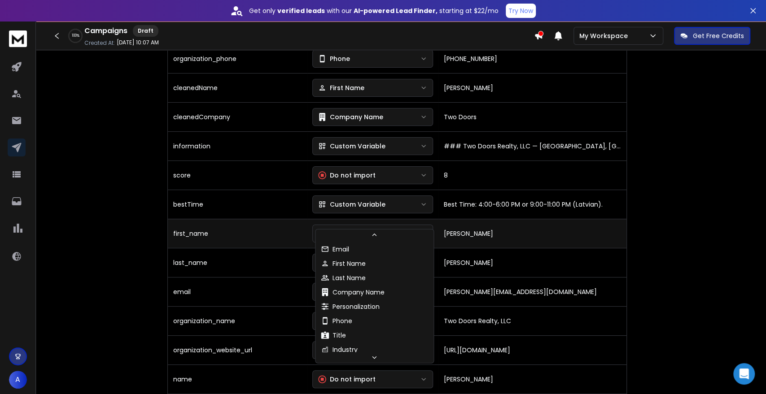
click at [377, 225] on button "Do not import" at bounding box center [372, 234] width 121 height 18
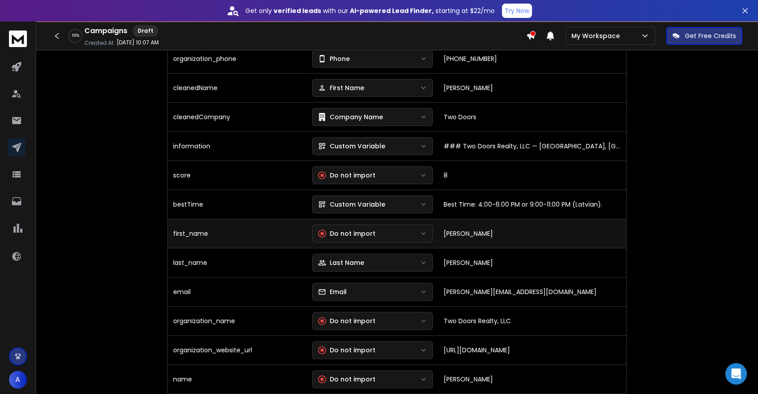
click at [377, 225] on button "Do not import" at bounding box center [372, 234] width 121 height 18
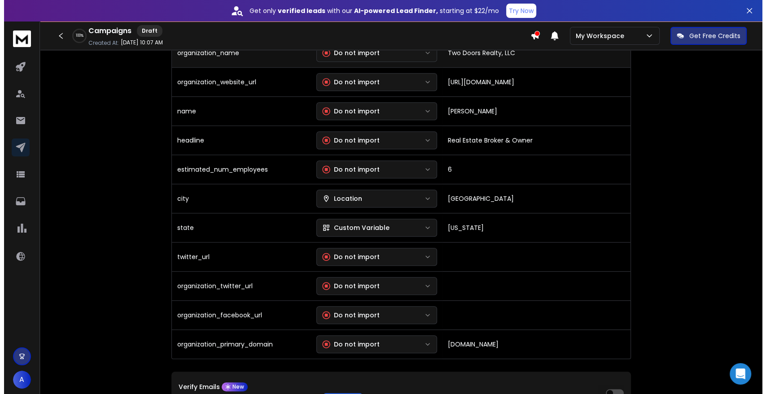
scroll to position [459, 0]
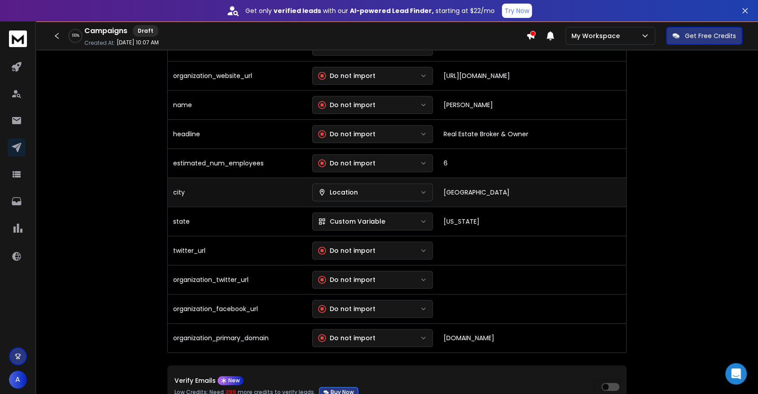
click at [375, 187] on td "Location" at bounding box center [372, 192] width 131 height 29
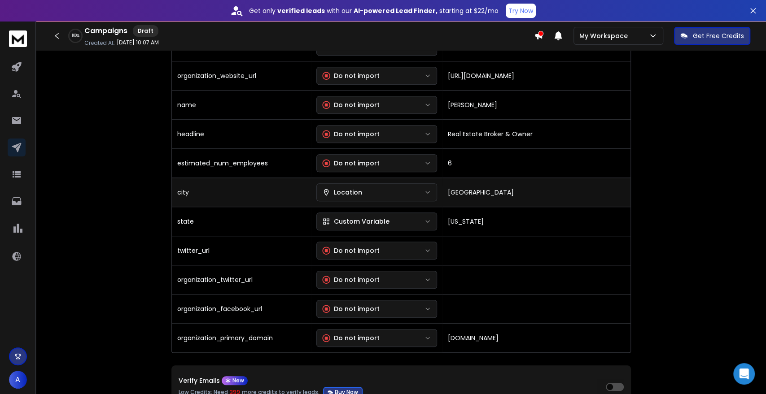
click at [370, 183] on button "Location" at bounding box center [376, 192] width 121 height 18
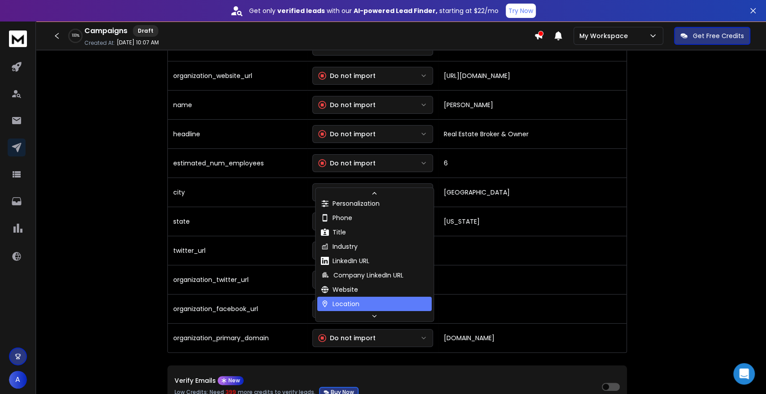
scroll to position [81, 0]
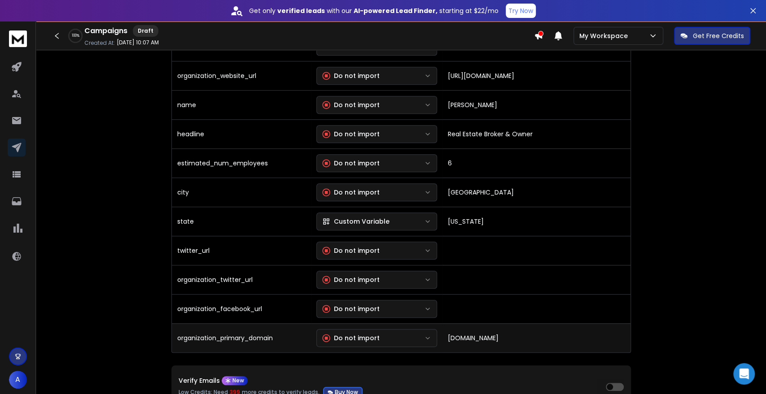
click at [370, 334] on div "Do not import" at bounding box center [350, 338] width 57 height 9
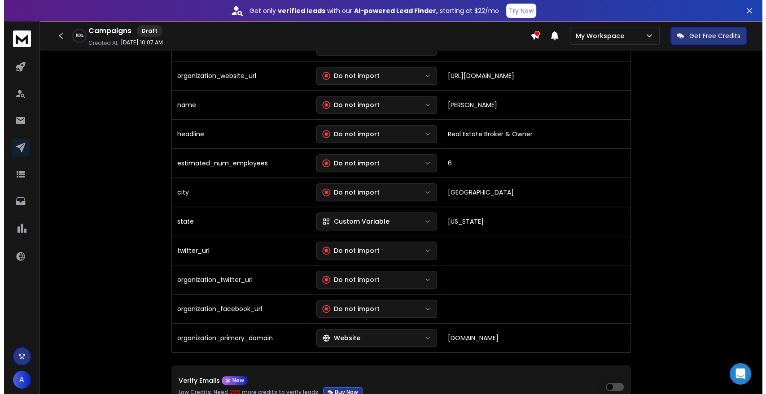
scroll to position [541, 0]
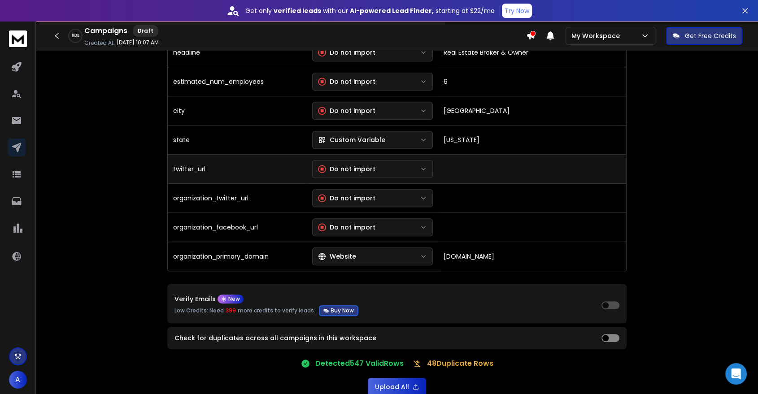
click at [398, 160] on button "Do not import" at bounding box center [372, 169] width 121 height 18
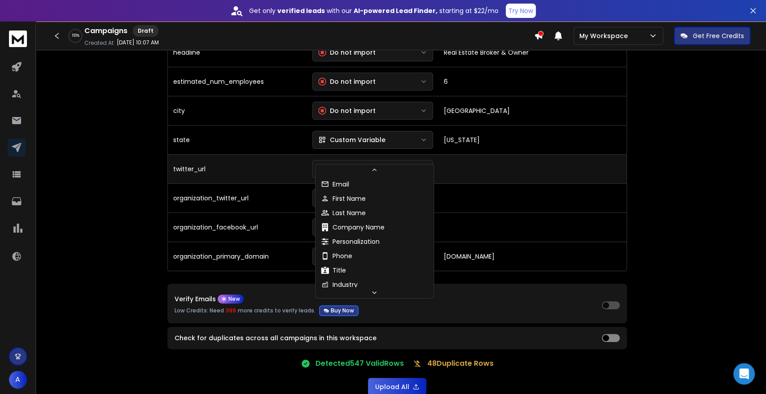
scroll to position [90, 0]
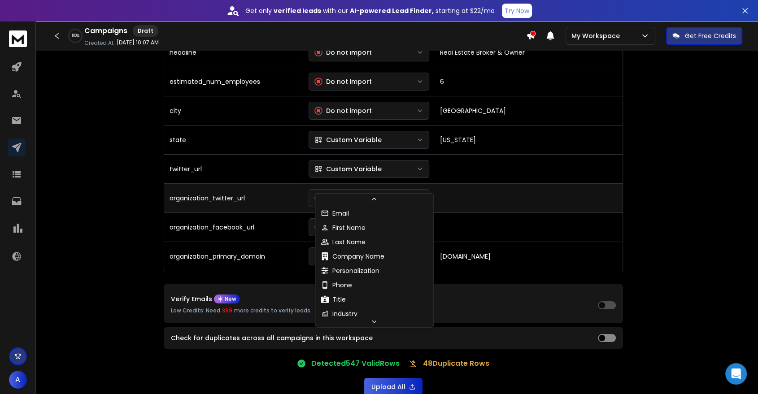
click at [368, 194] on div "Do not import" at bounding box center [342, 198] width 57 height 9
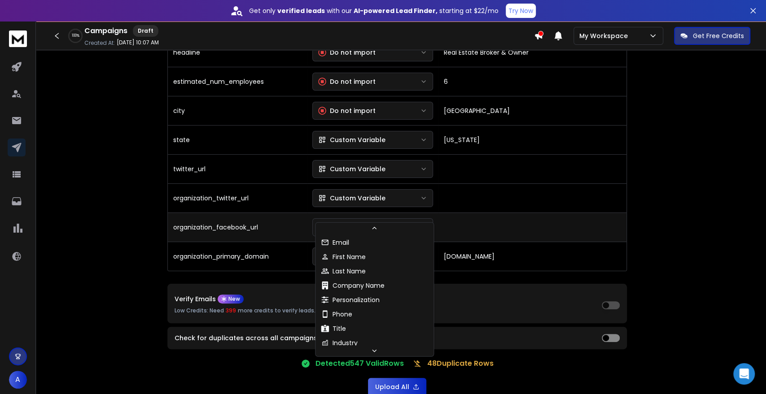
click at [365, 223] on div "Do not import" at bounding box center [346, 227] width 57 height 9
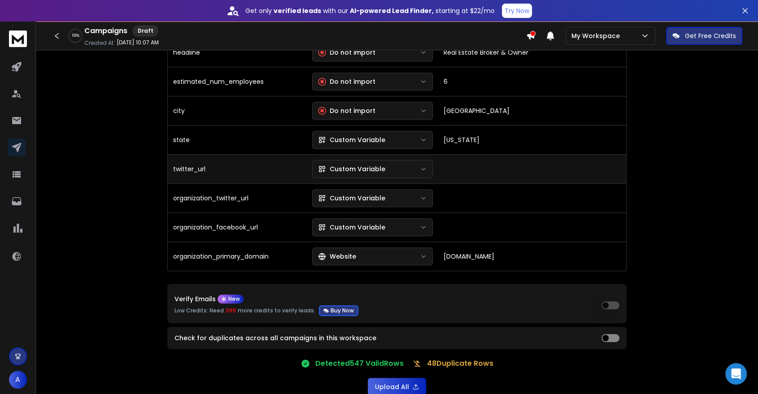
click at [371, 165] on div "Custom Variable" at bounding box center [351, 169] width 67 height 9
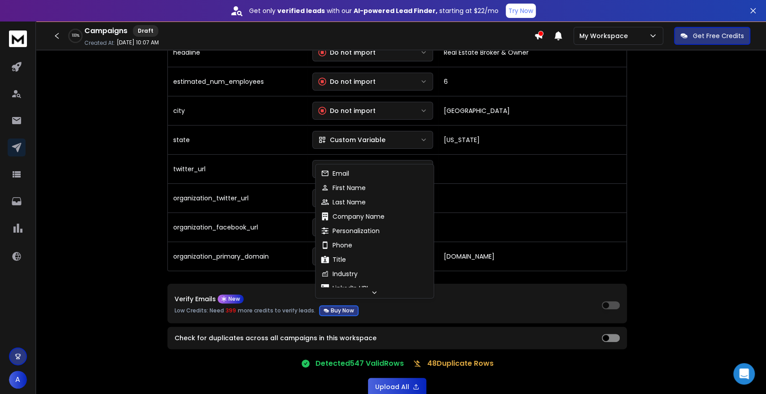
scroll to position [81, 0]
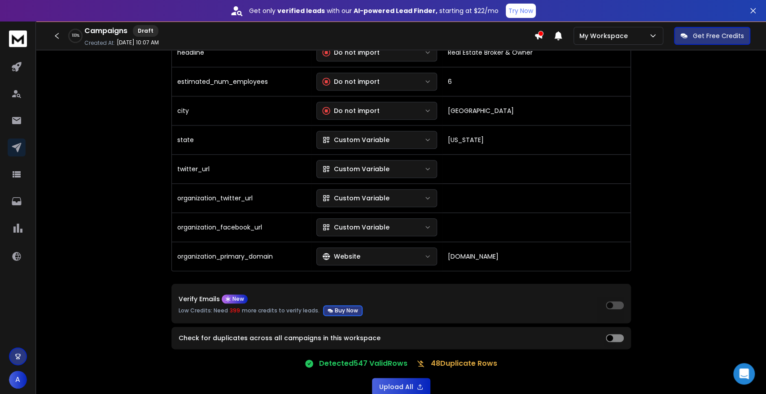
click at [359, 304] on div "Verify Emails New Low Credits: Need 399 more credits to verify leads. Buy Now" at bounding box center [400, 303] width 459 height 39
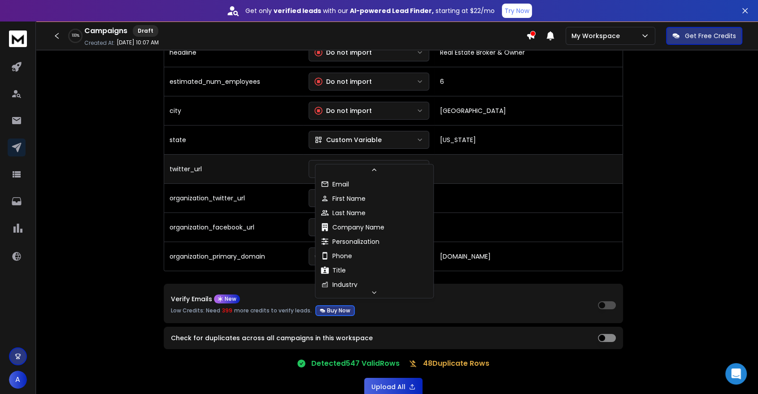
click at [372, 161] on button "Custom Variable" at bounding box center [369, 169] width 121 height 18
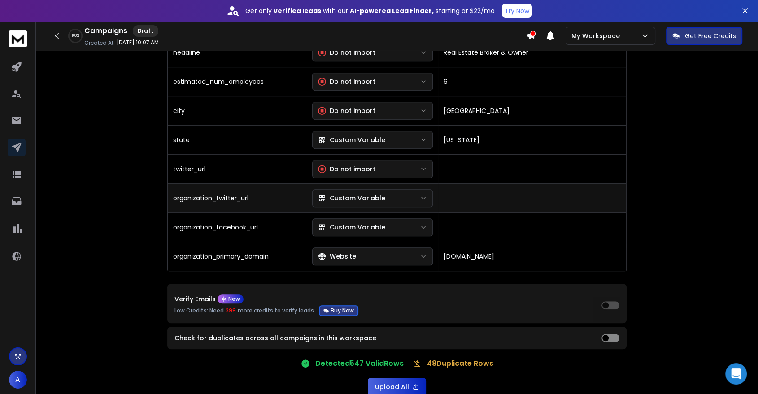
click at [379, 189] on button "Custom Variable" at bounding box center [372, 198] width 121 height 18
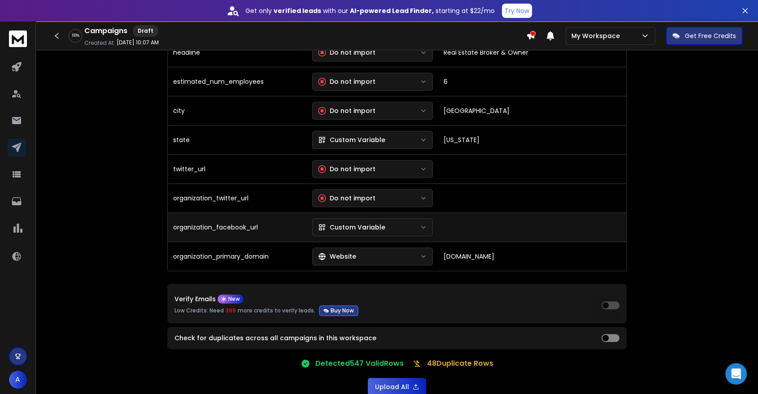
click at [388, 213] on td "Custom Variable" at bounding box center [372, 227] width 131 height 29
click at [380, 223] on div "Custom Variable" at bounding box center [351, 227] width 67 height 9
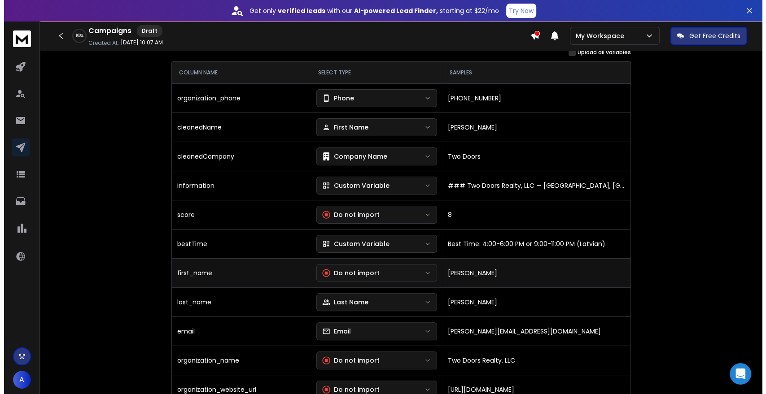
scroll to position [0, 0]
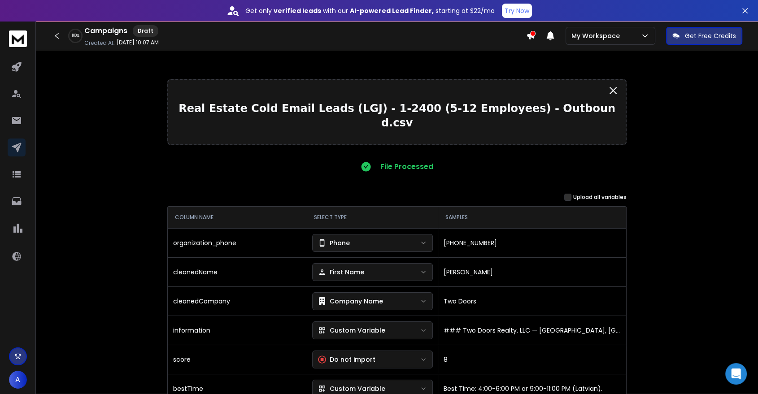
click at [613, 92] on icon at bounding box center [613, 90] width 11 height 11
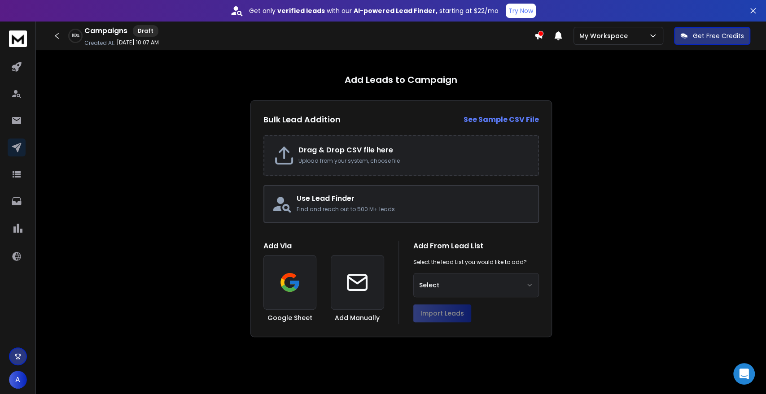
click at [356, 159] on p "Upload from your system, choose file" at bounding box center [413, 160] width 231 height 7
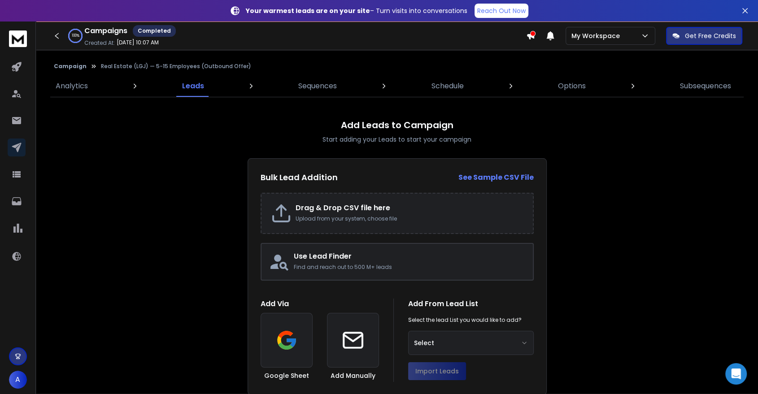
click at [359, 227] on div "Drag & Drop CSV file here Upload from your system, choose file" at bounding box center [397, 213] width 273 height 41
type input "**********"
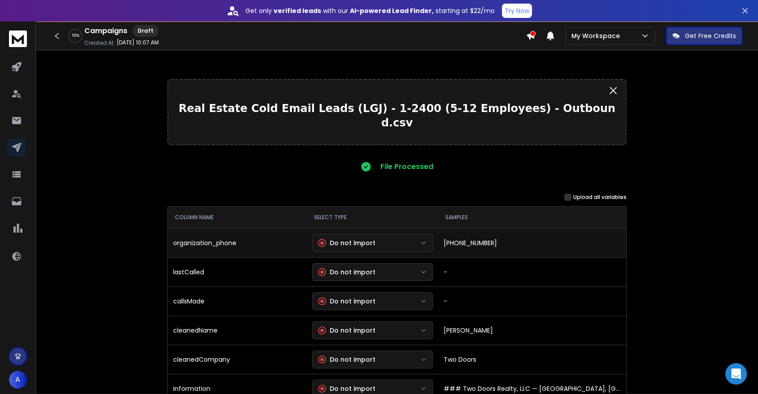
click at [370, 239] on div "Do not import" at bounding box center [346, 243] width 57 height 9
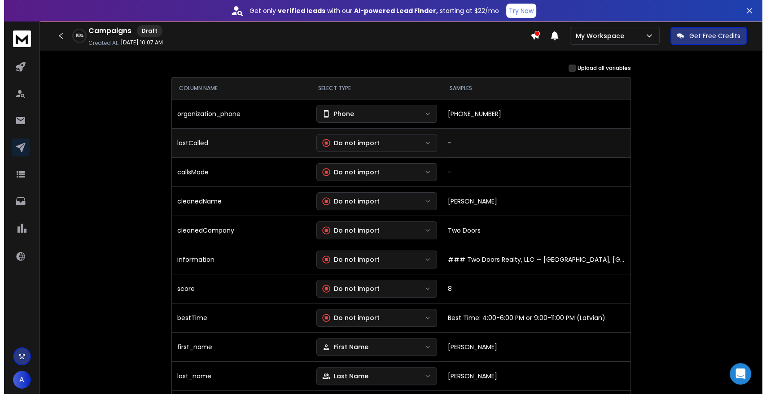
scroll to position [131, 0]
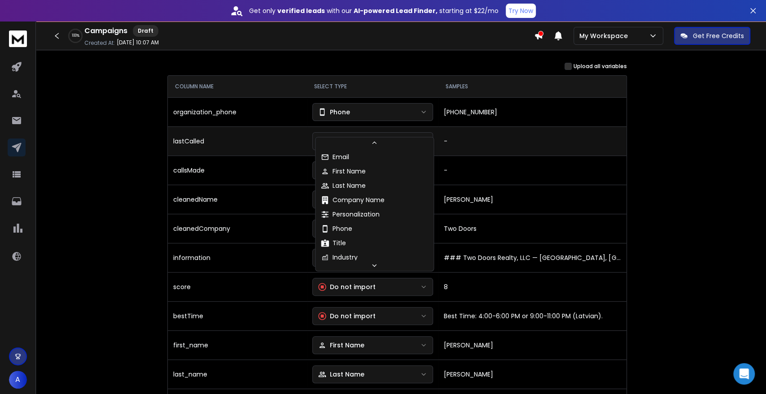
click at [371, 132] on button "Do not import" at bounding box center [372, 141] width 121 height 18
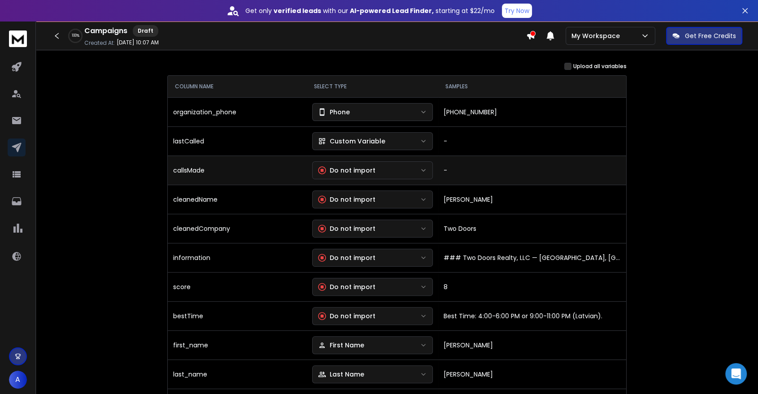
click at [366, 161] on button "Do not import" at bounding box center [372, 170] width 121 height 18
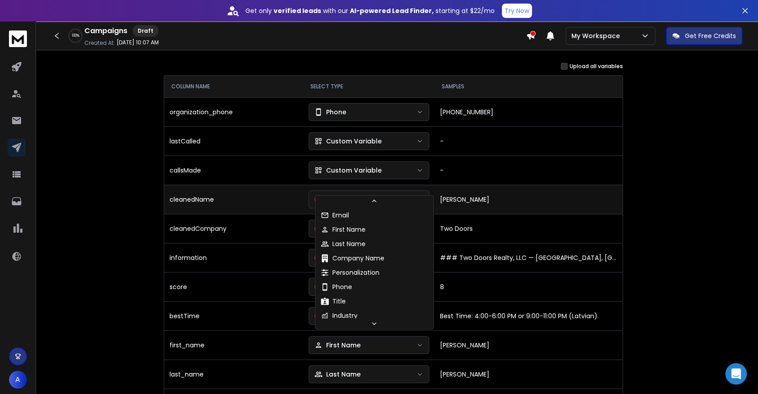
click at [385, 191] on button "Do not import" at bounding box center [369, 200] width 121 height 18
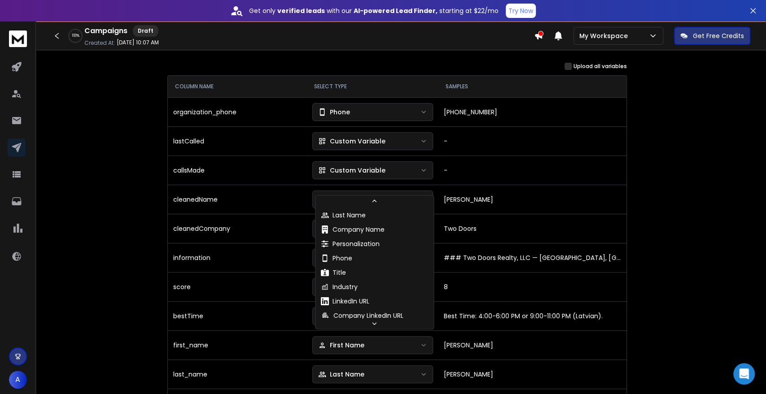
scroll to position [0, 0]
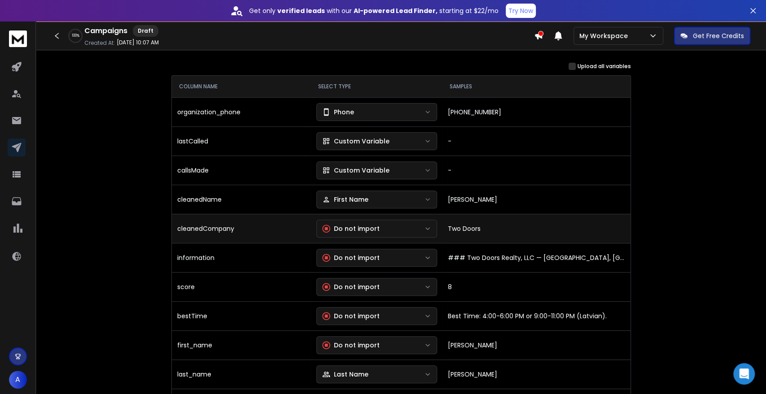
click at [375, 224] on div "Do not import" at bounding box center [350, 228] width 57 height 9
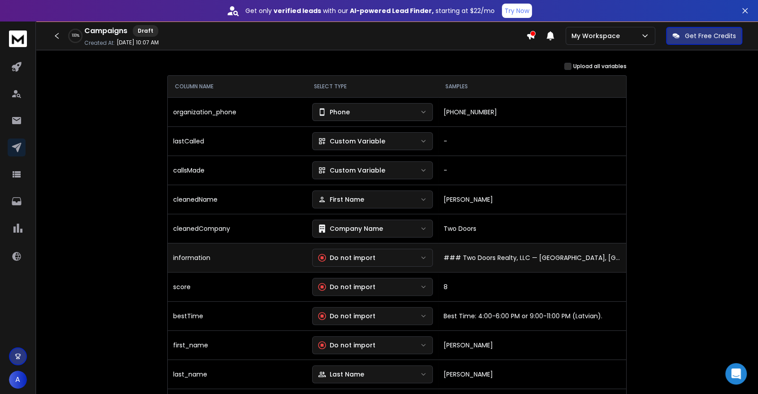
click at [383, 249] on button "Do not import" at bounding box center [372, 258] width 121 height 18
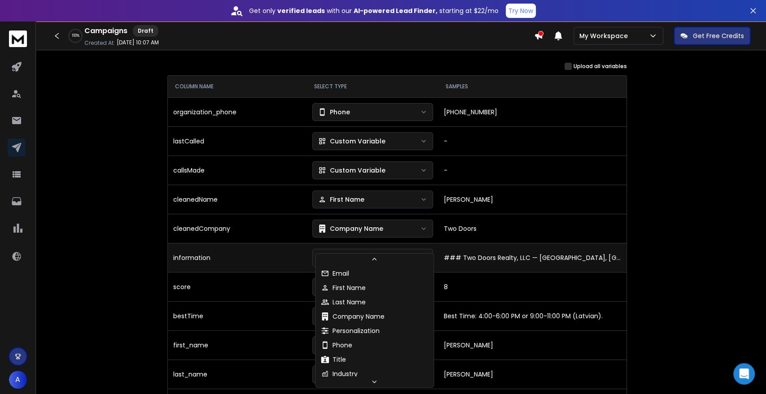
scroll to position [90, 0]
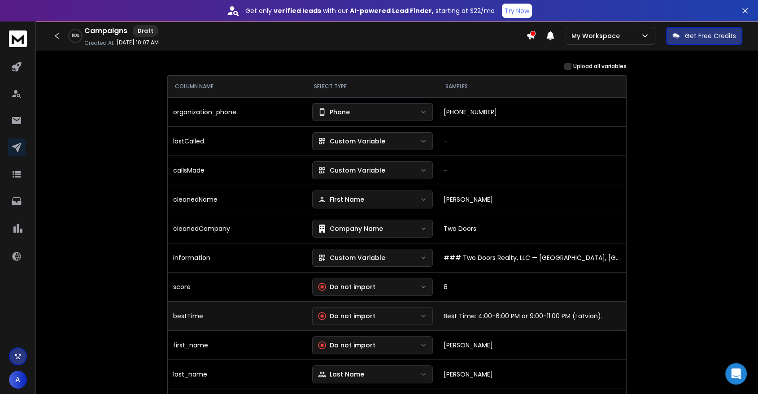
click at [363, 312] on div "Do not import" at bounding box center [346, 316] width 57 height 9
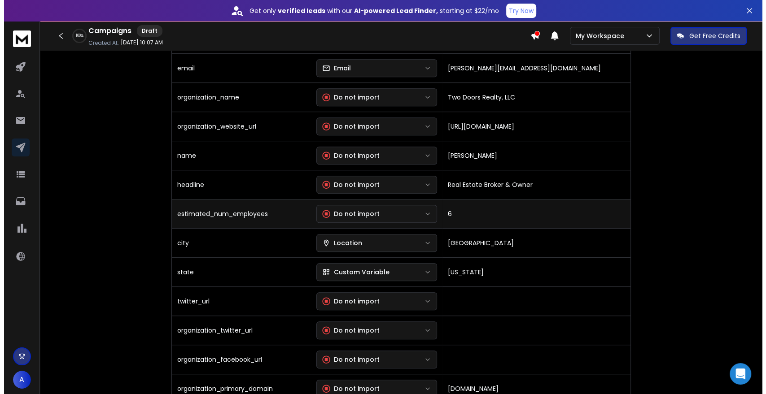
scroll to position [472, 0]
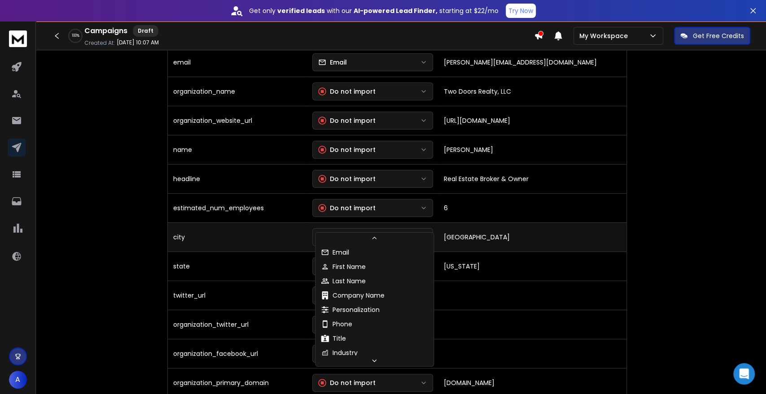
click at [378, 228] on button "Location" at bounding box center [372, 237] width 121 height 18
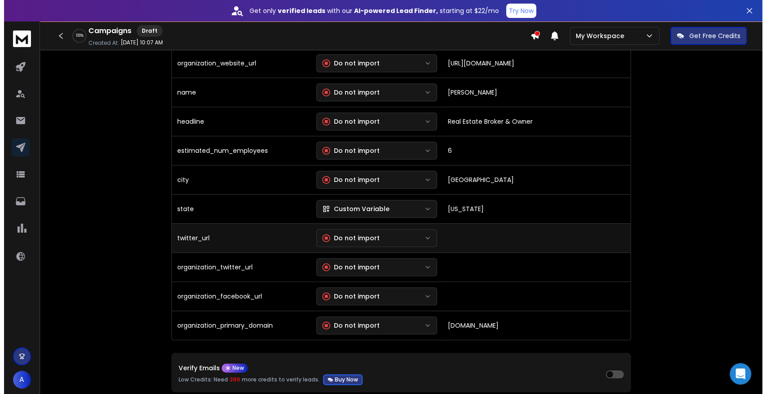
scroll to position [530, 0]
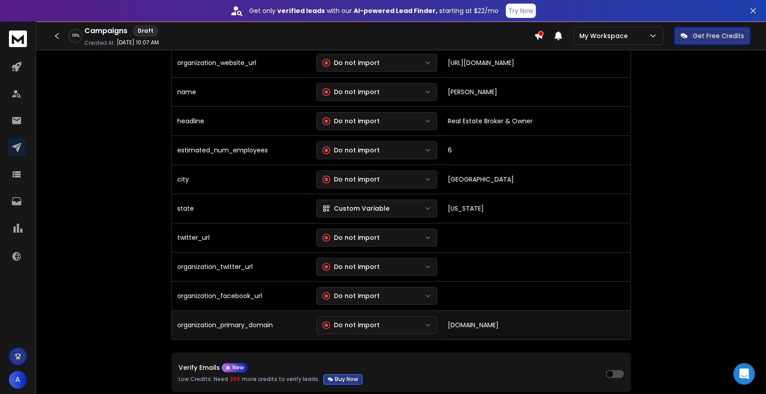
click at [372, 316] on button "Do not import" at bounding box center [376, 325] width 121 height 18
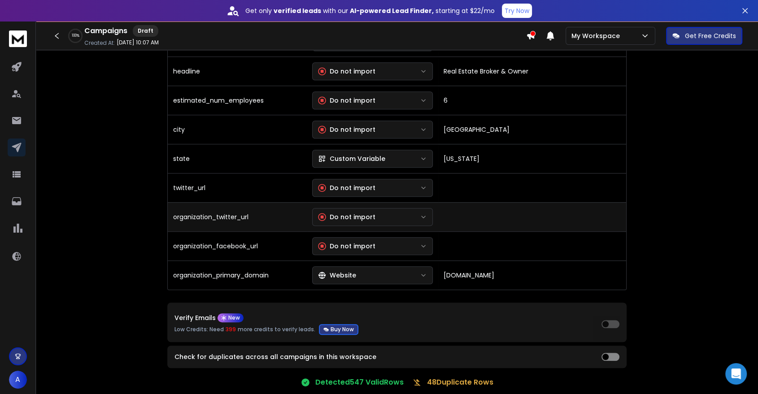
scroll to position [599, 0]
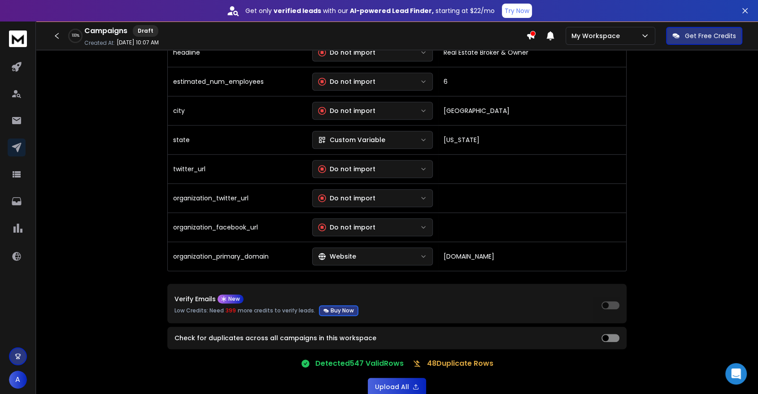
click at [391, 378] on button "Upload All" at bounding box center [397, 387] width 58 height 18
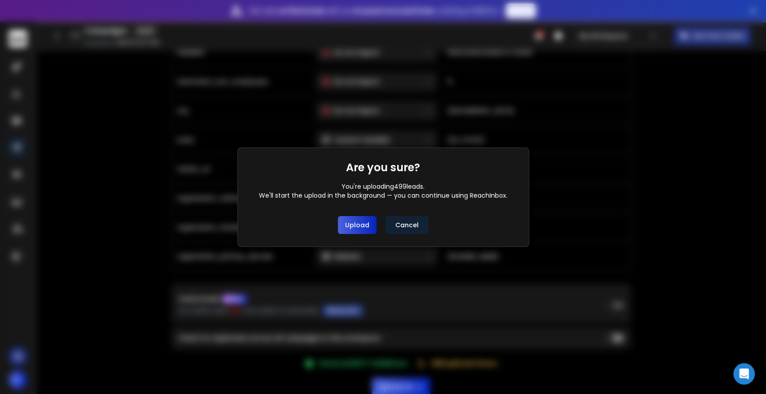
click at [363, 225] on button "Upload" at bounding box center [357, 225] width 39 height 18
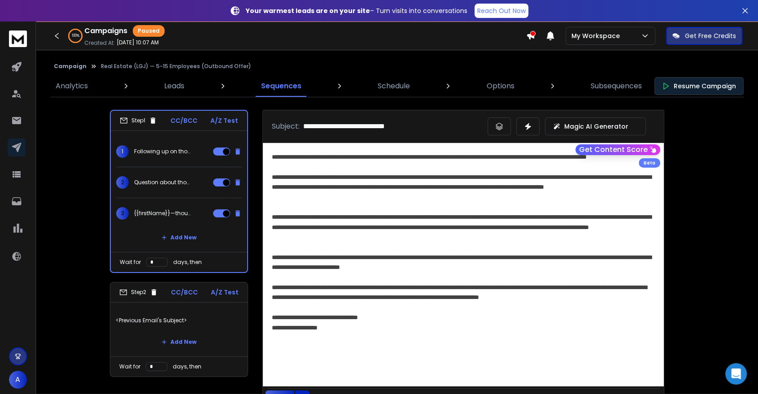
click at [688, 84] on button "Resume Campaign" at bounding box center [698, 86] width 89 height 18
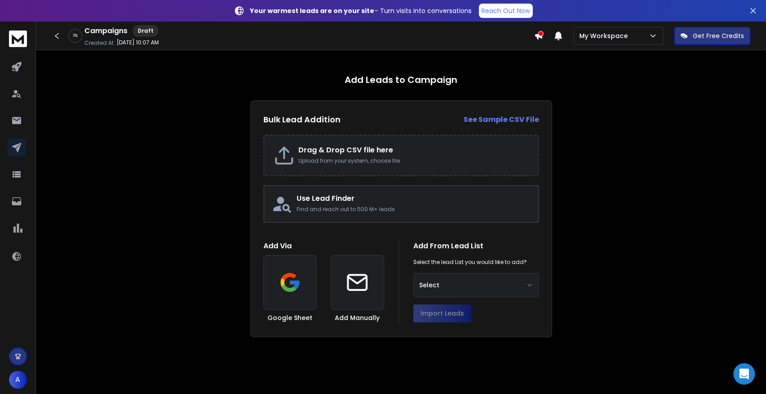
click at [340, 156] on div "Drag & Drop CSV file here Upload from your system, choose file" at bounding box center [413, 156] width 231 height 22
click at [376, 164] on p "Upload from your system, choose file" at bounding box center [413, 160] width 231 height 7
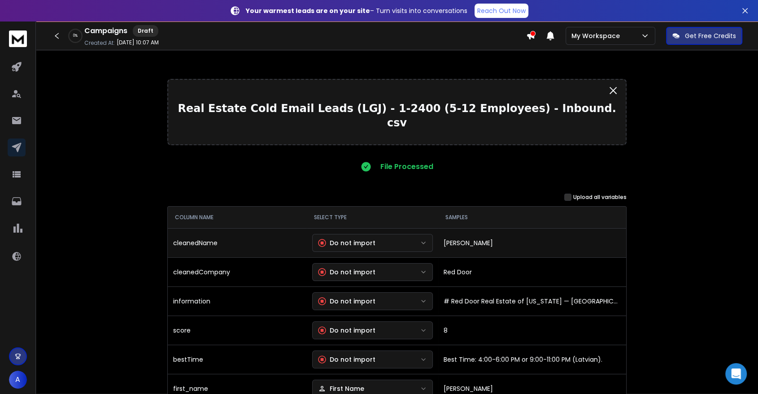
click at [384, 234] on button "Do not import" at bounding box center [372, 243] width 121 height 18
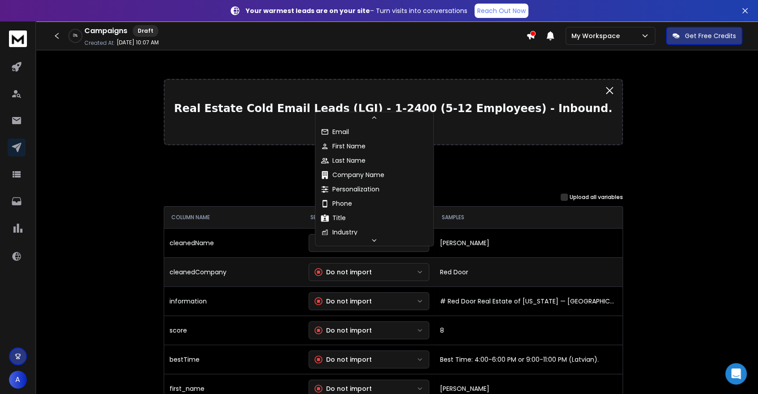
click at [359, 268] on div "Do not import" at bounding box center [342, 272] width 57 height 9
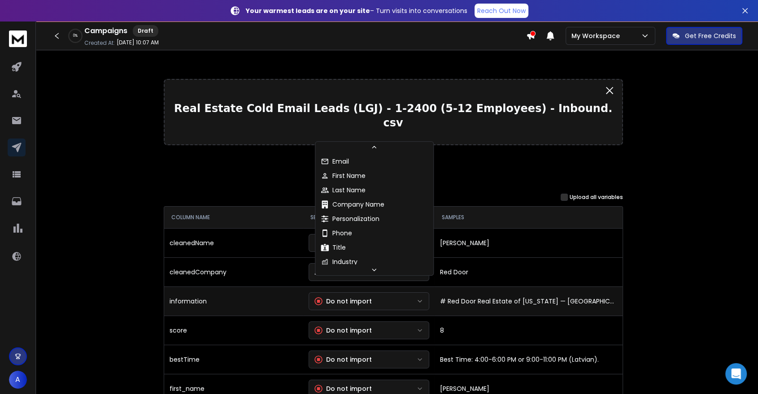
click at [338, 297] on div "Do not import" at bounding box center [342, 301] width 57 height 9
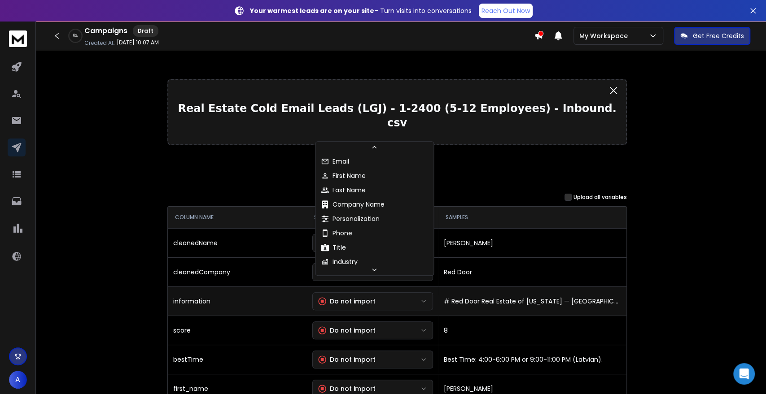
scroll to position [90, 0]
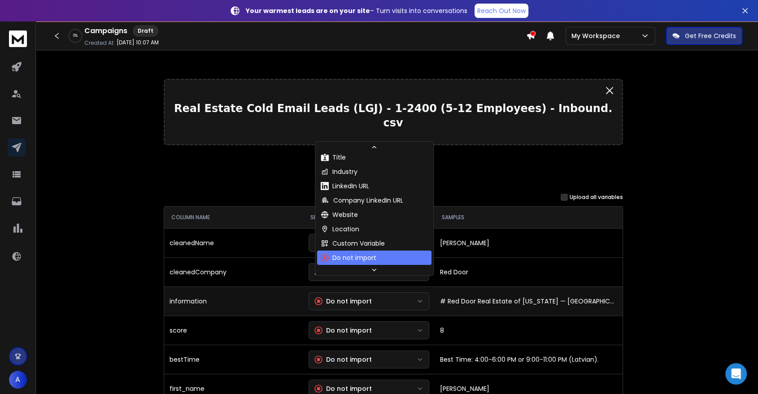
click at [265, 289] on td "information" at bounding box center [233, 301] width 139 height 29
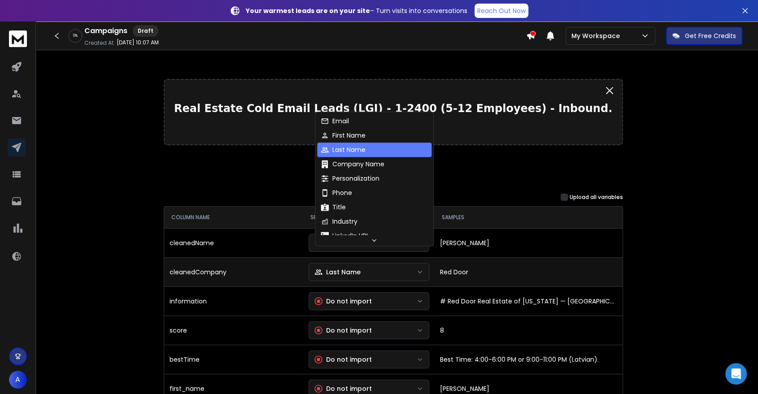
click at [367, 263] on button "Last Name" at bounding box center [369, 272] width 121 height 18
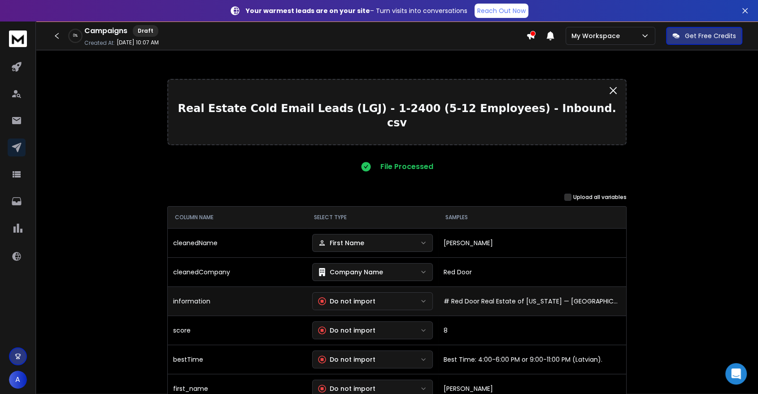
click at [339, 297] on div "Do not import" at bounding box center [346, 301] width 57 height 9
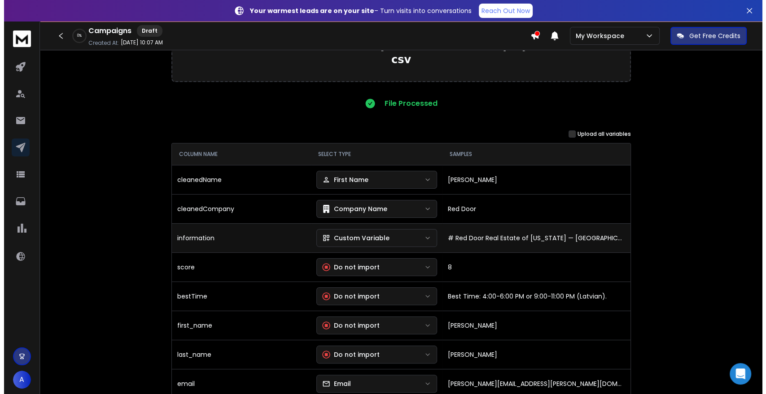
scroll to position [75, 0]
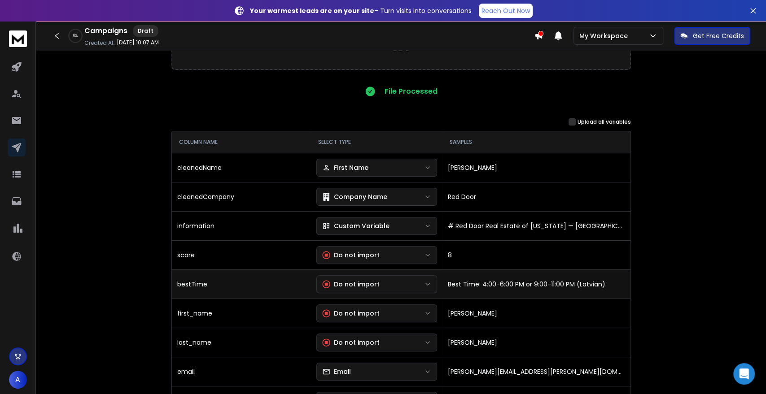
click at [373, 280] on div "Do not import" at bounding box center [350, 284] width 57 height 9
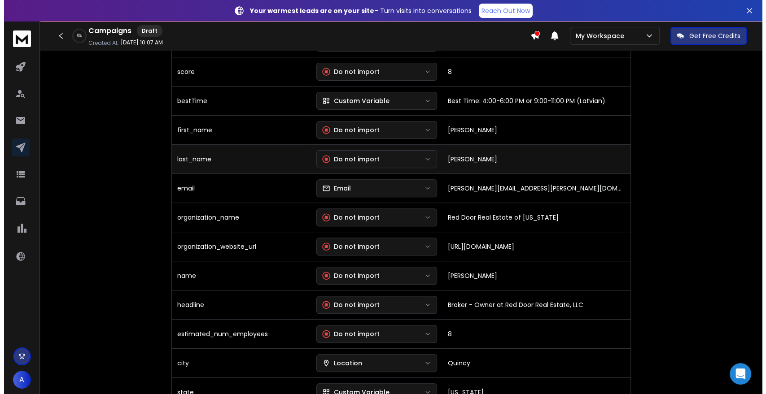
scroll to position [260, 0]
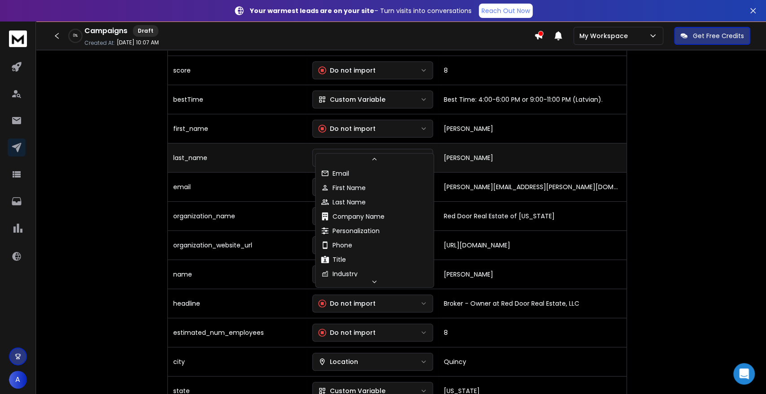
click at [354, 153] on div "Do not import" at bounding box center [346, 157] width 57 height 9
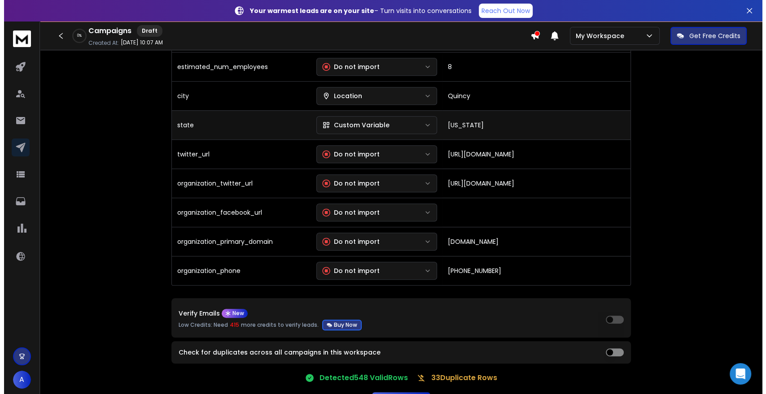
scroll to position [541, 0]
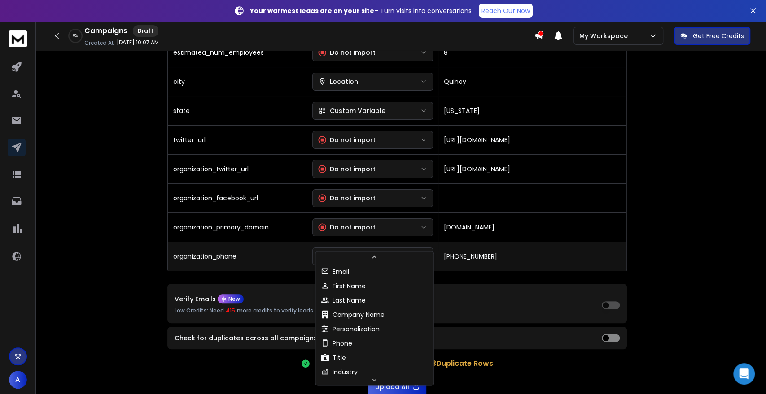
click at [397, 248] on button "Do not import" at bounding box center [372, 257] width 121 height 18
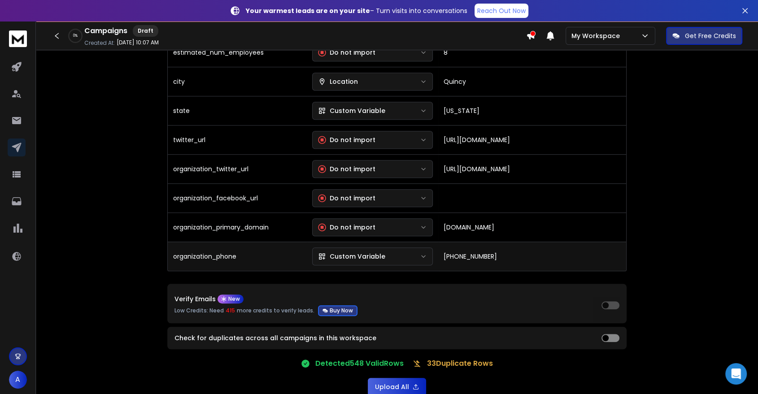
click at [366, 252] on div "Custom Variable" at bounding box center [351, 256] width 67 height 9
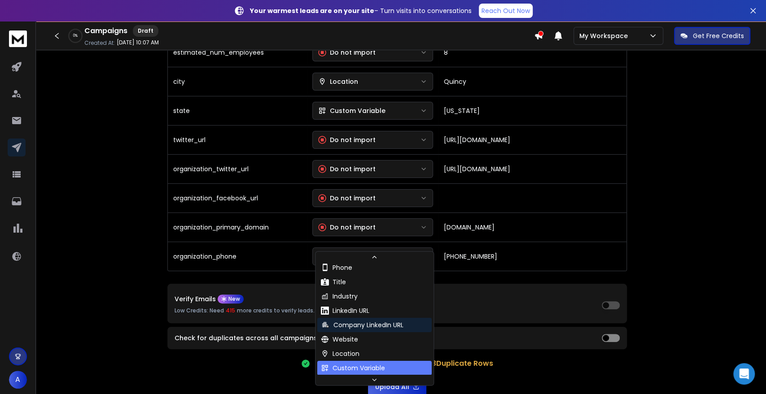
scroll to position [40, 0]
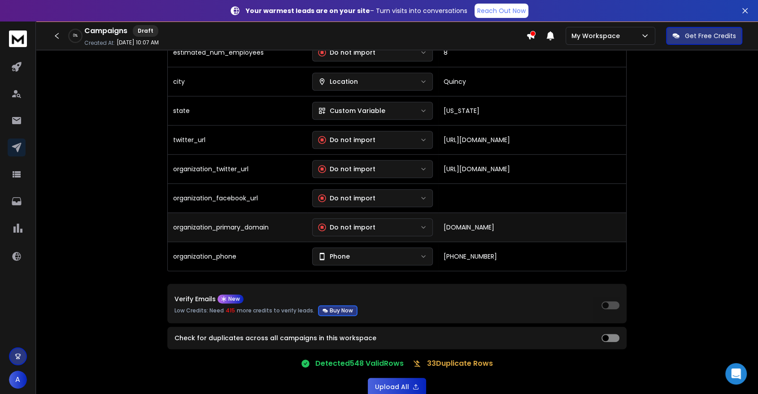
click at [375, 218] on button "Do not import" at bounding box center [372, 227] width 121 height 18
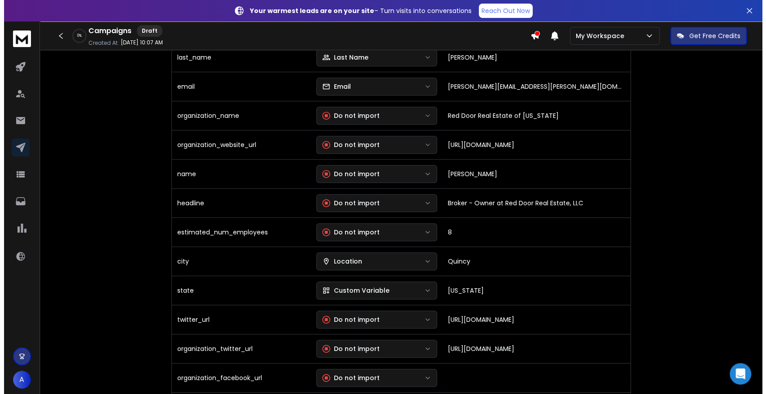
scroll to position [357, 0]
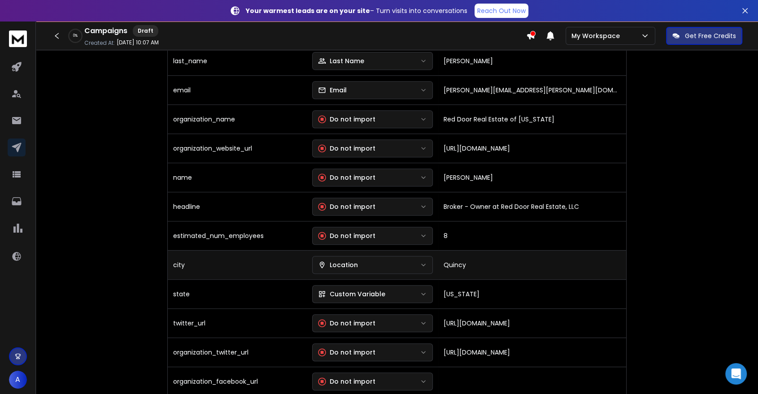
click at [356, 261] on div "Location" at bounding box center [338, 265] width 40 height 9
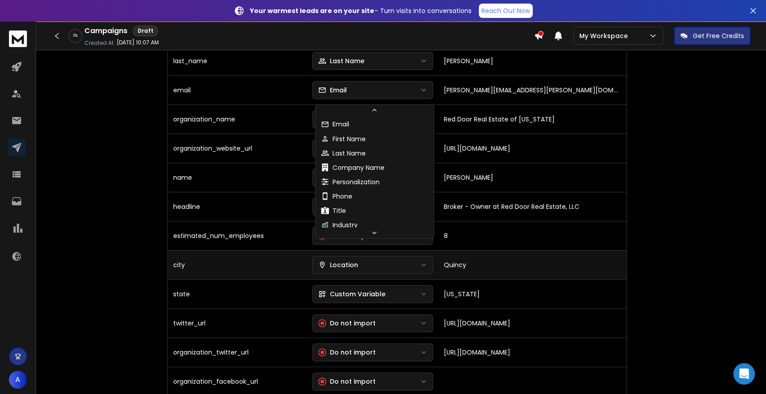
scroll to position [61, 0]
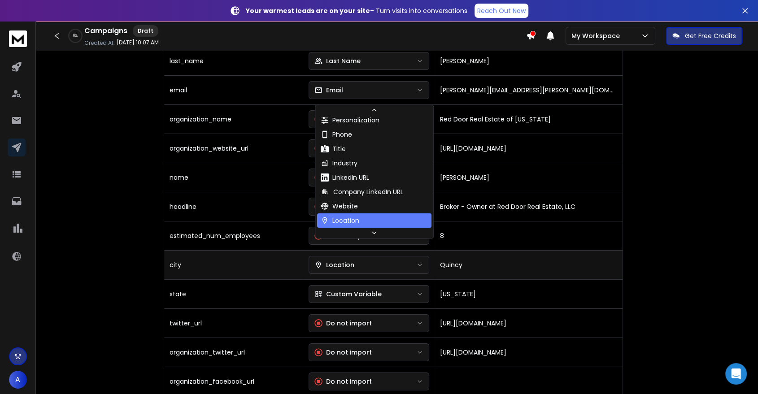
click at [354, 261] on div "Location" at bounding box center [334, 265] width 40 height 9
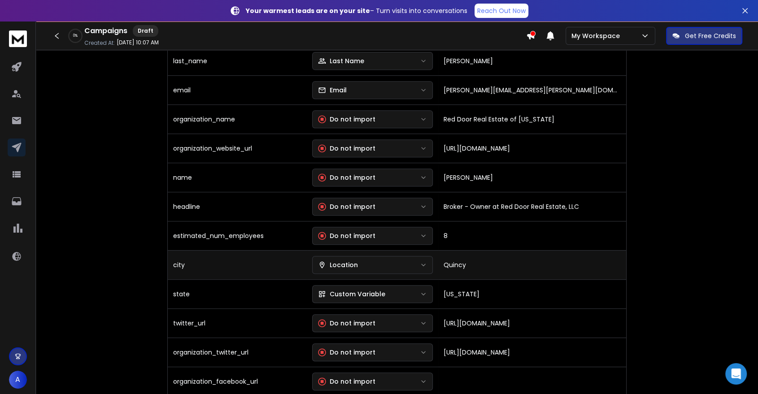
click at [356, 261] on div "Location" at bounding box center [338, 265] width 40 height 9
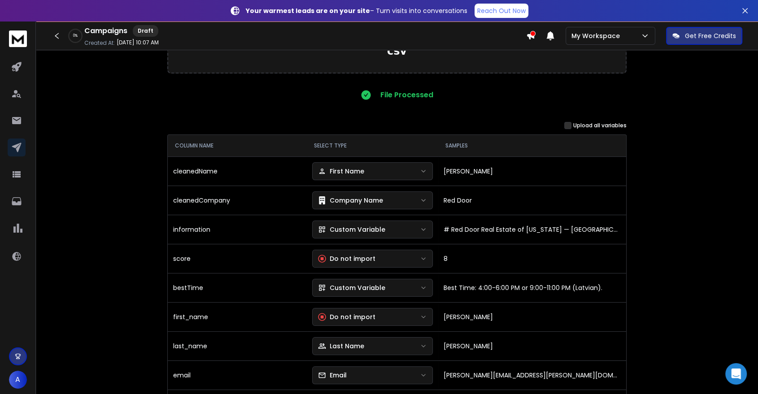
scroll to position [541, 0]
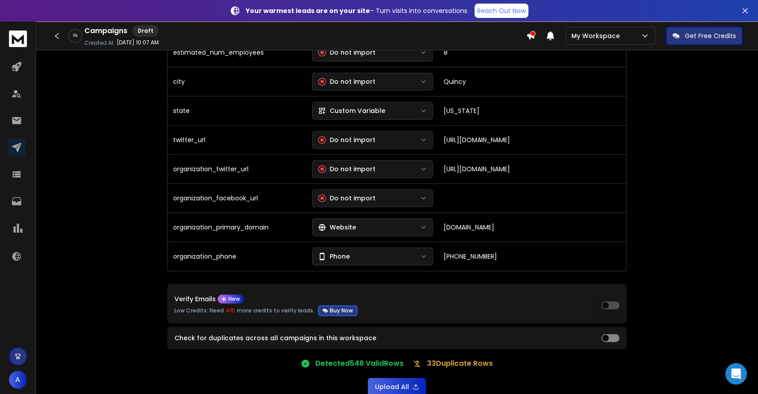
click at [403, 378] on button "Upload All" at bounding box center [397, 387] width 58 height 18
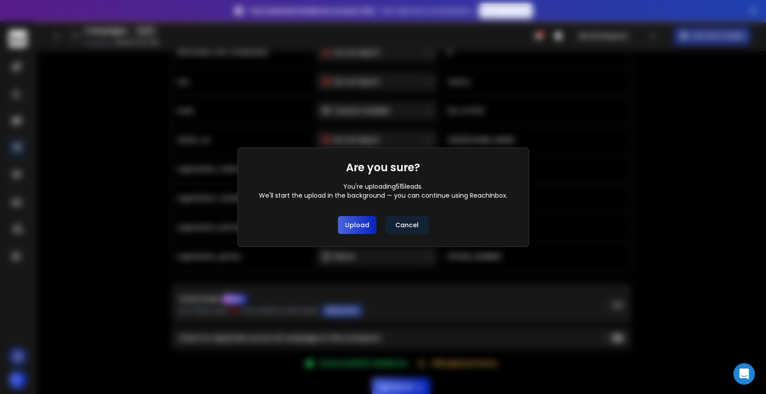
click at [365, 231] on button "Upload" at bounding box center [357, 225] width 39 height 18
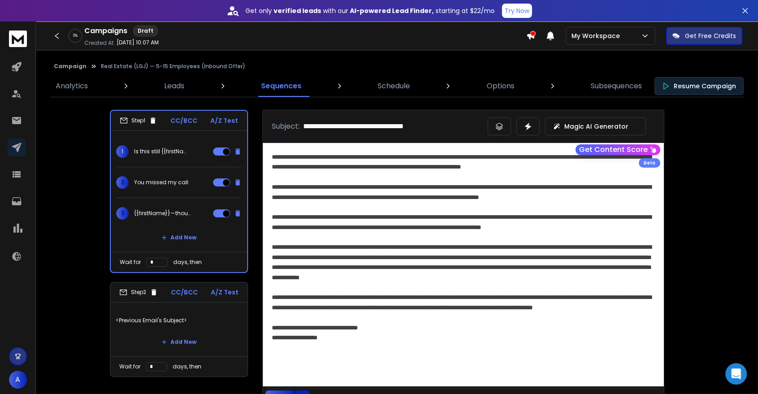
click at [700, 88] on button "Resume Campaign" at bounding box center [698, 86] width 89 height 18
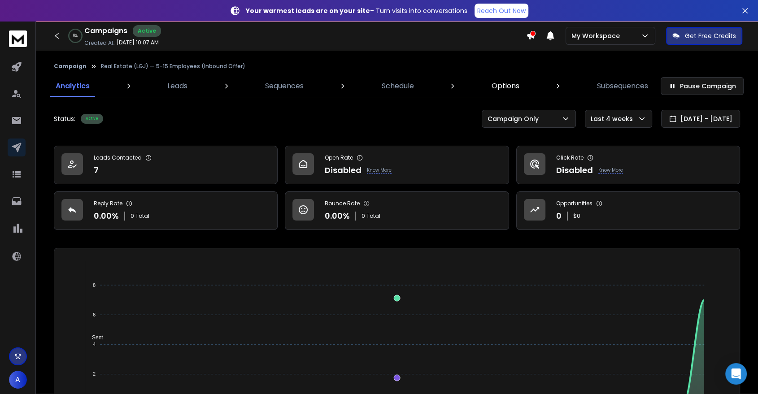
click at [505, 86] on p "Options" at bounding box center [506, 86] width 28 height 11
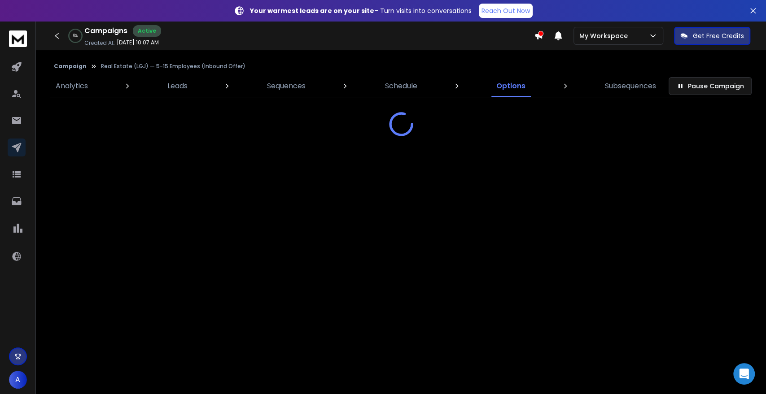
select select "*"
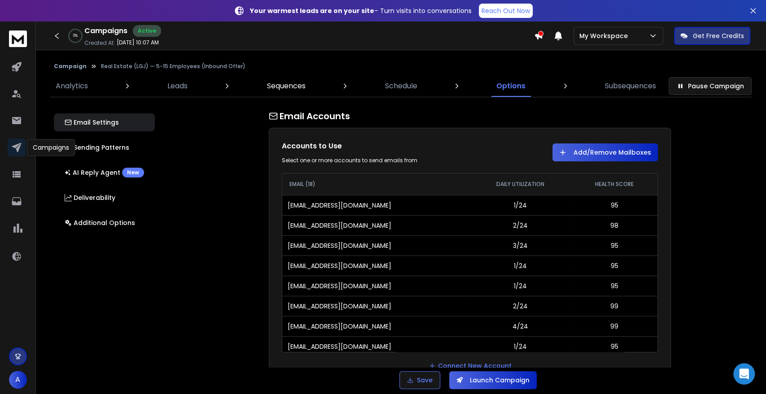
click at [296, 93] on link "Sequences" at bounding box center [286, 86] width 49 height 22
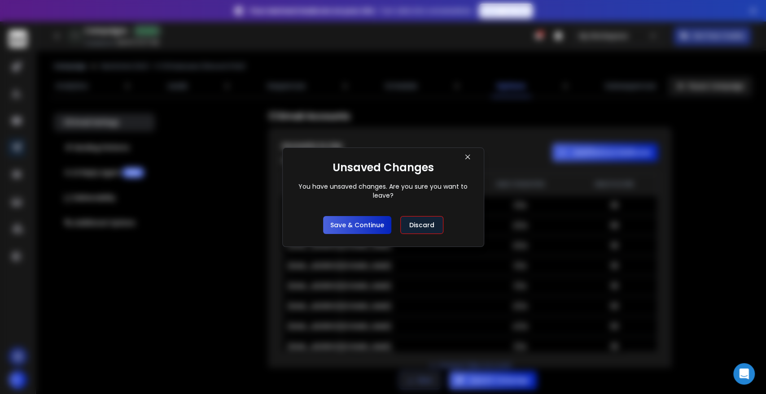
click at [366, 222] on button "Save & Continue" at bounding box center [357, 225] width 68 height 18
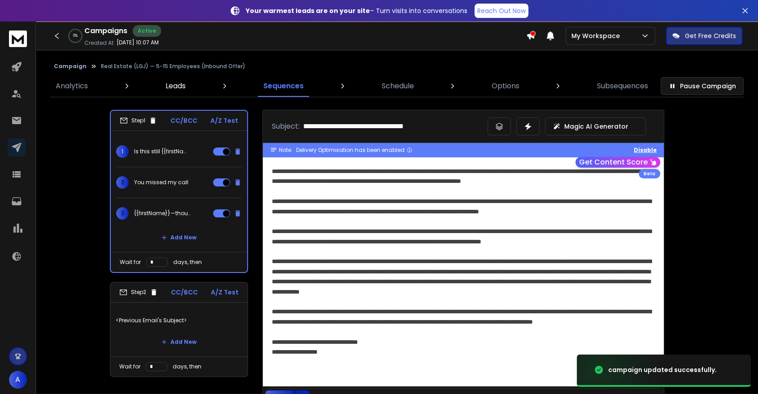
click at [181, 86] on p "Leads" at bounding box center [176, 86] width 20 height 11
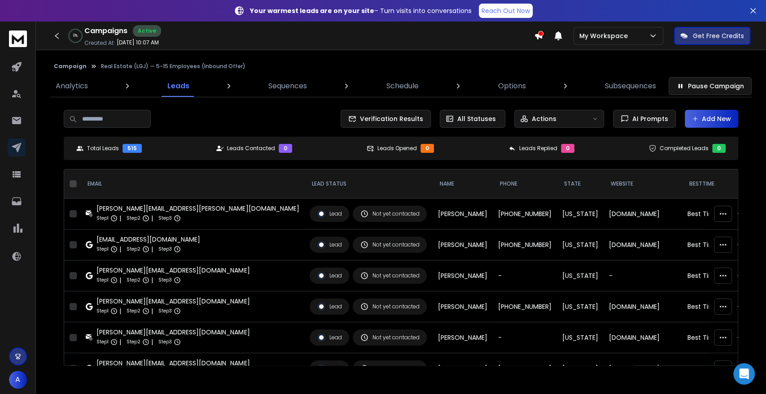
click at [72, 181] on button "button" at bounding box center [73, 183] width 7 height 7
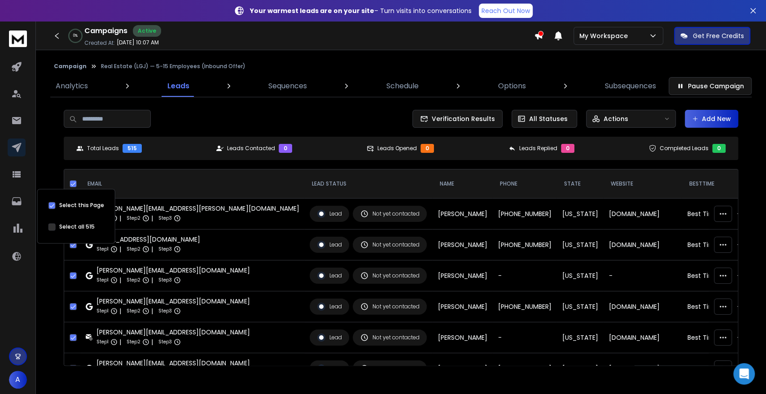
click at [65, 227] on label "Select all 515" at bounding box center [76, 226] width 35 height 7
click at [49, 225] on button "Select this Page" at bounding box center [51, 226] width 7 height 7
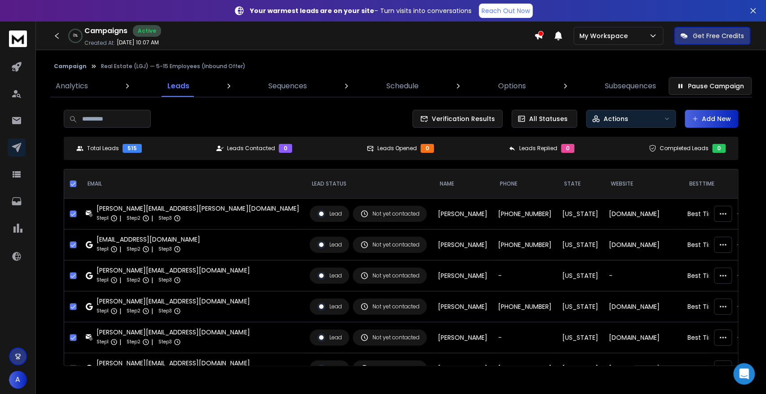
click at [608, 117] on p "Actions" at bounding box center [615, 118] width 25 height 9
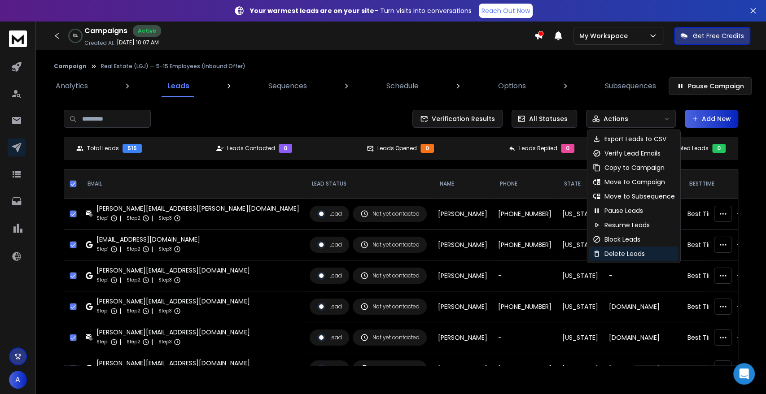
click at [611, 250] on p "Delete Leads" at bounding box center [624, 253] width 40 height 9
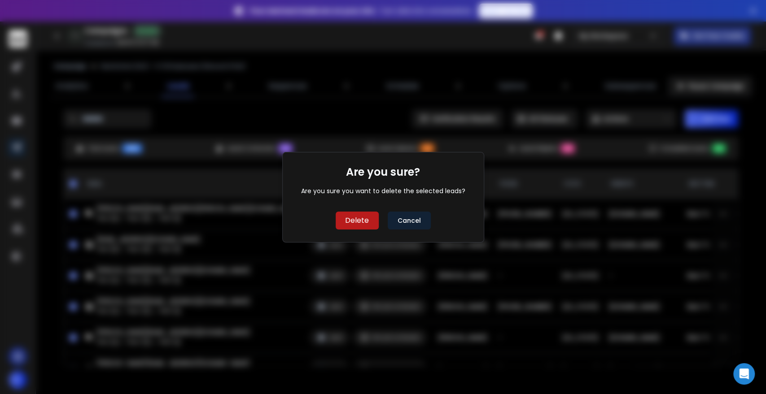
click at [375, 221] on button "Delete" at bounding box center [357, 221] width 43 height 18
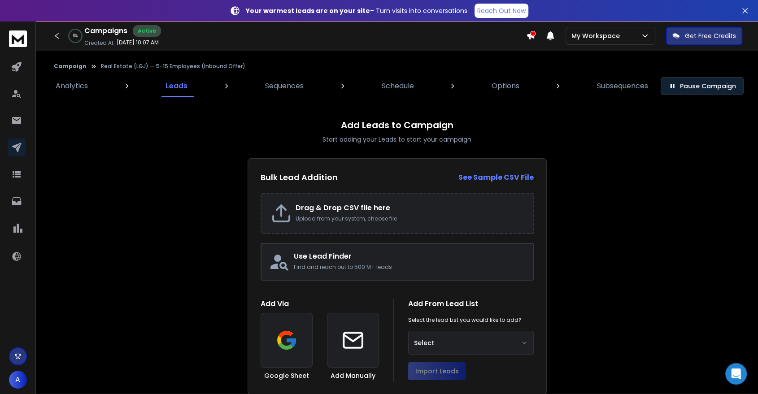
click at [717, 86] on button "Pause Campaign" at bounding box center [702, 86] width 83 height 18
click at [350, 218] on p "Upload from your system, choose file" at bounding box center [410, 218] width 228 height 7
type input "**********"
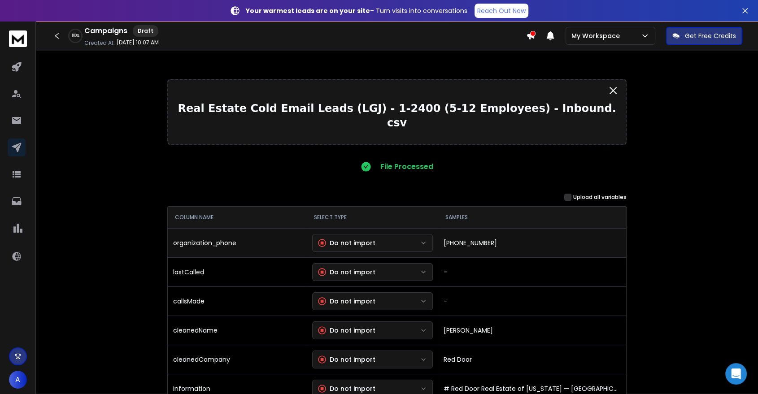
click at [360, 234] on button "Do not import" at bounding box center [372, 243] width 121 height 18
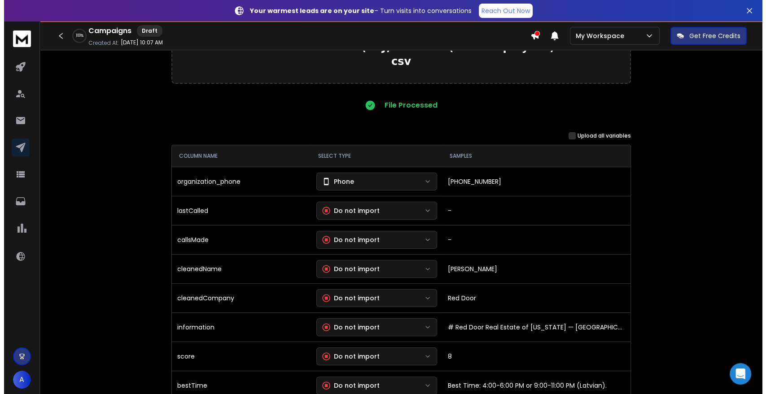
scroll to position [64, 0]
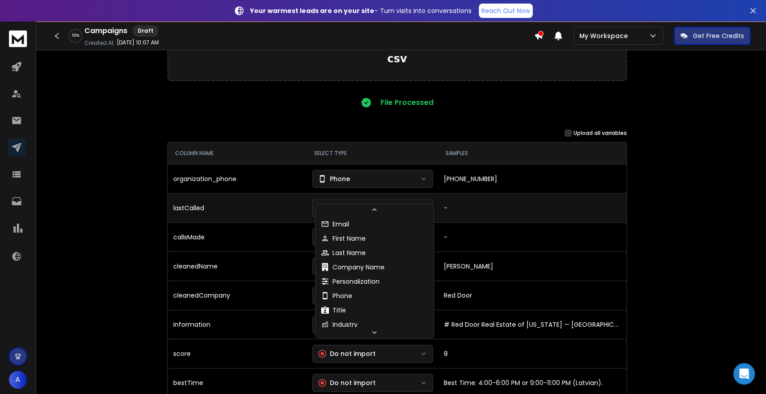
click at [350, 199] on button "Do not import" at bounding box center [372, 208] width 121 height 18
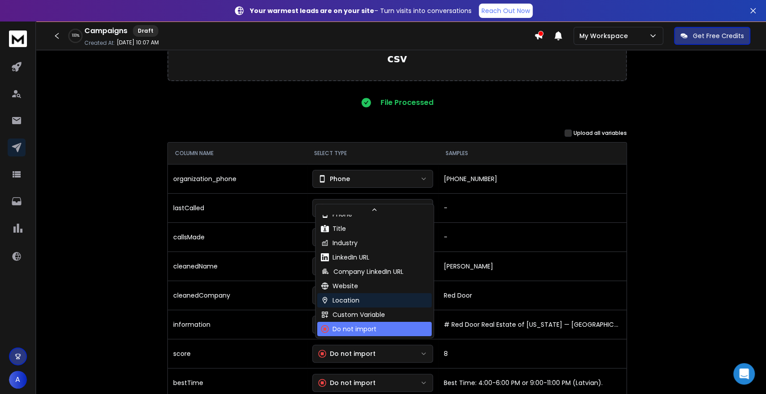
scroll to position [81, 0]
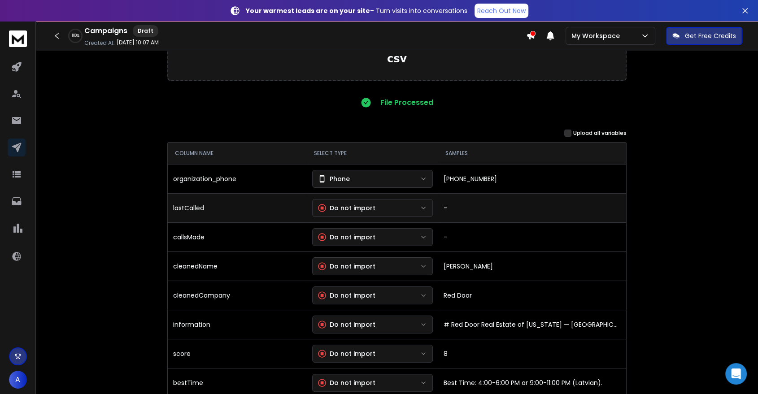
click at [361, 204] on div "Do not import" at bounding box center [346, 208] width 57 height 9
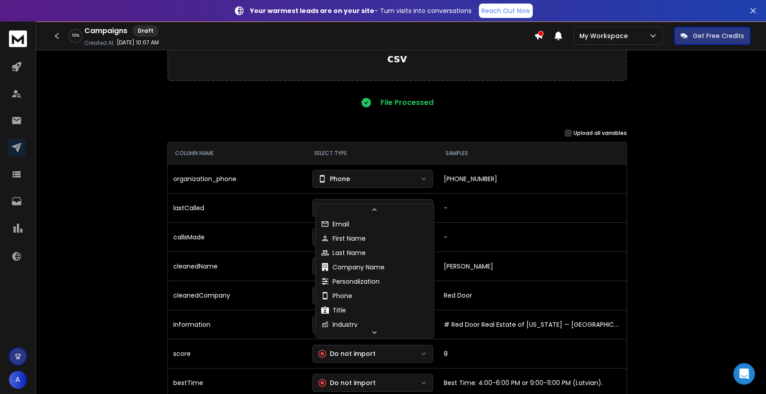
scroll to position [90, 0]
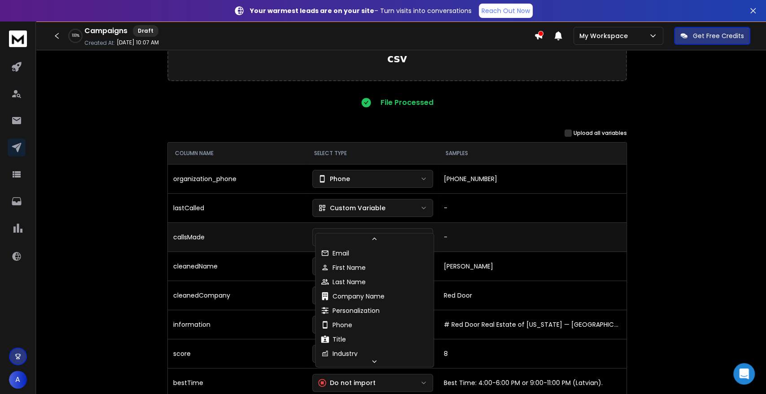
click at [355, 228] on button "Do not import" at bounding box center [372, 237] width 121 height 18
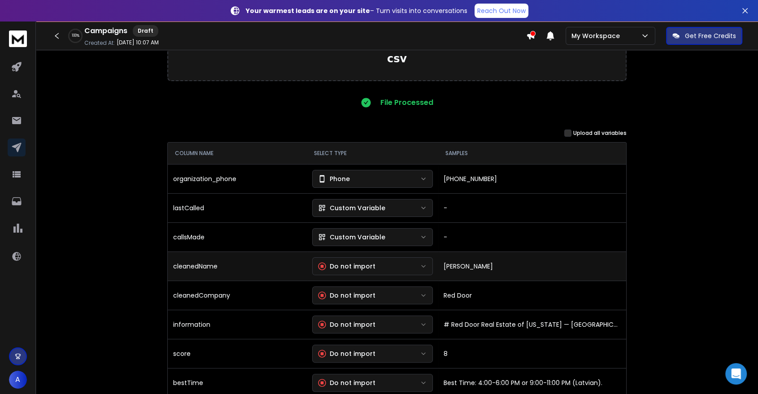
click at [389, 257] on button "Do not import" at bounding box center [372, 266] width 121 height 18
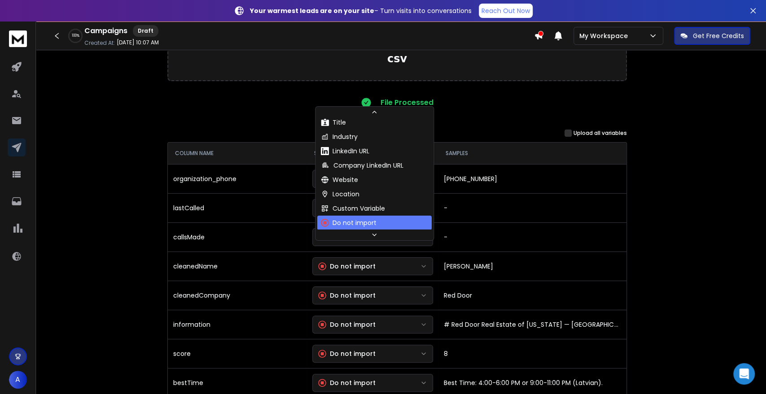
scroll to position [0, 0]
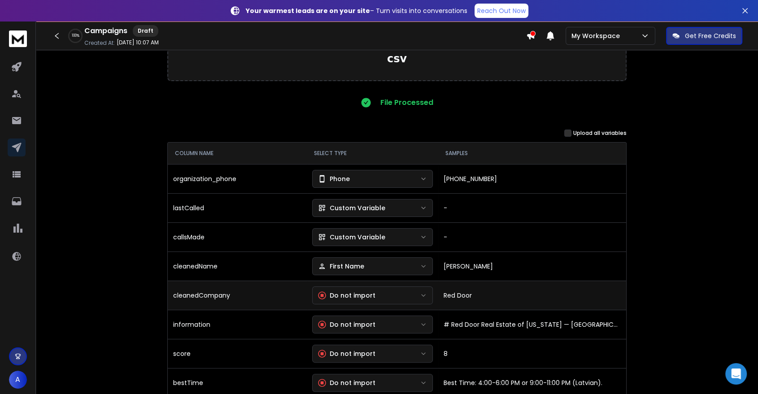
click at [376, 287] on button "Do not import" at bounding box center [372, 296] width 121 height 18
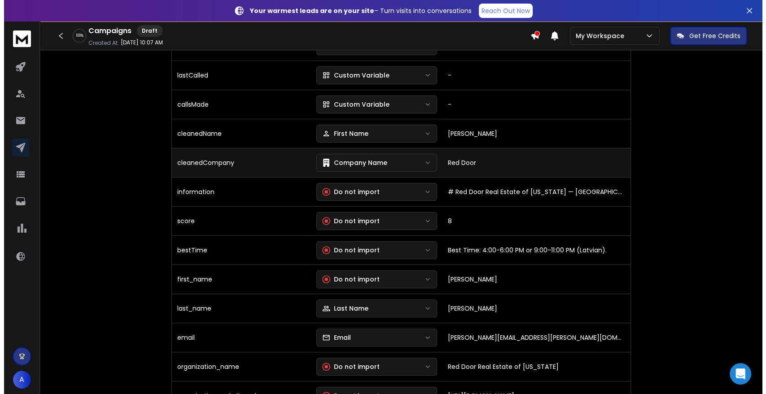
scroll to position [197, 0]
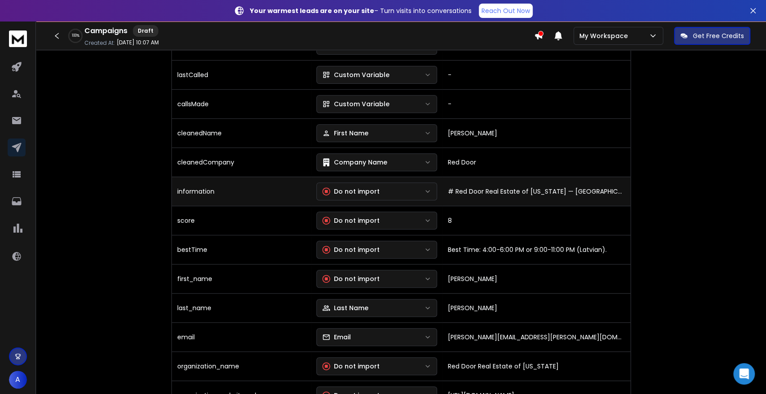
click at [390, 183] on button "Do not import" at bounding box center [376, 192] width 121 height 18
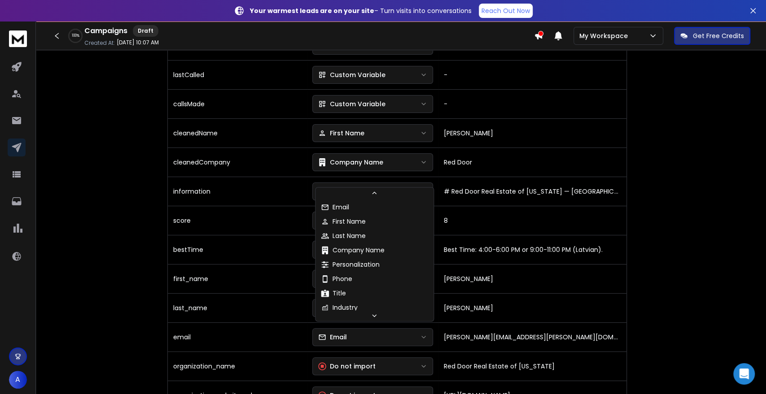
scroll to position [90, 0]
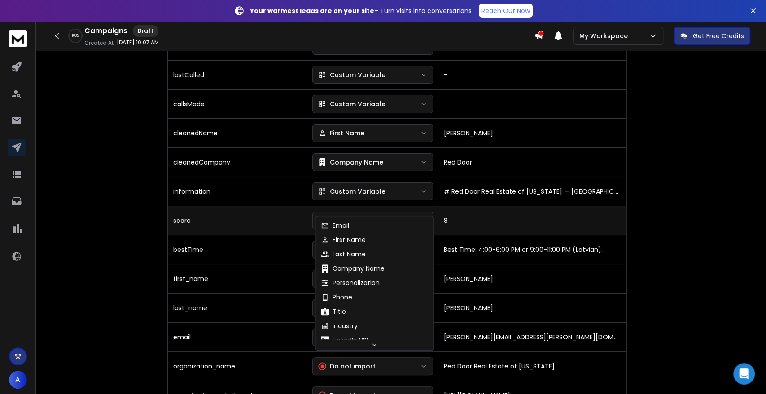
click at [384, 212] on button "Do not import" at bounding box center [372, 221] width 121 height 18
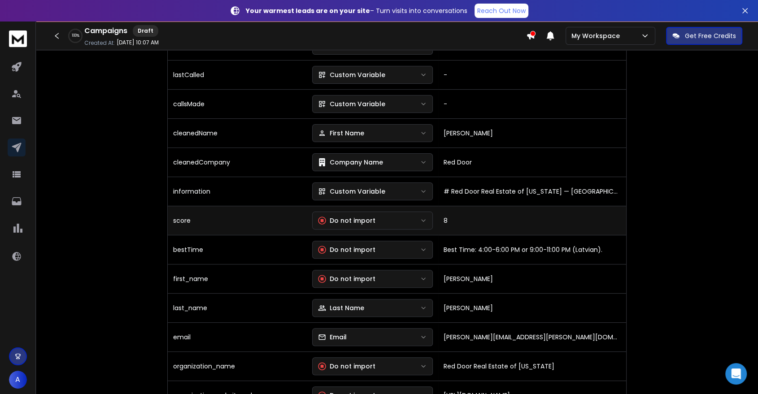
click at [384, 212] on button "Do not import" at bounding box center [372, 221] width 121 height 18
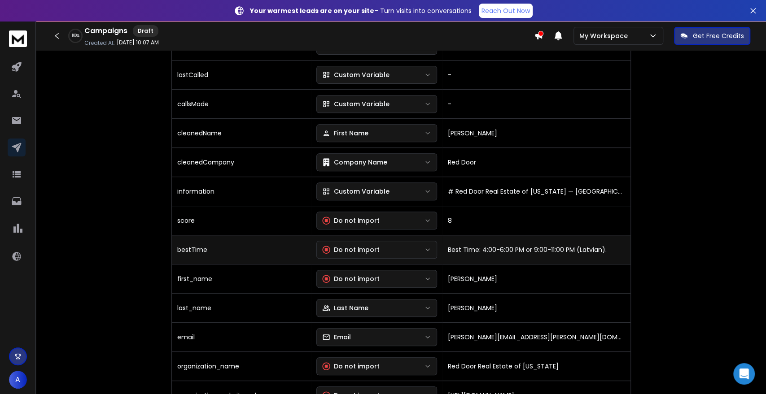
click at [379, 241] on button "Do not import" at bounding box center [376, 250] width 121 height 18
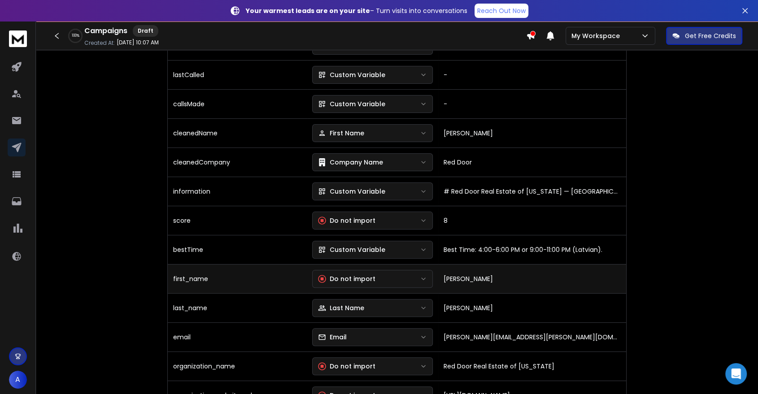
click at [377, 270] on button "Do not import" at bounding box center [372, 279] width 121 height 18
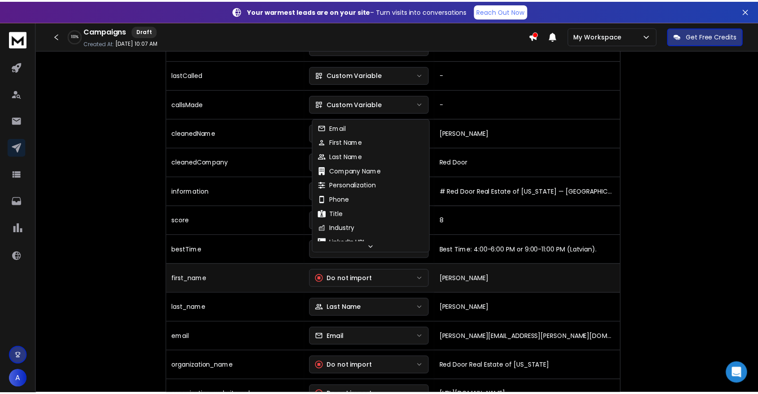
scroll to position [29, 0]
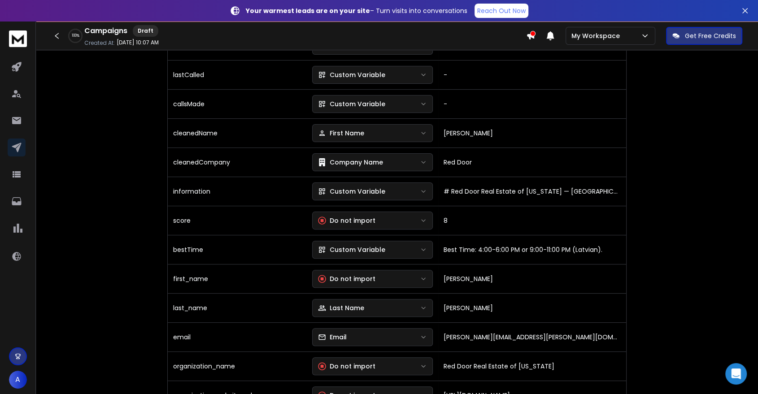
click at [133, 313] on div "Real Estate Cold Email Leads (LGJ) - 1-2400 (5-12 Employees) - Inbound.csv File…" at bounding box center [379, 318] width 758 height 988
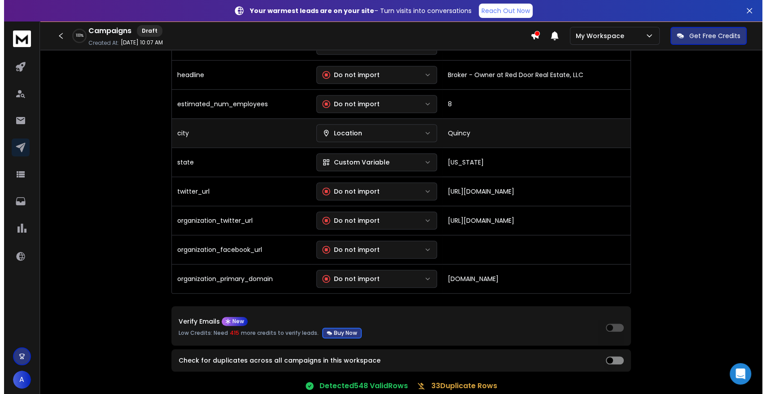
scroll to position [577, 0]
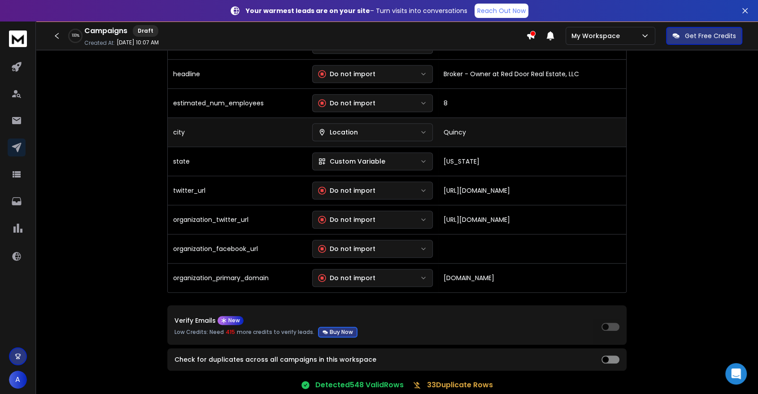
click at [368, 123] on button "Location" at bounding box center [372, 132] width 121 height 18
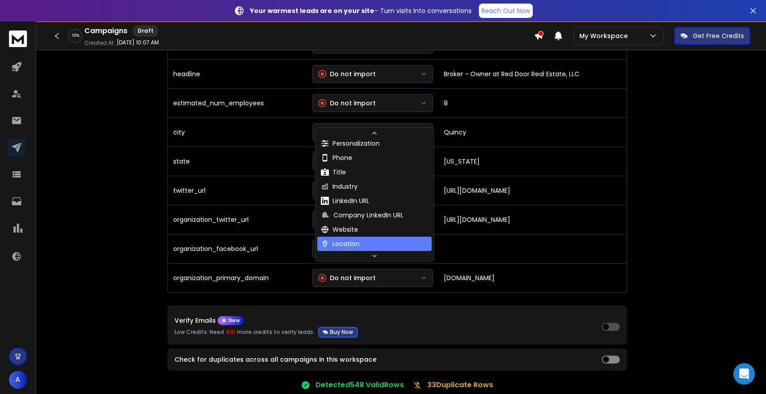
scroll to position [81, 0]
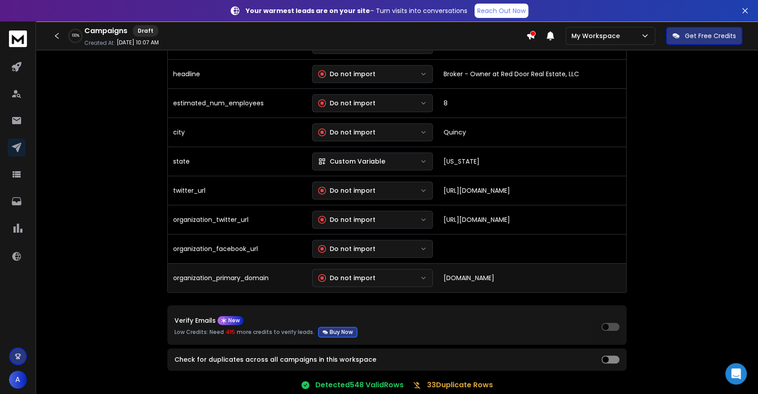
click at [370, 274] on div "Do not import" at bounding box center [346, 278] width 57 height 9
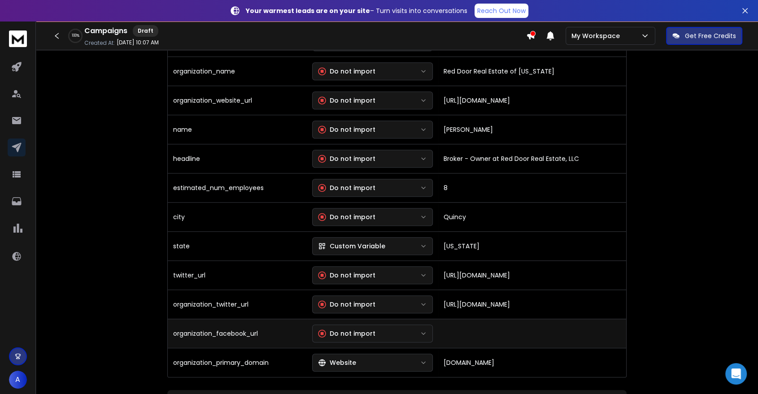
scroll to position [599, 0]
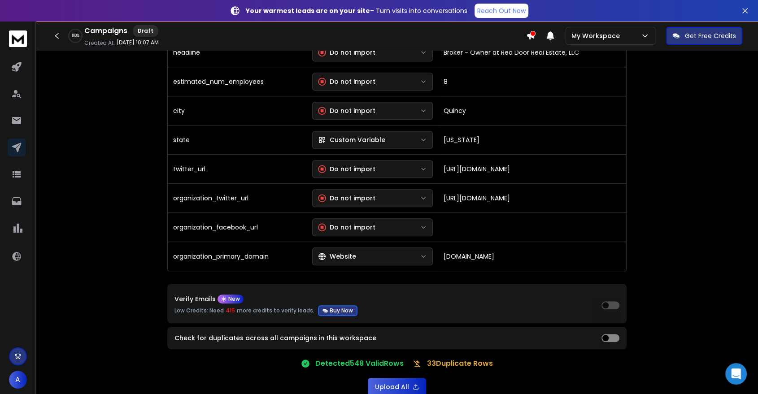
click at [382, 378] on button "Upload All" at bounding box center [397, 387] width 58 height 18
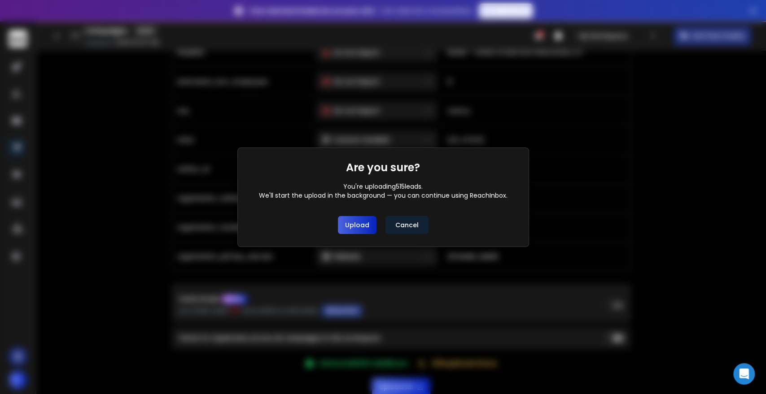
click at [368, 225] on button "Upload" at bounding box center [357, 225] width 39 height 18
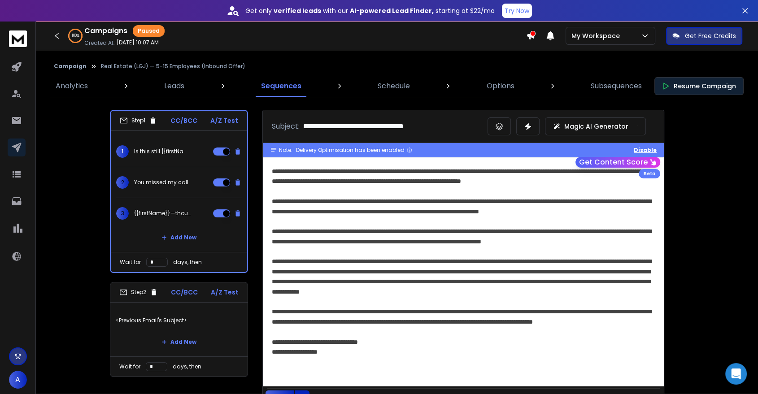
click at [704, 95] on button "Resume Campaign" at bounding box center [698, 86] width 89 height 18
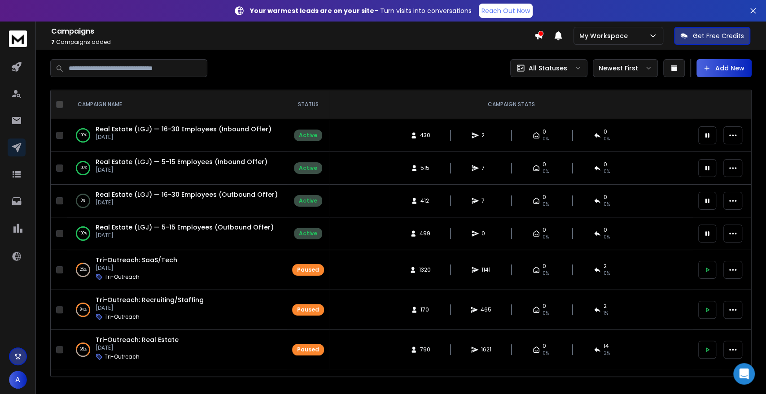
click at [223, 127] on span "Real Estate (LGJ) — 16-30 Employees (Inbound Offer)" at bounding box center [184, 129] width 176 height 9
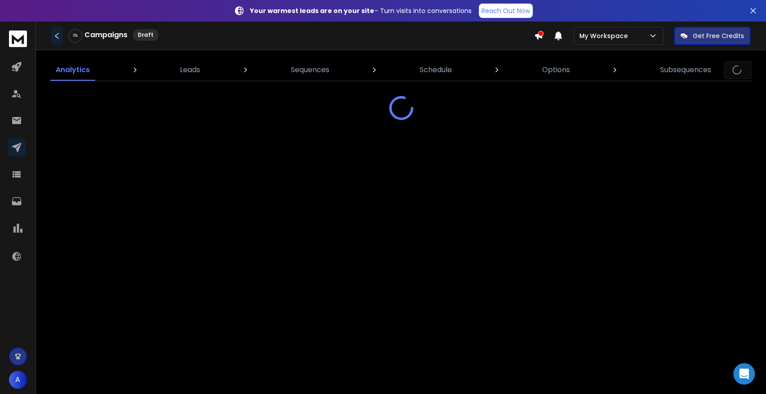
click at [55, 33] on icon at bounding box center [57, 36] width 8 height 8
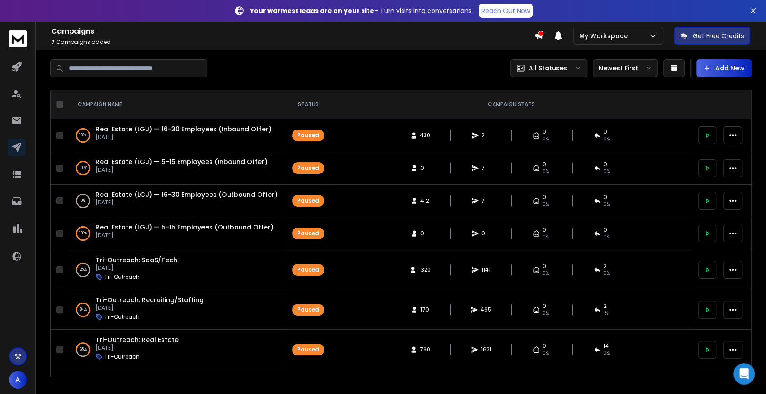
click at [209, 192] on span "Real Estate (LGJ) — 16-30 Employees (Outbound Offer)" at bounding box center [187, 194] width 182 height 9
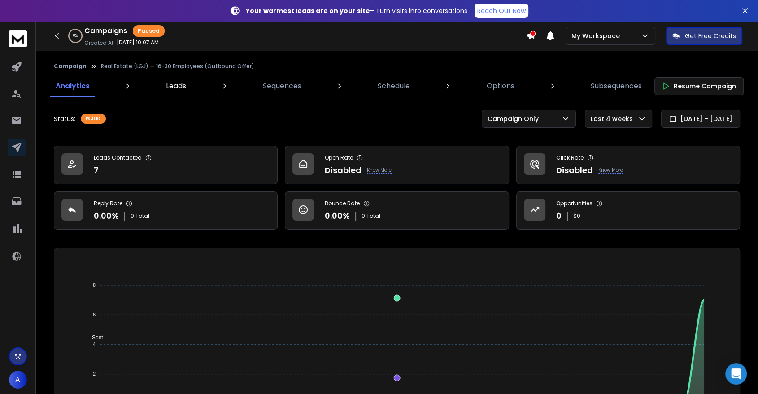
click at [168, 87] on p "Leads" at bounding box center [176, 86] width 20 height 11
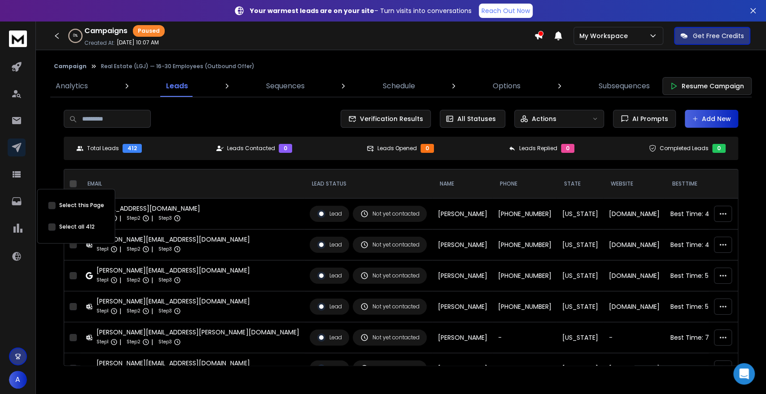
click at [73, 231] on div "Select all 412" at bounding box center [76, 227] width 56 height 18
click at [71, 228] on label "Select all 412" at bounding box center [76, 226] width 35 height 7
click at [52, 227] on button "Select this Page" at bounding box center [51, 226] width 7 height 7
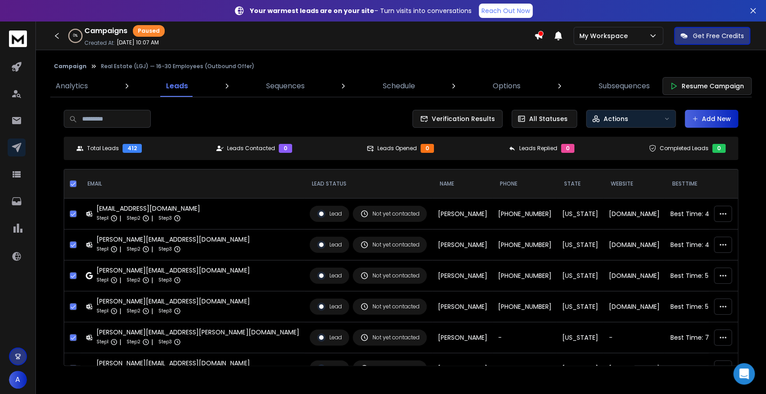
click at [595, 114] on button "Actions" at bounding box center [631, 119] width 90 height 18
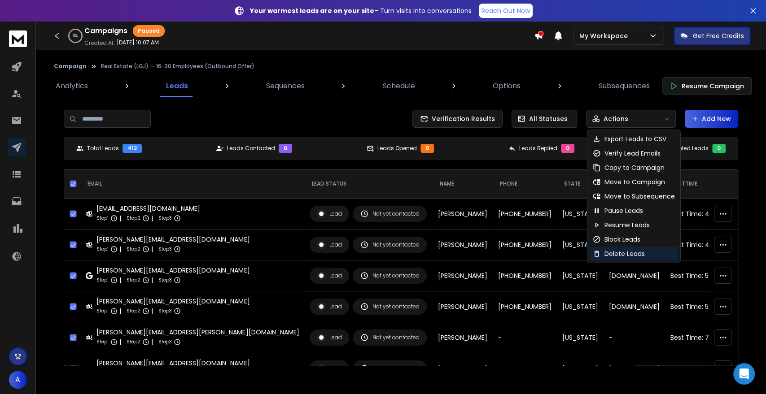
click at [599, 256] on icon at bounding box center [597, 254] width 8 height 8
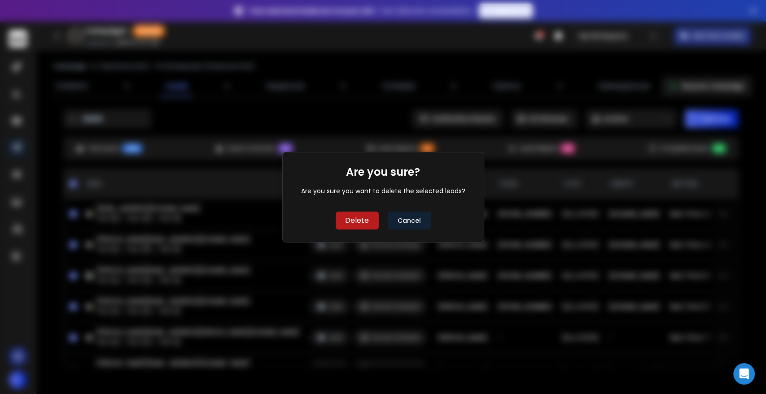
click at [359, 225] on button "Delete" at bounding box center [357, 221] width 43 height 18
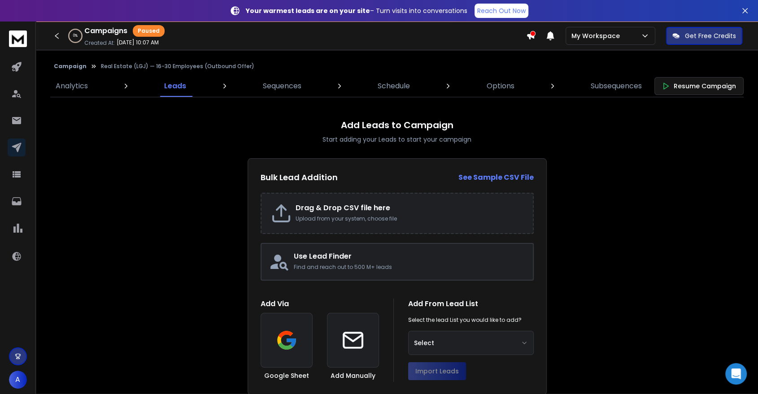
click at [373, 213] on h2 "Drag & Drop CSV file here" at bounding box center [410, 208] width 228 height 11
click at [400, 208] on h2 "Drag & Drop CSV file here" at bounding box center [410, 208] width 228 height 11
type input "**********"
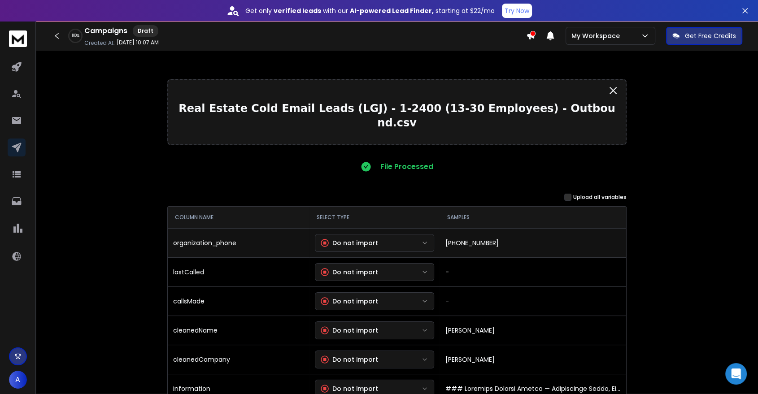
click at [362, 239] on div "Do not import" at bounding box center [349, 243] width 57 height 9
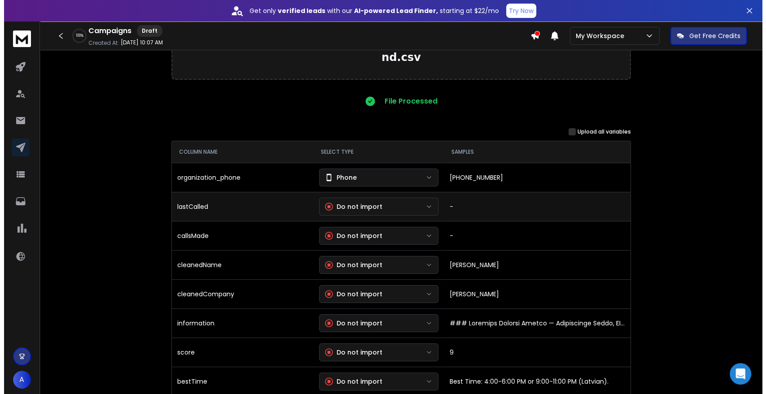
scroll to position [91, 0]
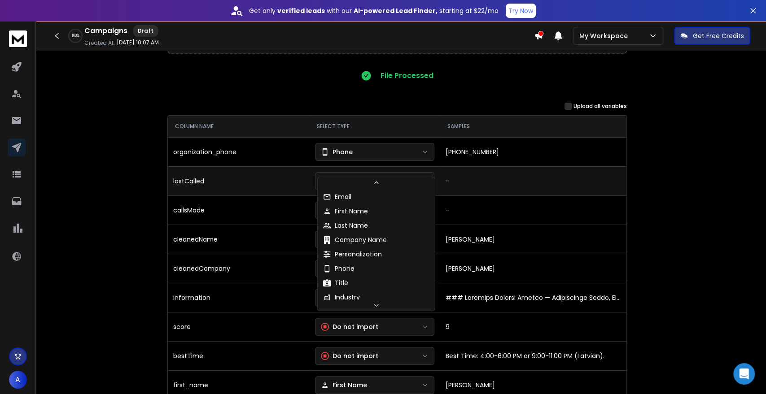
click at [375, 177] on div "Do not import" at bounding box center [349, 181] width 57 height 9
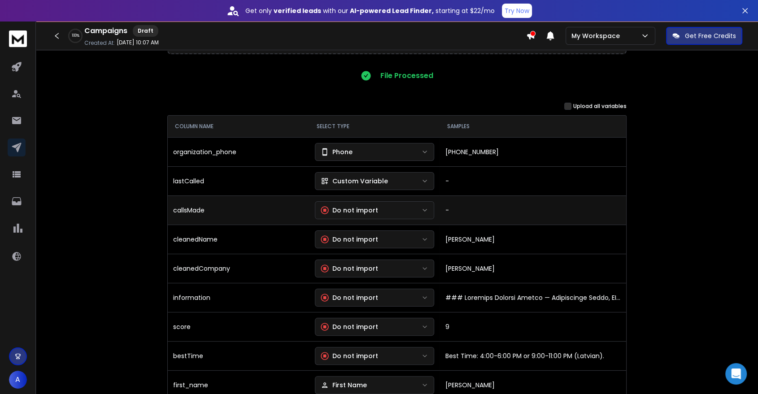
click at [369, 201] on button "Do not import" at bounding box center [375, 210] width 120 height 18
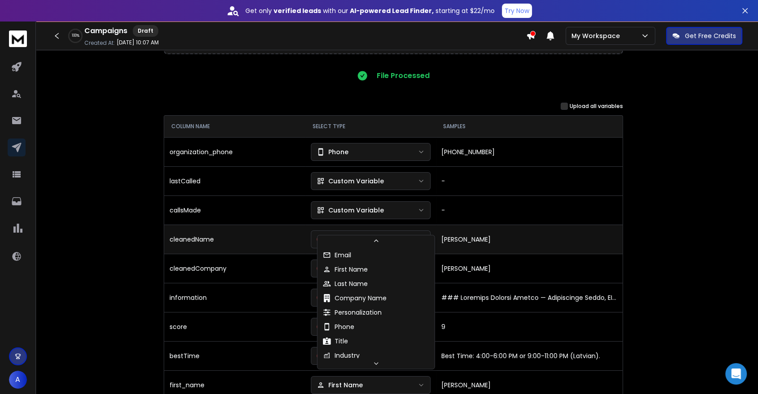
click at [390, 231] on button "Do not import" at bounding box center [371, 240] width 120 height 18
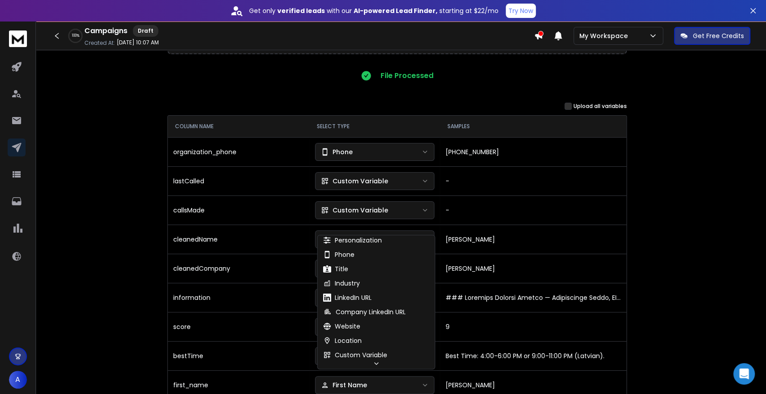
scroll to position [0, 0]
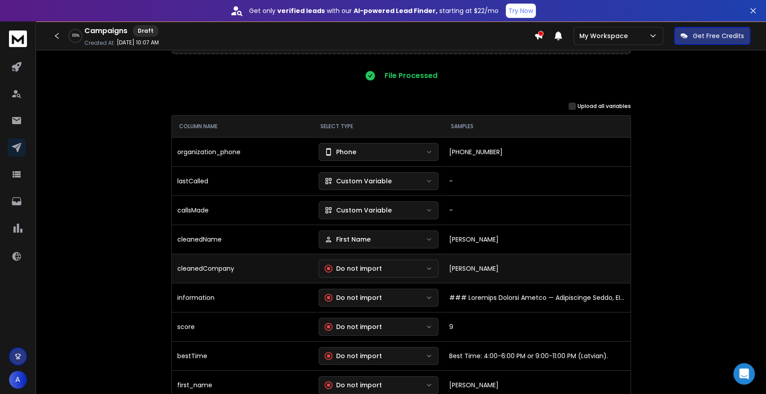
click at [370, 264] on div "Do not import" at bounding box center [352, 268] width 57 height 9
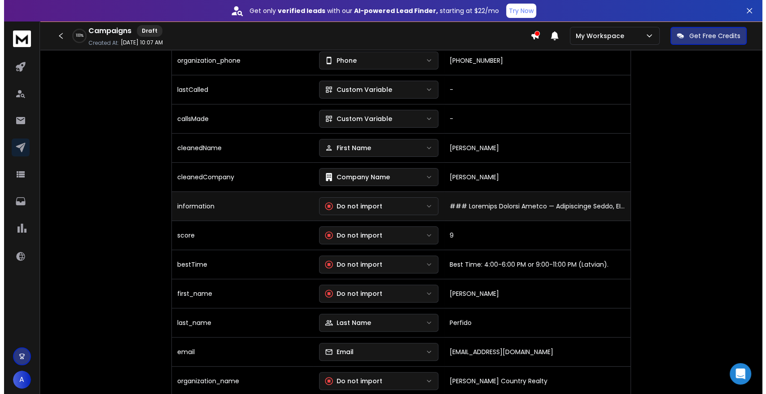
scroll to position [183, 0]
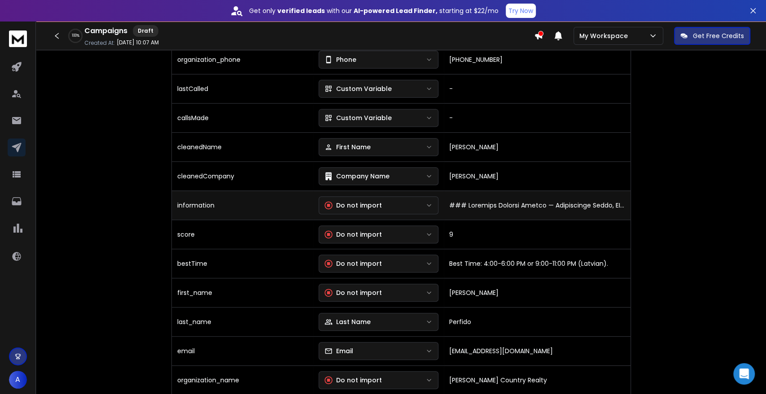
click at [380, 196] on button "Do not import" at bounding box center [378, 205] width 120 height 18
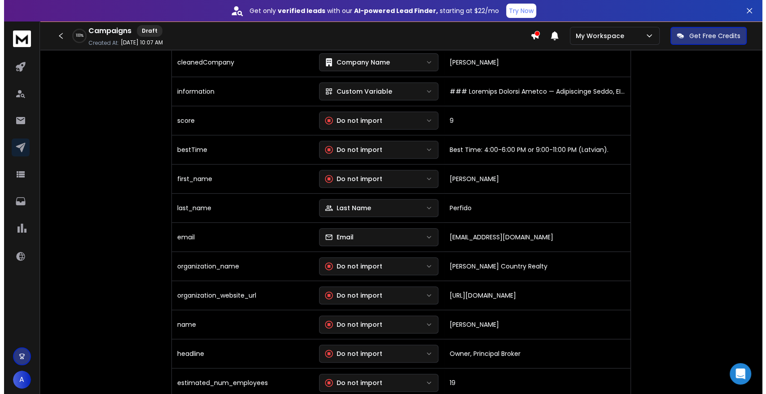
scroll to position [298, 0]
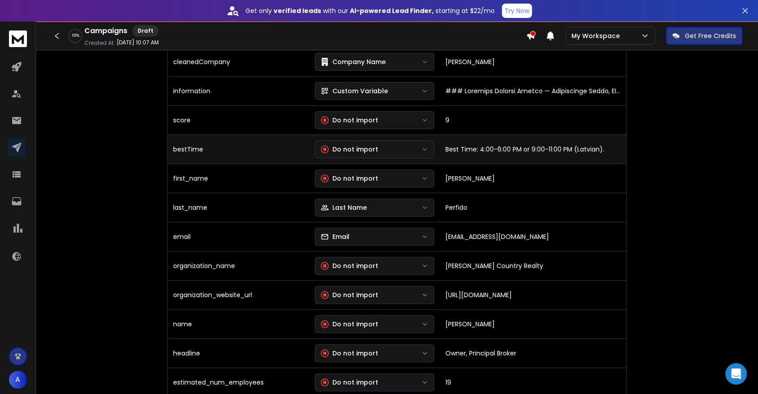
click at [374, 144] on td "Do not import" at bounding box center [375, 149] width 131 height 29
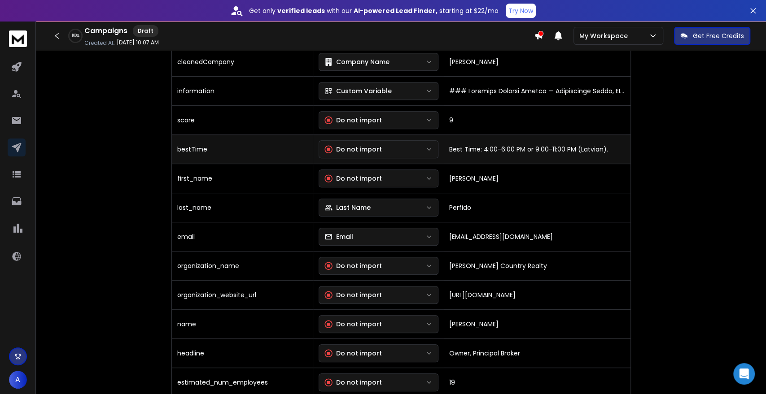
click at [349, 145] on div "Do not import" at bounding box center [352, 149] width 57 height 9
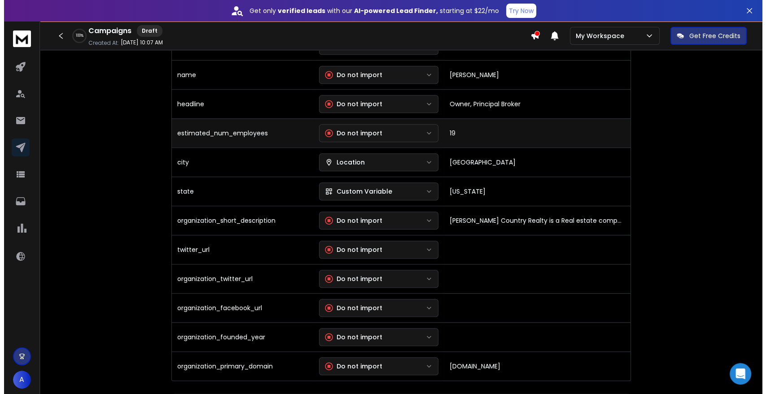
scroll to position [548, 0]
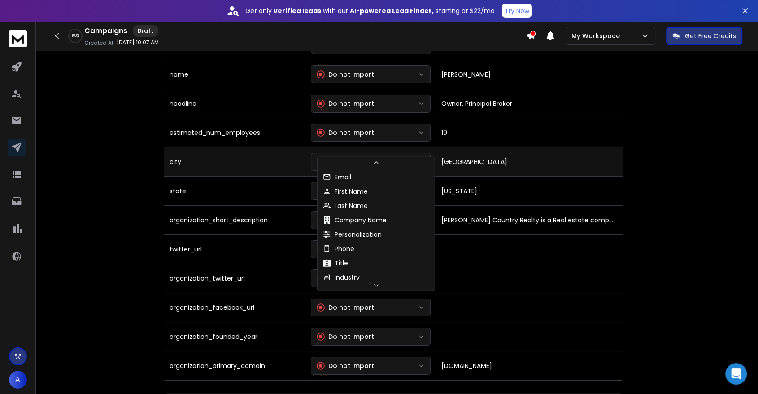
click at [378, 153] on button "Location" at bounding box center [371, 162] width 120 height 18
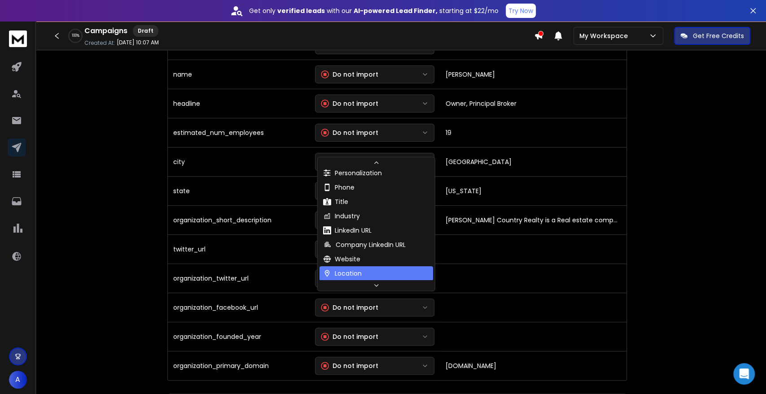
scroll to position [81, 0]
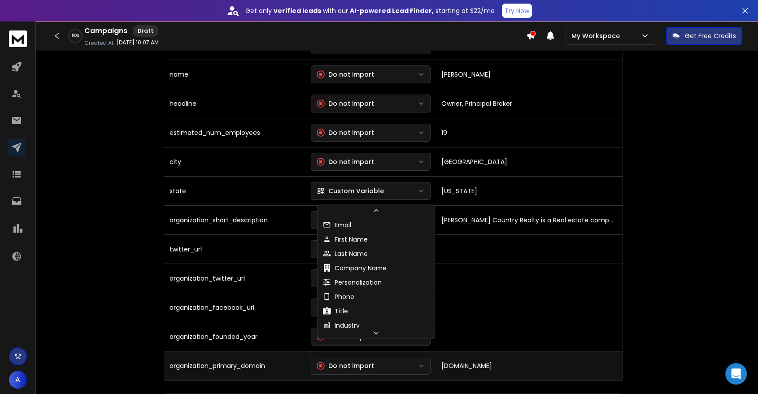
click at [371, 362] on div "Do not import" at bounding box center [345, 366] width 57 height 9
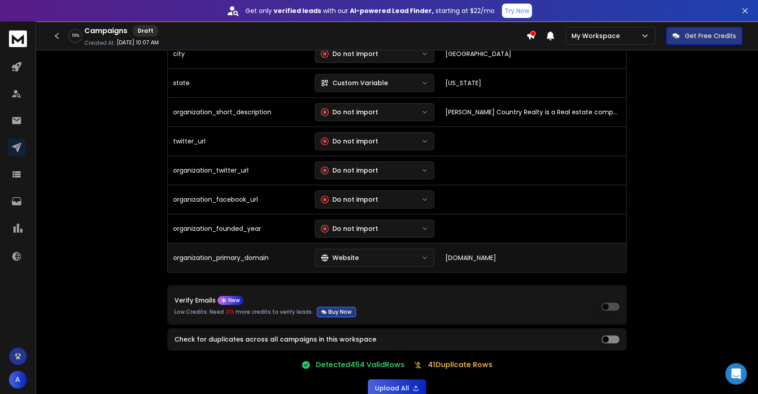
scroll to position [657, 0]
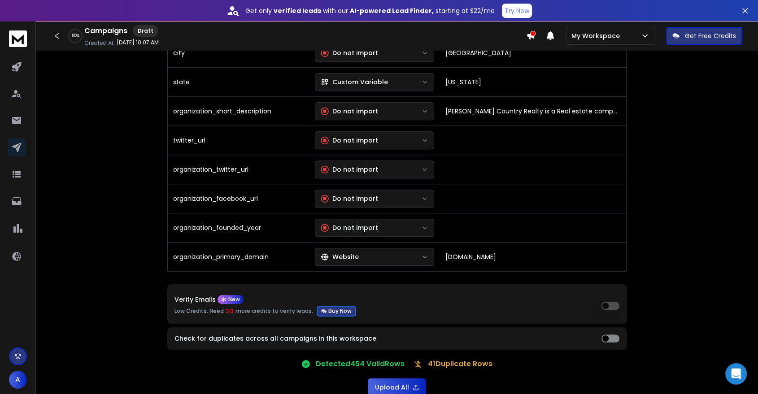
click at [383, 379] on button "Upload All" at bounding box center [397, 388] width 58 height 18
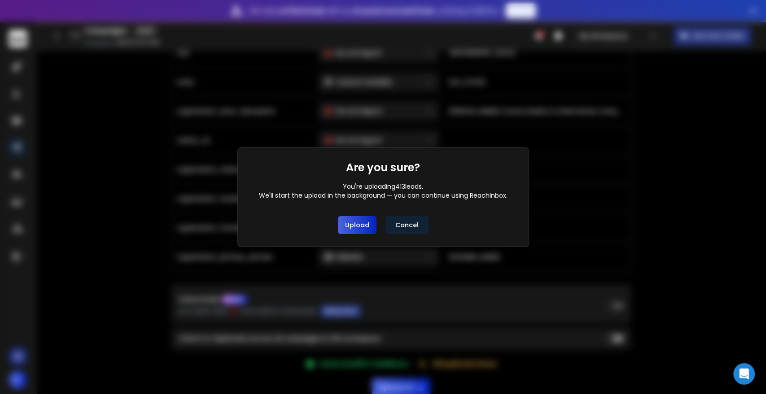
click at [347, 223] on button "Upload" at bounding box center [357, 225] width 39 height 18
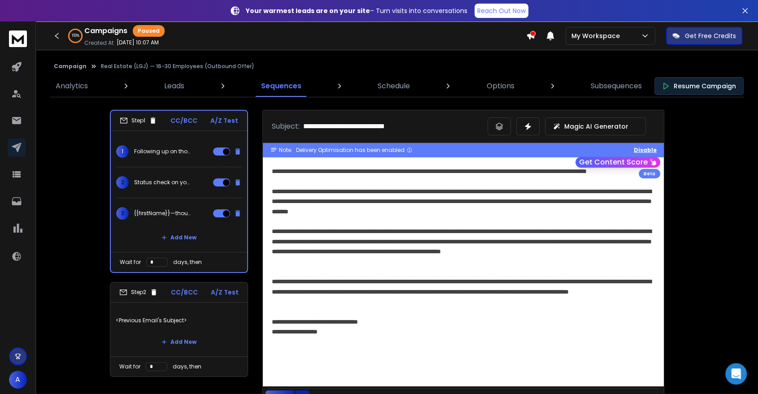
click at [697, 78] on button "Resume Campaign" at bounding box center [698, 86] width 89 height 18
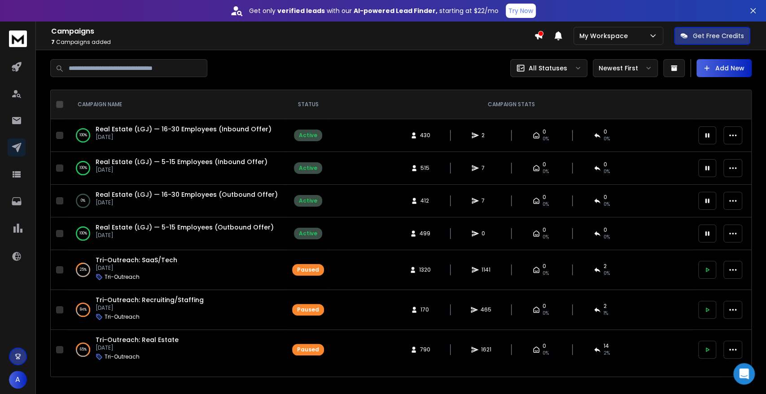
click at [707, 138] on icon at bounding box center [707, 135] width 8 height 8
click at [706, 166] on icon at bounding box center [707, 168] width 4 height 4
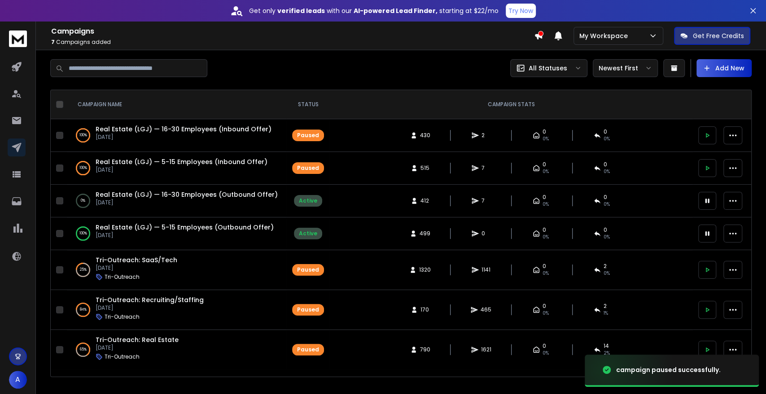
click at [707, 201] on icon at bounding box center [707, 201] width 4 height 4
click at [705, 234] on icon at bounding box center [707, 233] width 4 height 4
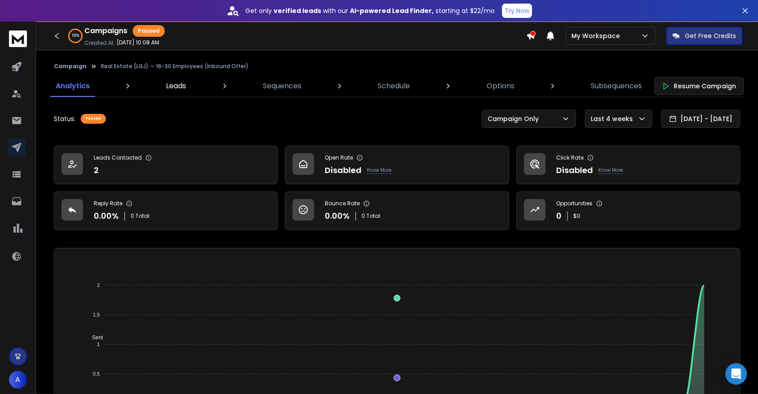
click at [183, 88] on p "Leads" at bounding box center [176, 86] width 20 height 11
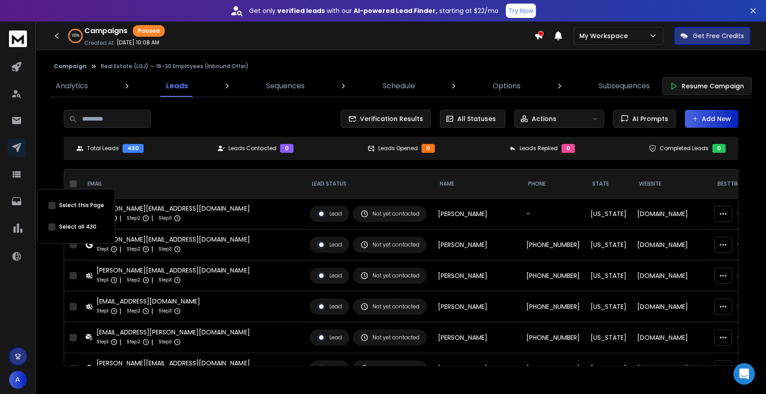
click at [70, 228] on label "Select all 430" at bounding box center [77, 226] width 37 height 7
click at [47, 227] on div "Select this Page Select all 430" at bounding box center [76, 216] width 66 height 47
click at [52, 227] on button "Select this Page" at bounding box center [51, 226] width 7 height 7
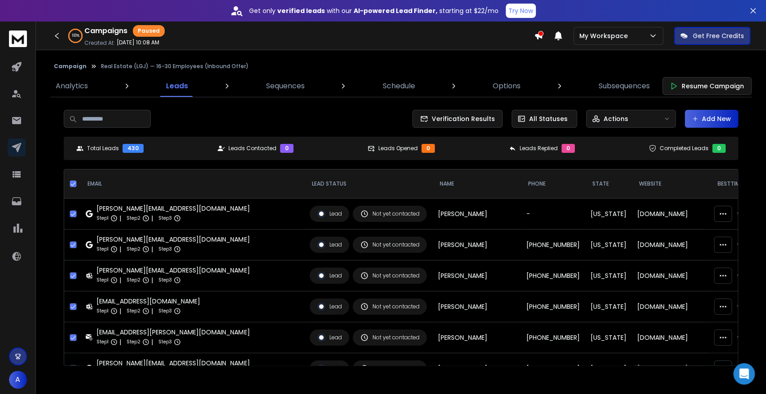
click at [622, 129] on div "Verification Results All Statuses Actions Add New Total Leads 430 Leads Contact…" at bounding box center [401, 233] width 674 height 247
click at [622, 124] on button "Actions" at bounding box center [631, 119] width 90 height 18
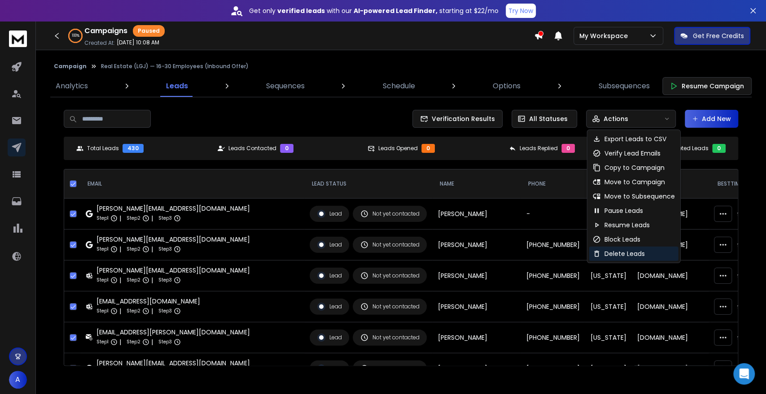
click at [621, 253] on p "Delete Leads" at bounding box center [624, 253] width 40 height 9
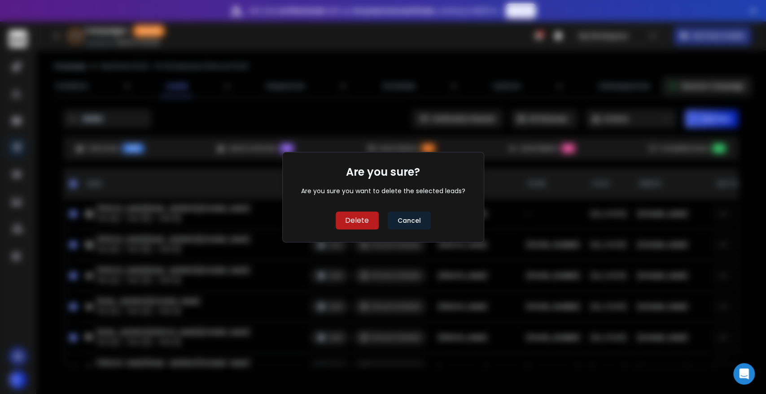
click at [353, 216] on button "Delete" at bounding box center [357, 221] width 43 height 18
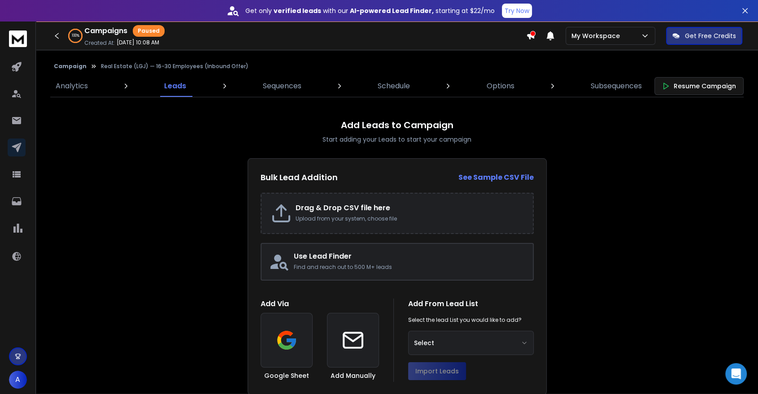
click at [332, 221] on p "Upload from your system, choose file" at bounding box center [410, 218] width 228 height 7
type input "**********"
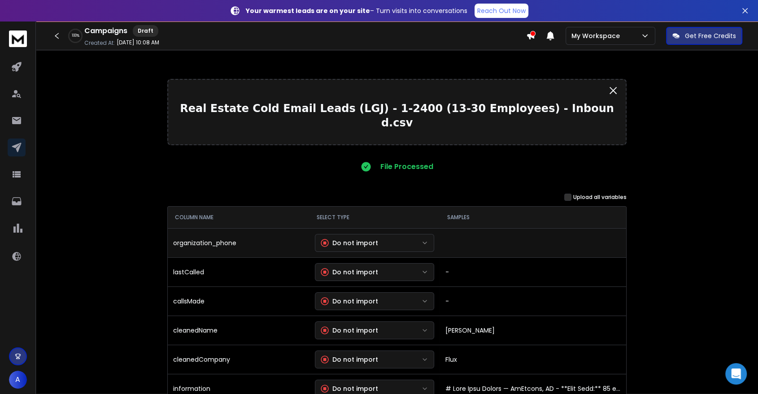
click at [355, 234] on button "Do not import" at bounding box center [375, 243] width 120 height 18
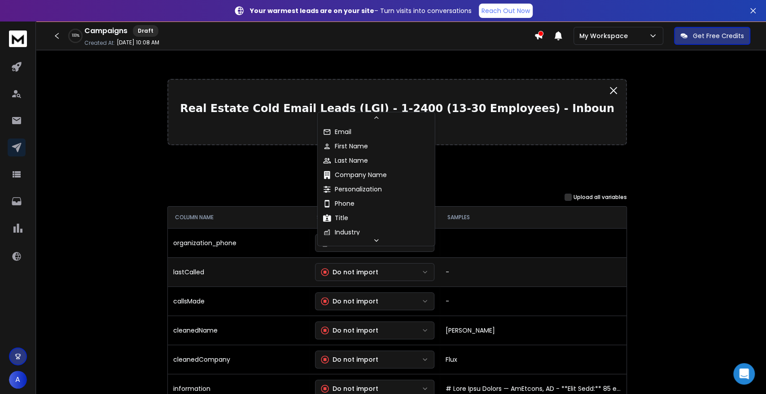
click at [369, 268] on div "Do not import" at bounding box center [349, 272] width 57 height 9
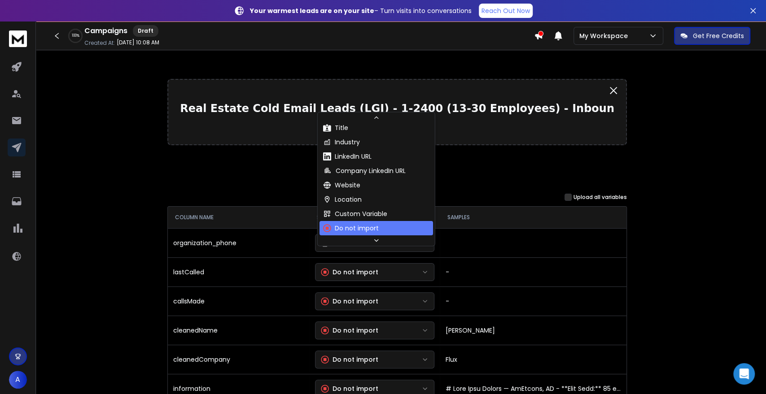
scroll to position [81, 0]
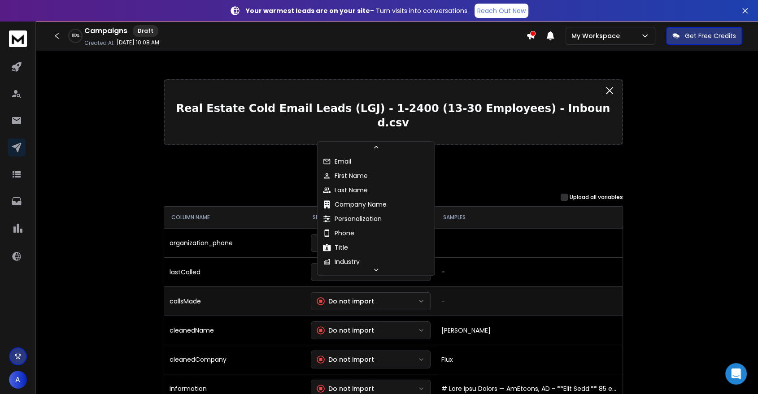
click at [352, 292] on button "Do not import" at bounding box center [371, 301] width 120 height 18
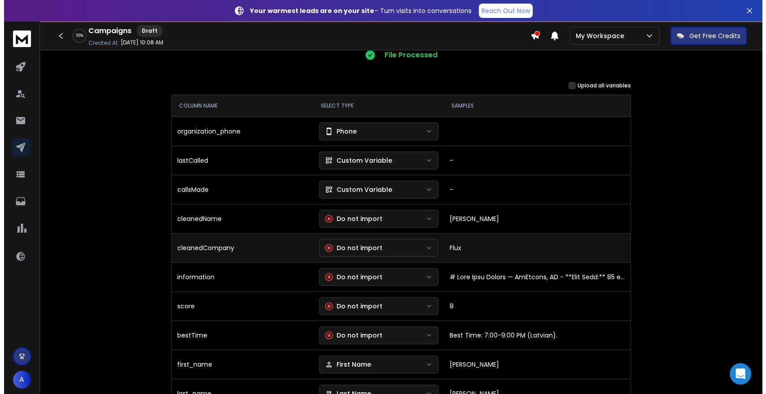
scroll to position [113, 0]
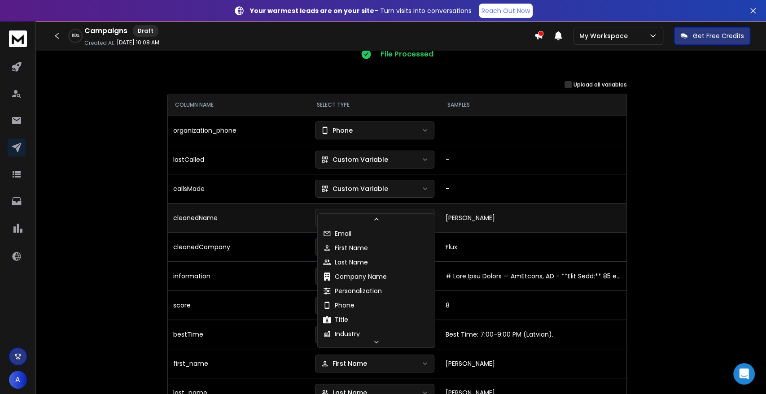
click at [354, 214] on div "Do not import" at bounding box center [349, 218] width 57 height 9
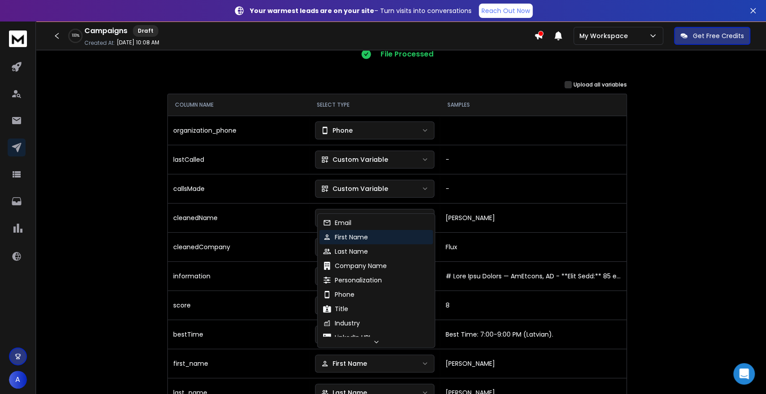
scroll to position [0, 0]
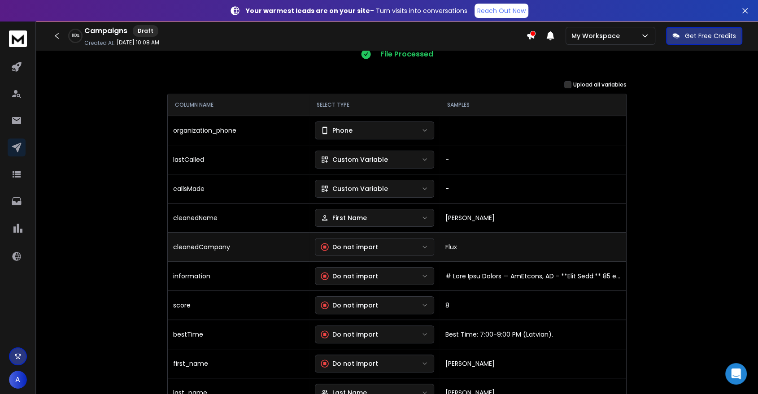
click at [367, 239] on button "Do not import" at bounding box center [375, 247] width 120 height 18
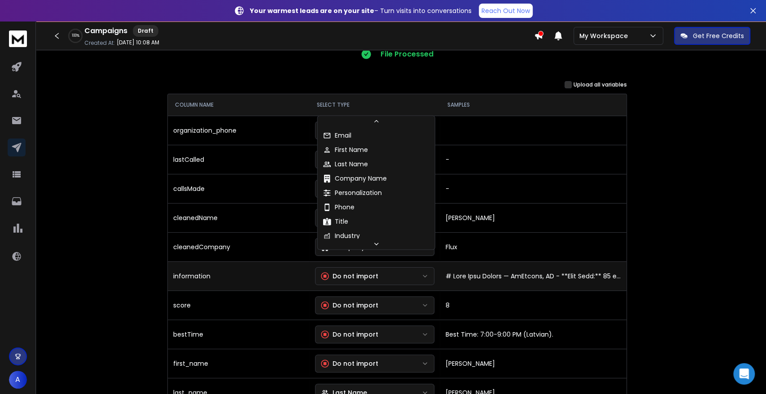
click at [398, 267] on button "Do not import" at bounding box center [375, 276] width 120 height 18
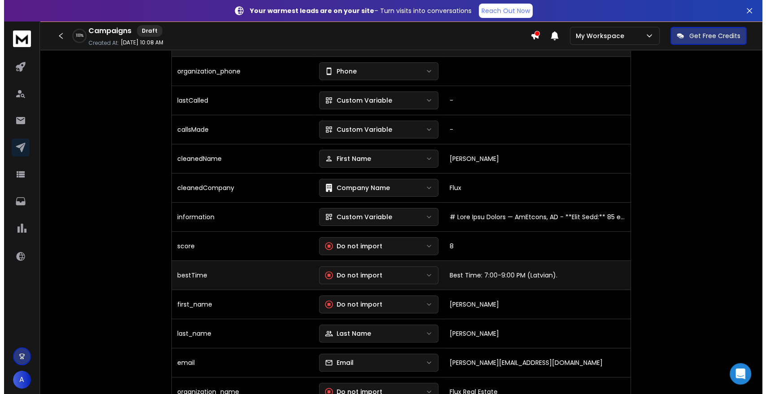
scroll to position [172, 0]
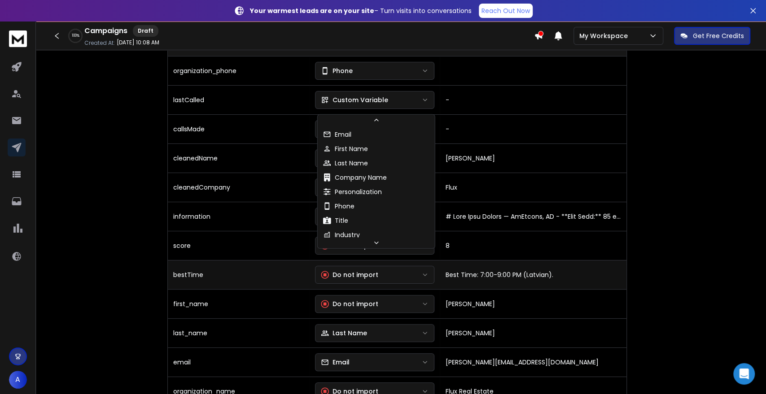
click at [380, 266] on button "Do not import" at bounding box center [375, 275] width 120 height 18
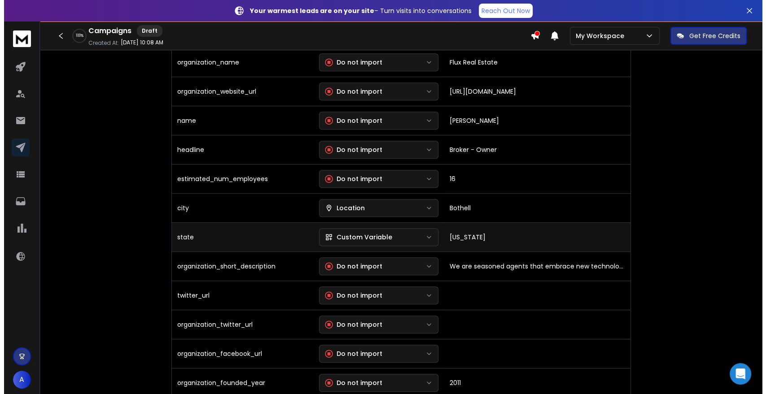
scroll to position [502, 0]
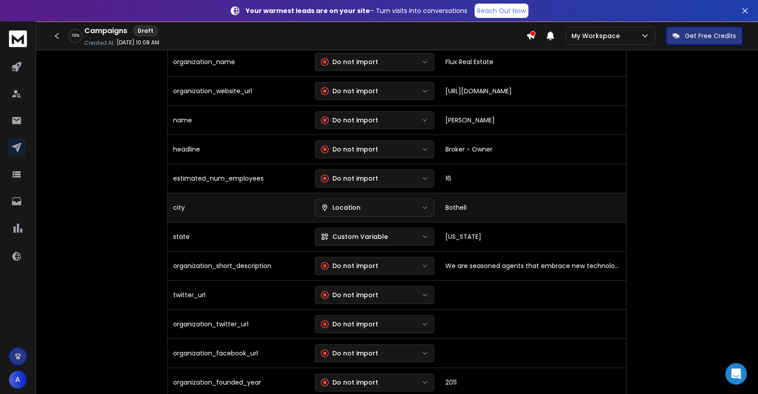
click at [360, 200] on button "Location" at bounding box center [375, 208] width 120 height 18
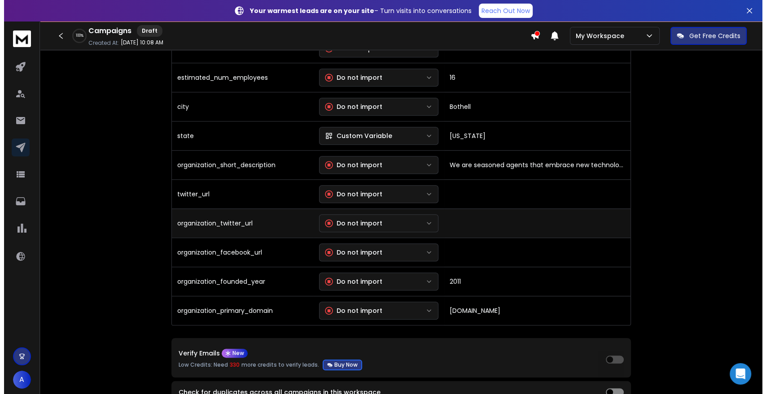
scroll to position [603, 0]
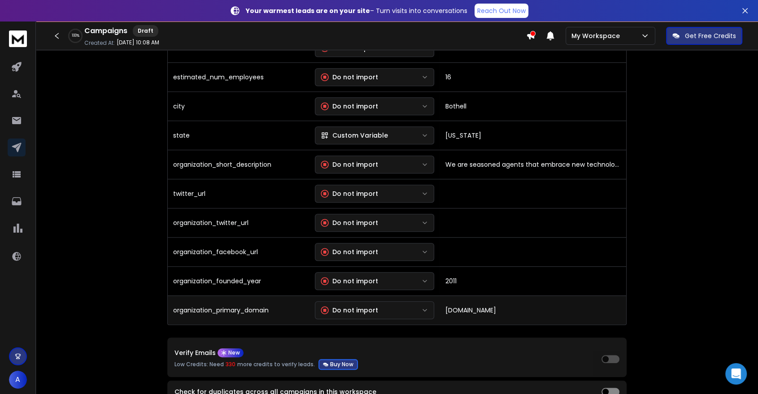
click at [379, 301] on button "Do not import" at bounding box center [375, 310] width 120 height 18
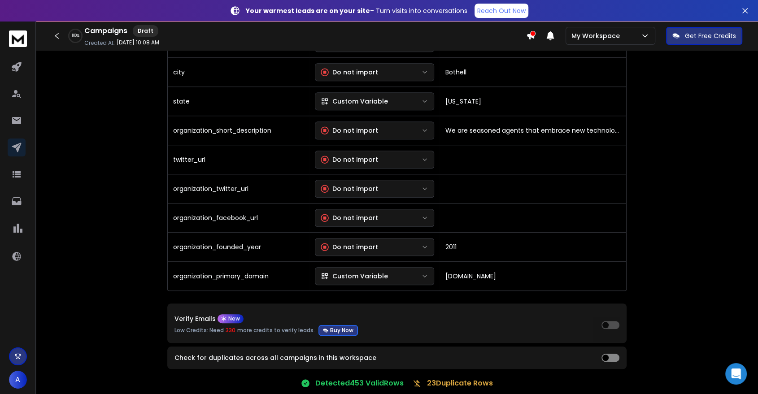
scroll to position [657, 0]
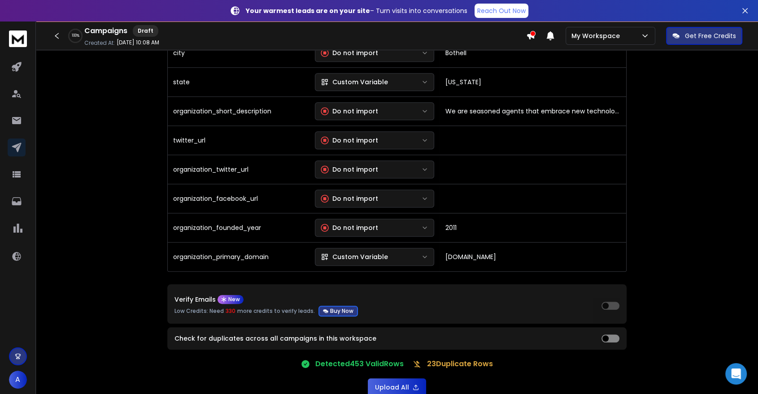
click at [406, 379] on button "Upload All" at bounding box center [397, 388] width 58 height 18
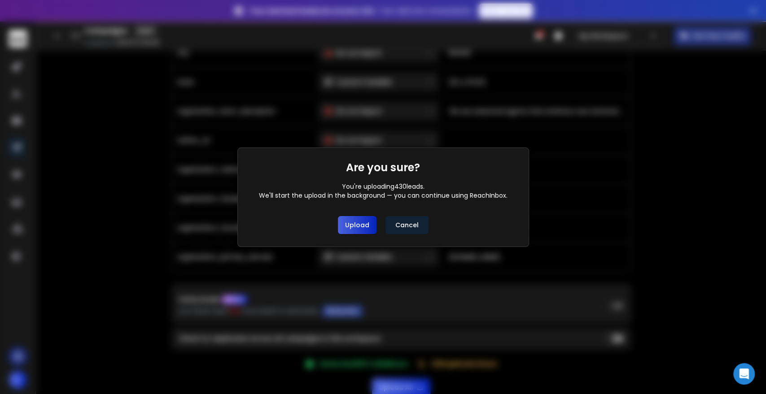
click at [362, 229] on button "Upload" at bounding box center [357, 225] width 39 height 18
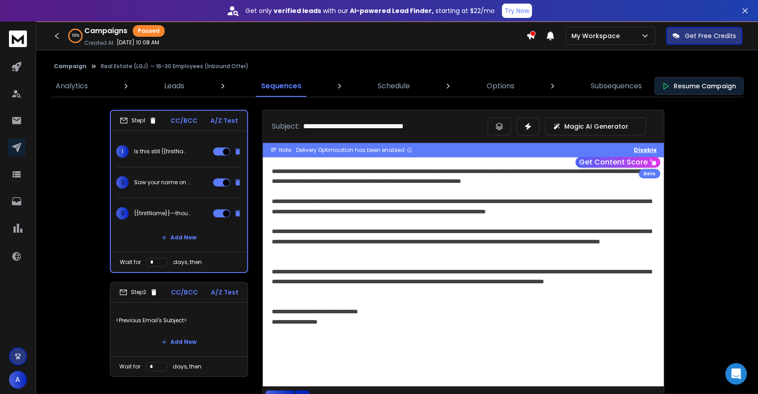
click at [680, 89] on button "Resume Campaign" at bounding box center [698, 86] width 89 height 18
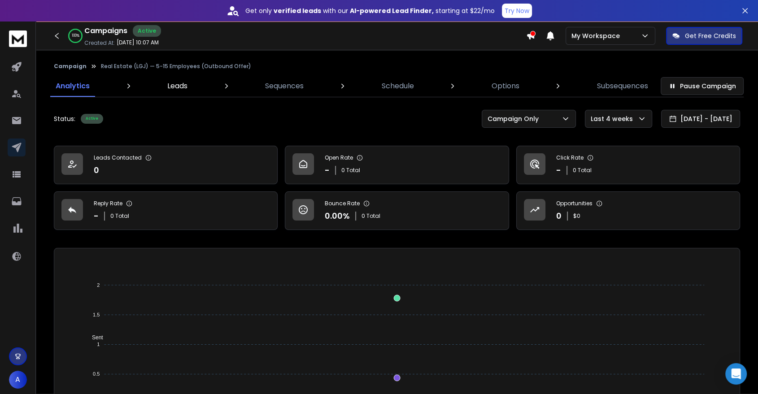
click at [187, 86] on p "Leads" at bounding box center [177, 86] width 20 height 11
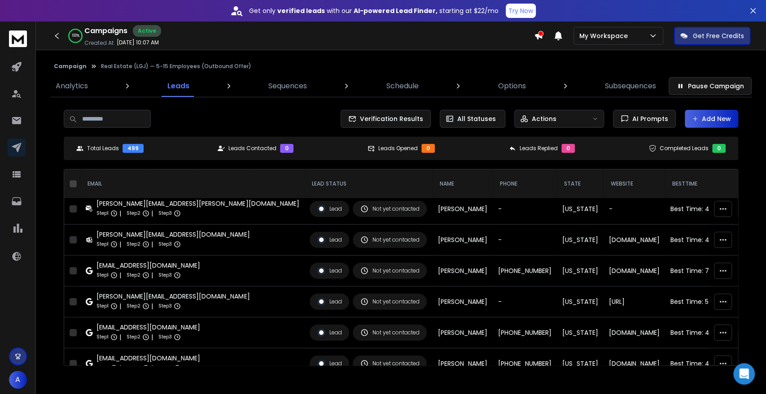
scroll to position [67, 0]
click at [432, 233] on td "[PERSON_NAME]" at bounding box center [462, 239] width 60 height 31
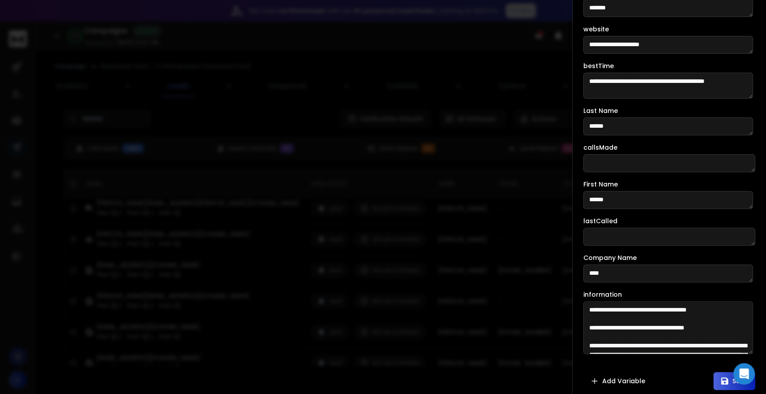
scroll to position [125, 0]
click at [403, 123] on div at bounding box center [383, 197] width 766 height 394
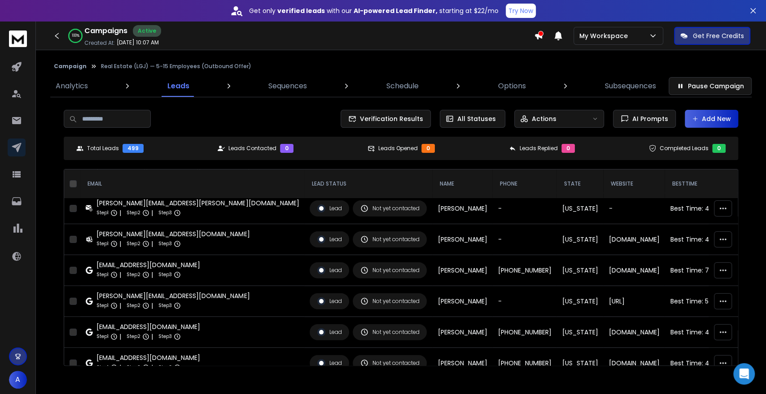
click at [232, 204] on div "[PERSON_NAME][EMAIL_ADDRESS][PERSON_NAME][DOMAIN_NAME] Step 1 | Step 2 | Step 3" at bounding box center [192, 209] width 213 height 20
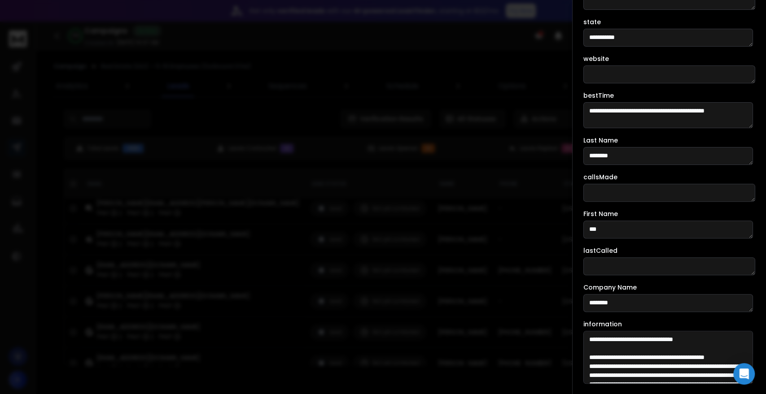
scroll to position [101, 0]
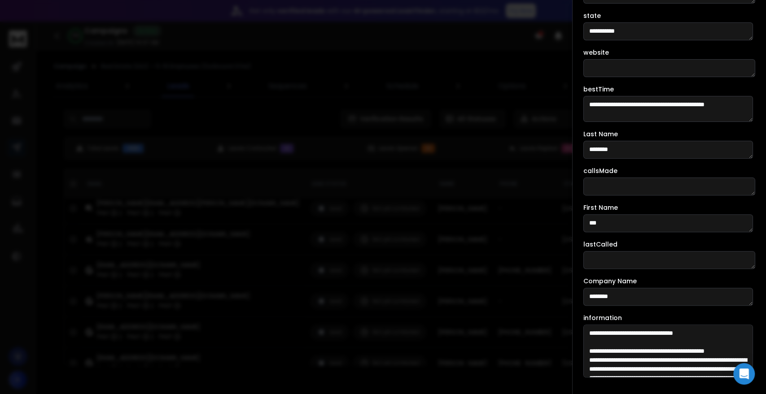
click at [686, 260] on textarea at bounding box center [669, 260] width 172 height 18
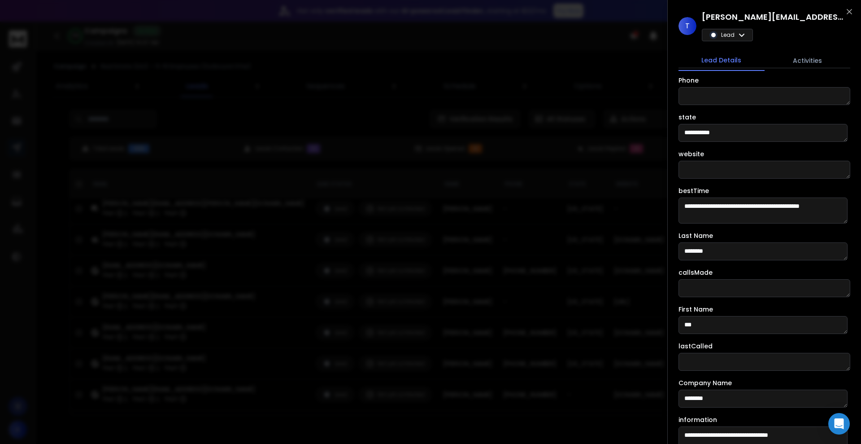
scroll to position [82, 0]
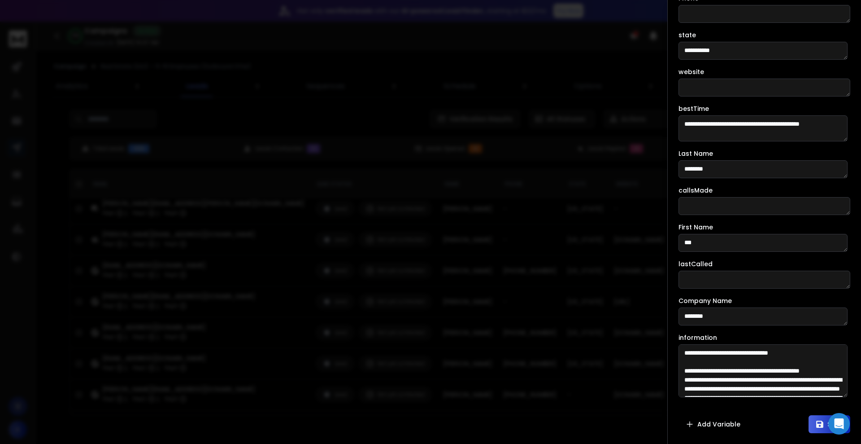
click at [746, 366] on textarea "**********" at bounding box center [763, 370] width 169 height 53
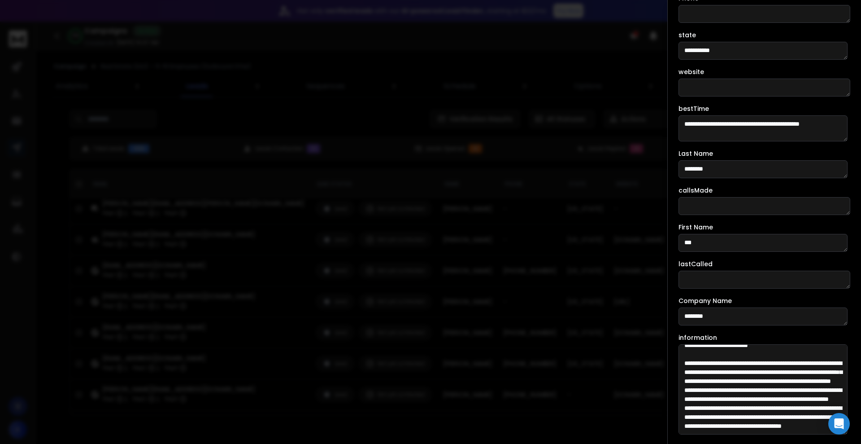
drag, startPoint x: 846, startPoint y: 393, endPoint x: 814, endPoint y: 470, distance: 82.6
click at [765, 394] on html "Get only verified leads with our AI-powered Lead Finder, starting at $22/mo Try…" at bounding box center [430, 222] width 861 height 444
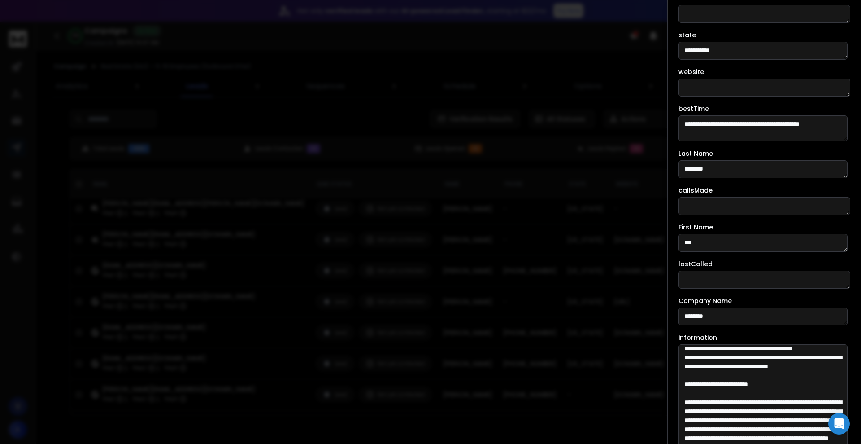
scroll to position [148, 0]
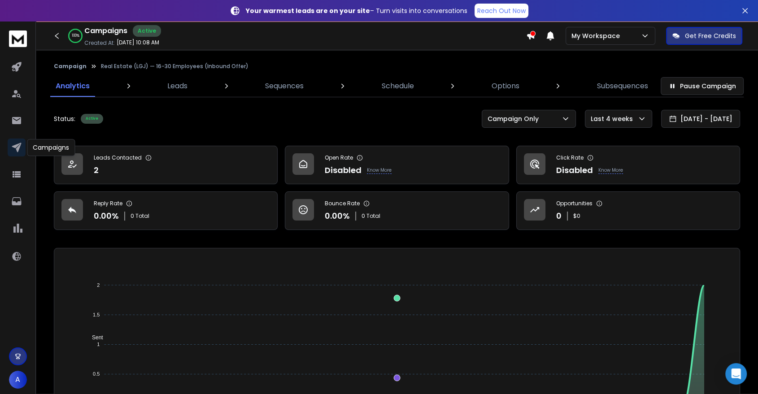
click at [17, 142] on icon at bounding box center [16, 147] width 11 height 11
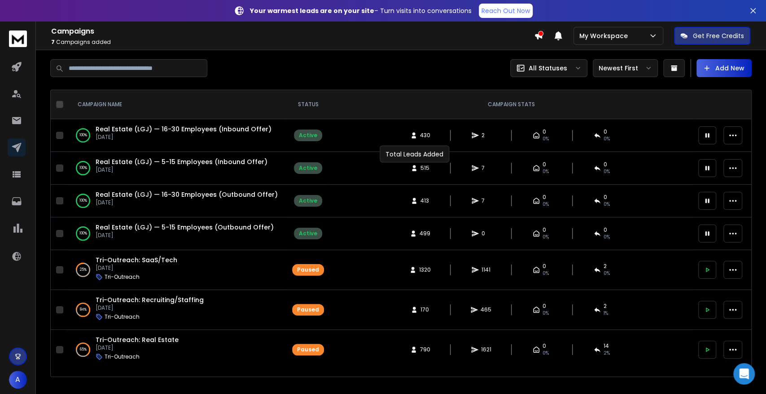
click at [385, 144] on td "430 2 0 0% 0 0 %" at bounding box center [510, 135] width 363 height 33
